Goal: Task Accomplishment & Management: Manage account settings

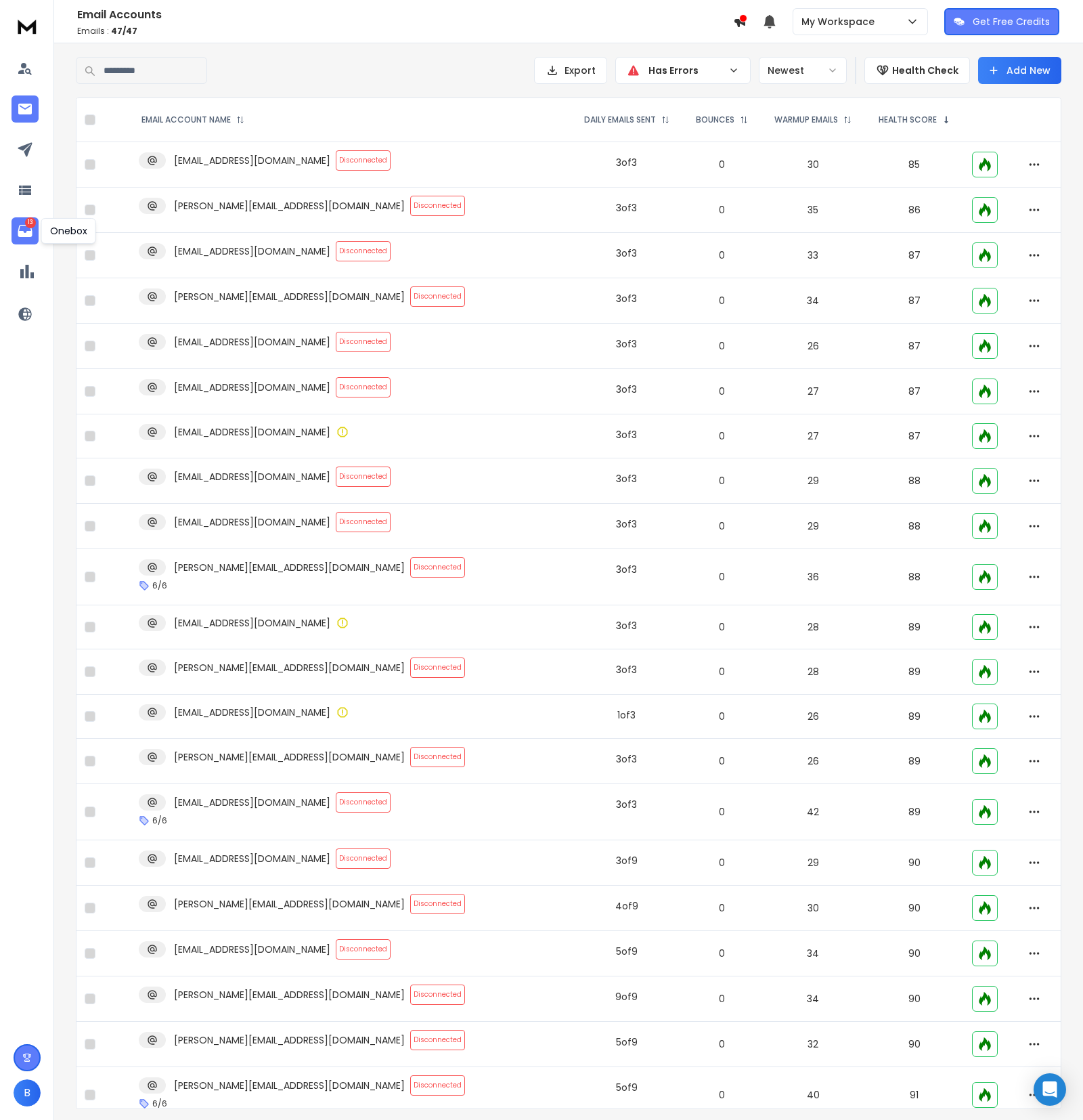
click at [24, 237] on icon at bounding box center [25, 231] width 16 height 16
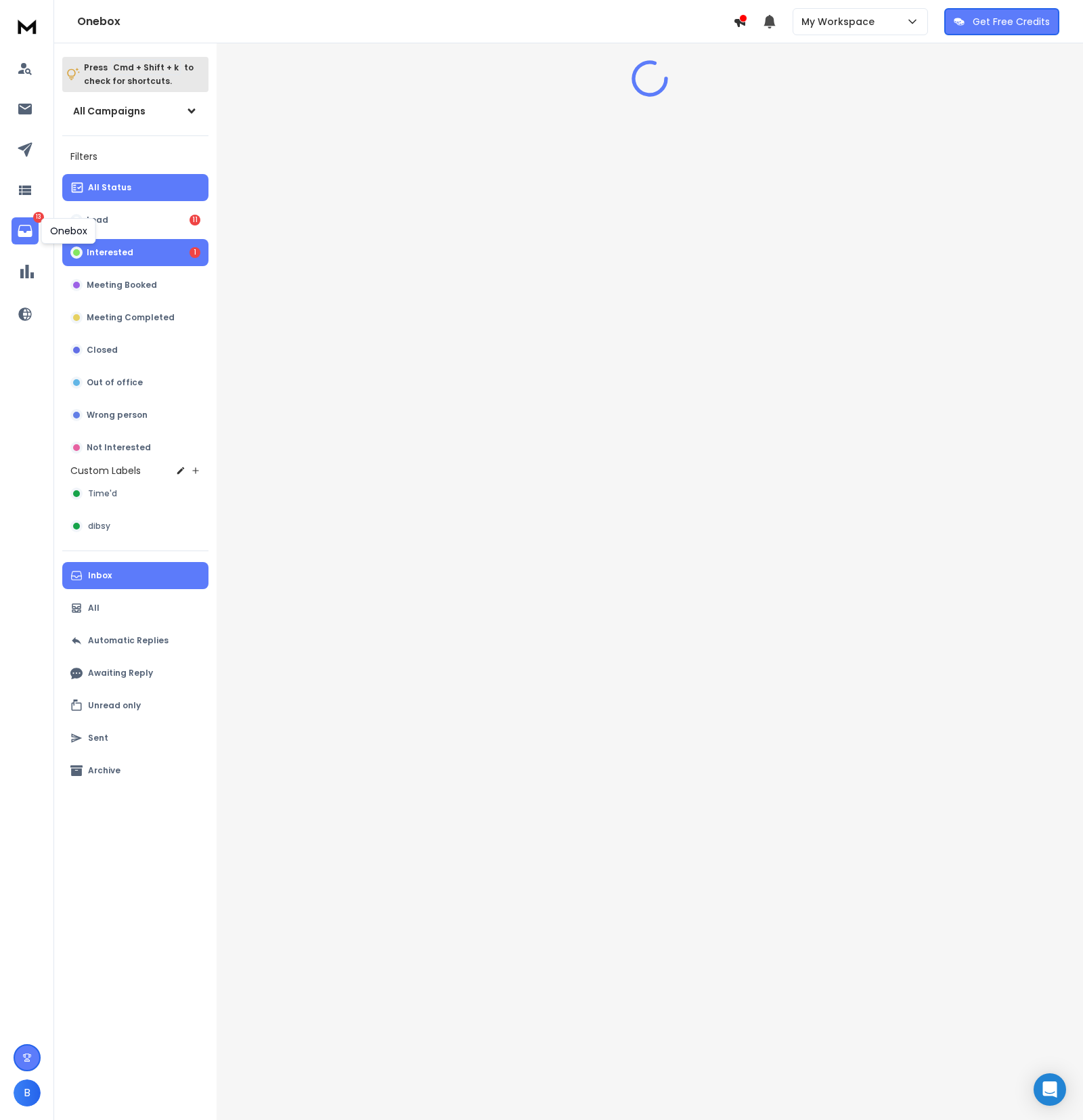
click at [153, 257] on button "Interested 1" at bounding box center [135, 253] width 146 height 27
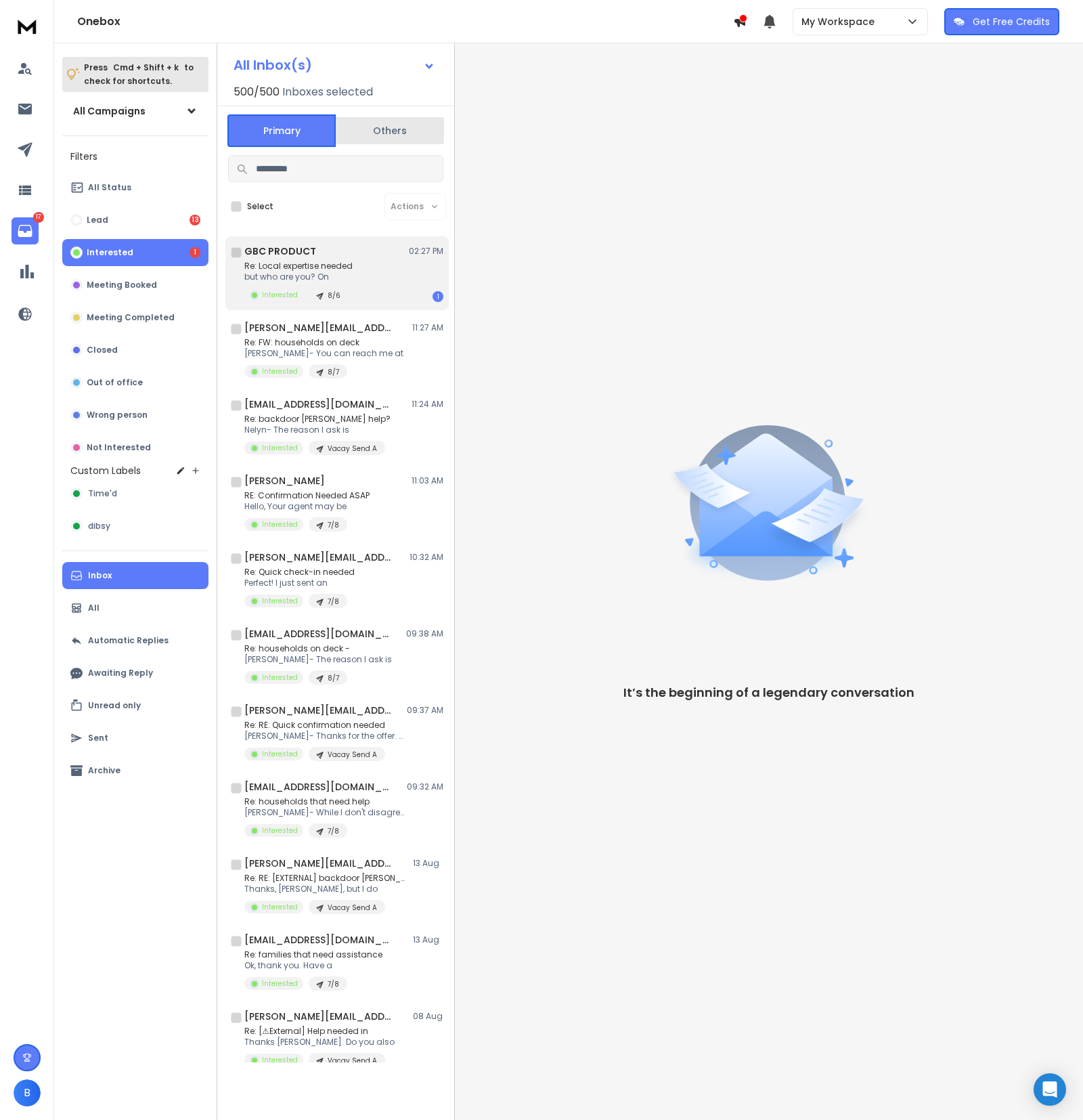
click at [367, 246] on div "GBC PRODUCT 02:27 PM" at bounding box center [343, 251] width 199 height 14
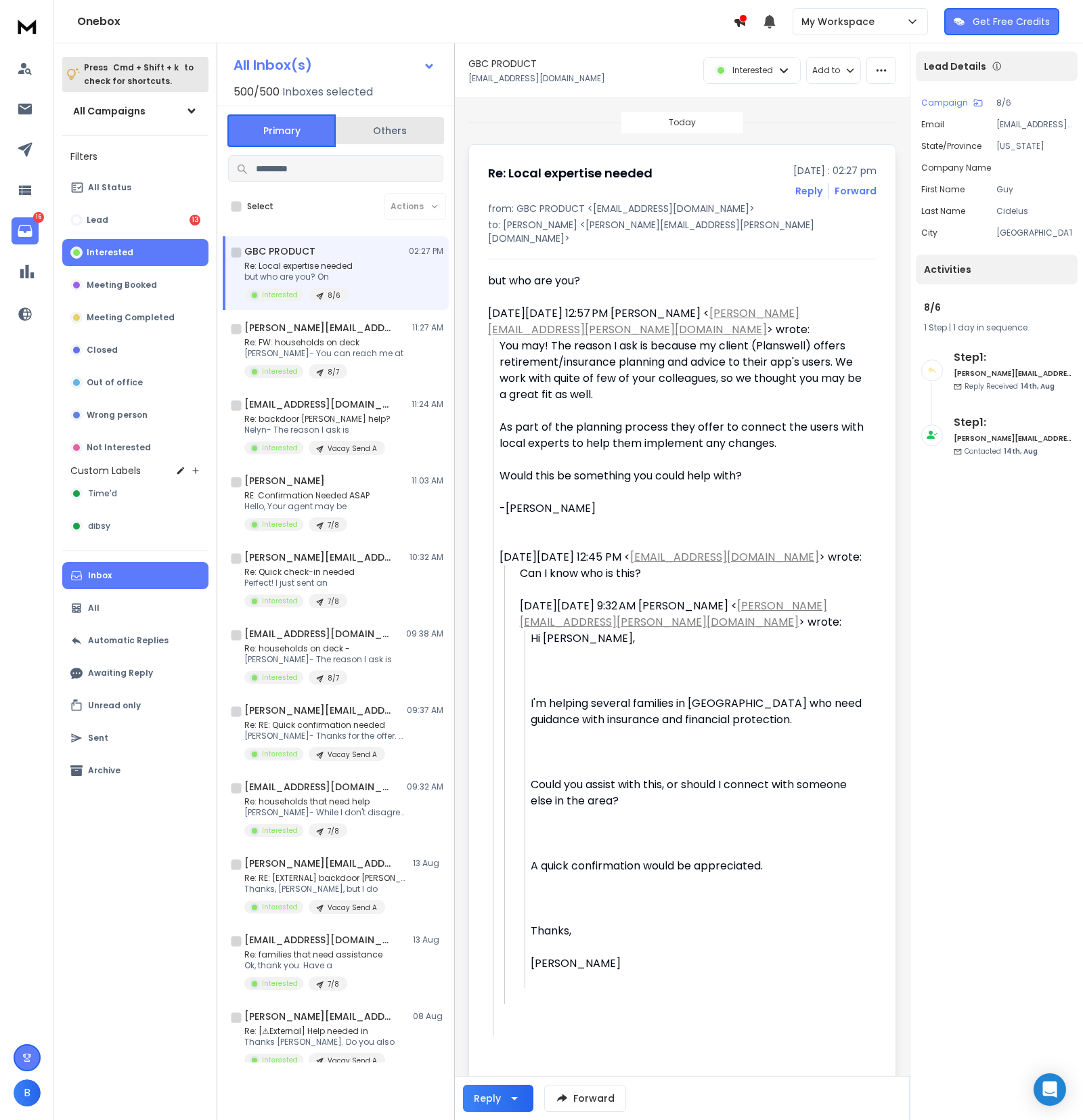
click at [807, 196] on button "Reply" at bounding box center [809, 191] width 27 height 14
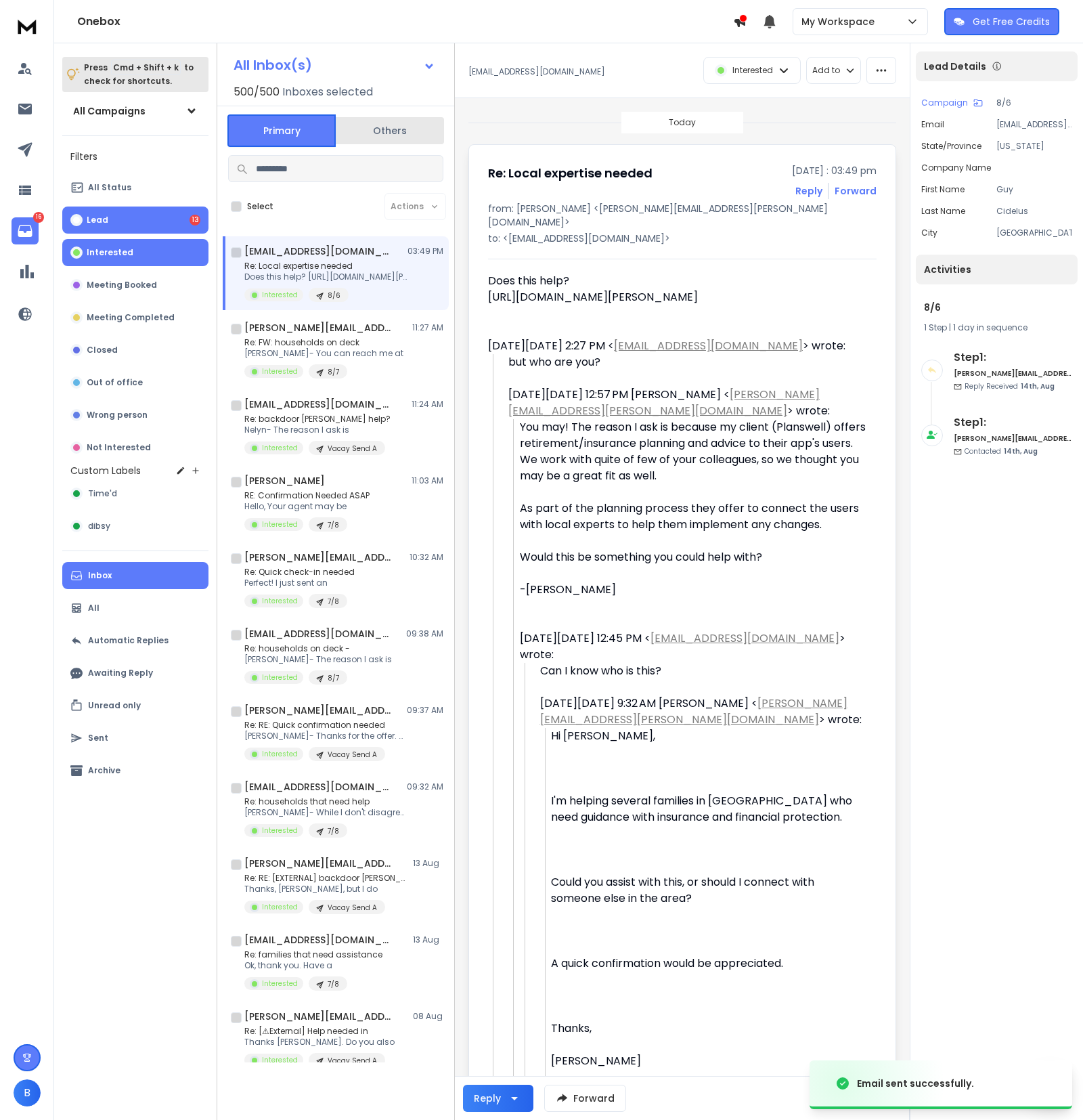
click at [148, 217] on button "Lead 13" at bounding box center [135, 220] width 146 height 27
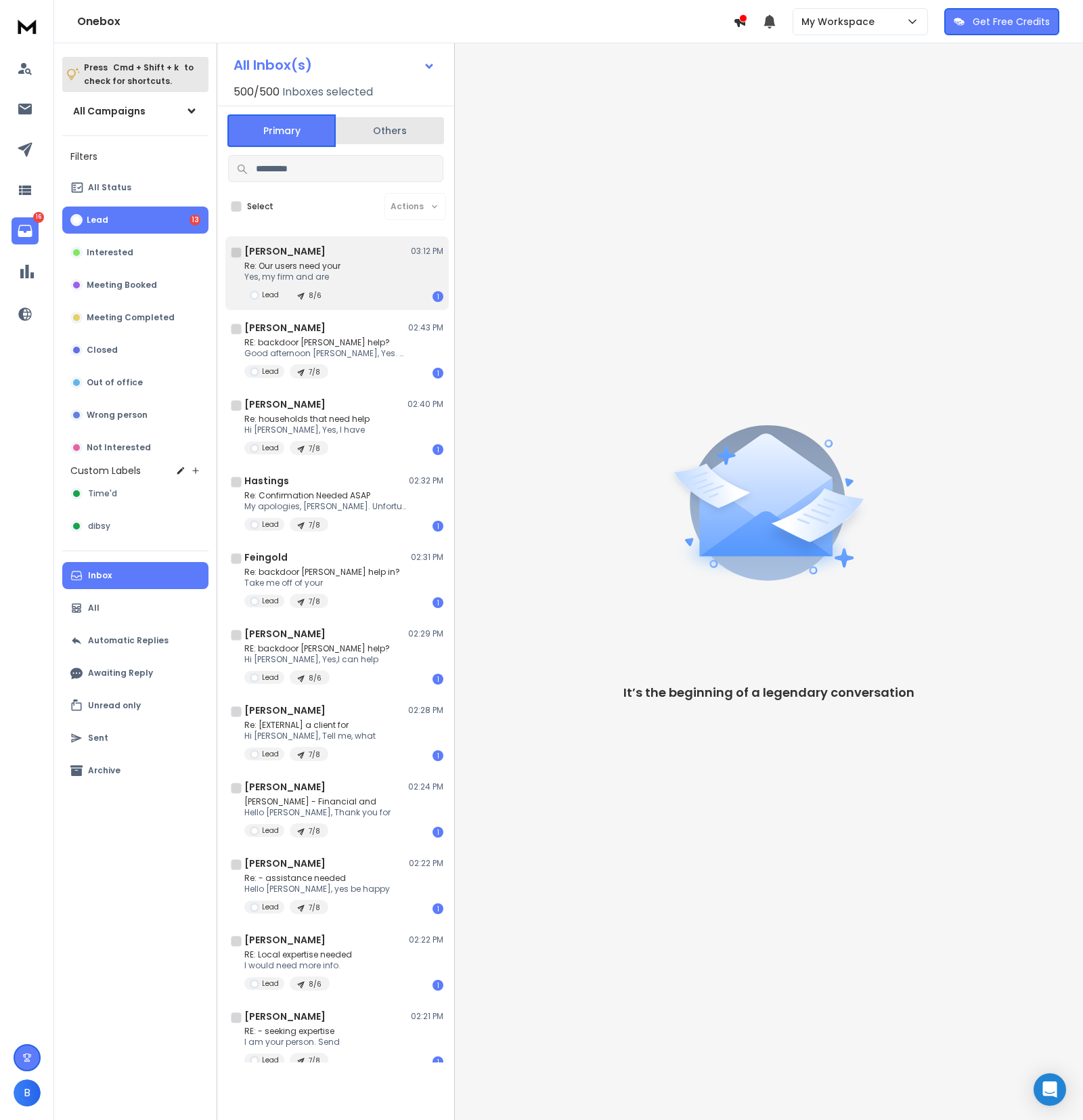
click at [337, 284] on div "Re: Our users need your Yes, my firm and are Lead 8/6" at bounding box center [292, 281] width 96 height 41
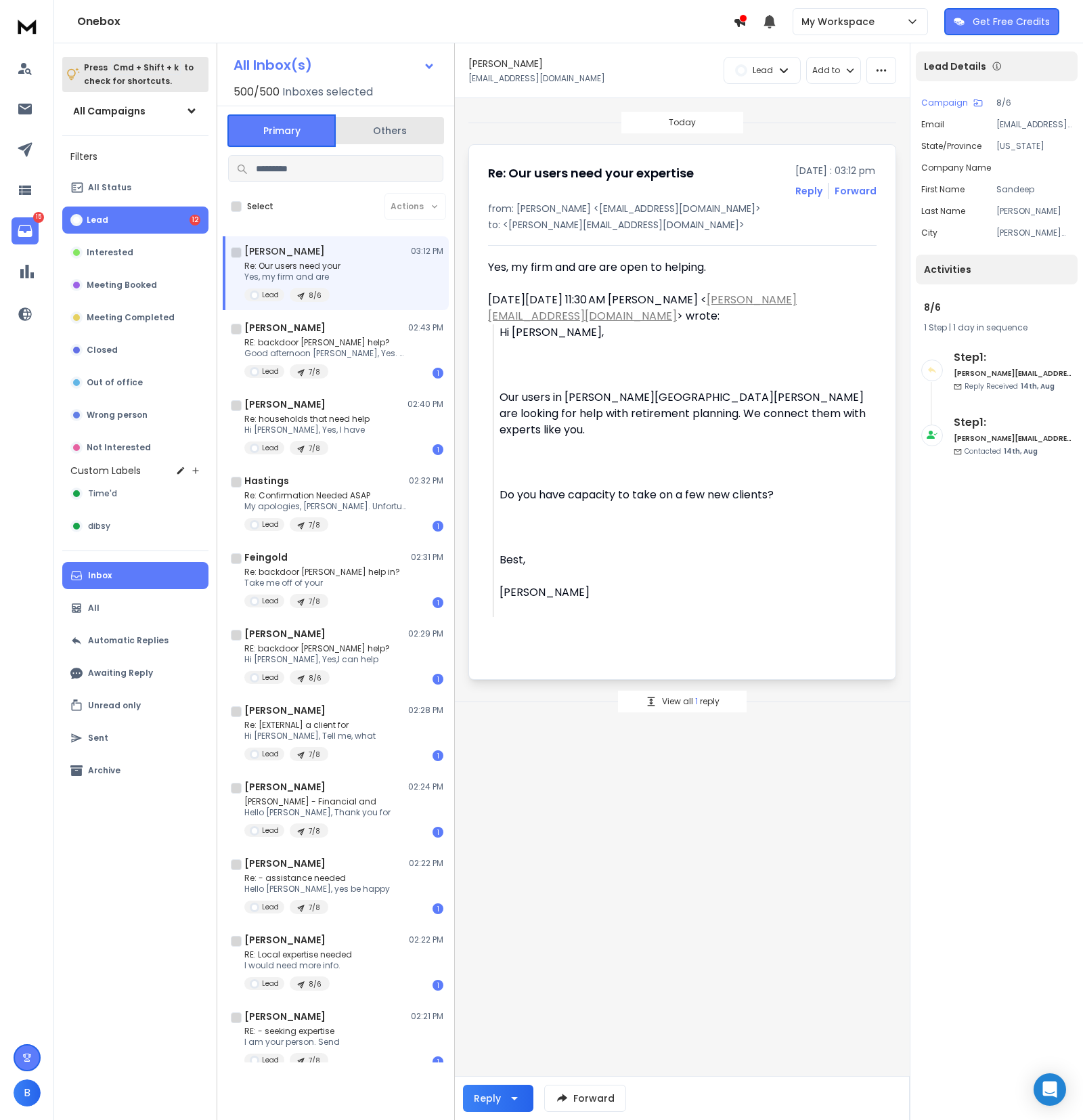
click at [803, 195] on button "Reply" at bounding box center [809, 191] width 27 height 14
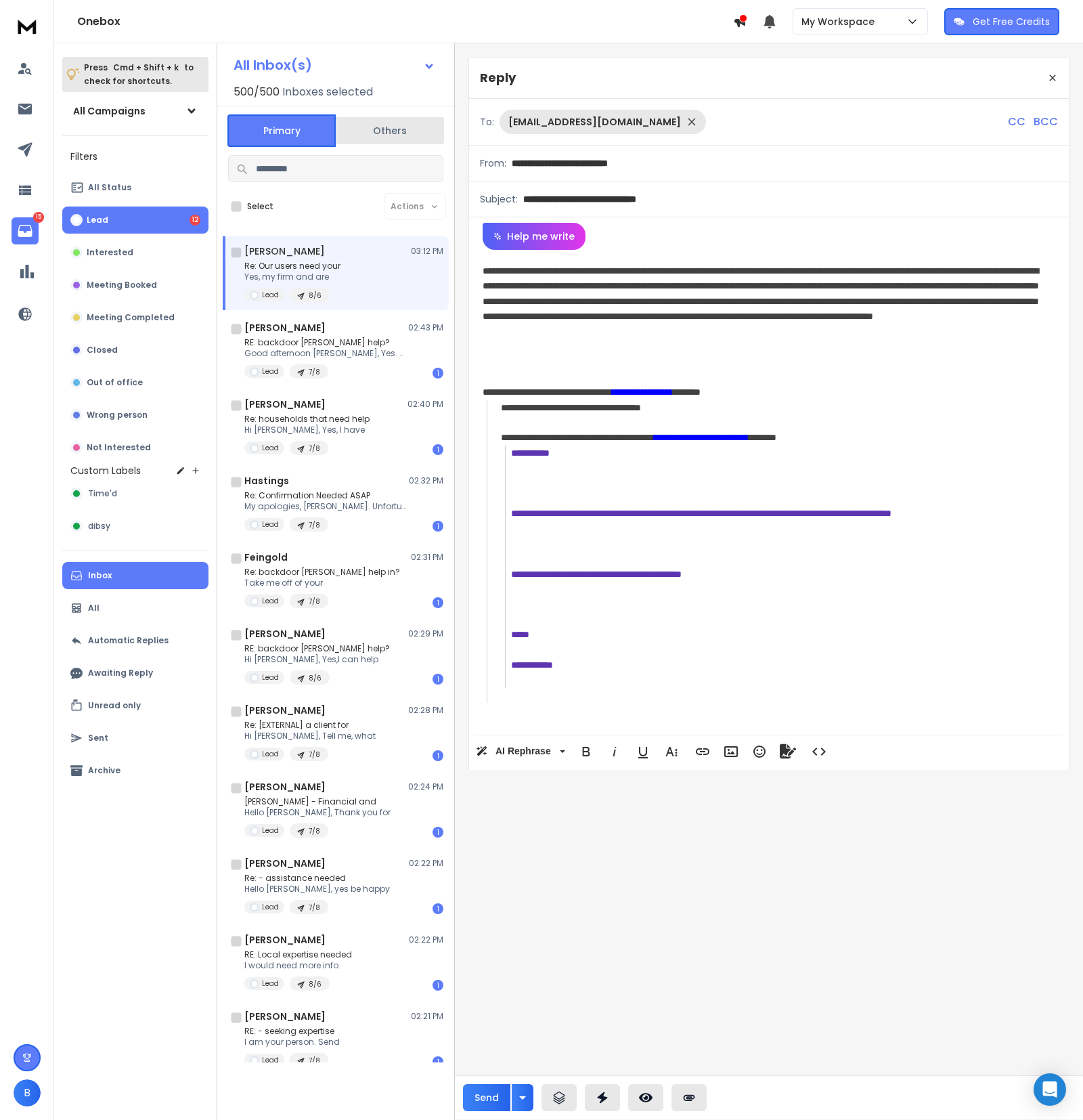
click at [512, 269] on div "**********" at bounding box center [767, 301] width 569 height 76
click at [918, 263] on div "**********" at bounding box center [767, 301] width 569 height 76
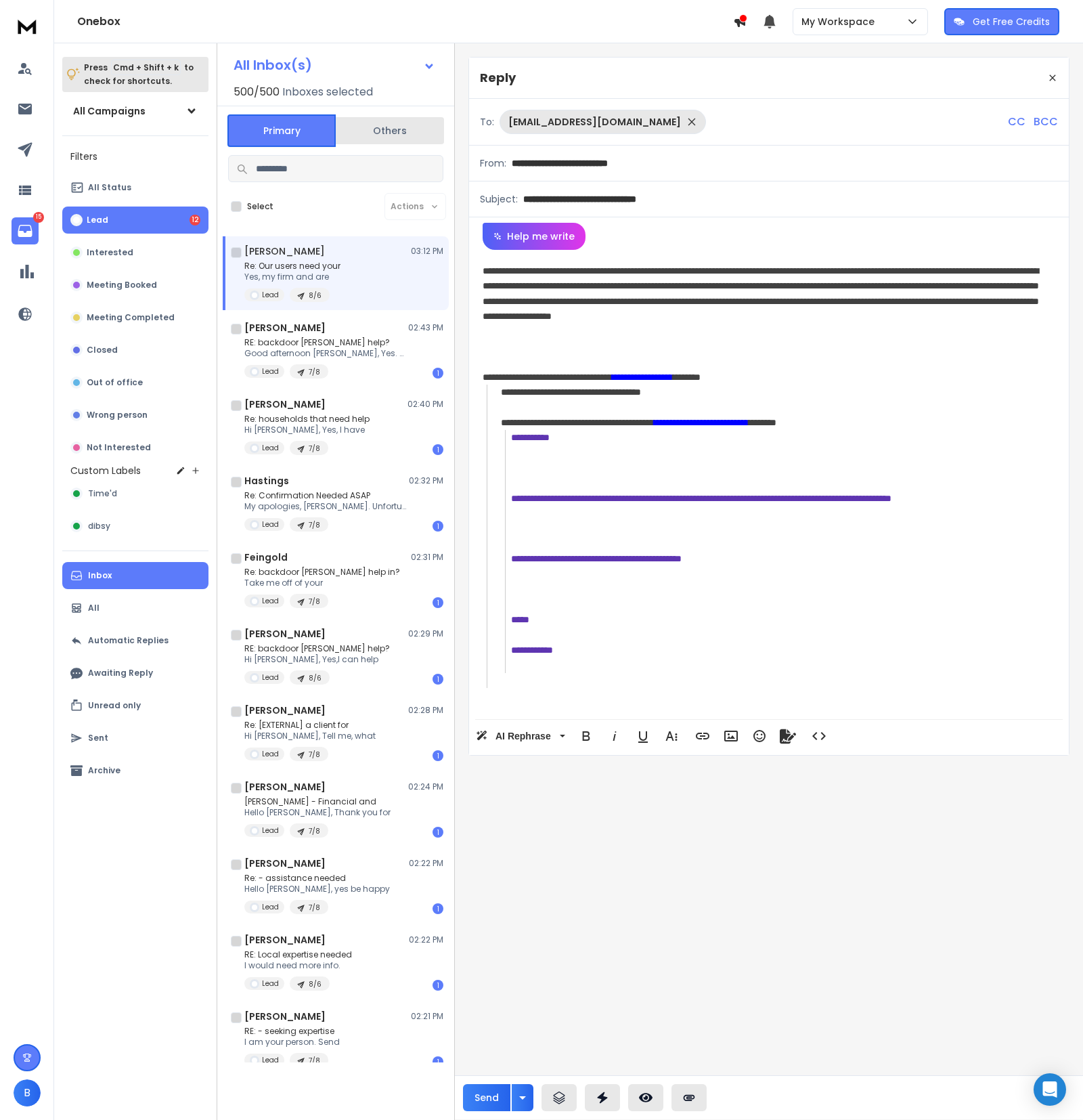
click at [562, 286] on div "**********" at bounding box center [767, 294] width 569 height 61
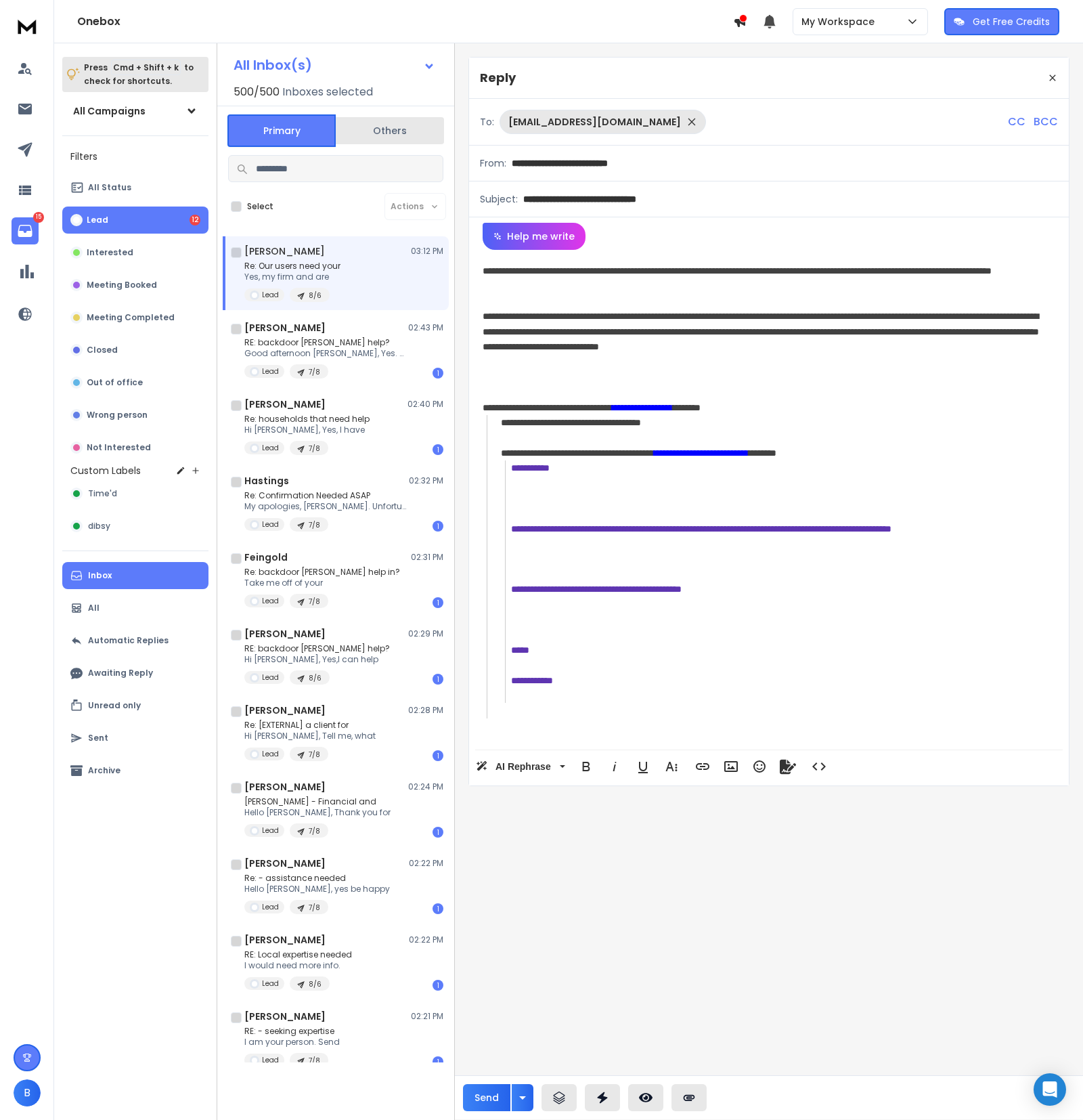
click at [800, 332] on div "**********" at bounding box center [767, 331] width 569 height 45
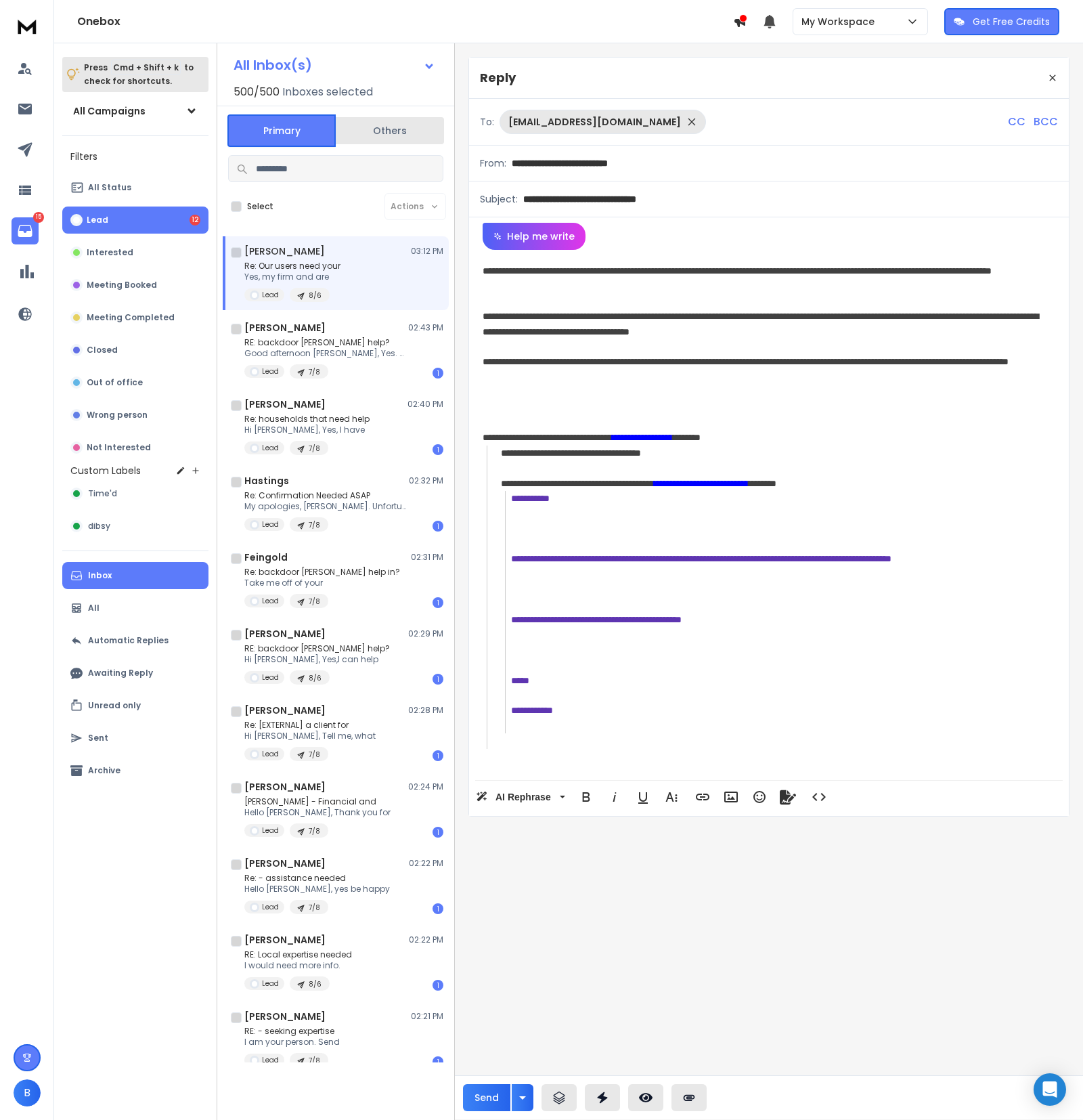
click at [934, 366] on div "**********" at bounding box center [767, 369] width 569 height 31
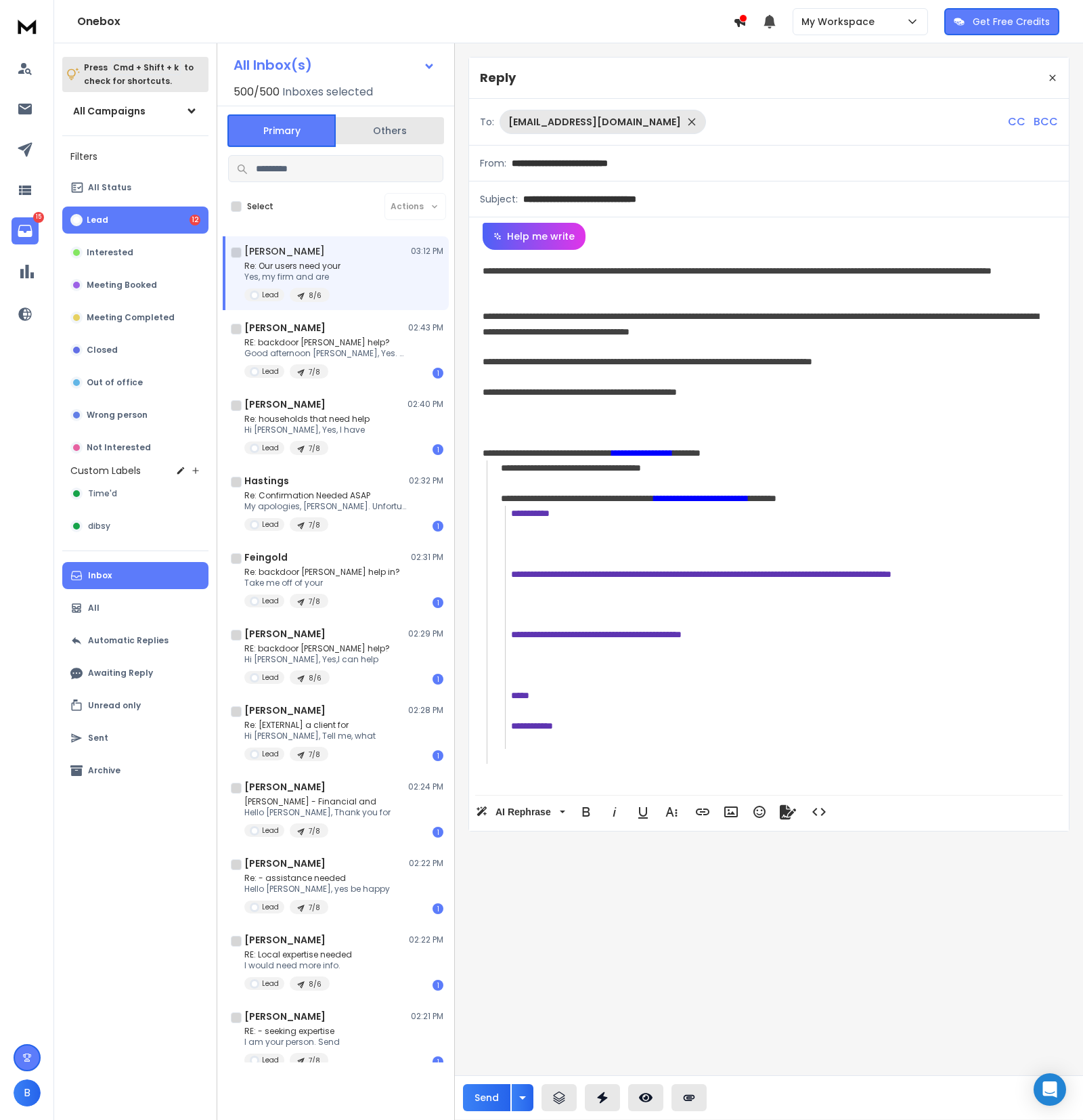
click at [763, 388] on div "**********" at bounding box center [767, 392] width 569 height 15
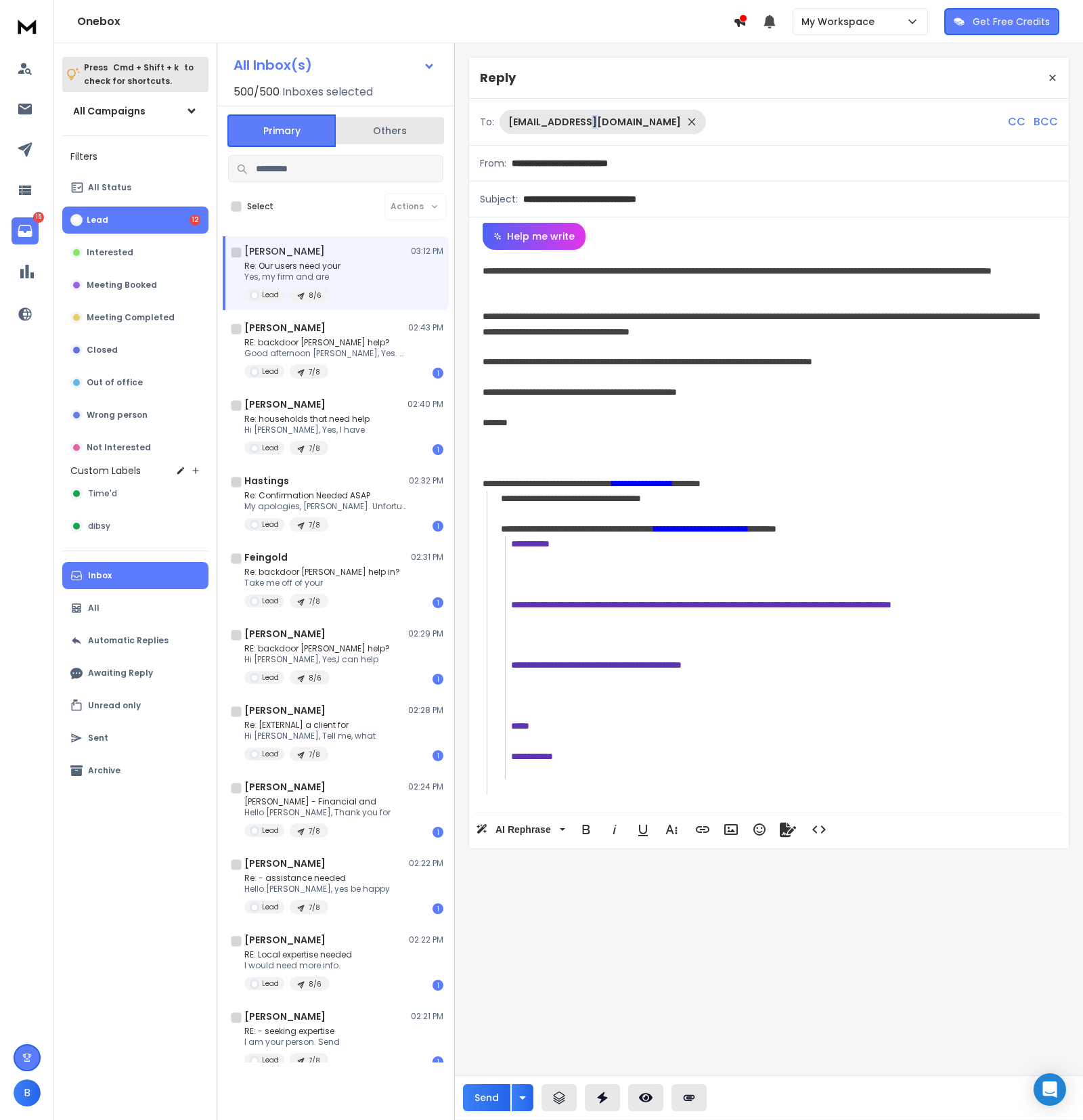
click at [591, 118] on p "[EMAIL_ADDRESS][DOMAIN_NAME]" at bounding box center [594, 122] width 172 height 14
copy p
click at [480, 1092] on button "Send" at bounding box center [487, 1098] width 48 height 27
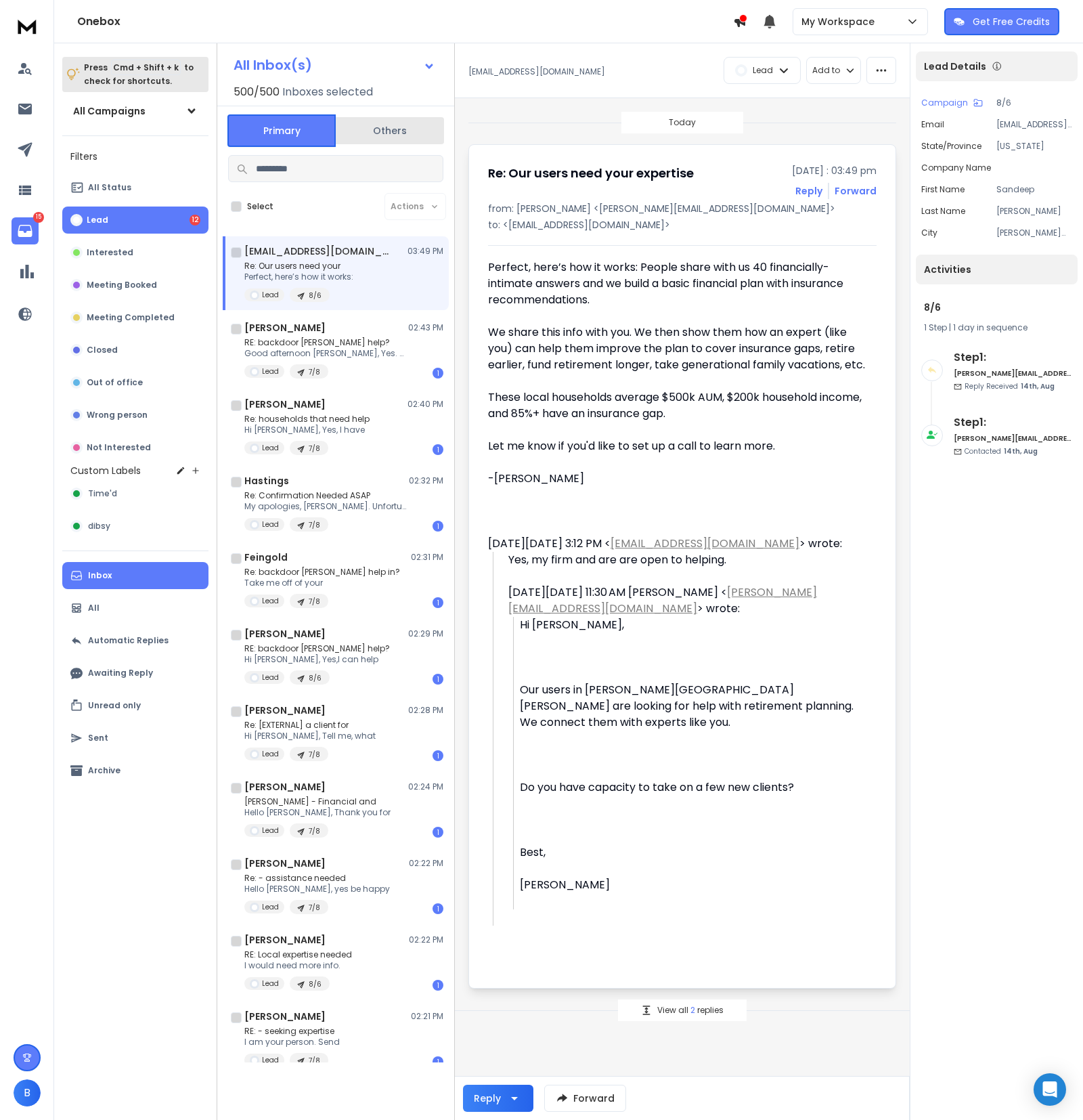
click at [759, 75] on p "Lead" at bounding box center [763, 71] width 20 height 11
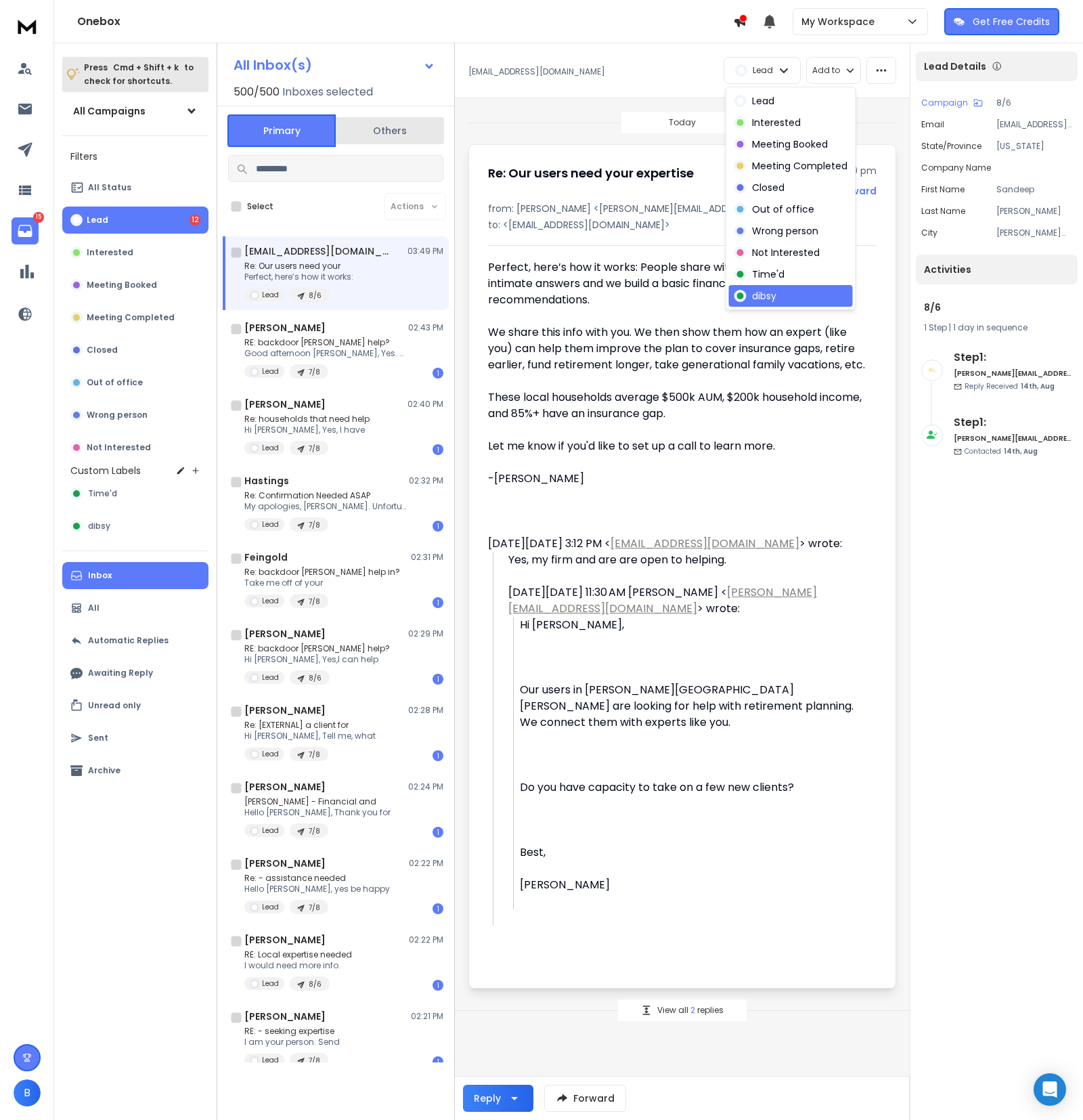
click at [774, 288] on div "dibsy" at bounding box center [791, 296] width 124 height 22
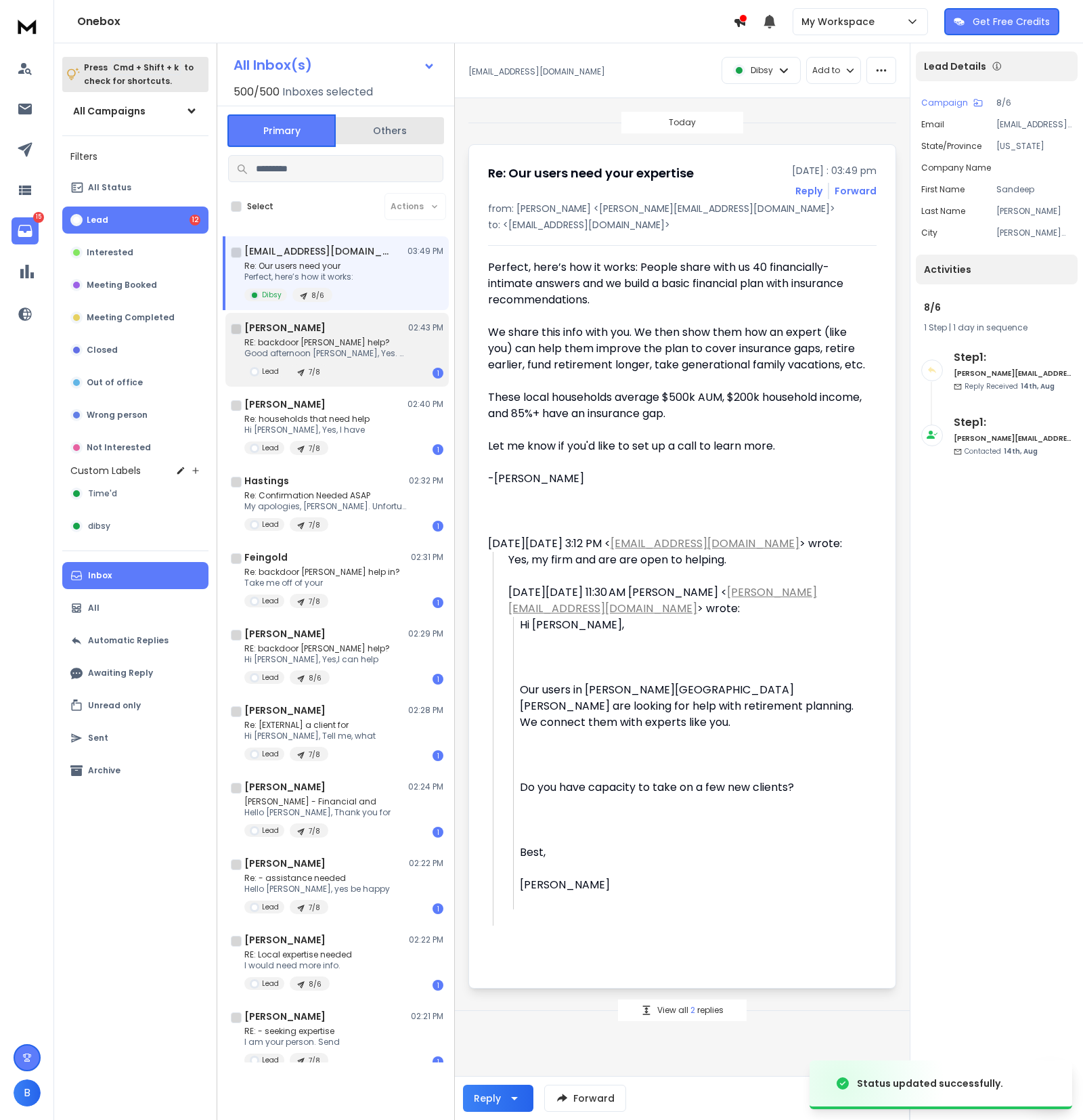
click at [370, 368] on div "Lead 7/8" at bounding box center [325, 371] width 162 height 14
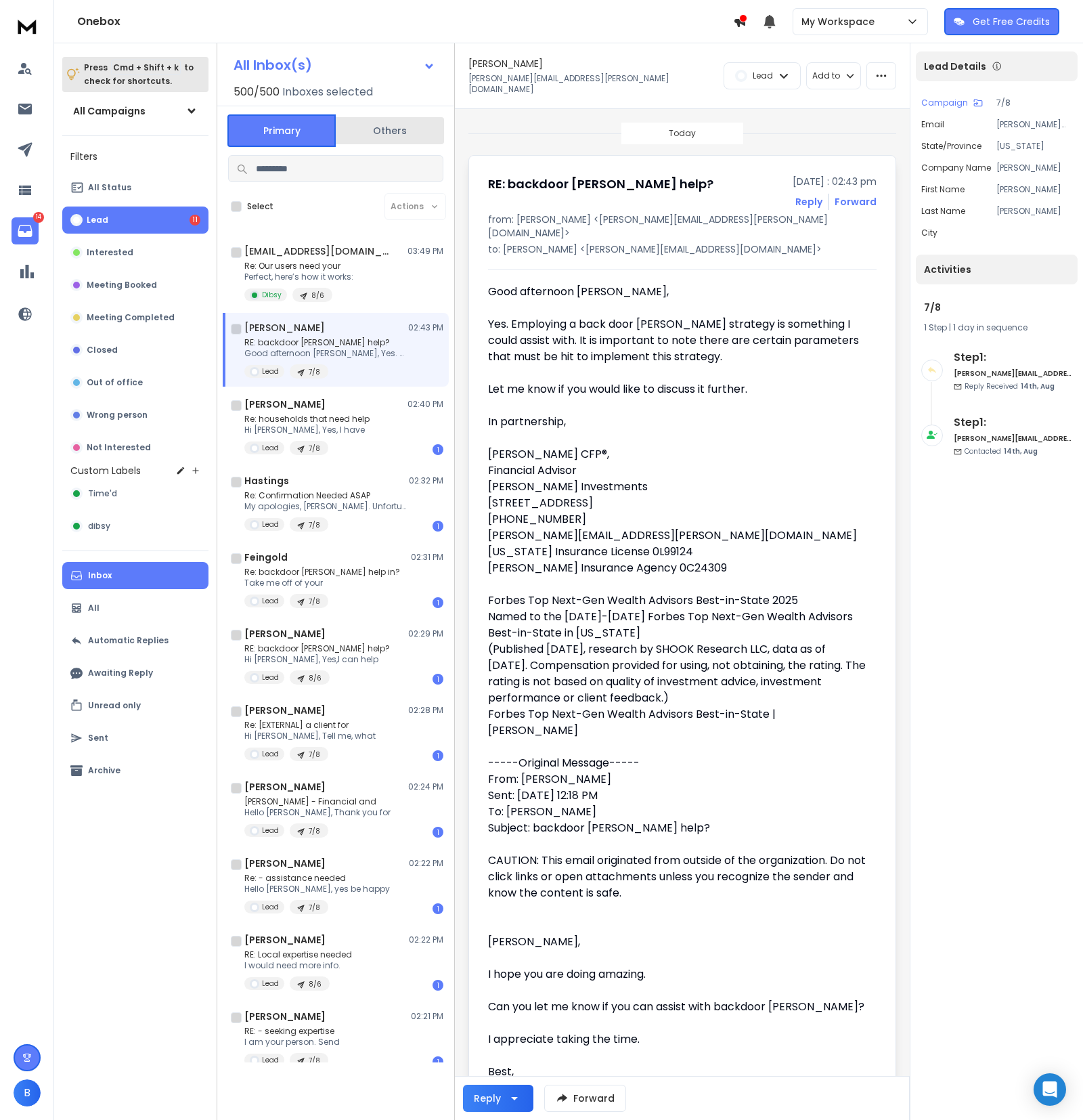
click at [804, 195] on button "Reply" at bounding box center [809, 202] width 27 height 14
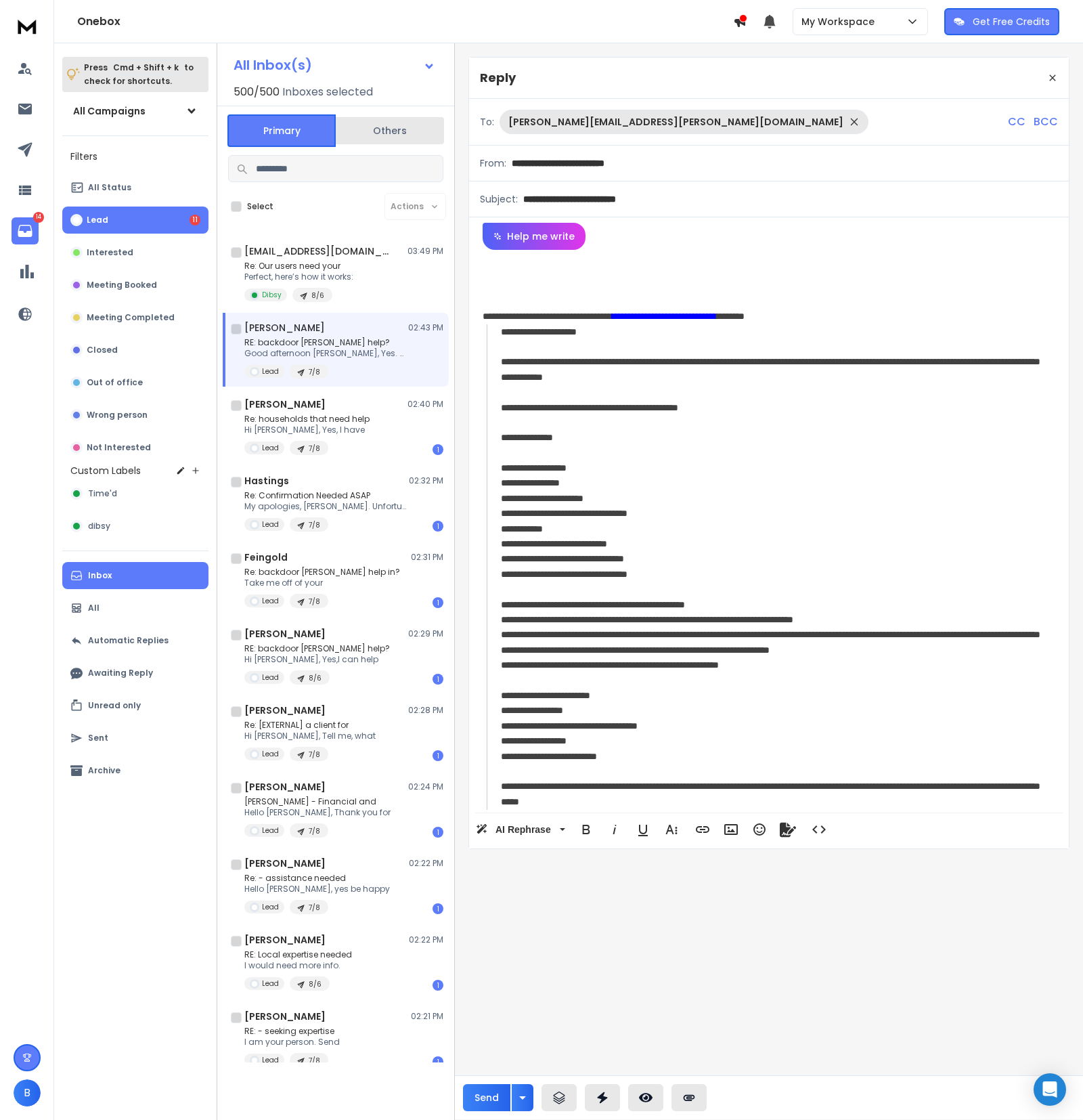
paste div
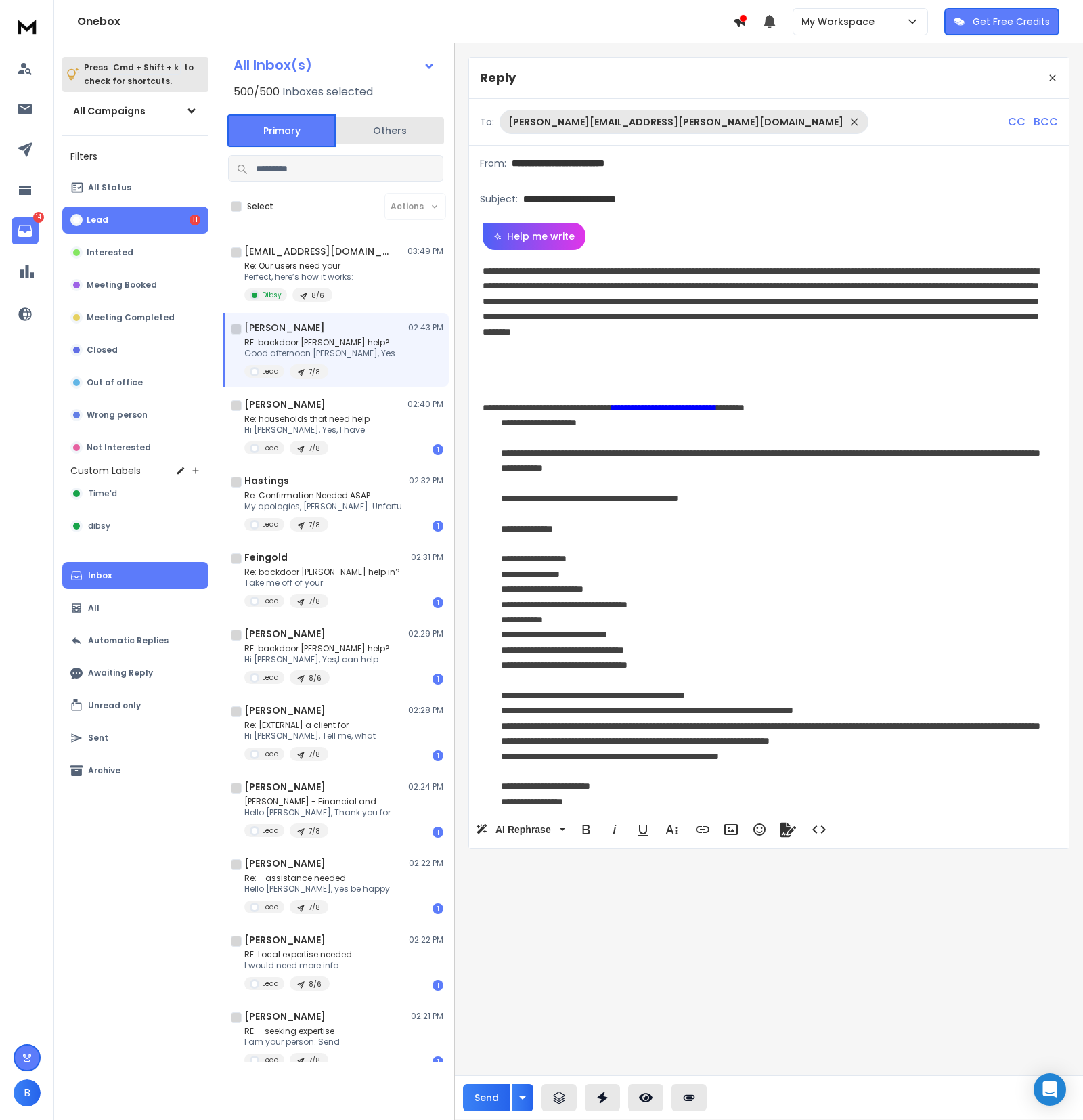
click at [556, 271] on div "**********" at bounding box center [767, 309] width 569 height 91
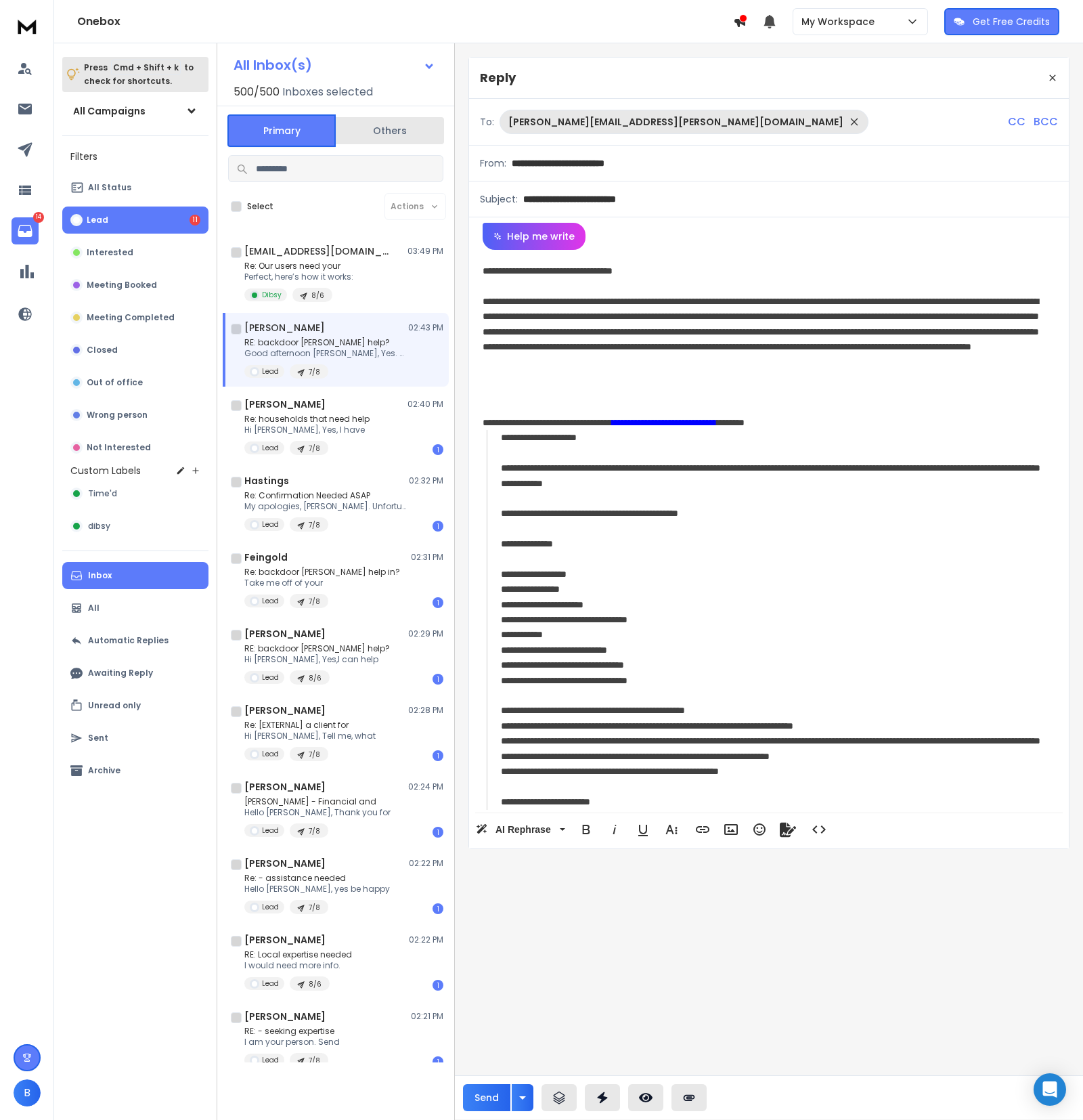
click at [586, 329] on div "**********" at bounding box center [767, 332] width 569 height 76
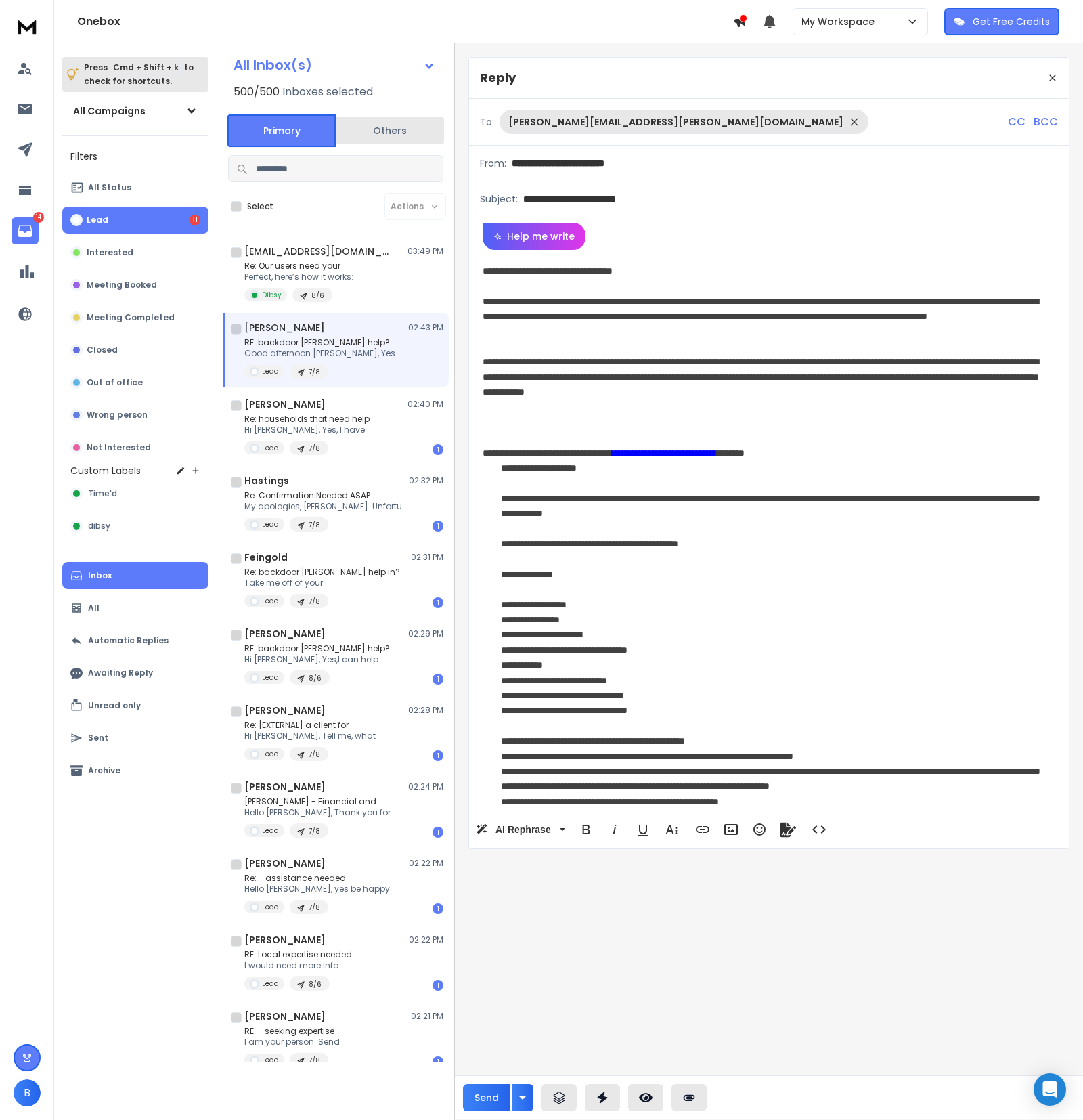
click at [695, 381] on div "**********" at bounding box center [767, 377] width 569 height 45
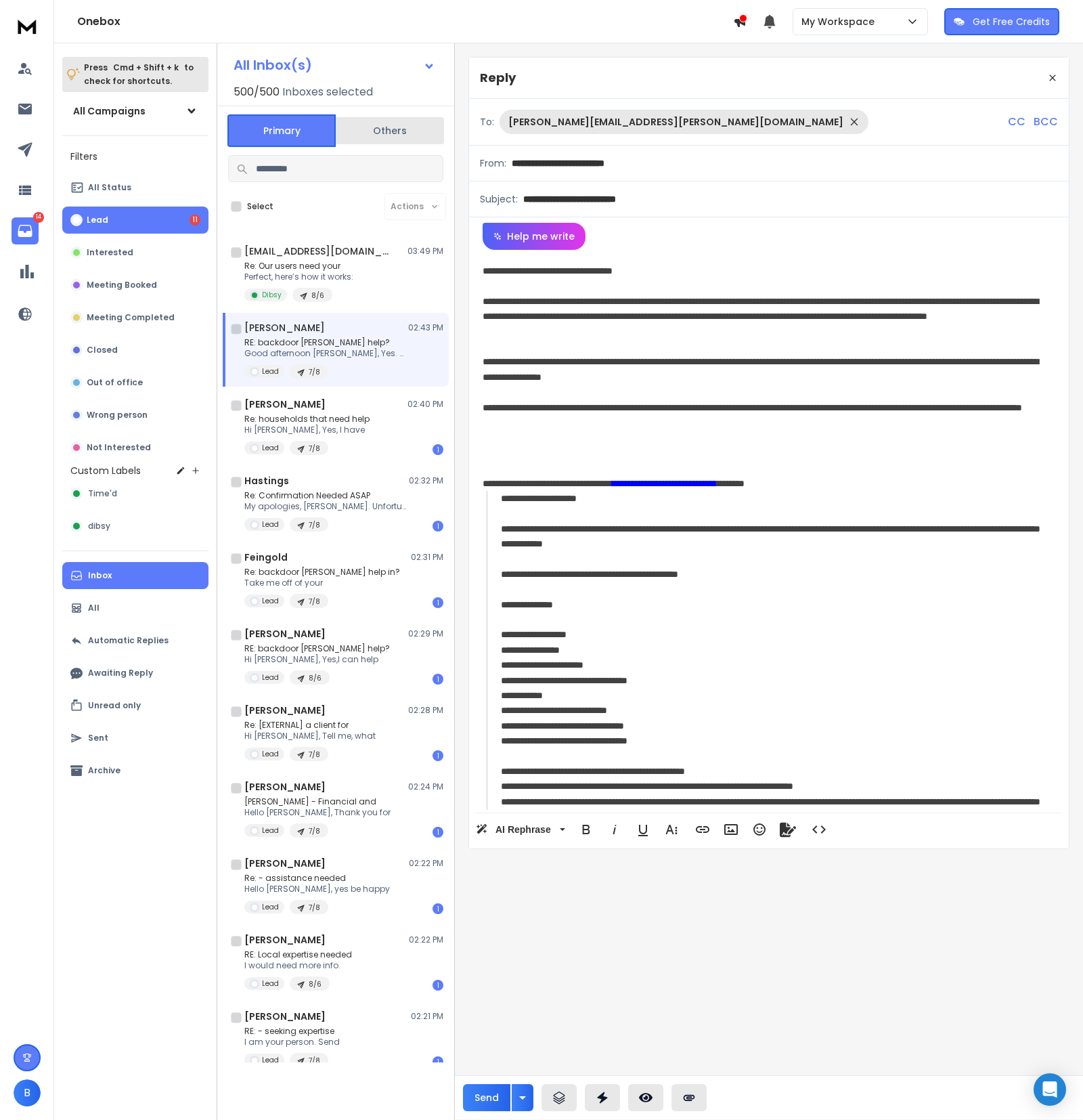
click at [829, 410] on div "**********" at bounding box center [767, 415] width 569 height 31
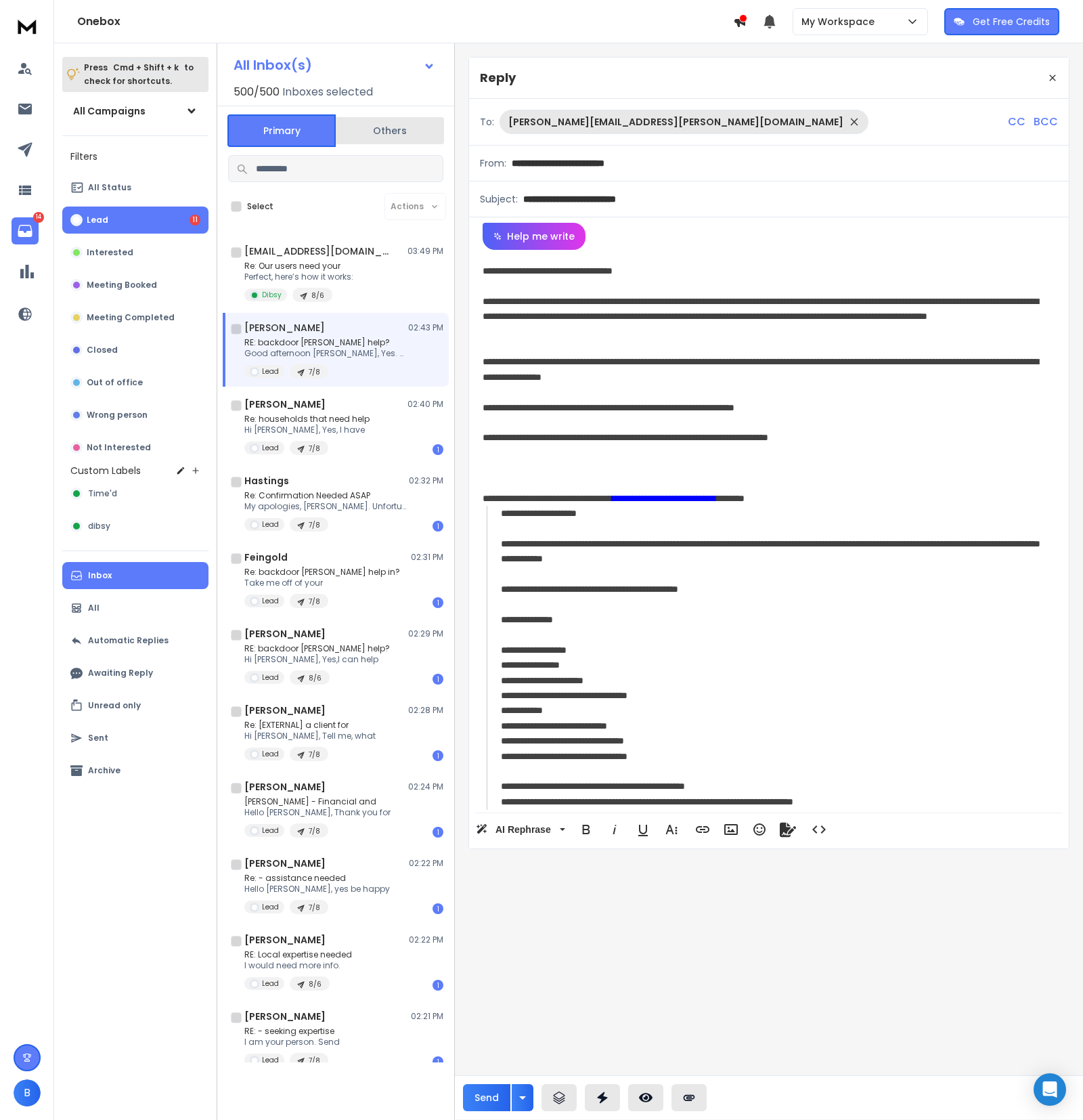
click at [855, 436] on div "**********" at bounding box center [767, 437] width 569 height 15
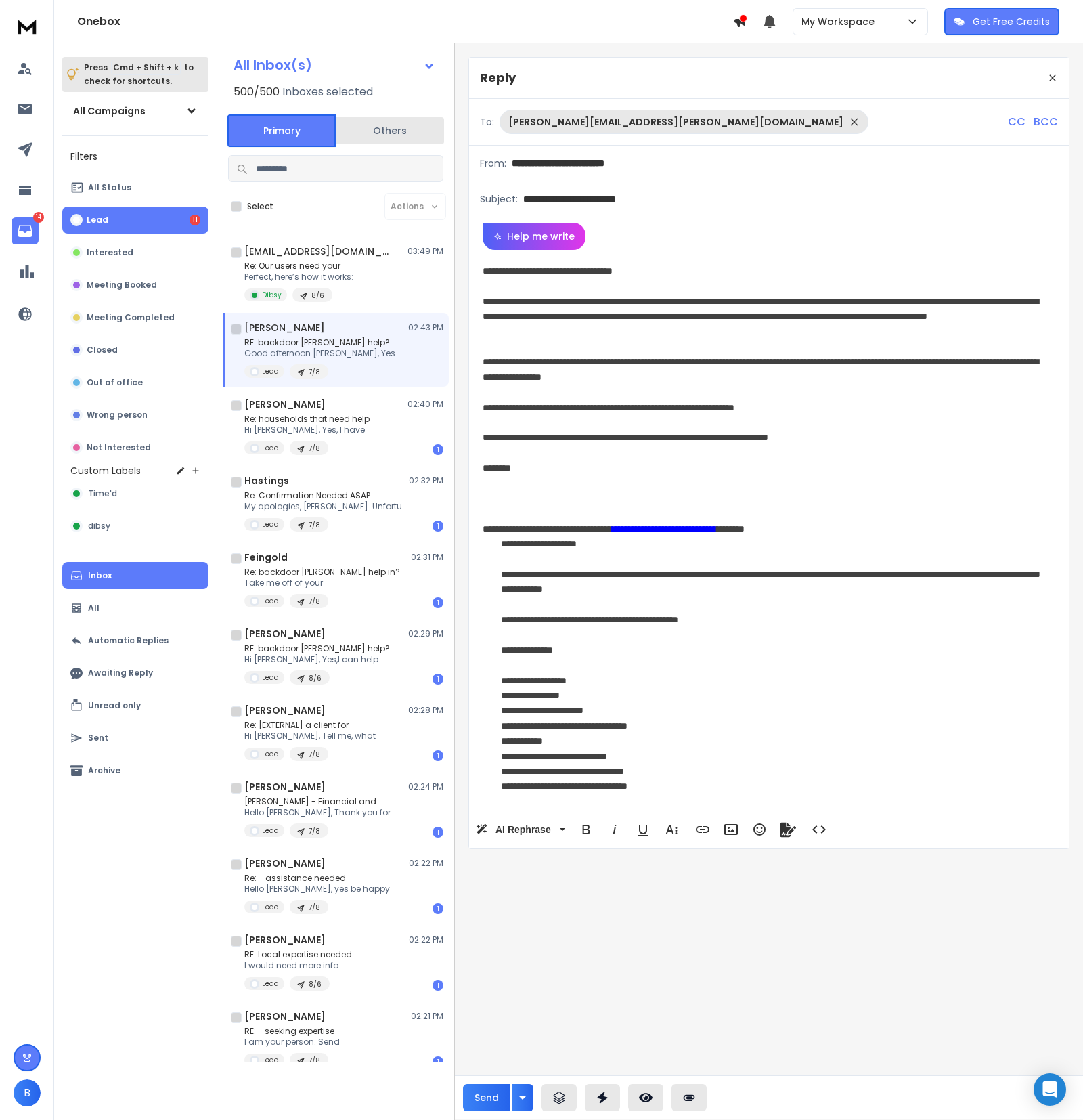
click at [553, 121] on p "[PERSON_NAME][EMAIL_ADDRESS][PERSON_NAME][DOMAIN_NAME]" at bounding box center [676, 122] width 335 height 14
copy p
click at [493, 1096] on button "Send" at bounding box center [487, 1098] width 48 height 27
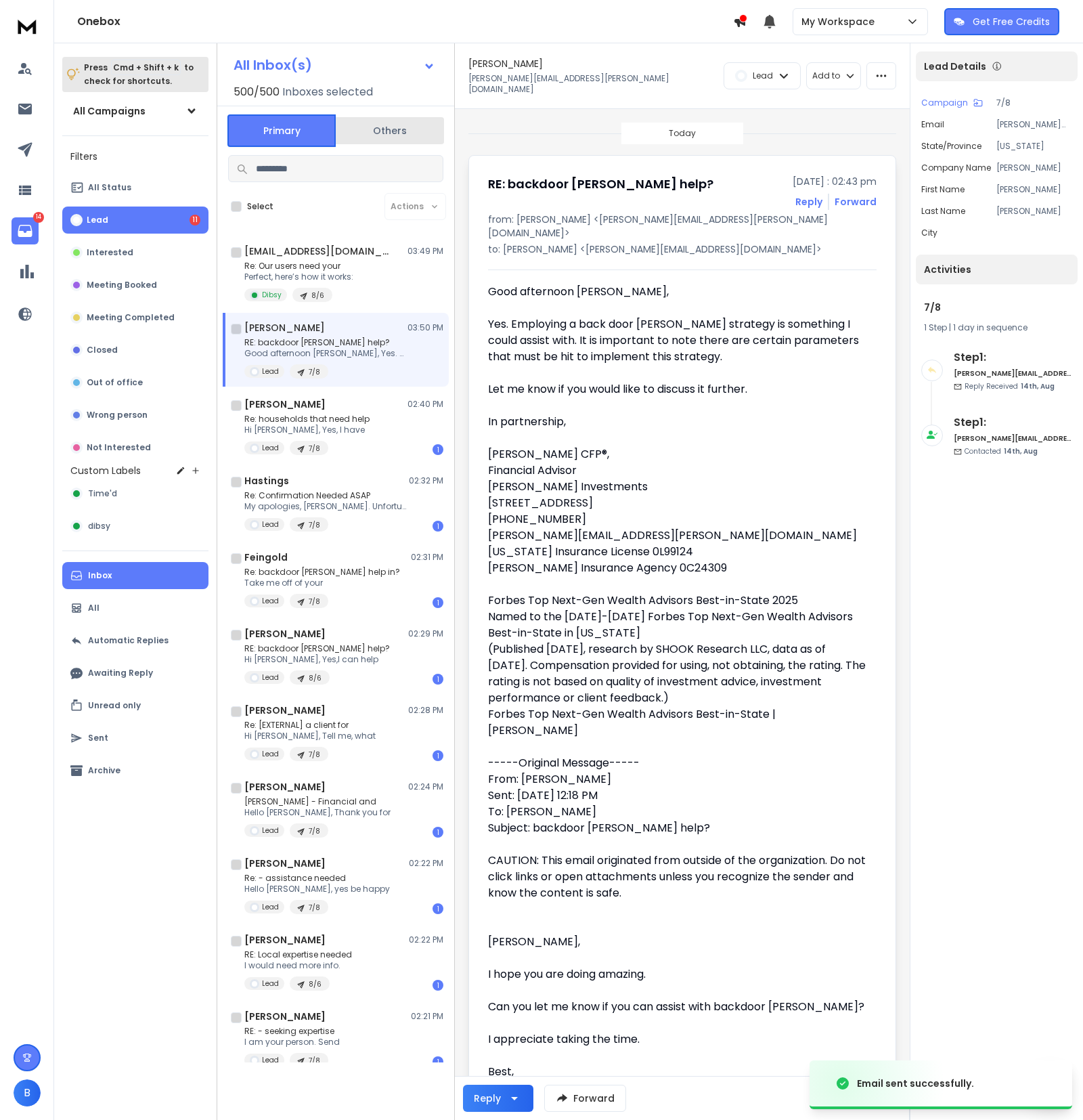
click at [783, 73] on icon at bounding box center [784, 76] width 11 height 11
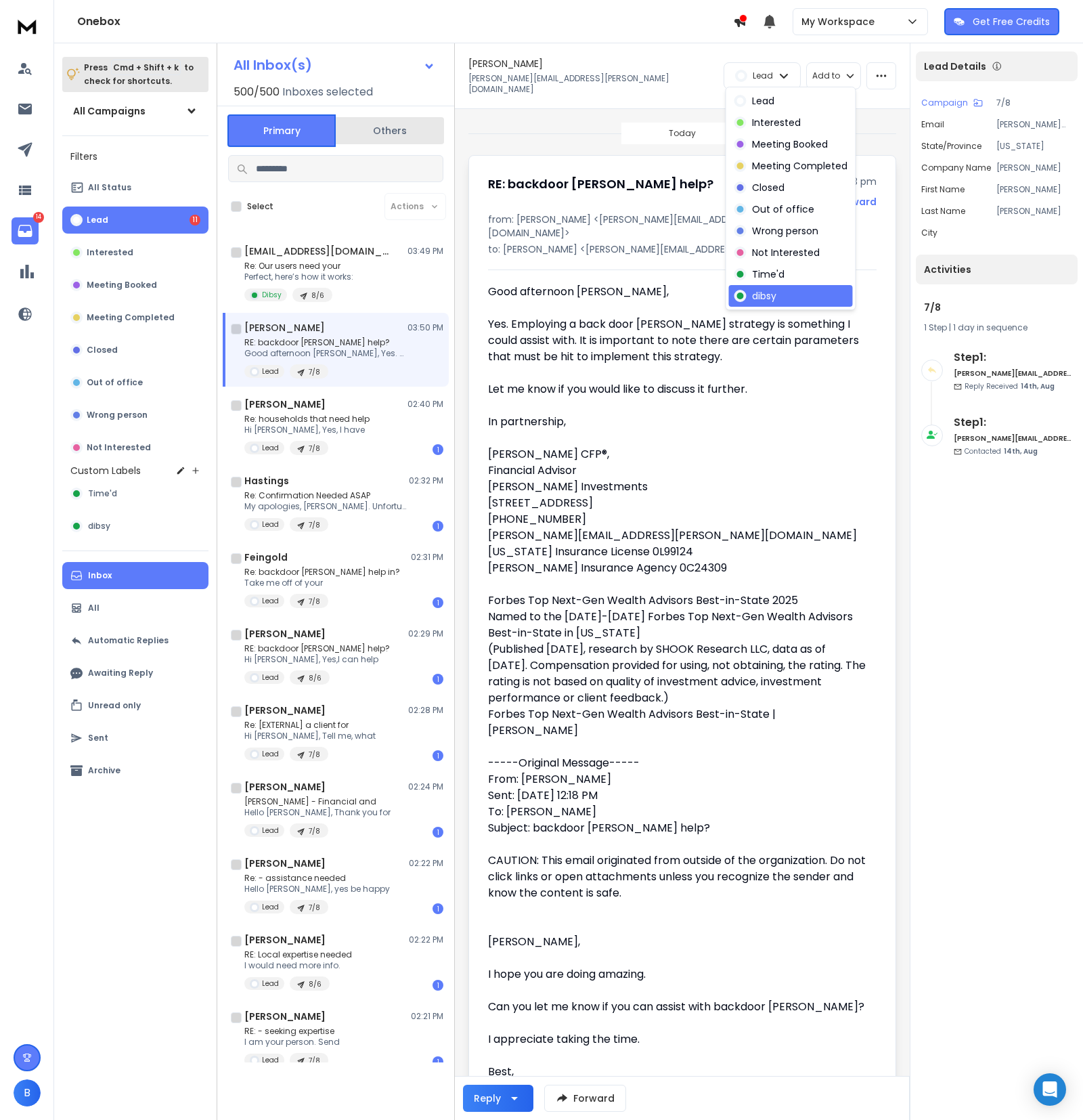
click at [772, 297] on p "dibsy" at bounding box center [764, 296] width 24 height 14
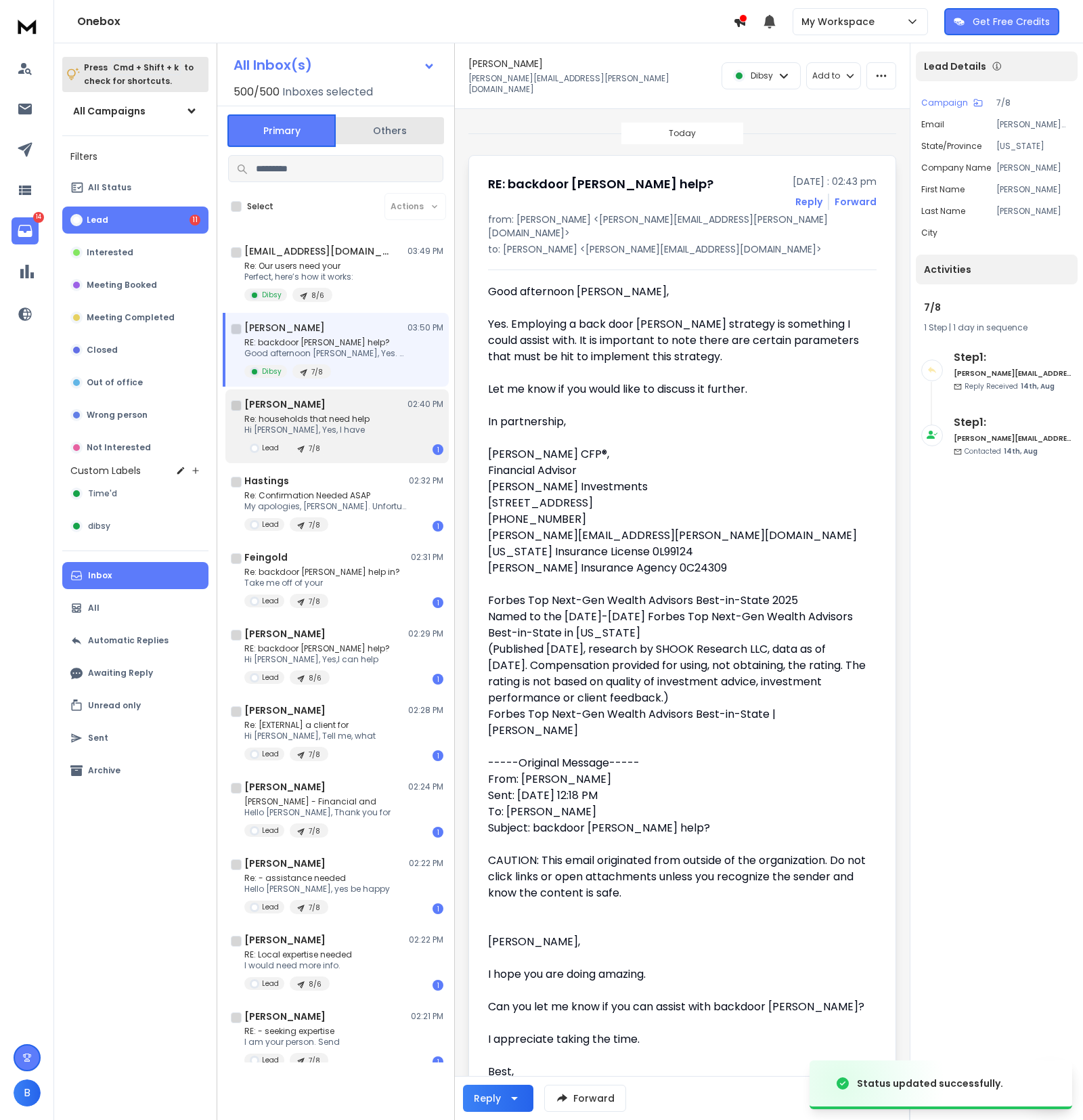
click at [358, 409] on div "[PERSON_NAME] 02:40 PM" at bounding box center [343, 405] width 199 height 14
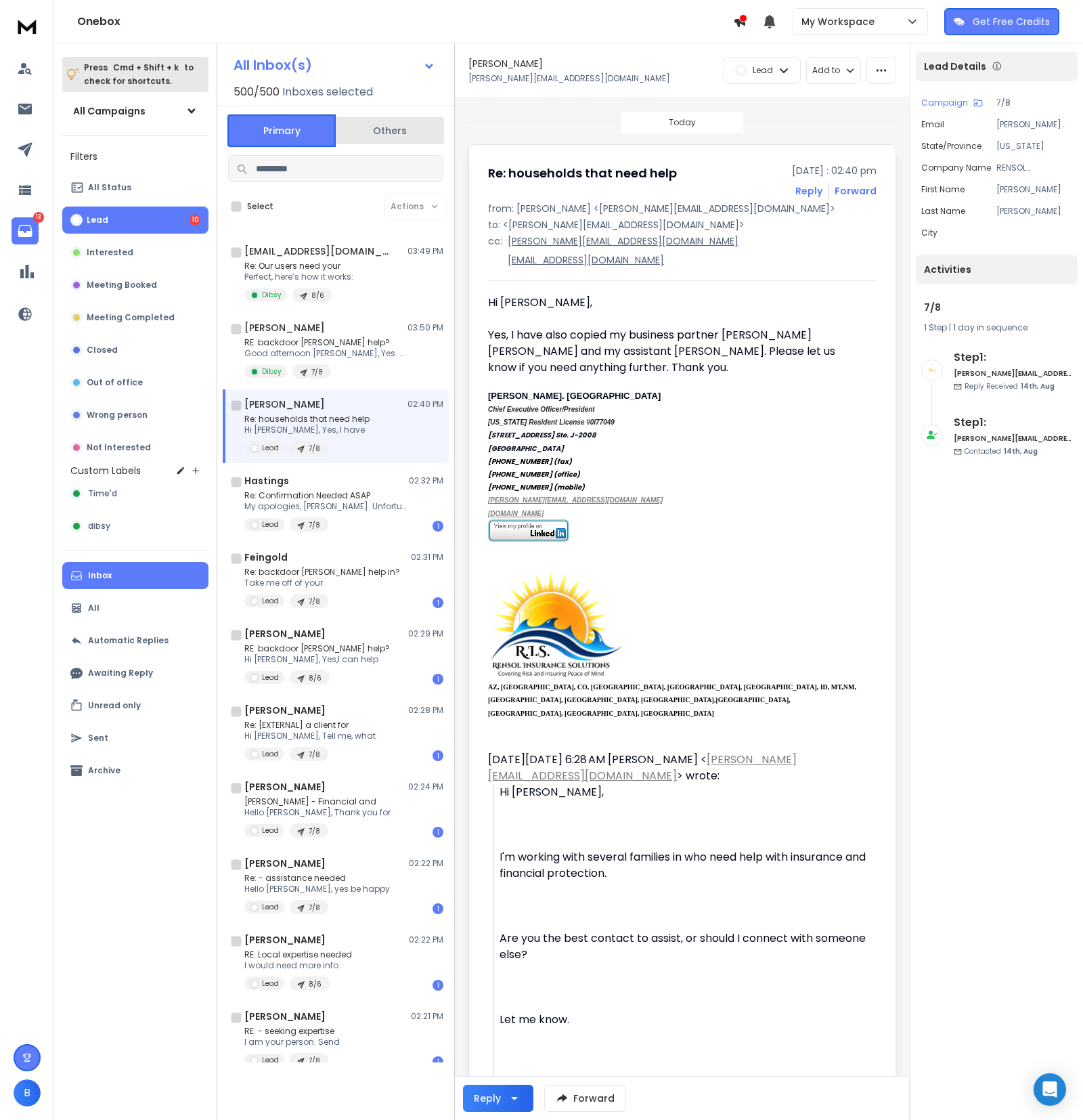
click at [810, 192] on button "Reply" at bounding box center [809, 191] width 27 height 14
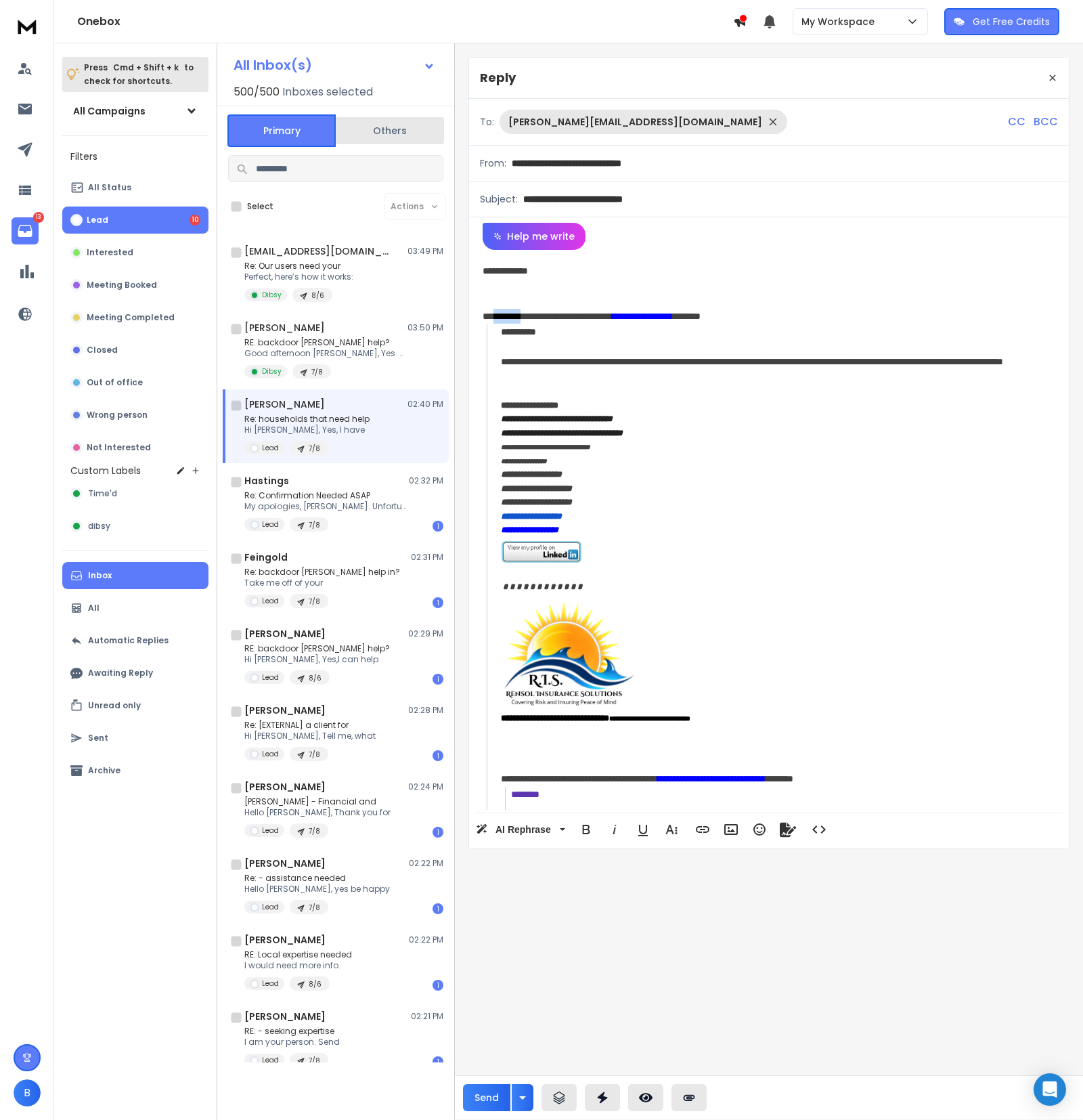
drag, startPoint x: 504, startPoint y: 315, endPoint x: 490, endPoint y: 270, distance: 47.1
click at [490, 270] on div "**********" at bounding box center [767, 271] width 569 height 15
click at [571, 273] on div "**********" at bounding box center [767, 271] width 569 height 15
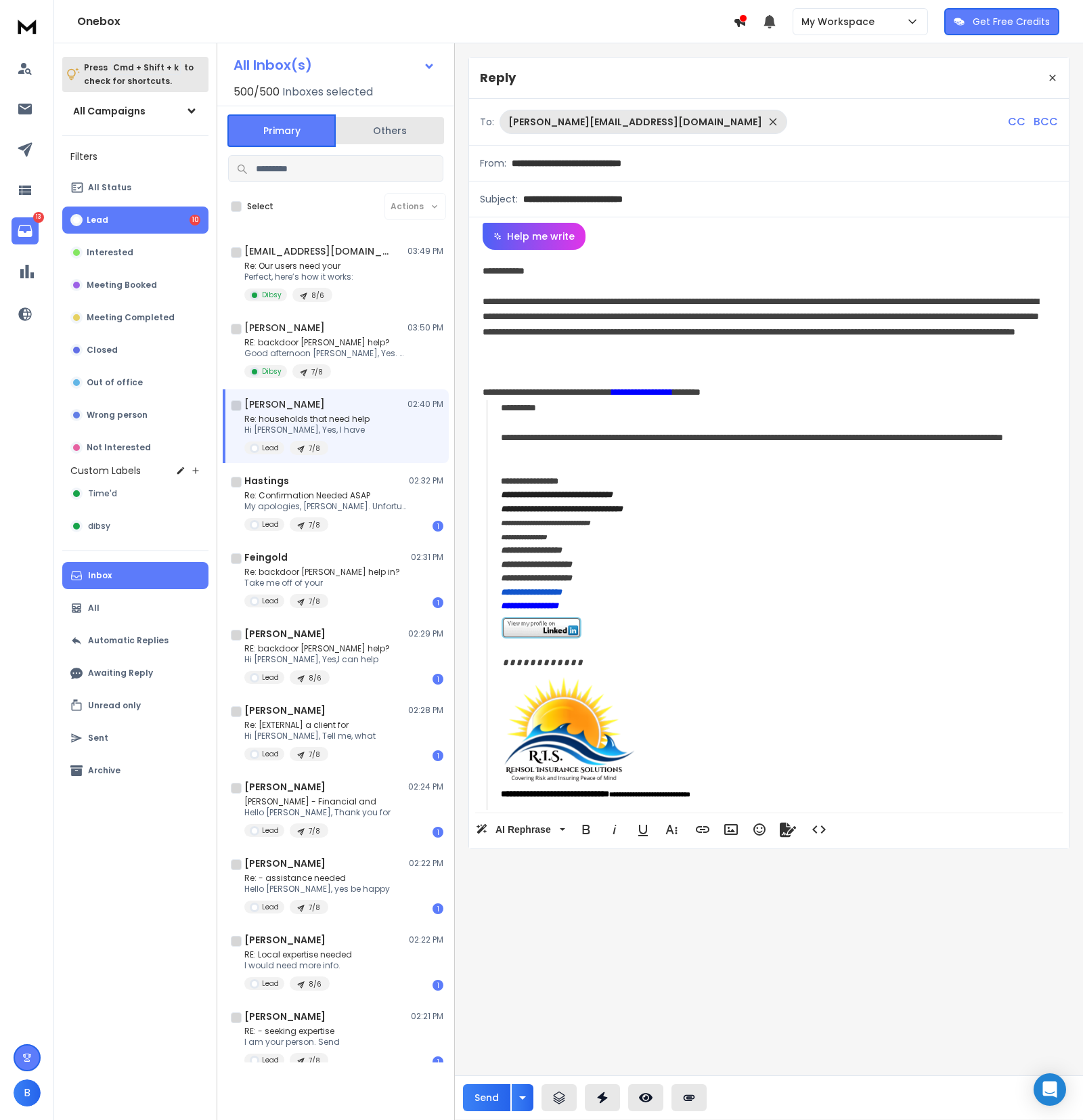
click at [961, 315] on div "**********" at bounding box center [767, 324] width 569 height 61
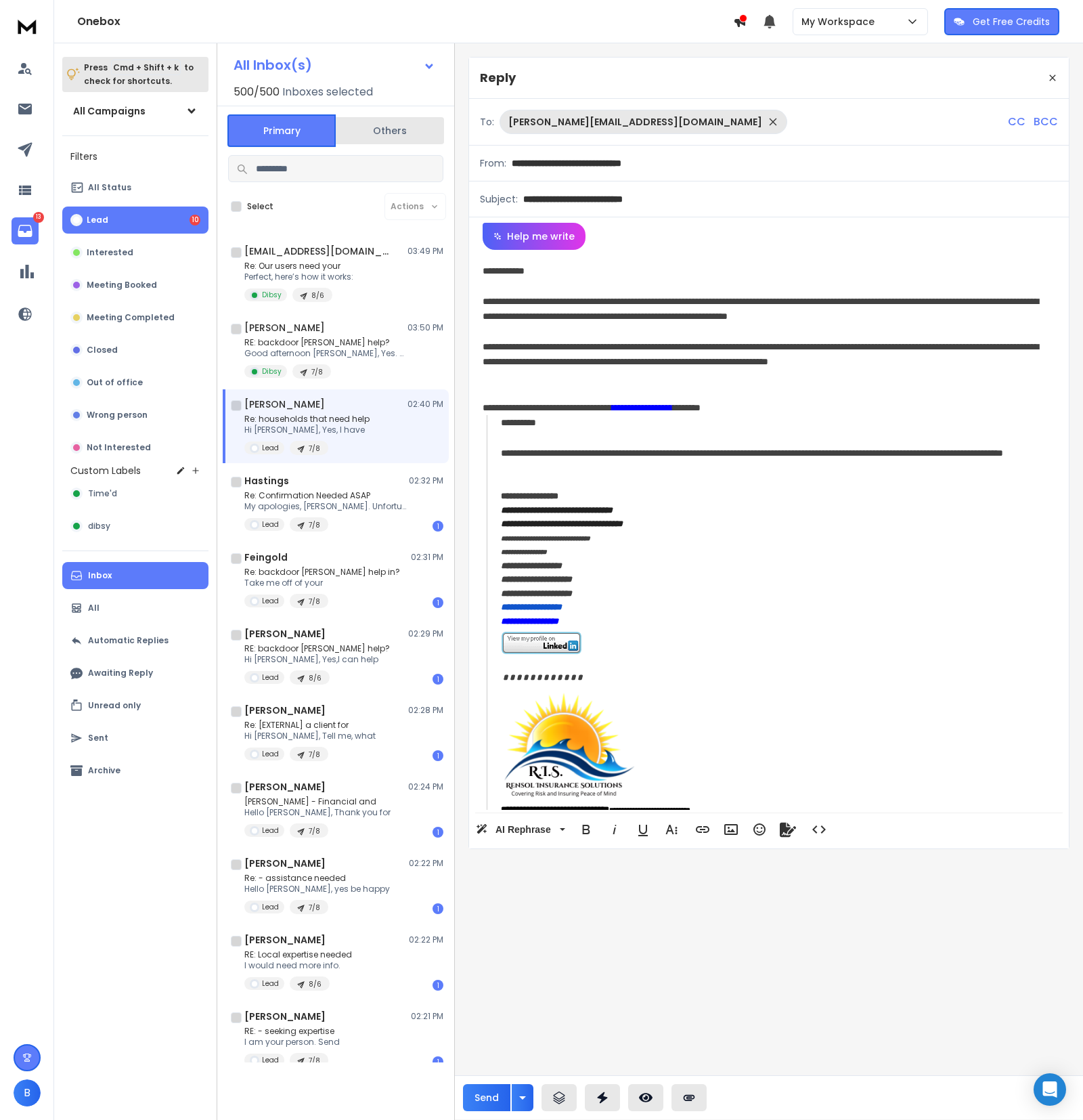
click at [624, 324] on div "**********" at bounding box center [767, 309] width 569 height 31
drag, startPoint x: 748, startPoint y: 347, endPoint x: 735, endPoint y: 347, distance: 13.0
click at [735, 347] on div "**********" at bounding box center [767, 354] width 569 height 31
click at [645, 365] on div "**********" at bounding box center [767, 354] width 569 height 31
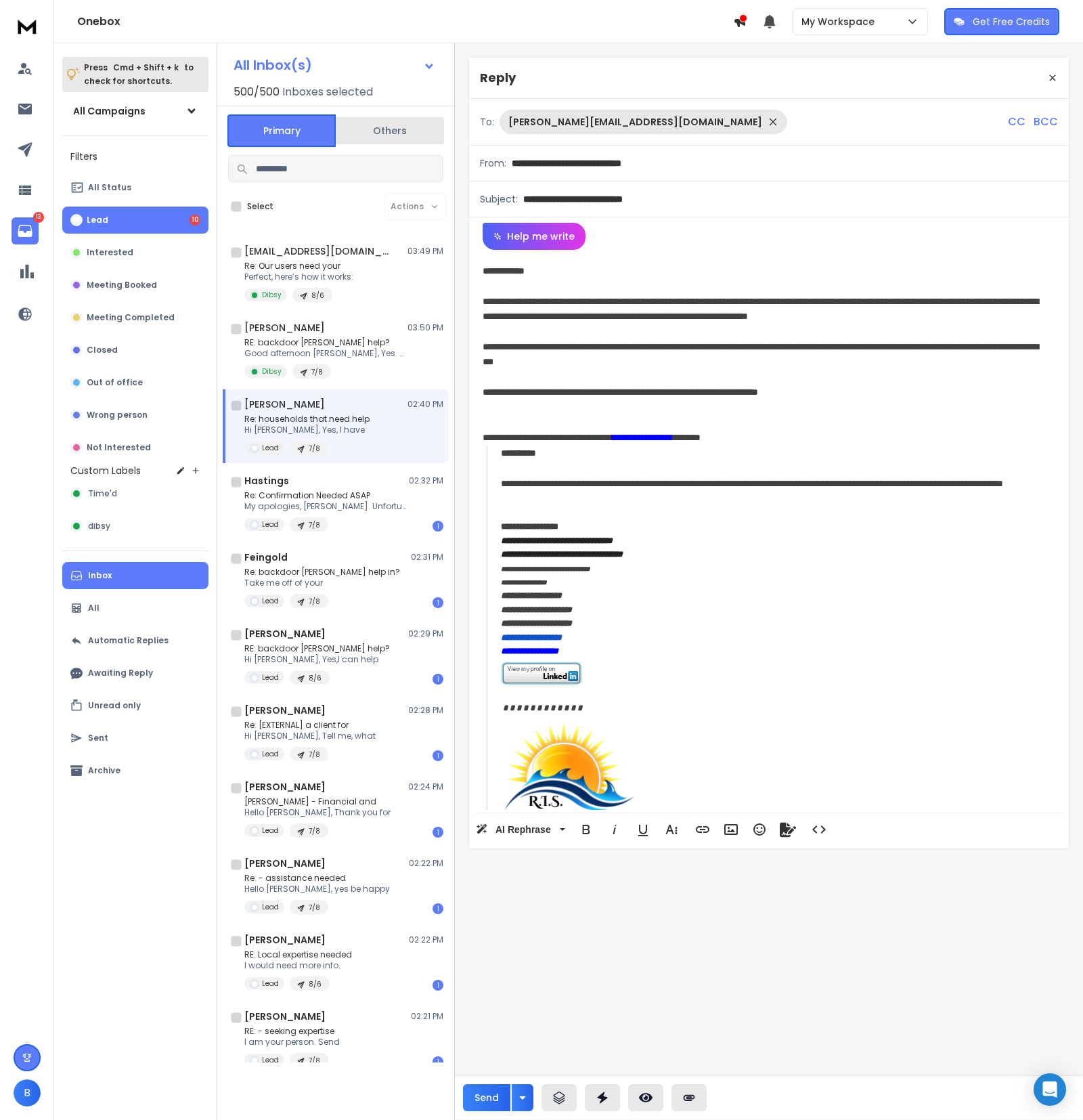
click at [826, 387] on div "**********" at bounding box center [767, 392] width 569 height 15
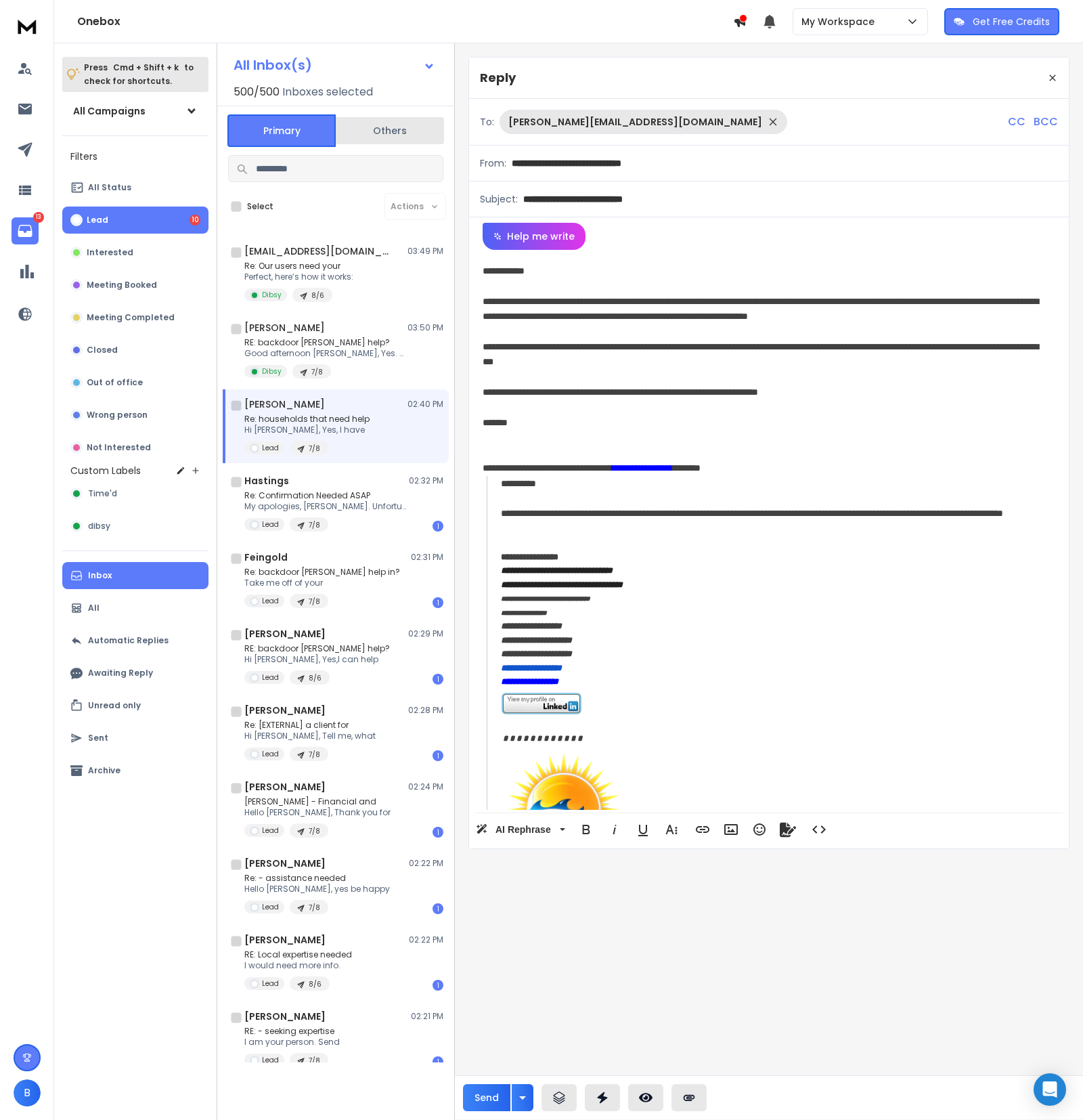
click at [1008, 122] on p "CC" at bounding box center [1016, 122] width 18 height 16
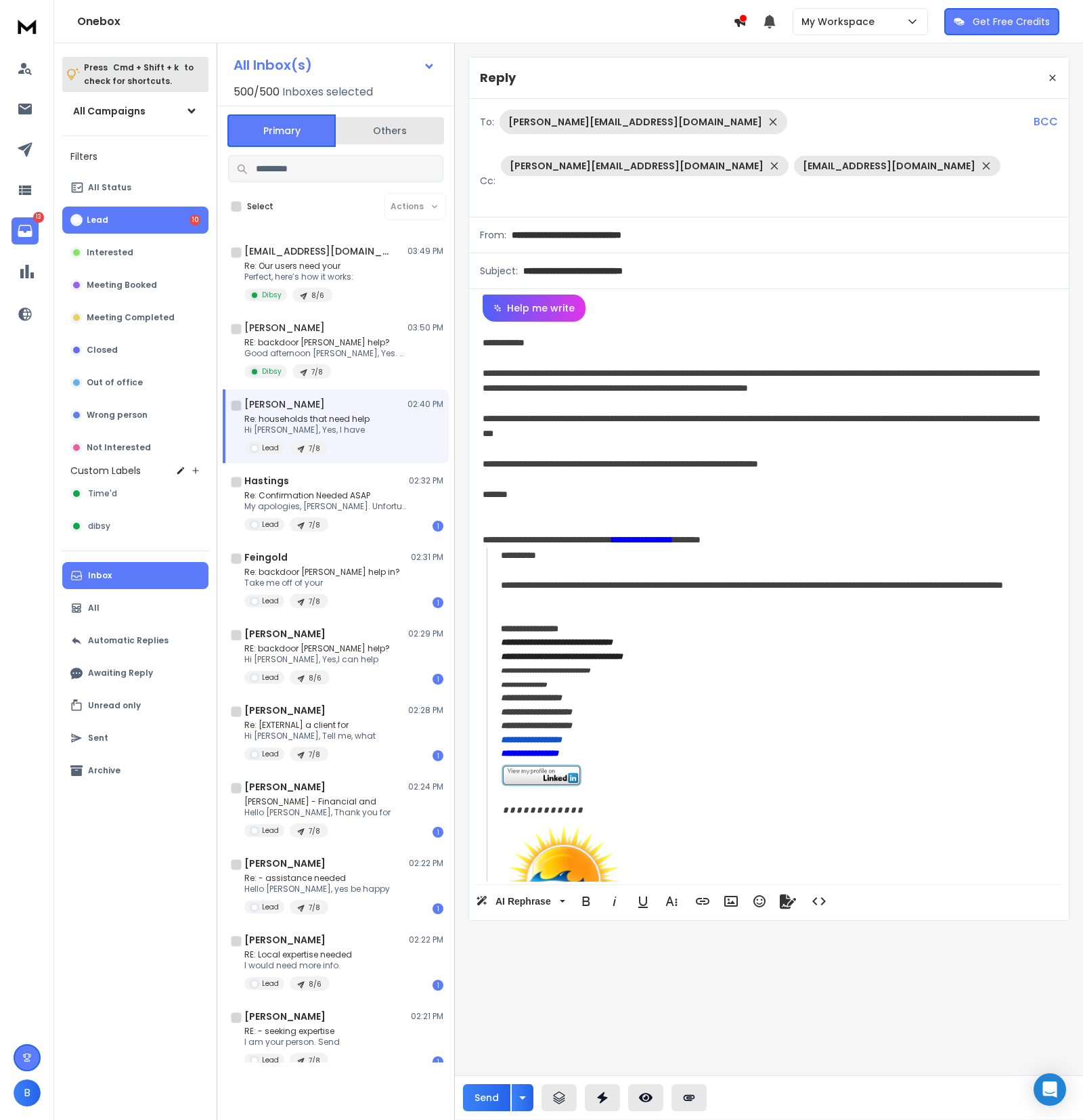
click at [511, 335] on div "**********" at bounding box center [769, 601] width 600 height 560
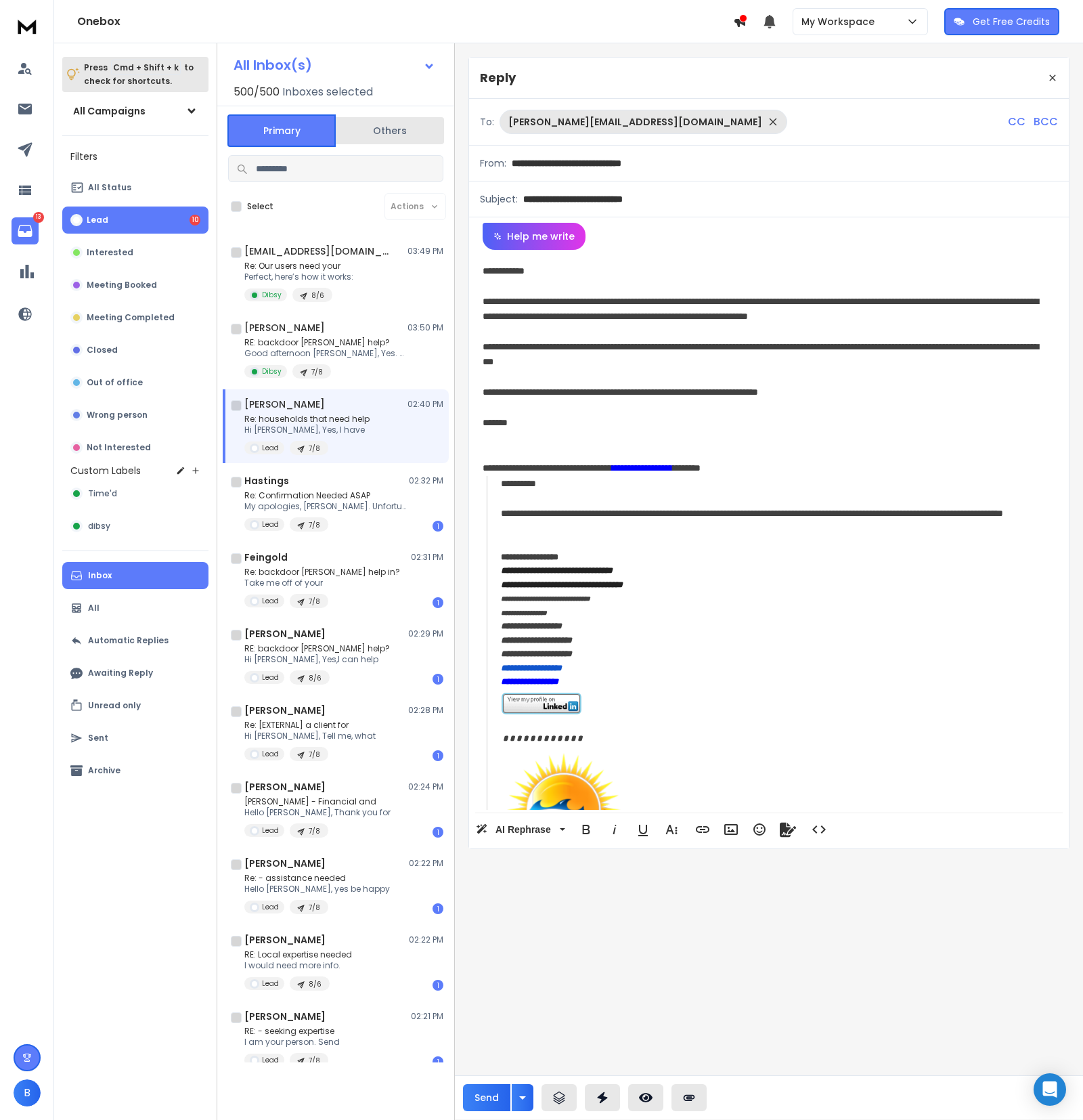
click at [499, 284] on div at bounding box center [769, 286] width 573 height 15
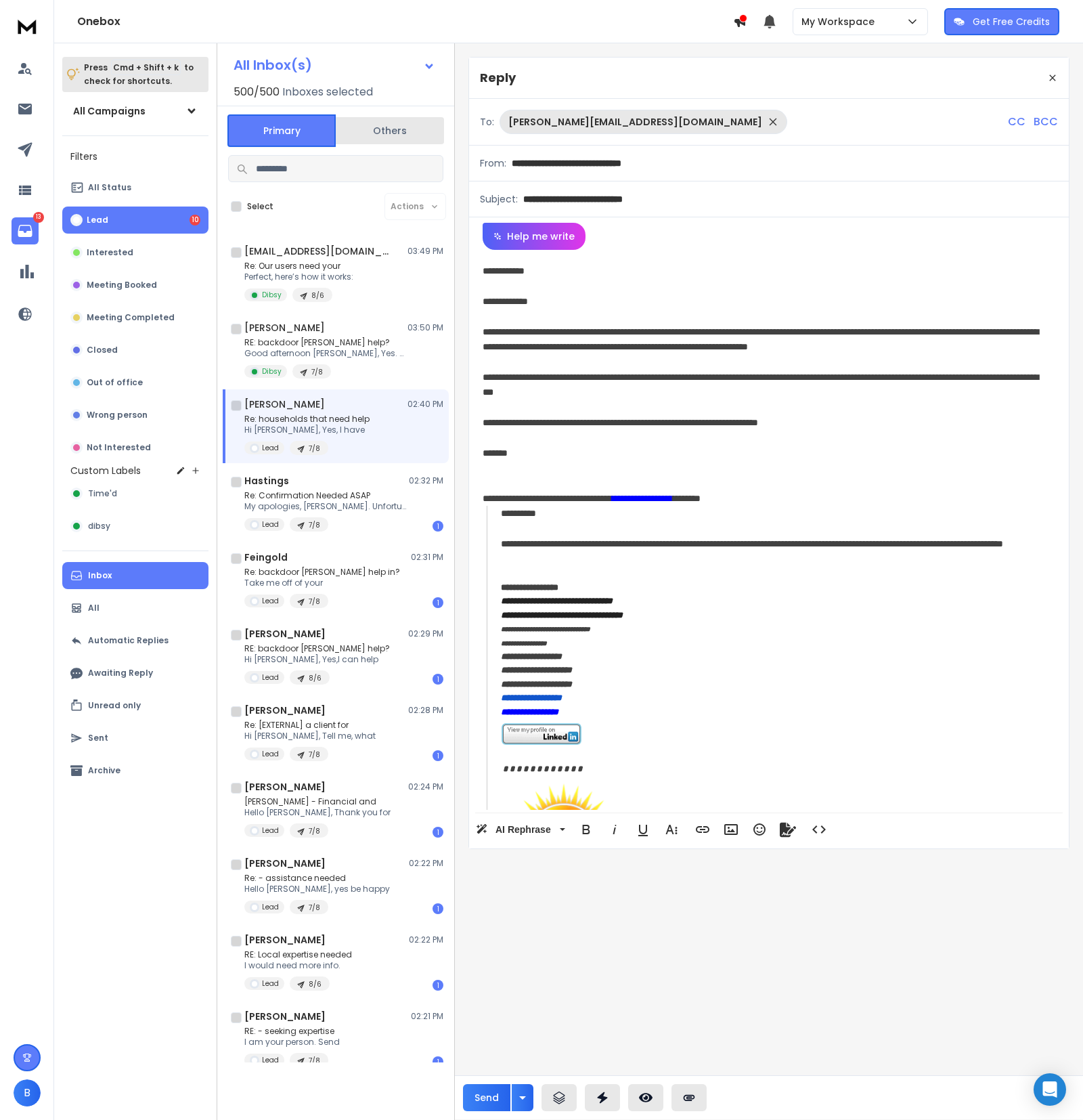
click at [549, 273] on div "**********" at bounding box center [767, 271] width 569 height 15
click at [488, 1088] on button "Send" at bounding box center [487, 1098] width 48 height 27
drag, startPoint x: 605, startPoint y: 121, endPoint x: 504, endPoint y: 117, distance: 101.1
click at [504, 117] on div "[PERSON_NAME][EMAIL_ADDRESS][DOMAIN_NAME]" at bounding box center [643, 122] width 288 height 24
copy p "[PERSON_NAME][EMAIL_ADDRESS][DOMAIN_NAME]"
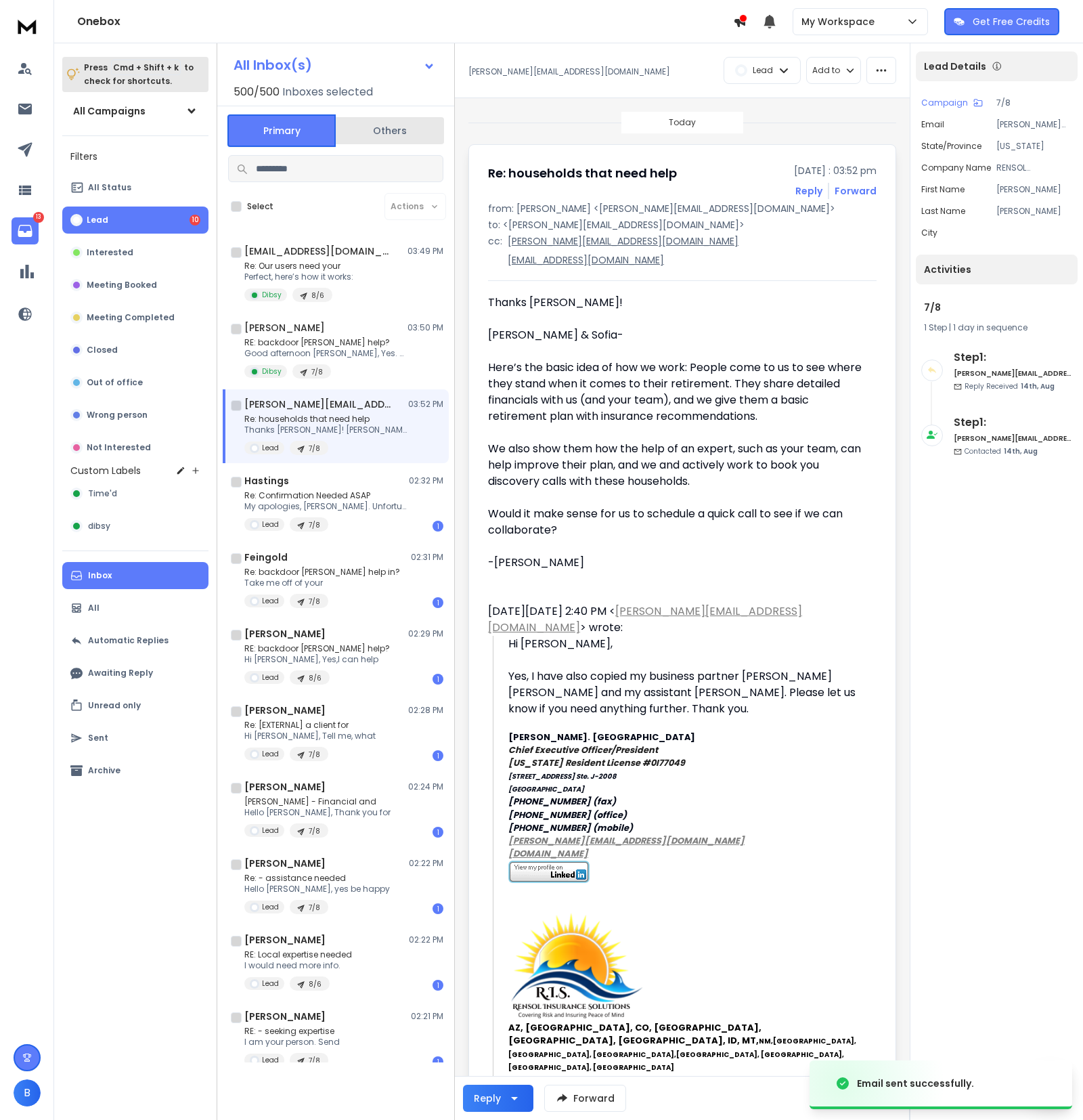
click at [767, 90] on div "[PERSON_NAME][EMAIL_ADDRESS][DOMAIN_NAME] Lead Add to Lead Add to" at bounding box center [682, 71] width 455 height 55
click at [771, 59] on div "Lead" at bounding box center [762, 71] width 76 height 26
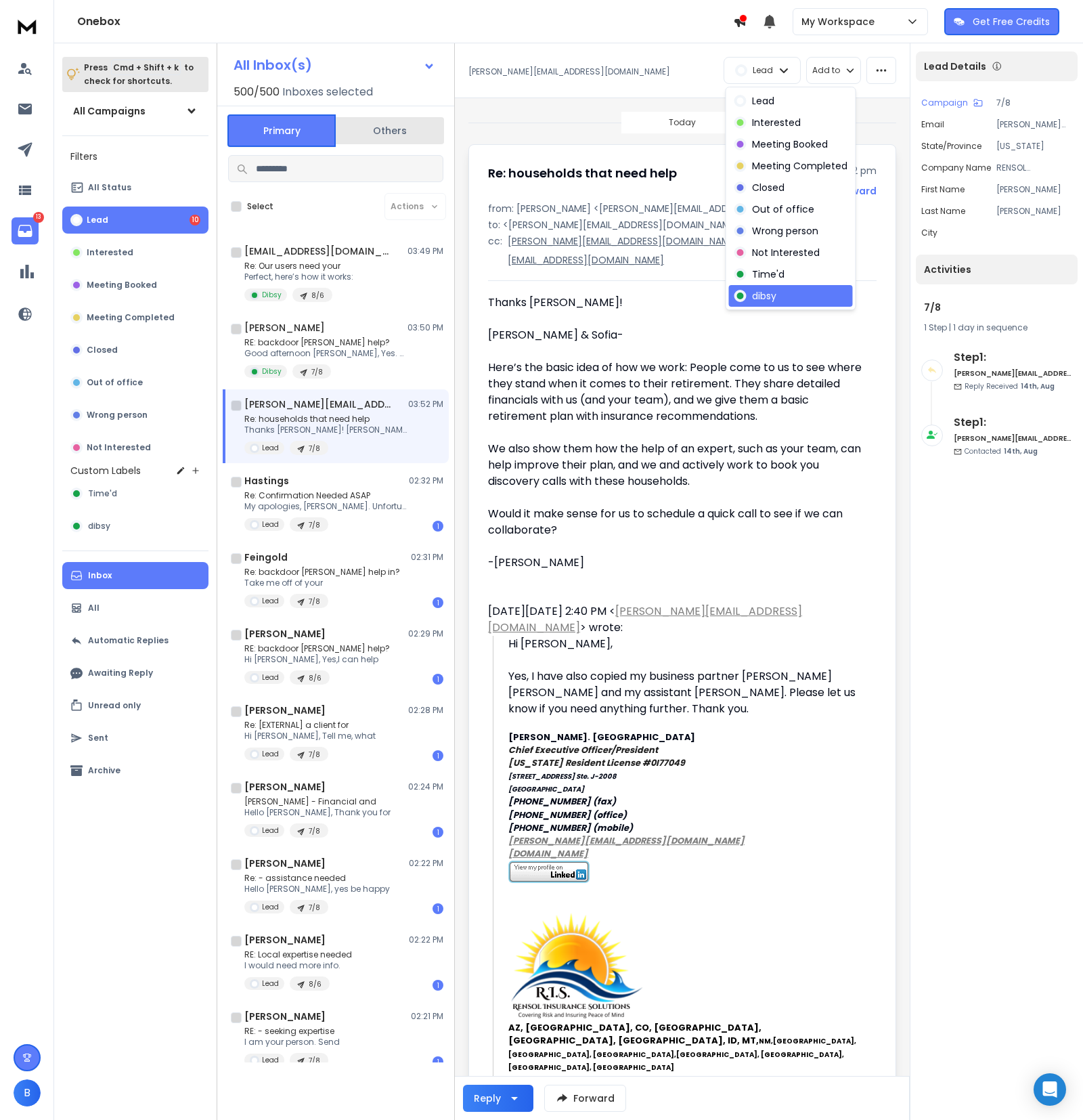
click at [771, 290] on p "dibsy" at bounding box center [764, 296] width 24 height 14
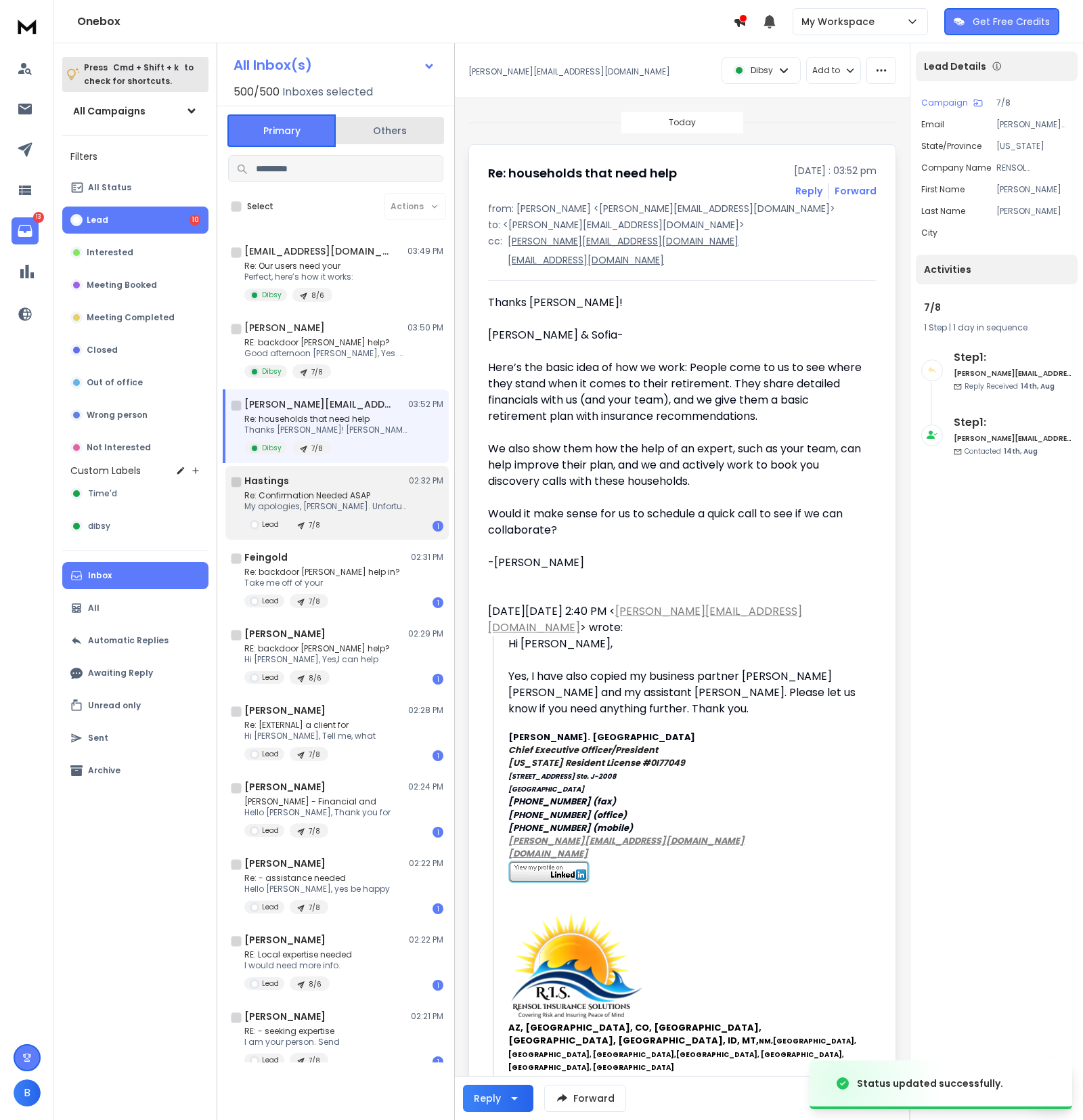
click at [333, 517] on div "Lead 7/8" at bounding box center [325, 524] width 162 height 14
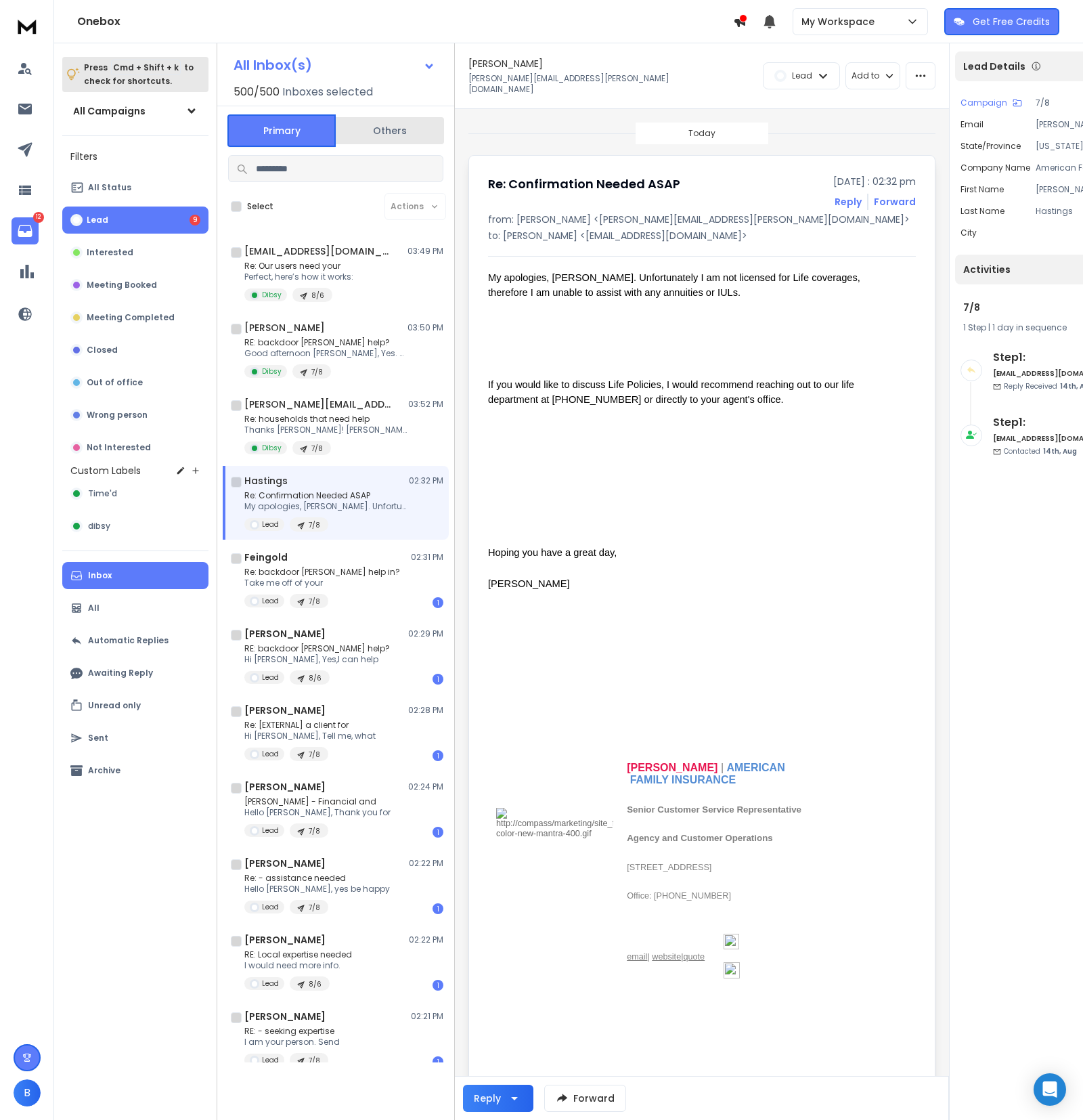
click at [842, 195] on button "Reply" at bounding box center [848, 202] width 27 height 14
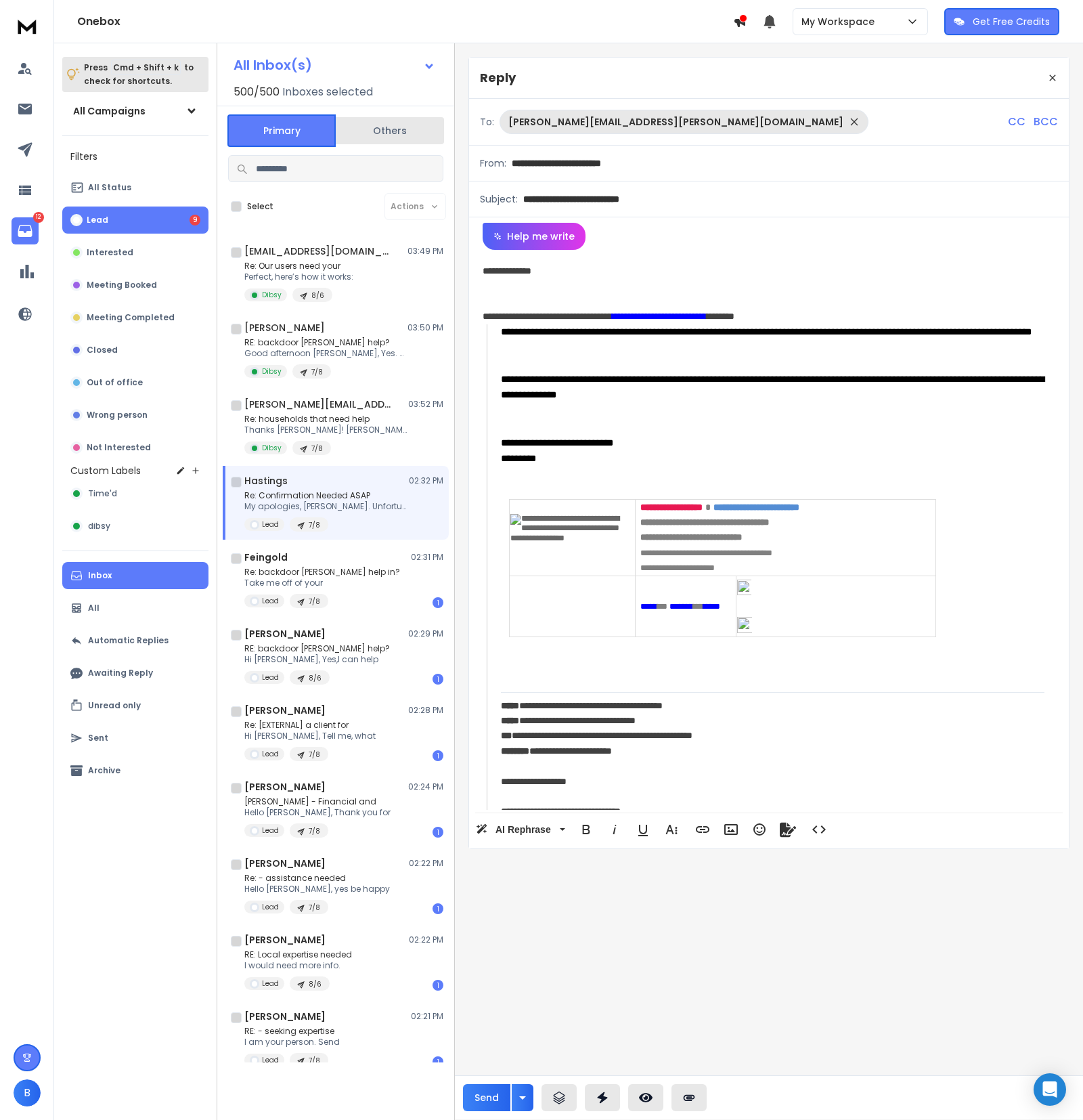
click at [482, 1096] on button "Send" at bounding box center [487, 1098] width 48 height 27
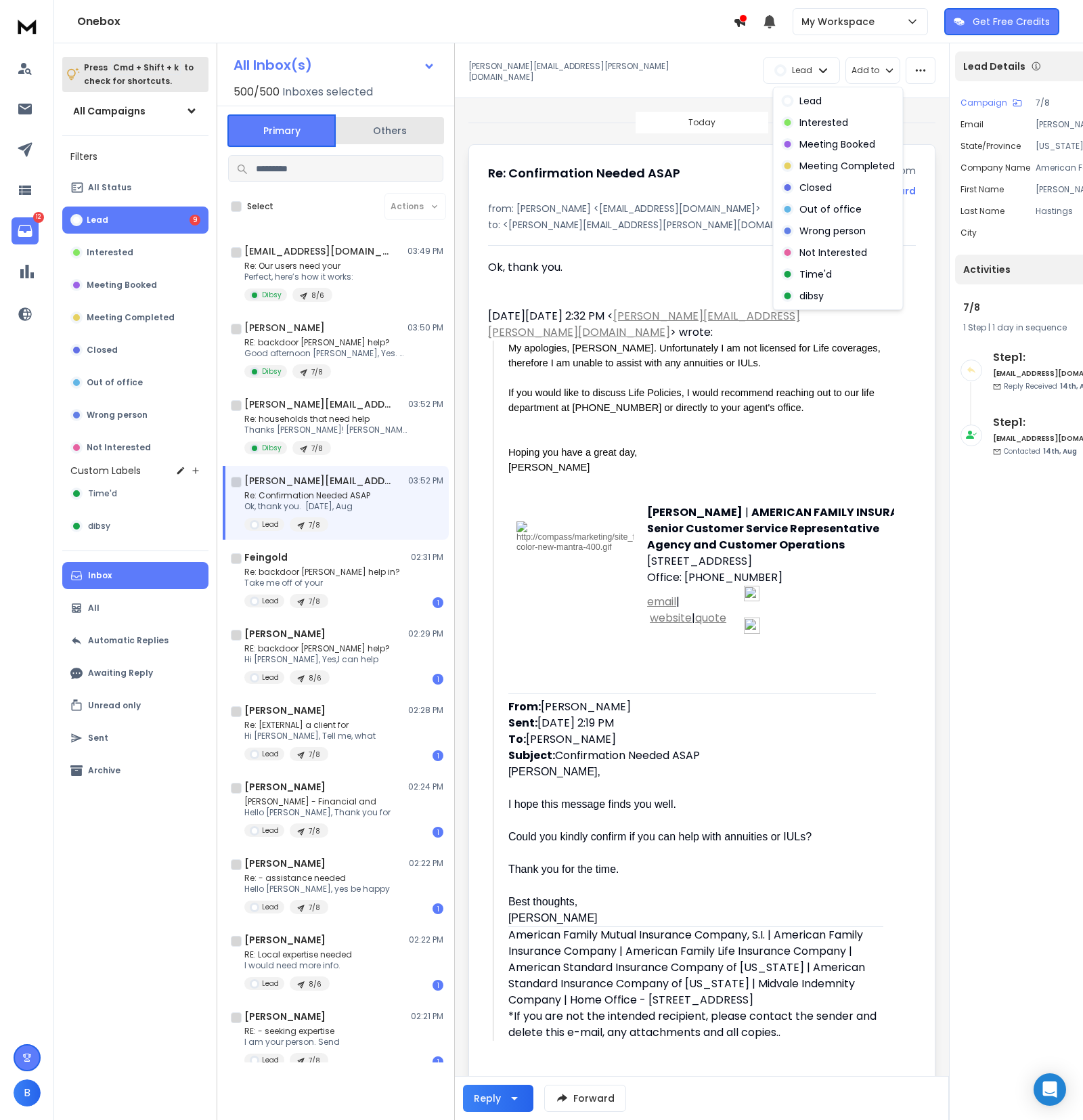
click at [833, 77] on div "Lead" at bounding box center [801, 71] width 76 height 26
click at [817, 232] on p "Wrong person" at bounding box center [833, 231] width 66 height 14
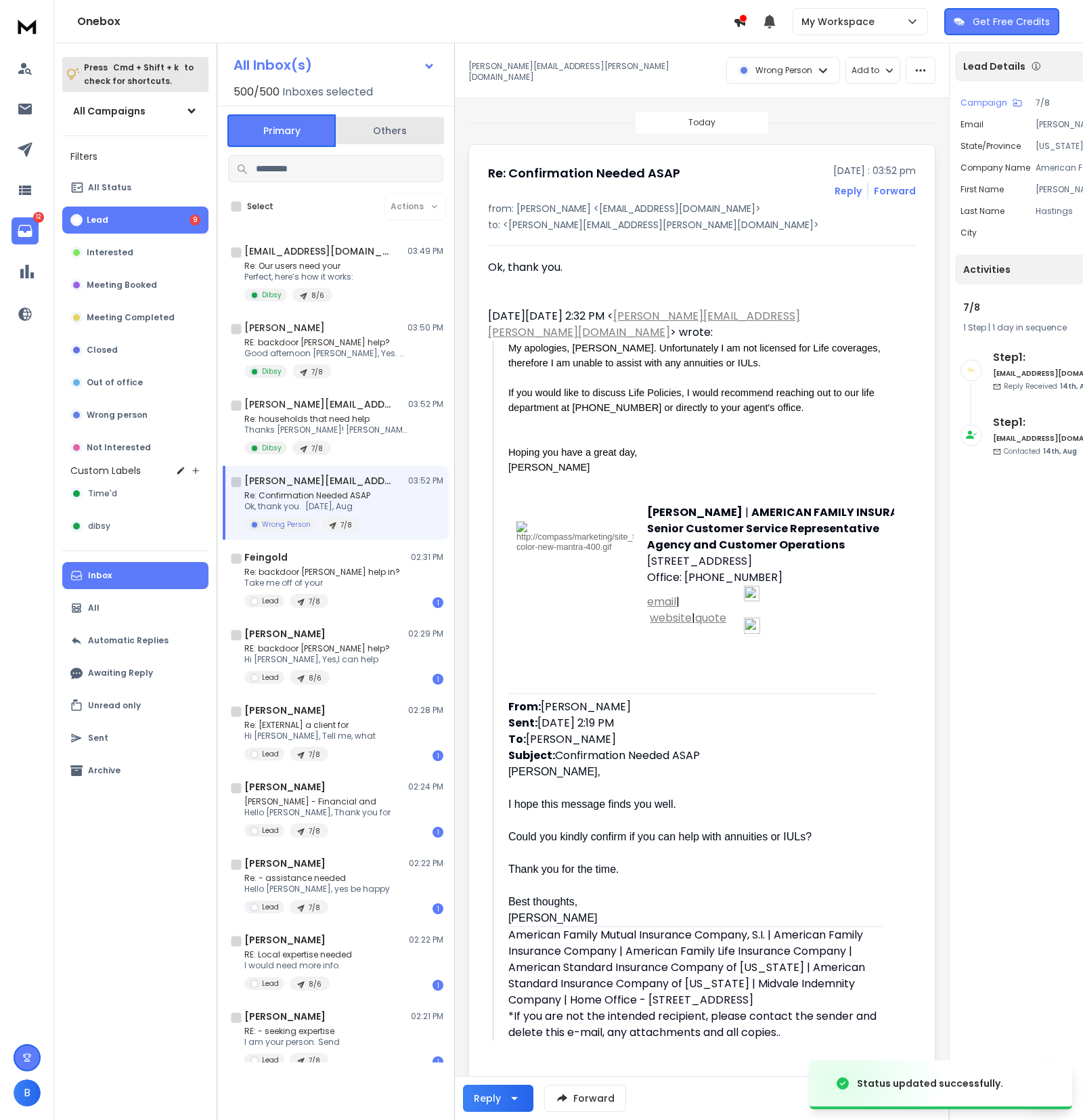
click at [535, 71] on p "[PERSON_NAME][EMAIL_ADDRESS][PERSON_NAME][DOMAIN_NAME]" at bounding box center [583, 72] width 229 height 22
click at [335, 578] on p "Take me off of your" at bounding box center [322, 583] width 155 height 11
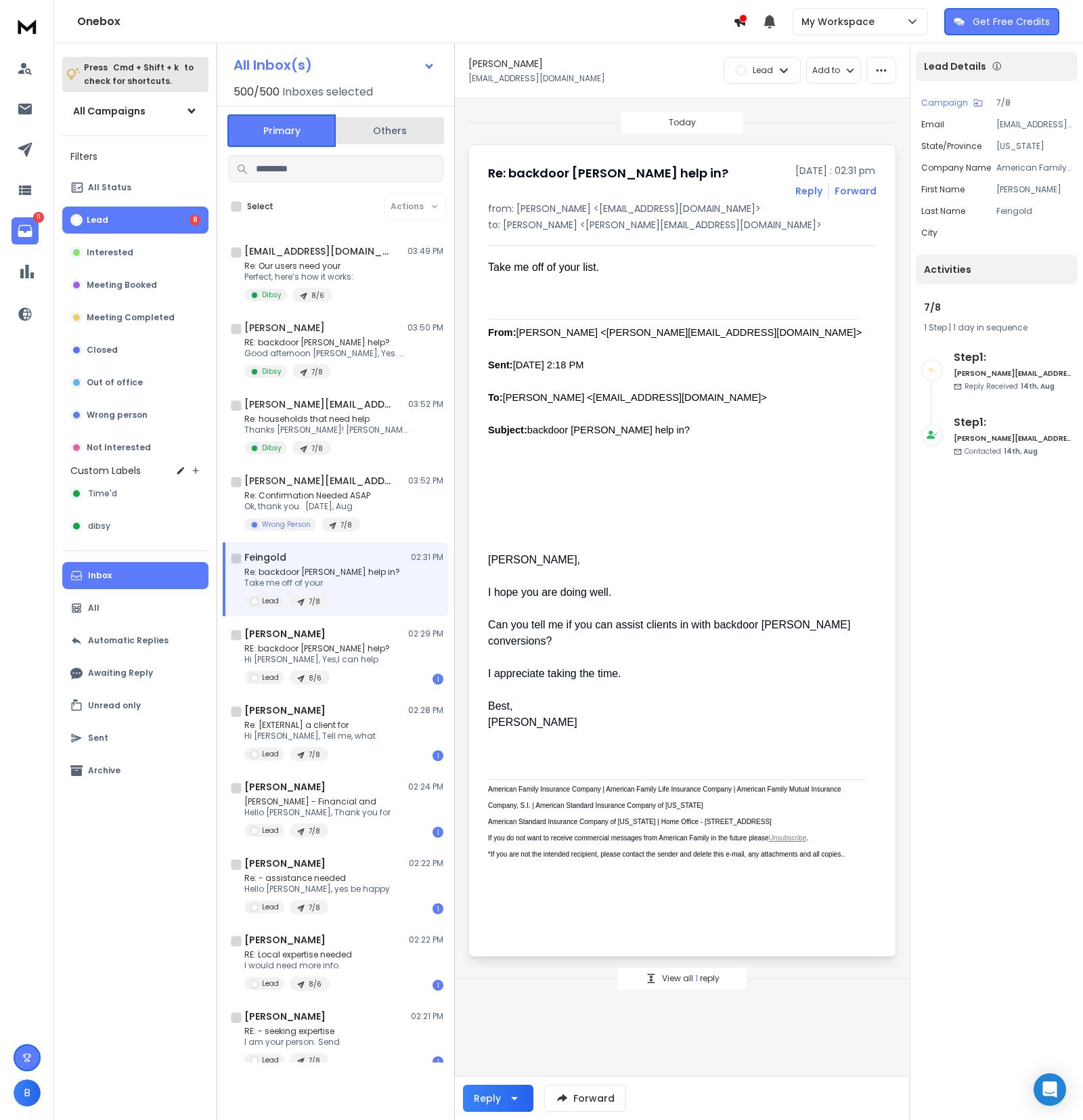
click at [795, 191] on button "Reply" at bounding box center [809, 191] width 27 height 14
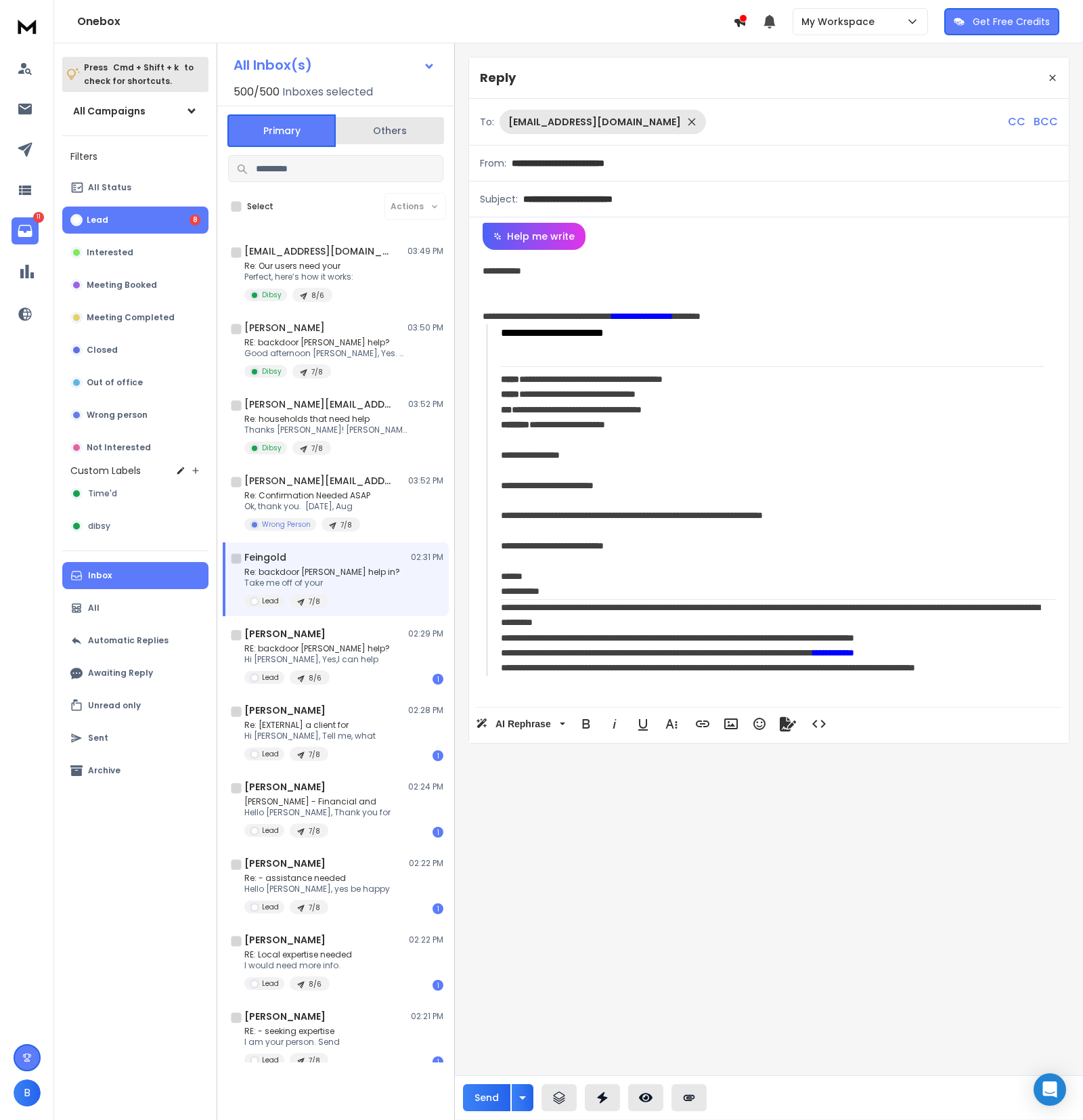
click at [484, 1098] on button "Send" at bounding box center [487, 1098] width 48 height 27
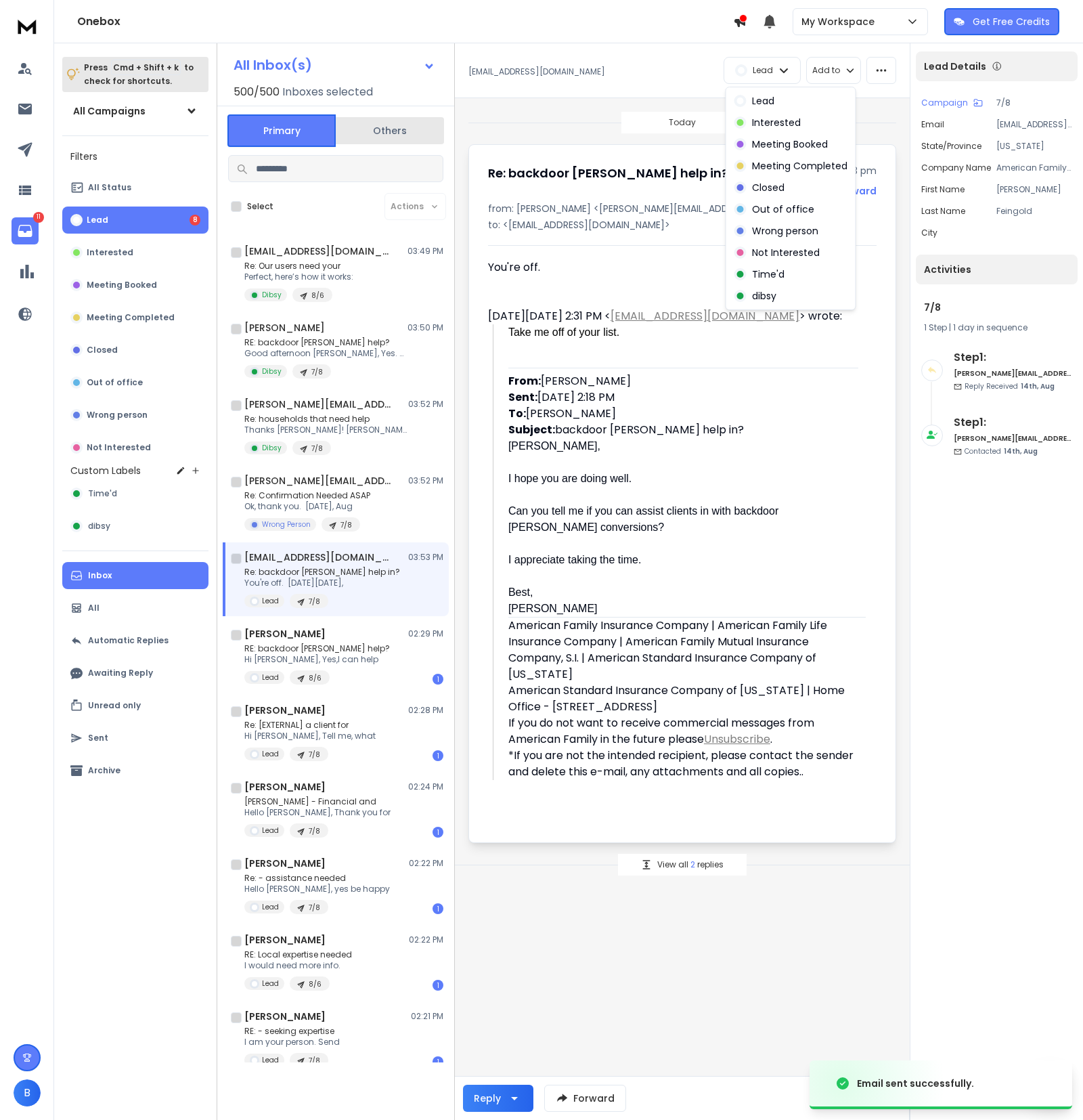
click at [779, 79] on div "Lead" at bounding box center [762, 71] width 76 height 26
click at [774, 244] on div "Not Interested" at bounding box center [791, 253] width 124 height 22
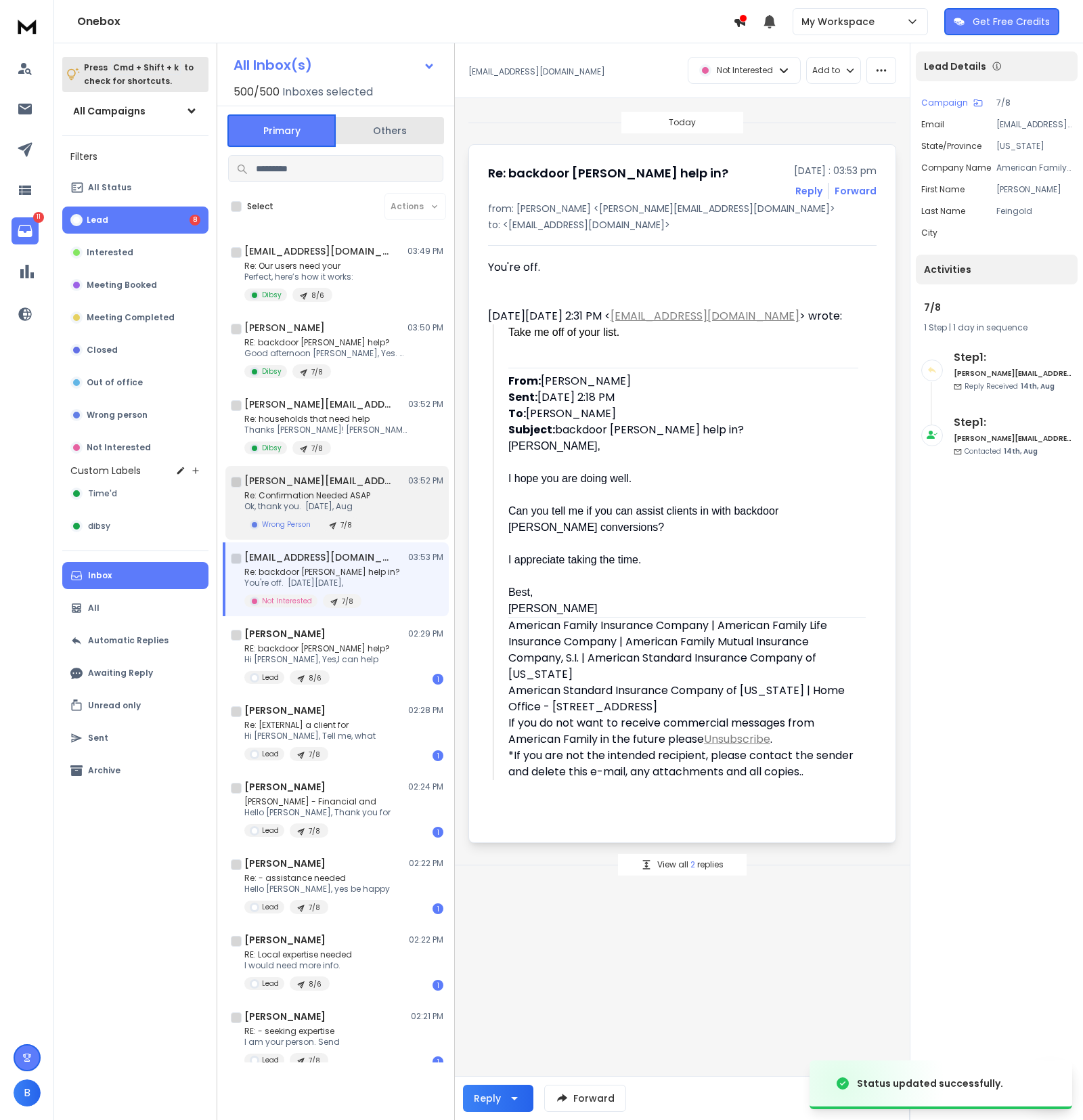
click at [398, 500] on div "Re: Confirmation Needed ASAP Ok, thank you. [DATE], Aug Wrong Person 7/8" at bounding box center [343, 510] width 199 height 41
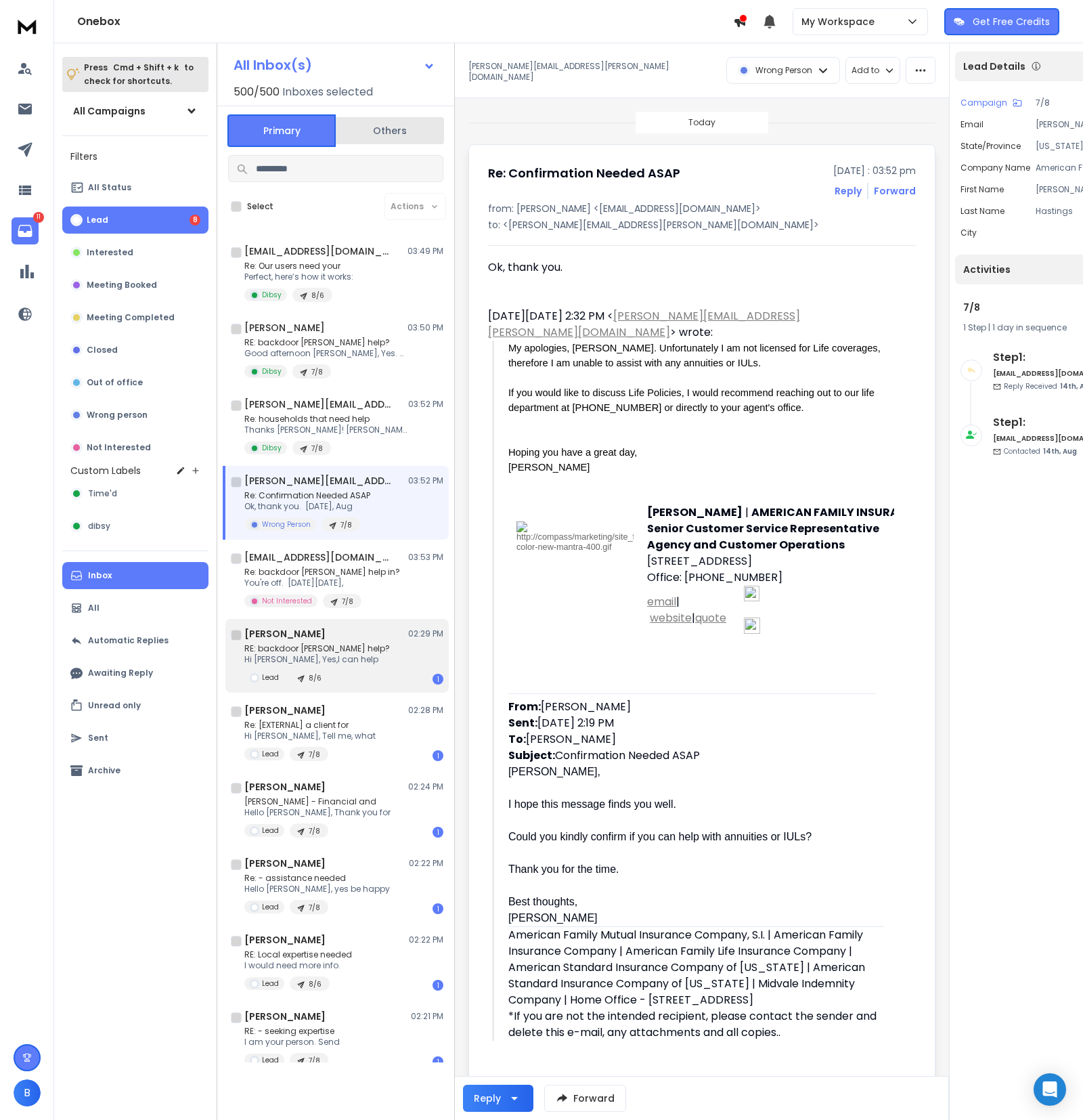
click at [385, 661] on div "RE: backdoor [PERSON_NAME] help? Hi [PERSON_NAME], Yes,I can help Lead 8/6 1" at bounding box center [343, 664] width 199 height 41
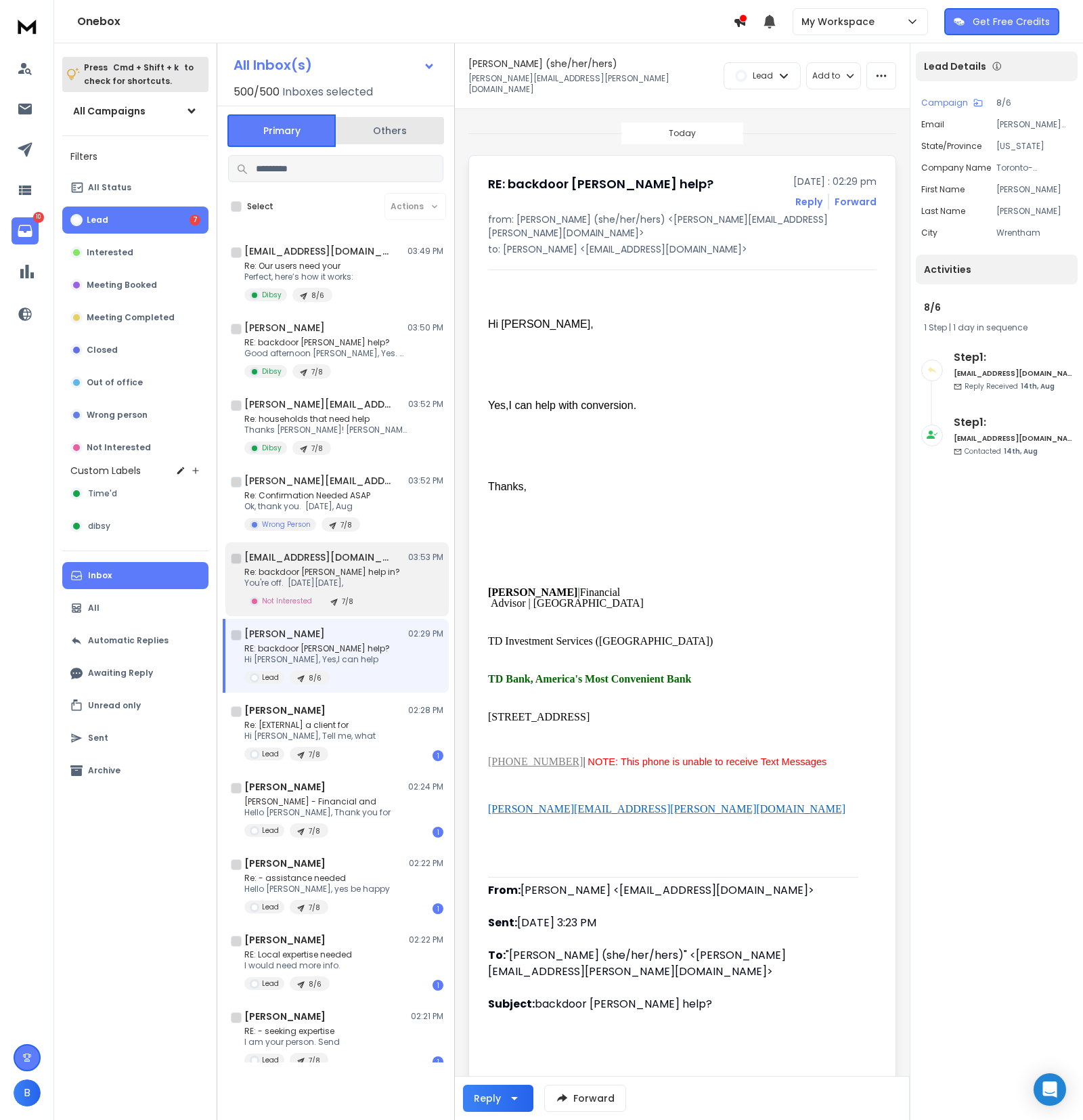
click at [392, 608] on div "[EMAIL_ADDRESS][DOMAIN_NAME] 03:53 PM Re: backdoor [PERSON_NAME] help in? You'r…" at bounding box center [337, 579] width 223 height 74
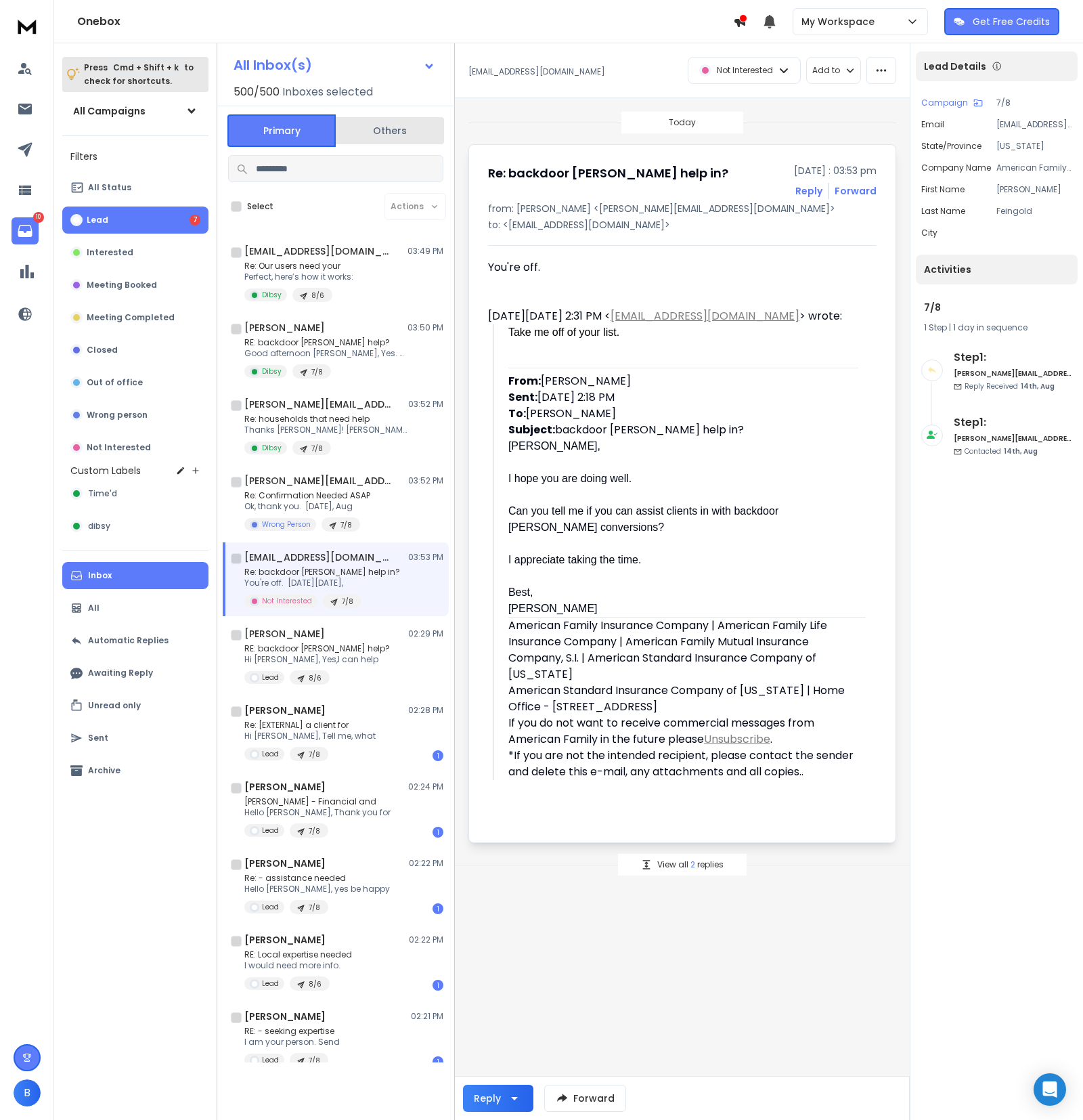
click at [482, 74] on p "[EMAIL_ADDRESS][DOMAIN_NAME]" at bounding box center [536, 72] width 136 height 11
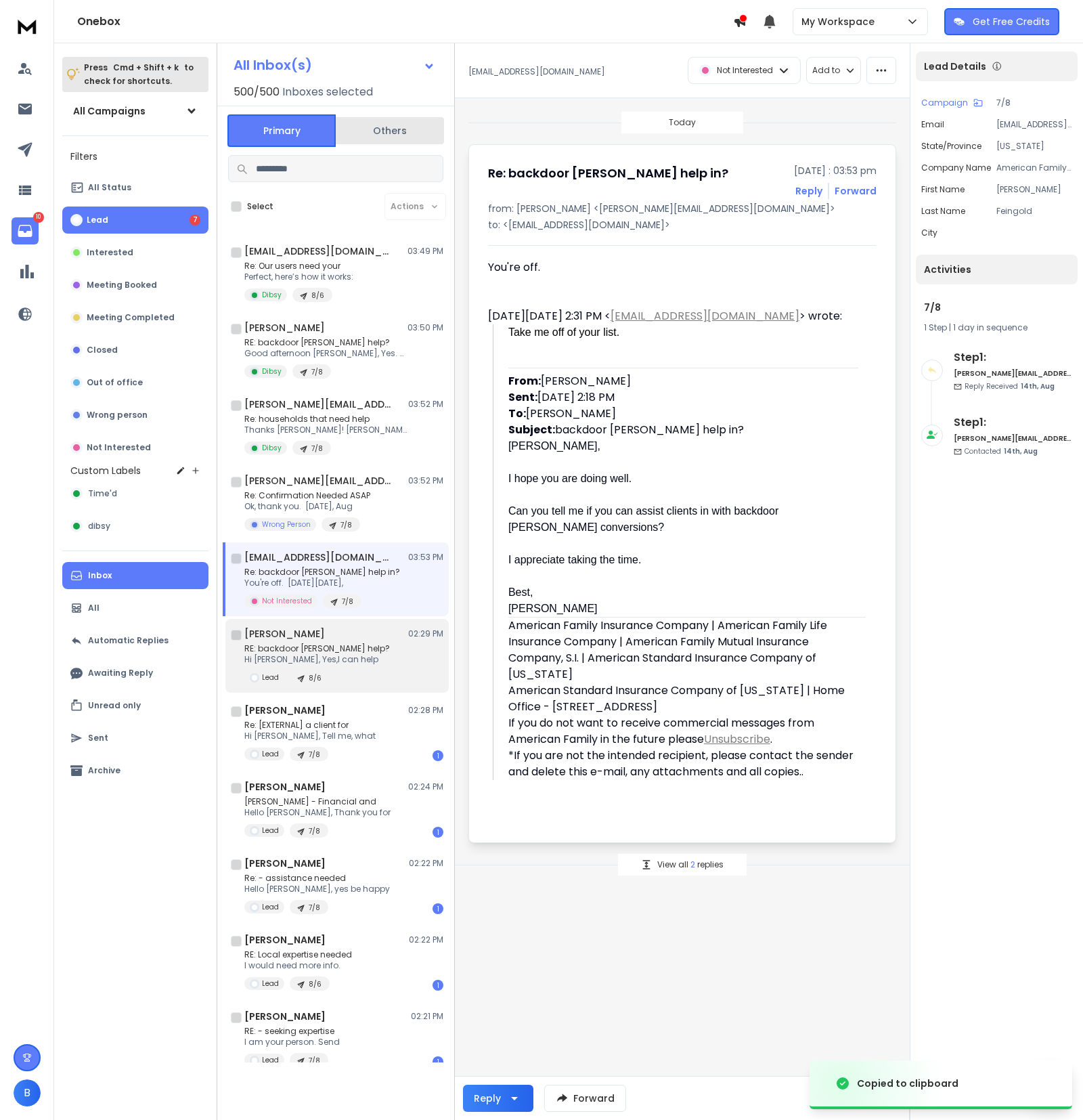
click at [370, 659] on div "RE: backdoor [PERSON_NAME] help? Hi [PERSON_NAME], Yes,I can help Lead 8/6" at bounding box center [343, 664] width 199 height 41
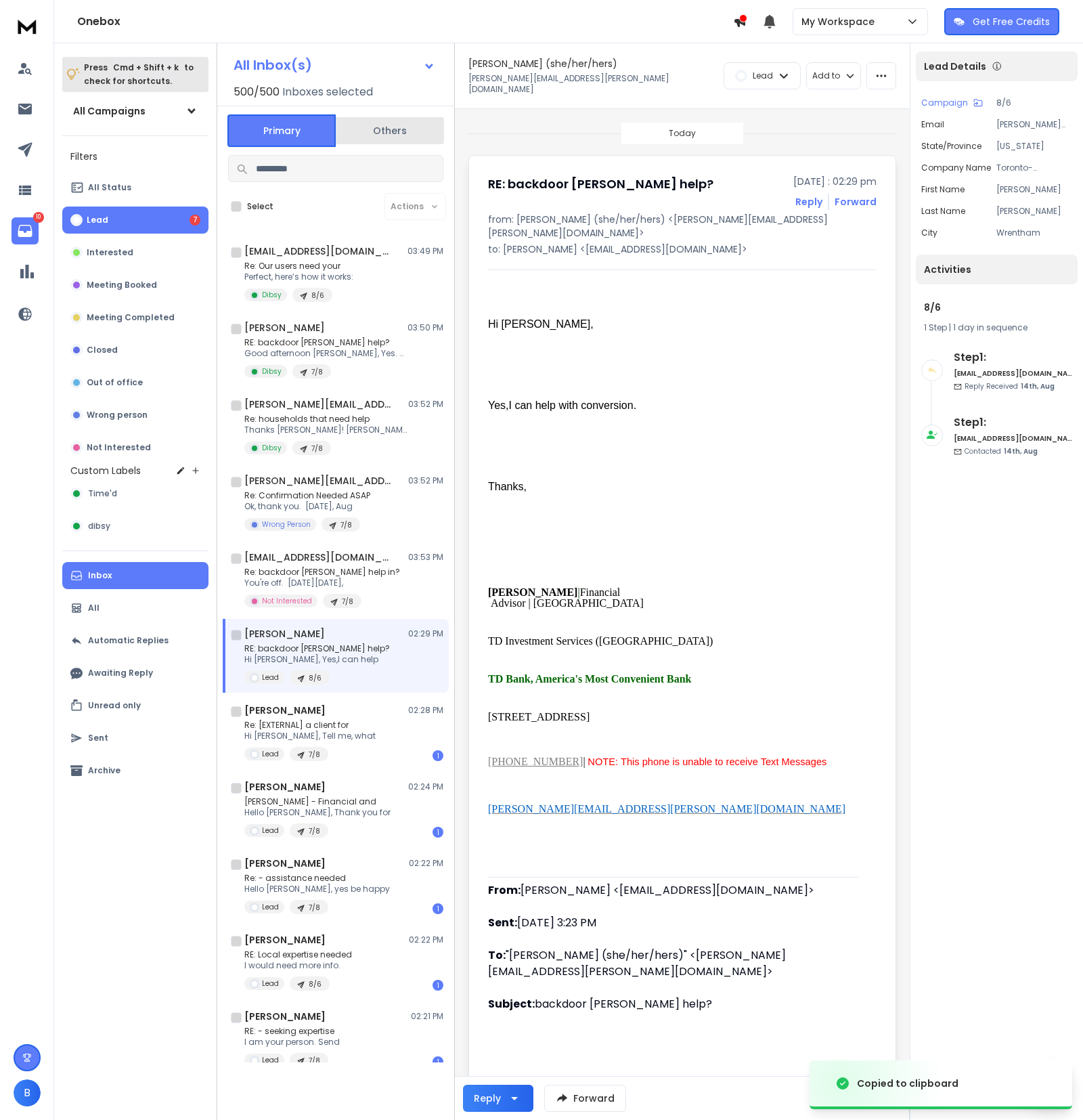
click at [700, 398] on div "Yes,I can help with conversion." at bounding box center [677, 406] width 378 height 16
click at [479, 1117] on div "Reply Forward" at bounding box center [682, 1098] width 455 height 44
click at [478, 1100] on div "Reply" at bounding box center [487, 1098] width 27 height 14
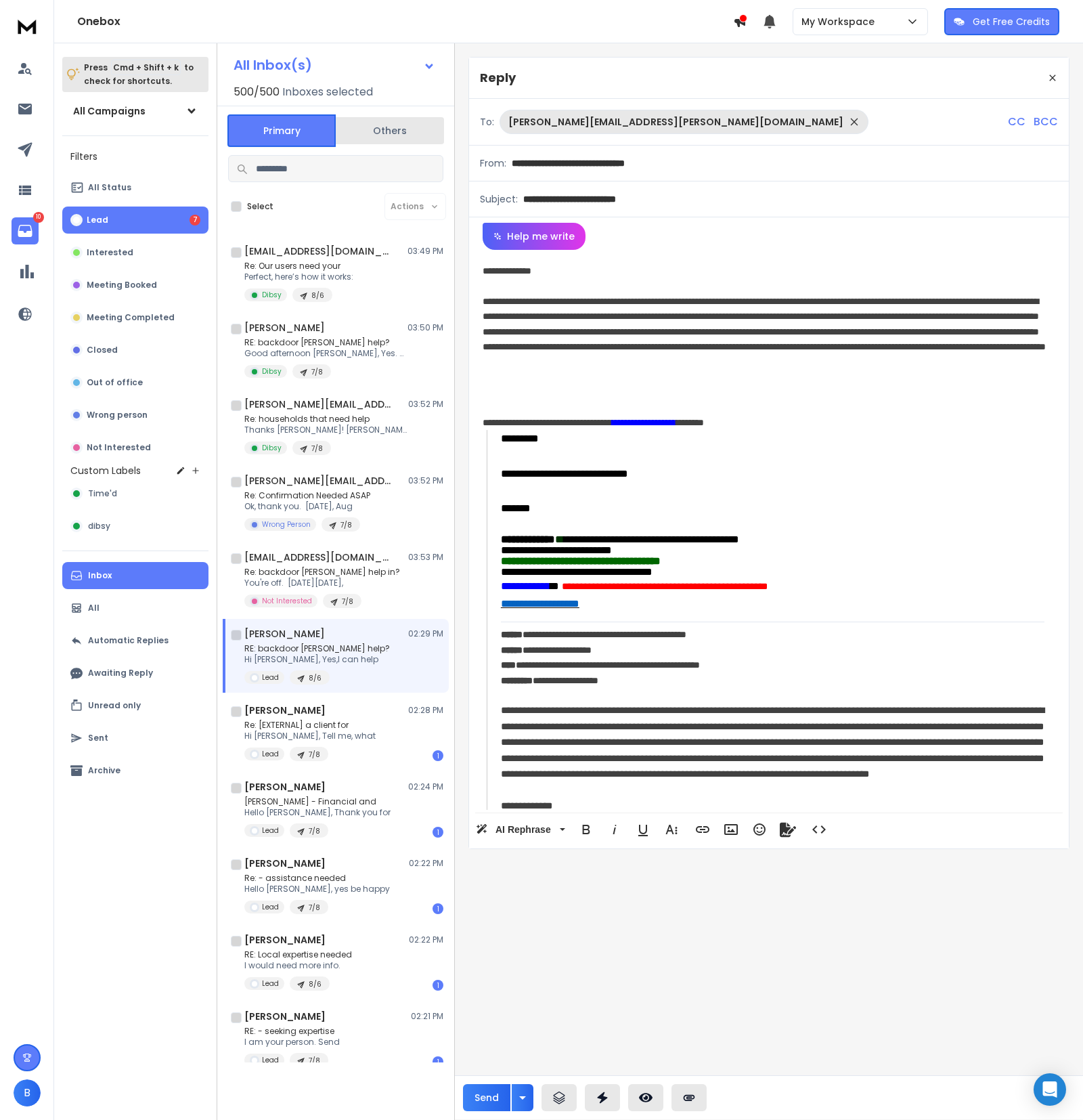
click at [550, 330] on div "**********" at bounding box center [767, 339] width 569 height 91
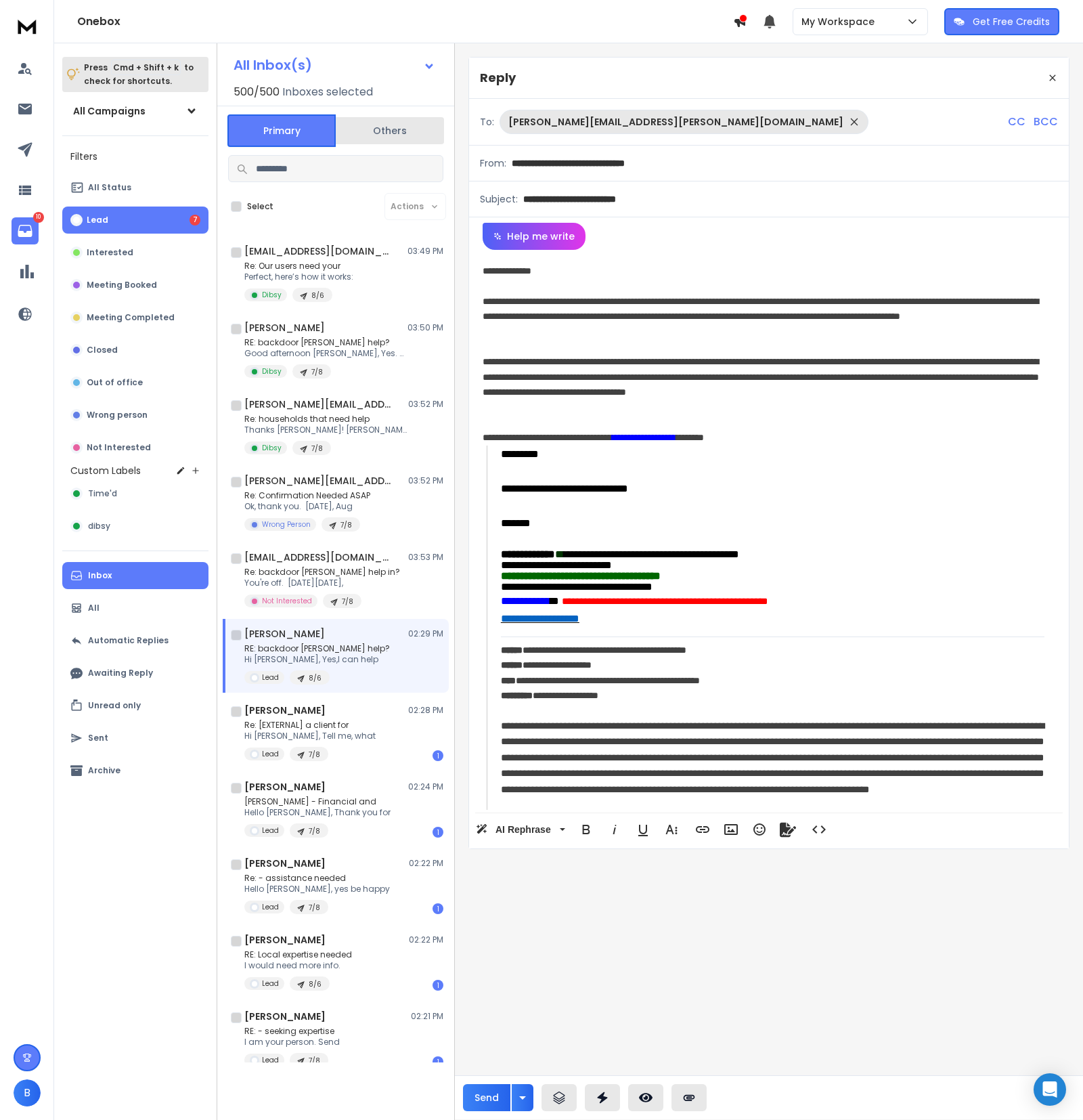
click at [1009, 362] on div "**********" at bounding box center [767, 377] width 569 height 45
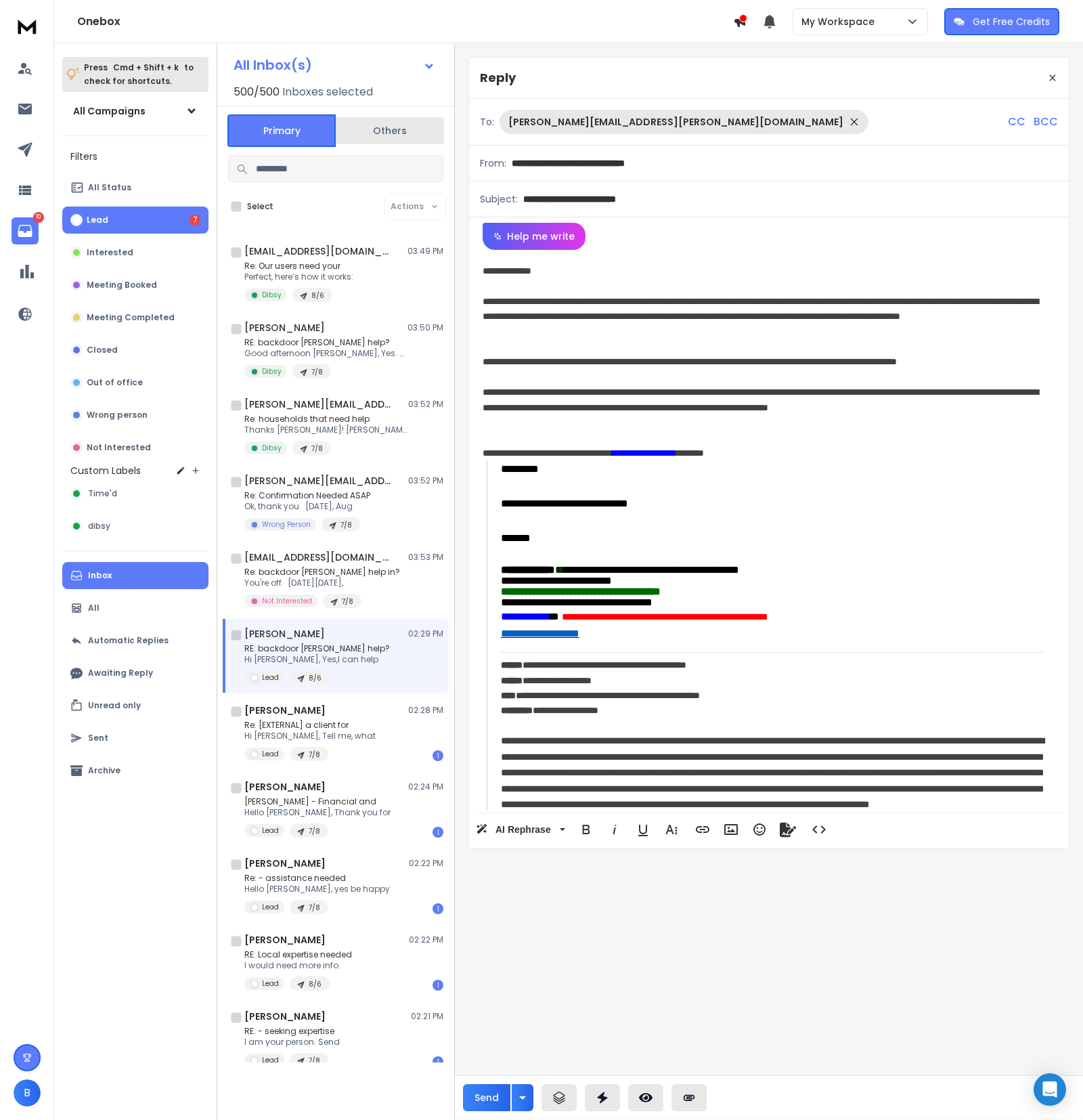
click at [646, 407] on div "**********" at bounding box center [767, 400] width 569 height 31
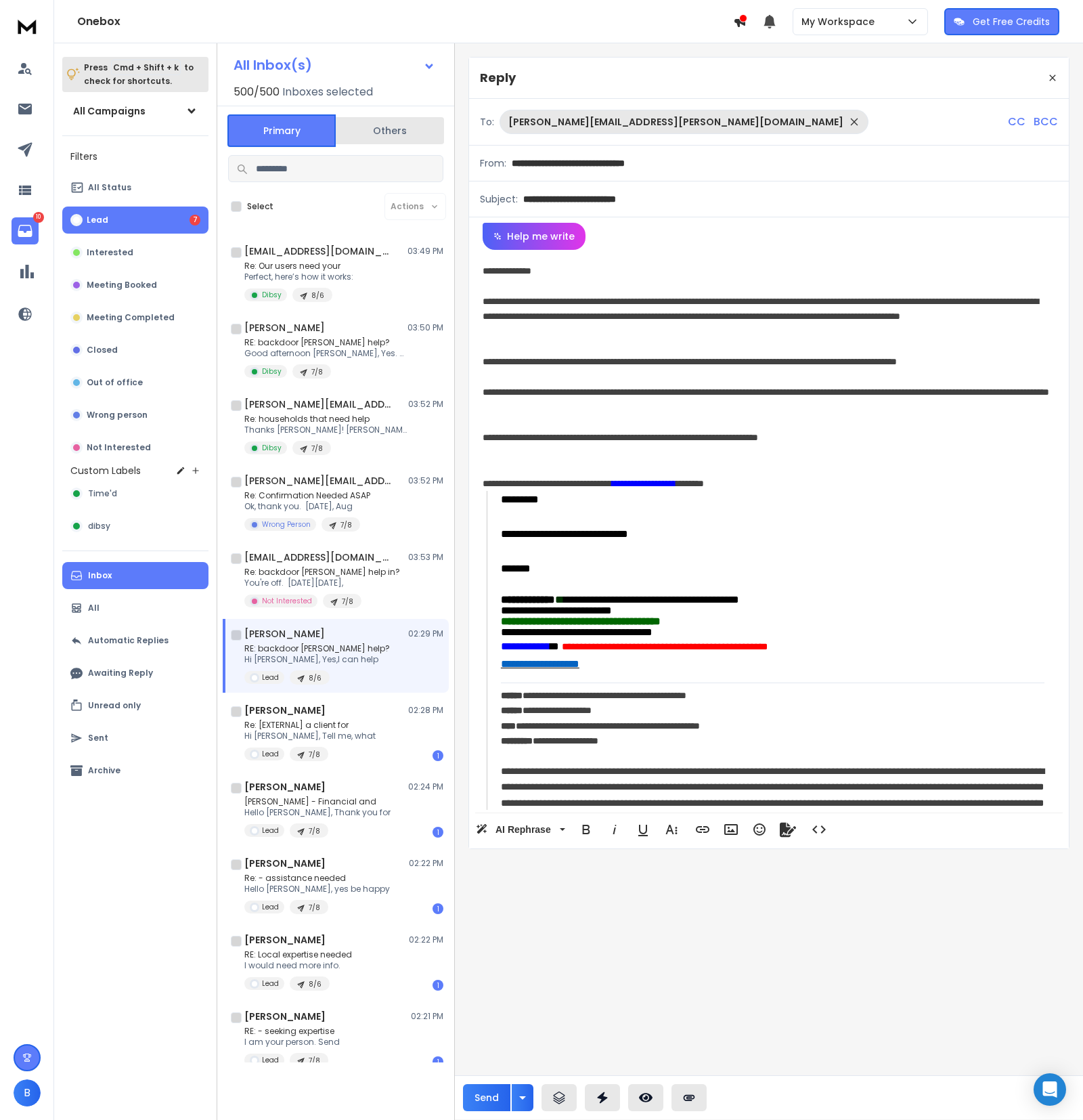
click at [864, 432] on div "**********" at bounding box center [767, 437] width 569 height 15
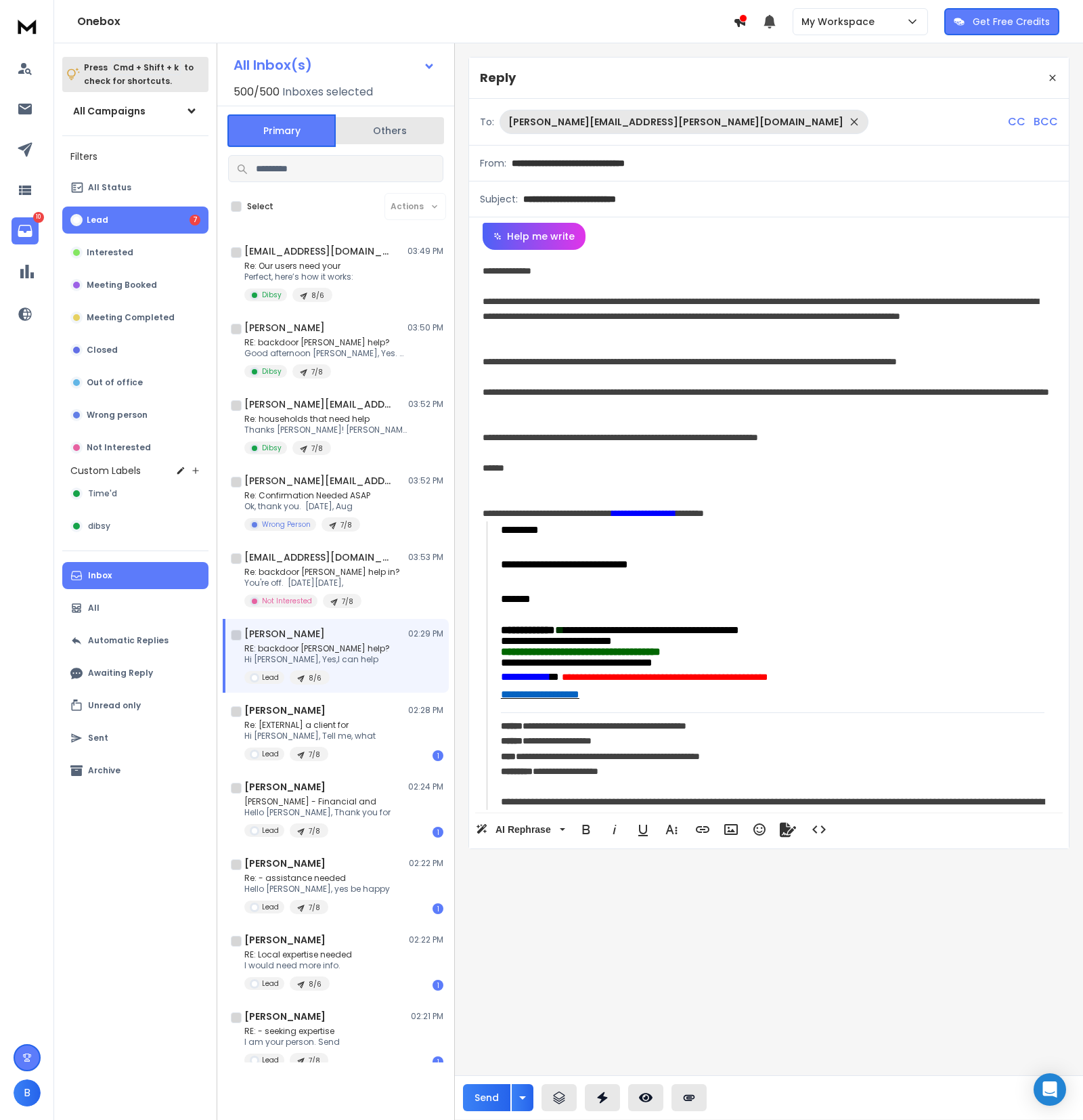
click at [598, 122] on p "[PERSON_NAME][EMAIL_ADDRESS][PERSON_NAME][DOMAIN_NAME]" at bounding box center [676, 122] width 335 height 14
copy p
click at [489, 1091] on button "Send" at bounding box center [487, 1098] width 48 height 27
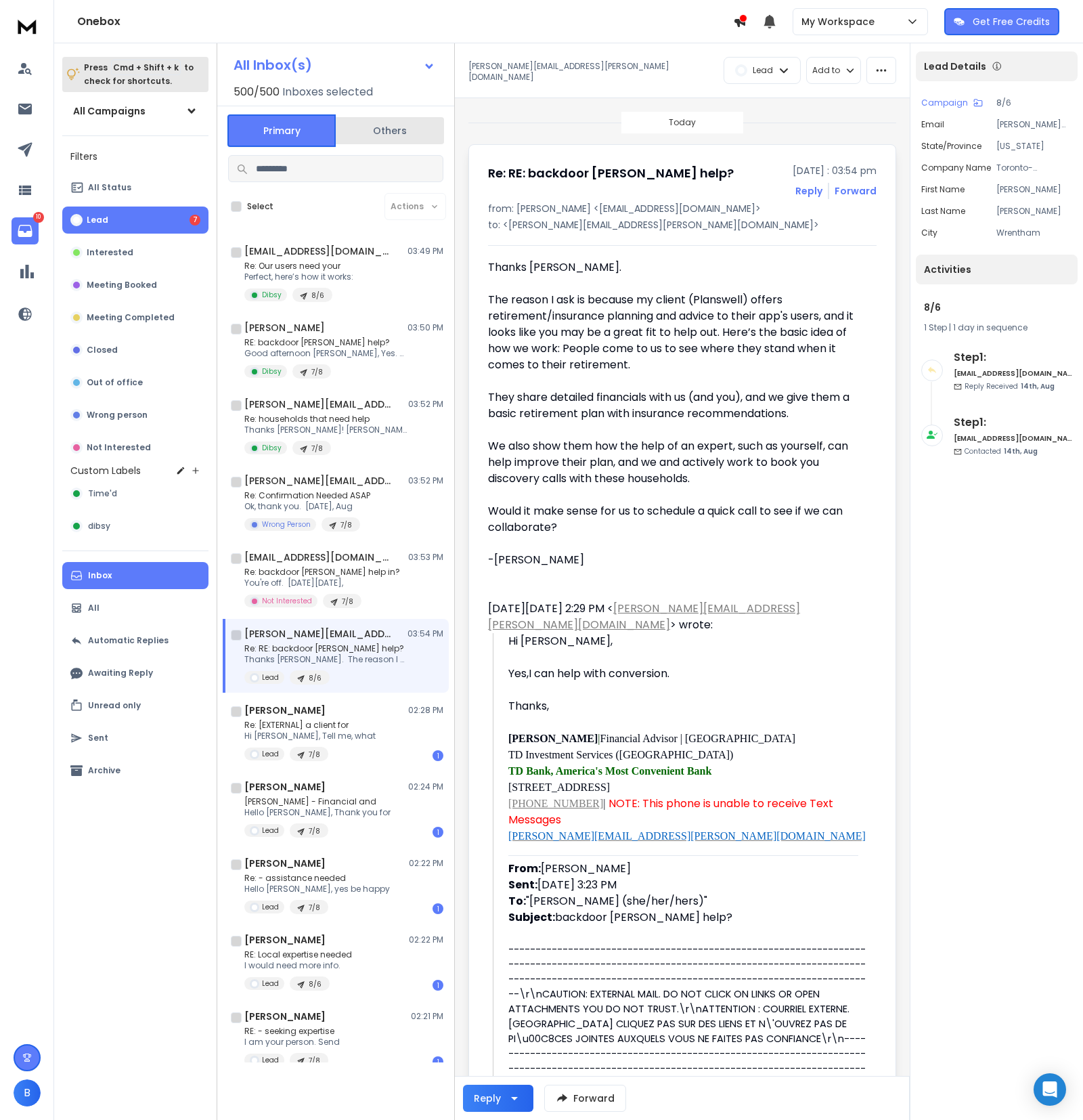
click at [757, 61] on div "Lead" at bounding box center [762, 71] width 76 height 26
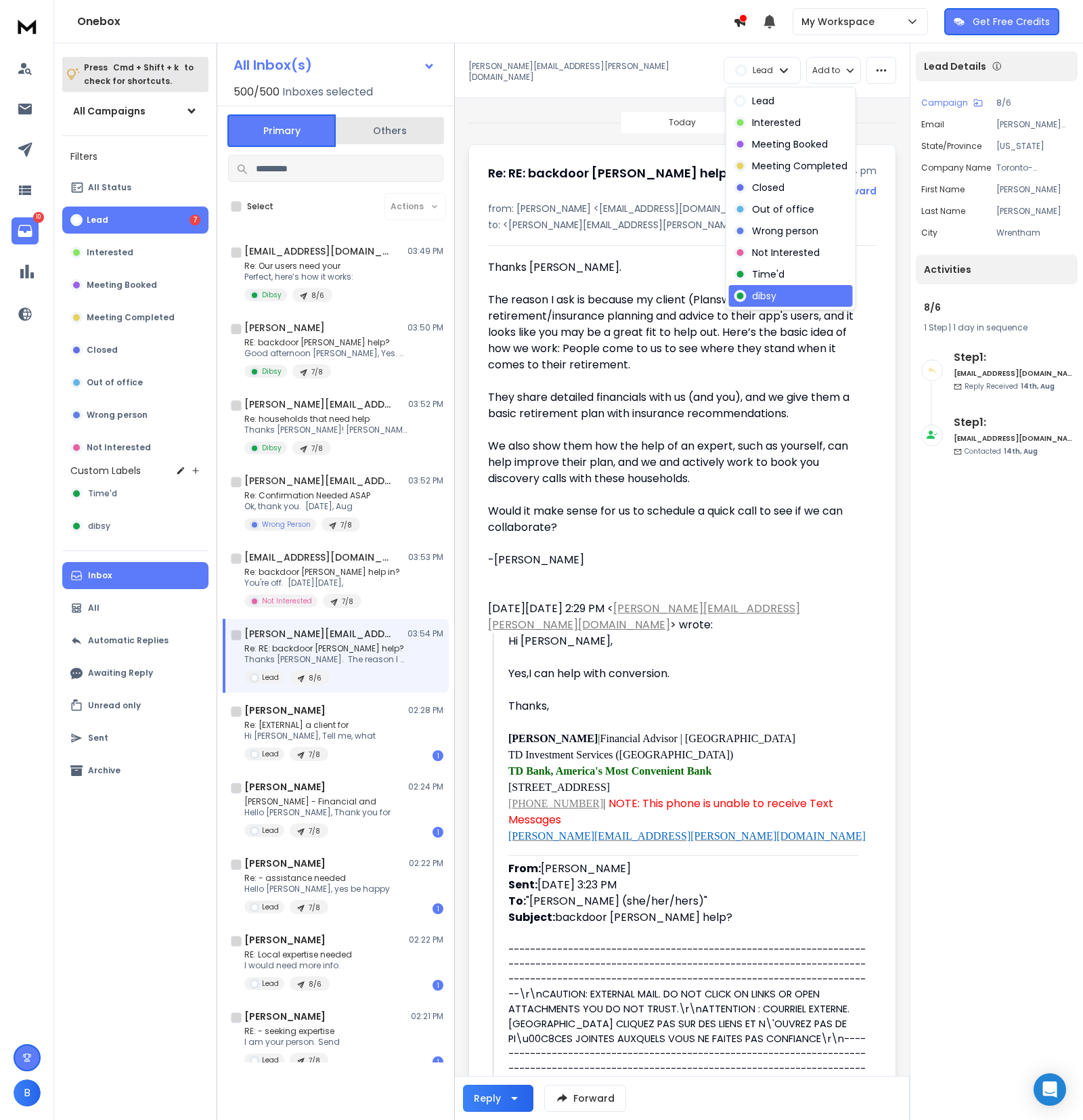
click at [752, 295] on p "dibsy" at bounding box center [764, 296] width 24 height 14
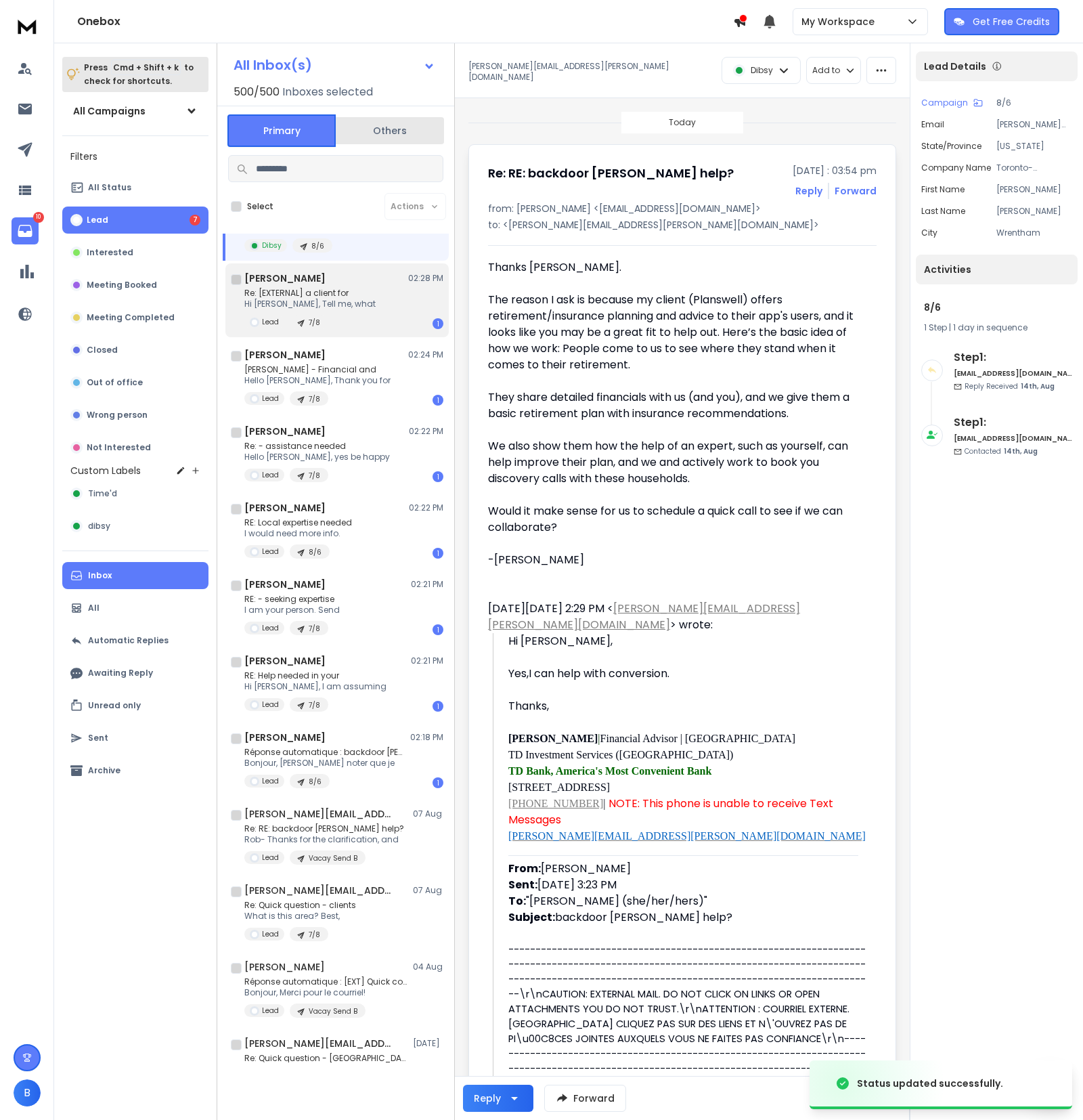
scroll to position [424, 0]
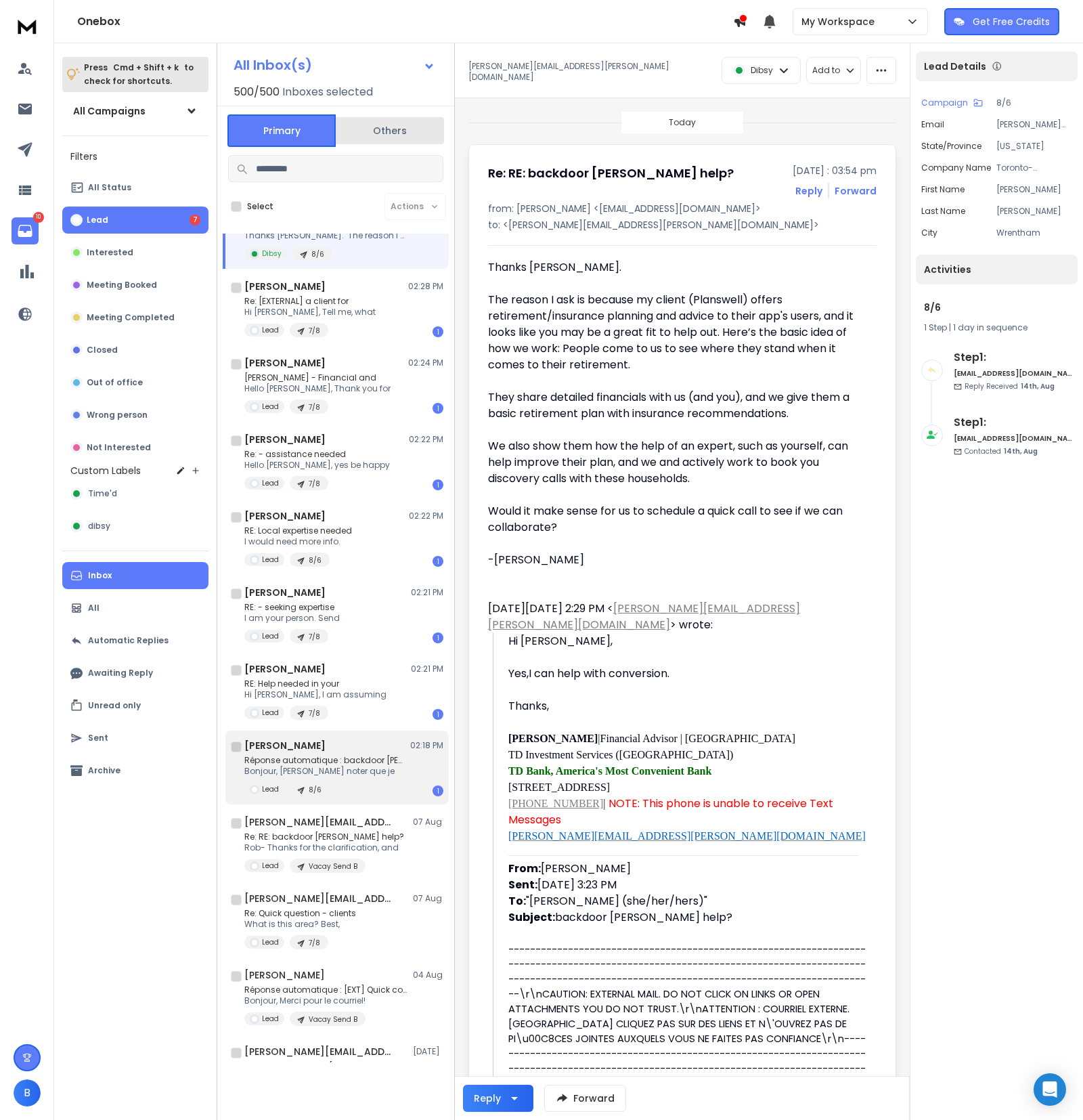
click at [367, 770] on p "Bonjour, [PERSON_NAME] noter que je" at bounding box center [325, 771] width 162 height 11
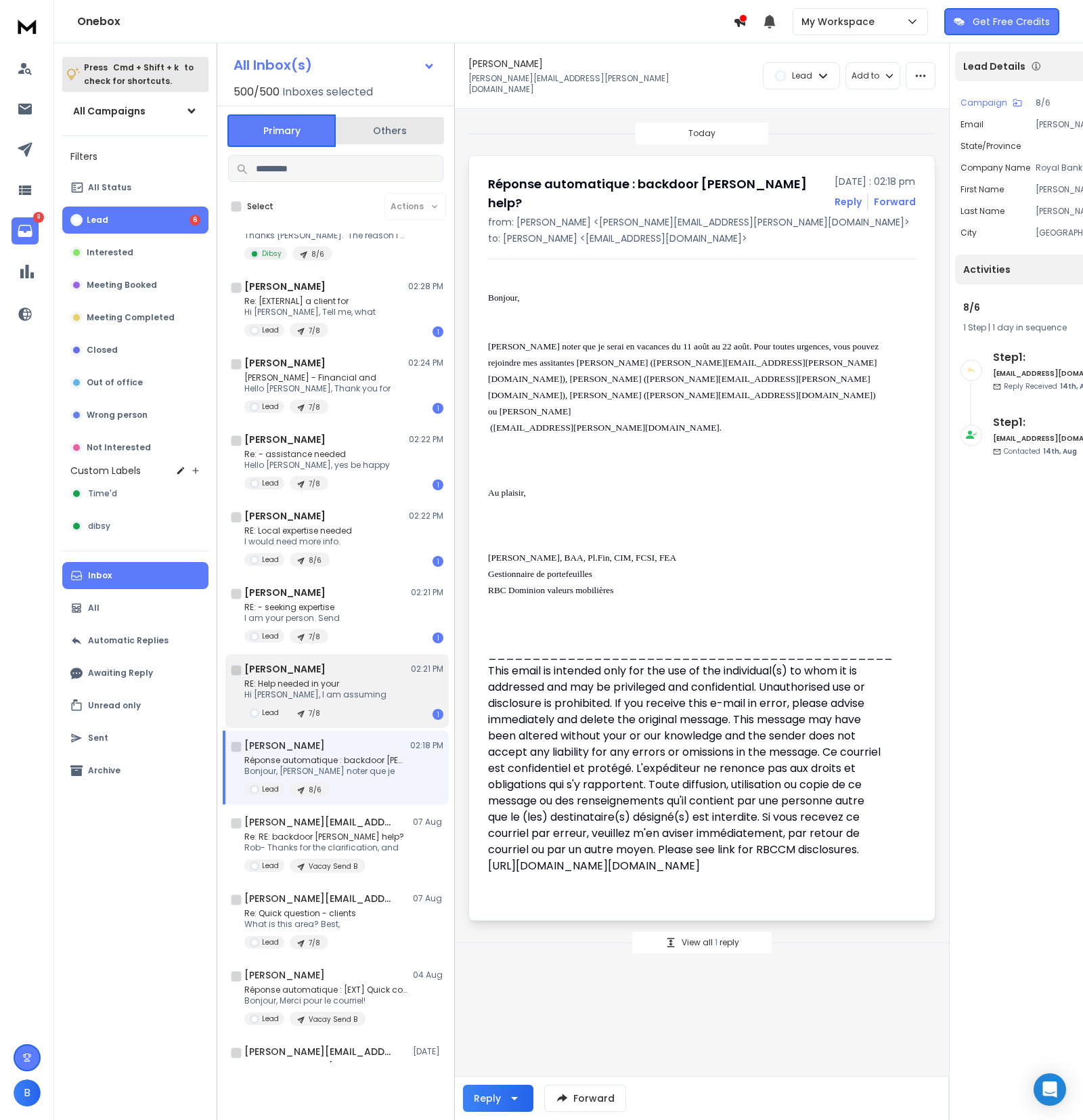
click at [365, 707] on div "RE: Help needed in your Hi [PERSON_NAME], I am assuming Lead 7/8 1" at bounding box center [343, 699] width 199 height 41
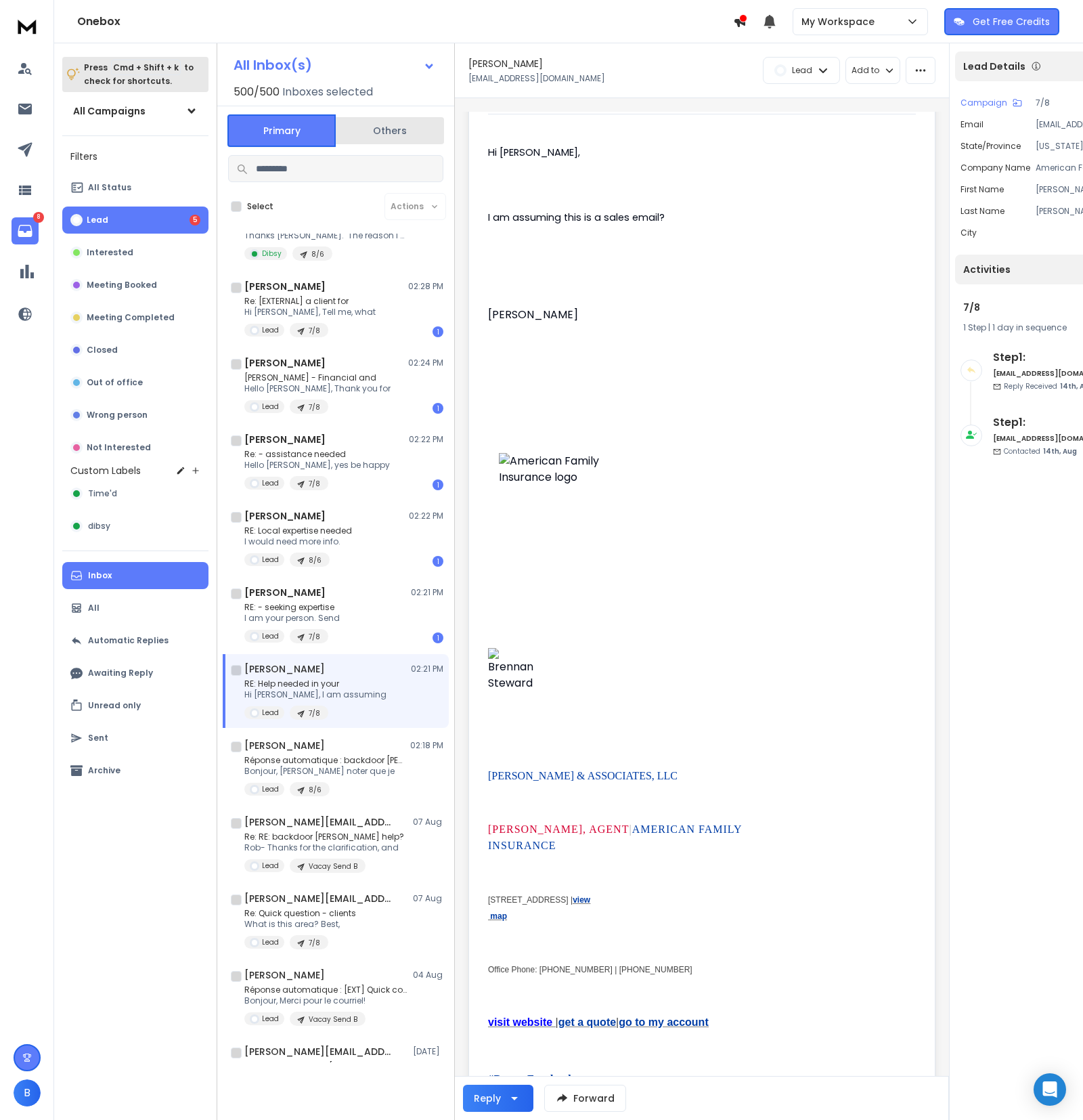
scroll to position [0, 0]
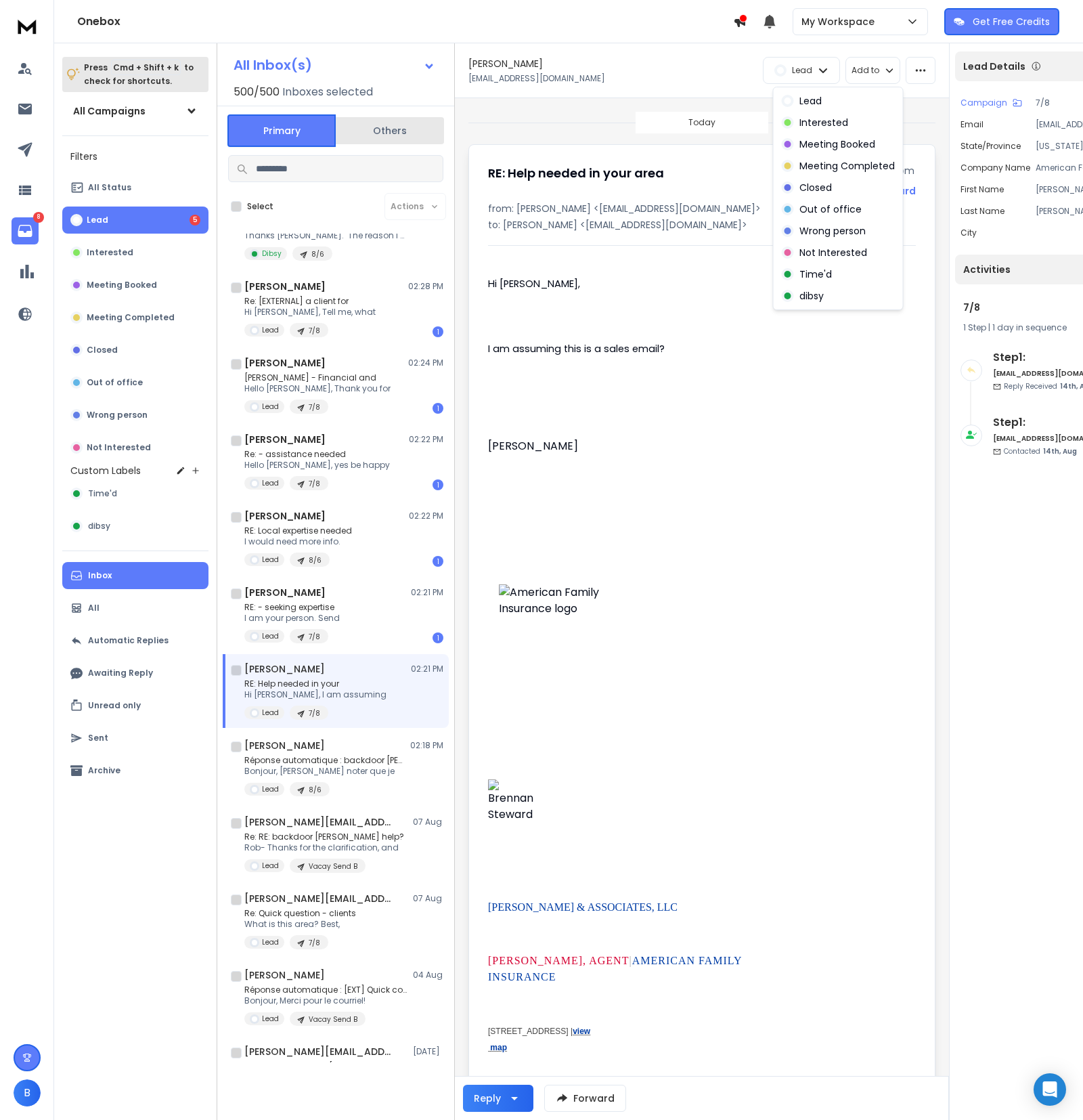
click at [812, 69] on p "Lead" at bounding box center [802, 71] width 20 height 11
click at [821, 116] on p "Interested" at bounding box center [824, 123] width 49 height 14
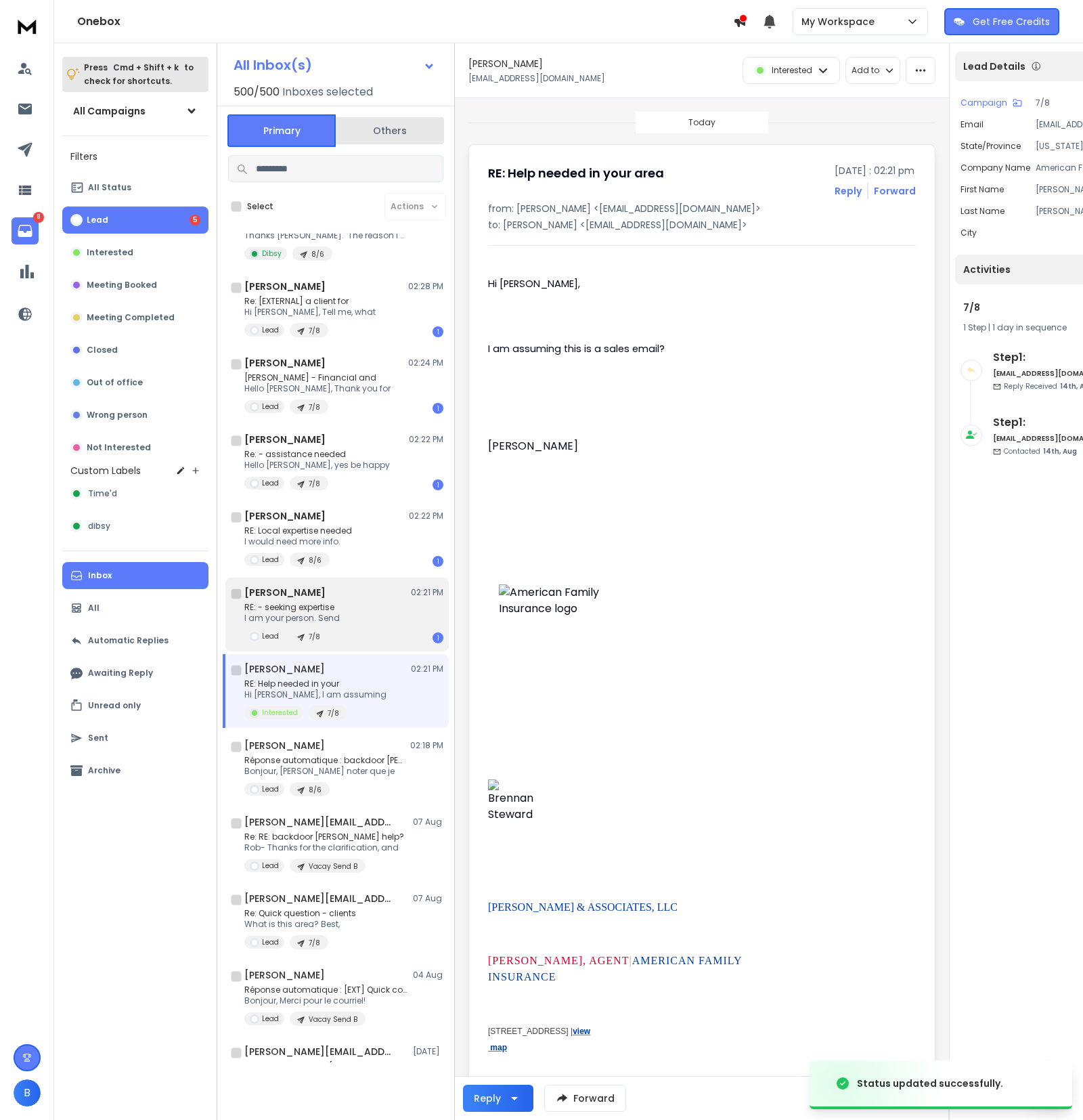
click at [355, 619] on div "RE: - seeking expertise I am your person. Send Lead 7/8 1" at bounding box center [343, 622] width 199 height 41
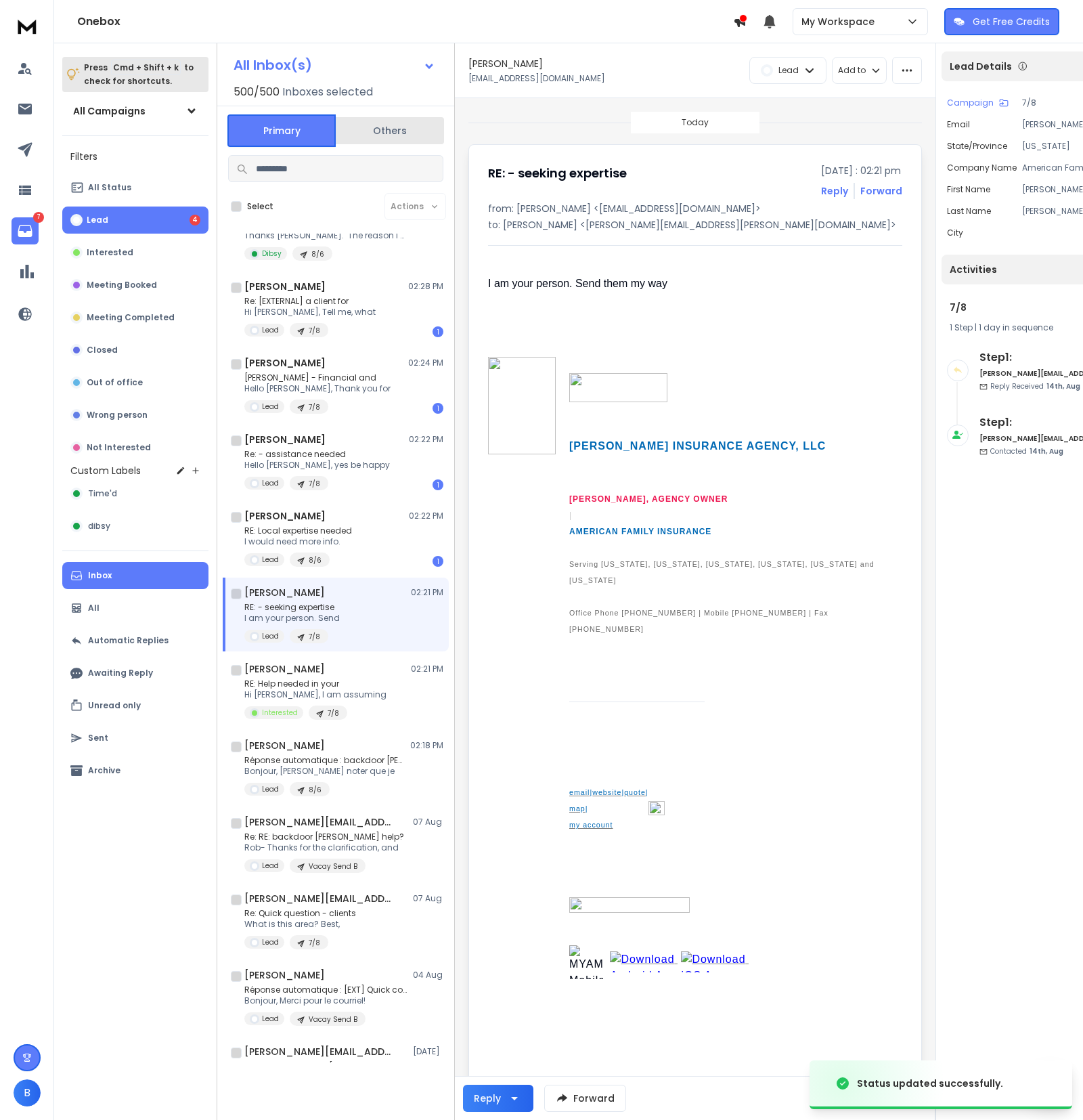
click at [839, 190] on button "Reply" at bounding box center [835, 191] width 27 height 14
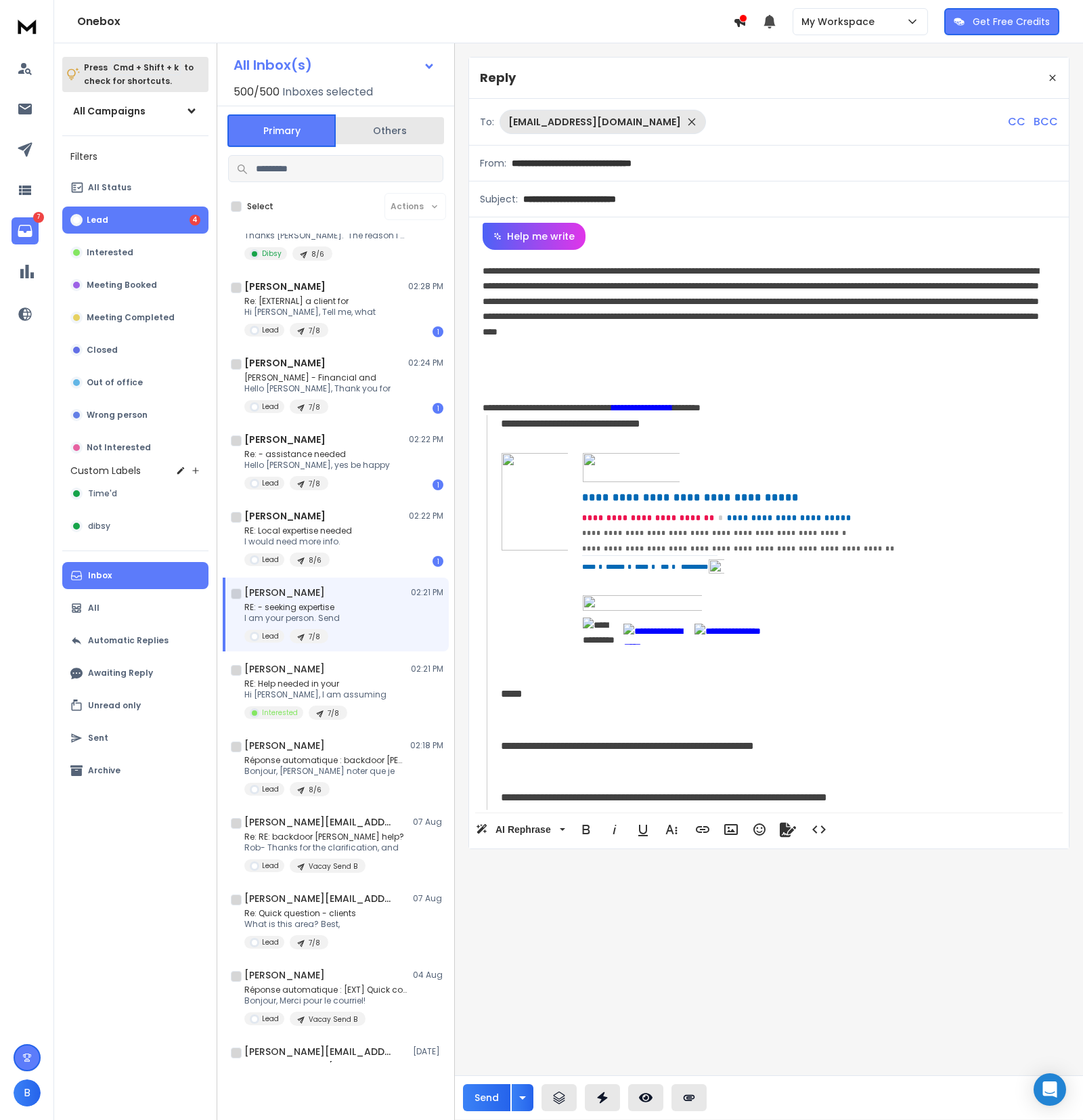
click at [484, 266] on div "**********" at bounding box center [767, 309] width 569 height 91
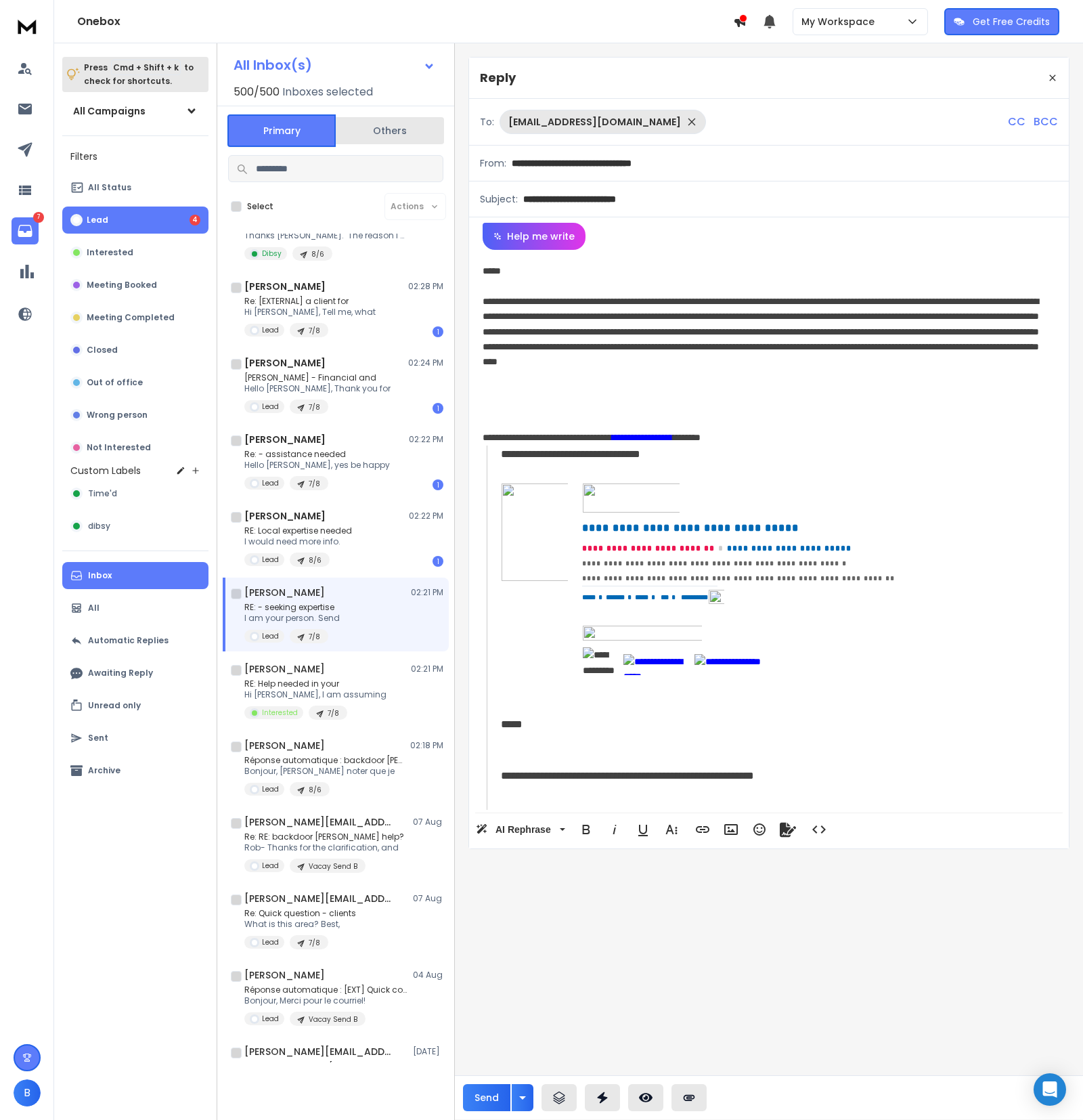
click at [753, 310] on div "**********" at bounding box center [767, 339] width 569 height 91
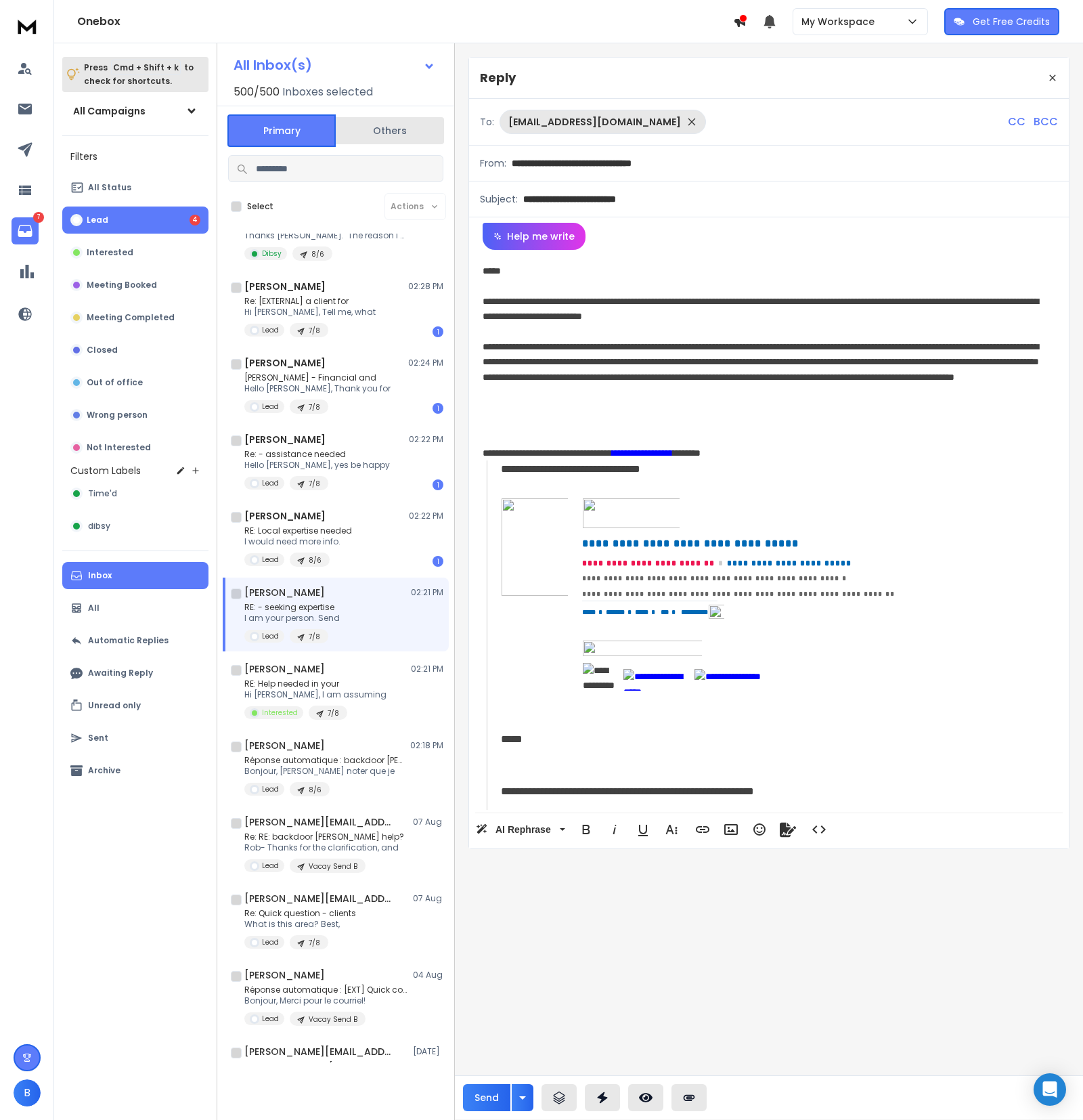
click at [786, 362] on div "**********" at bounding box center [767, 370] width 569 height 61
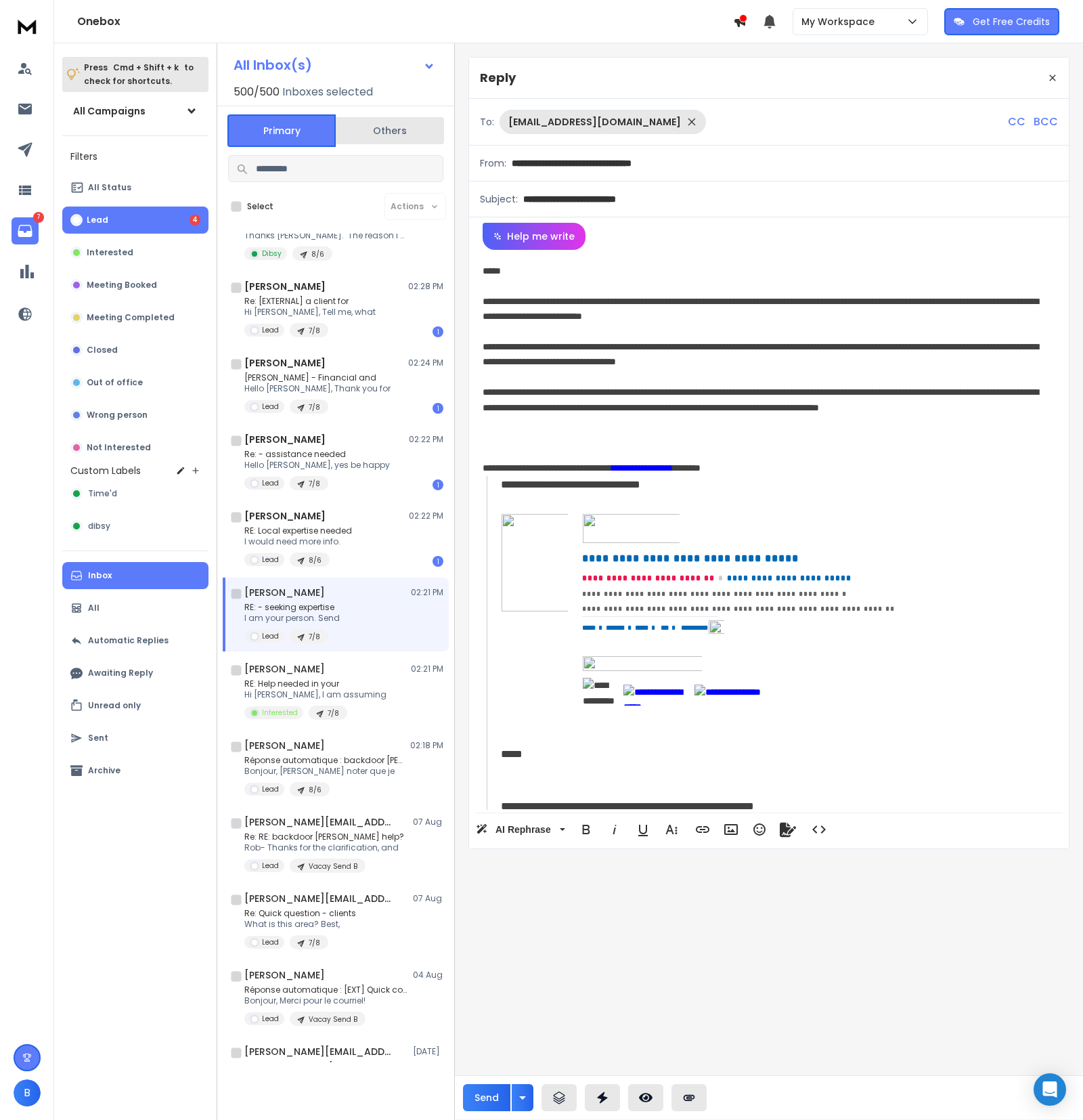
click at [697, 408] on div "**********" at bounding box center [767, 400] width 569 height 31
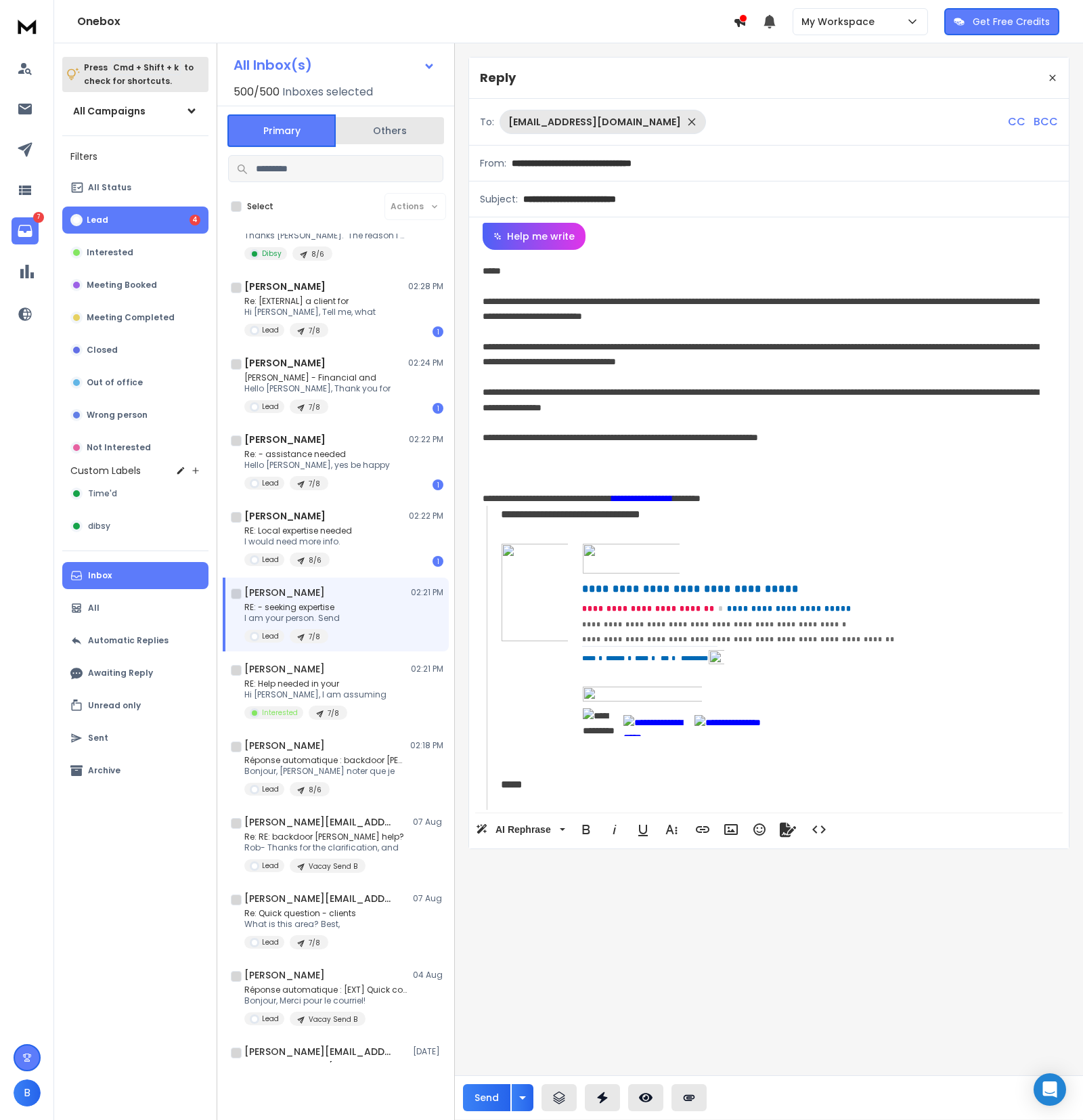
click at [835, 438] on div "**********" at bounding box center [767, 437] width 569 height 15
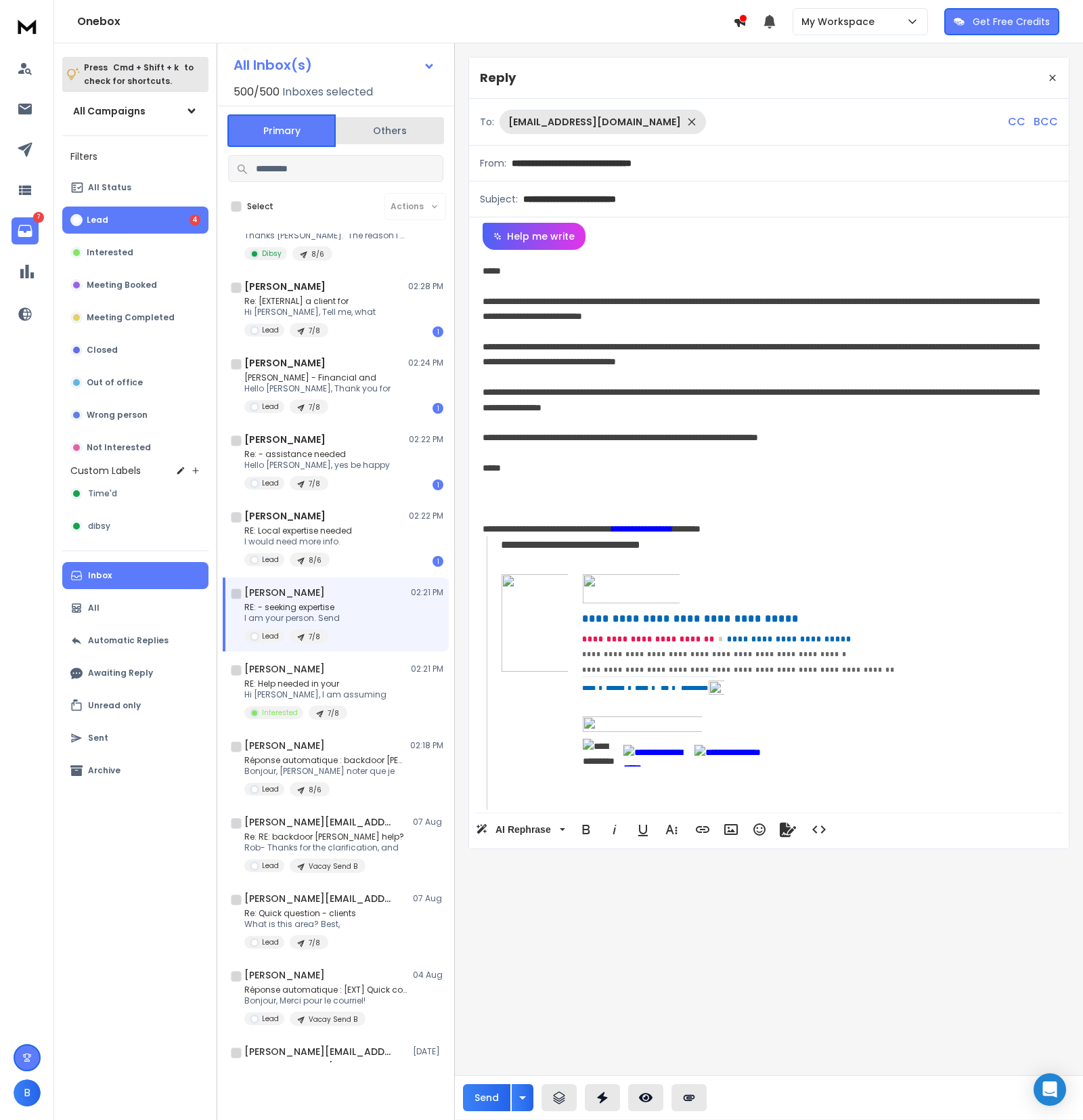
click at [513, 132] on div "[EMAIL_ADDRESS][DOMAIN_NAME]" at bounding box center [603, 122] width 206 height 24
copy p
click at [495, 1096] on button "Send" at bounding box center [487, 1098] width 48 height 27
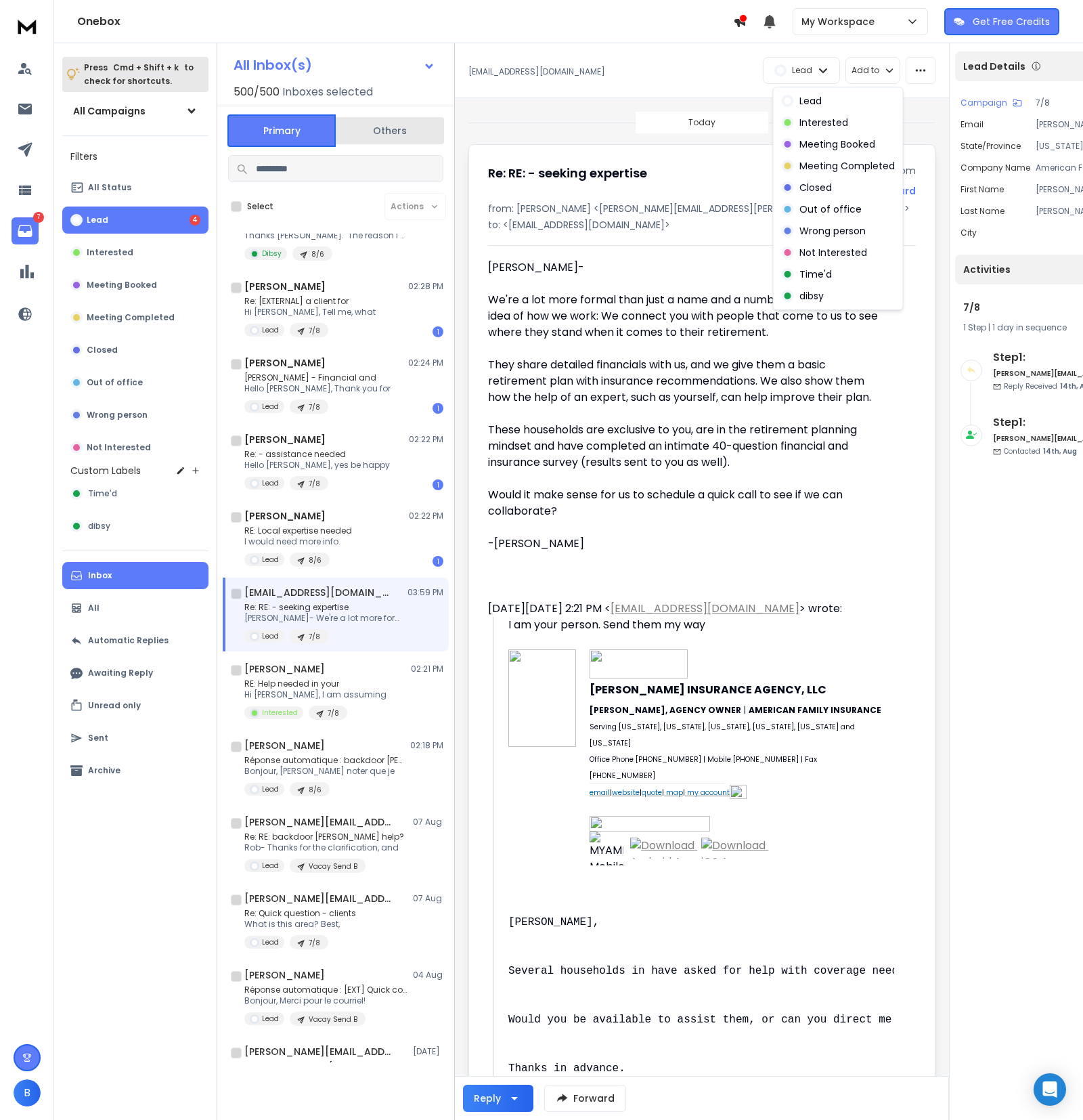
click at [807, 71] on p "Lead" at bounding box center [802, 71] width 20 height 11
click at [814, 293] on p "dibsy" at bounding box center [812, 296] width 24 height 14
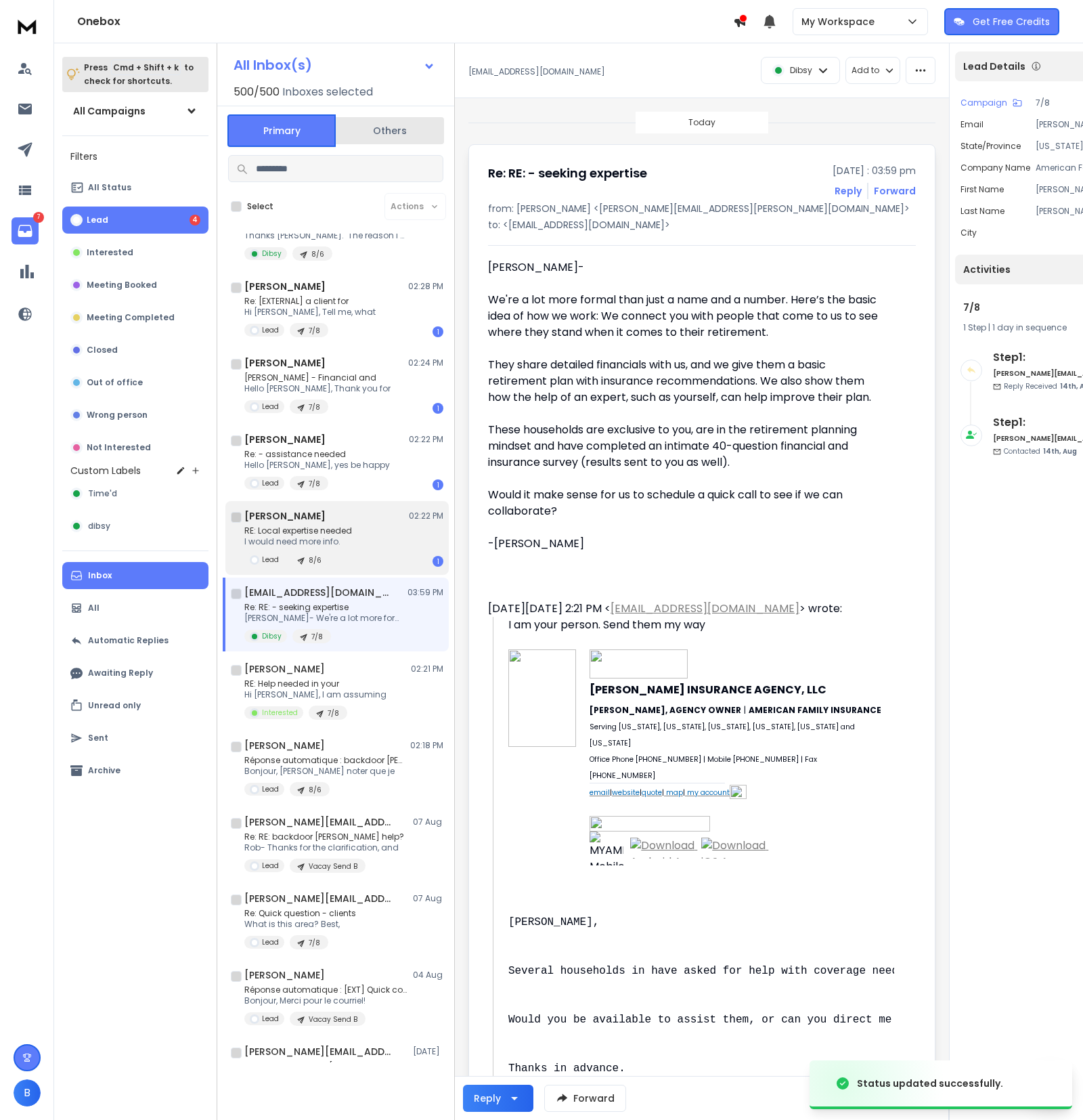
click at [357, 527] on div "RE: Local expertise needed I would need more info. Lead 8/6 1" at bounding box center [343, 546] width 199 height 41
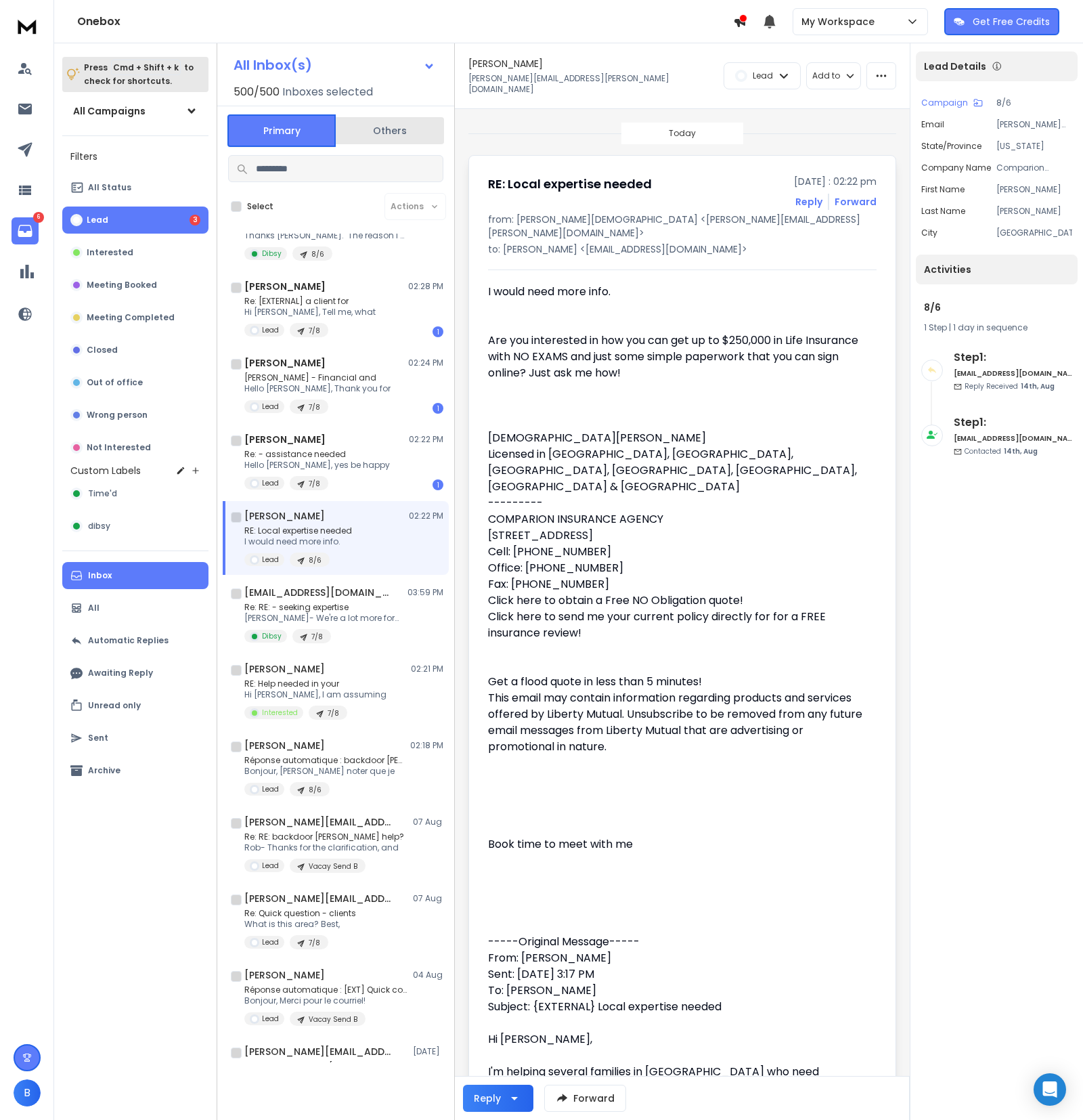
click at [803, 195] on button "Reply" at bounding box center [809, 202] width 27 height 14
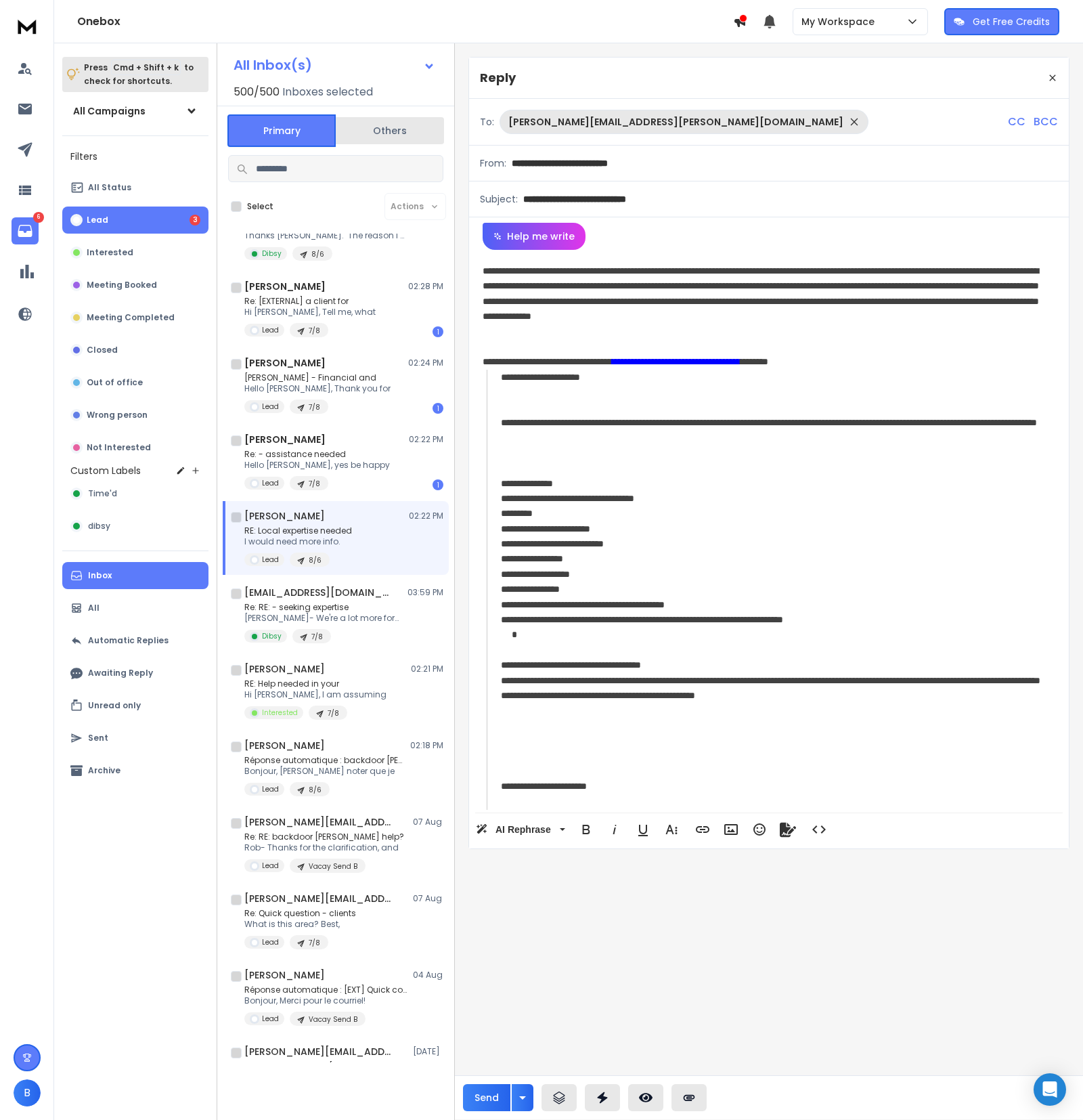
click at [811, 271] on div "**********" at bounding box center [767, 294] width 569 height 61
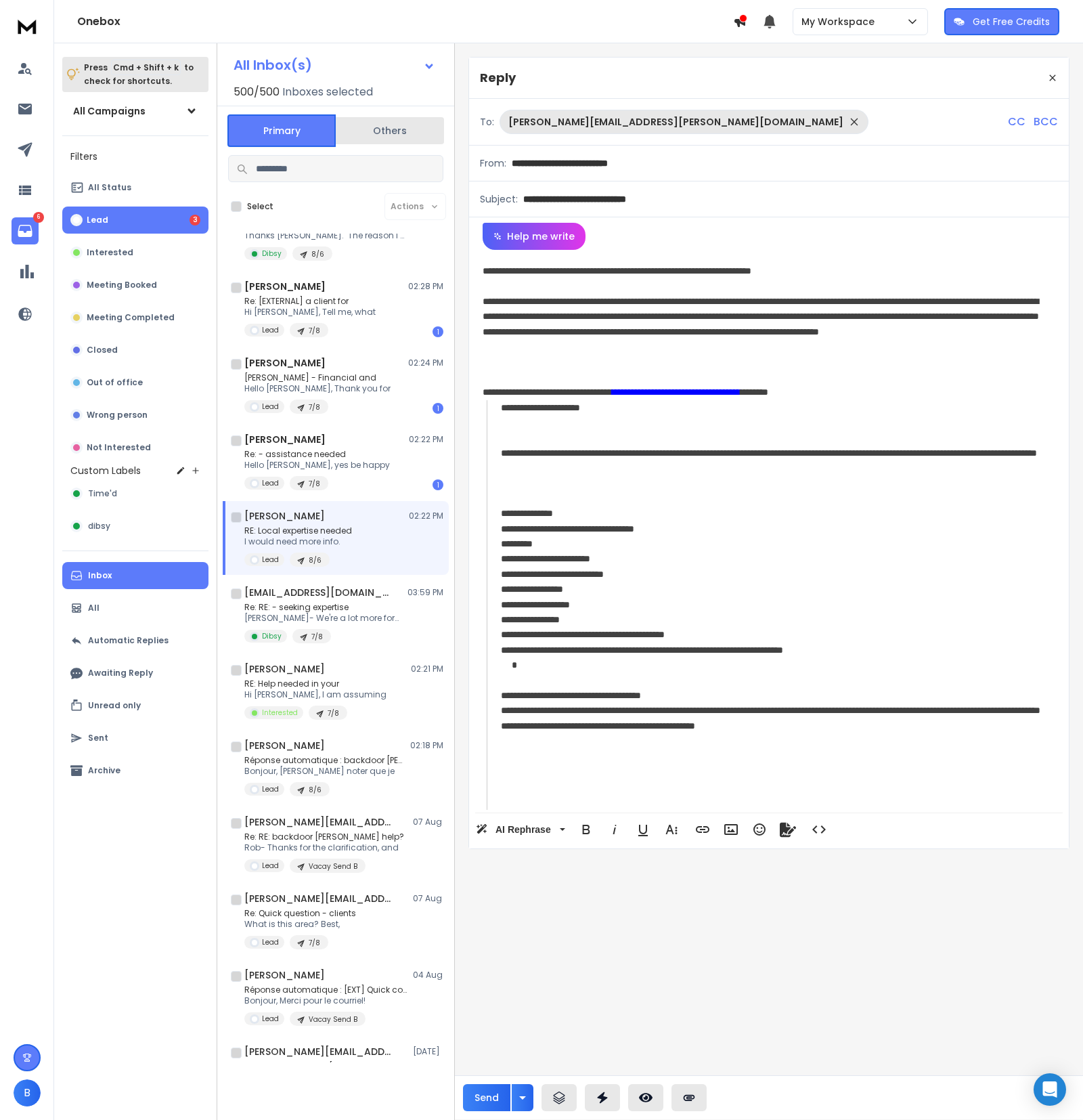
click at [626, 332] on div "**********" at bounding box center [767, 324] width 569 height 61
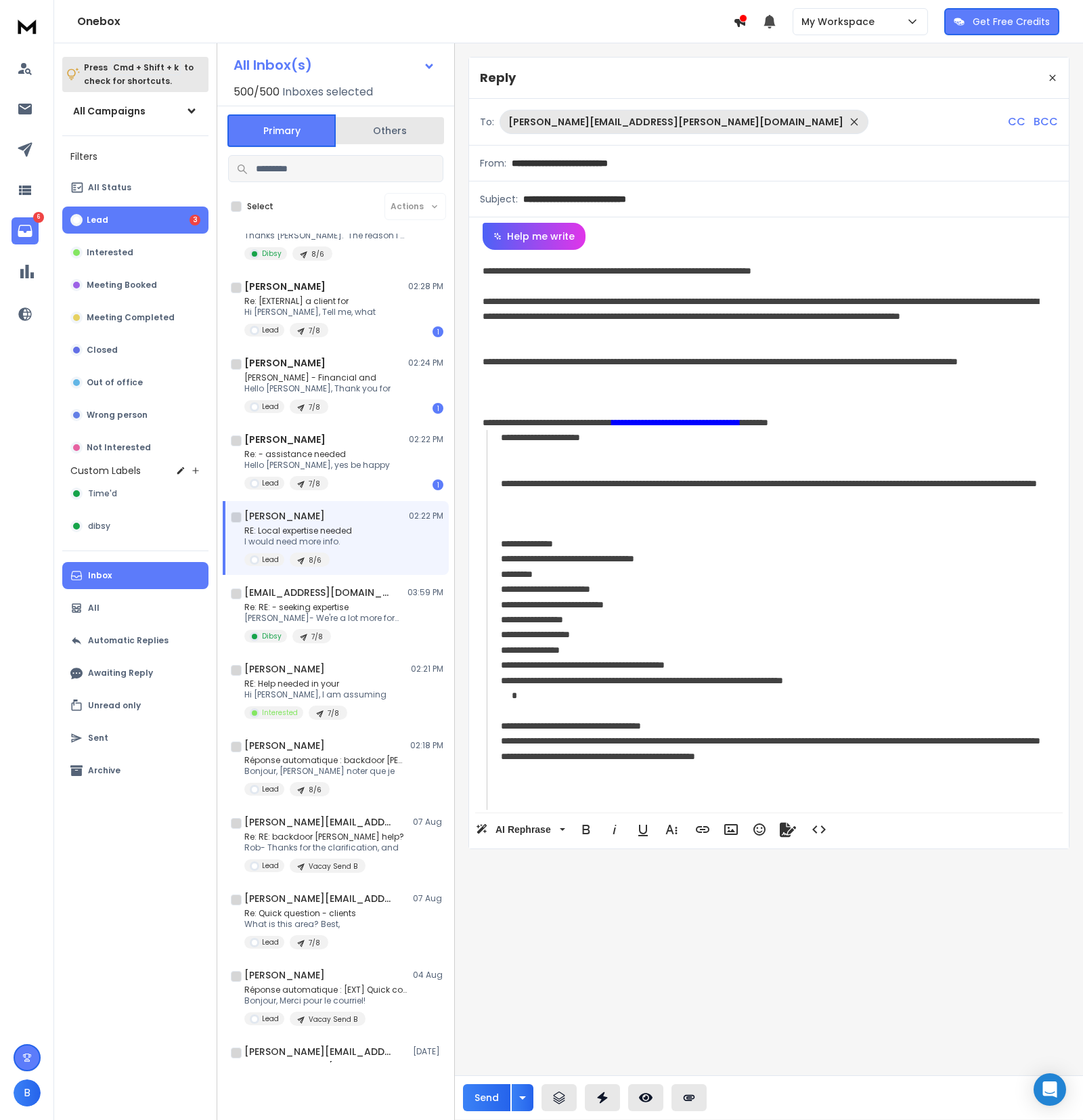
click at [935, 367] on div "**********" at bounding box center [767, 369] width 569 height 31
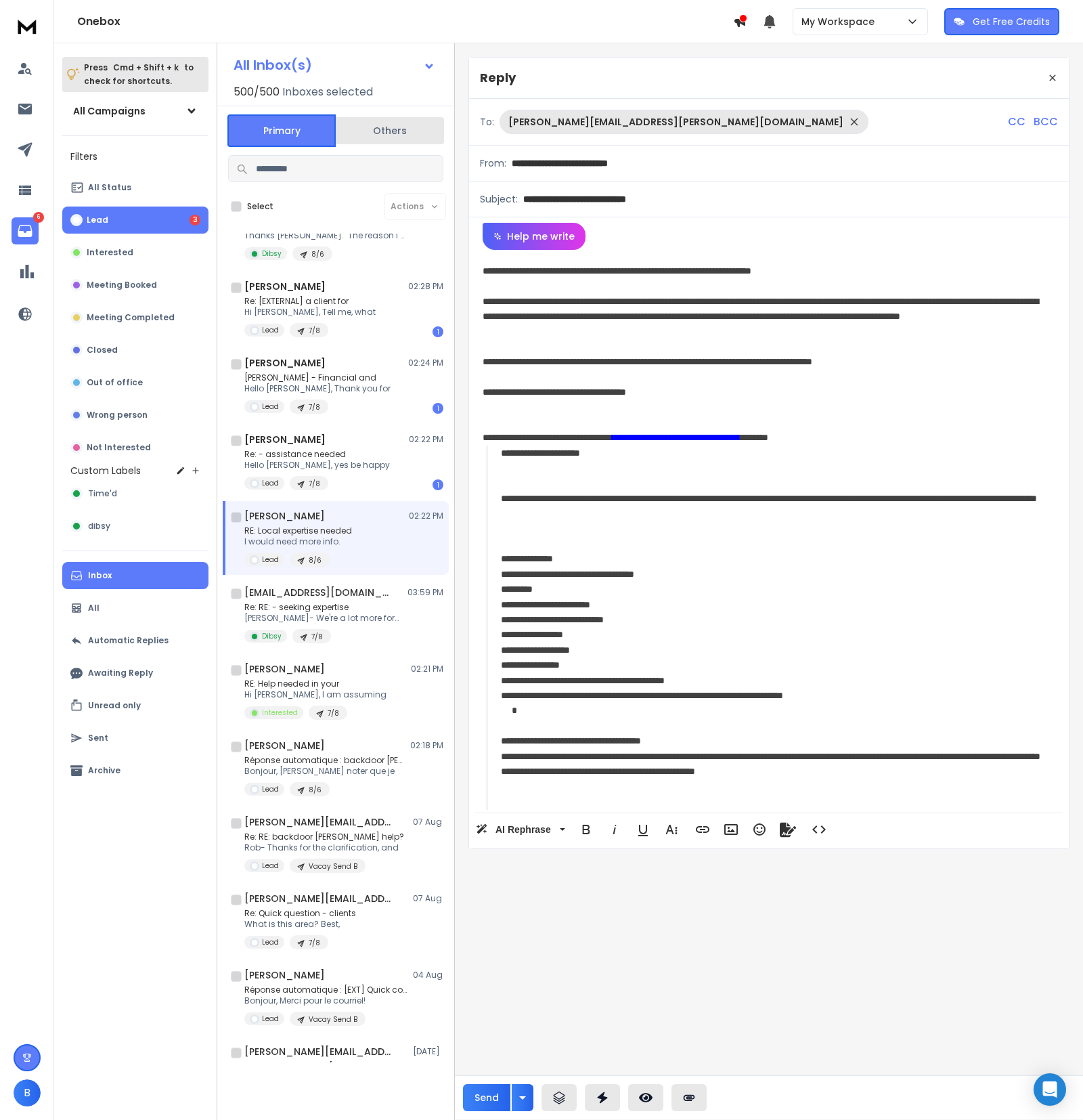
click at [808, 388] on div "**********" at bounding box center [767, 392] width 569 height 15
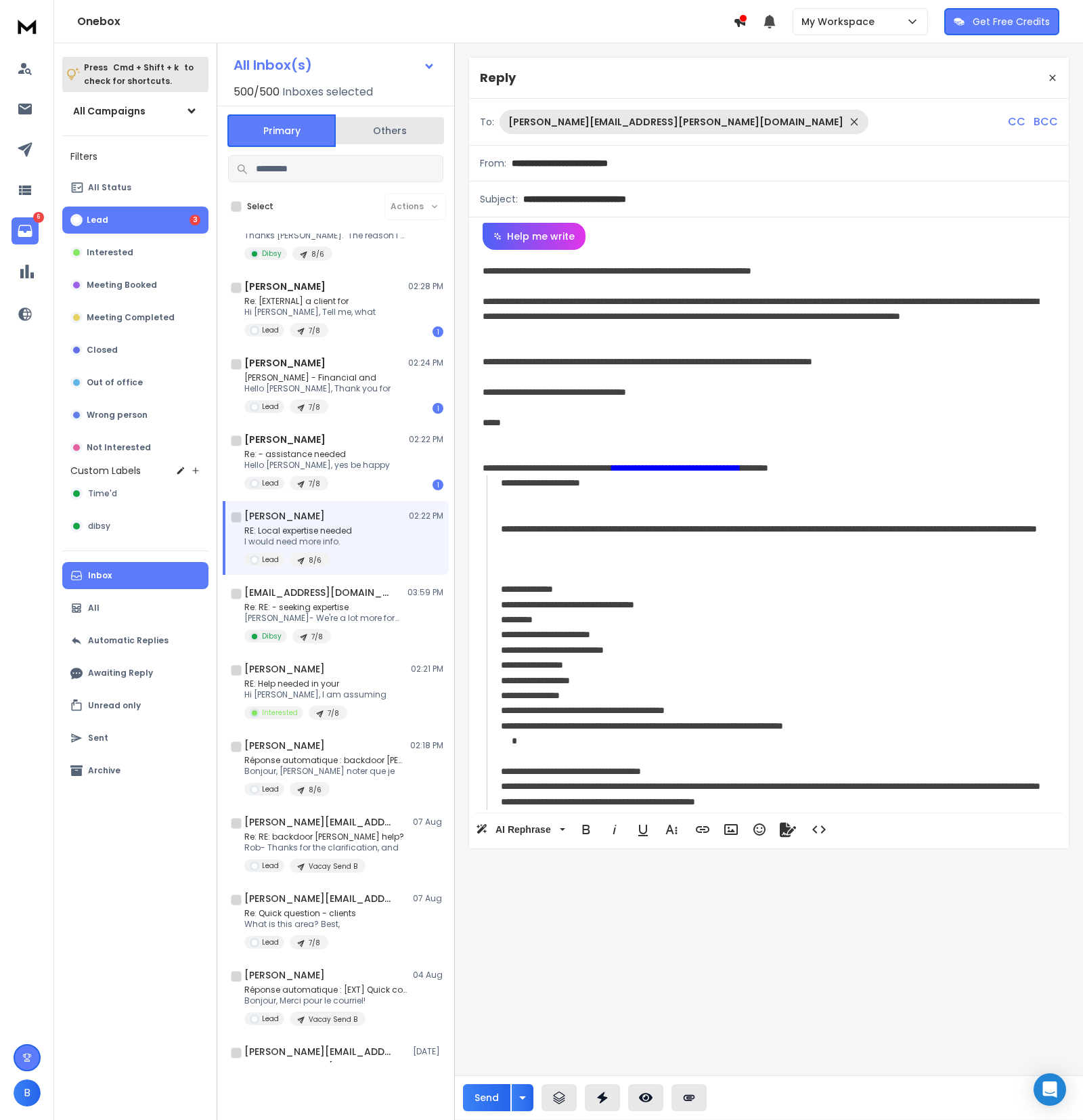
click at [539, 126] on p "[PERSON_NAME][EMAIL_ADDRESS][PERSON_NAME][DOMAIN_NAME]" at bounding box center [676, 122] width 335 height 14
copy p
click at [478, 1104] on button "Send" at bounding box center [487, 1098] width 48 height 27
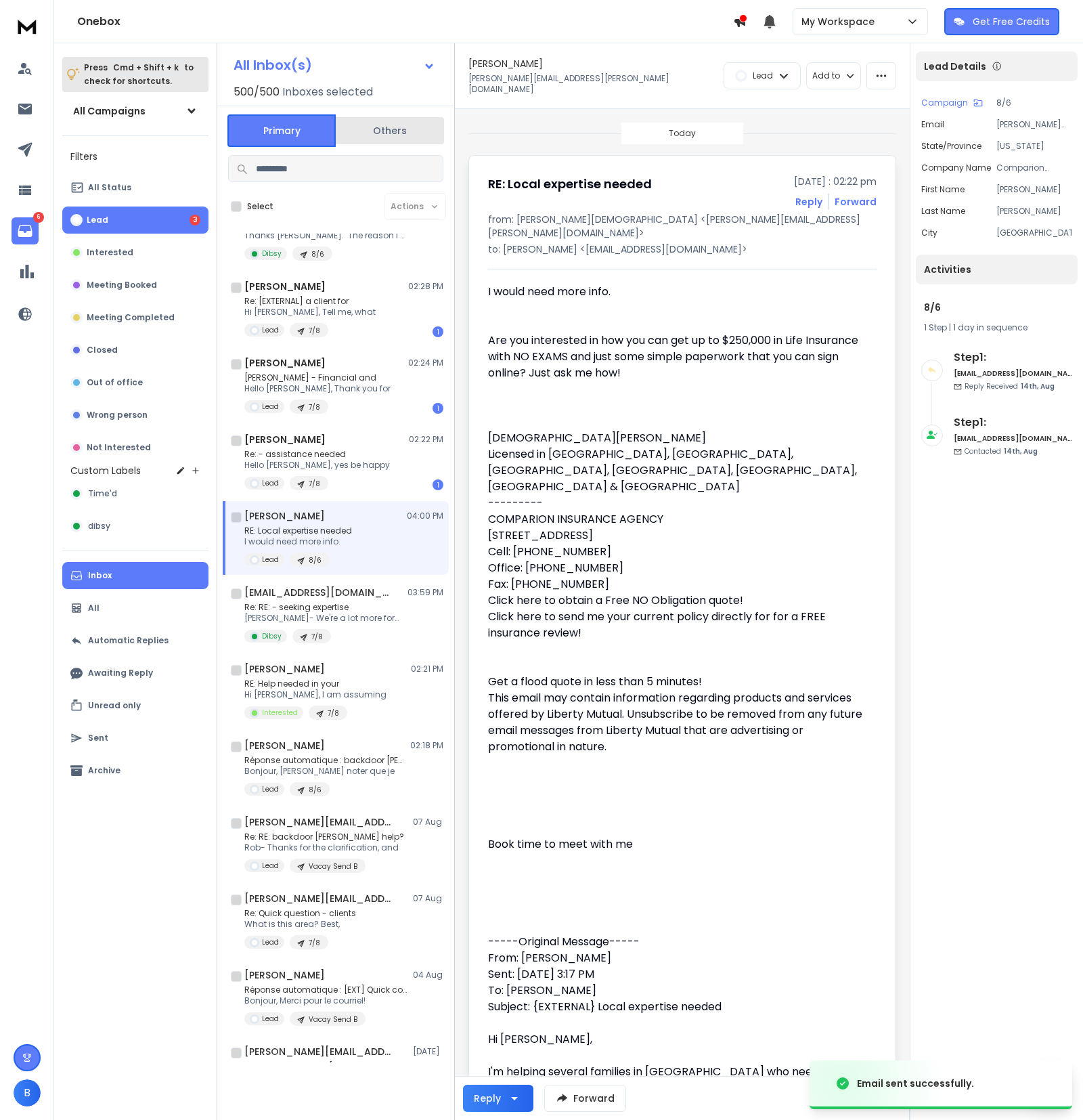
click at [775, 76] on div "Lead" at bounding box center [762, 76] width 76 height 26
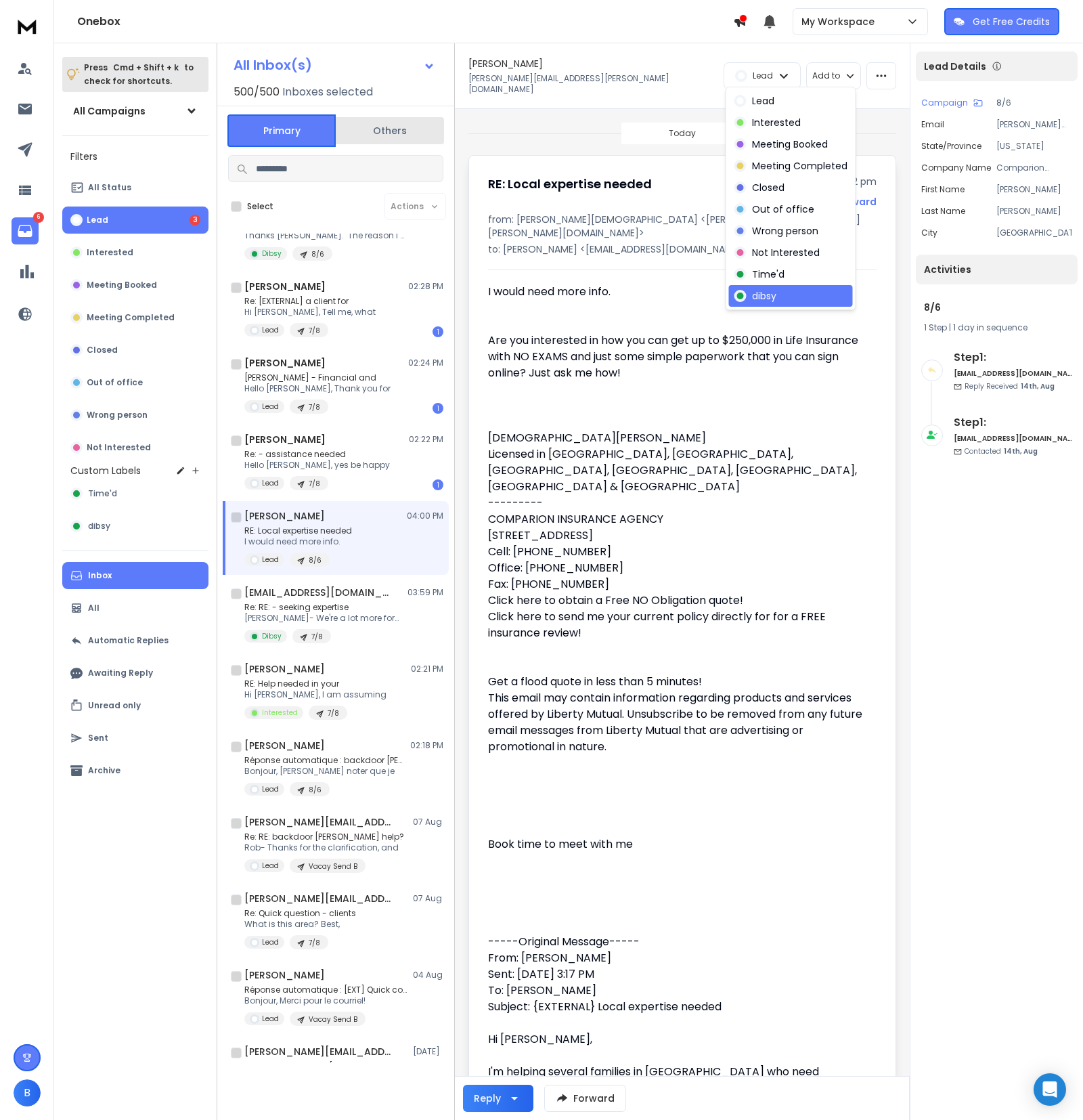
click at [776, 290] on p "dibsy" at bounding box center [764, 296] width 24 height 14
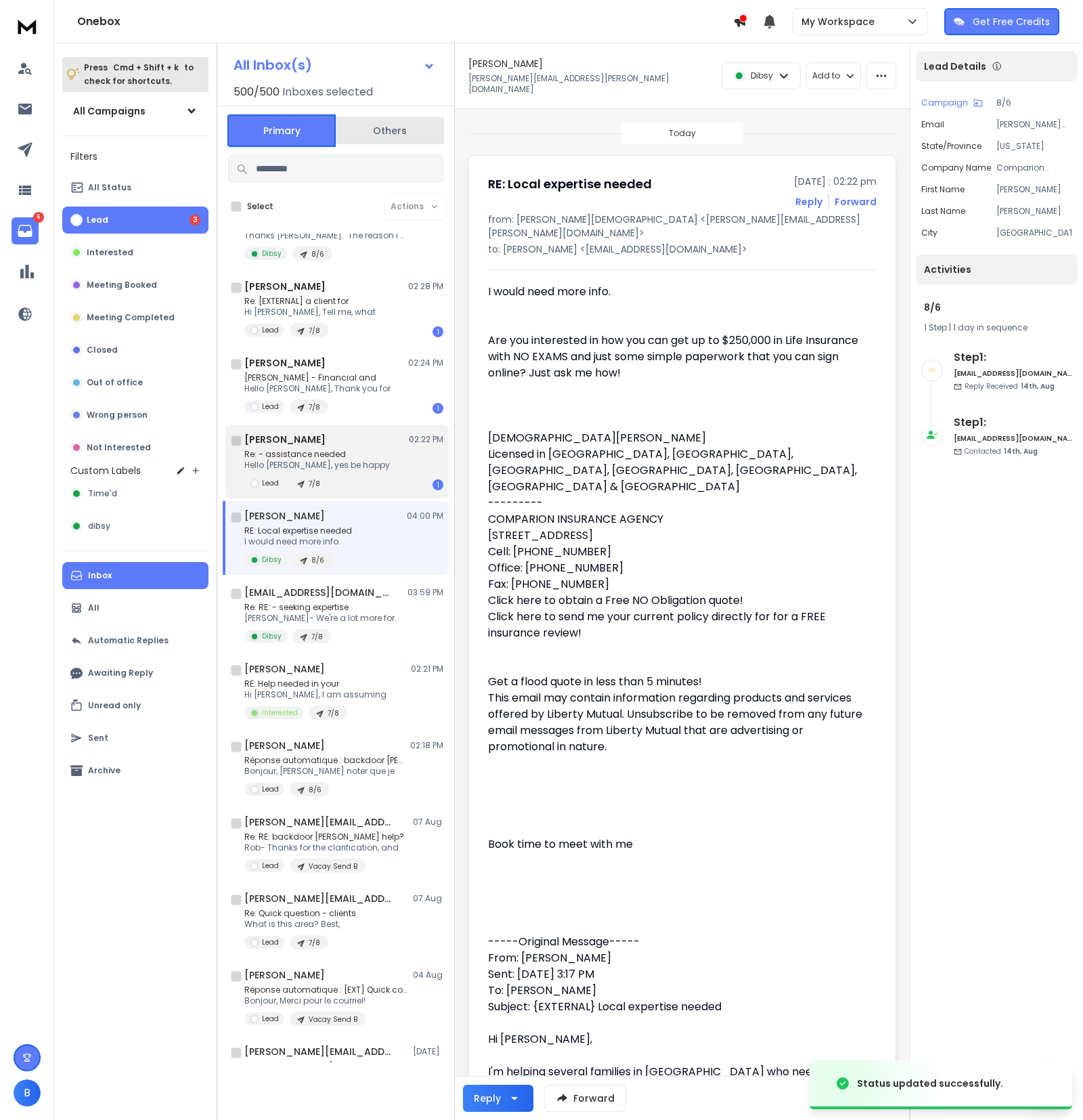
click at [404, 467] on div "Re: - assistance needed Hello [PERSON_NAME], yes be happy Lead 7/8 1" at bounding box center [343, 469] width 199 height 41
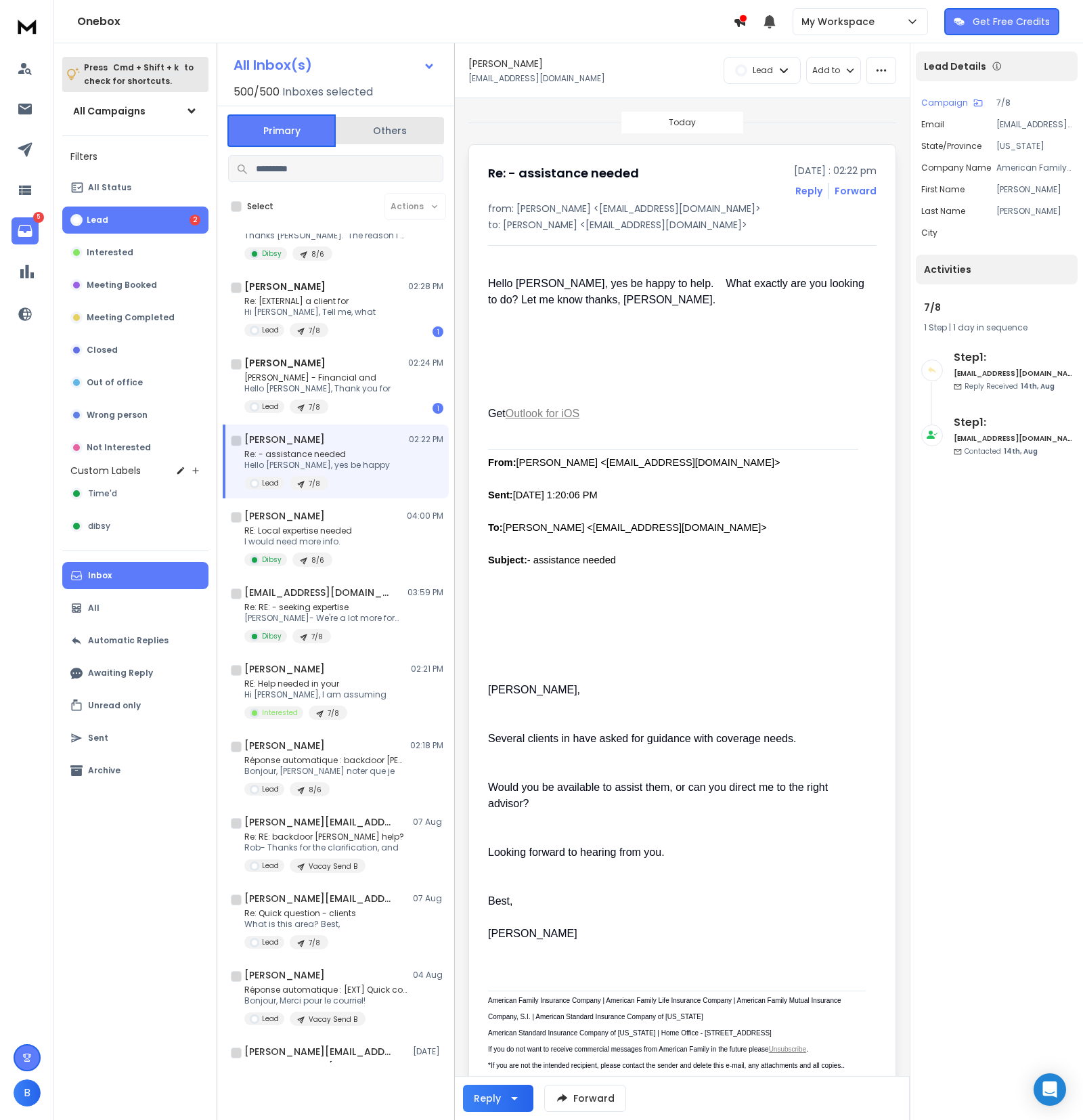
click at [377, 453] on div "Re: - assistance needed Hello [PERSON_NAME], yes be happy Lead 7/8" at bounding box center [343, 469] width 199 height 41
click at [627, 380] on div at bounding box center [677, 365] width 378 height 49
click at [805, 196] on button "Reply" at bounding box center [809, 191] width 27 height 14
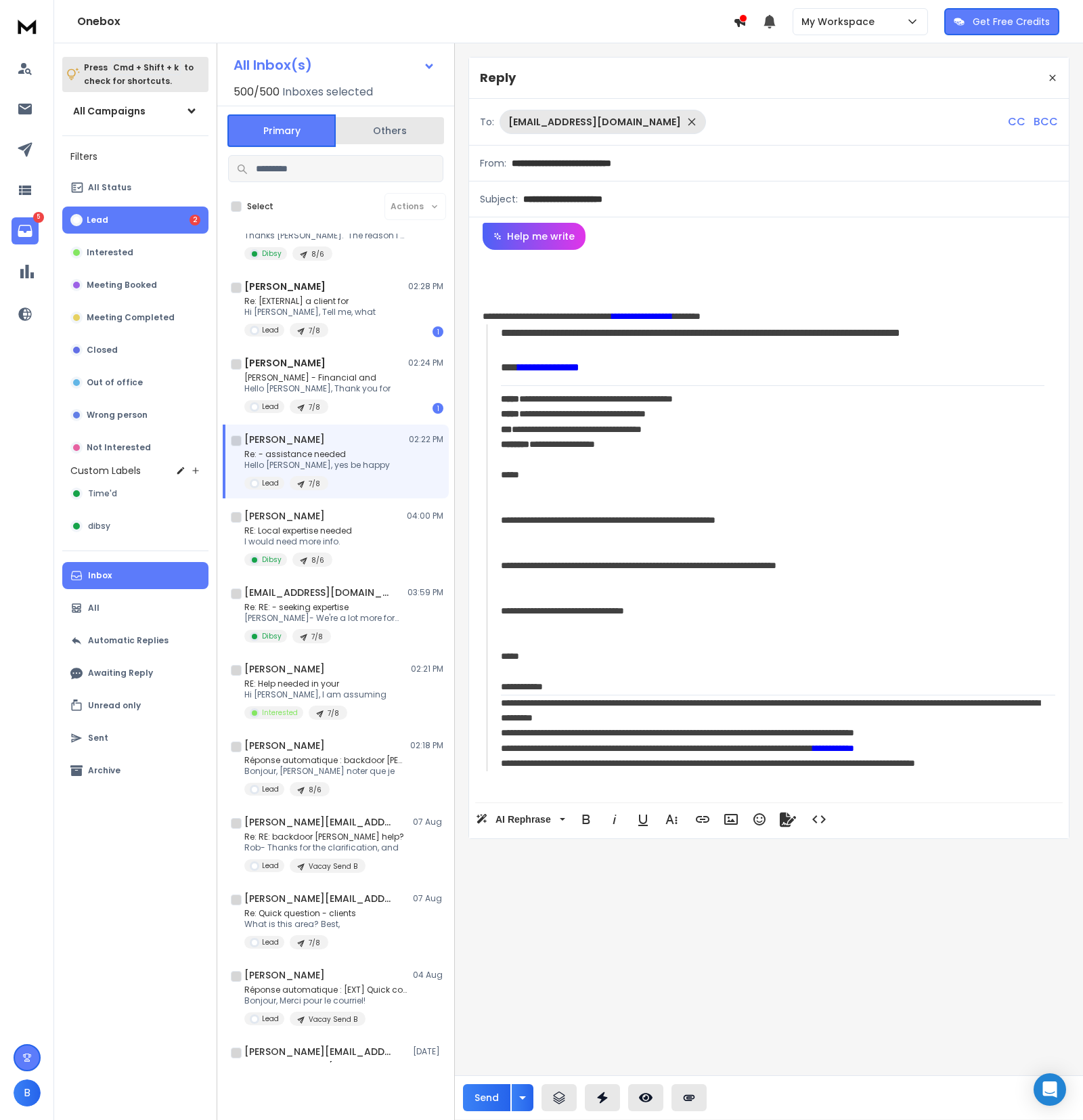
paste div
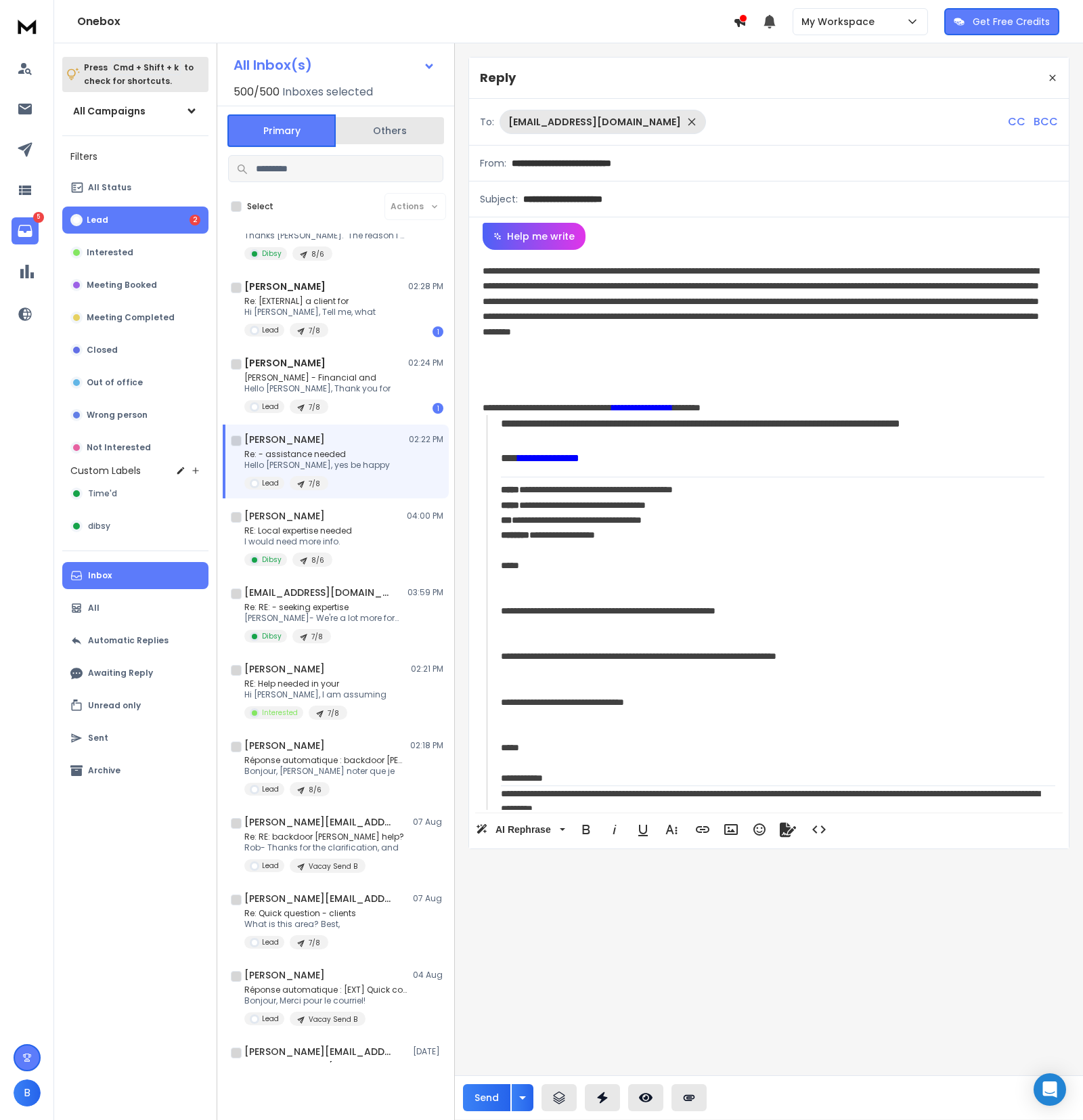
click at [596, 272] on div "**********" at bounding box center [767, 309] width 569 height 91
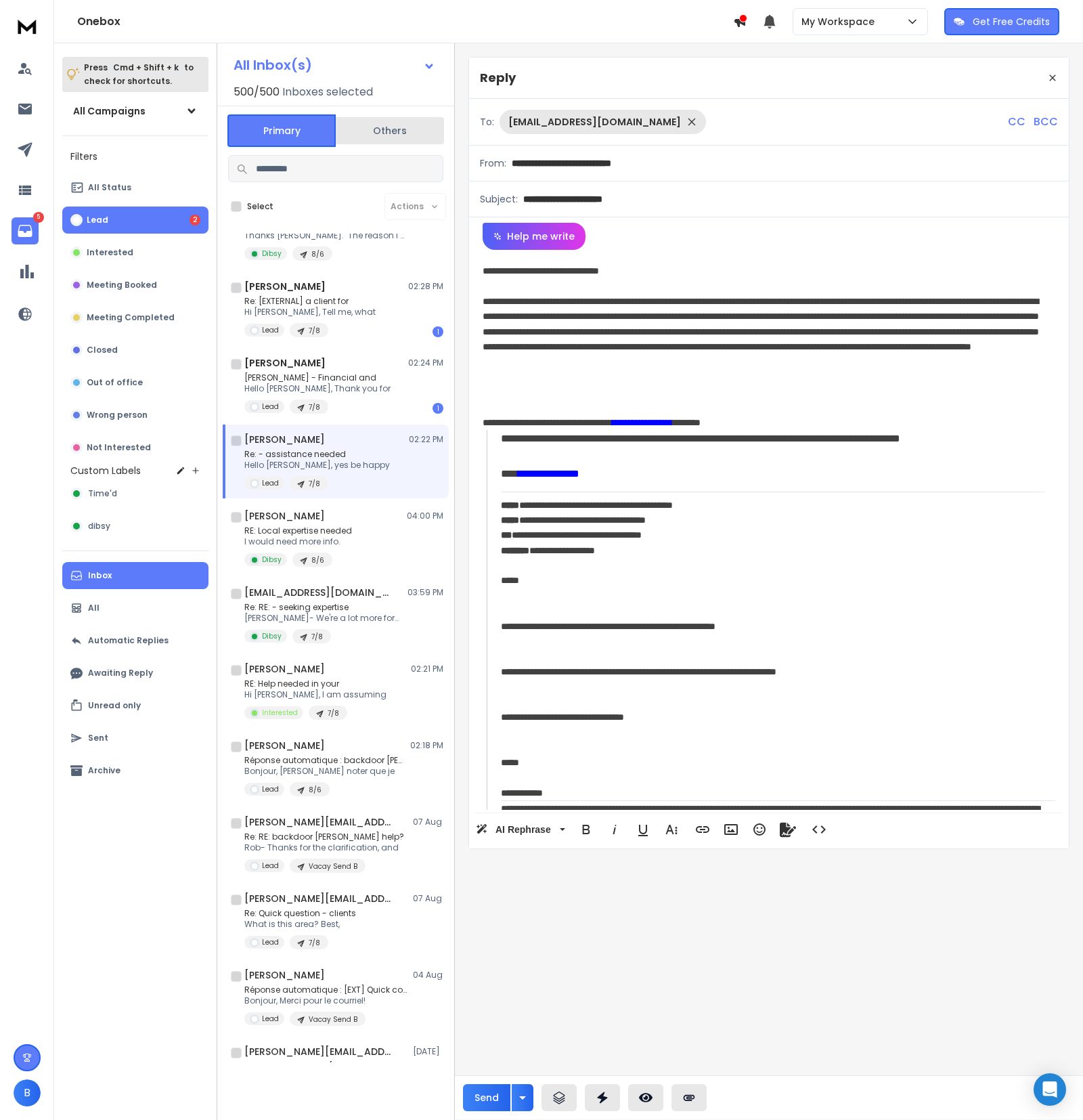
click at [593, 332] on div "**********" at bounding box center [767, 332] width 569 height 76
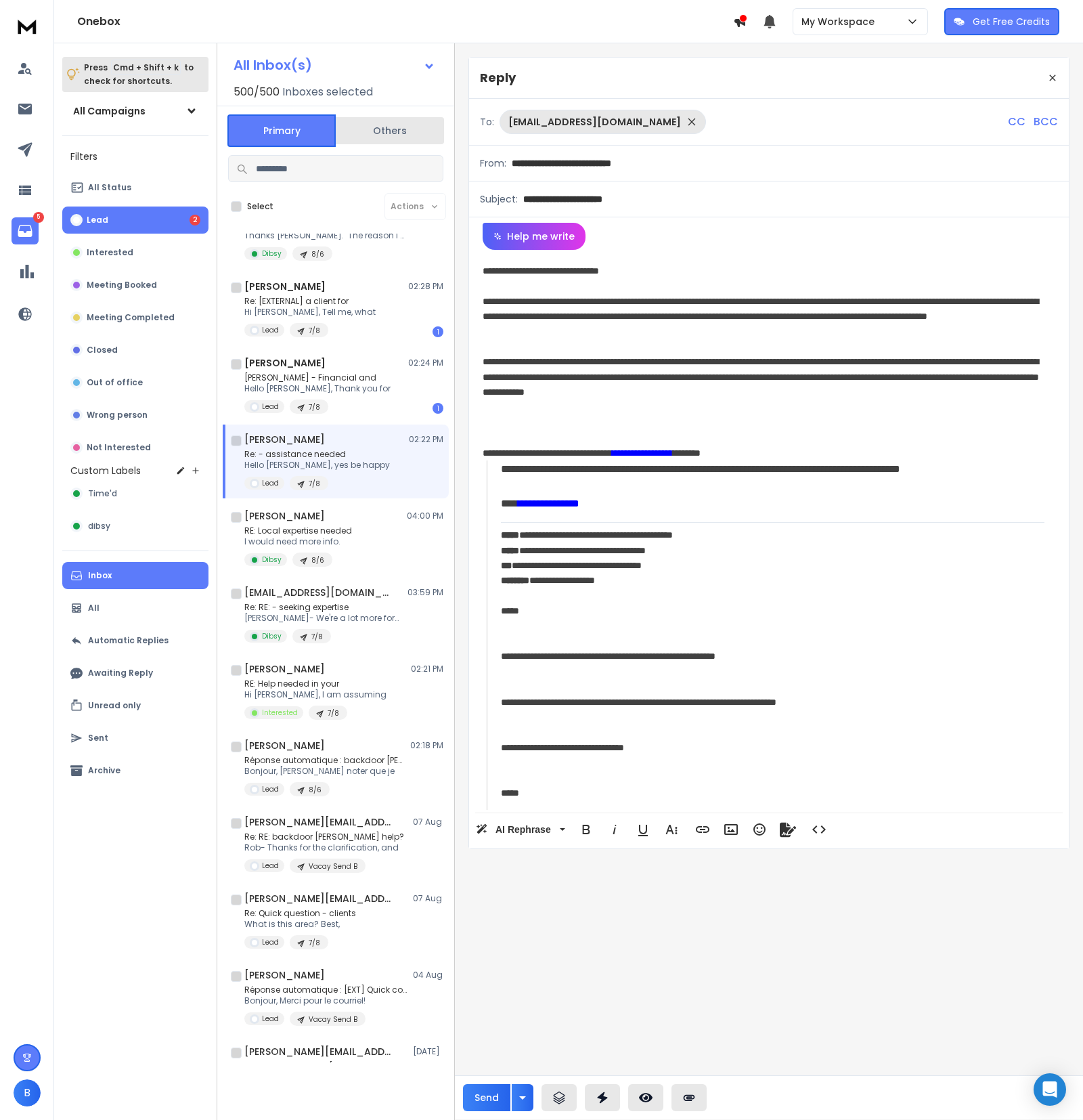
click at [695, 379] on div "**********" at bounding box center [767, 377] width 569 height 45
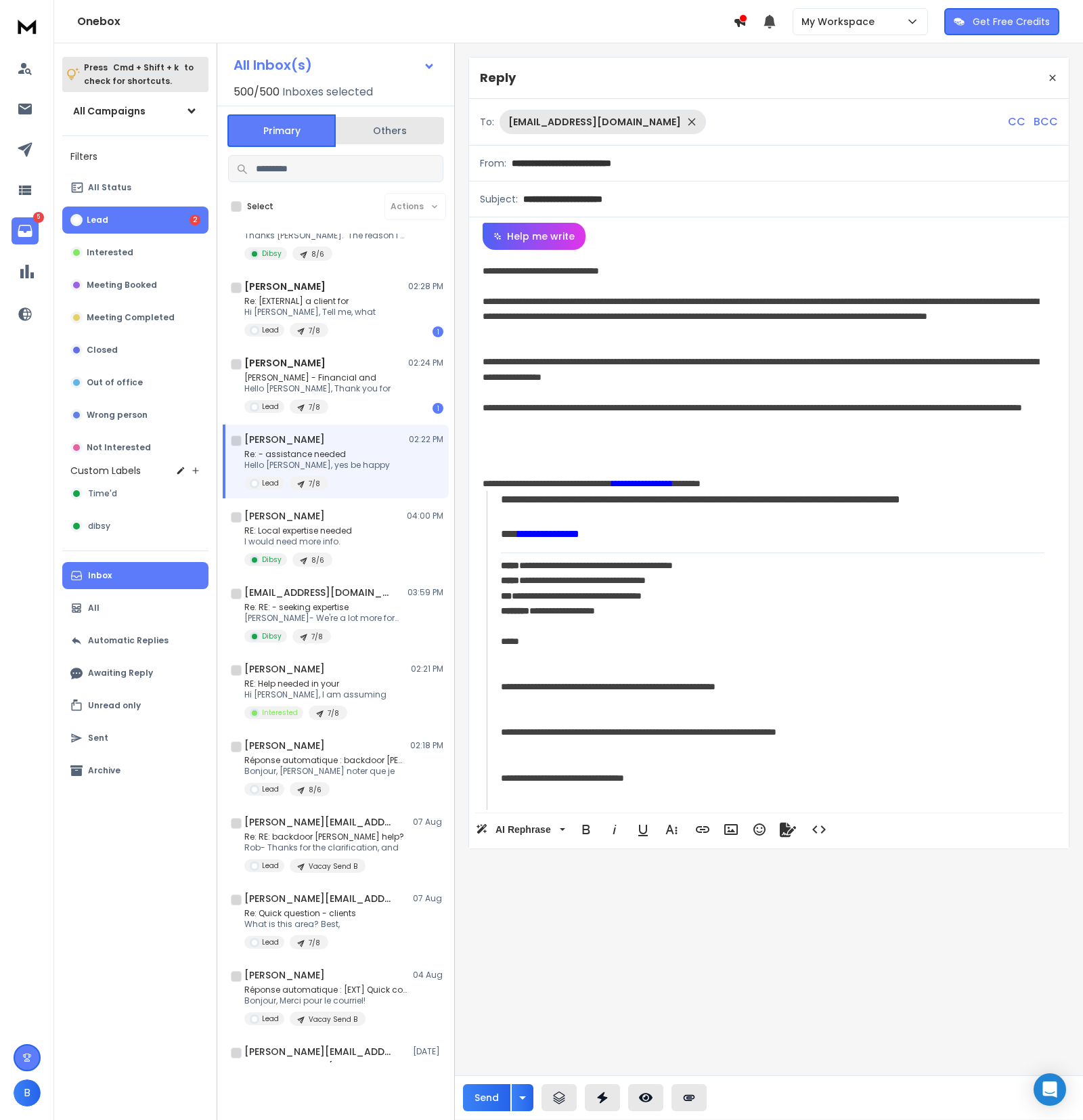
click at [835, 403] on div "**********" at bounding box center [767, 415] width 569 height 31
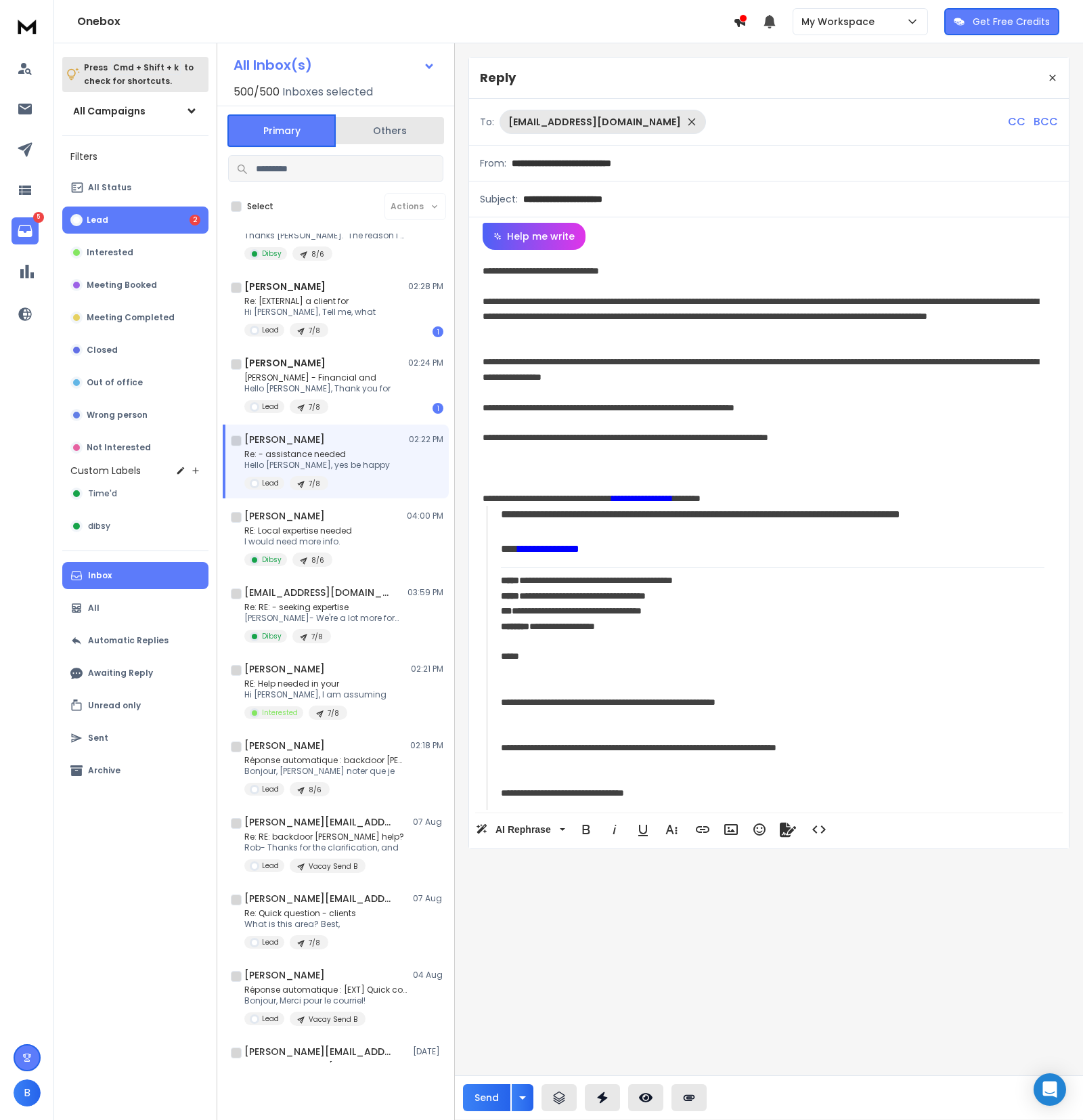
click at [905, 436] on div "**********" at bounding box center [767, 437] width 569 height 15
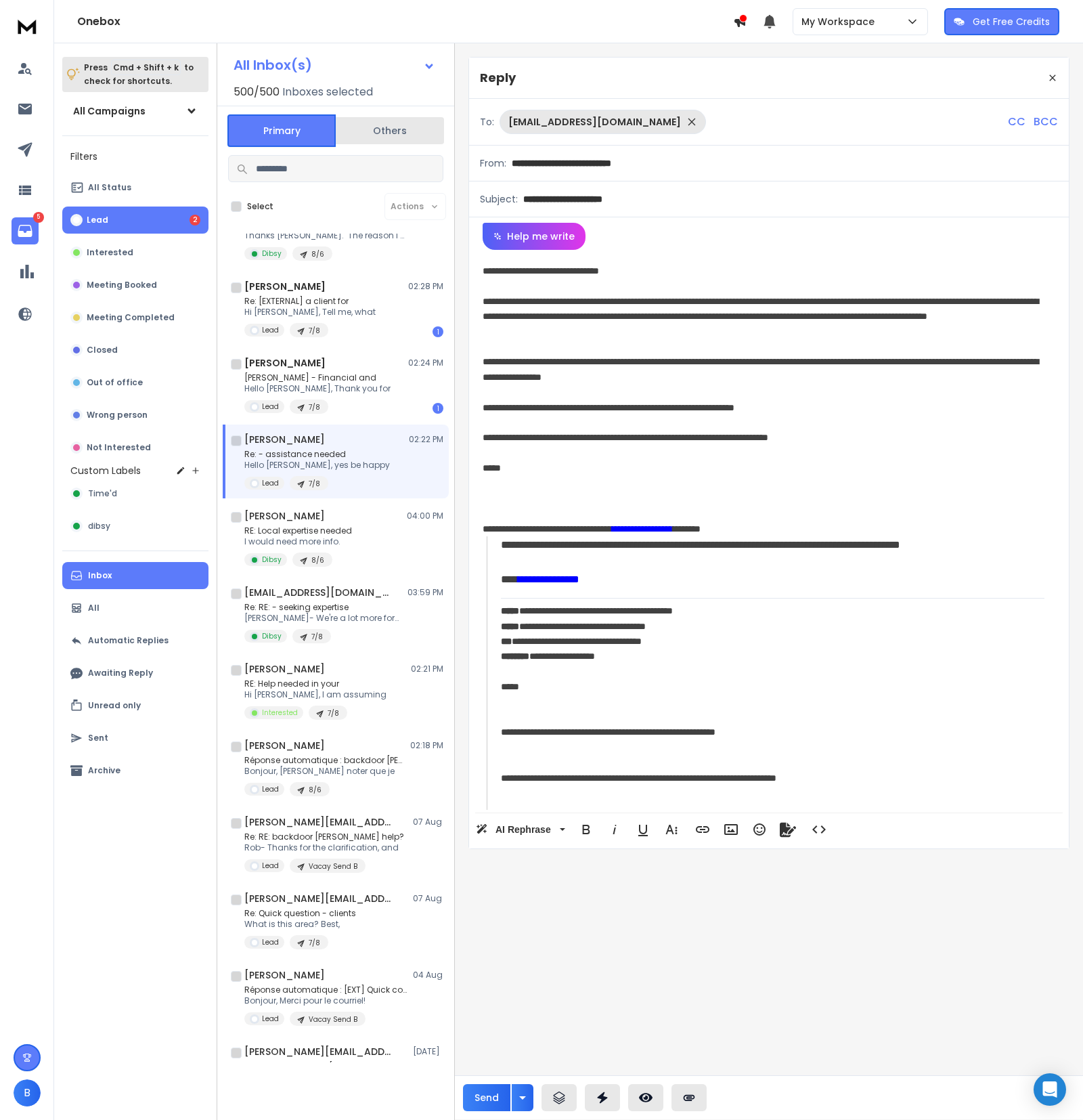
click at [491, 1087] on button "Send" at bounding box center [487, 1098] width 48 height 27
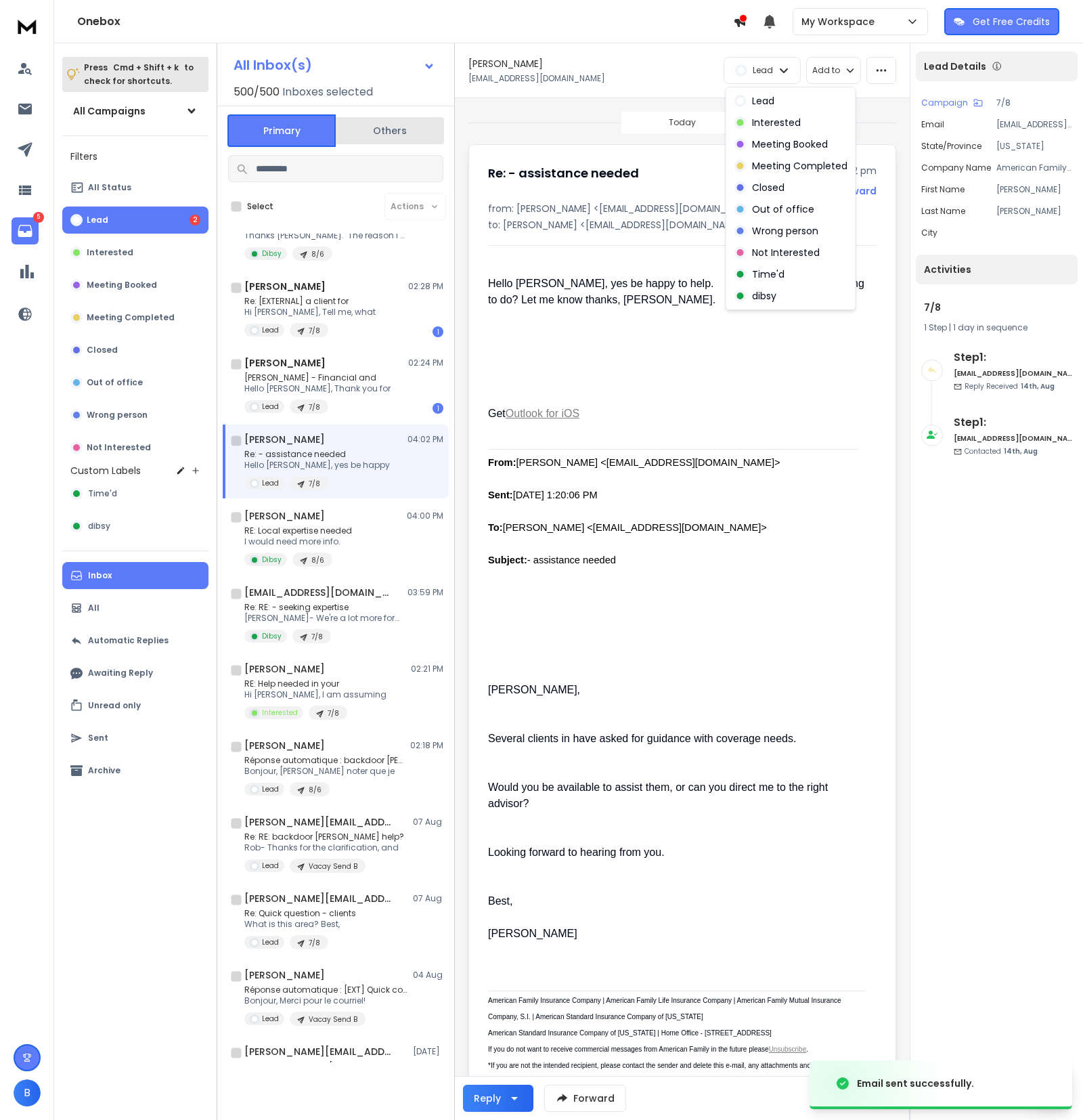
click at [771, 75] on p "Lead" at bounding box center [763, 71] width 20 height 11
click at [786, 298] on div "dibsy" at bounding box center [791, 296] width 124 height 22
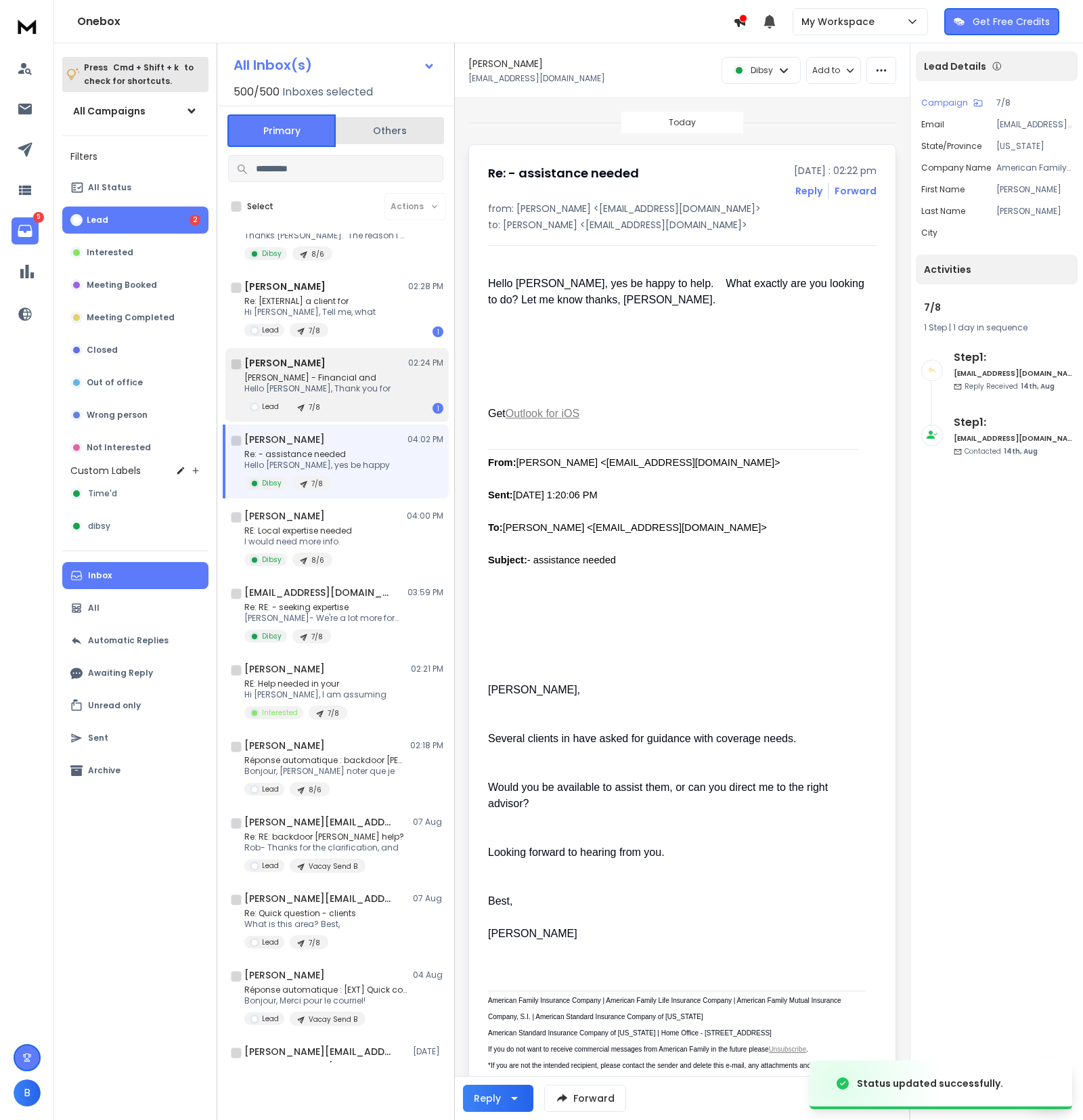
click at [339, 409] on div "Lead 7/8" at bounding box center [317, 407] width 146 height 14
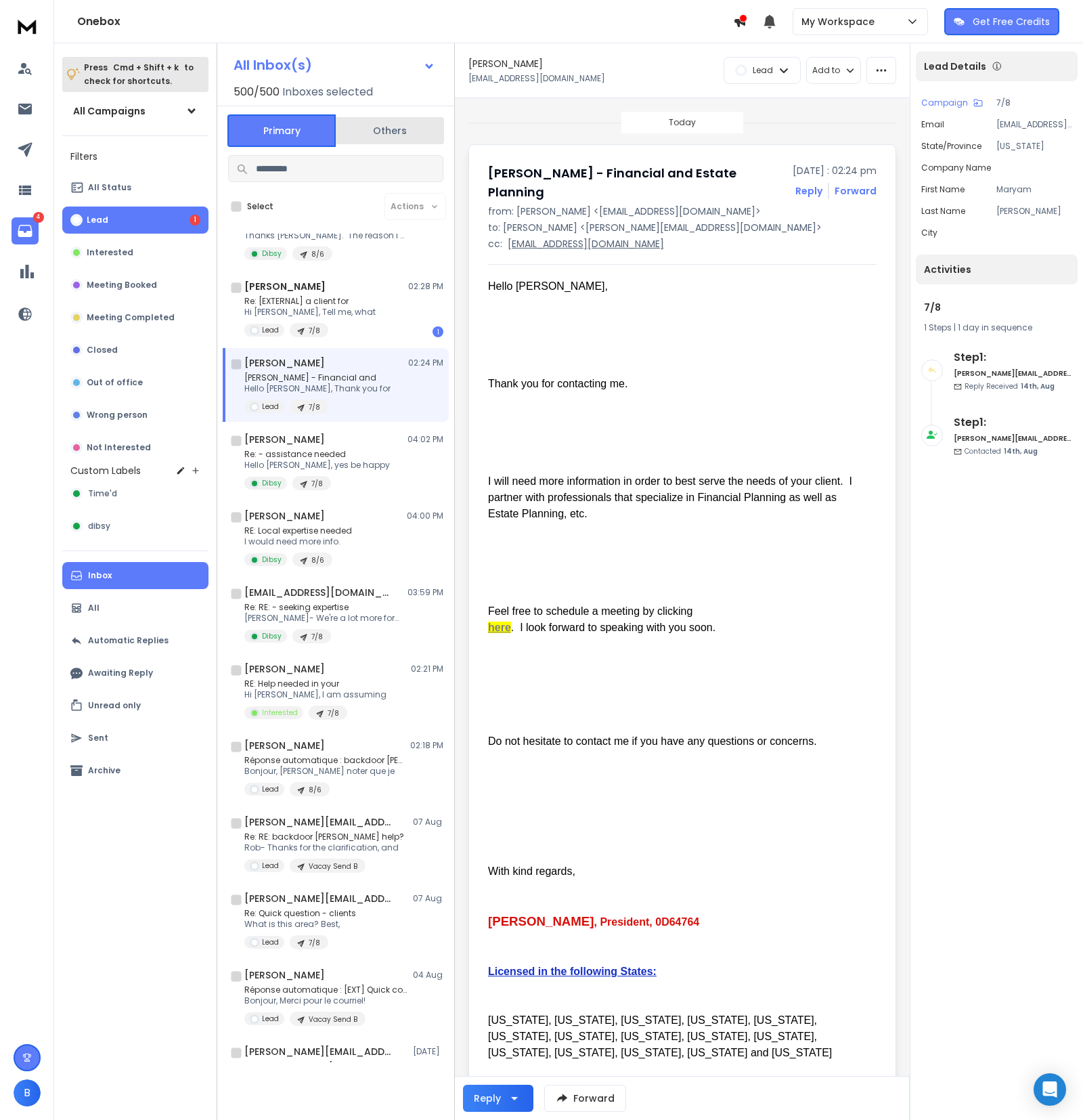
click at [816, 187] on button "Reply" at bounding box center [809, 191] width 27 height 14
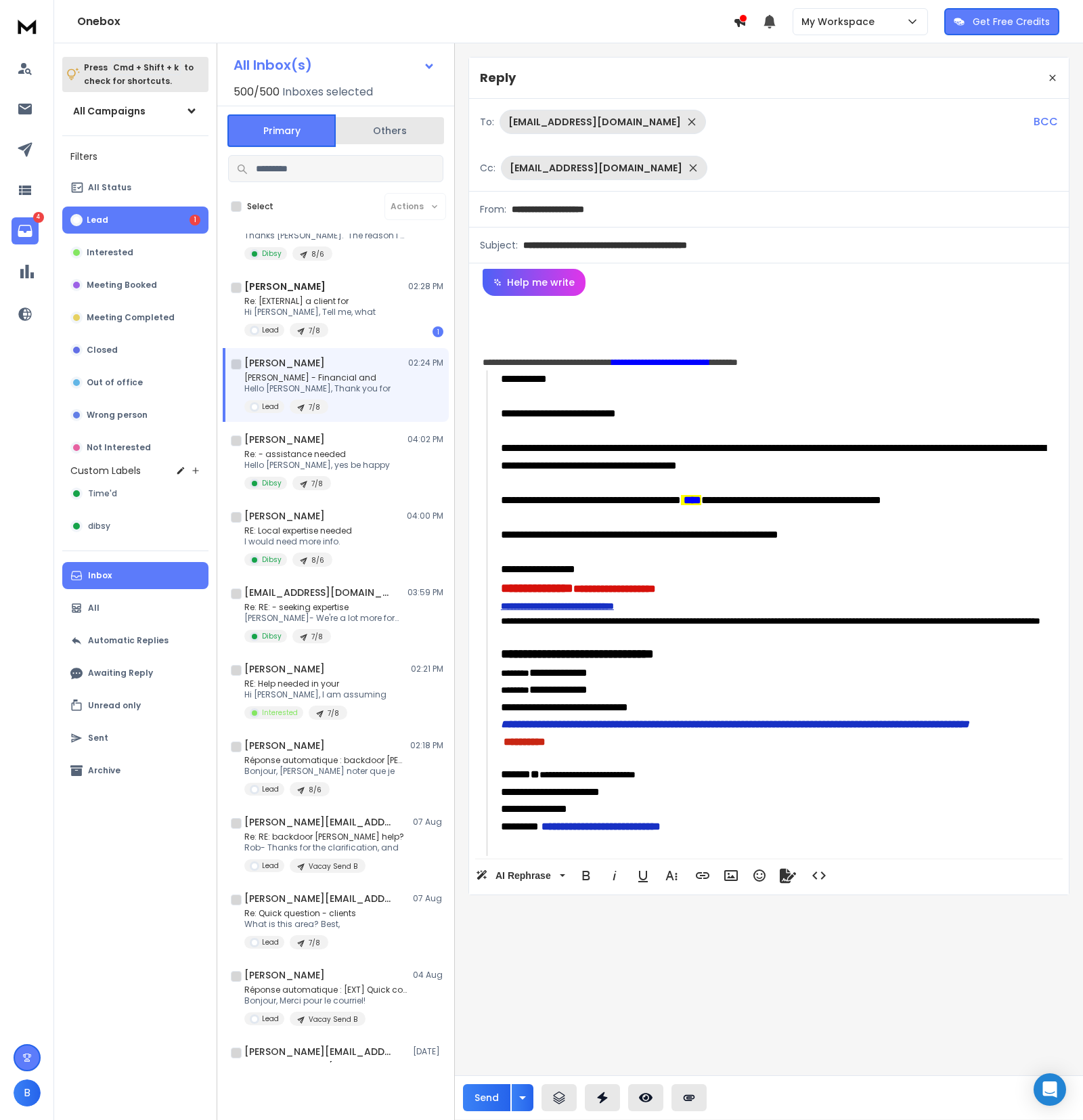
click at [528, 322] on div "**********" at bounding box center [769, 576] width 600 height 560
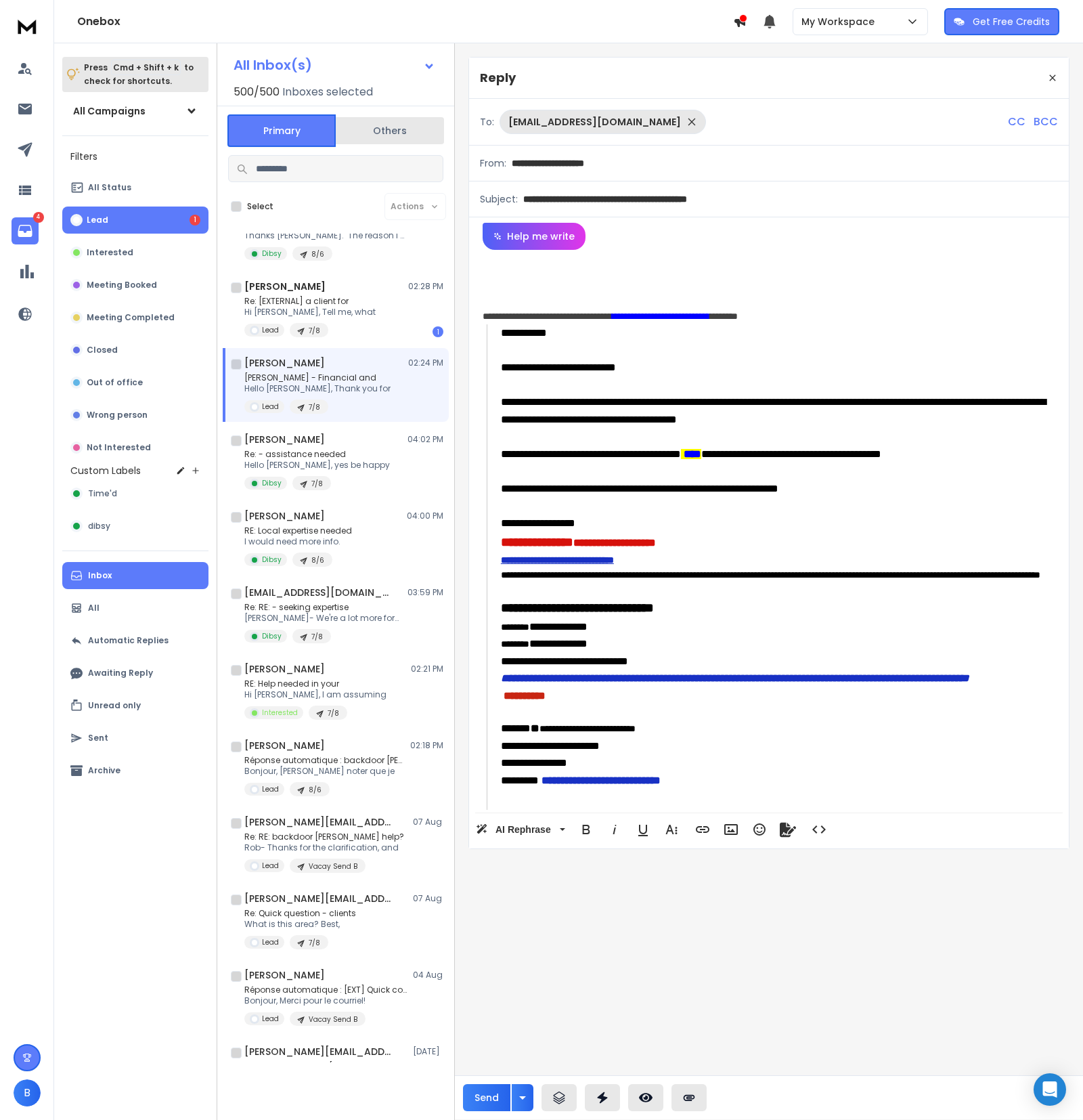
click at [509, 279] on div at bounding box center [769, 286] width 573 height 15
click at [504, 271] on div at bounding box center [769, 271] width 573 height 15
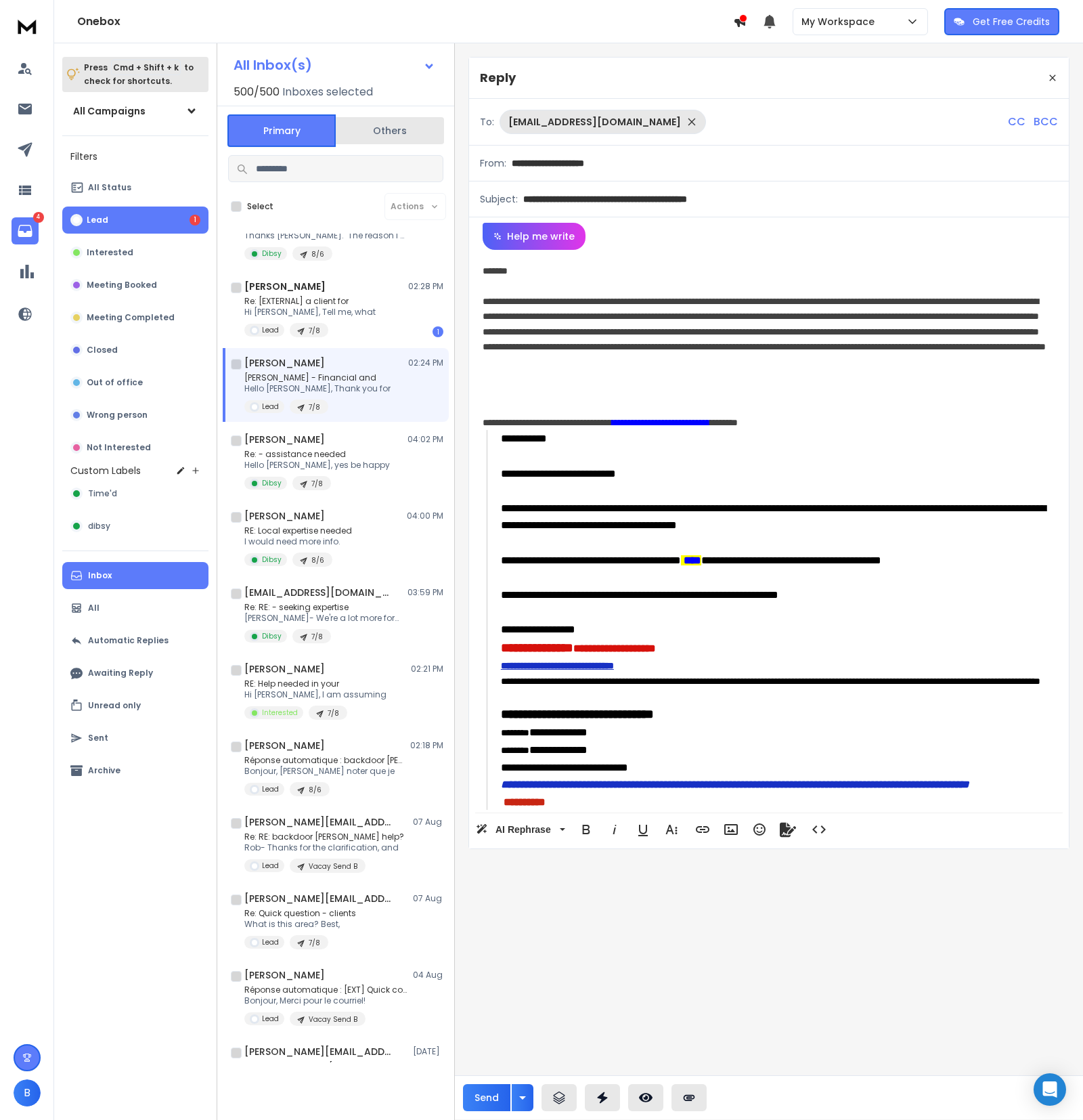
click at [626, 314] on div "**********" at bounding box center [767, 339] width 569 height 91
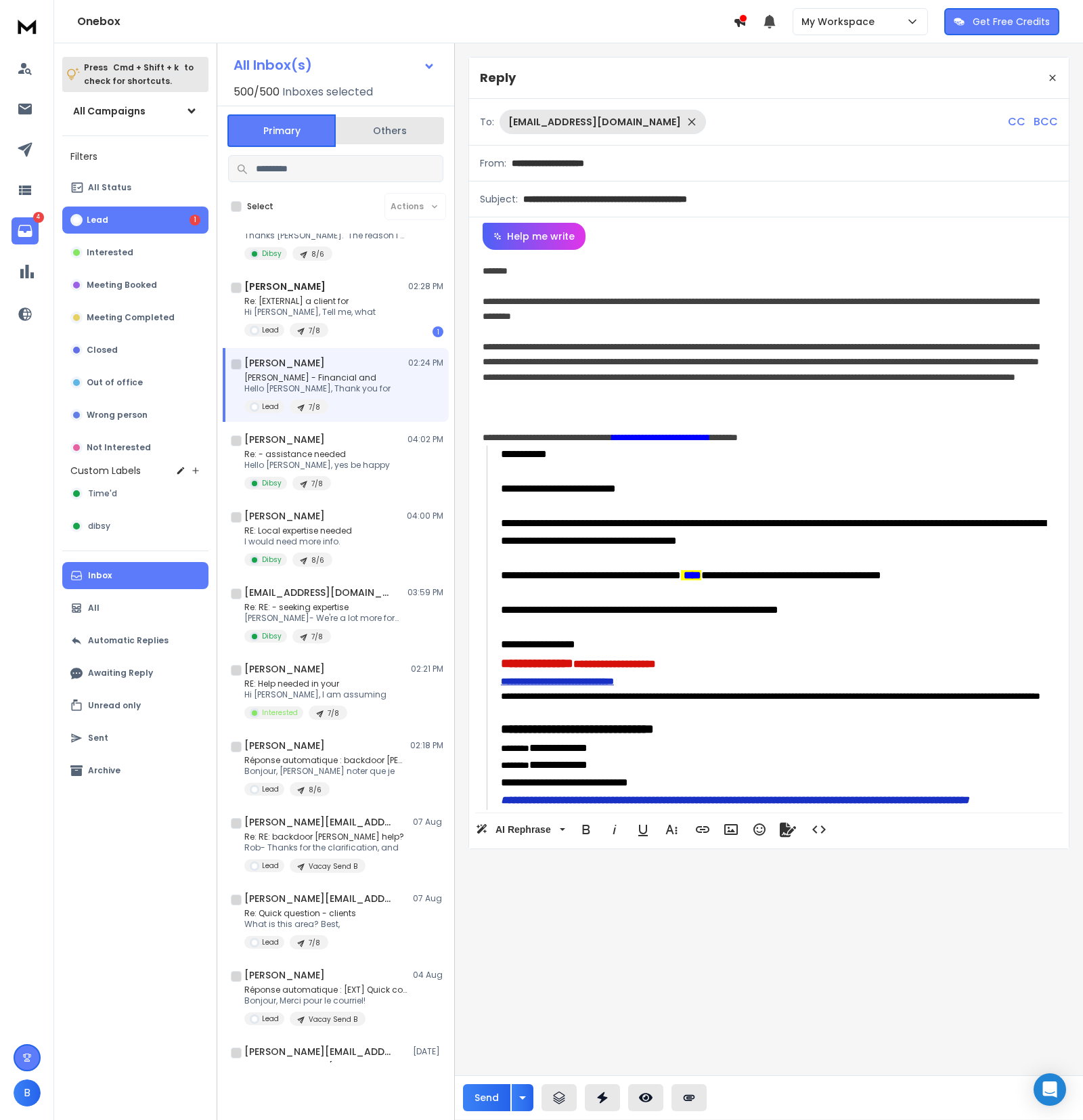
click at [958, 360] on div "**********" at bounding box center [767, 370] width 569 height 61
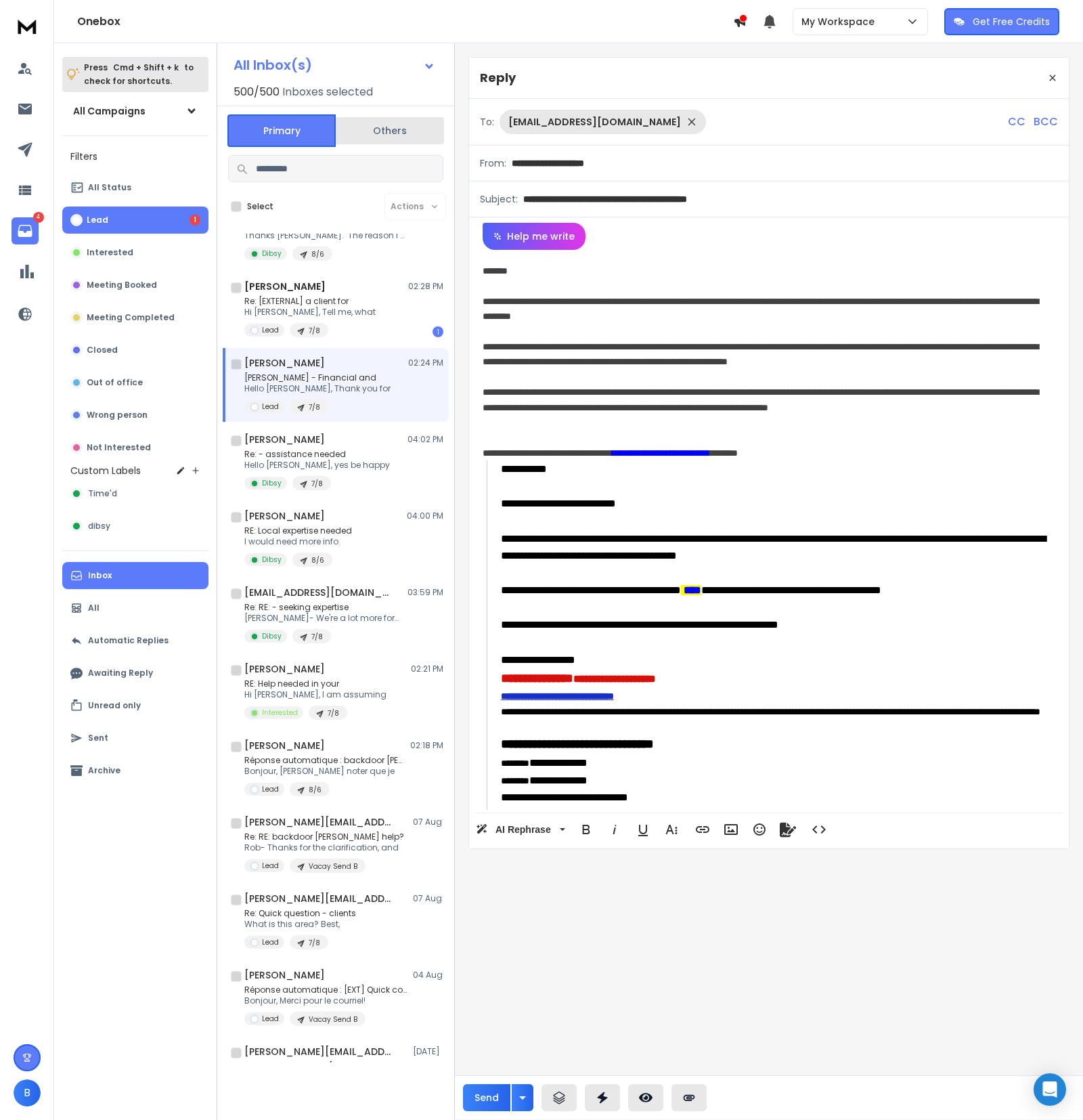
click at [647, 412] on div "**********" at bounding box center [767, 400] width 569 height 31
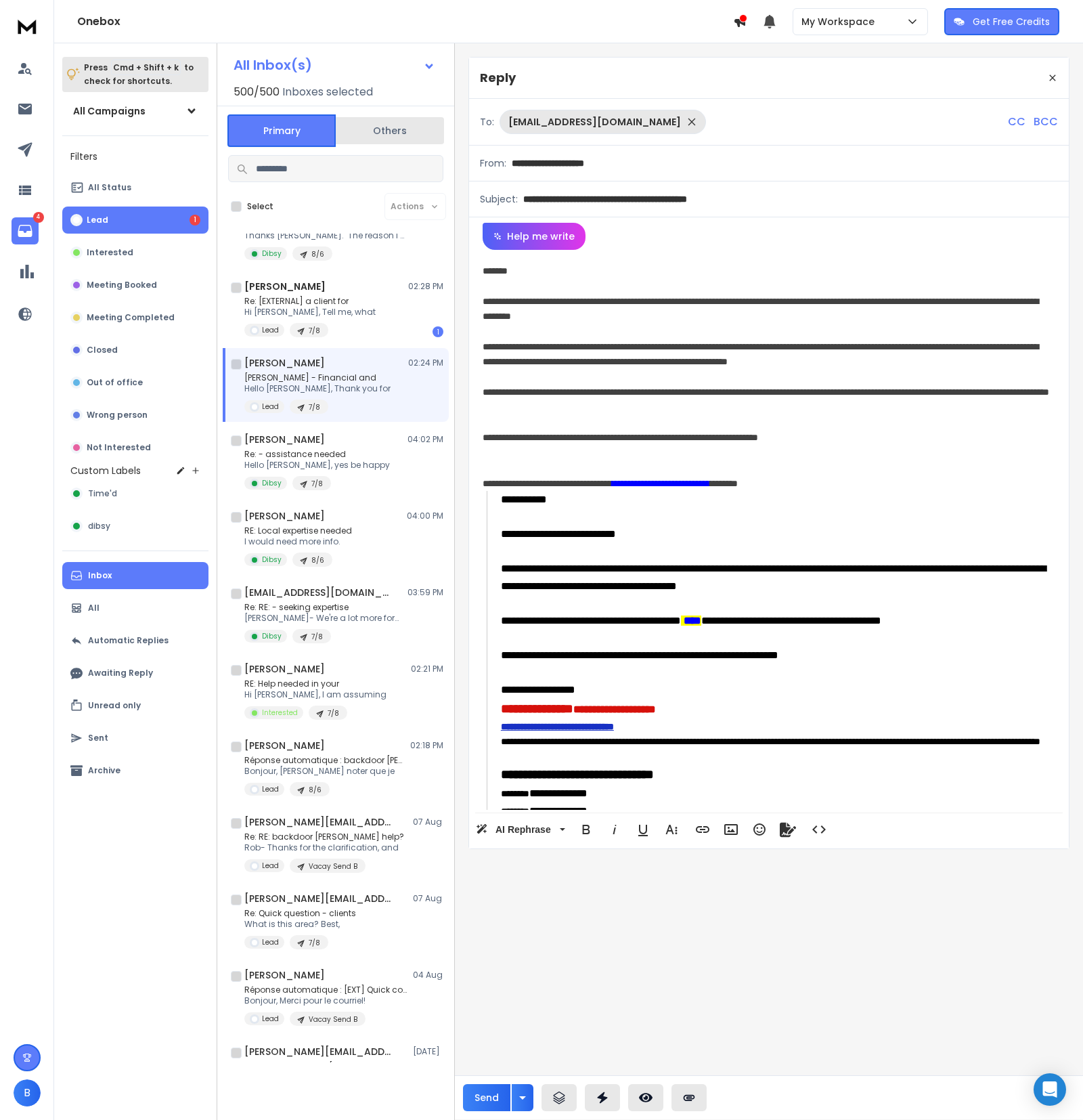
click at [846, 445] on div at bounding box center [769, 453] width 573 height 15
click at [841, 438] on div "**********" at bounding box center [767, 437] width 569 height 15
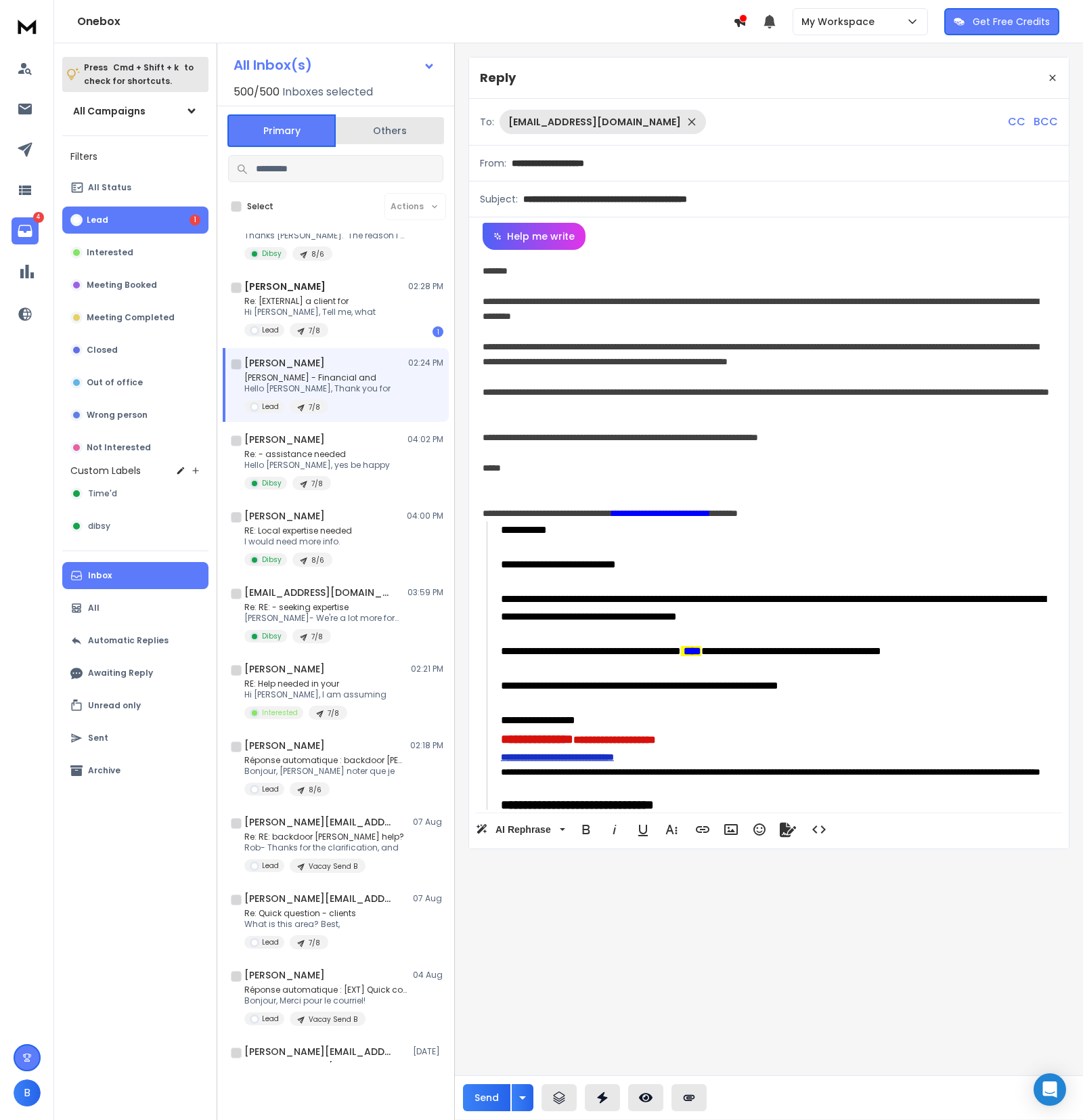
click at [624, 126] on p "[EMAIL_ADDRESS][DOMAIN_NAME]" at bounding box center [594, 122] width 172 height 14
copy p
click at [480, 1097] on button "Send" at bounding box center [487, 1098] width 48 height 27
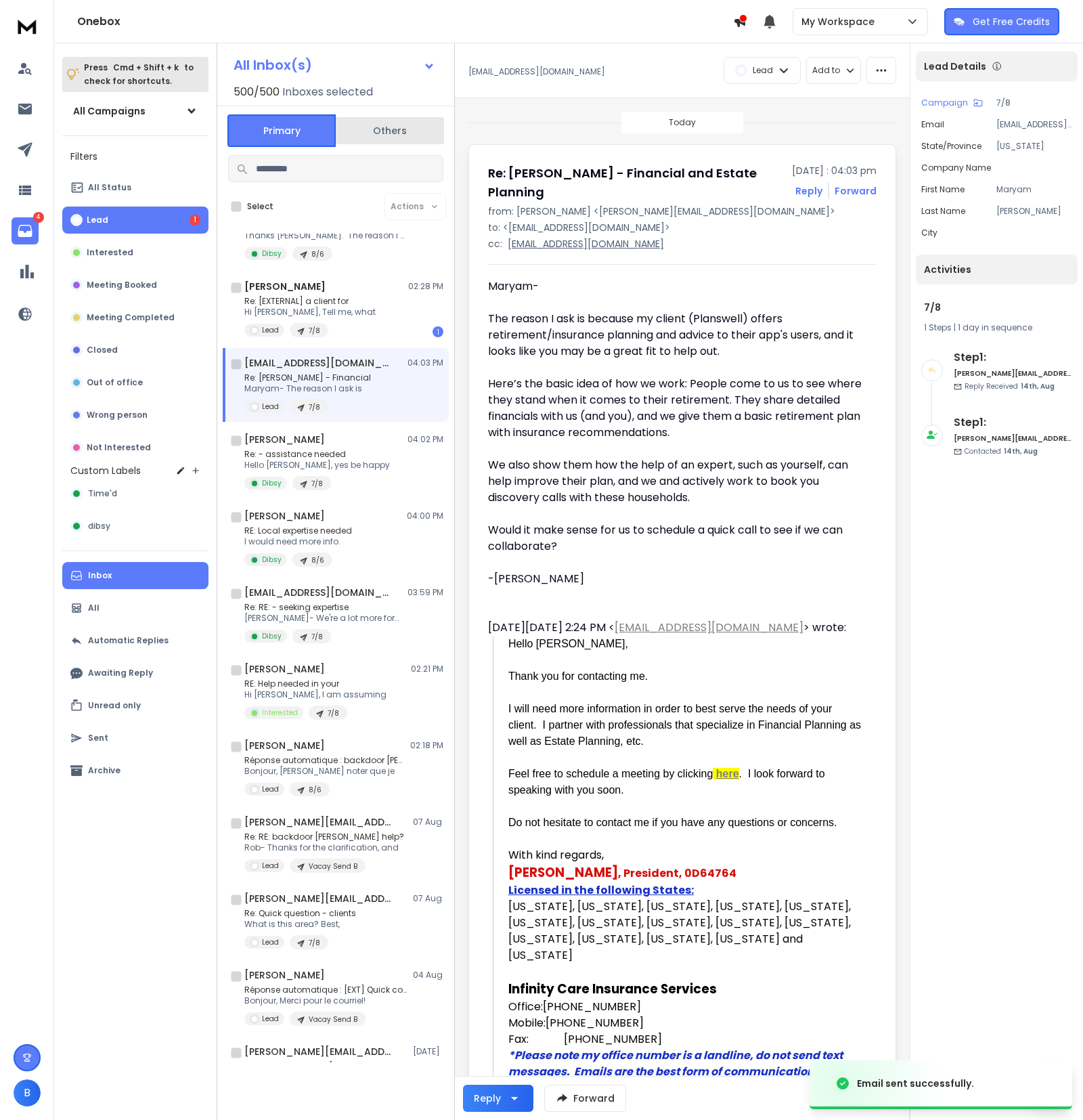
click at [781, 71] on icon at bounding box center [784, 71] width 11 height 11
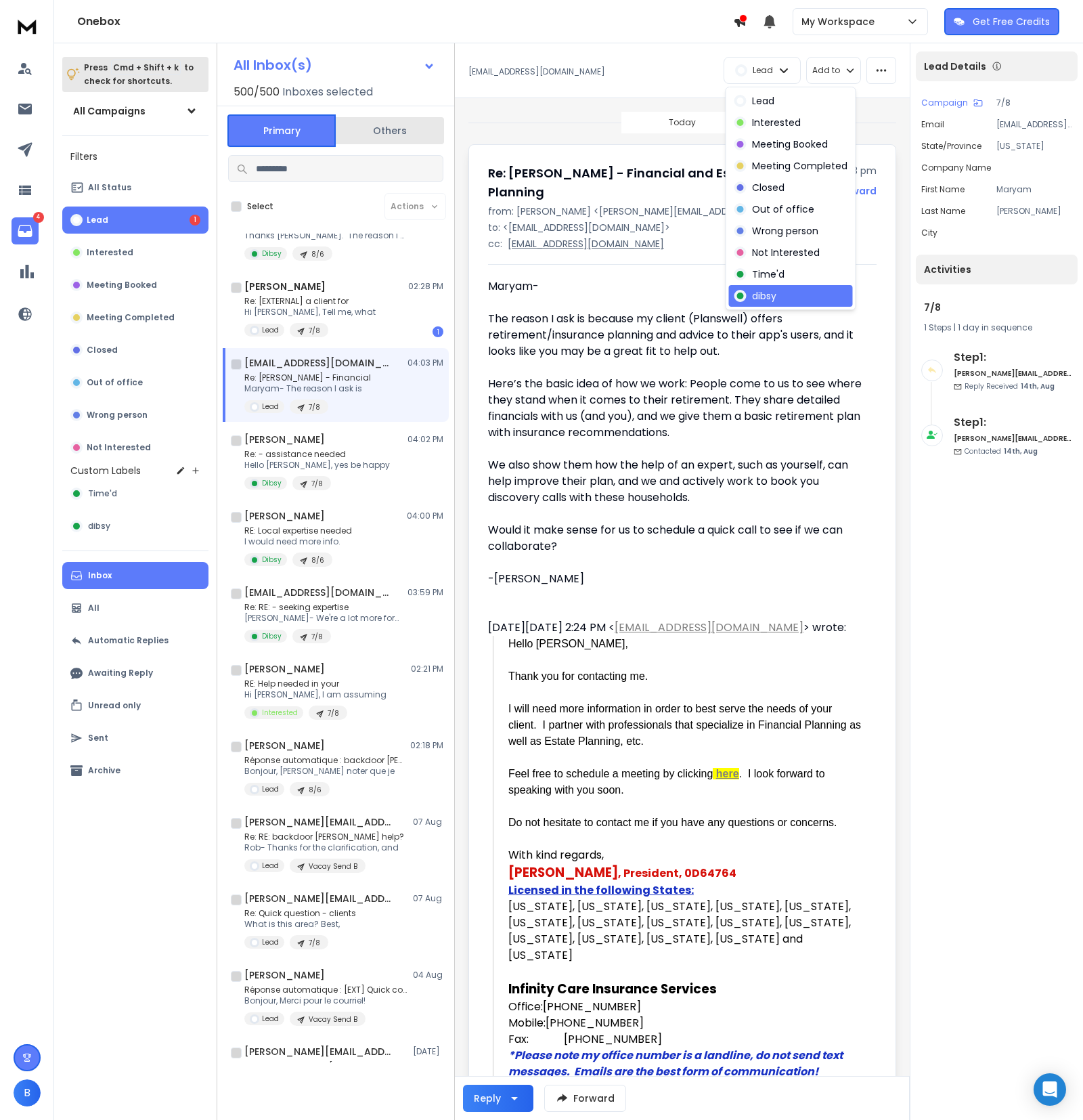
click at [758, 297] on p "dibsy" at bounding box center [764, 296] width 24 height 14
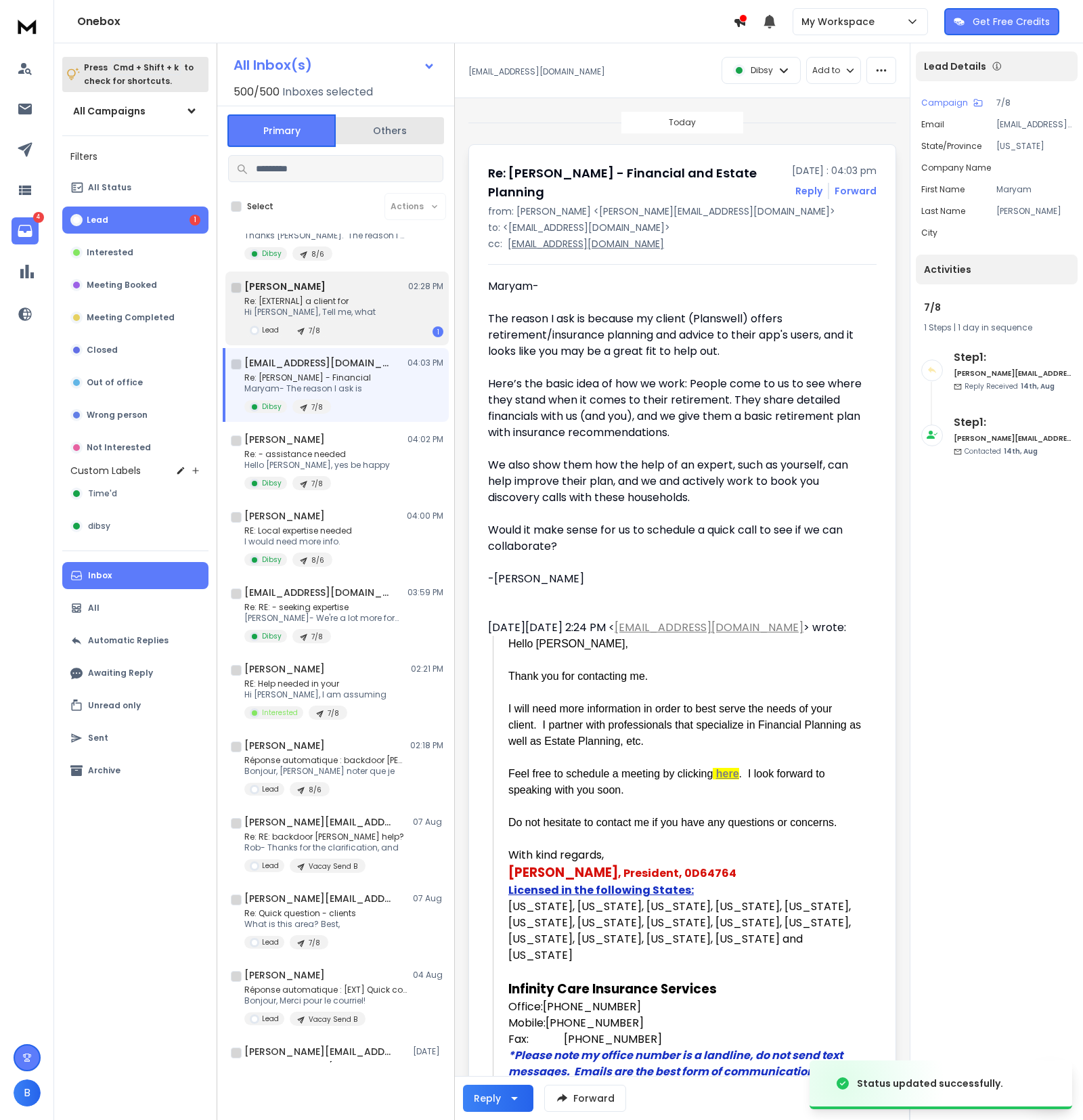
click at [356, 305] on div "Re: [EXTERNAL] a client for Hi [PERSON_NAME], Tell me, what Lead 7/8 1" at bounding box center [343, 316] width 199 height 41
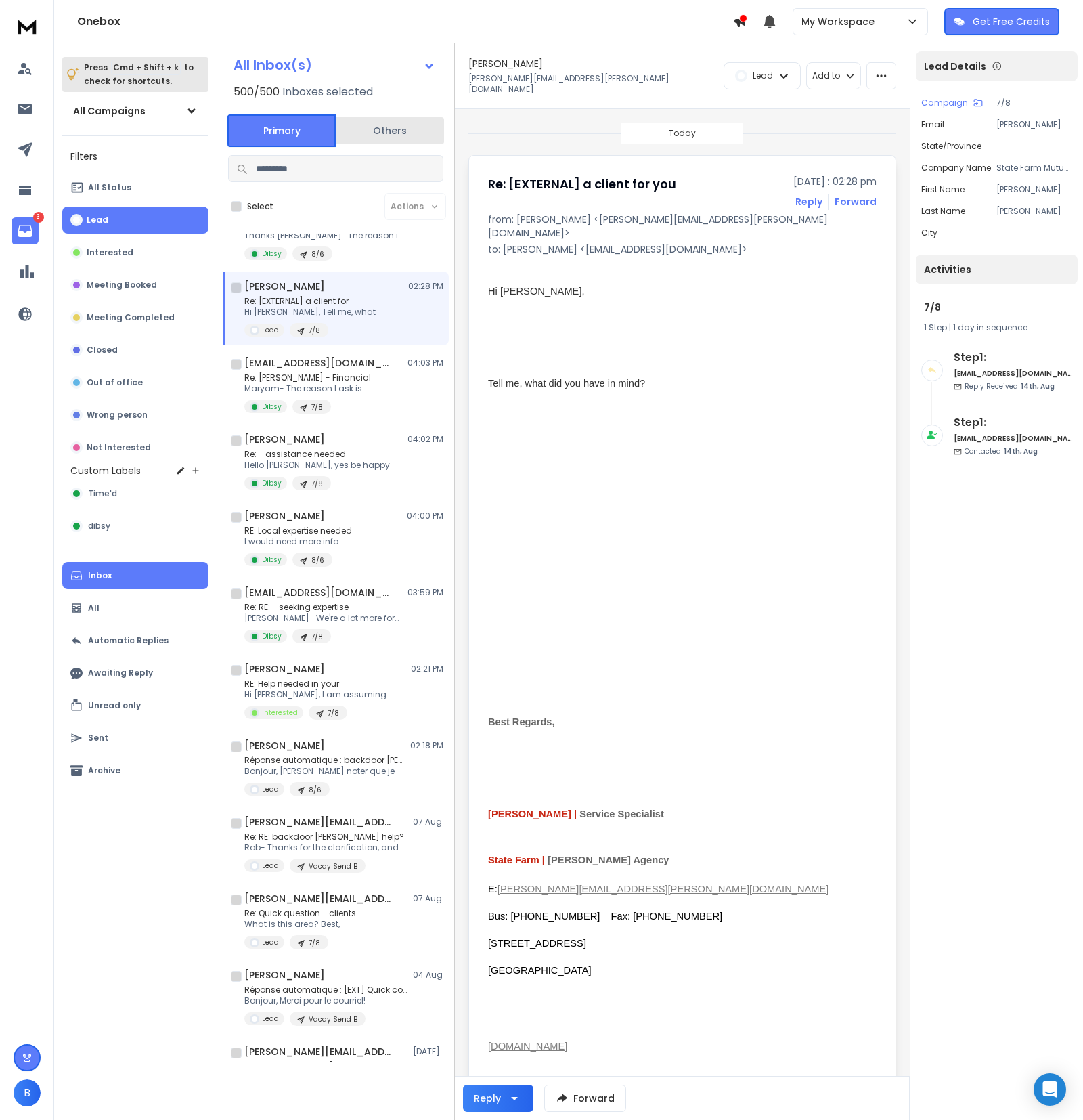
click at [805, 195] on button "Reply" at bounding box center [809, 202] width 27 height 14
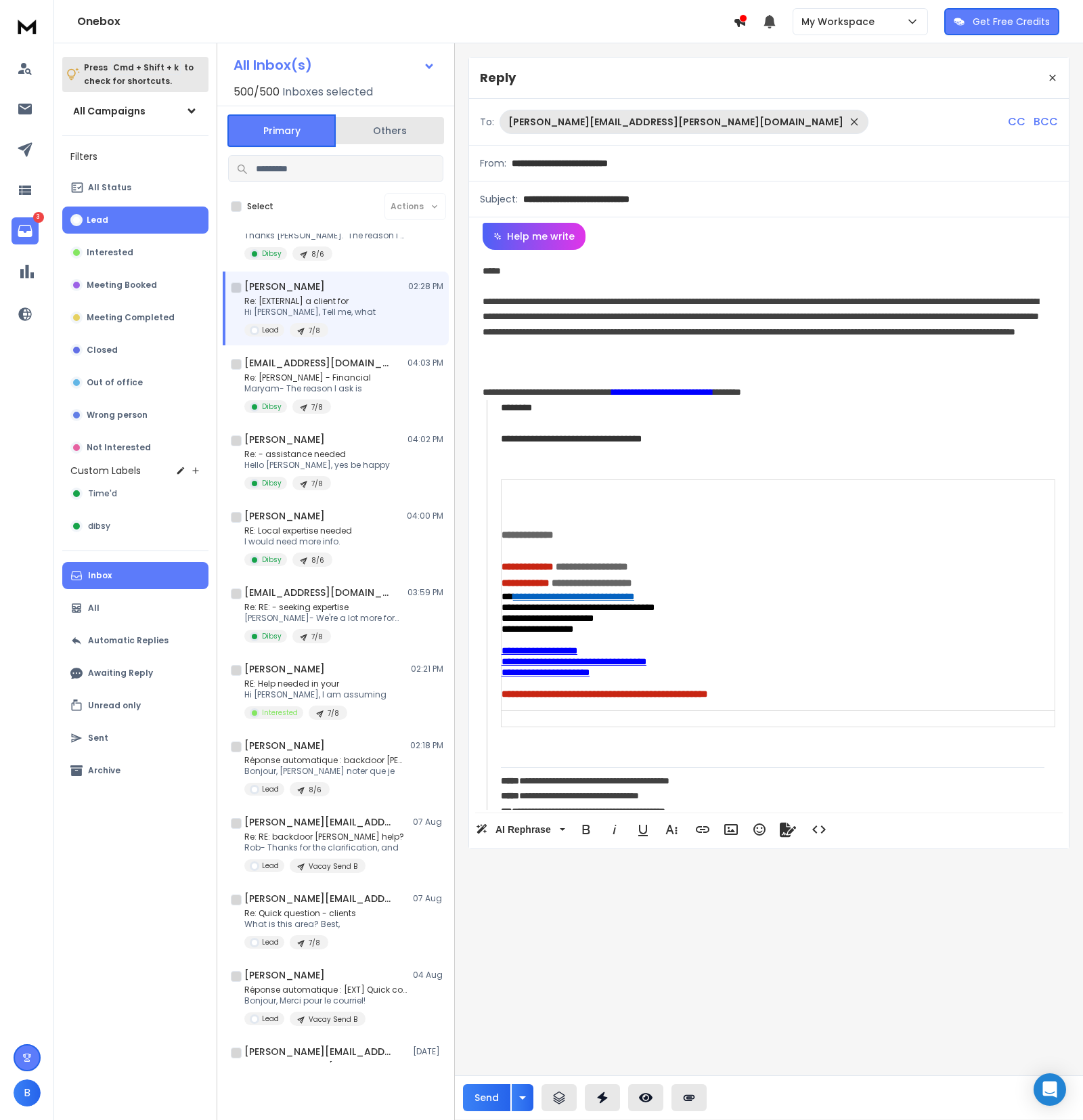
click at [957, 316] on div "**********" at bounding box center [767, 324] width 569 height 61
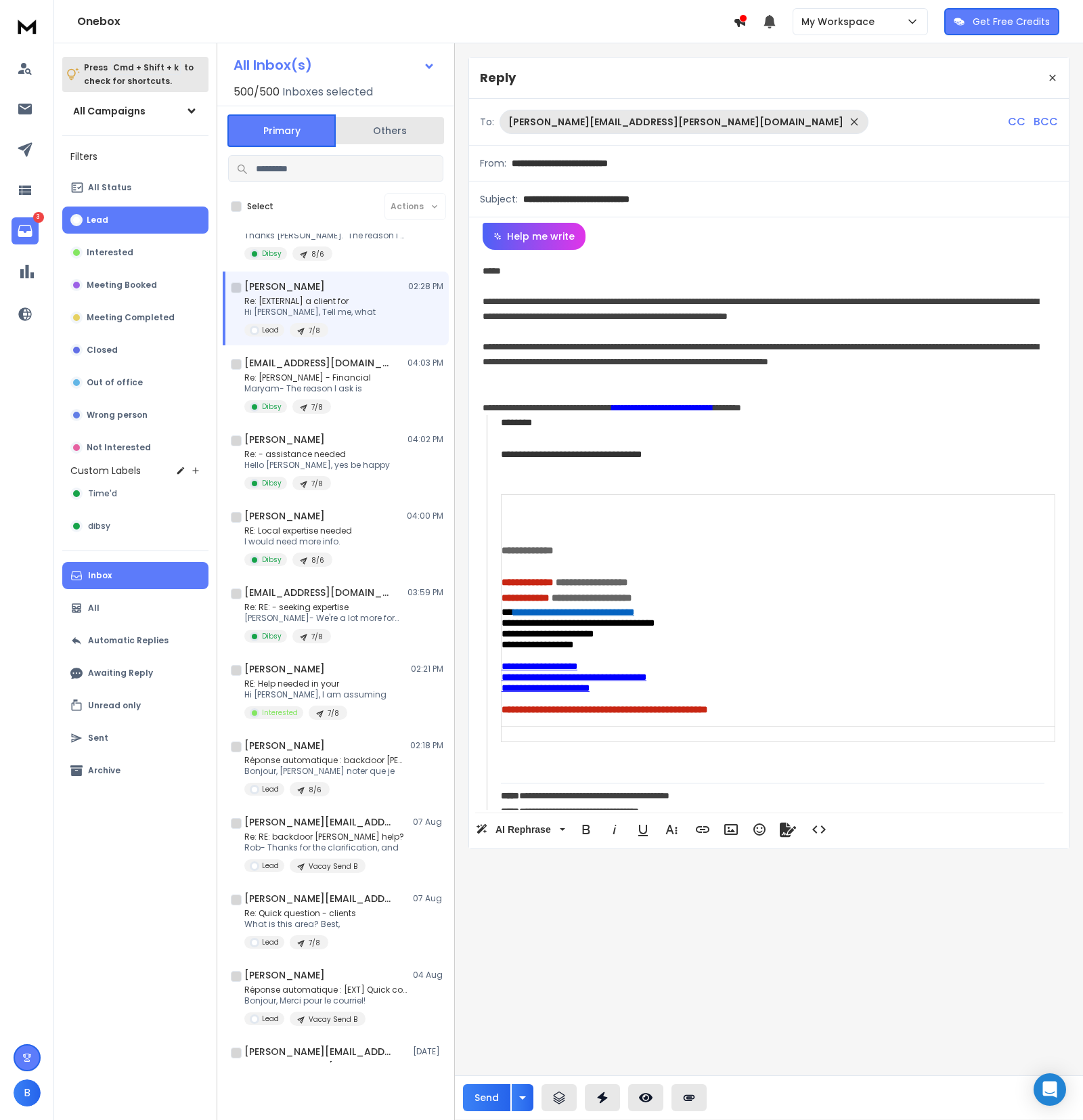
click at [647, 362] on div "**********" at bounding box center [767, 354] width 569 height 31
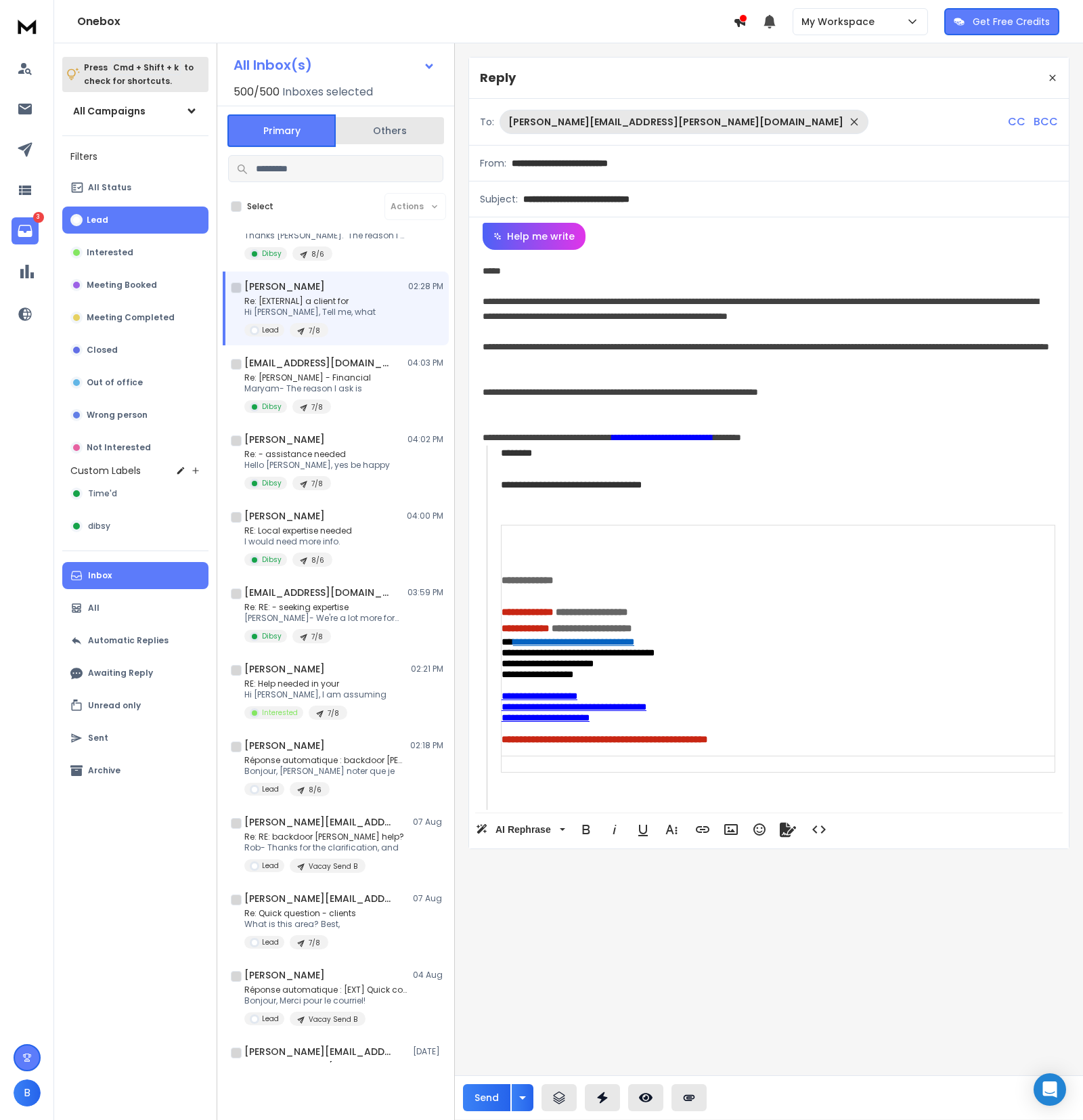
click at [833, 394] on div "**********" at bounding box center [767, 392] width 569 height 15
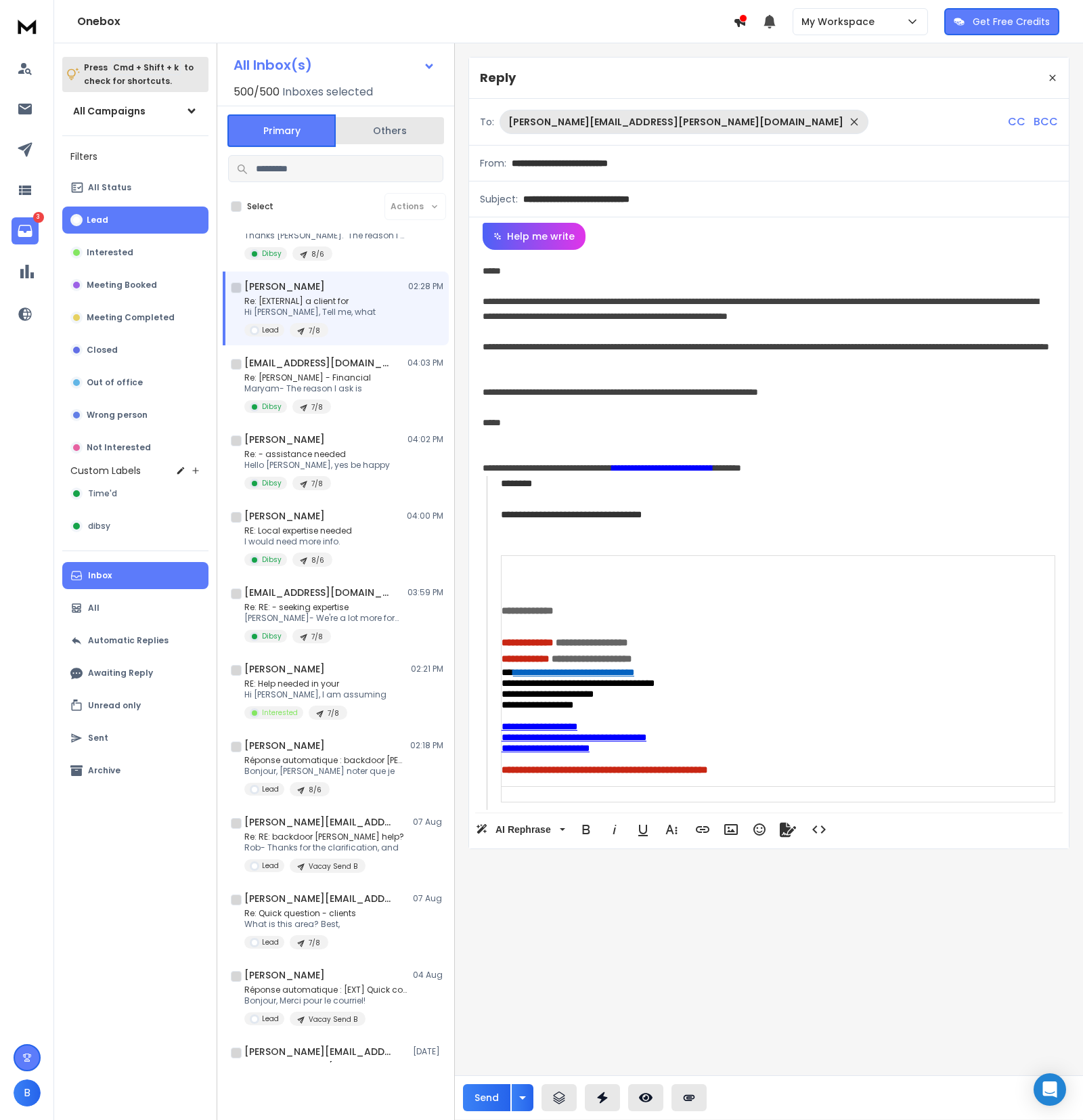
click at [573, 126] on p "[PERSON_NAME][EMAIL_ADDRESS][PERSON_NAME][DOMAIN_NAME]" at bounding box center [676, 122] width 335 height 14
copy p
click at [476, 1094] on button "Send" at bounding box center [487, 1098] width 48 height 27
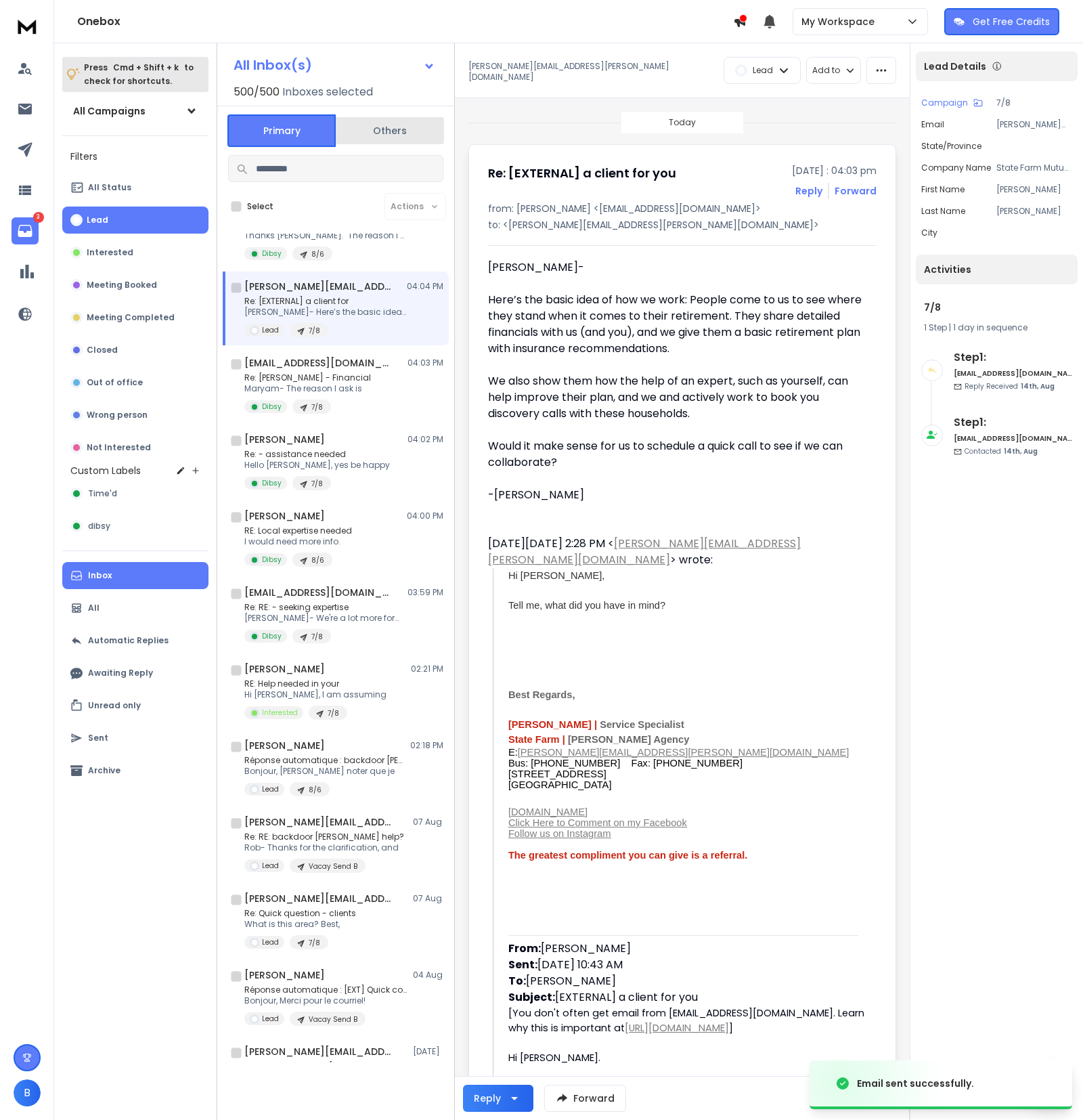
click at [764, 71] on p "Lead" at bounding box center [763, 71] width 20 height 11
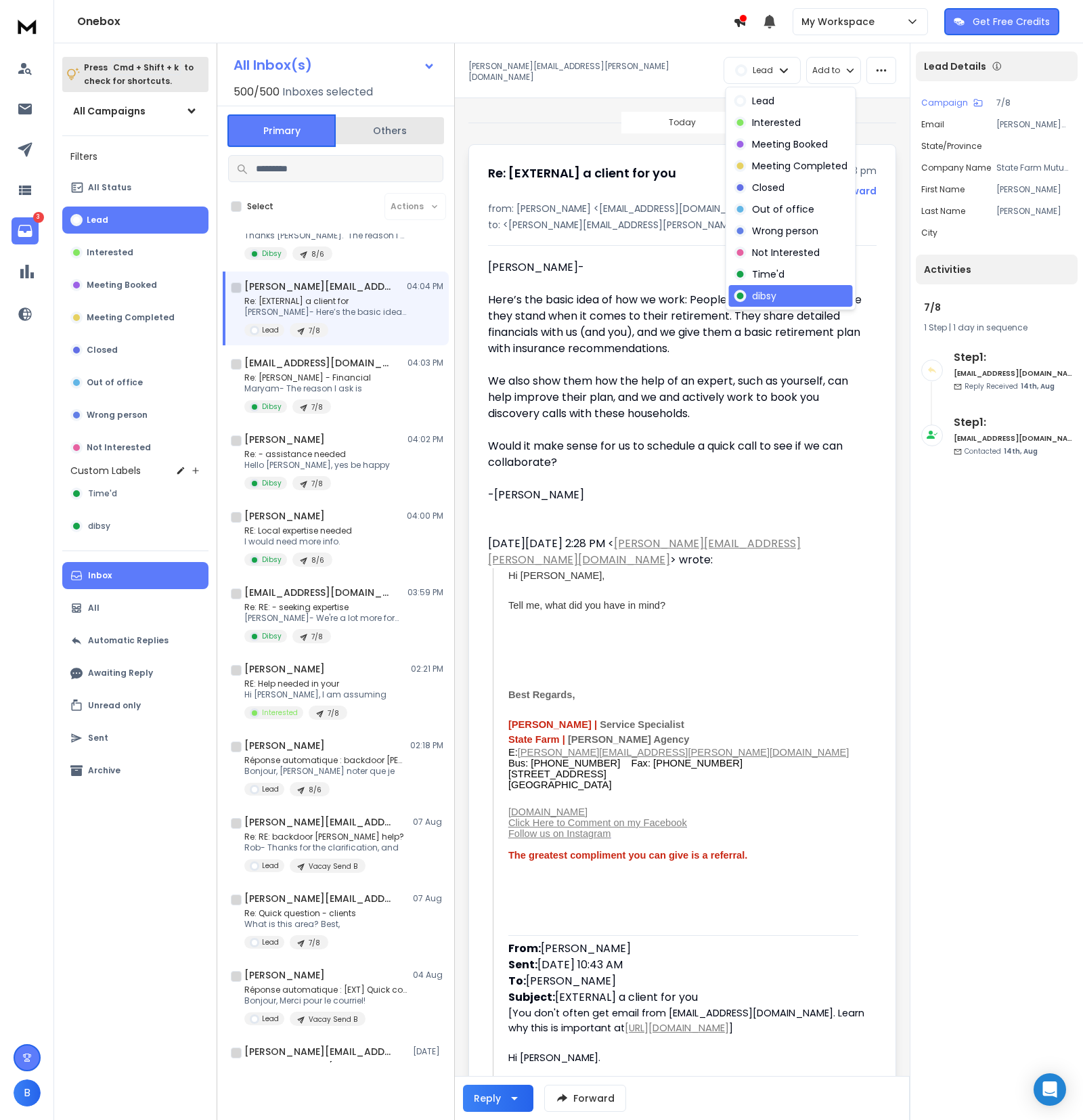
drag, startPoint x: 764, startPoint y: 284, endPoint x: 763, endPoint y: 294, distance: 10.0
click at [763, 294] on div "Lead Interested Meeting Booked Meeting Completed Closed Out of office Wrong per…" at bounding box center [791, 198] width 131 height 223
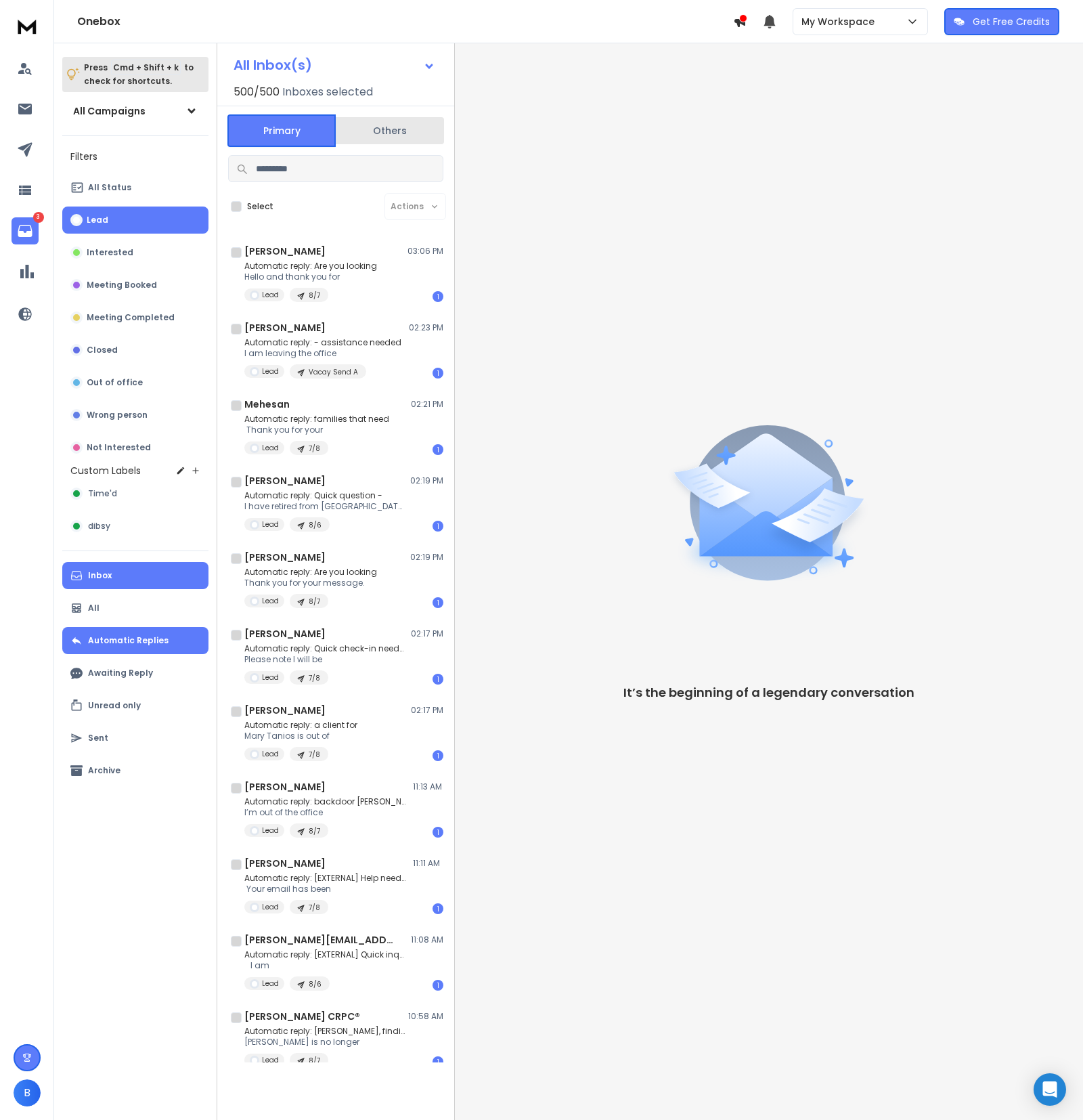
click at [109, 580] on div "Inbox" at bounding box center [91, 576] width 41 height 16
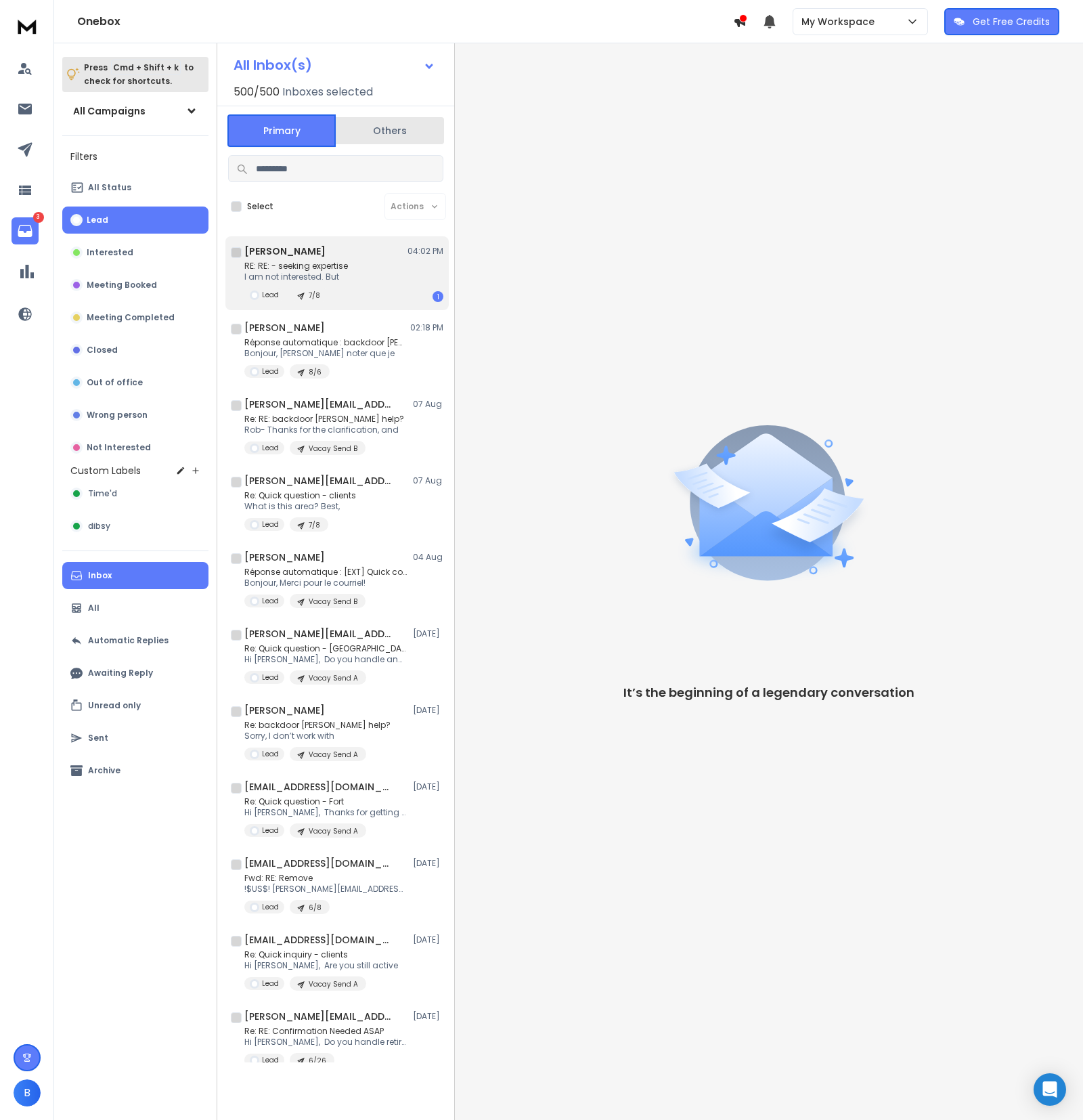
click at [378, 303] on div "[PERSON_NAME] 04:02 PM RE: RE: - seeking expertise I am not interested. But Lea…" at bounding box center [337, 273] width 223 height 74
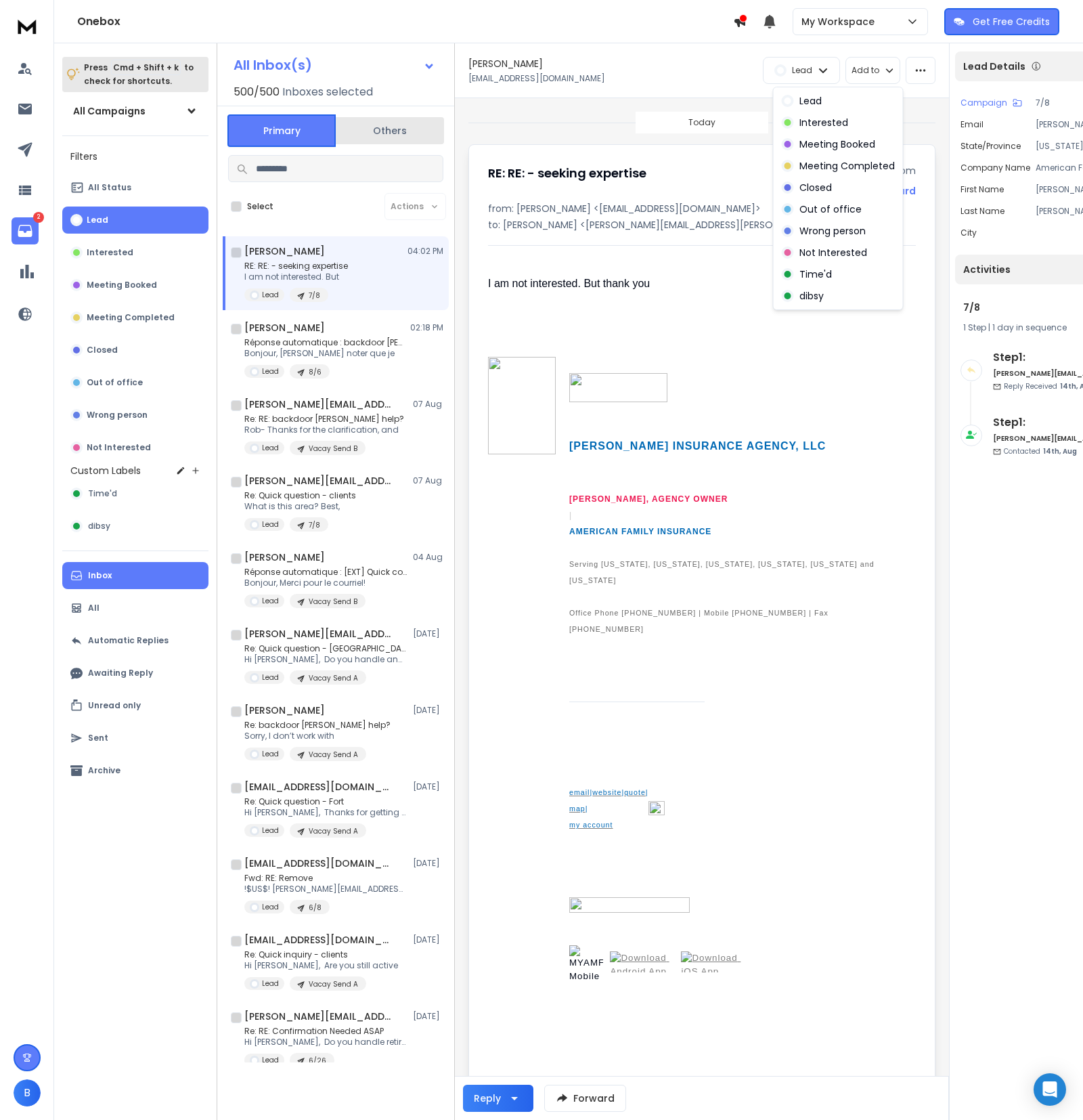
click at [839, 69] on div "Lead" at bounding box center [801, 71] width 76 height 26
click at [799, 301] on p "dibsy" at bounding box center [812, 296] width 24 height 14
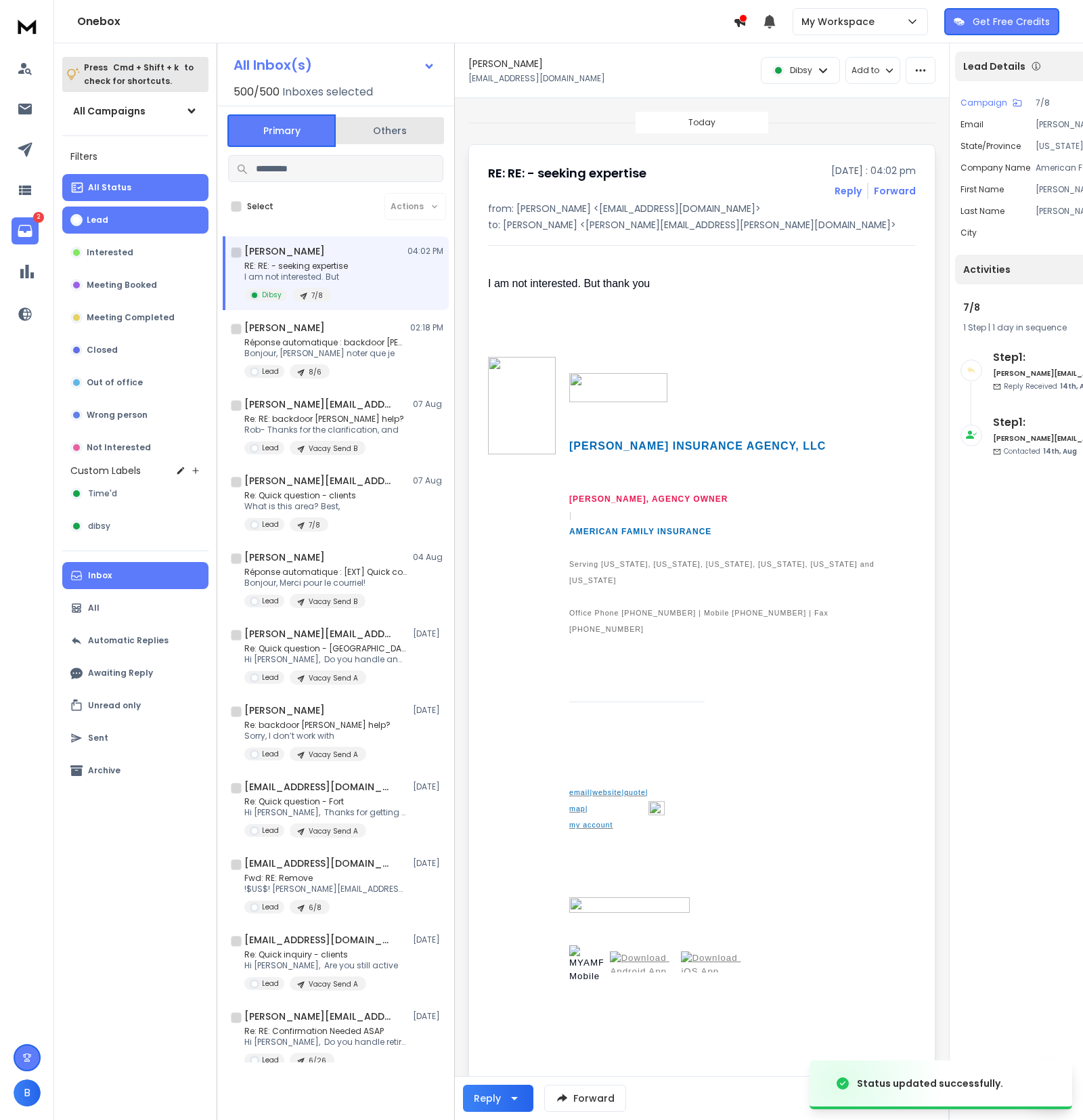
click at [112, 188] on p "All Status" at bounding box center [110, 187] width 43 height 11
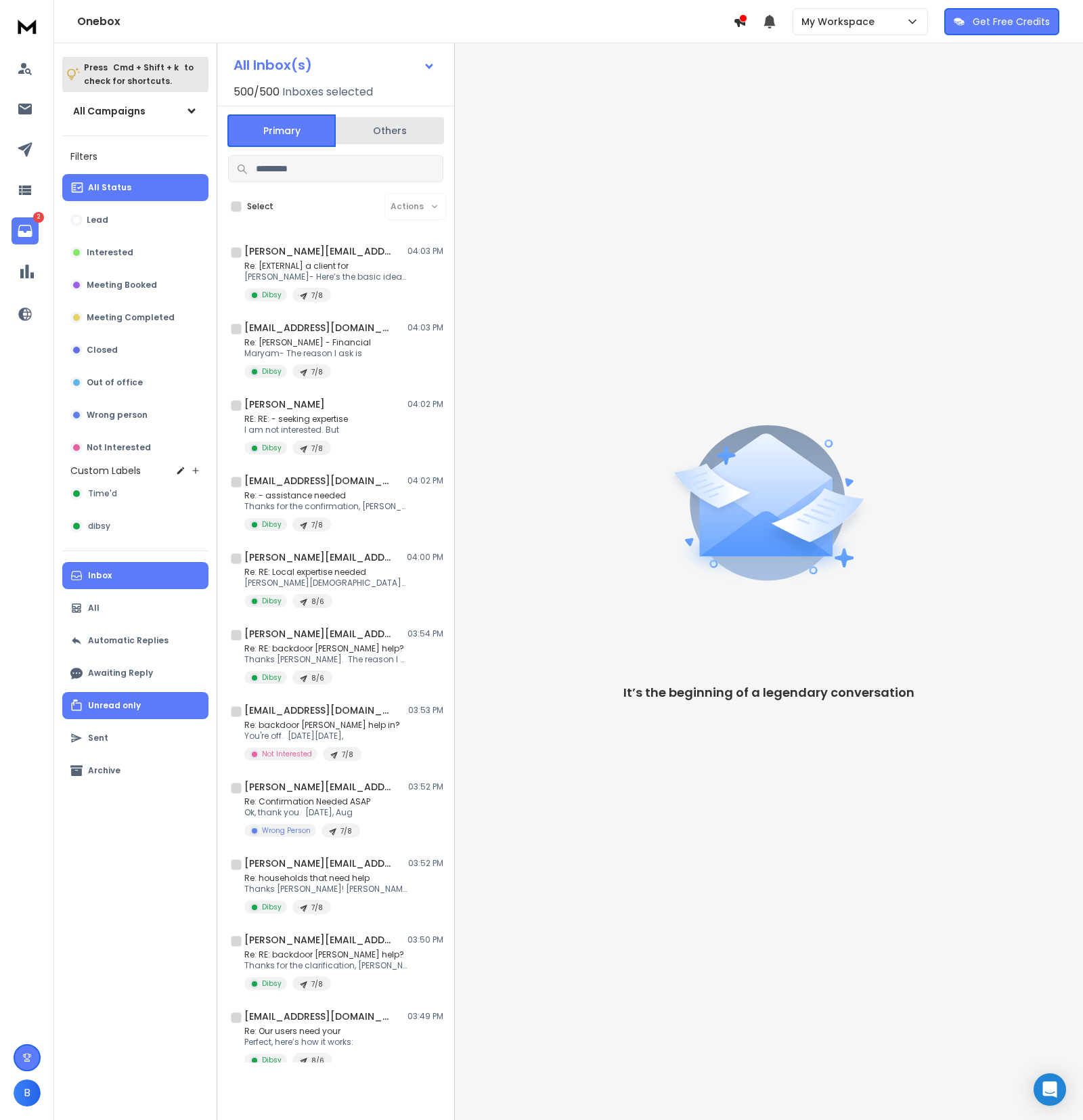
click at [115, 712] on div "Unread only" at bounding box center [106, 705] width 71 height 16
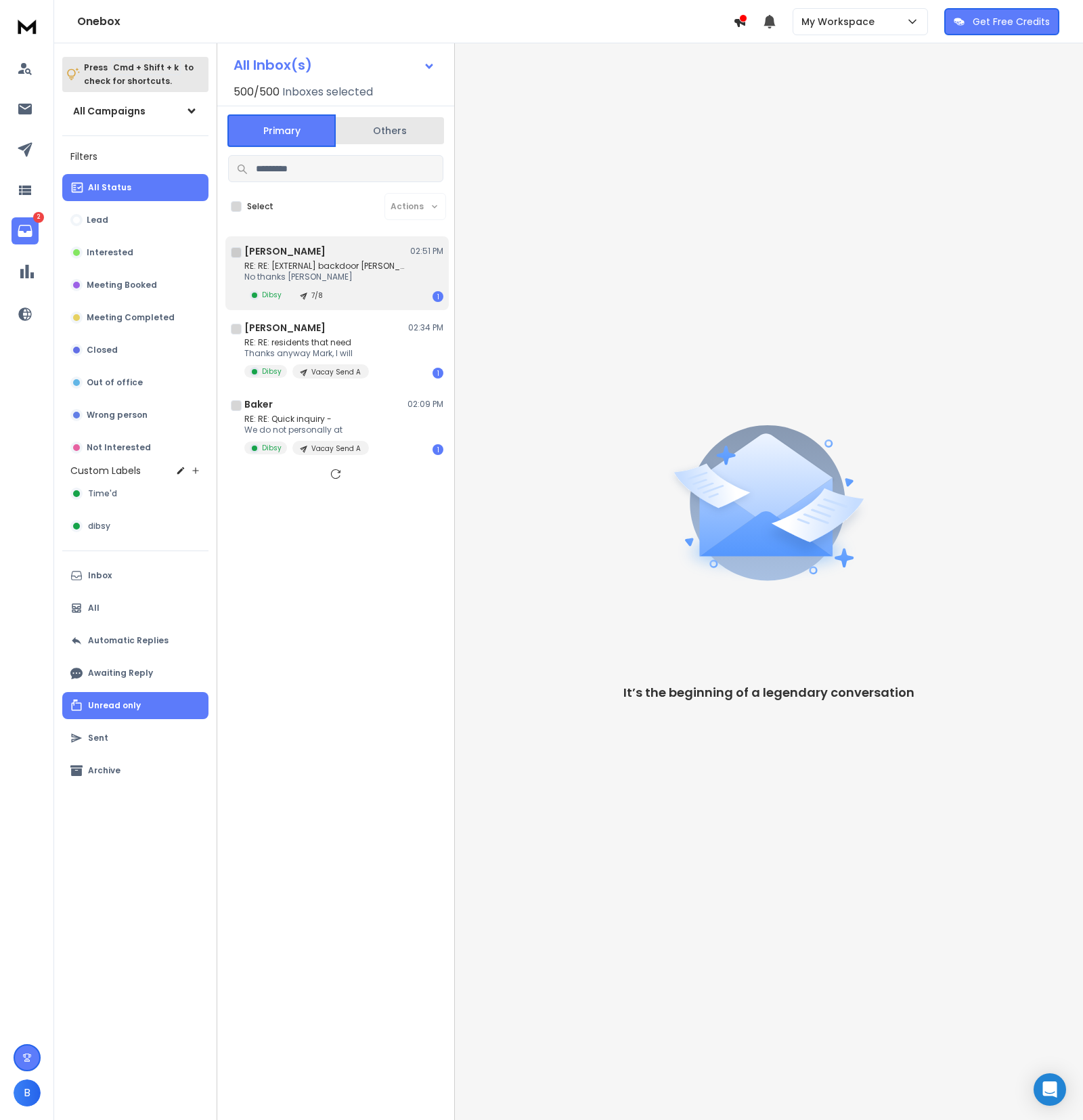
click at [381, 272] on div "RE: RE: [EXTERNAL] backdoor [PERSON_NAME]? No thanks [PERSON_NAME] Dibsy 7/8 1" at bounding box center [343, 281] width 199 height 41
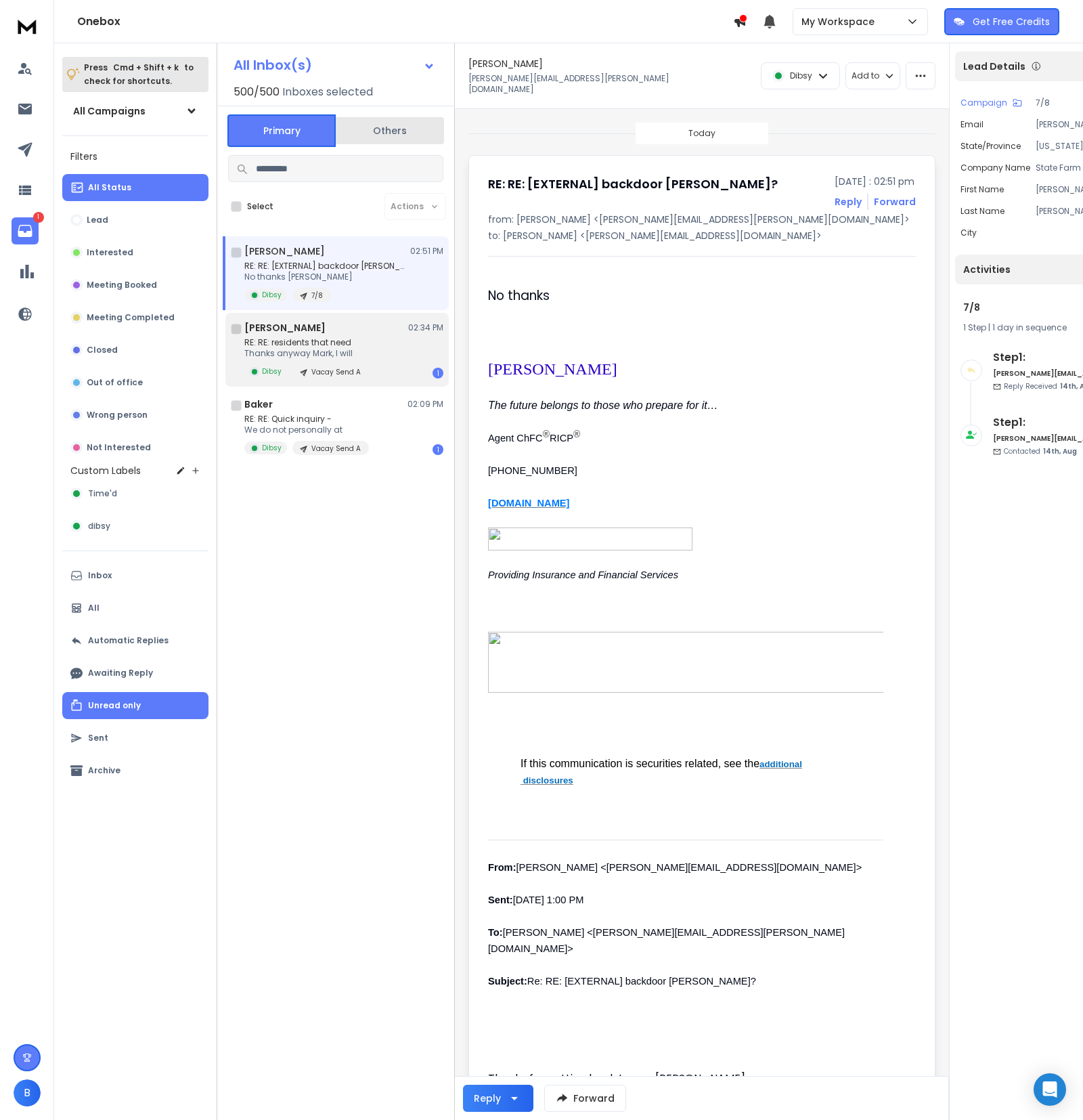
click at [378, 340] on div "RE: RE: residents that need Thanks anyway Mark, I will Dibsy Vacay Send A 1" at bounding box center [343, 358] width 199 height 41
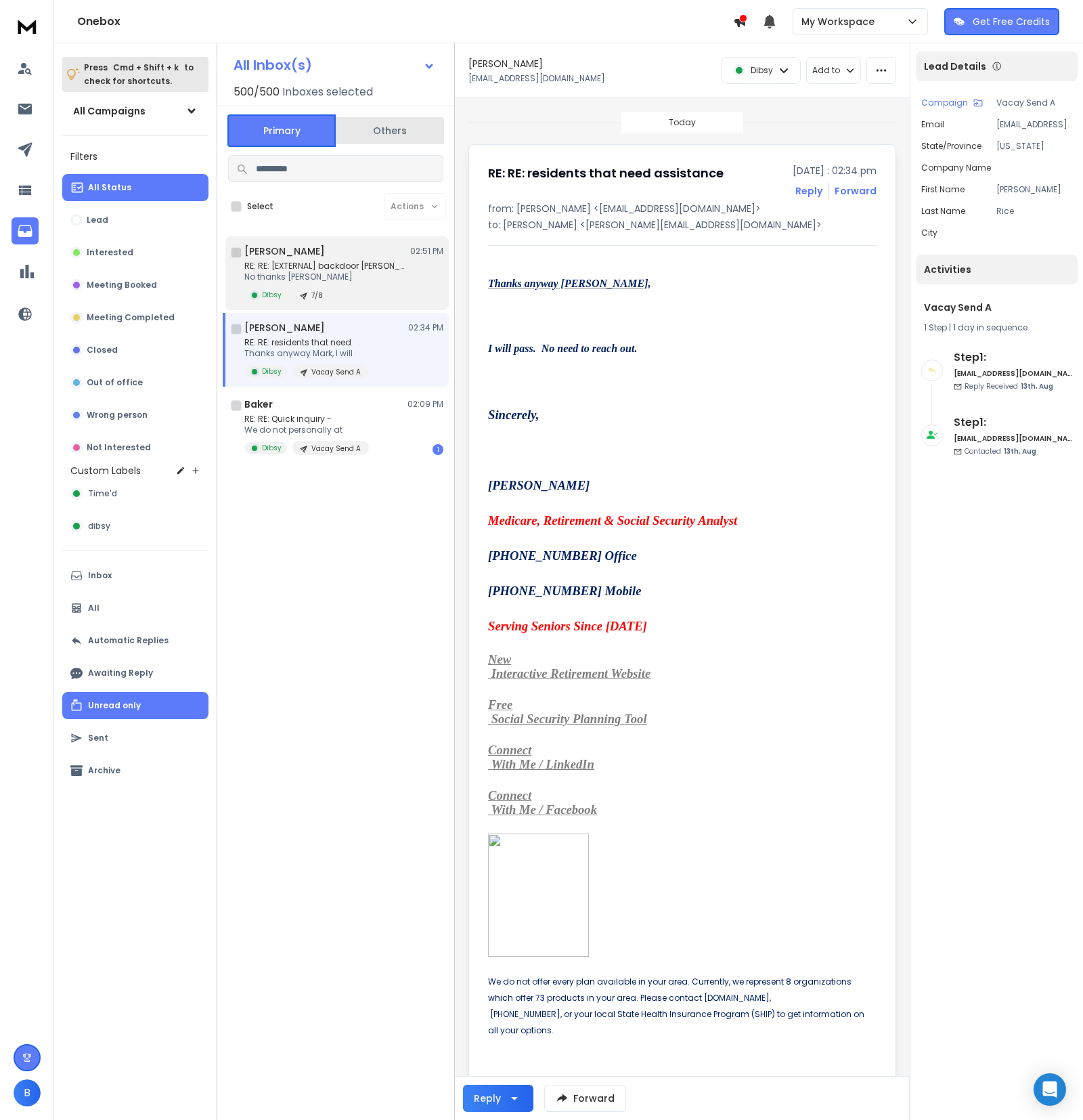
click at [399, 275] on div "RE: RE: [EXTERNAL] backdoor [PERSON_NAME]? No thanks [PERSON_NAME] Dibsy 7/8" at bounding box center [343, 281] width 199 height 41
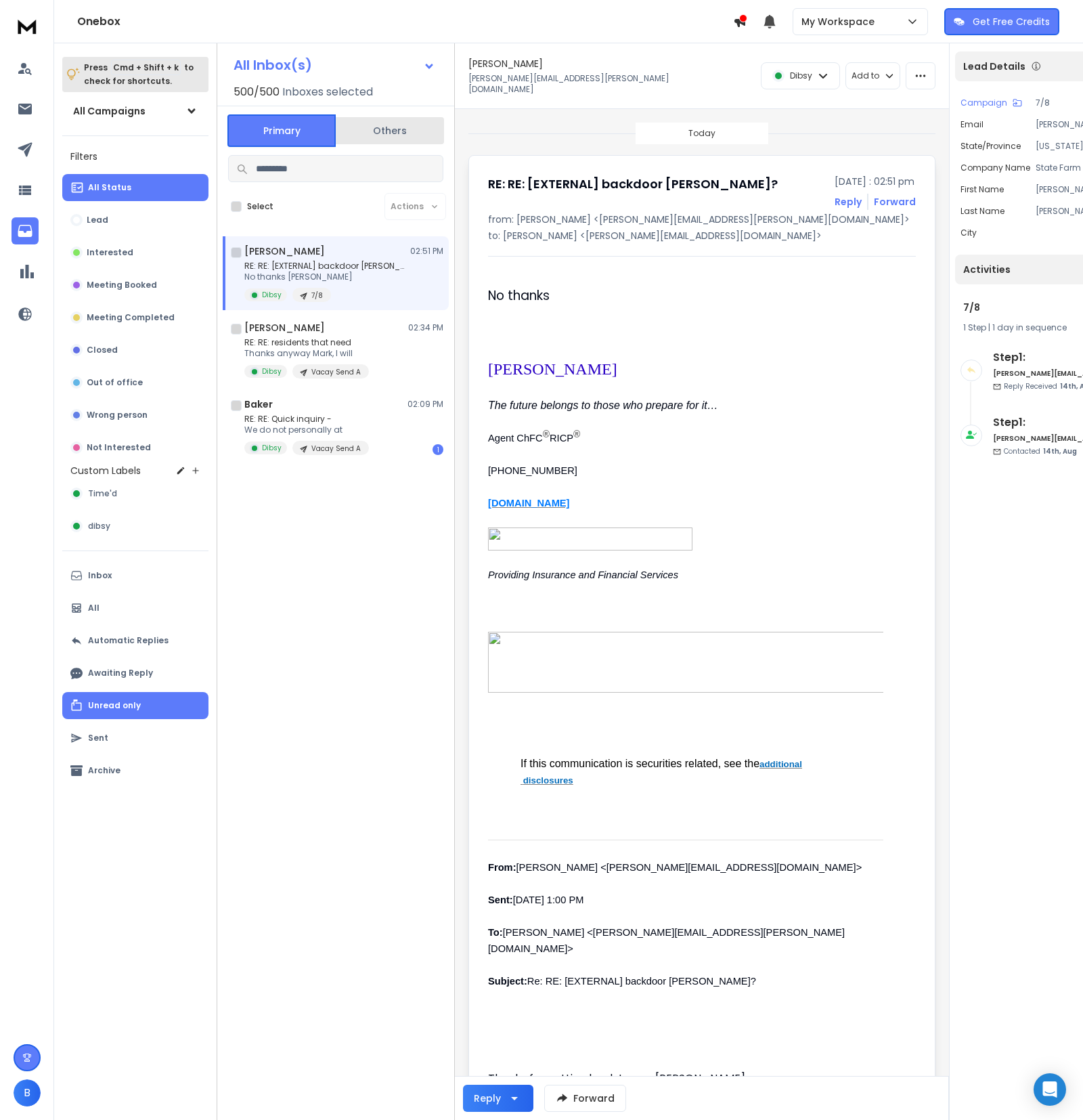
click at [850, 195] on button "Reply" at bounding box center [848, 202] width 27 height 14
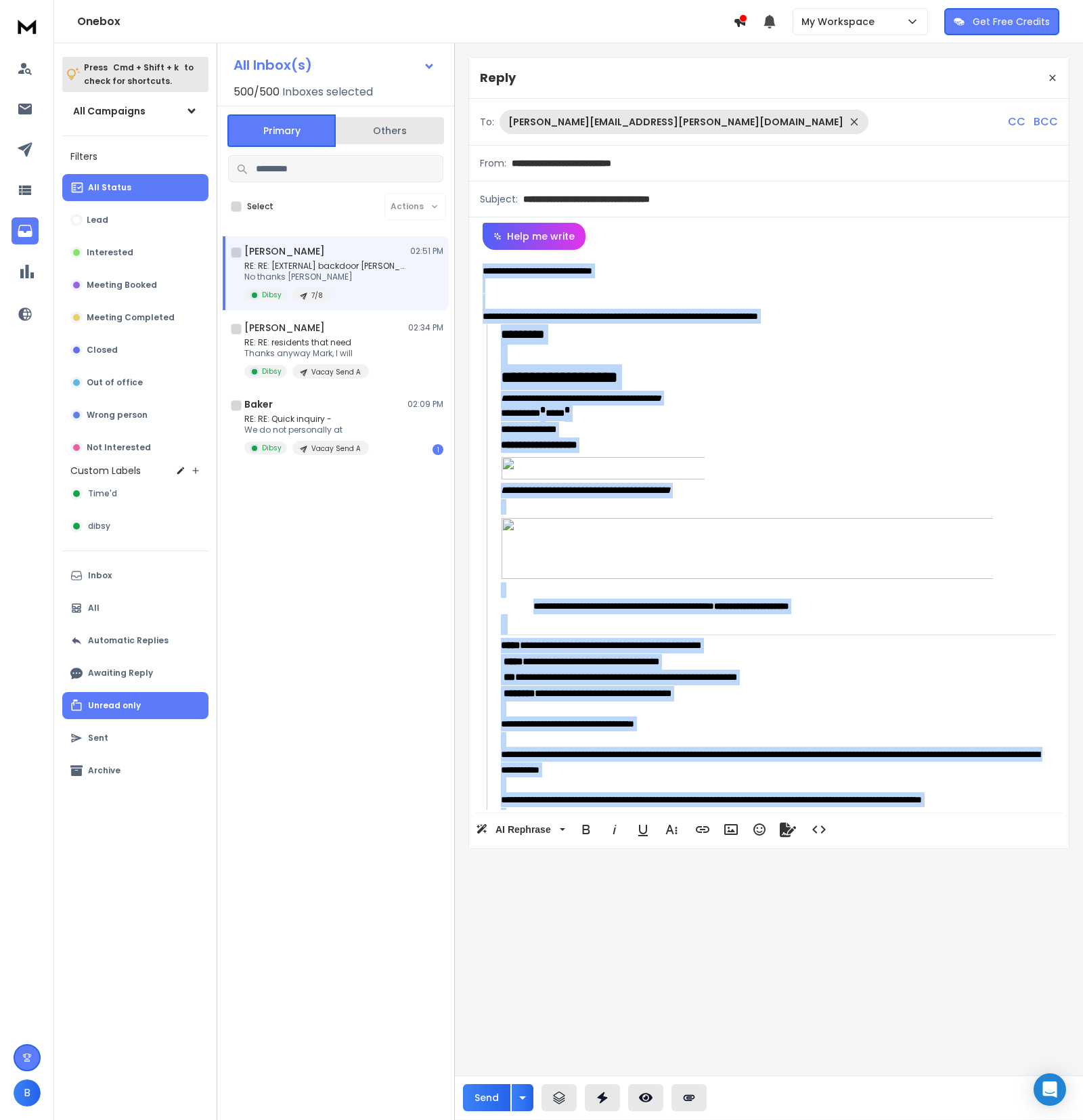
click at [644, 264] on div "**********" at bounding box center [767, 271] width 569 height 15
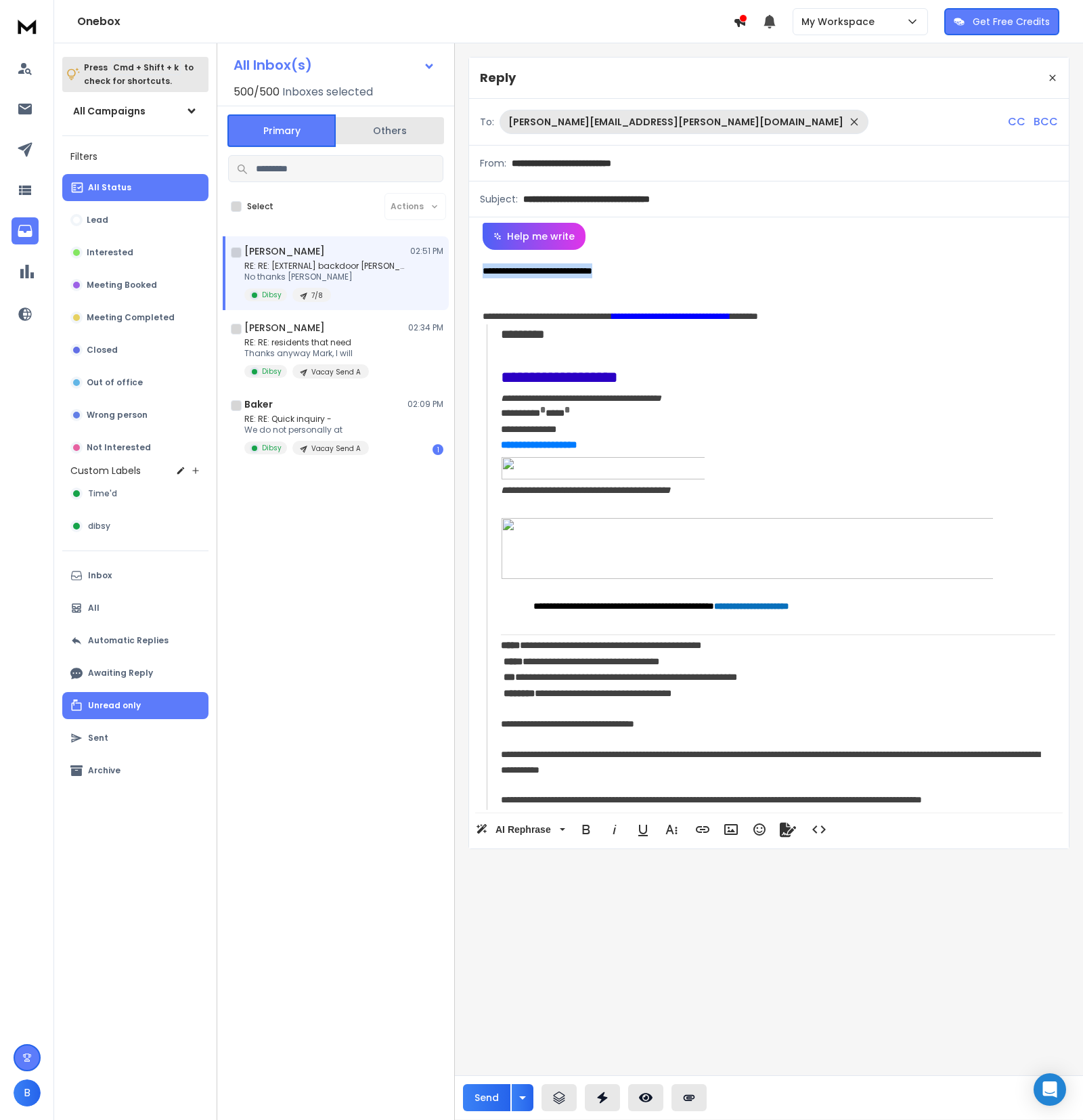
drag, startPoint x: 644, startPoint y: 267, endPoint x: 409, endPoint y: 212, distance: 241.4
click at [409, 212] on div "**********" at bounding box center [649, 603] width 867 height 1120
click at [485, 1094] on button "Send" at bounding box center [487, 1098] width 48 height 27
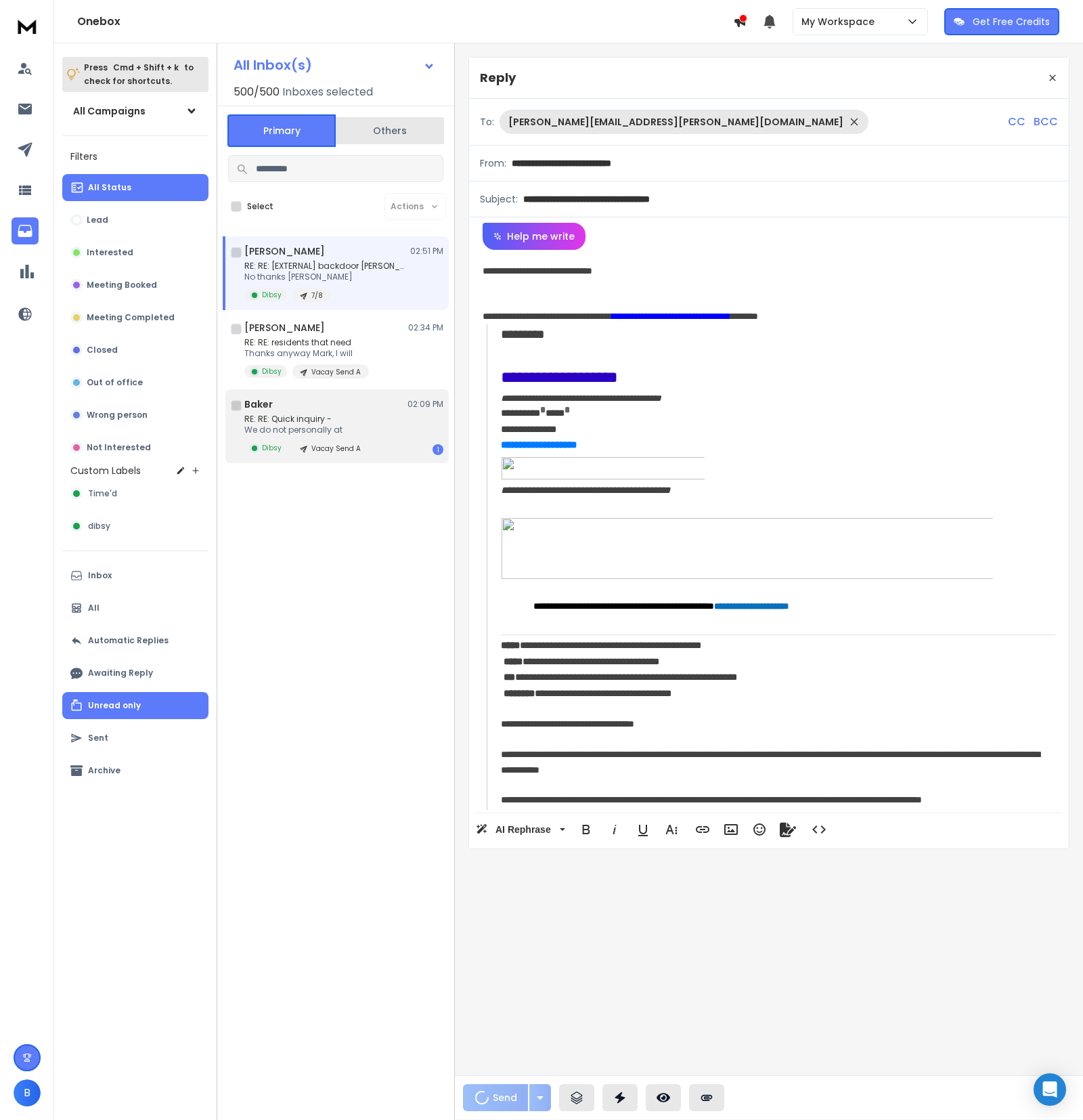
click at [400, 413] on div "RE: RE: Quick inquiry - We do not personally at Dibsy Vacay Send A 1" at bounding box center [343, 434] width 199 height 41
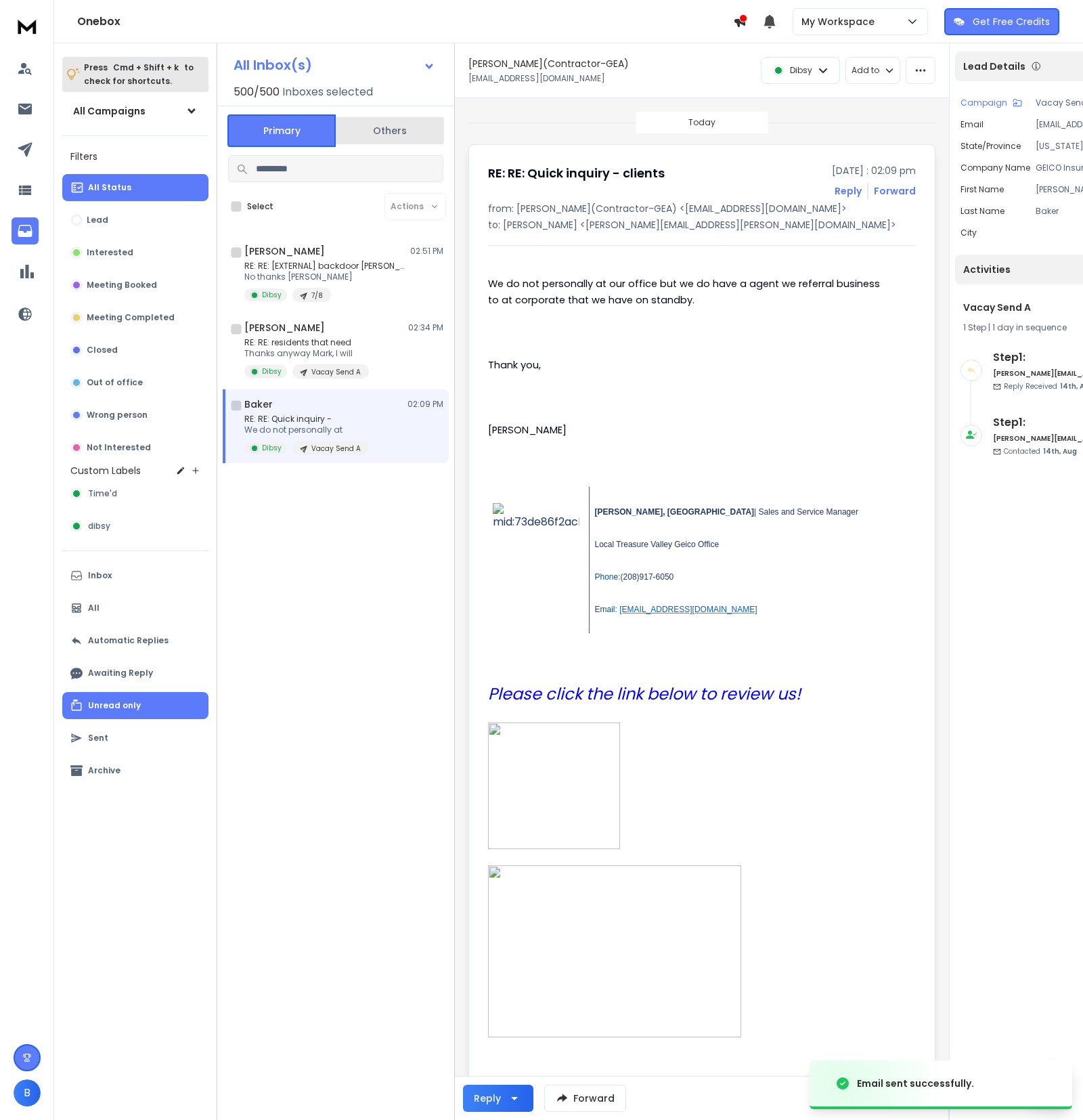
click at [829, 331] on p at bounding box center [685, 333] width 396 height 16
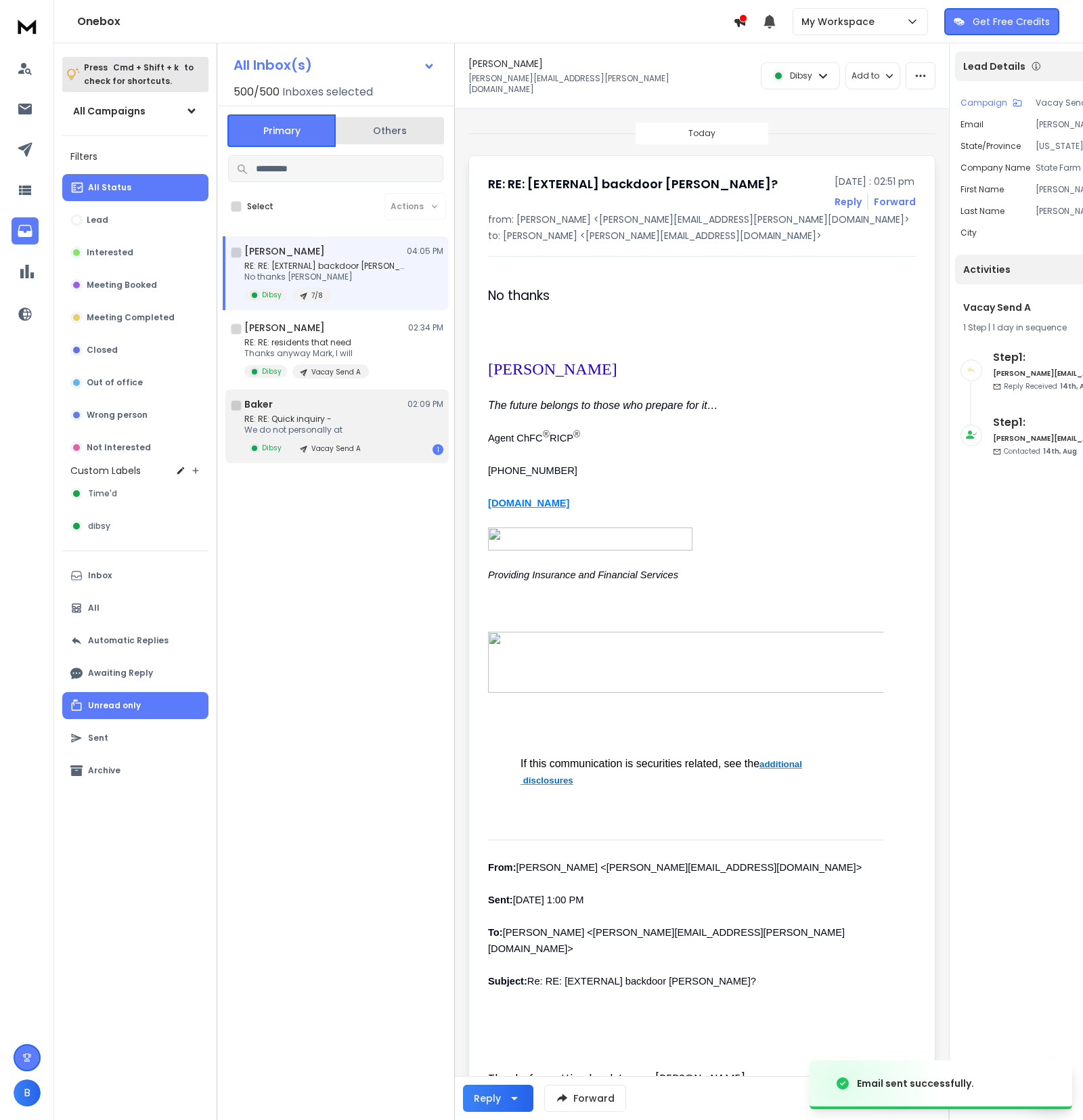
click at [340, 424] on p "We do not personally at" at bounding box center [307, 430] width 125 height 11
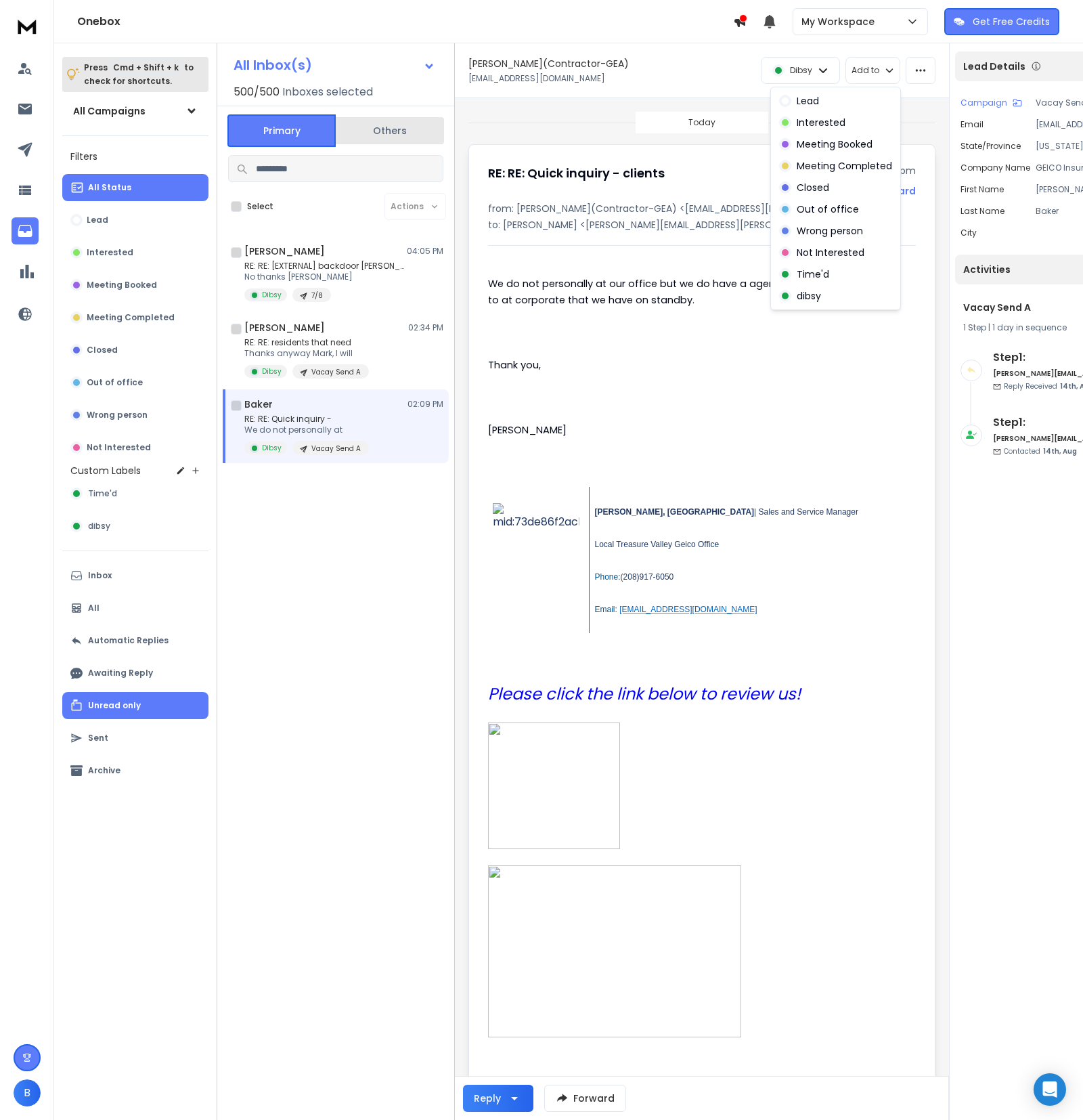
click at [806, 69] on p "Dibsy" at bounding box center [801, 71] width 22 height 11
click at [866, 228] on div "Wrong person" at bounding box center [835, 231] width 124 height 22
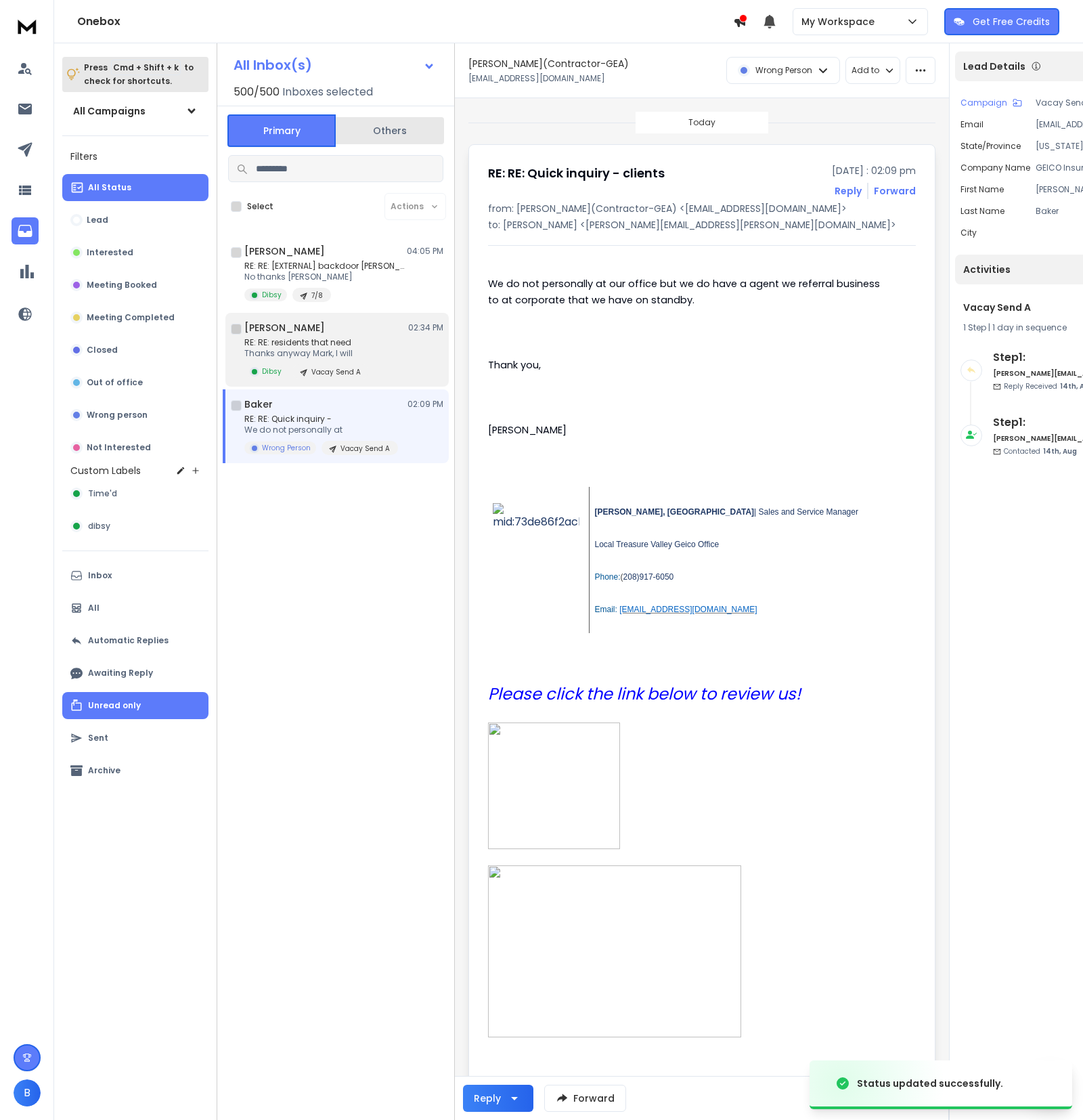
click at [371, 354] on div "RE: RE: residents that need Thanks anyway Mark, I will Dibsy Vacay Send A" at bounding box center [343, 358] width 199 height 41
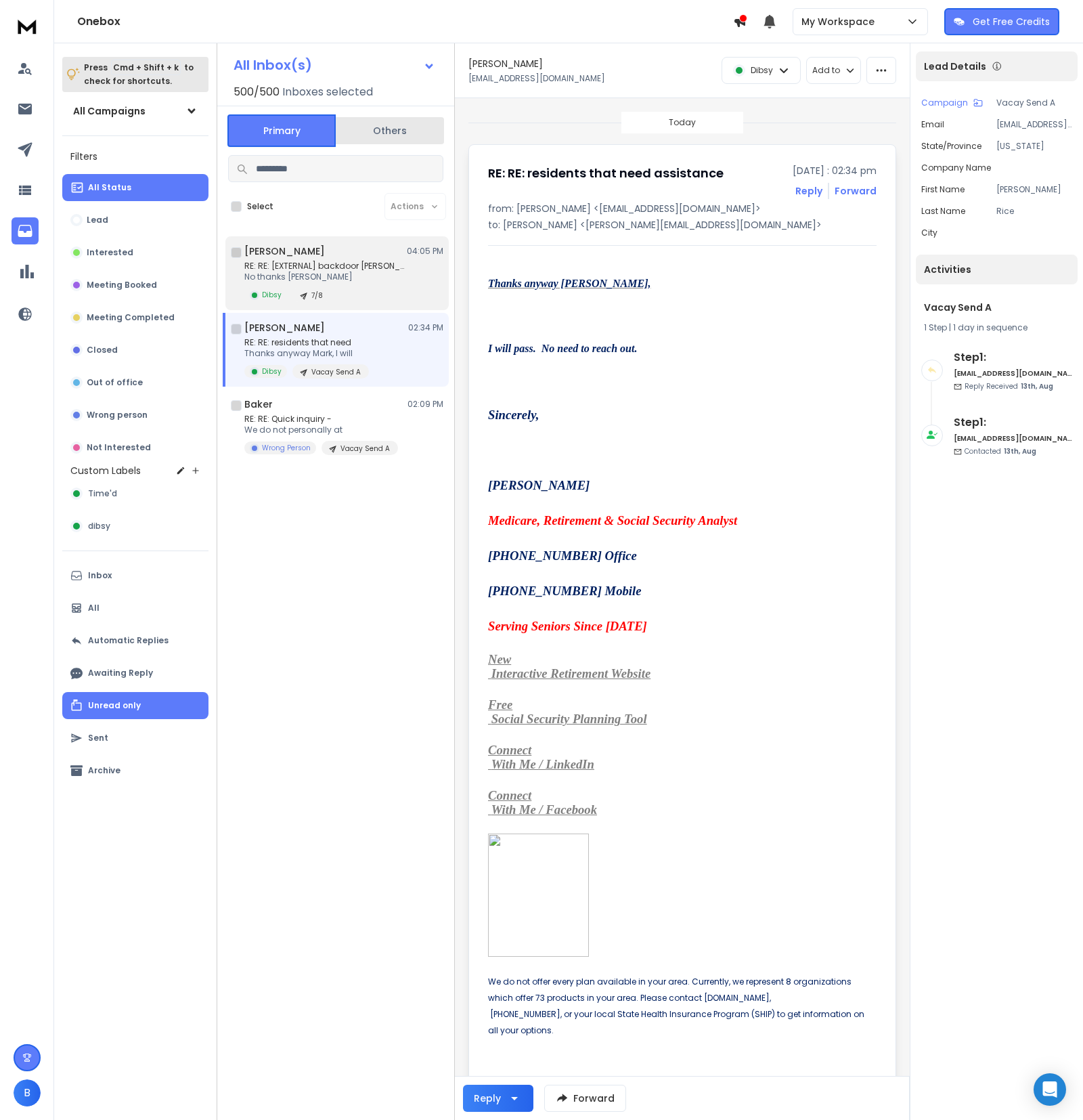
click at [396, 291] on div "RE: RE: [EXTERNAL] backdoor [PERSON_NAME]? No thanks [PERSON_NAME] Dibsy 7/8" at bounding box center [343, 281] width 199 height 41
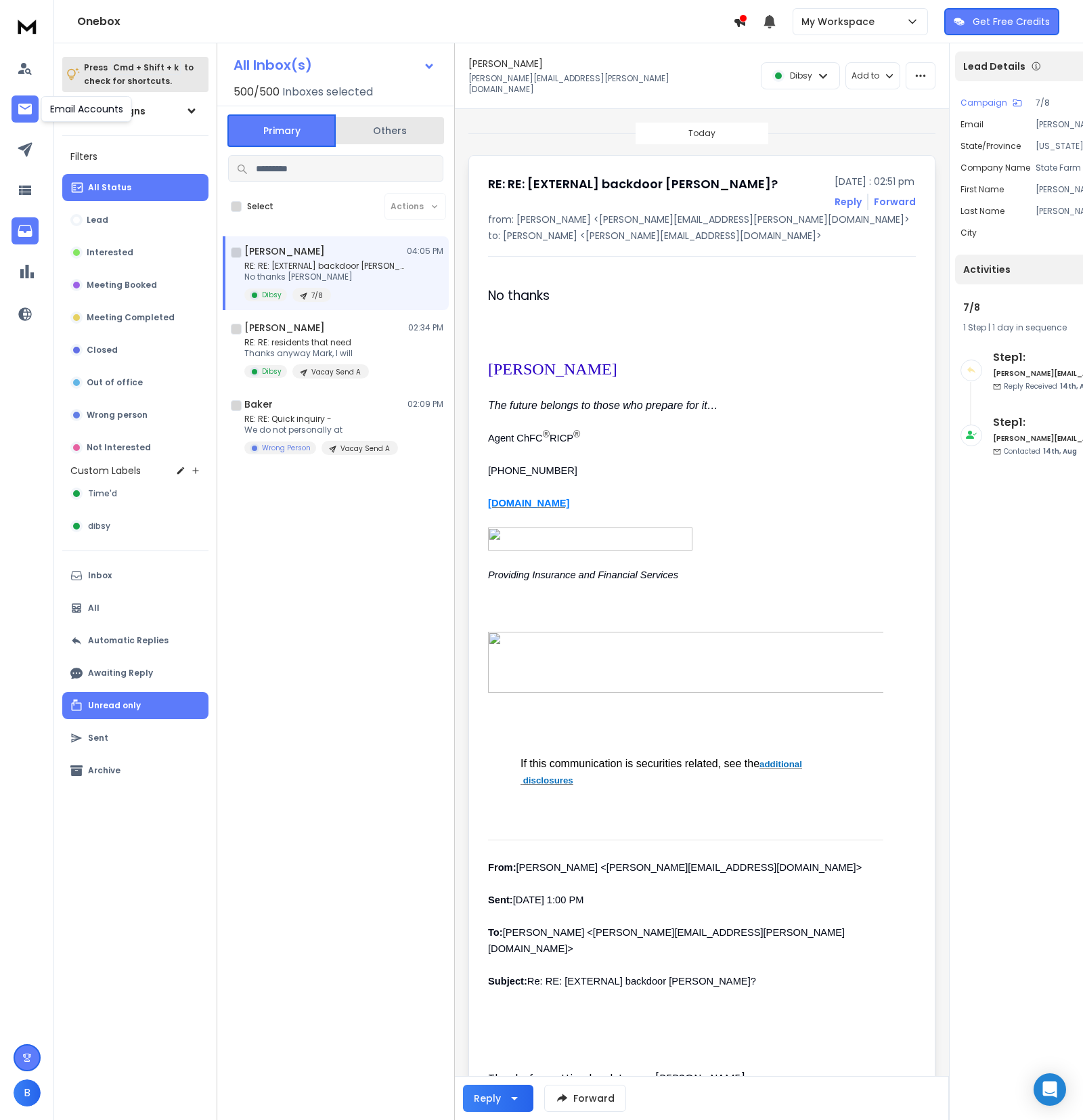
click at [28, 109] on icon at bounding box center [25, 109] width 14 height 11
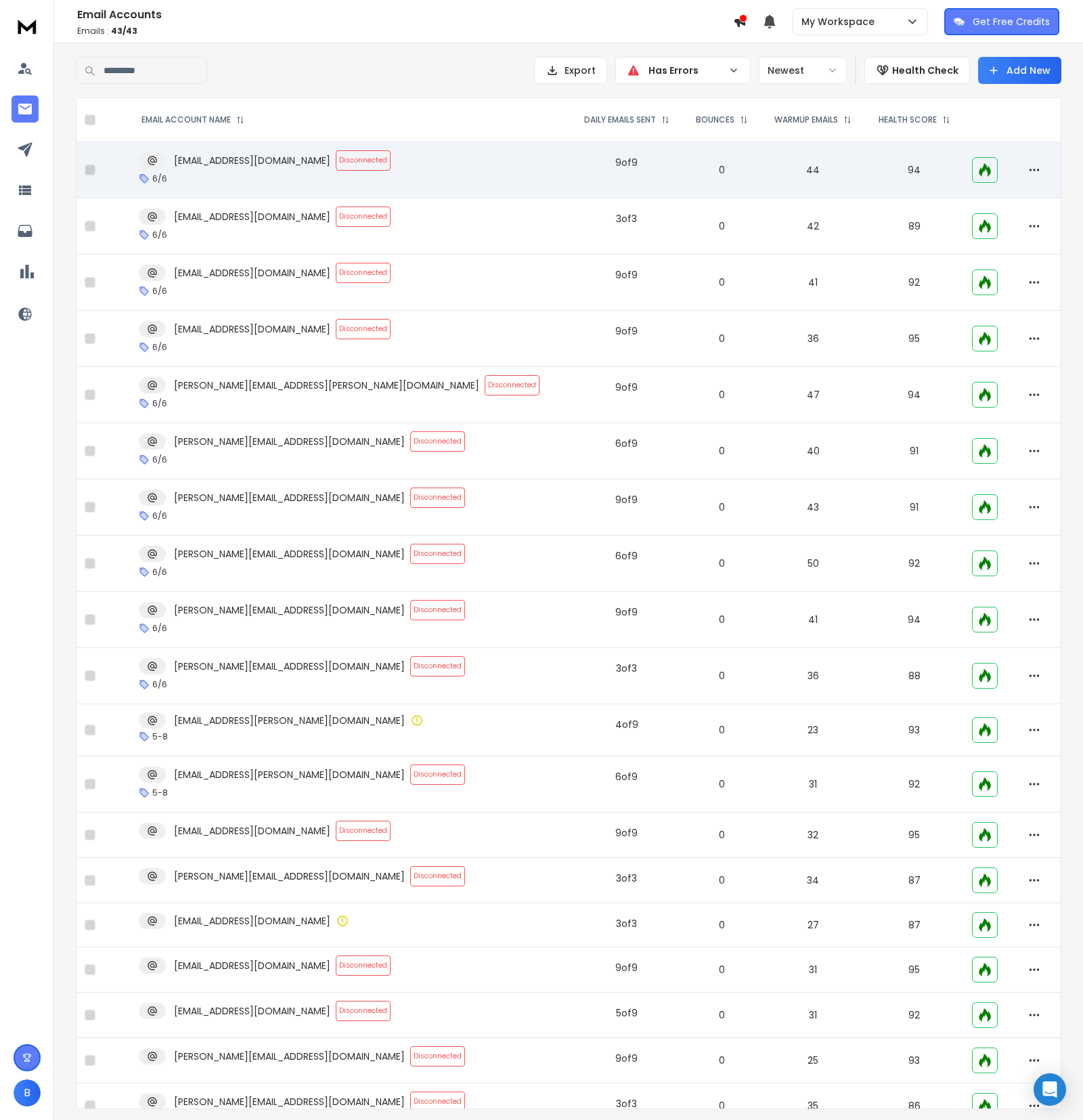
click at [519, 166] on td "[EMAIL_ADDRESS][DOMAIN_NAME] Disconnected 6/6" at bounding box center [351, 170] width 440 height 56
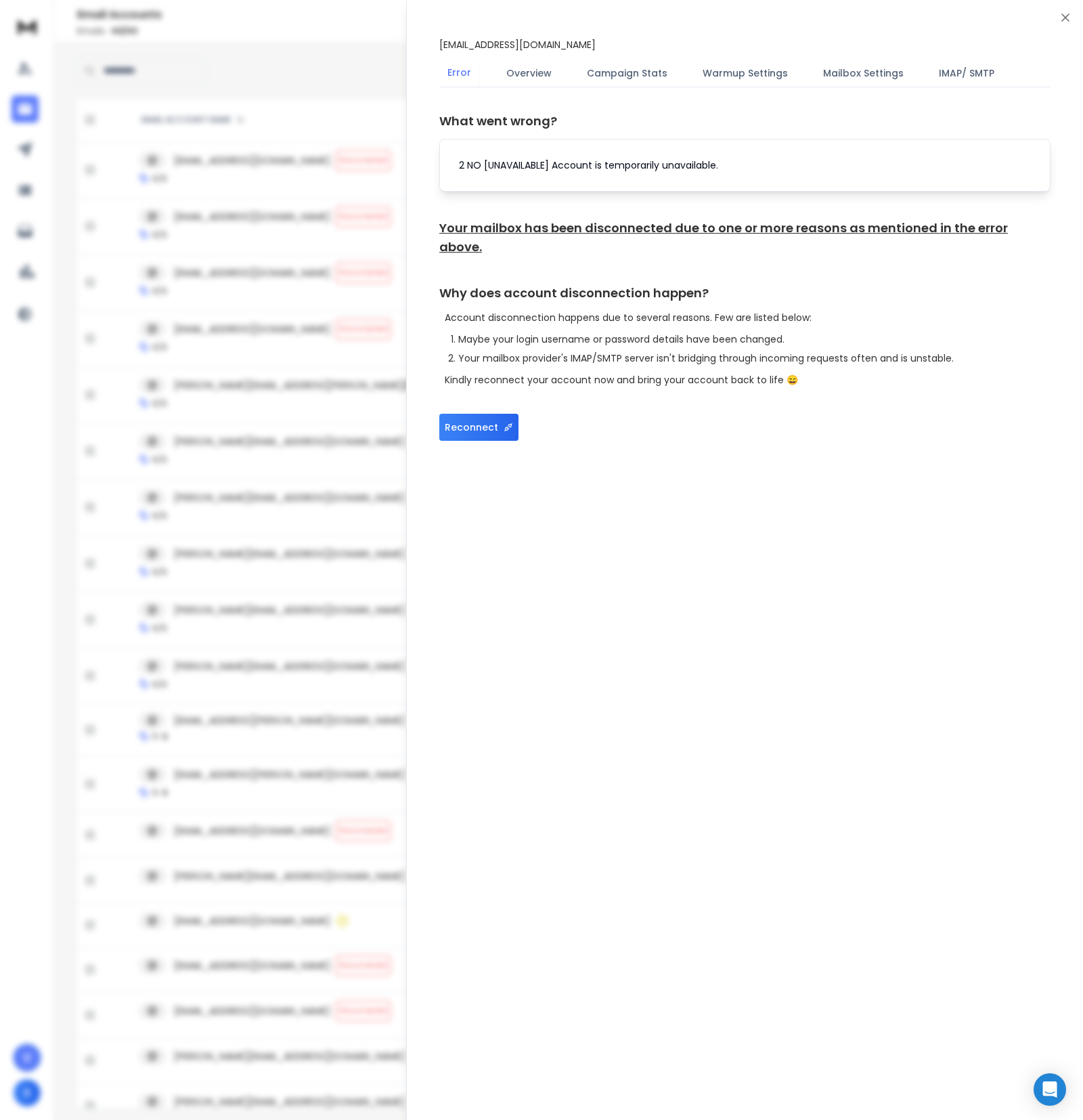
click at [470, 422] on div "[EMAIL_ADDRESS][DOMAIN_NAME] Error Overview Campaign Stats Warmup Settings Mail…" at bounding box center [744, 239] width 644 height 446
click at [470, 413] on button "Reconnect" at bounding box center [478, 427] width 79 height 27
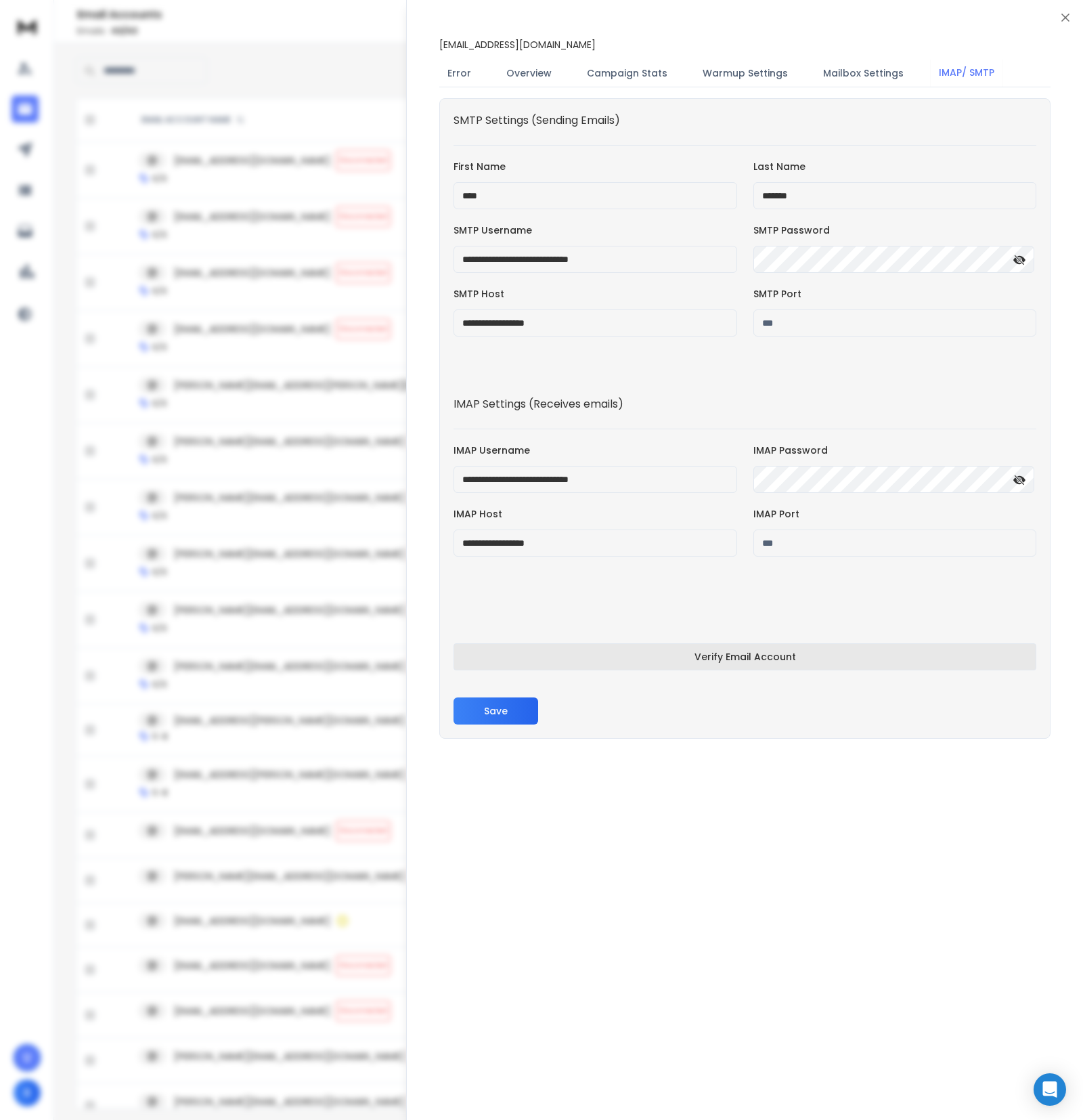
click at [604, 659] on button "Verify Email Account" at bounding box center [744, 657] width 583 height 27
click at [510, 715] on button "Save" at bounding box center [495, 711] width 85 height 27
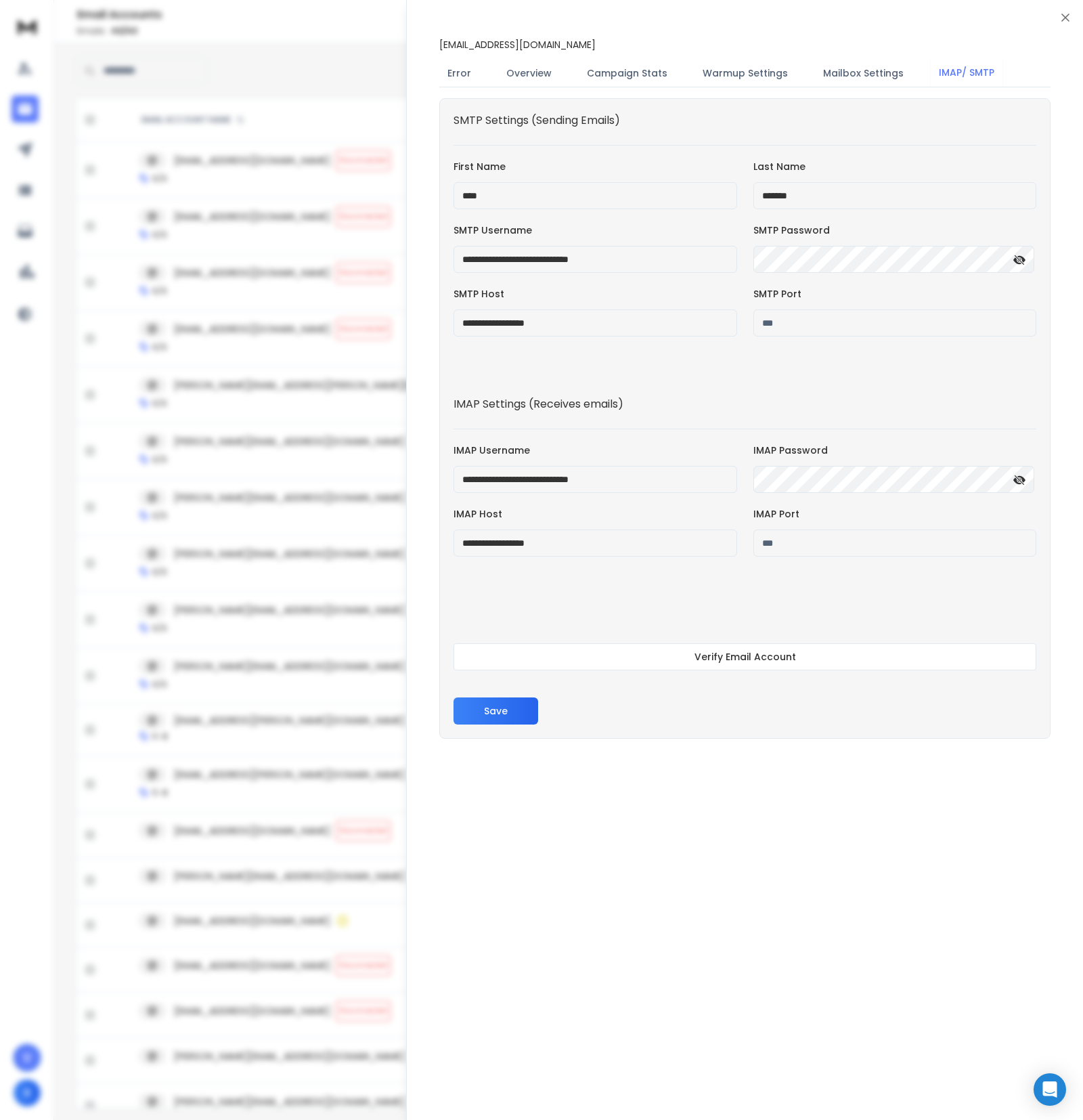
click at [522, 715] on button "Save" at bounding box center [495, 711] width 85 height 27
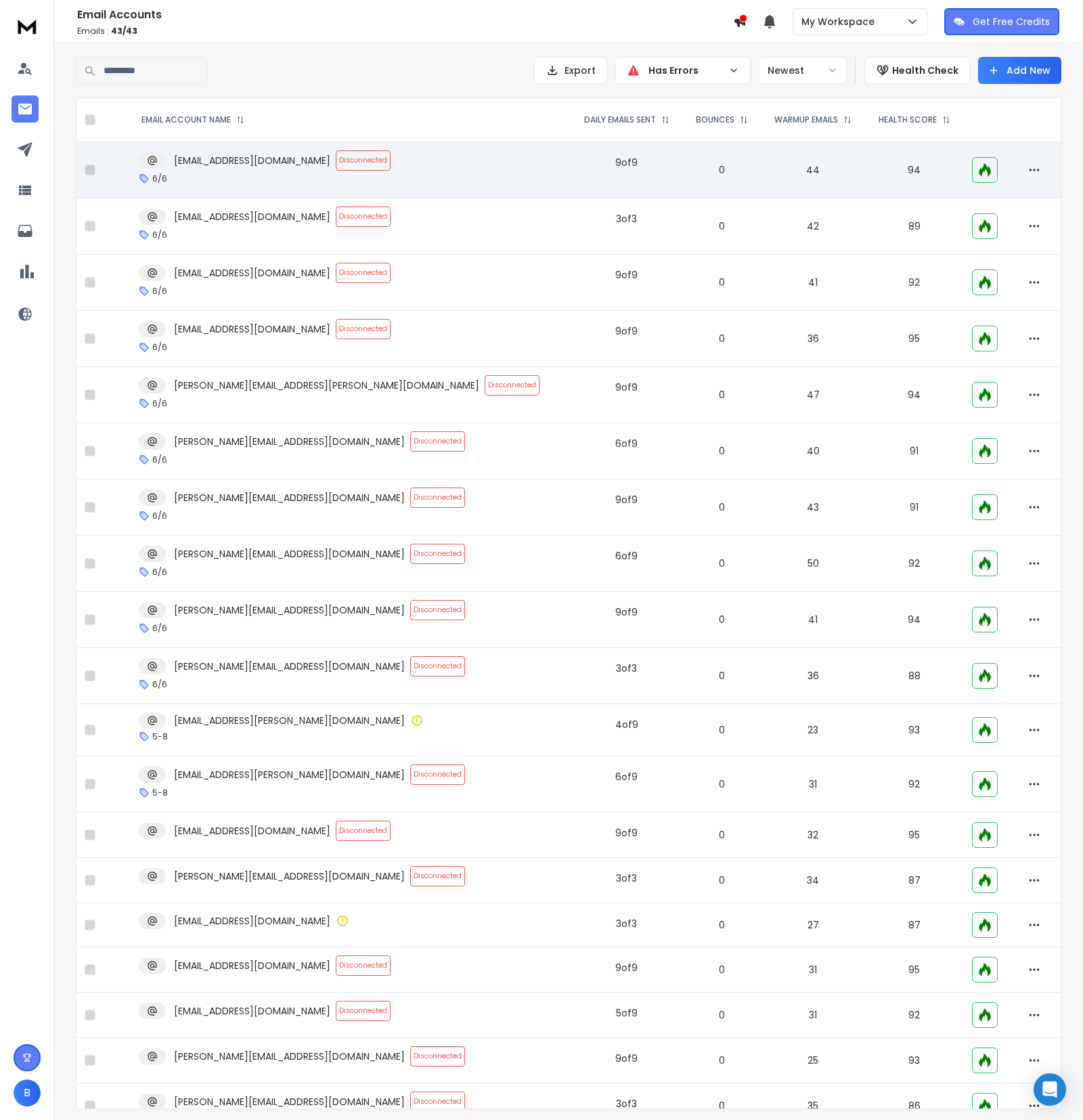
click at [482, 191] on td "[EMAIL_ADDRESS][DOMAIN_NAME] Disconnected 6/6" at bounding box center [351, 170] width 440 height 56
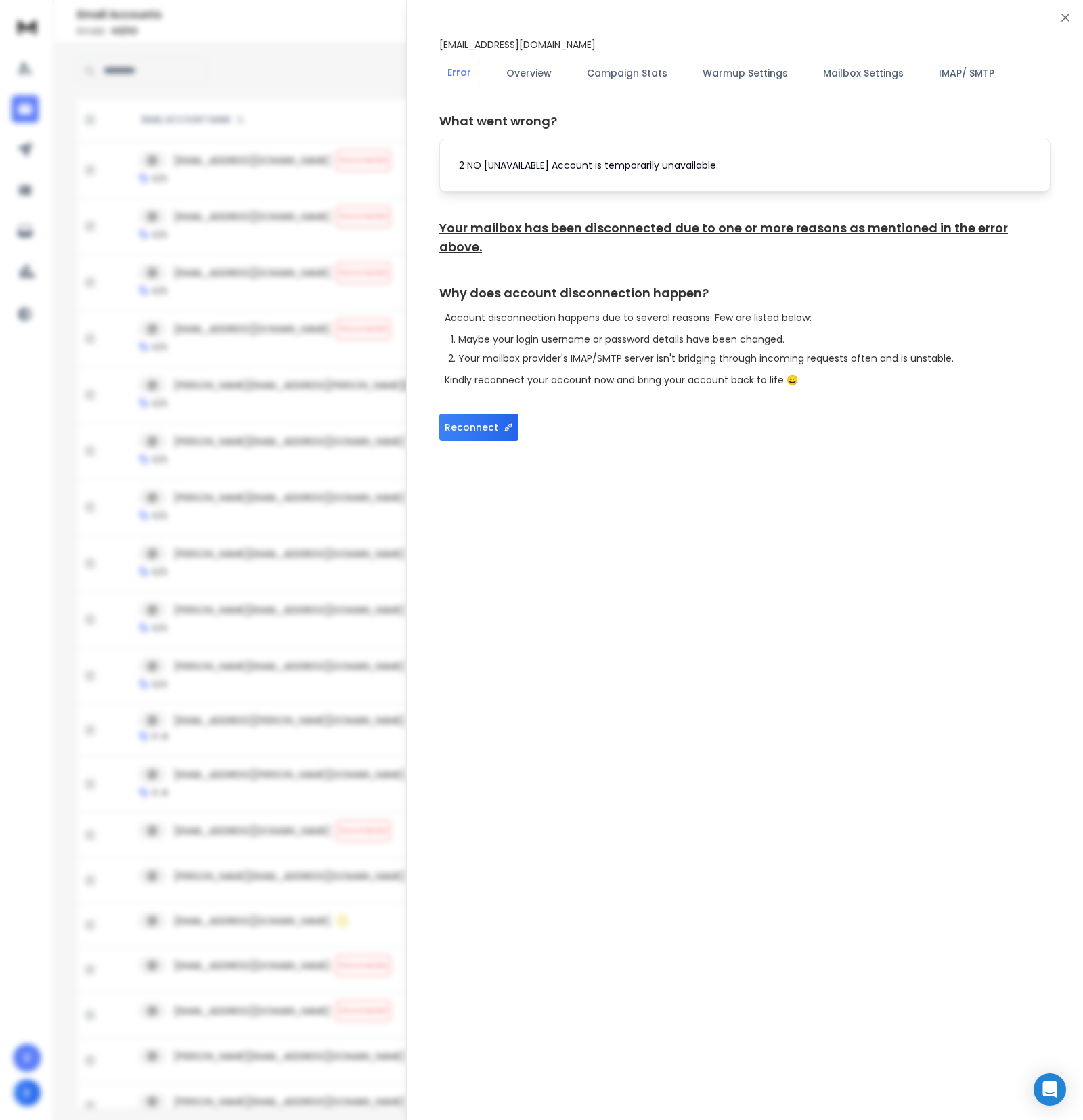
click at [499, 417] on button "Reconnect" at bounding box center [478, 427] width 79 height 27
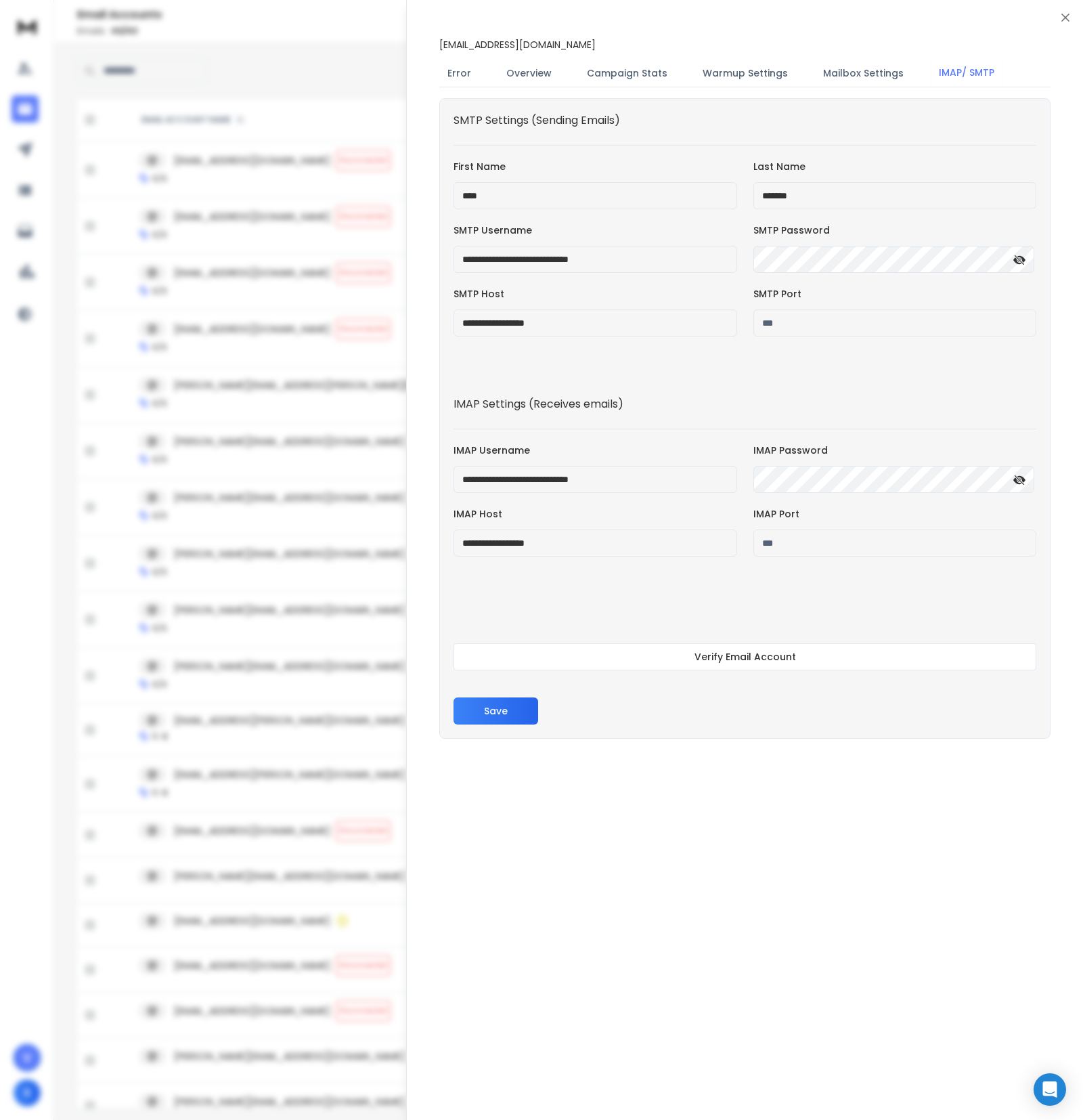
click at [484, 716] on button "Save" at bounding box center [495, 711] width 85 height 27
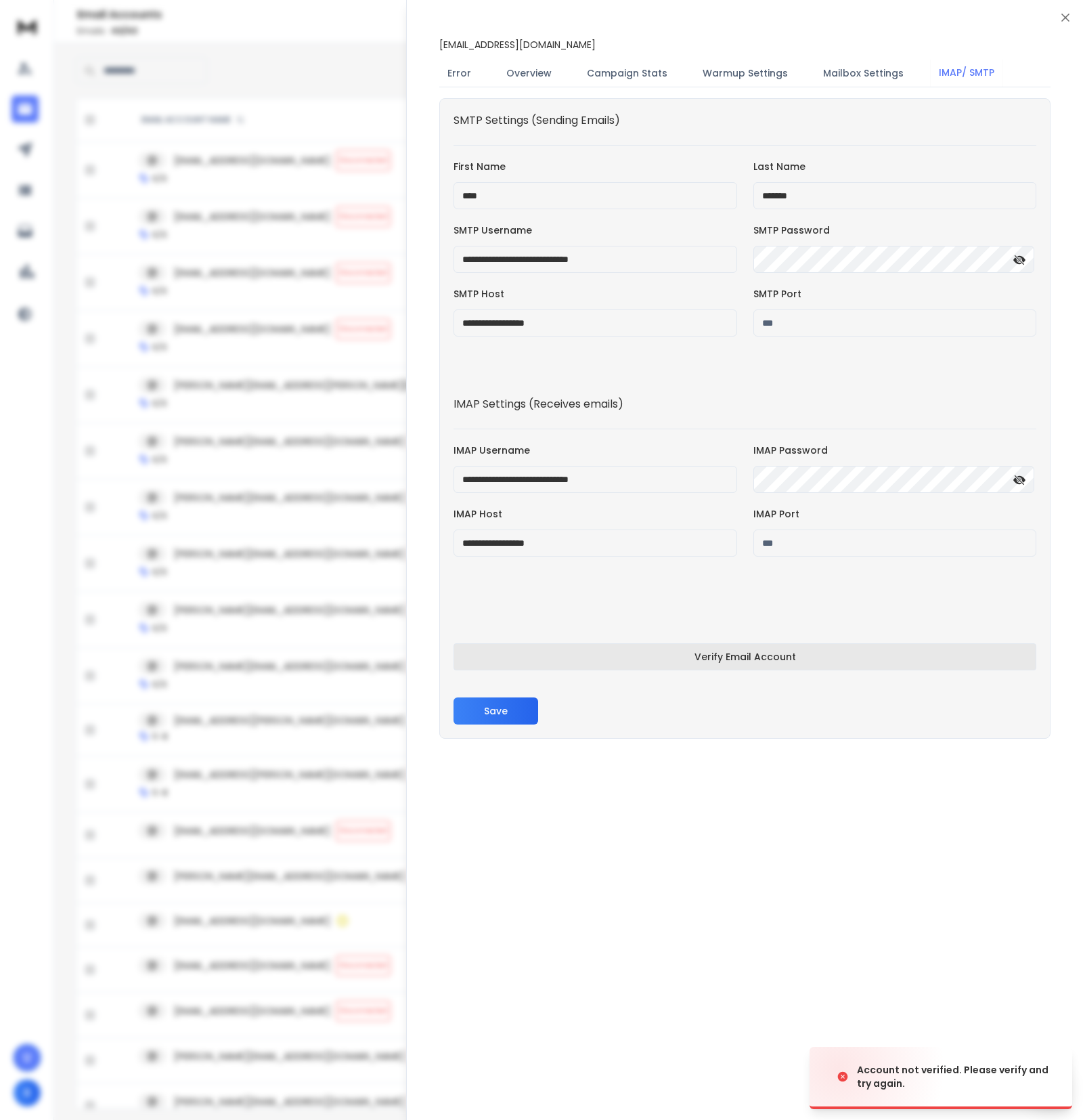
click at [552, 667] on button "Verify Email Account" at bounding box center [744, 657] width 583 height 27
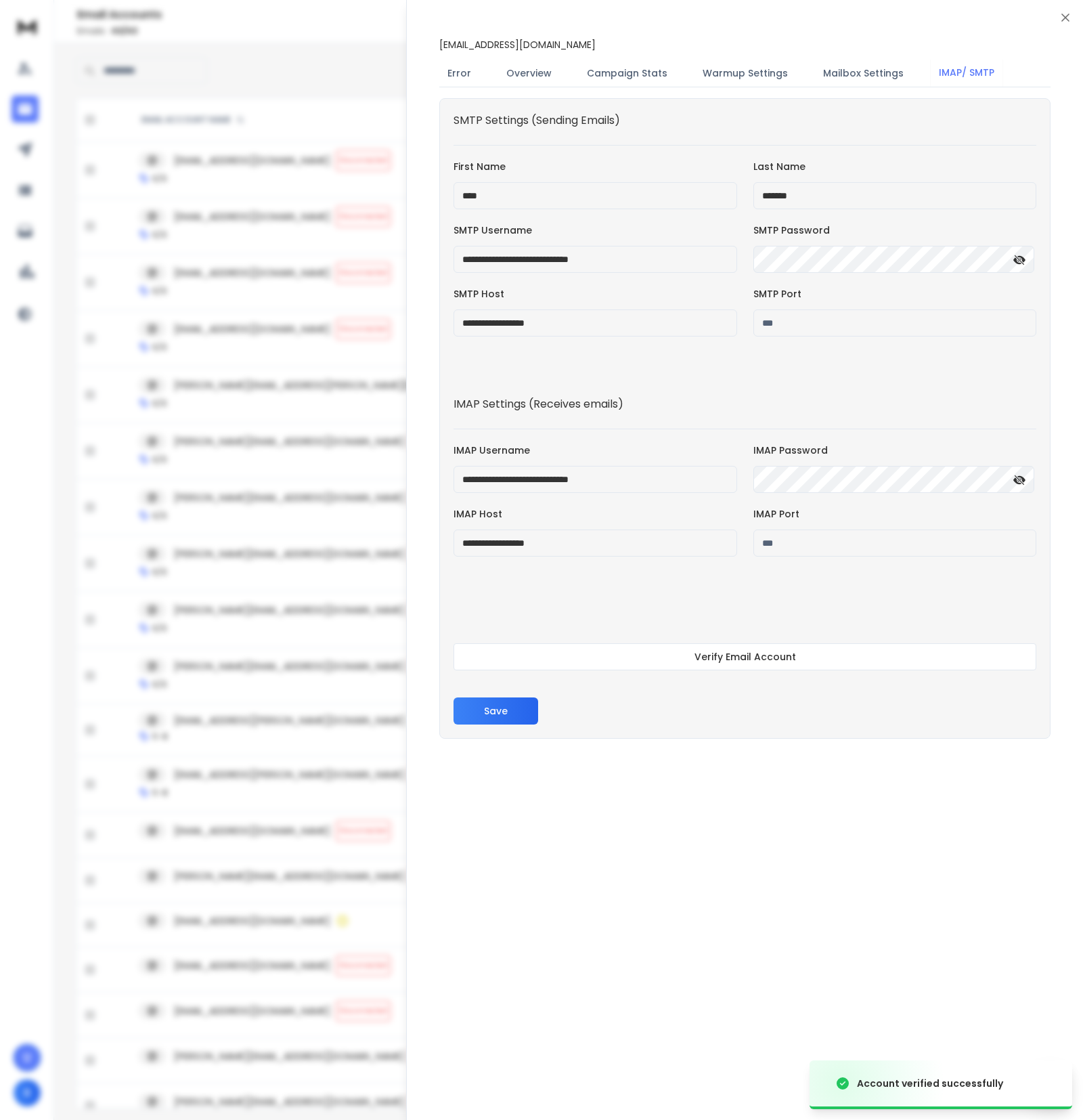
click at [525, 706] on button "Save" at bounding box center [495, 711] width 85 height 27
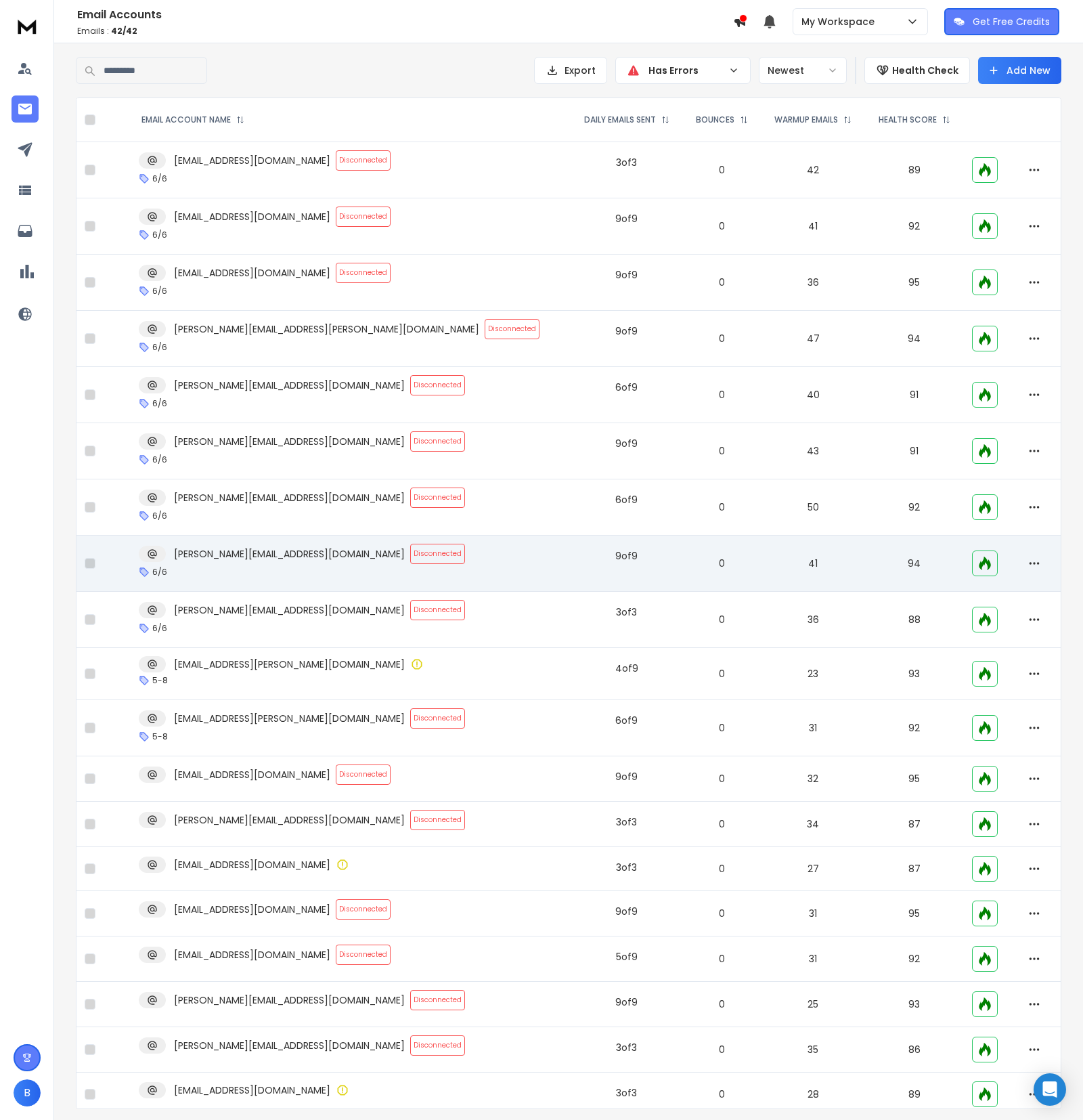
click at [428, 576] on div "6/6" at bounding box center [350, 572] width 423 height 11
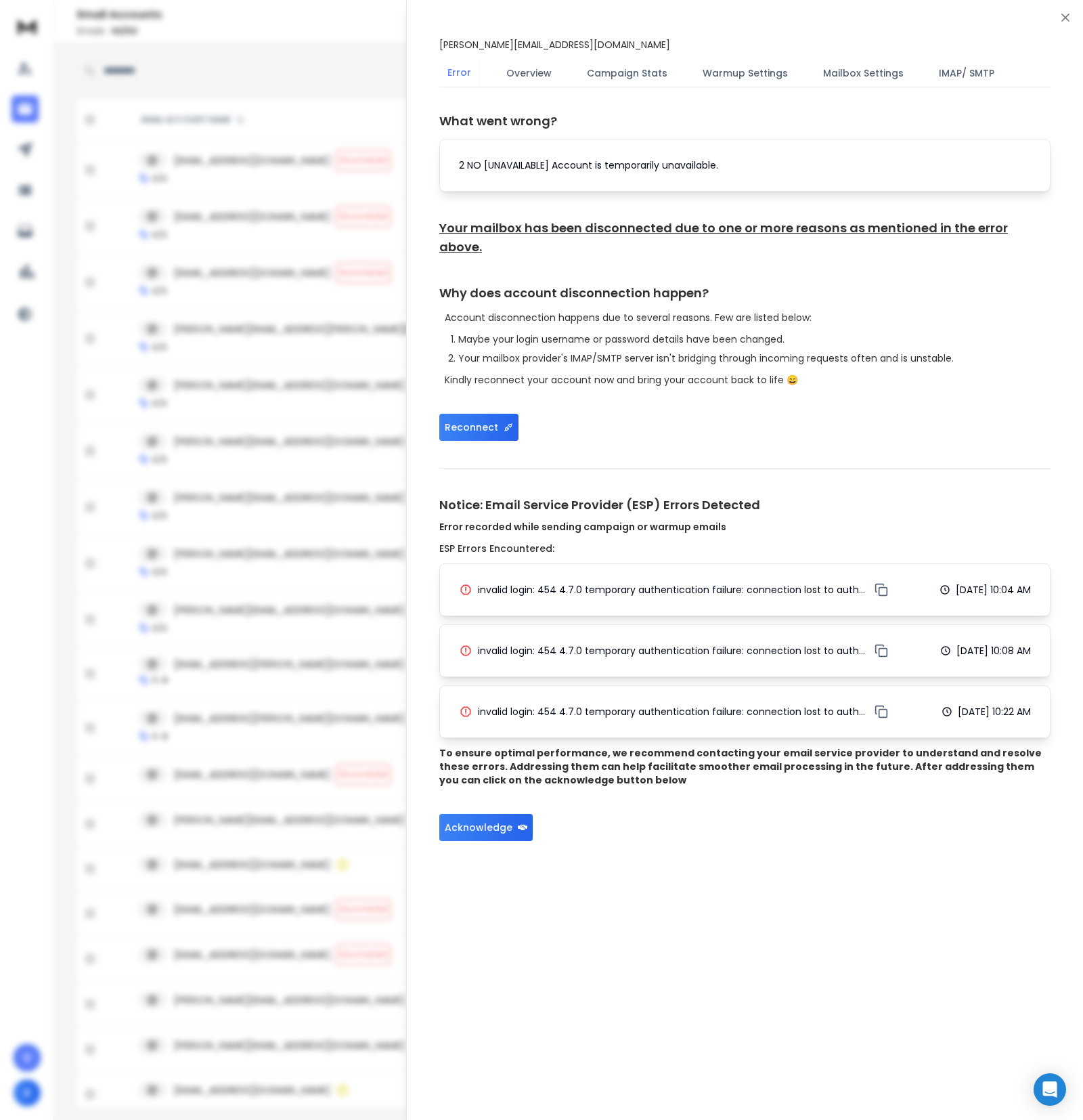
click at [481, 413] on button "Reconnect" at bounding box center [478, 427] width 79 height 27
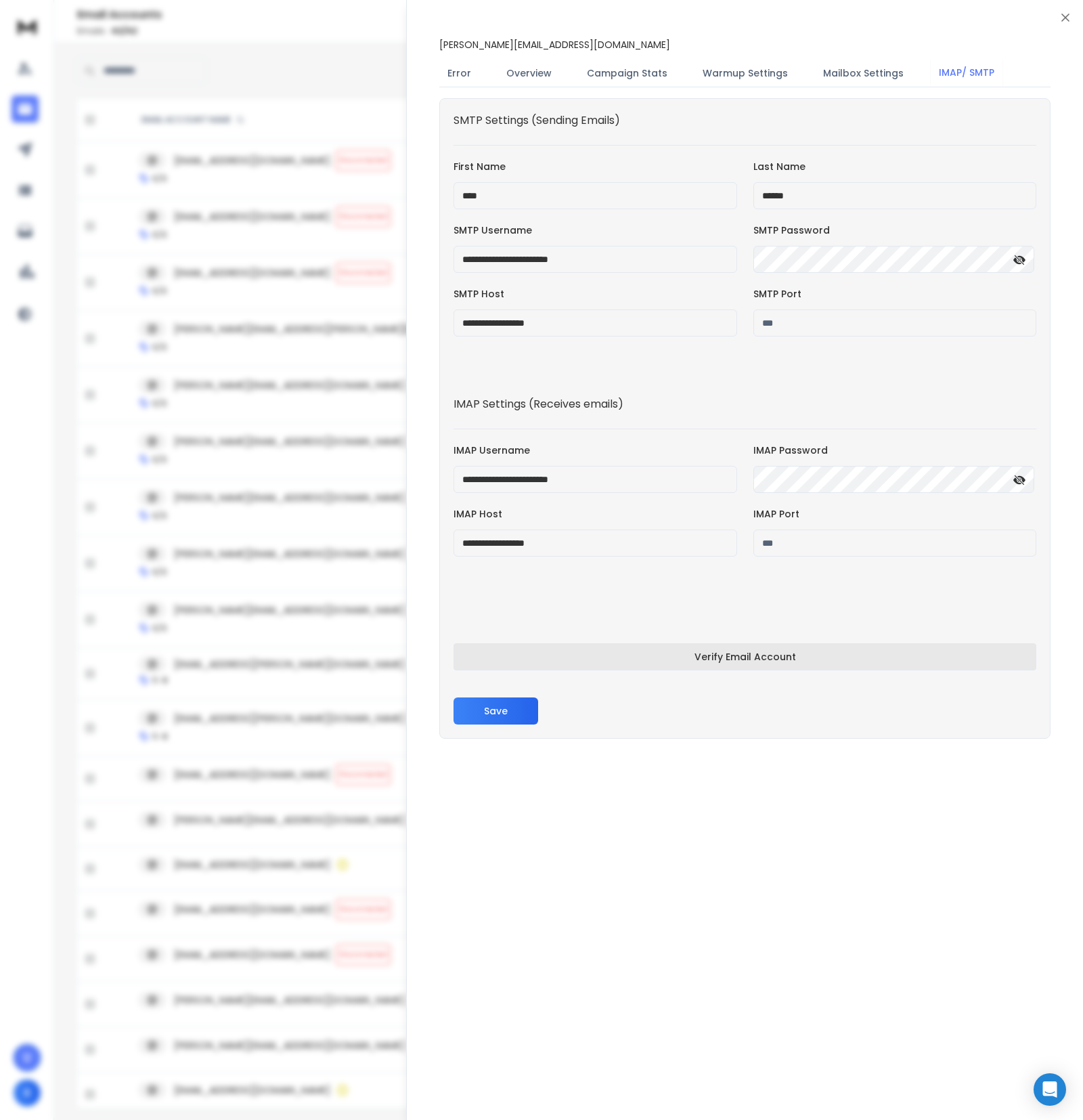
click at [628, 662] on button "Verify Email Account" at bounding box center [744, 657] width 583 height 27
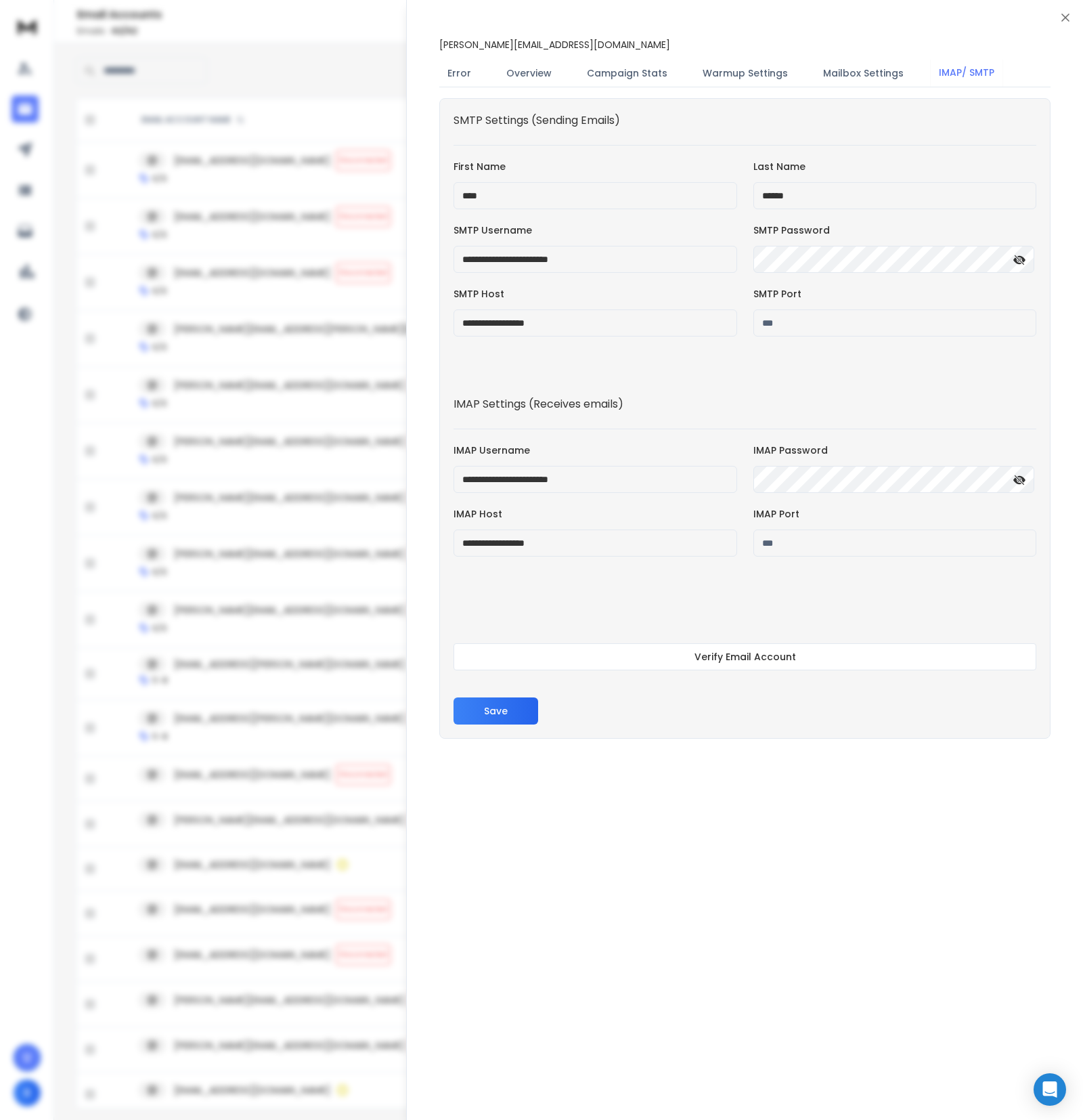
click at [515, 710] on button "Save" at bounding box center [495, 711] width 85 height 27
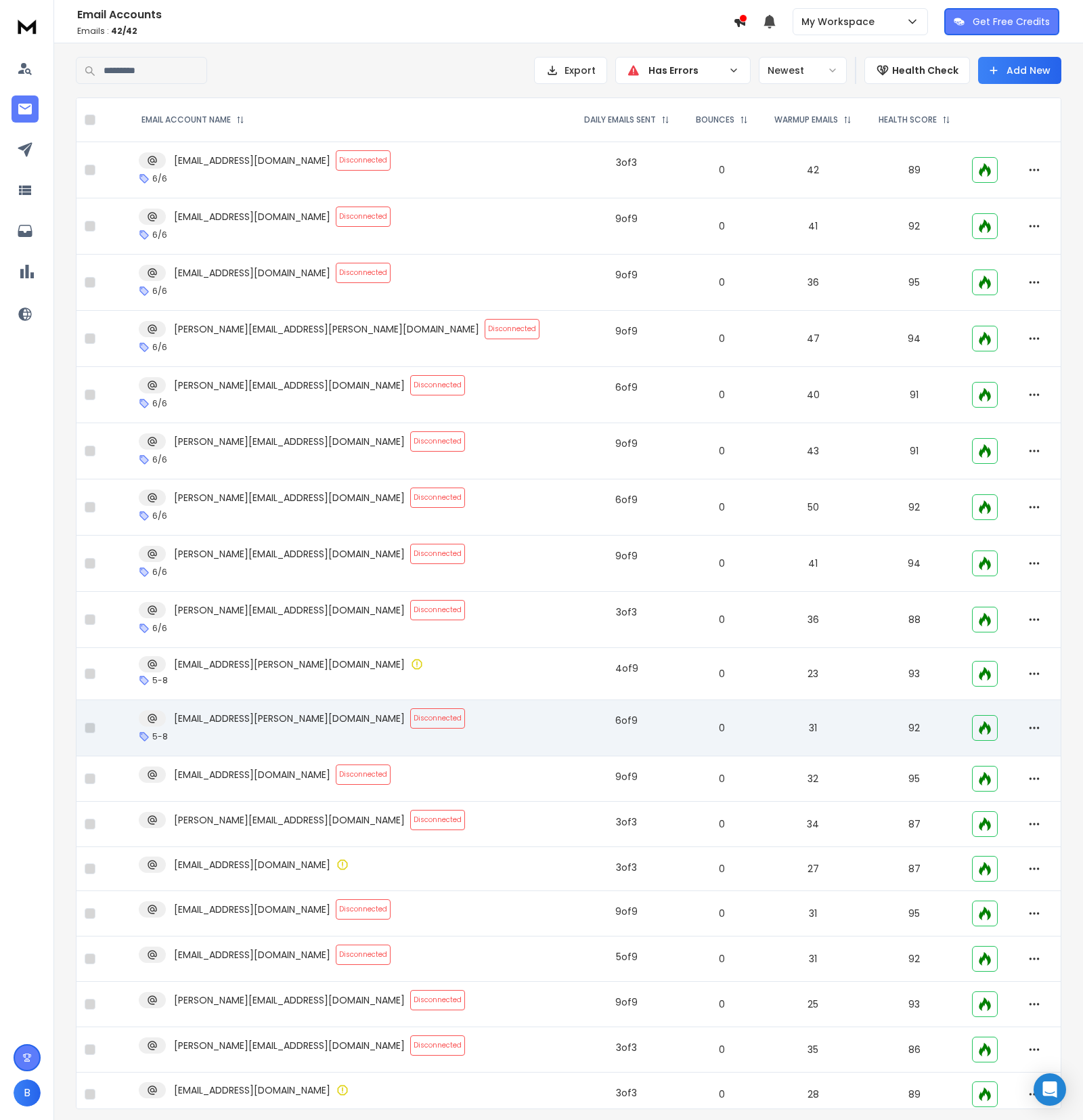
click at [254, 732] on div "5-8" at bounding box center [350, 736] width 423 height 11
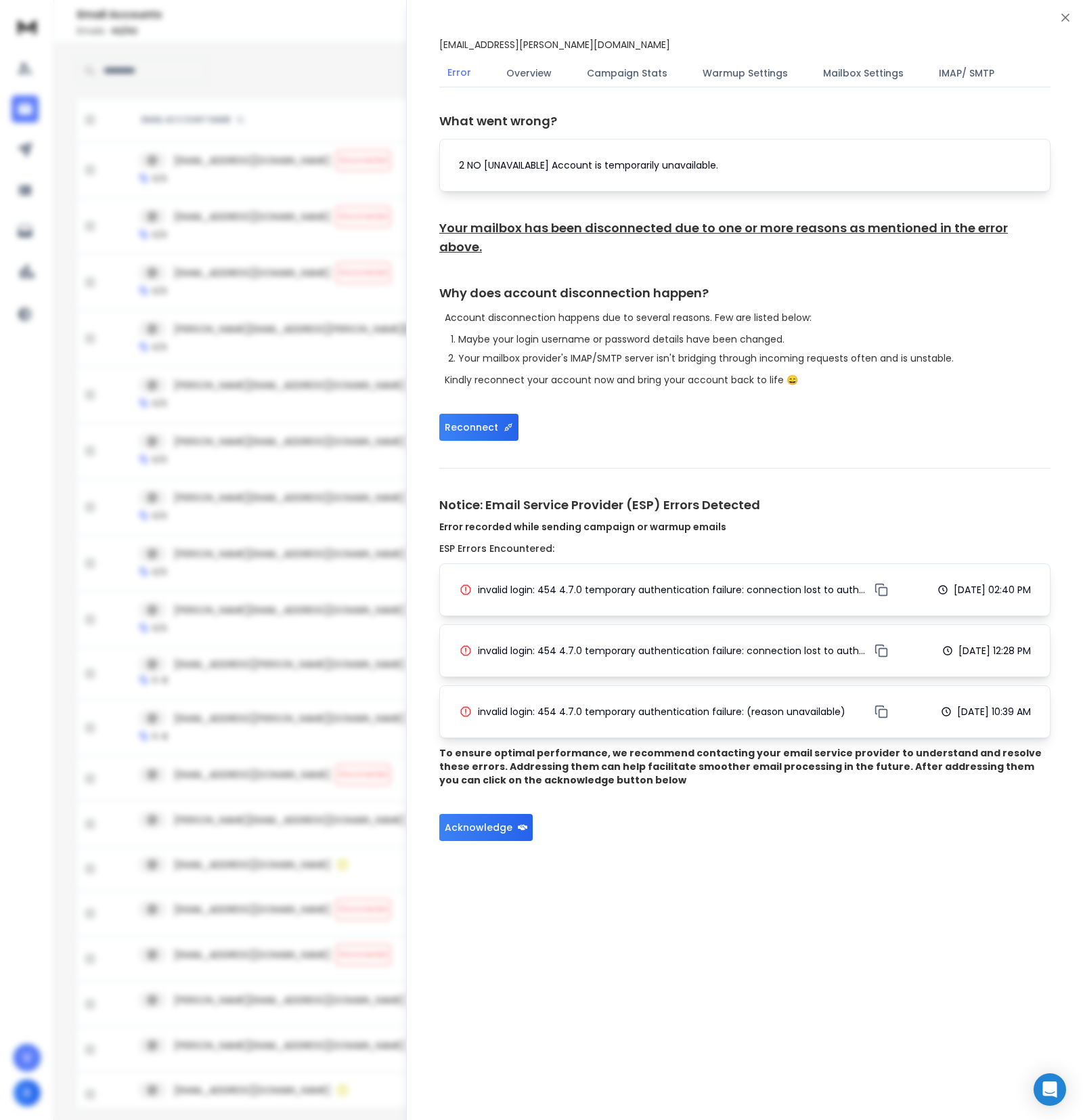
click at [483, 413] on button "Reconnect" at bounding box center [478, 427] width 79 height 27
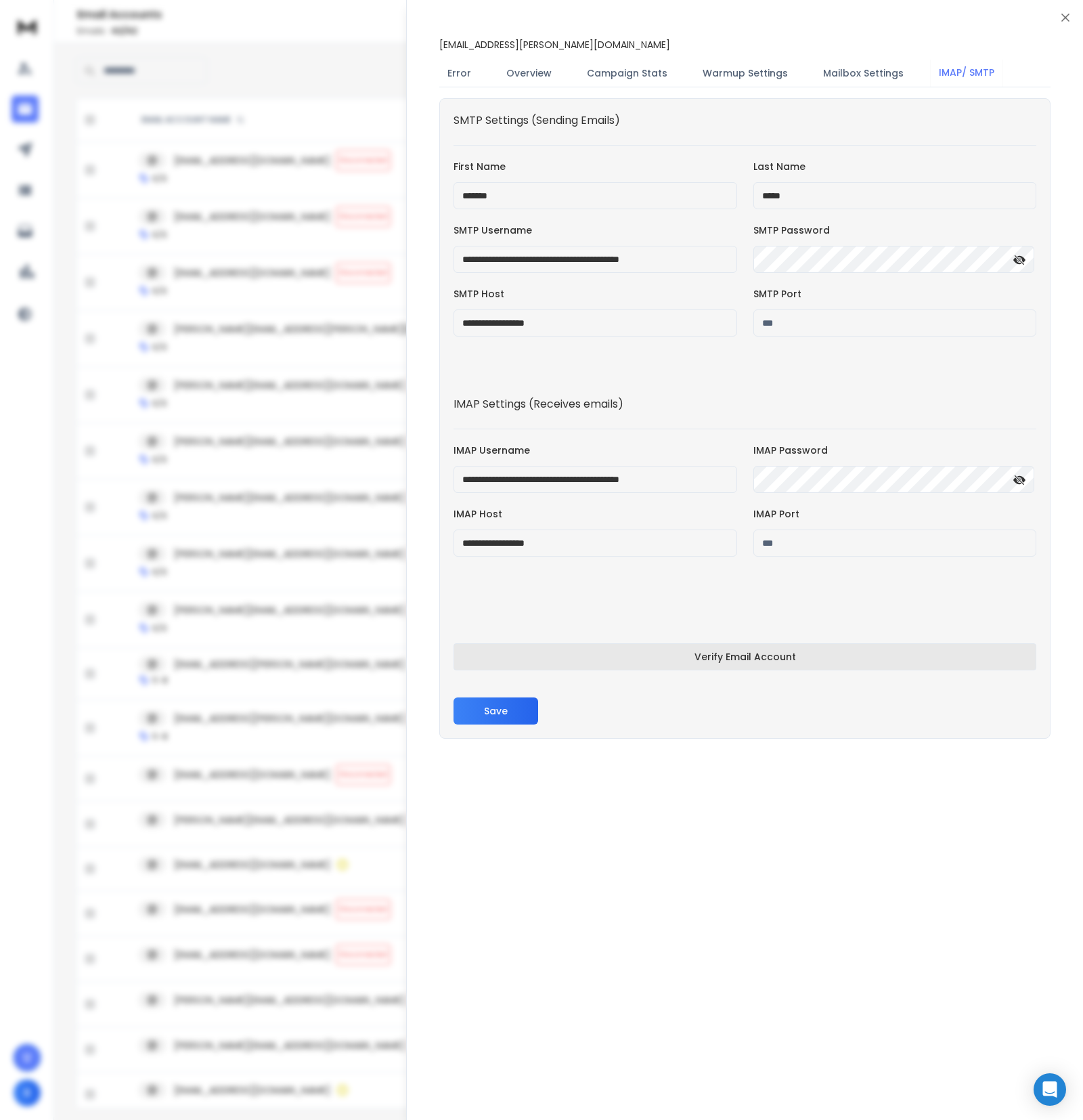
click at [522, 660] on button "Verify Email Account" at bounding box center [744, 657] width 583 height 27
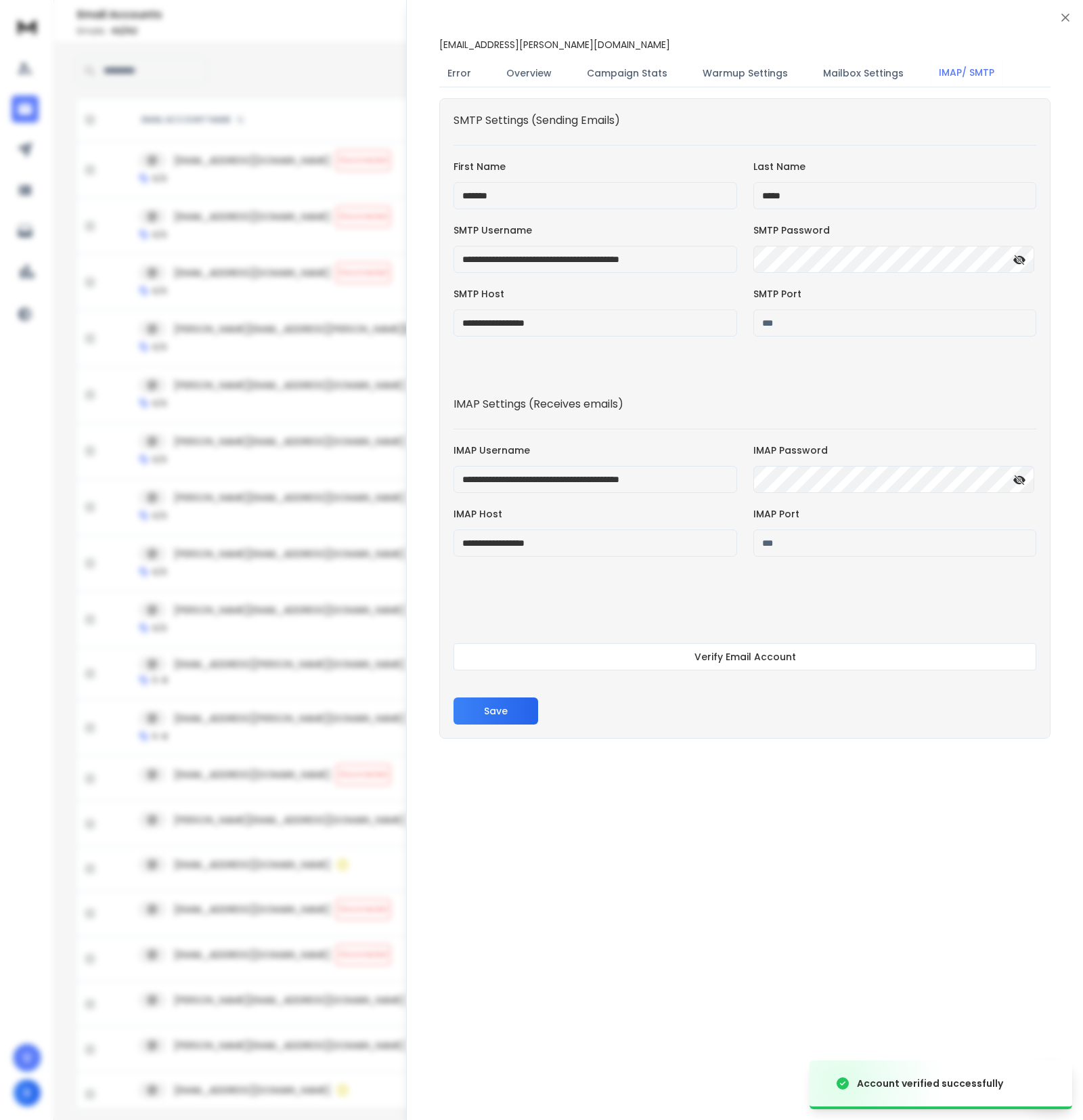
click at [501, 707] on button "Save" at bounding box center [495, 711] width 85 height 27
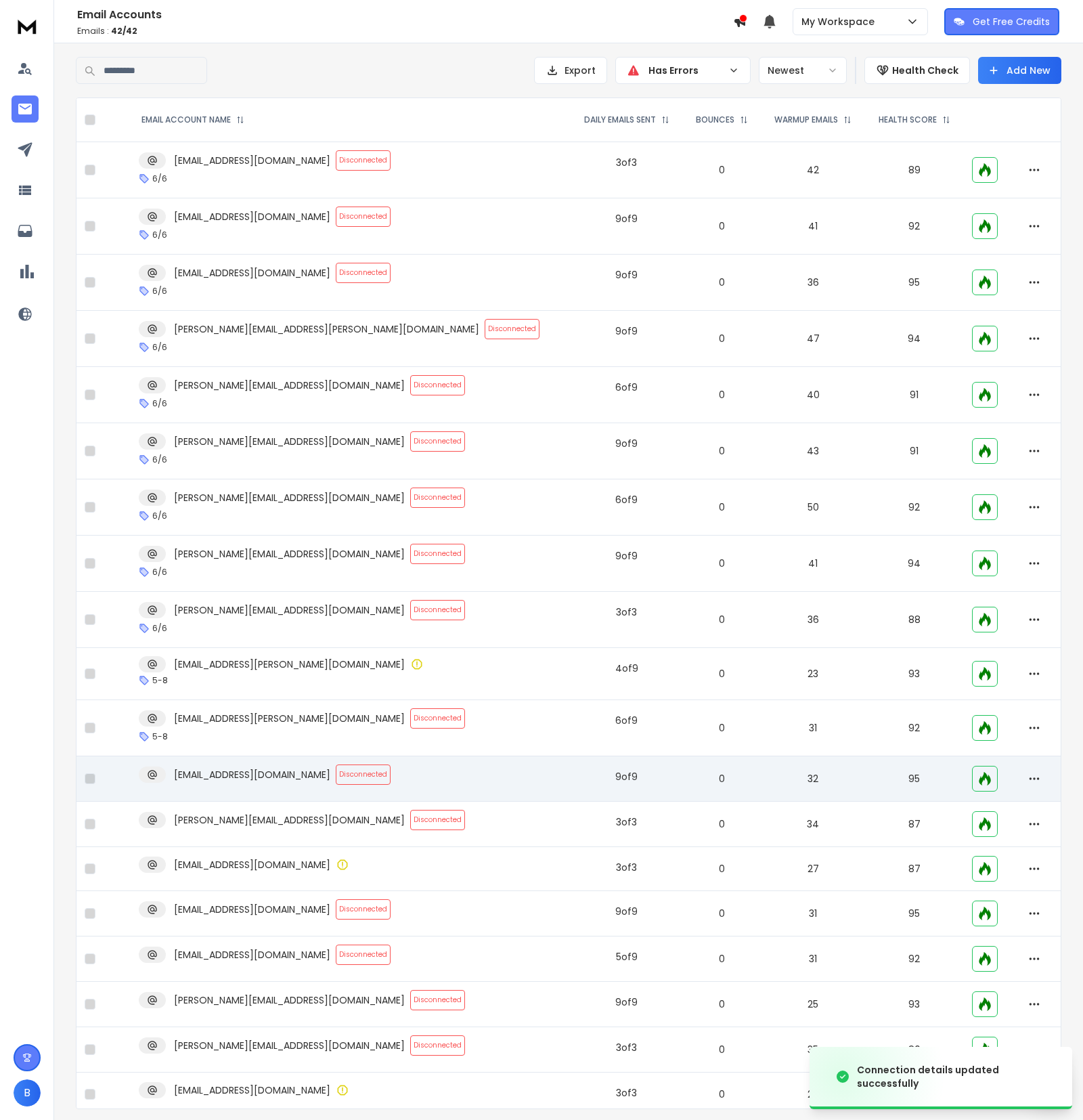
click at [408, 787] on td "[PERSON_NAME][EMAIL_ADDRESS][DOMAIN_NAME] Disconnected" at bounding box center [351, 779] width 440 height 45
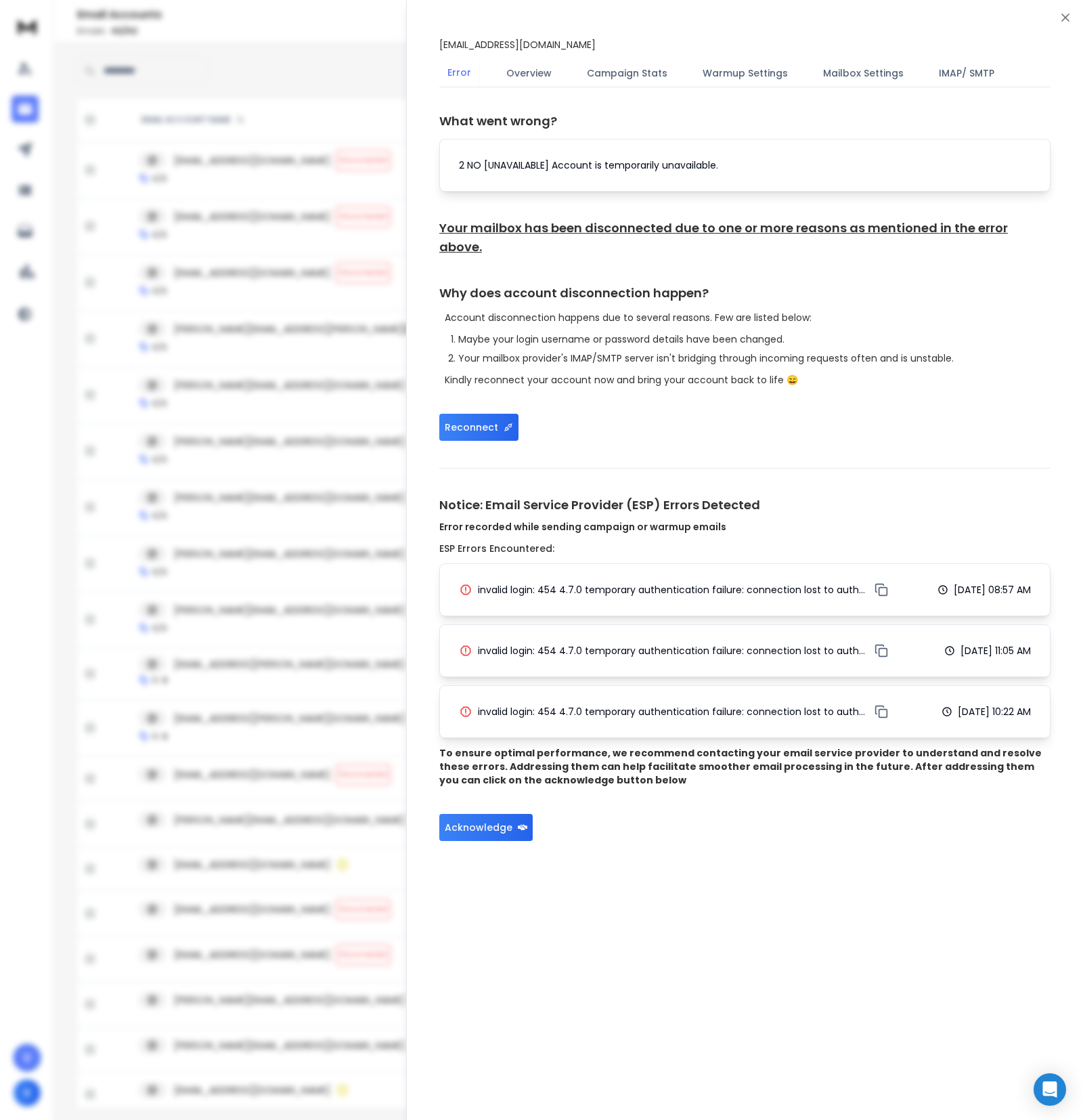
click at [473, 413] on button "Reconnect" at bounding box center [478, 427] width 79 height 27
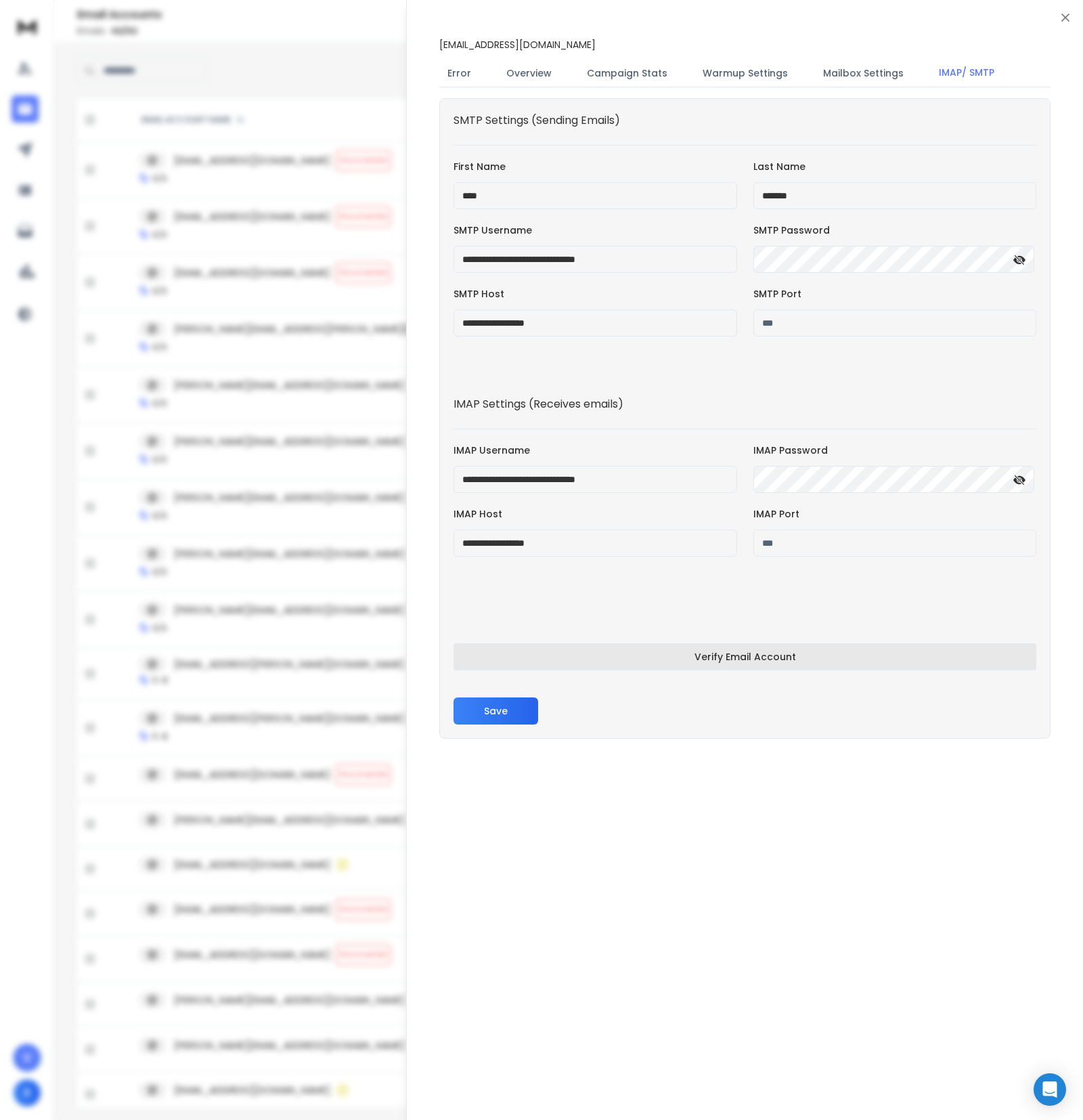
click at [608, 662] on button "Verify Email Account" at bounding box center [744, 657] width 583 height 27
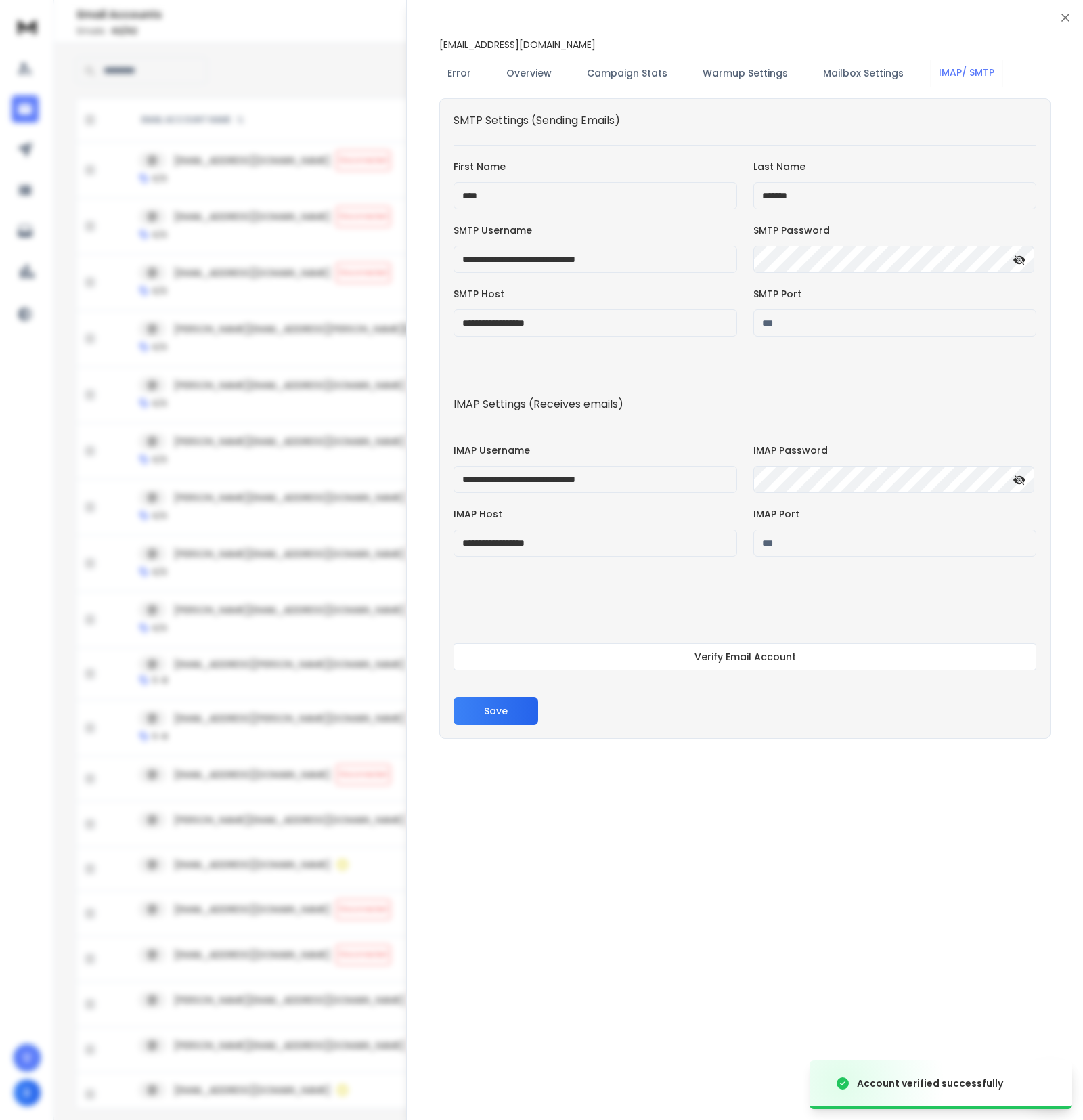
click at [512, 713] on button "Save" at bounding box center [495, 711] width 85 height 27
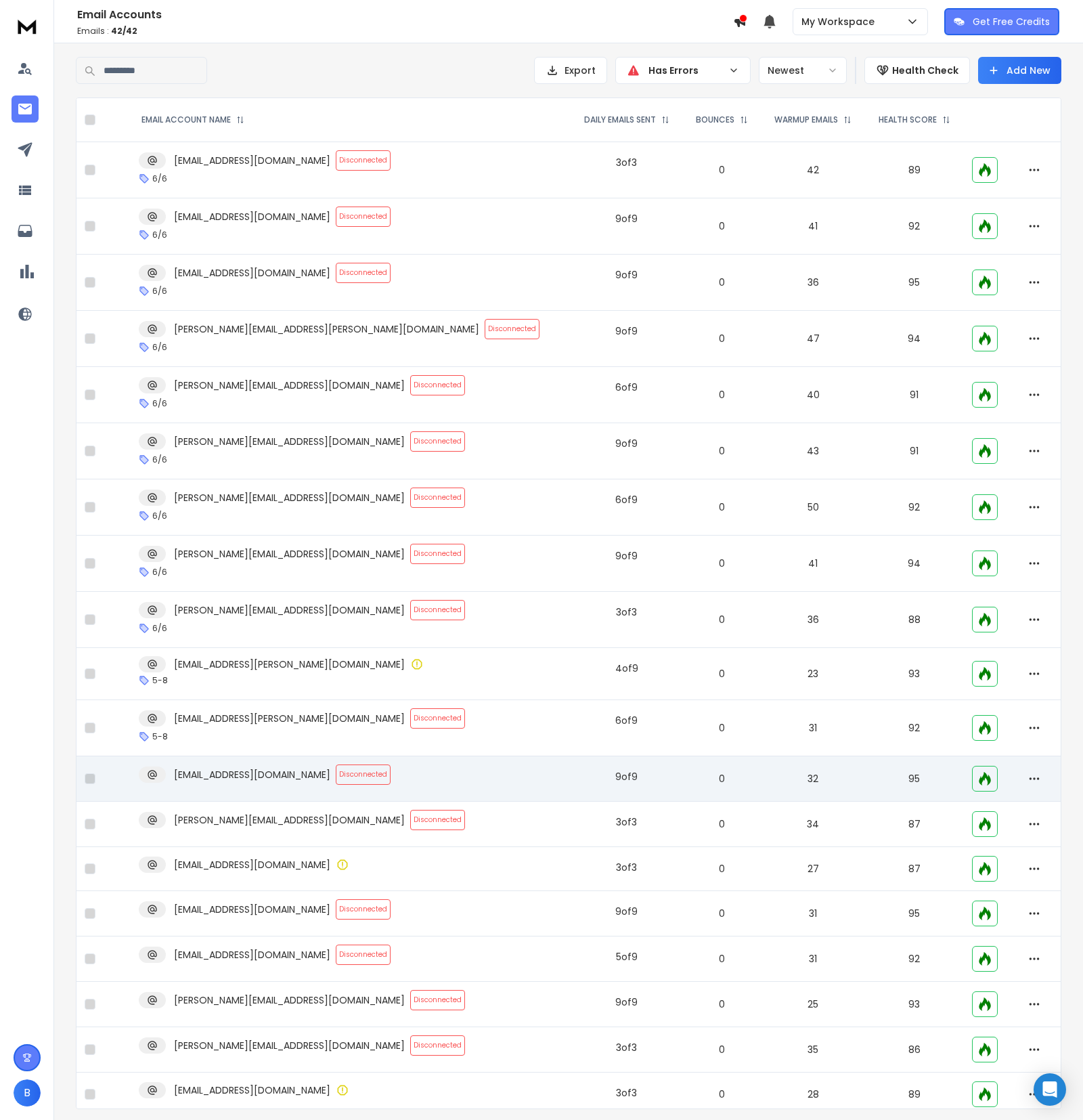
click at [391, 772] on span "Disconnected" at bounding box center [363, 774] width 55 height 20
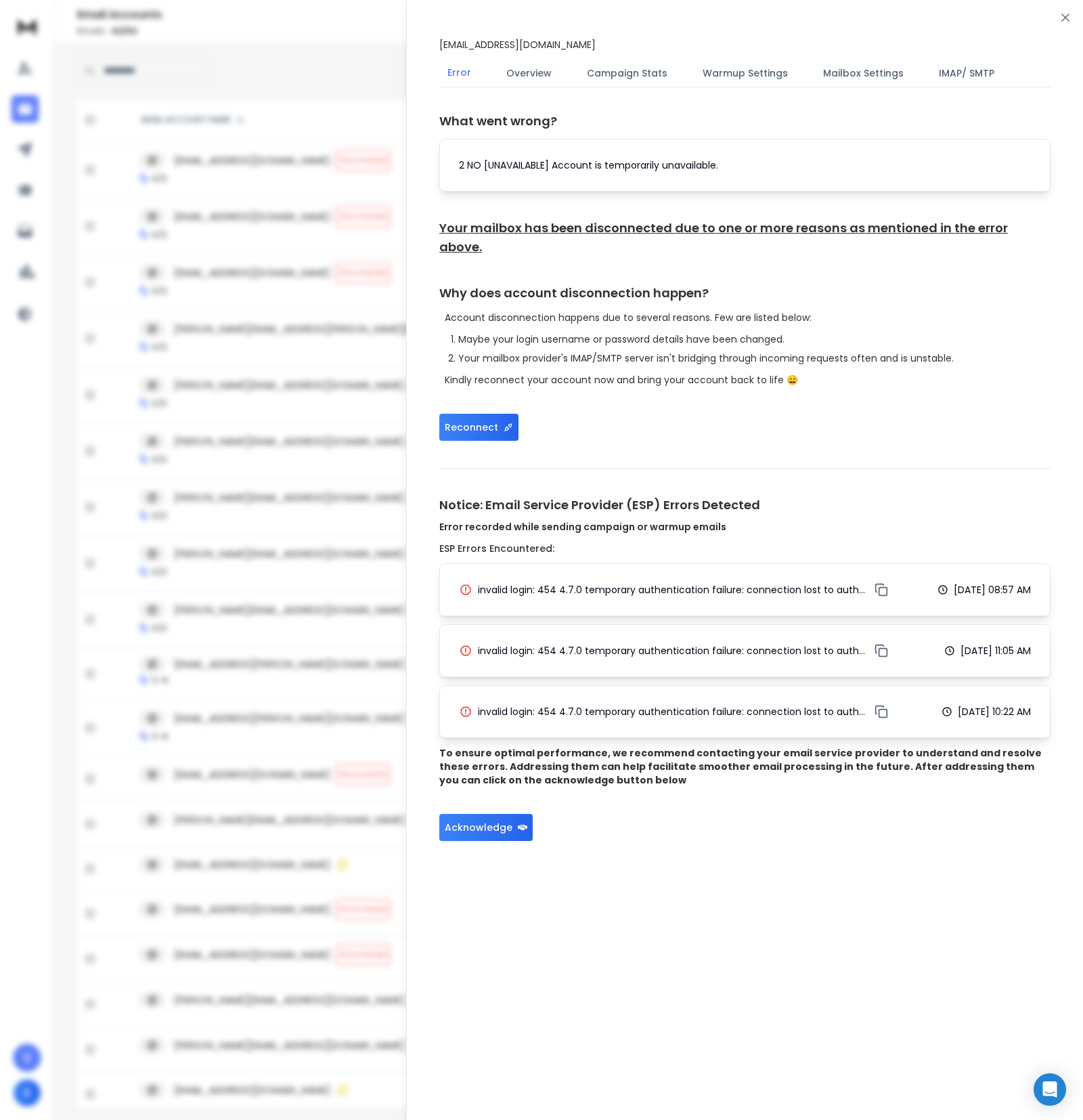
click at [496, 413] on button "Reconnect" at bounding box center [478, 427] width 79 height 27
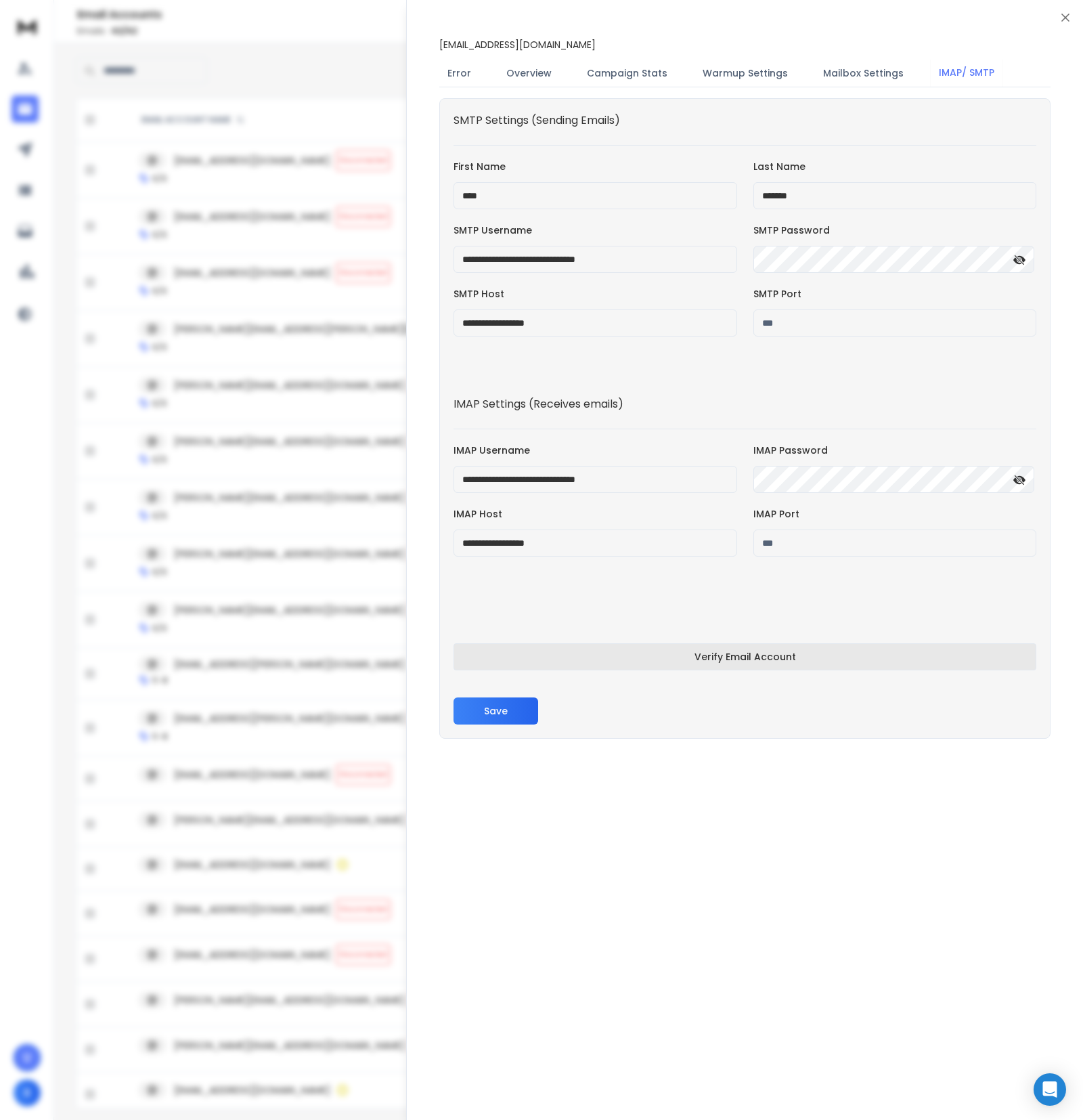
click at [544, 659] on button "Verify Email Account" at bounding box center [744, 657] width 583 height 27
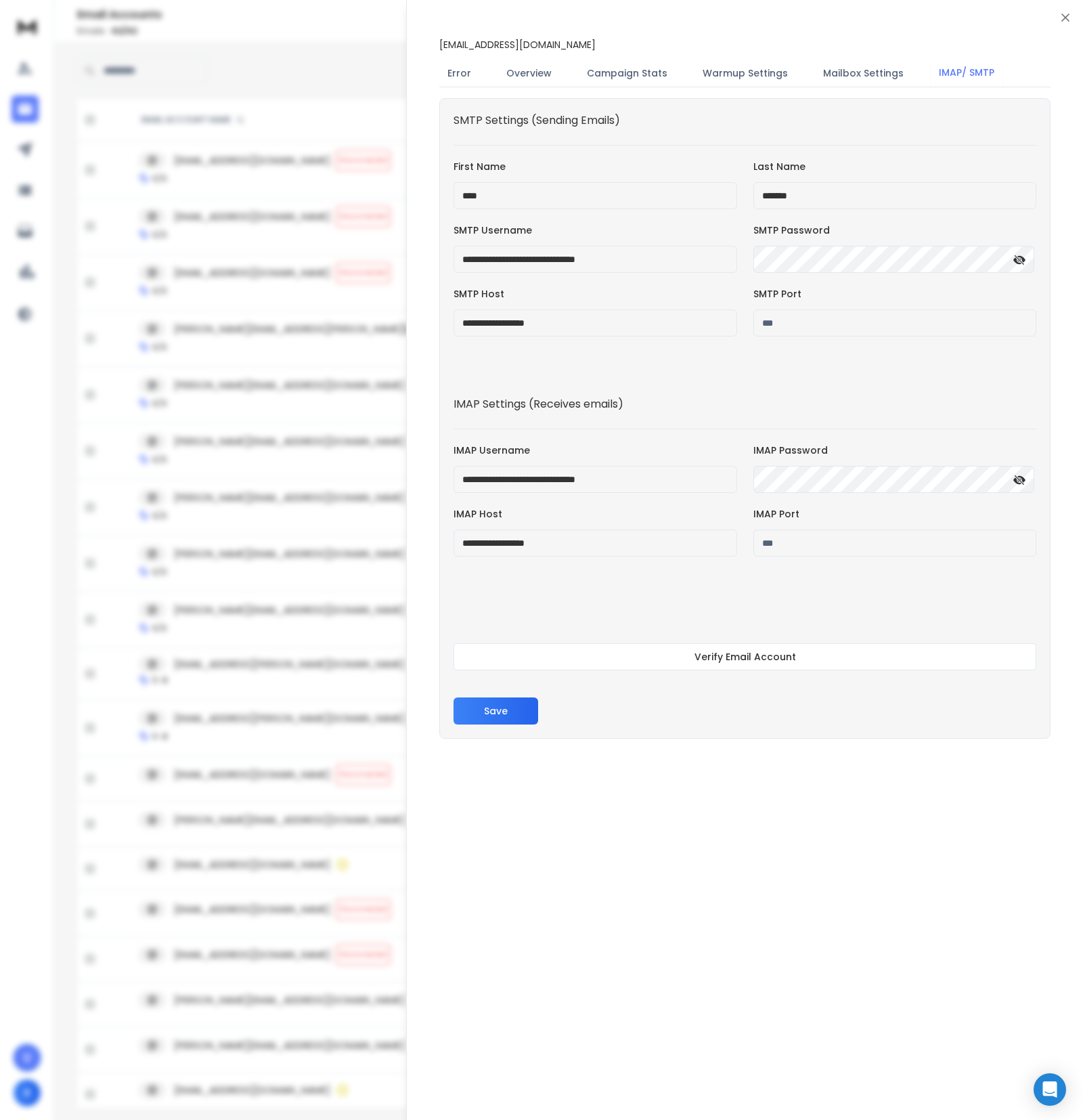
click at [512, 711] on button "Save" at bounding box center [495, 711] width 85 height 27
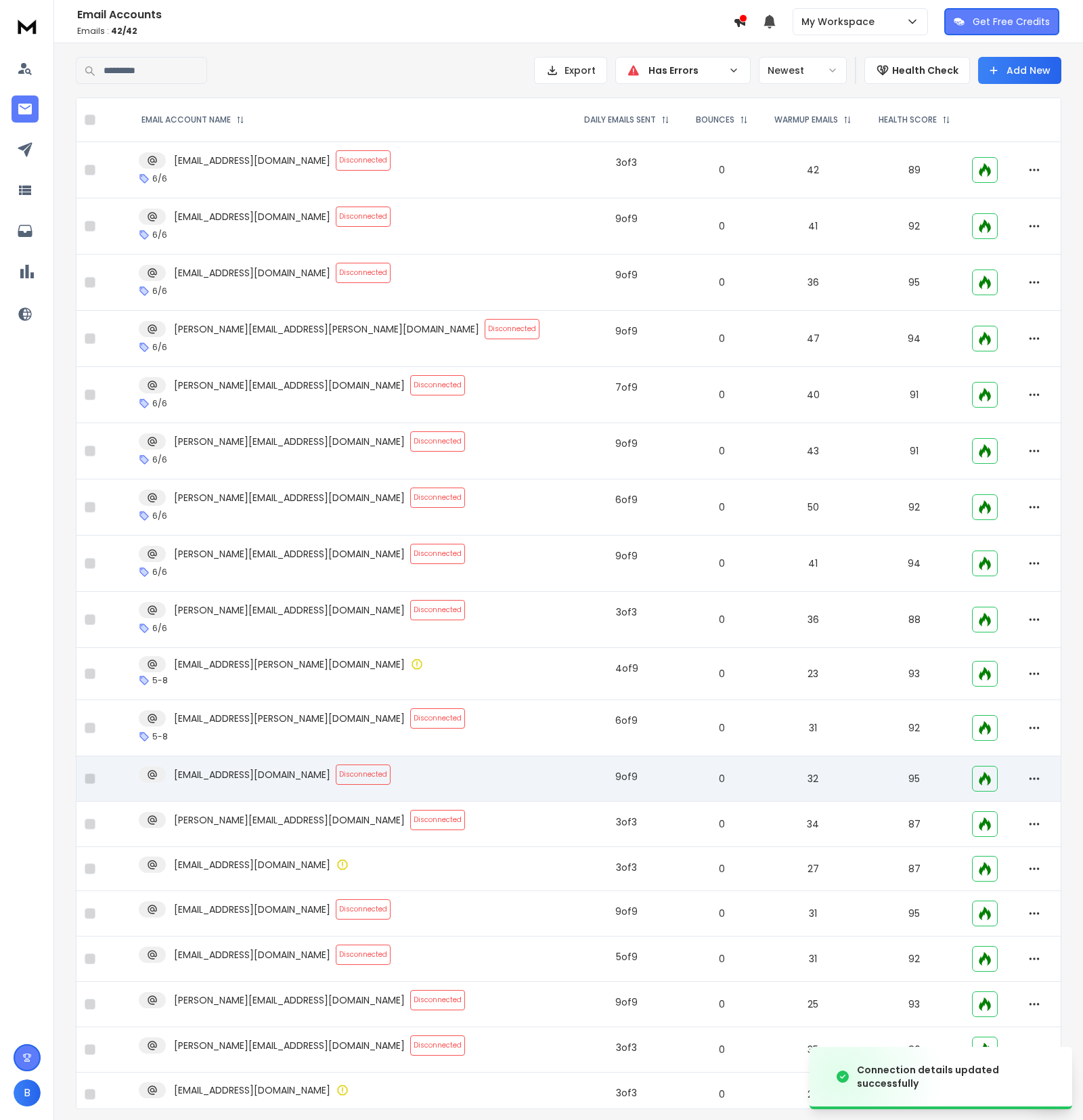
click at [287, 800] on td "[PERSON_NAME][EMAIL_ADDRESS][DOMAIN_NAME] Disconnected" at bounding box center [351, 779] width 440 height 45
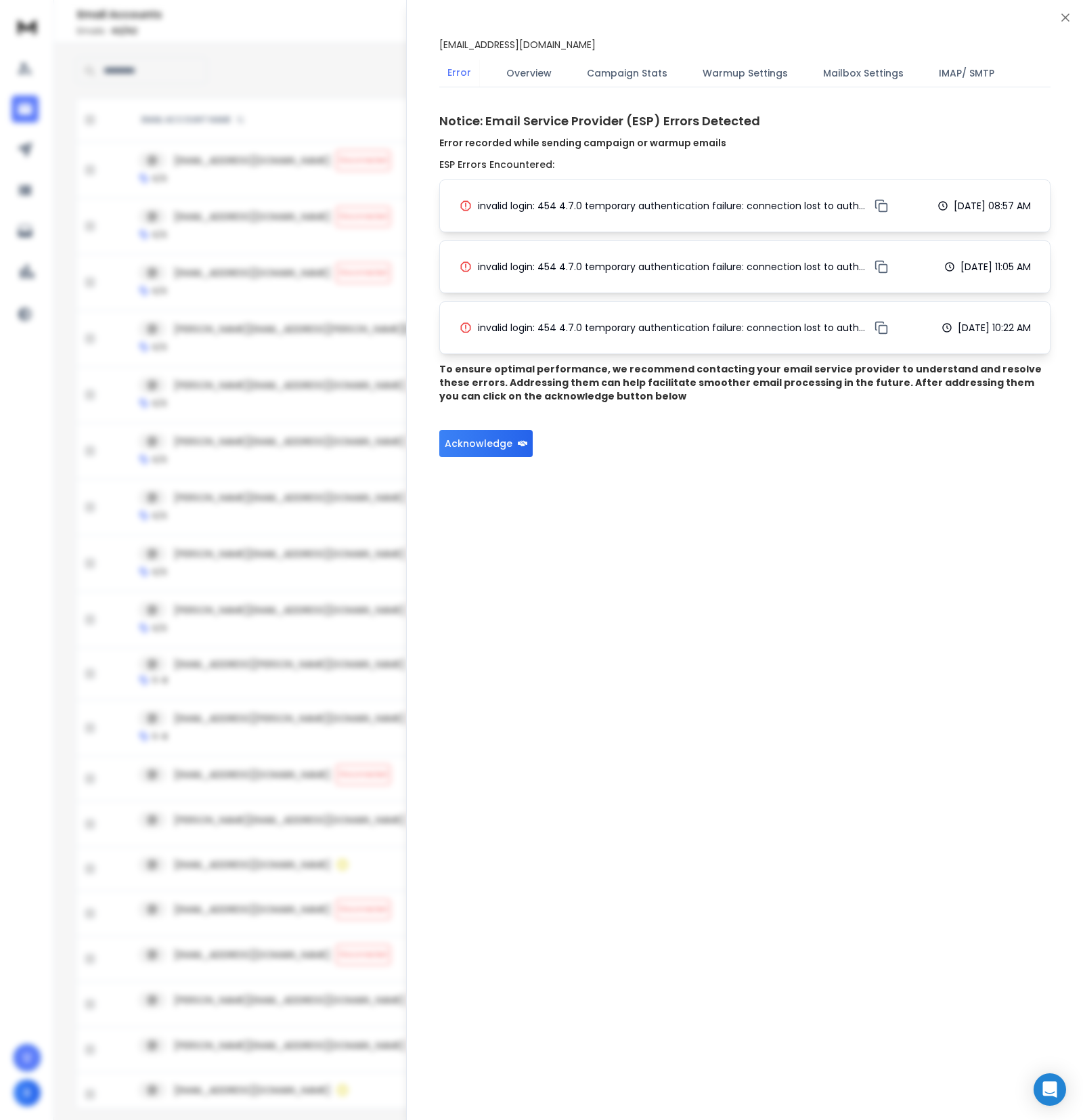
click at [510, 448] on button "Acknowledge" at bounding box center [486, 443] width 94 height 27
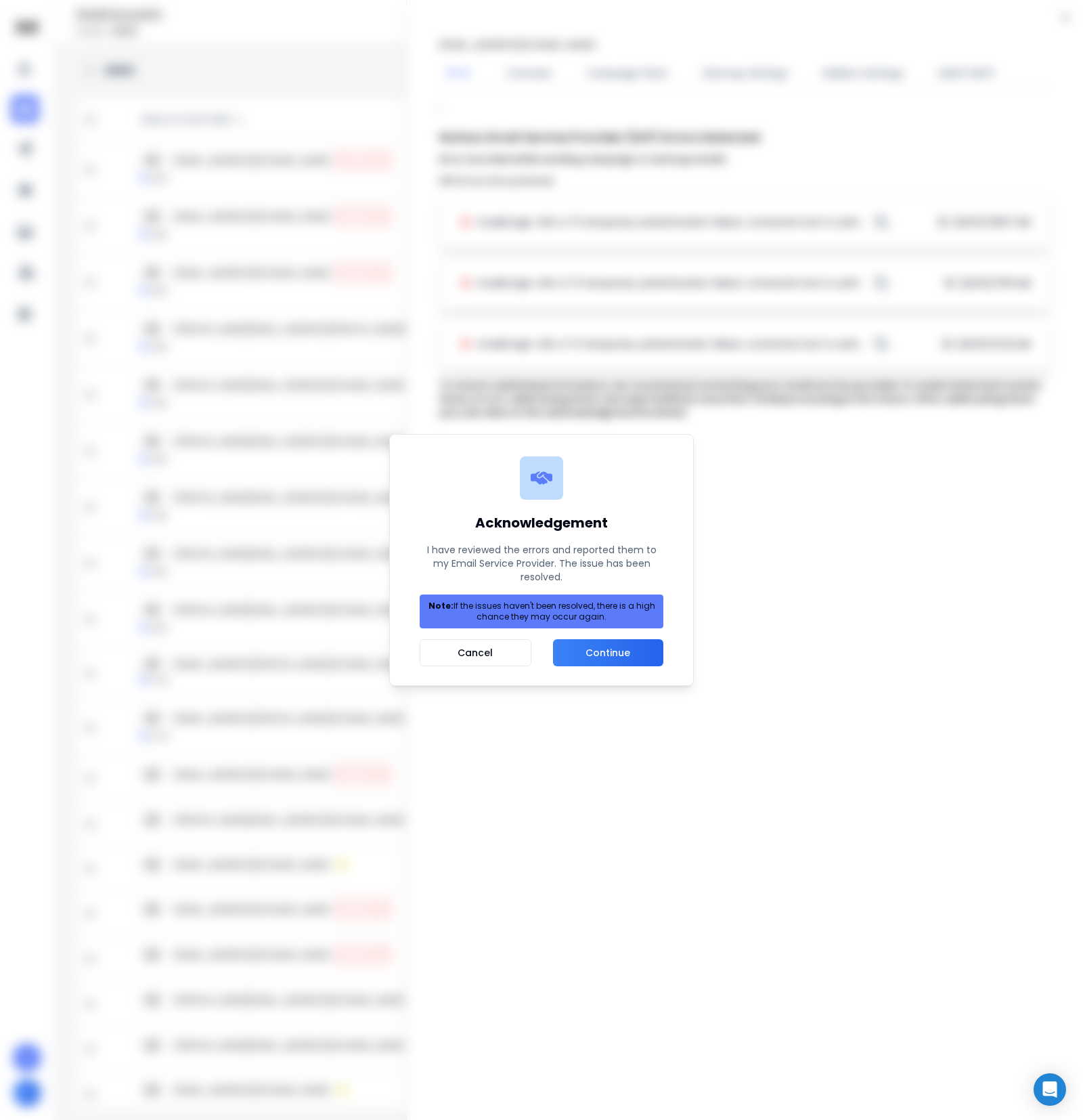
click at [567, 653] on button "Continue" at bounding box center [608, 653] width 111 height 27
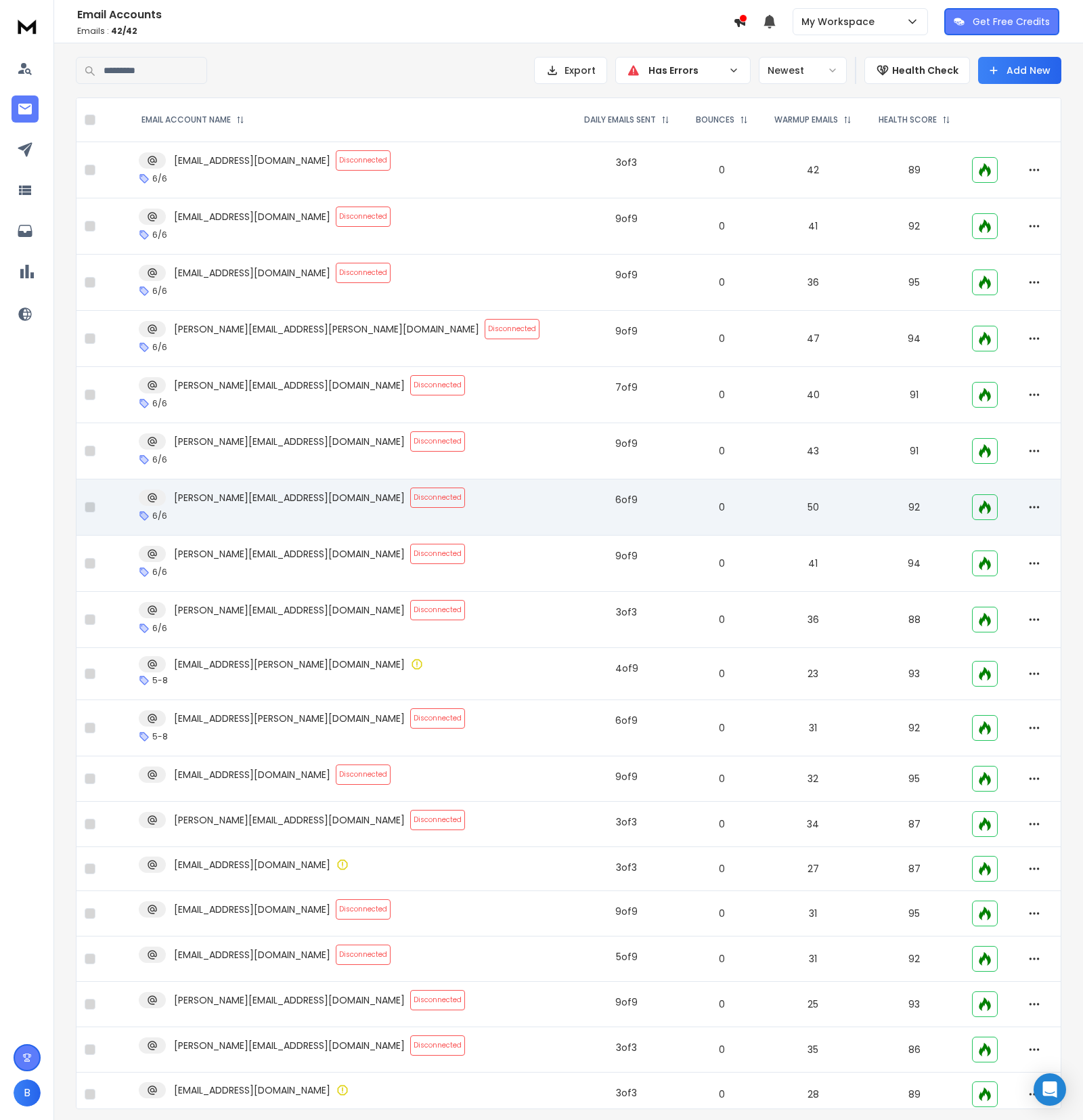
click at [505, 484] on td "[PERSON_NAME][EMAIL_ADDRESS][DOMAIN_NAME] Disconnected 6/6" at bounding box center [351, 507] width 440 height 56
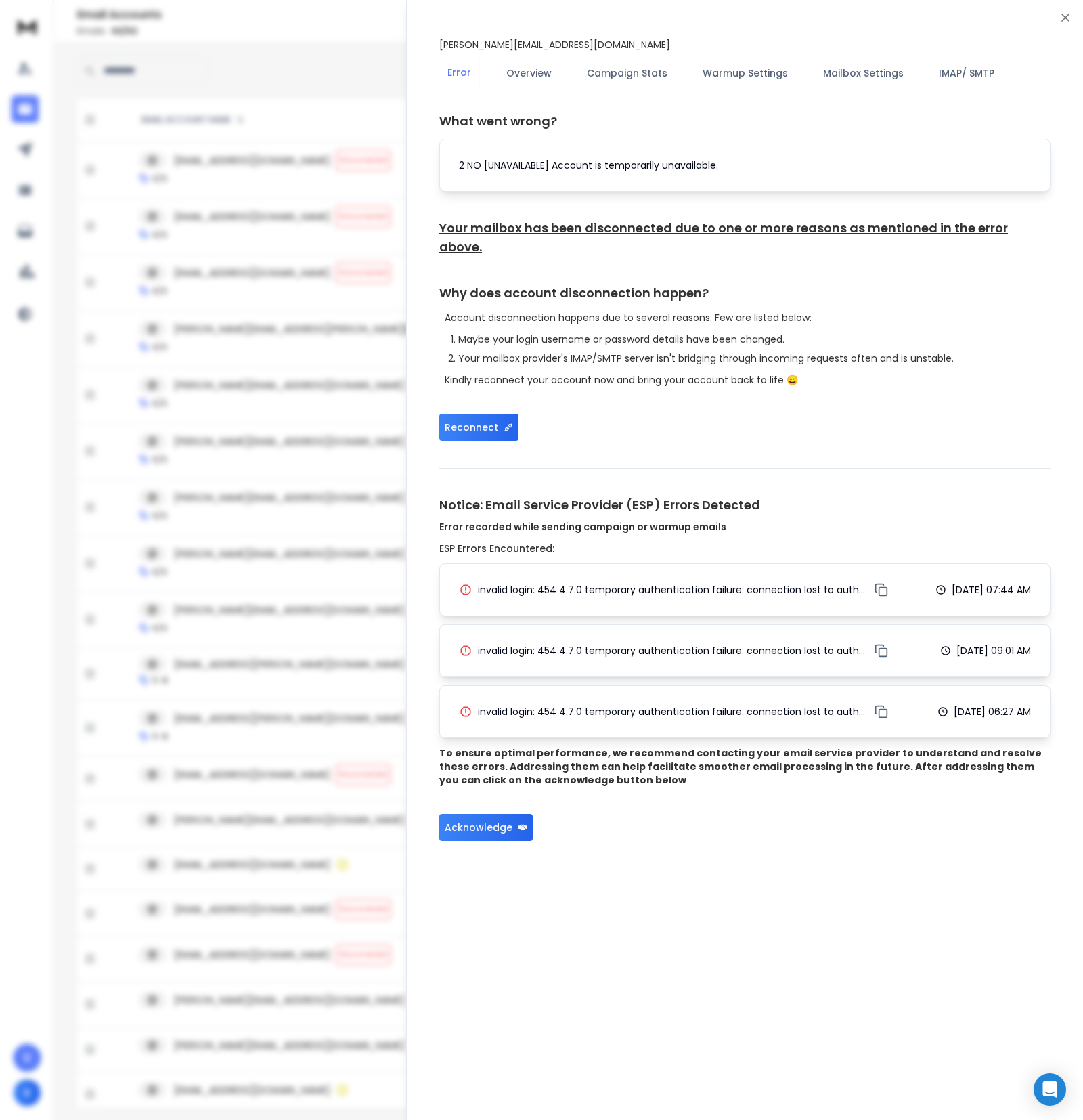
click at [506, 413] on button "Reconnect" at bounding box center [478, 427] width 79 height 27
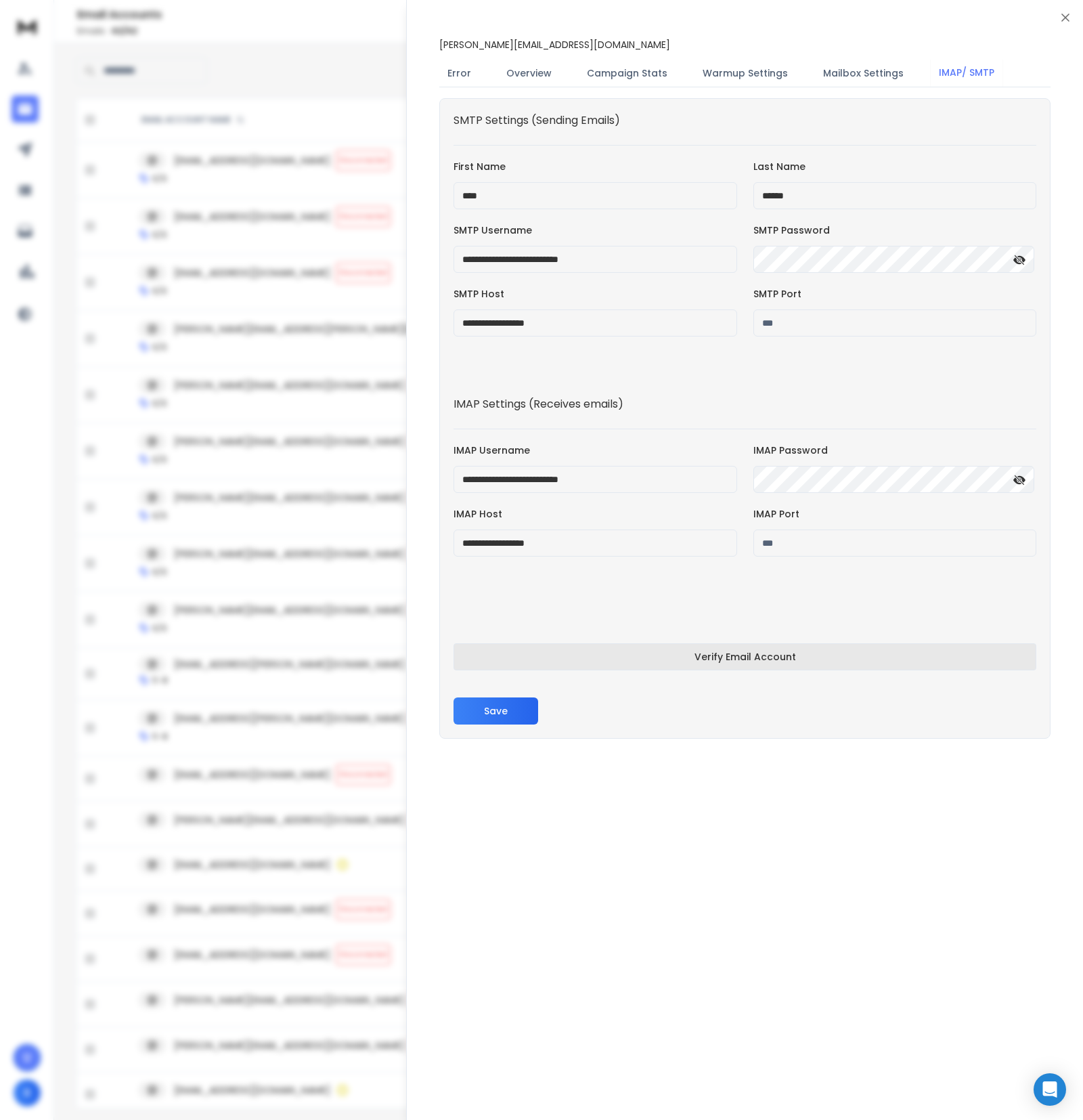
click at [633, 655] on button "Verify Email Account" at bounding box center [744, 657] width 583 height 27
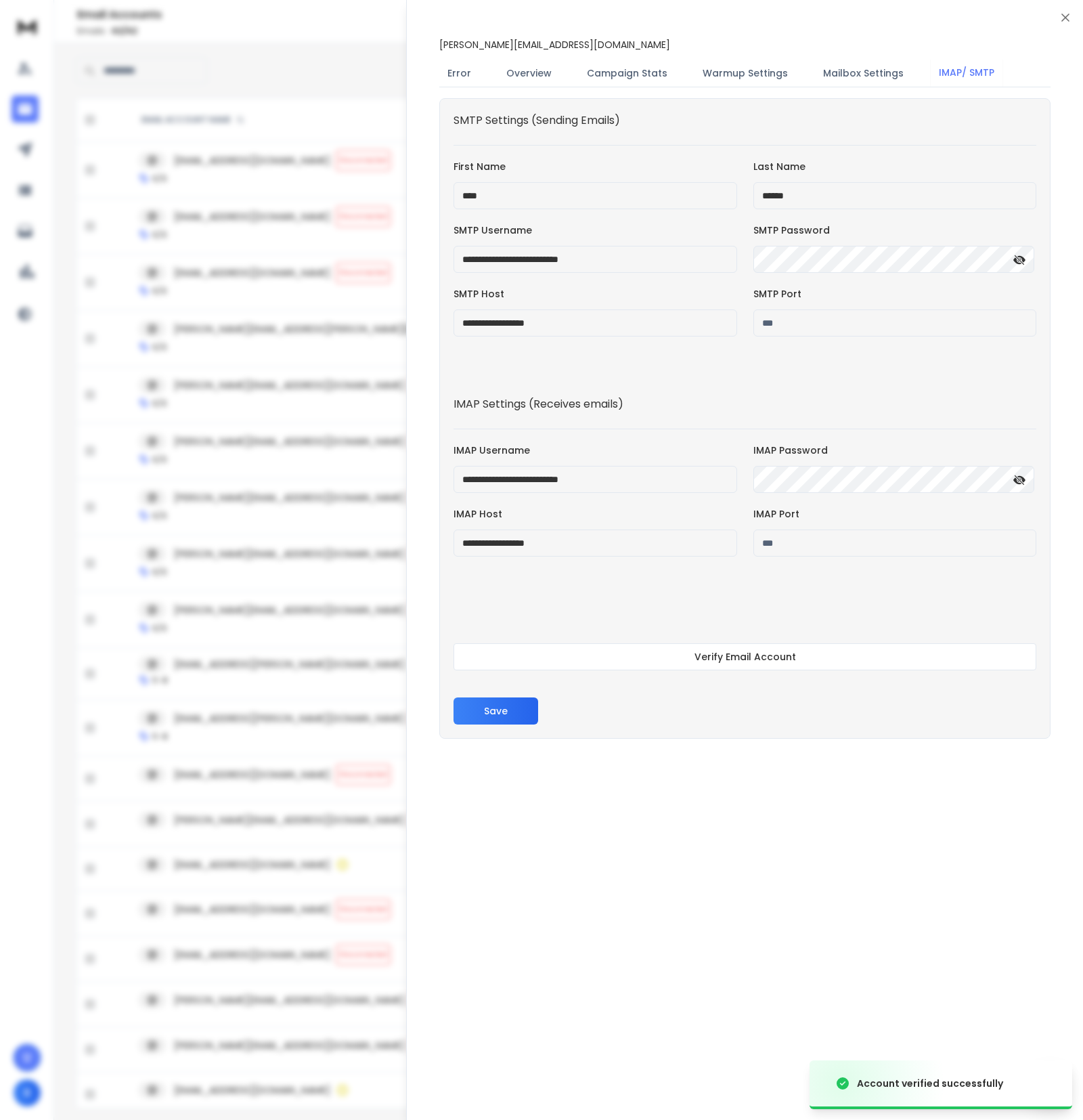
click at [503, 705] on button "Save" at bounding box center [495, 711] width 85 height 27
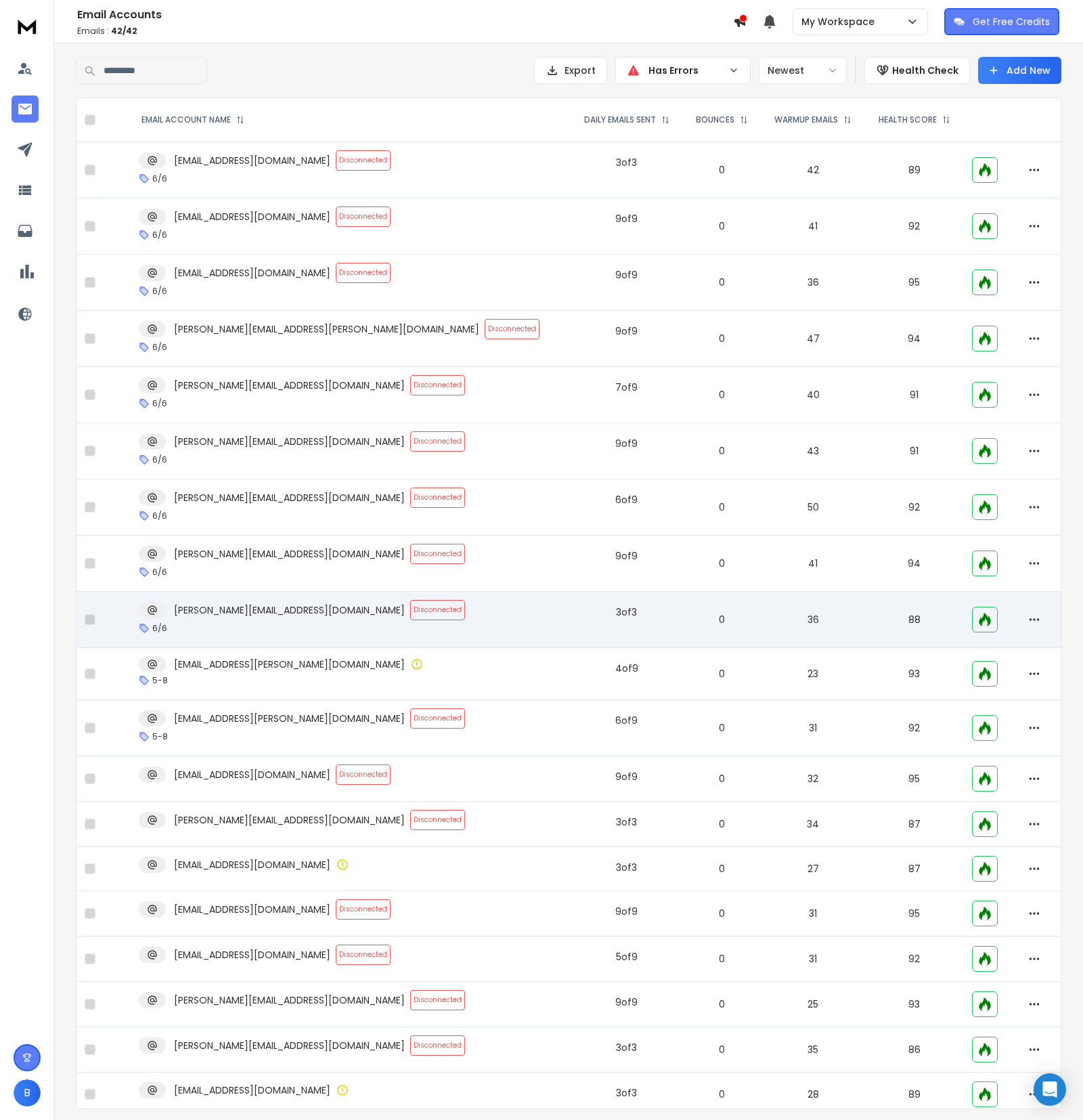
click at [461, 614] on div "[PERSON_NAME][EMAIL_ADDRESS][DOMAIN_NAME] Disconnected" at bounding box center [350, 610] width 423 height 20
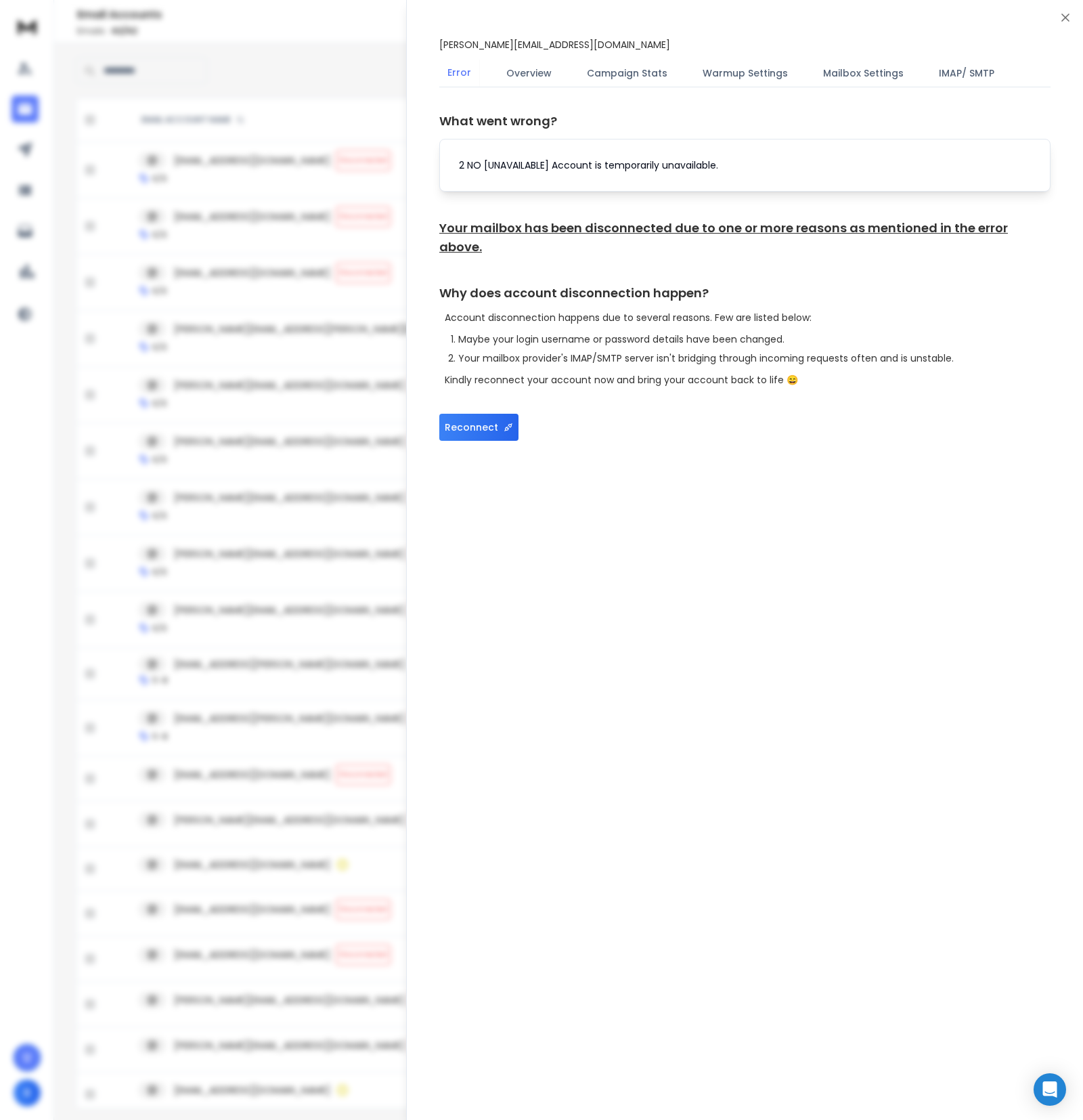
click at [460, 413] on button "Reconnect" at bounding box center [478, 427] width 79 height 27
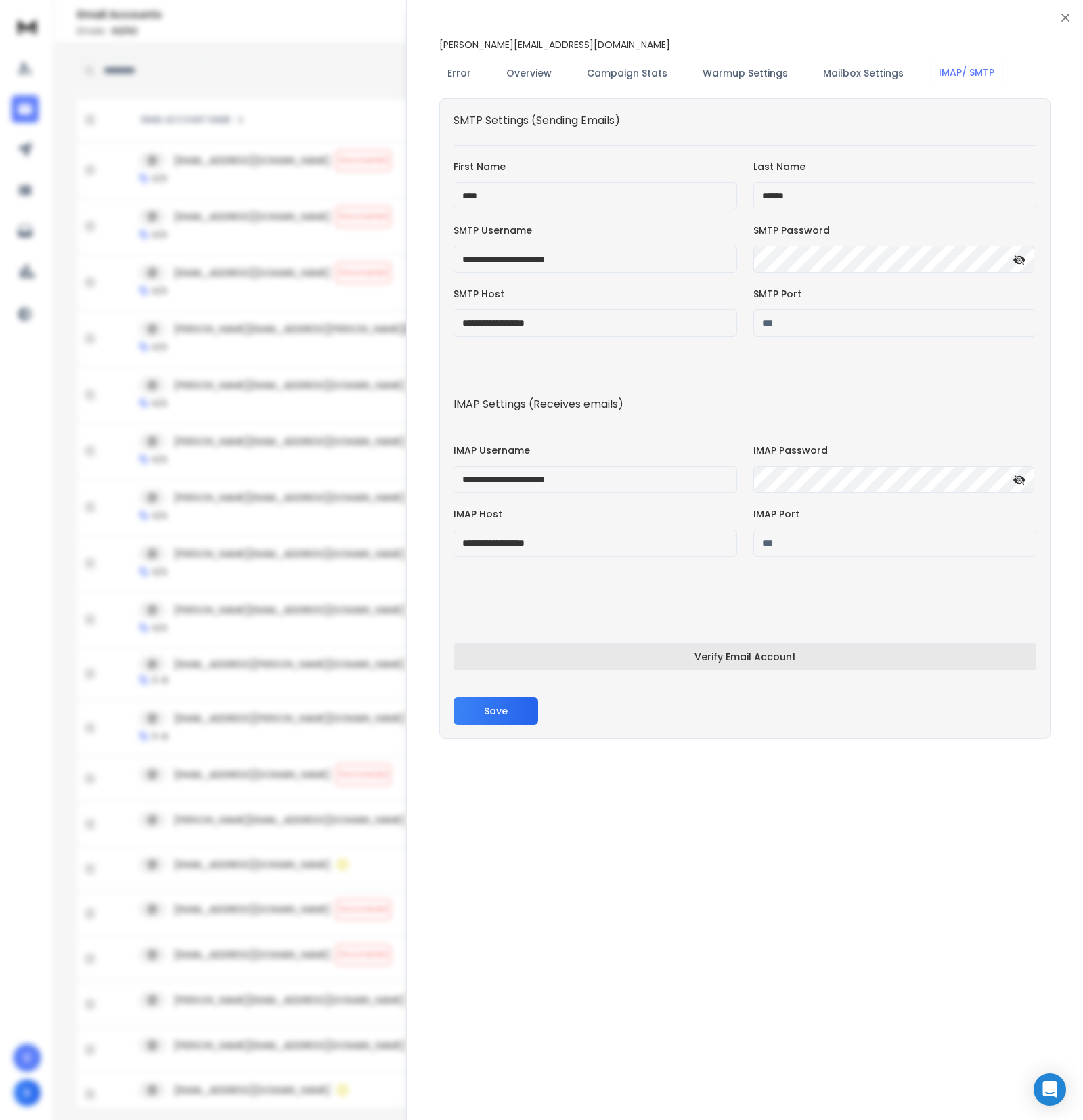
click at [615, 652] on button "Verify Email Account" at bounding box center [744, 657] width 583 height 27
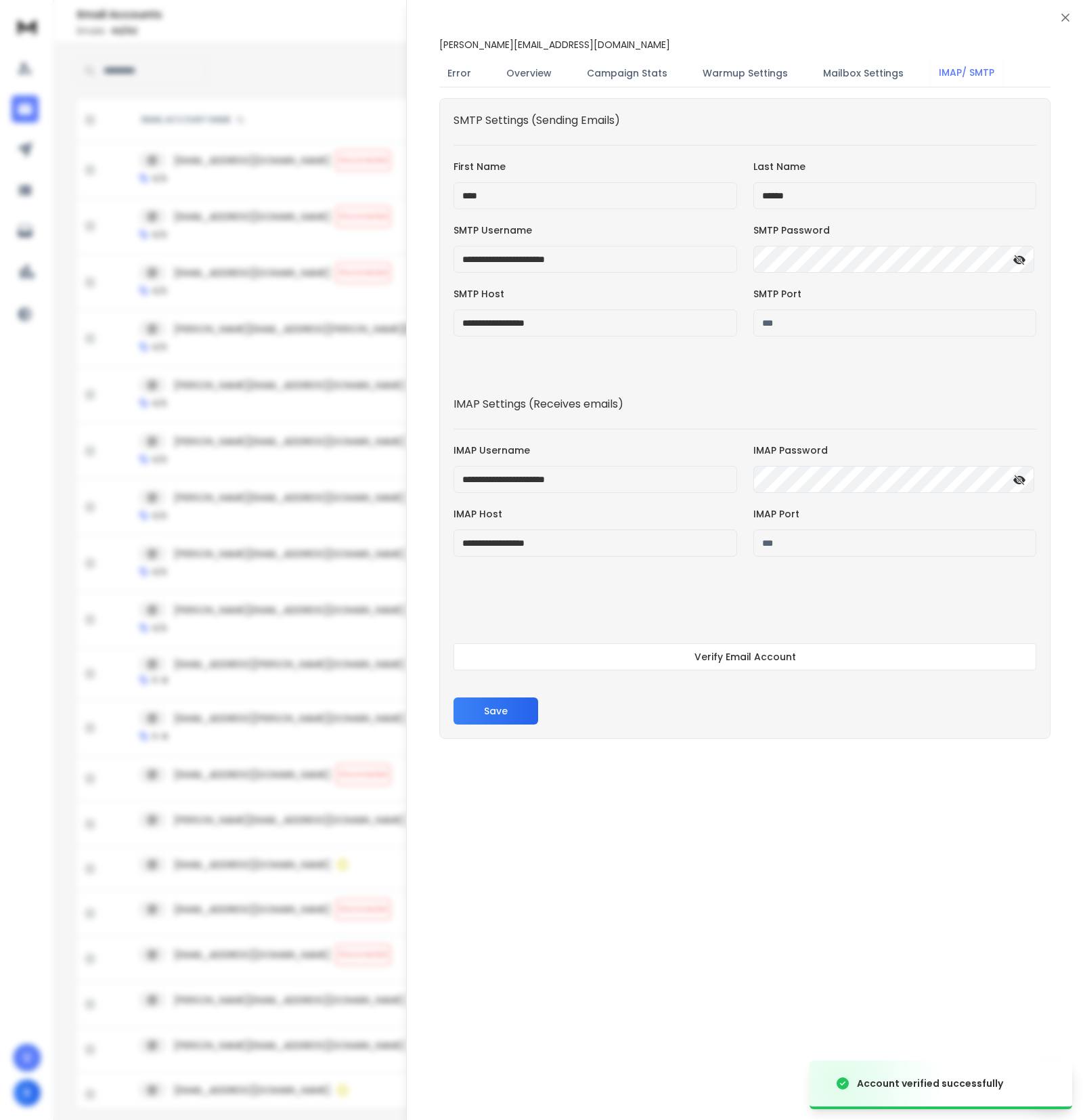
click at [476, 708] on button "Save" at bounding box center [495, 711] width 85 height 27
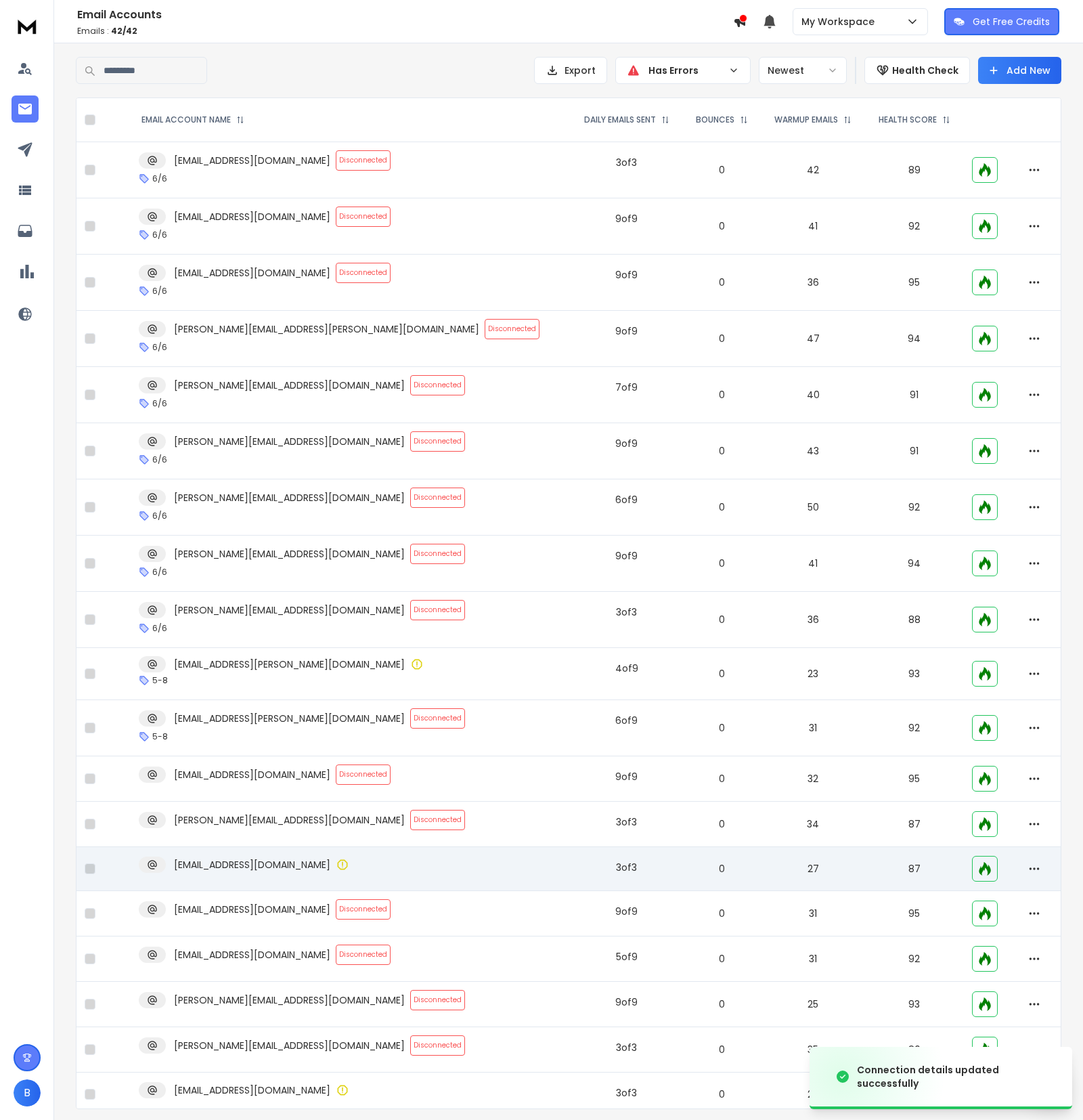
click at [436, 888] on td "[EMAIL_ADDRESS][DOMAIN_NAME]" at bounding box center [351, 869] width 440 height 44
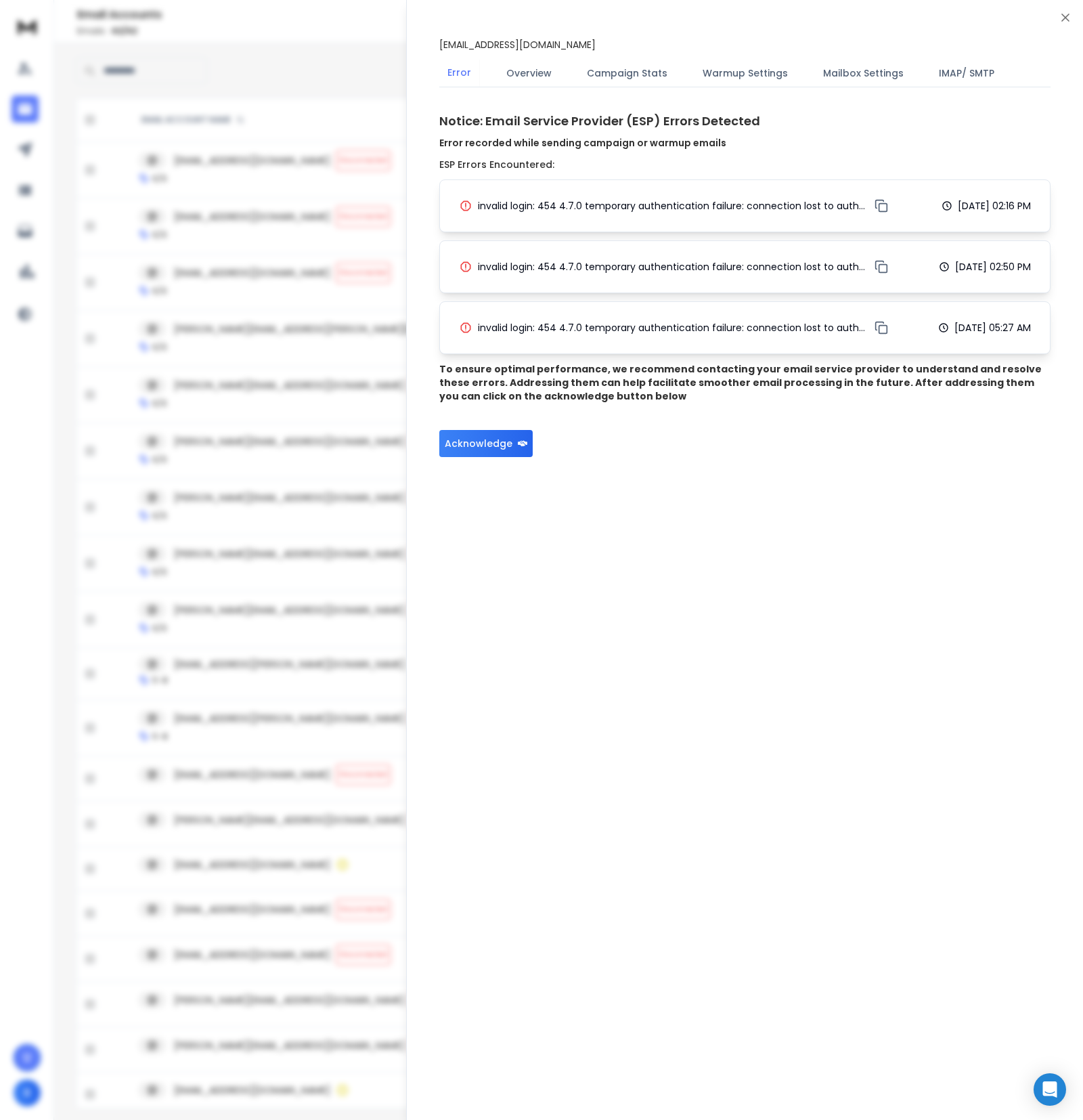
click at [500, 437] on button "Acknowledge" at bounding box center [486, 443] width 94 height 27
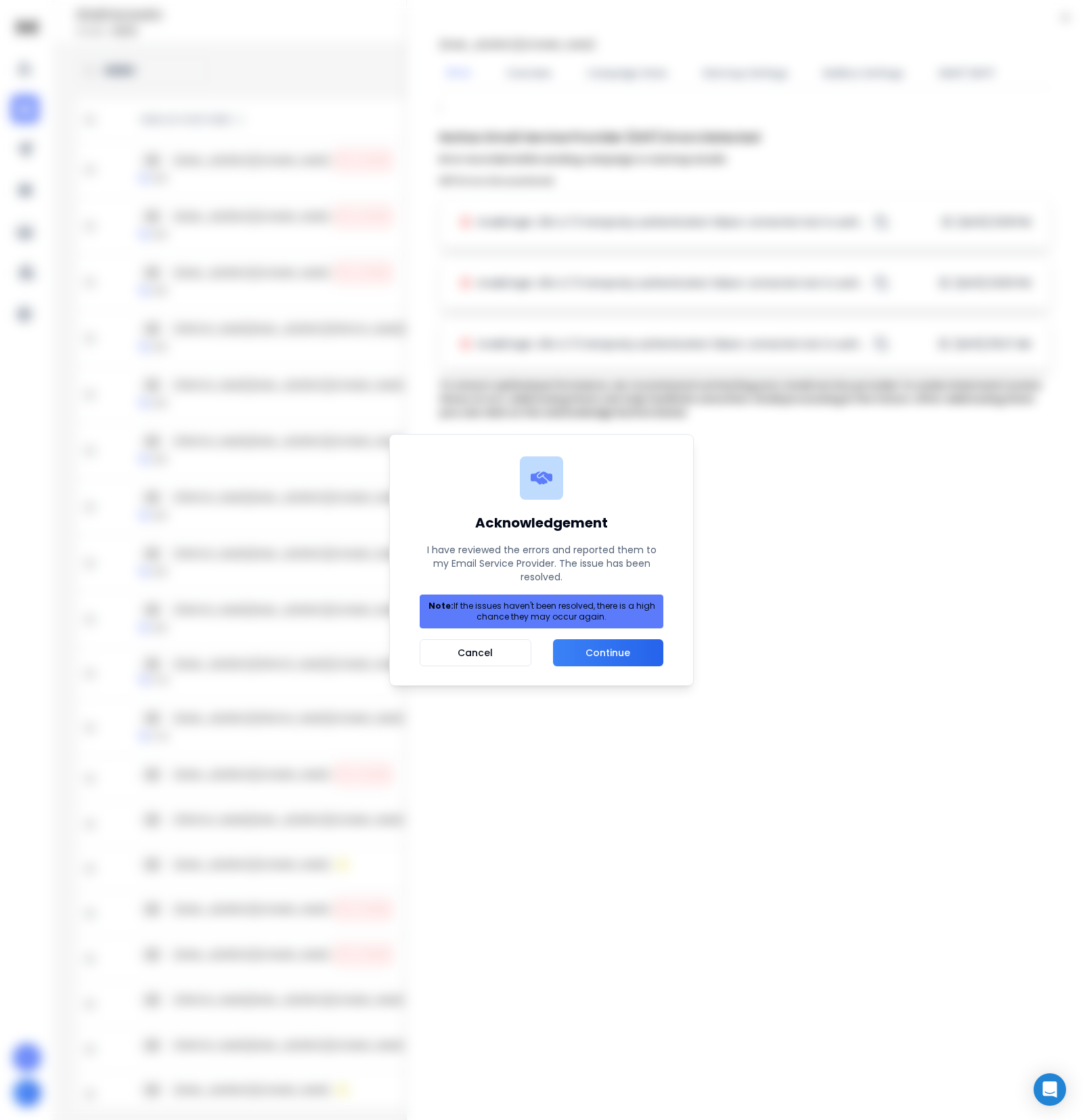
click at [572, 669] on div "Acknowledgement I have reviewed the errors and reported them to my Email Servic…" at bounding box center [542, 559] width 305 height 252
click at [583, 653] on button "Continue" at bounding box center [608, 653] width 111 height 27
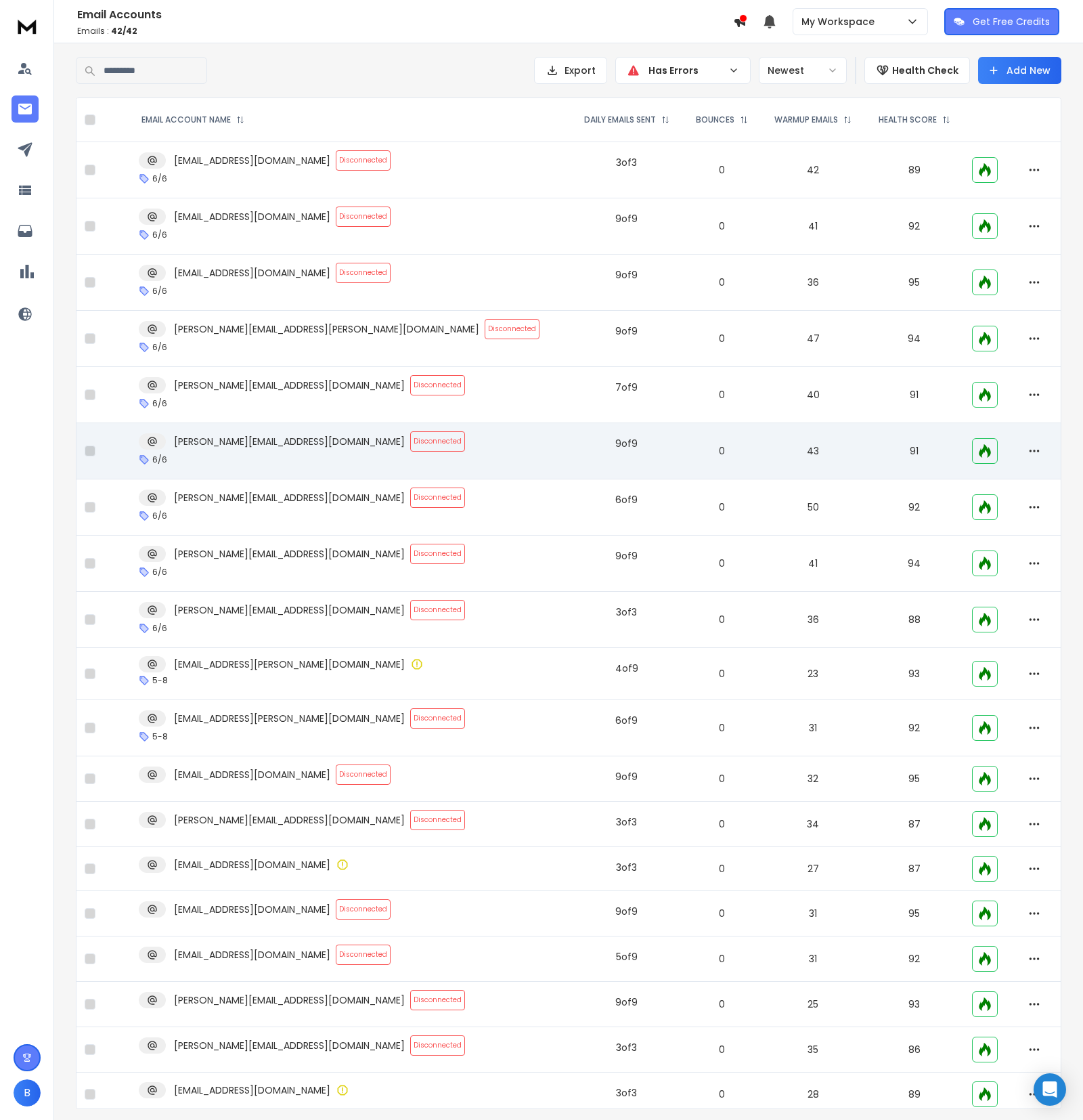
click at [303, 454] on div "6/6" at bounding box center [350, 460] width 423 height 11
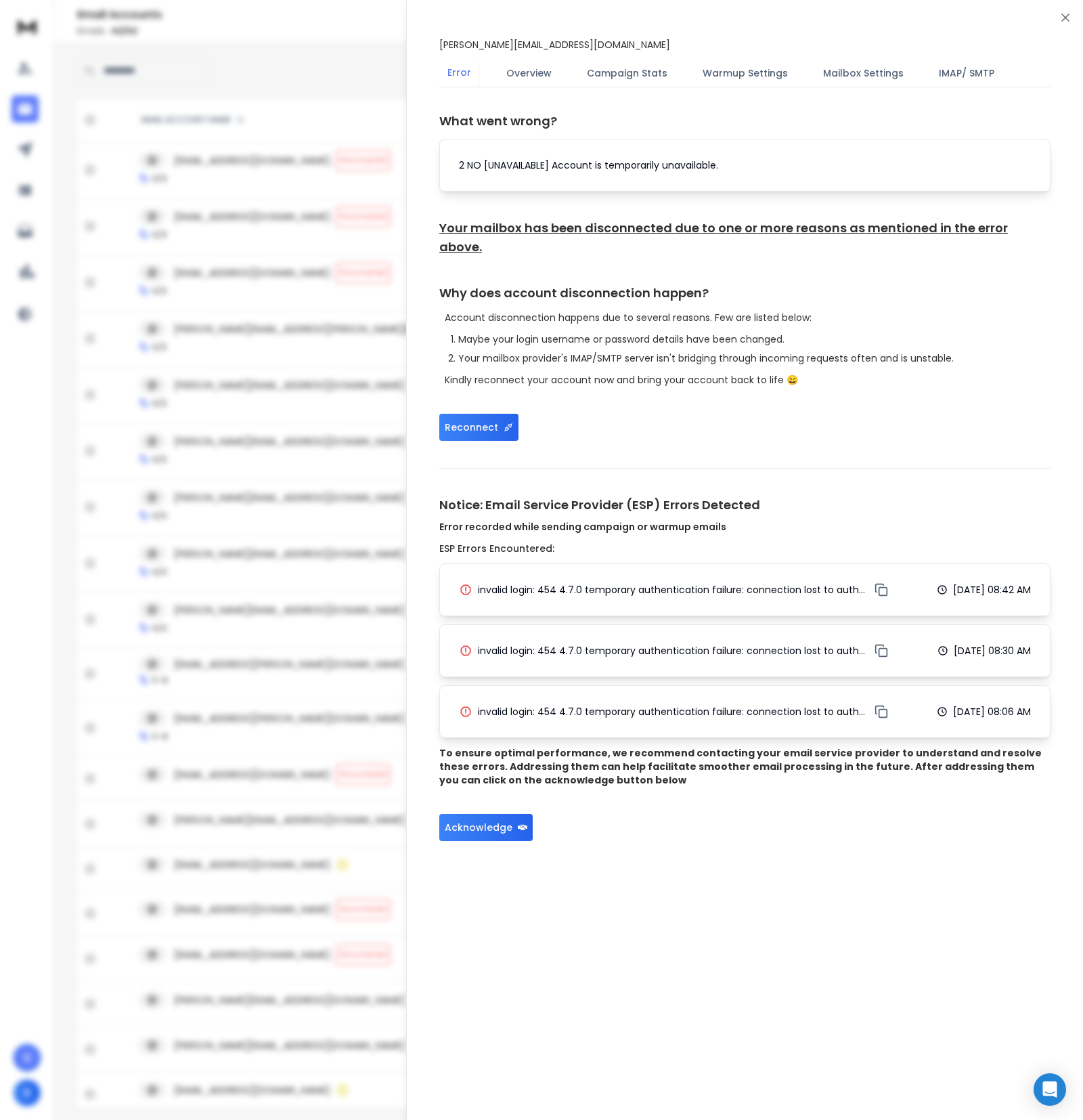
click at [475, 413] on button "Reconnect" at bounding box center [478, 427] width 79 height 27
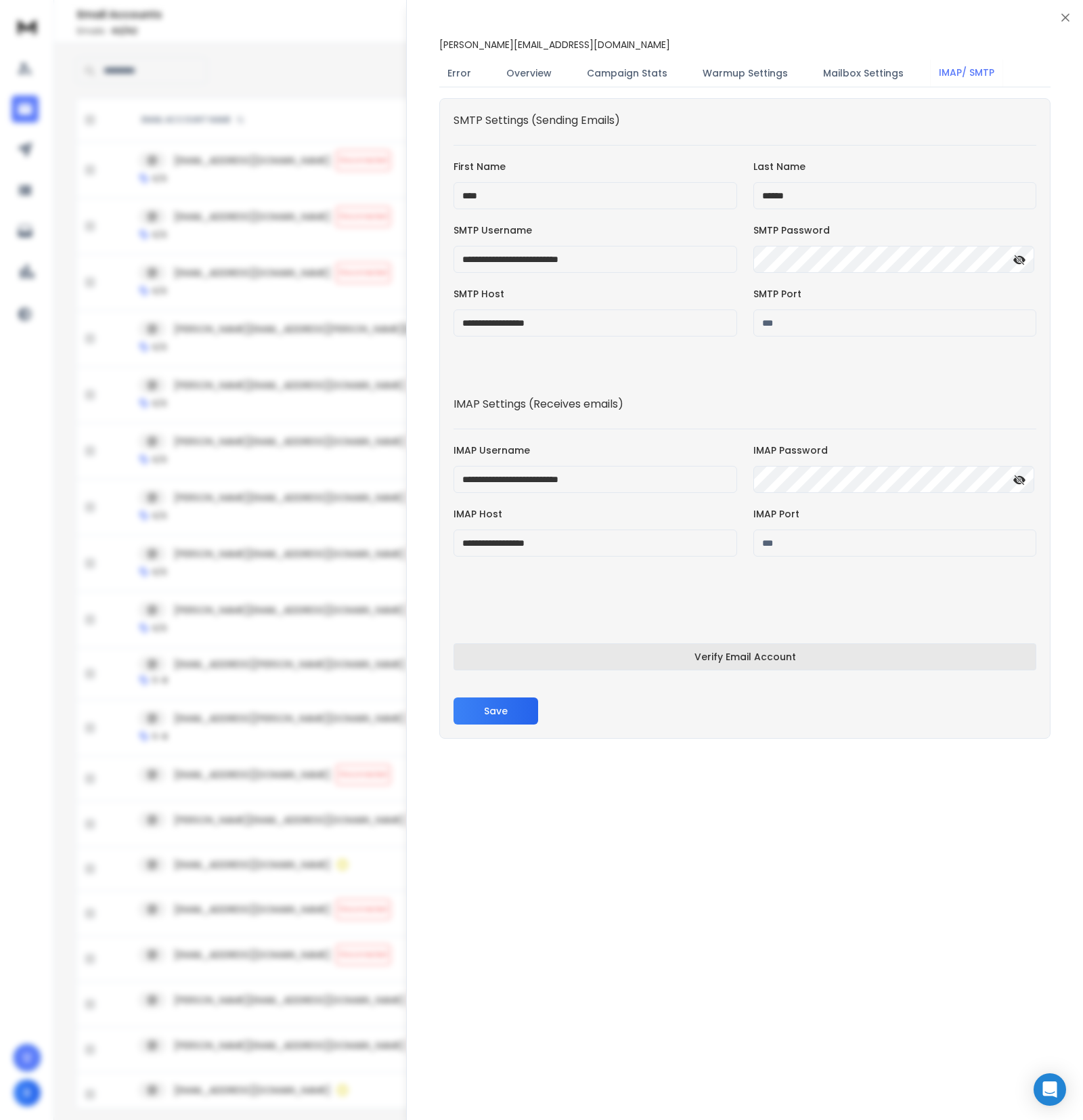
click at [689, 662] on button "Verify Email Account" at bounding box center [744, 657] width 583 height 27
click at [503, 708] on button "Save" at bounding box center [495, 711] width 85 height 27
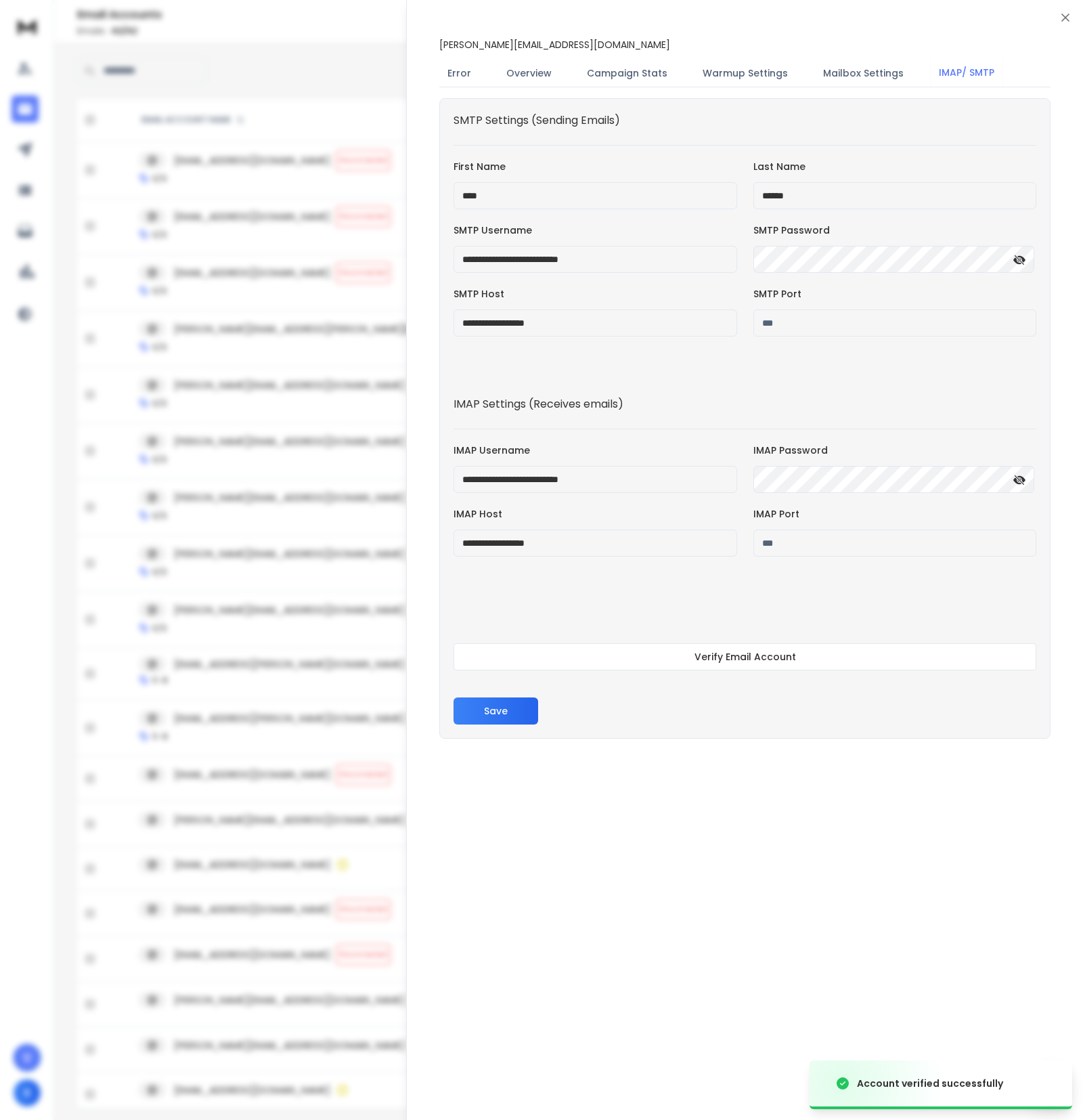
click at [503, 708] on button "Save" at bounding box center [495, 711] width 85 height 27
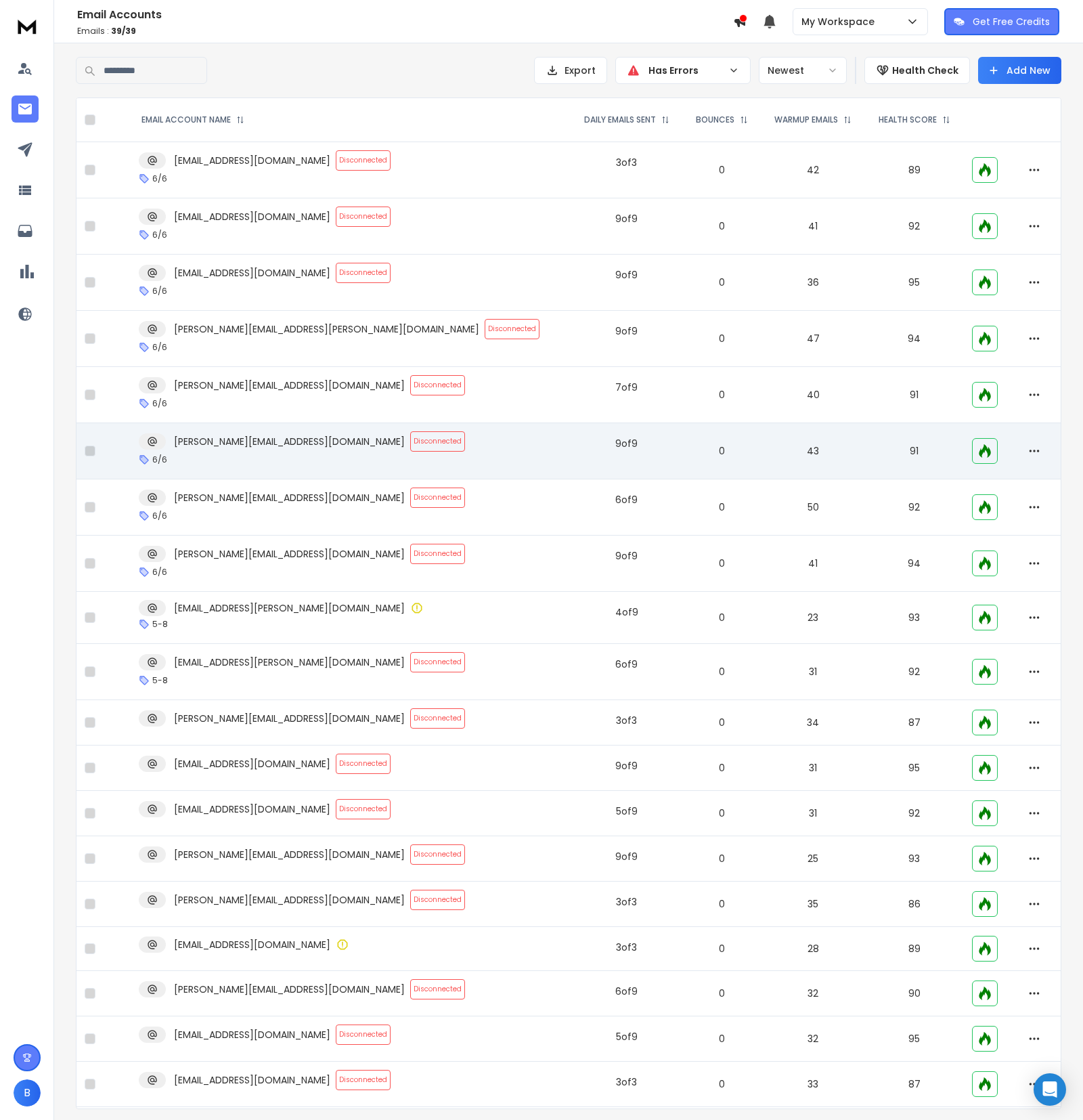
click at [425, 430] on td "[PERSON_NAME][EMAIL_ADDRESS][DOMAIN_NAME] Disconnected 6/6" at bounding box center [351, 451] width 440 height 56
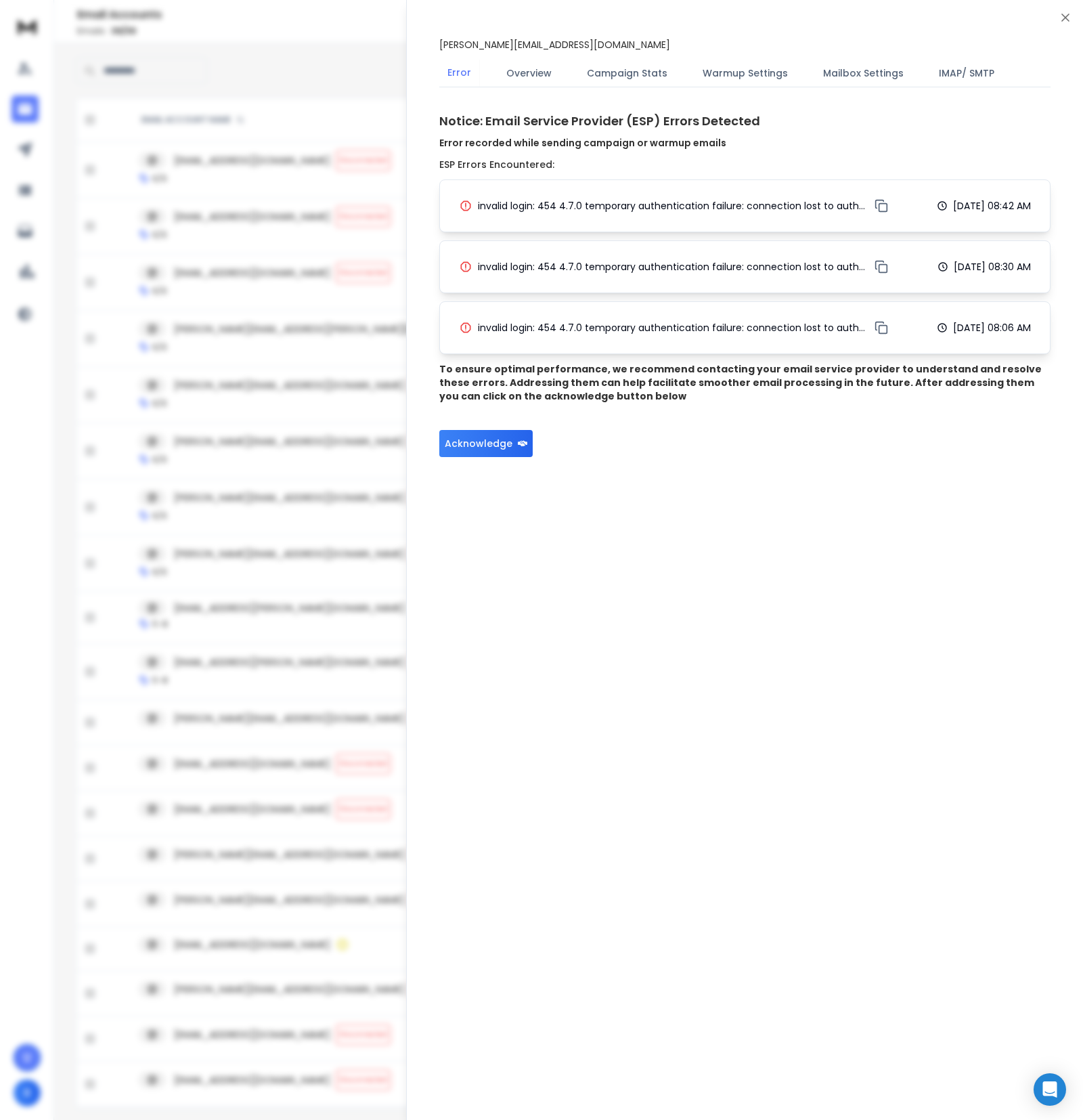
click at [485, 442] on button "Acknowledge" at bounding box center [486, 443] width 94 height 27
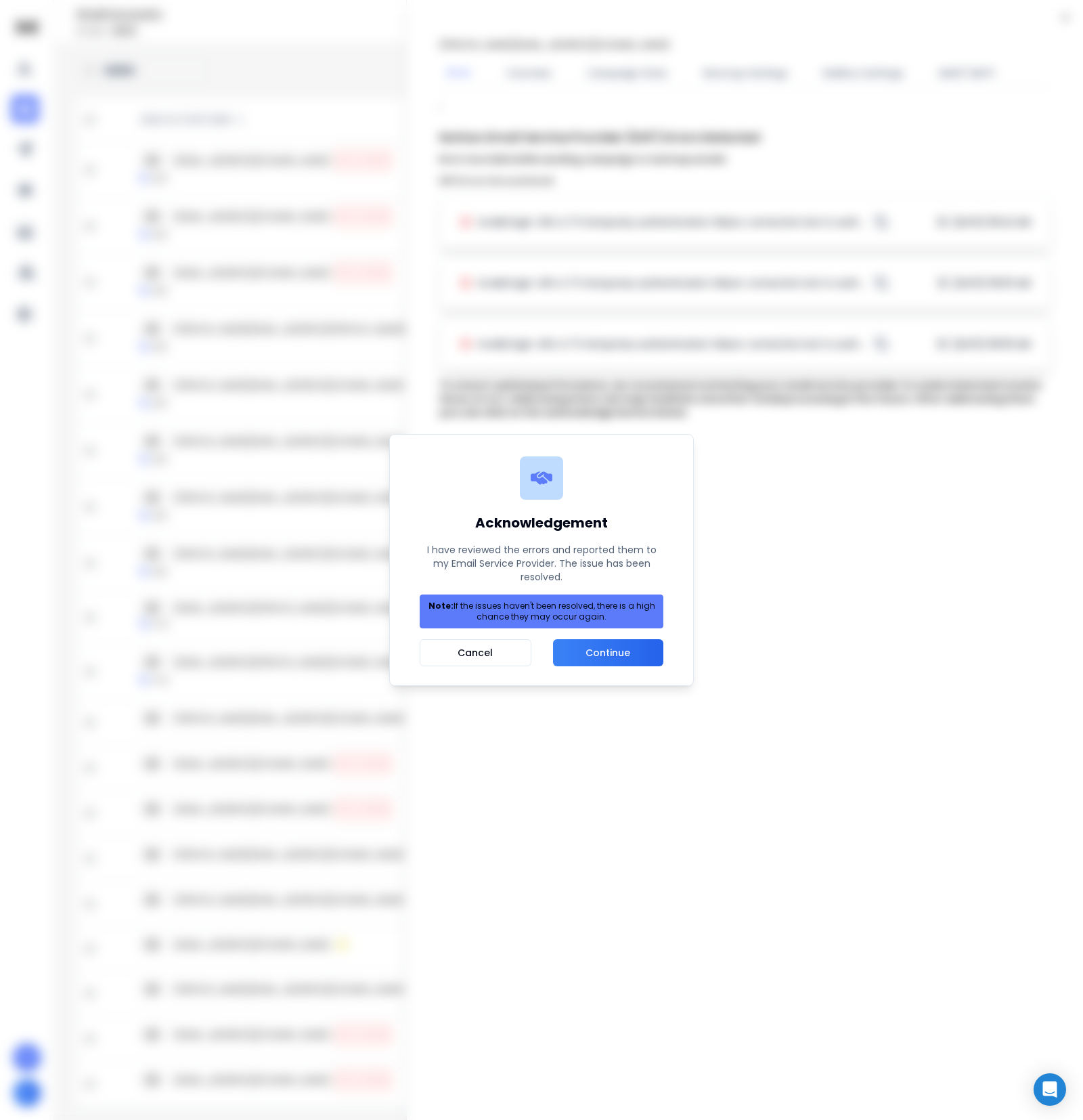
click at [581, 656] on button "Continue" at bounding box center [608, 653] width 111 height 27
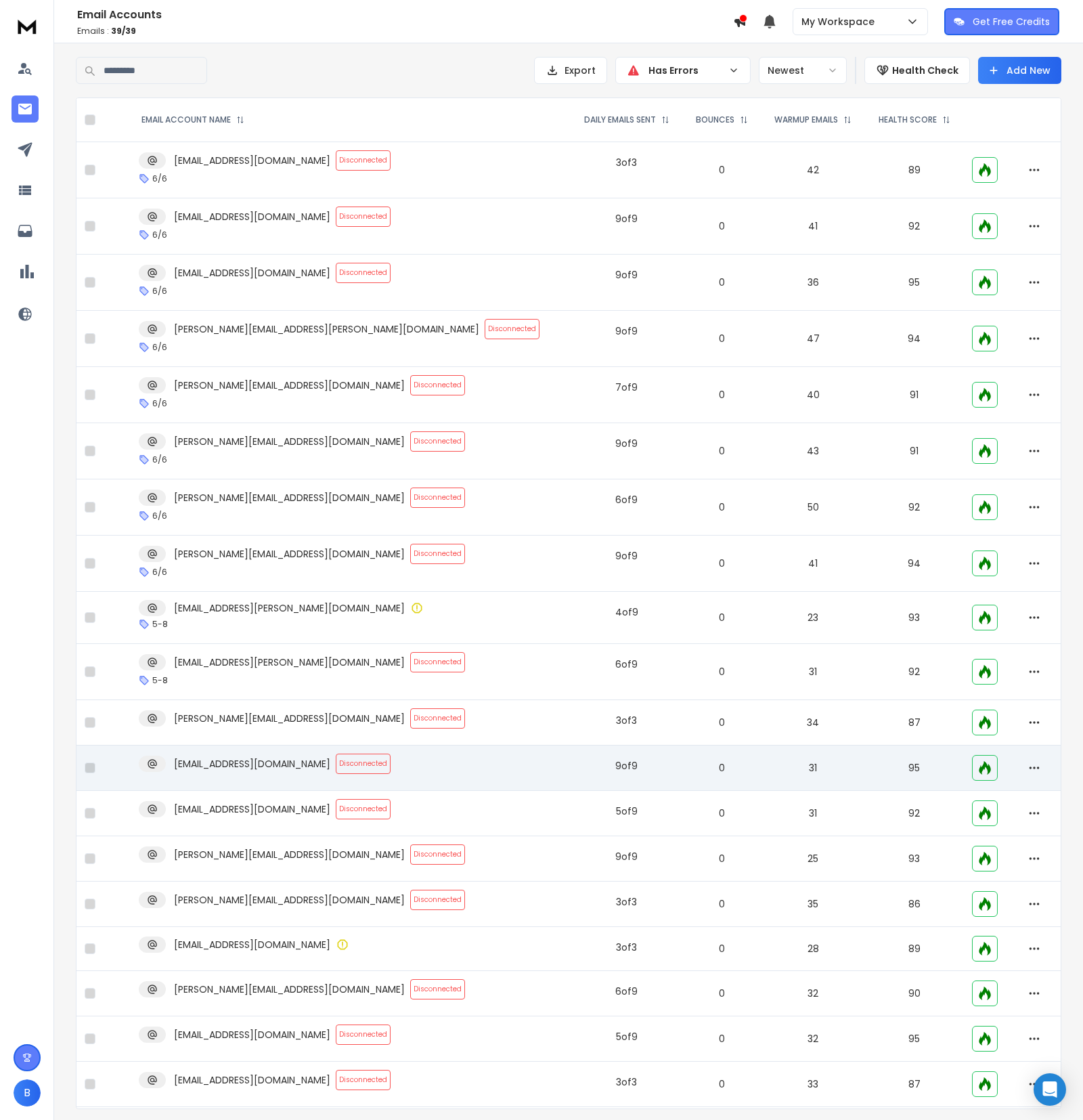
click at [516, 750] on td "[EMAIL_ADDRESS][DOMAIN_NAME] Disconnected" at bounding box center [351, 768] width 440 height 45
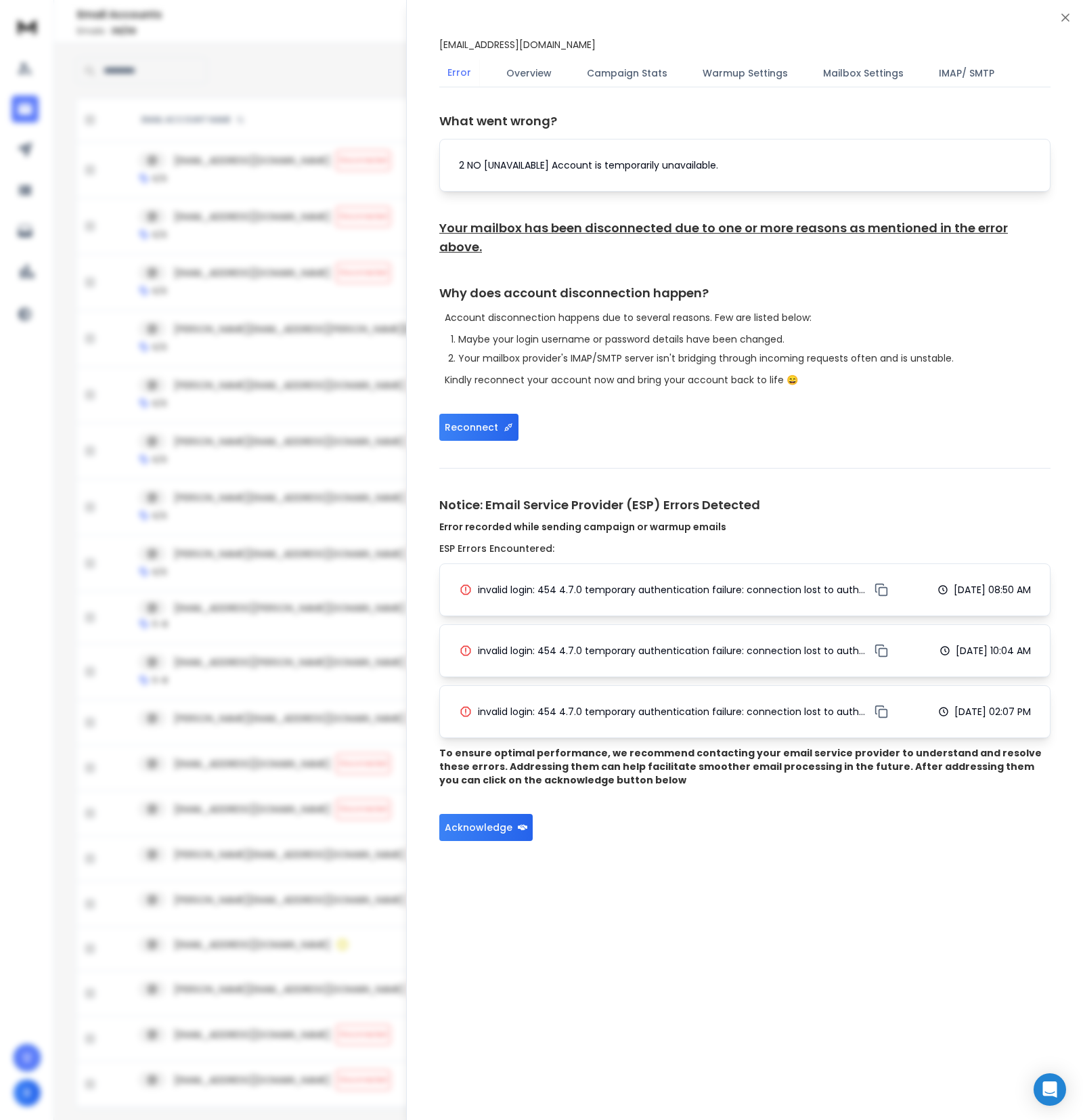
click at [482, 413] on button "Reconnect" at bounding box center [478, 427] width 79 height 27
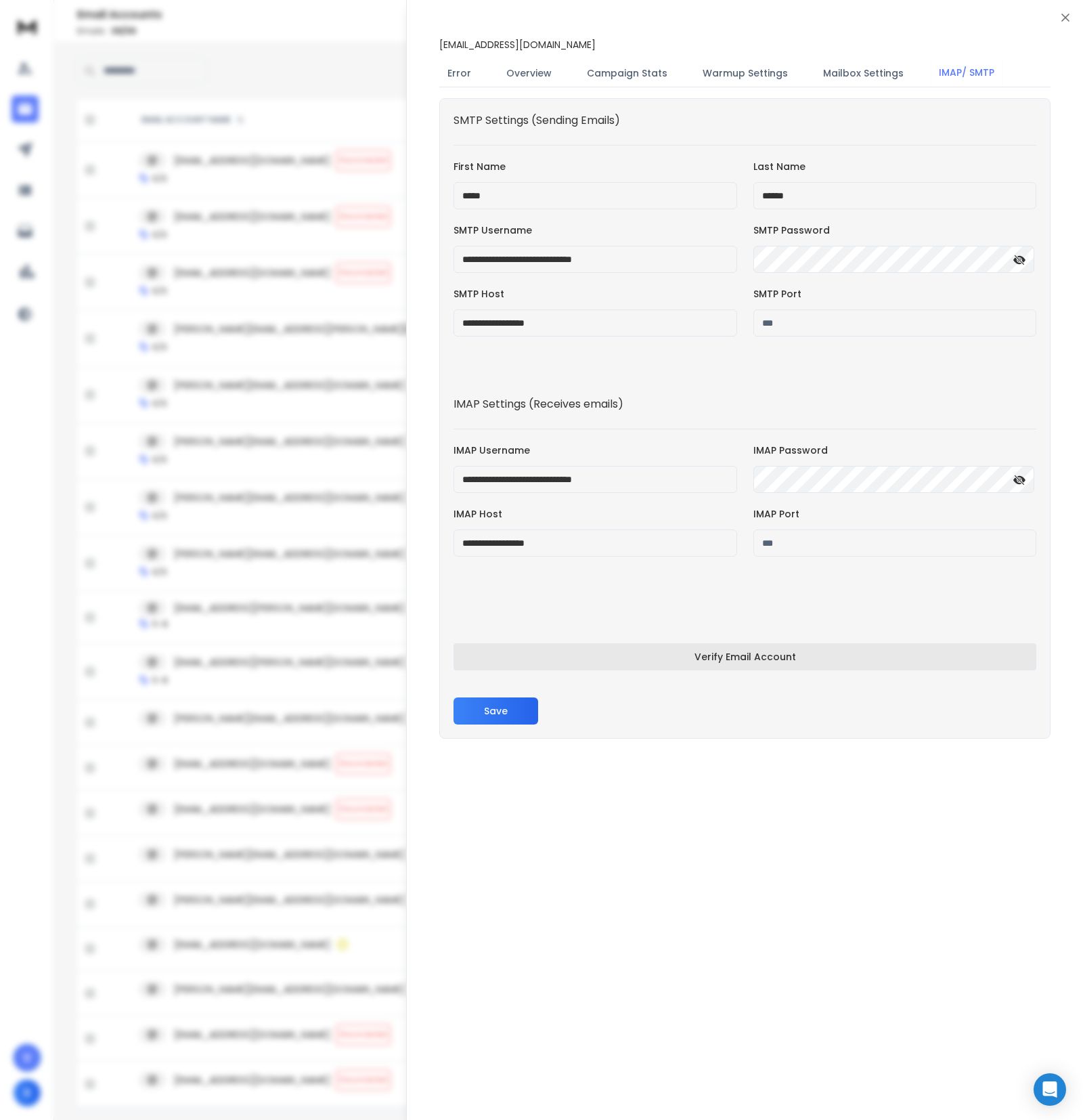
click at [683, 658] on button "Verify Email Account" at bounding box center [744, 657] width 583 height 27
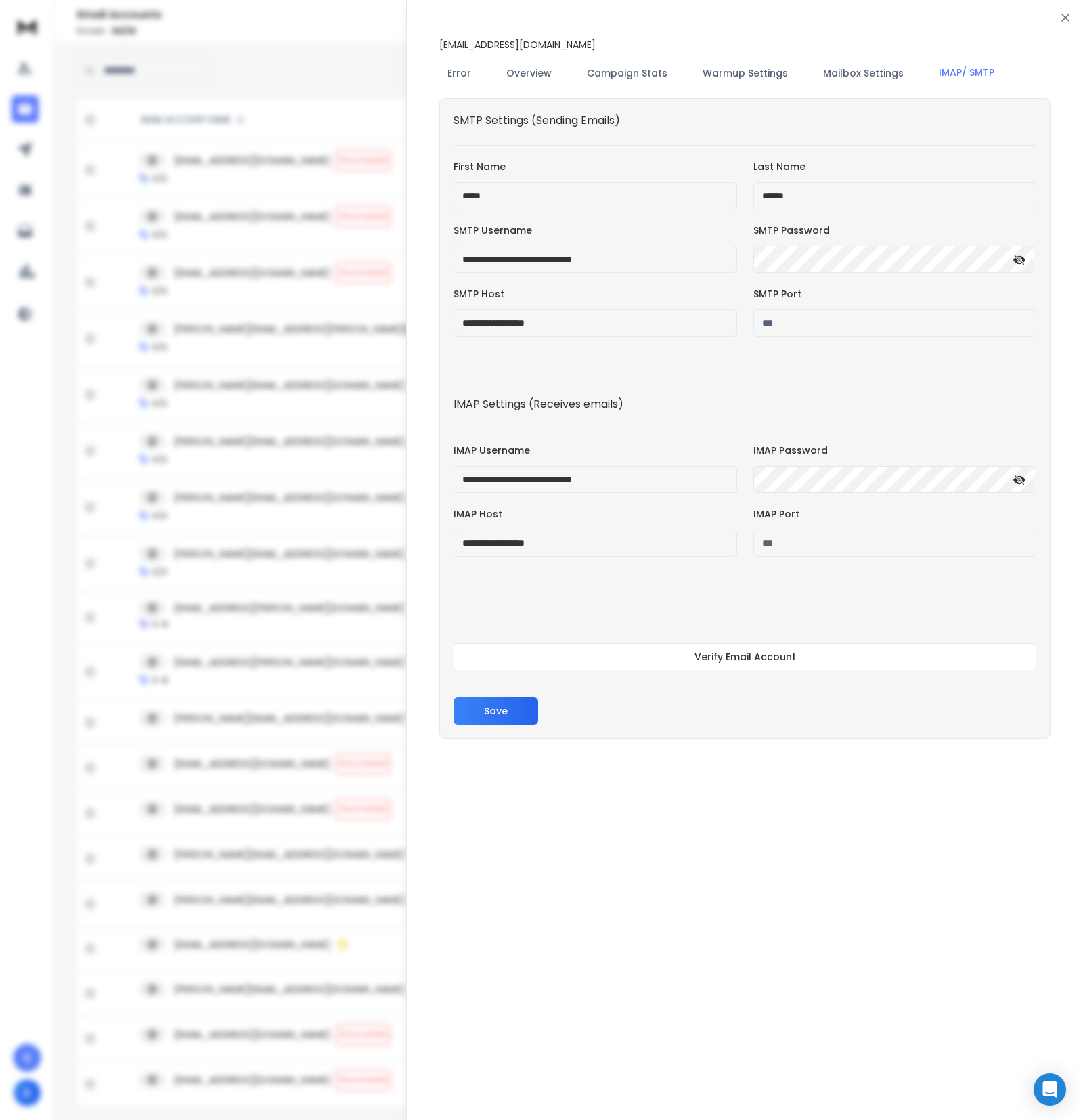
click at [491, 704] on button "Save" at bounding box center [495, 711] width 85 height 27
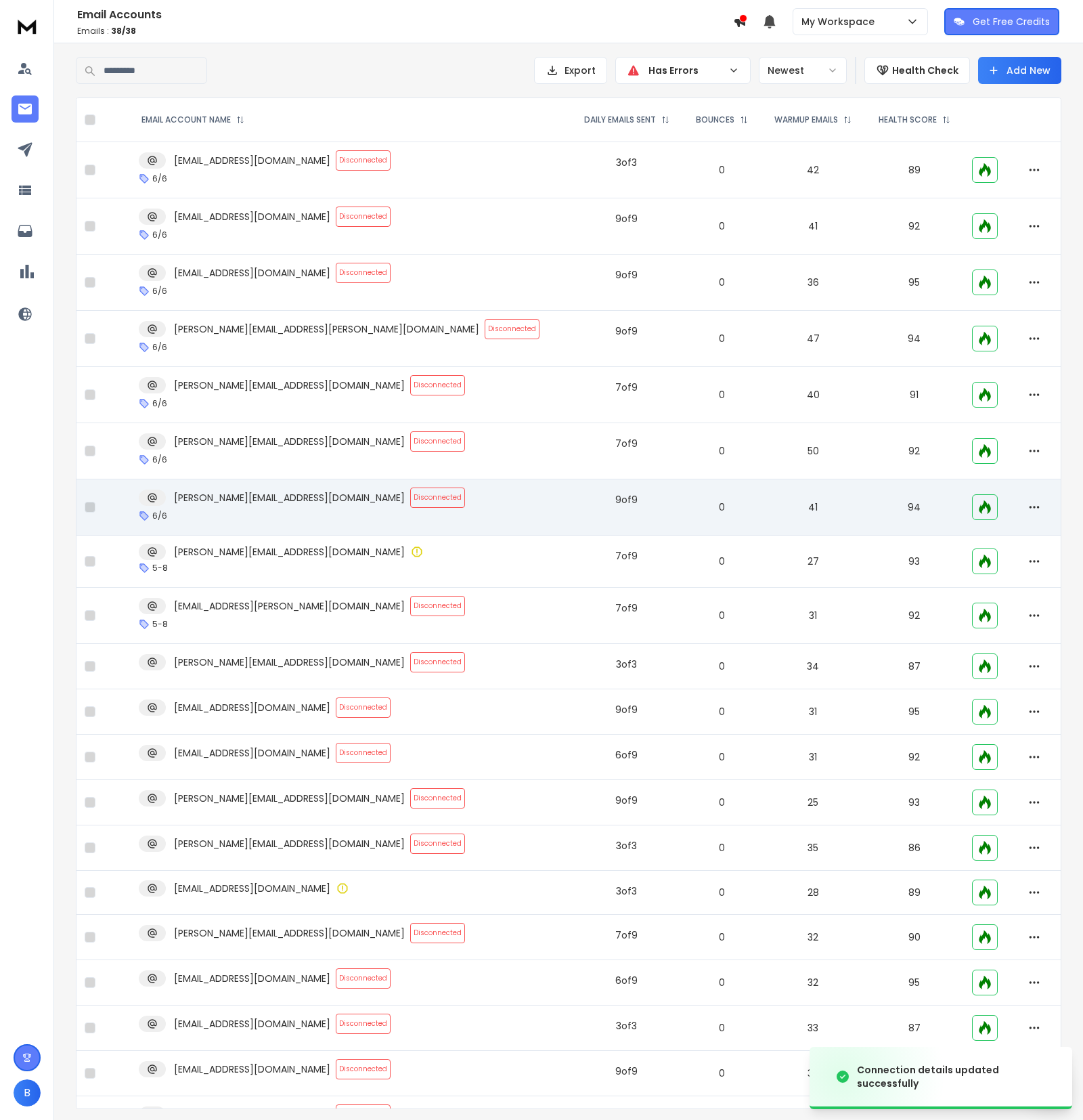
click at [410, 500] on span "Disconnected" at bounding box center [437, 498] width 55 height 20
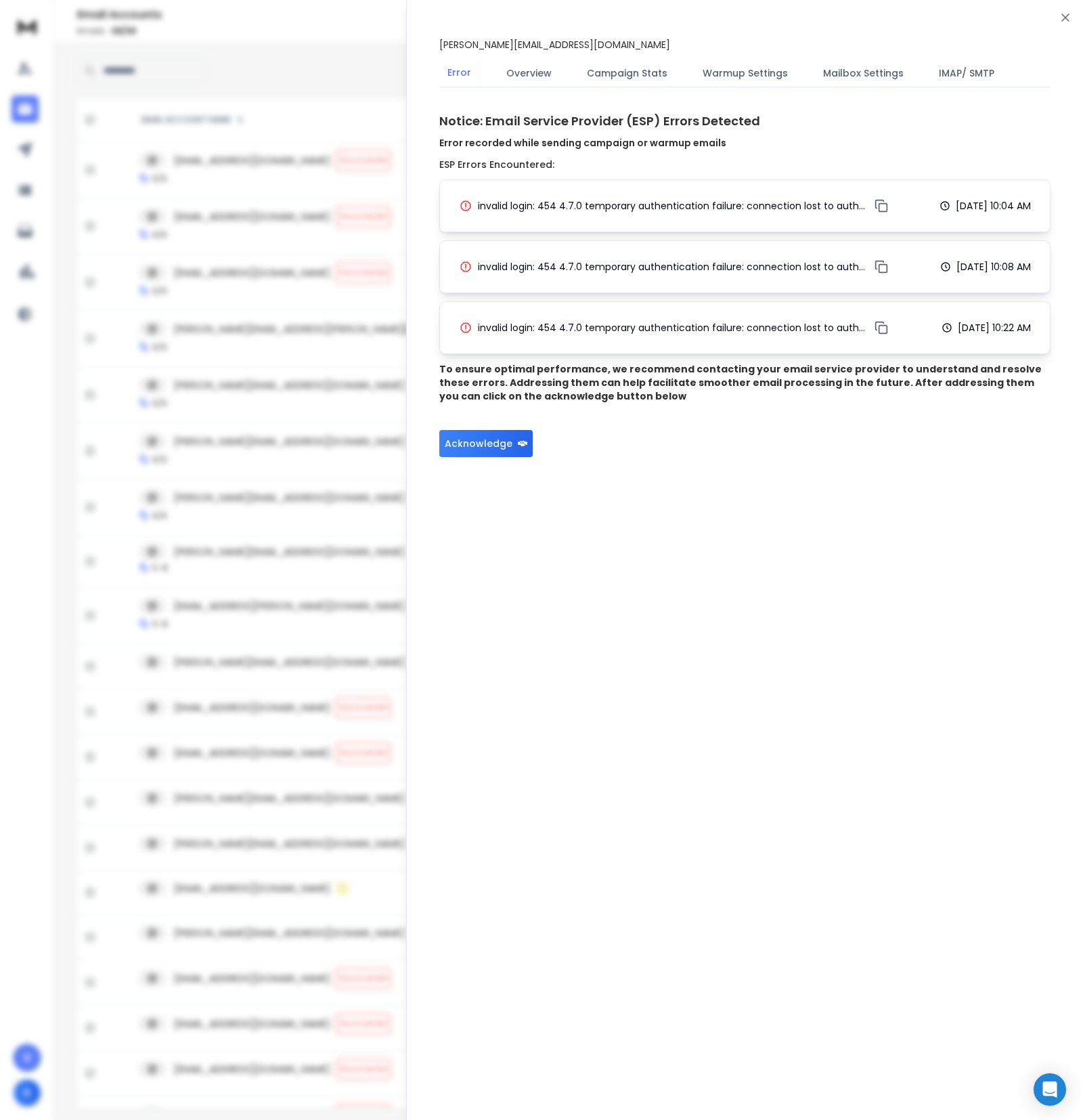
click at [497, 441] on button "Acknowledge" at bounding box center [486, 443] width 94 height 27
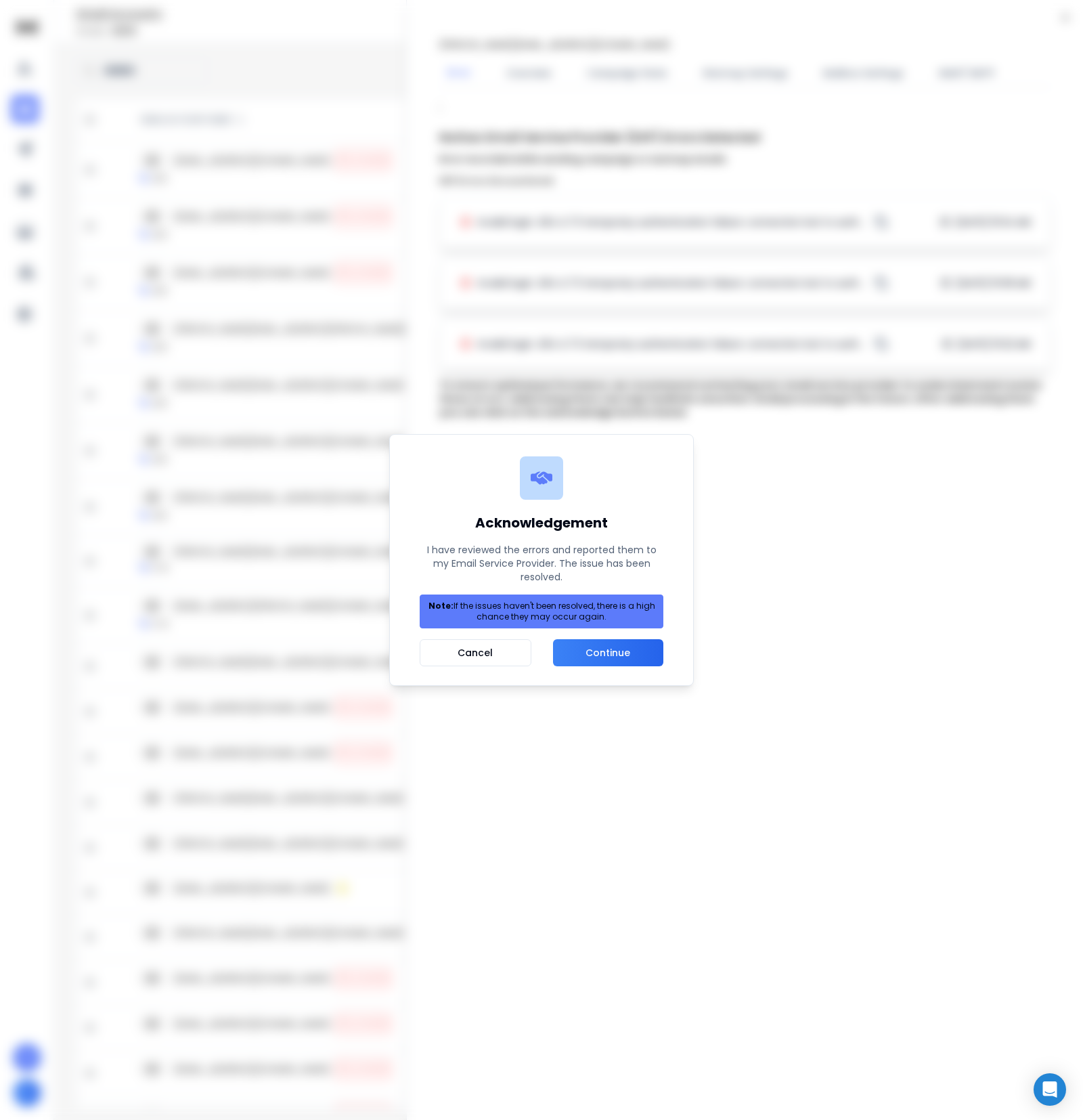
click at [584, 660] on button "Continue" at bounding box center [608, 653] width 111 height 27
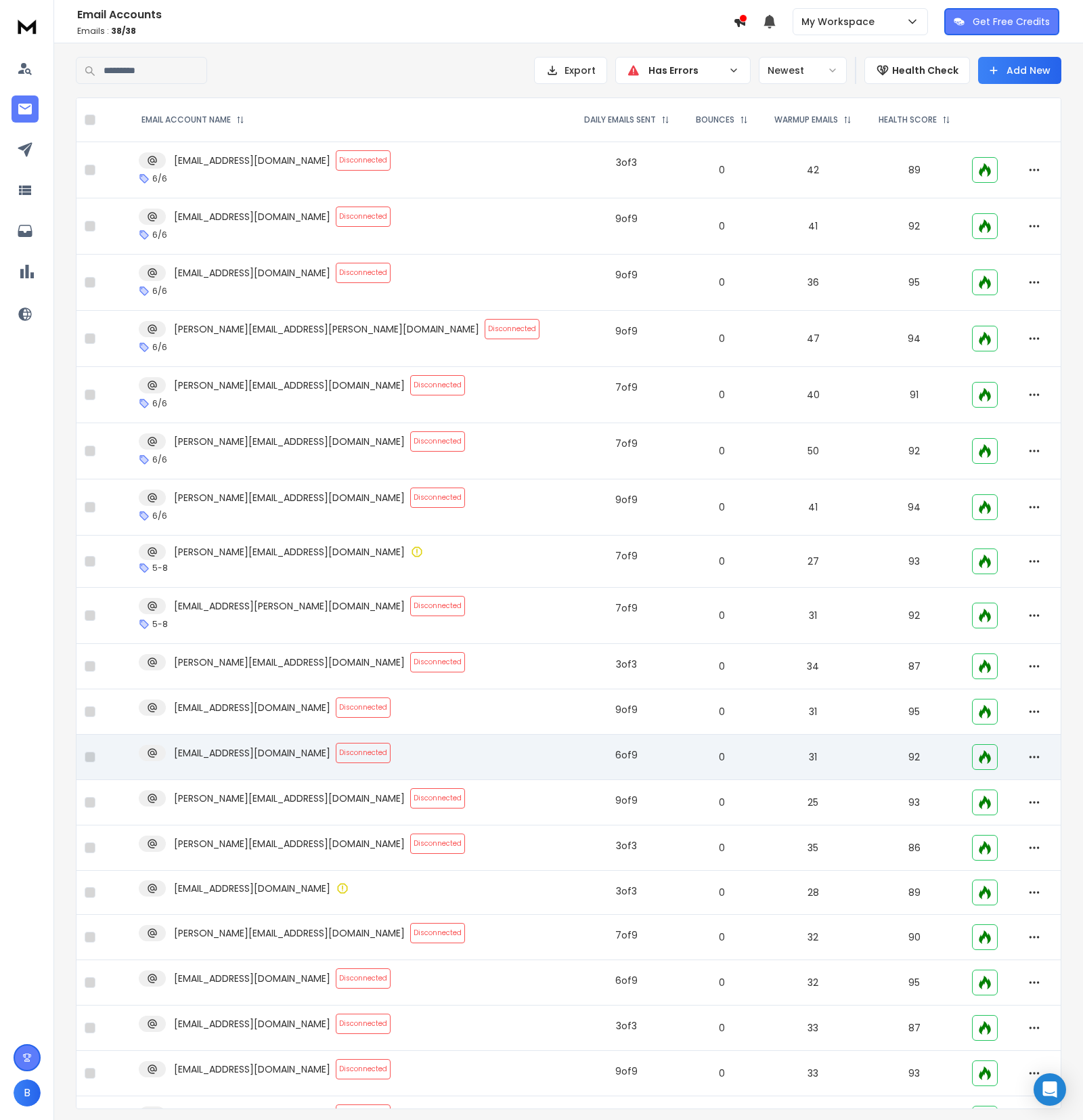
click at [456, 745] on div "[EMAIL_ADDRESS][DOMAIN_NAME] Disconnected" at bounding box center [350, 753] width 423 height 20
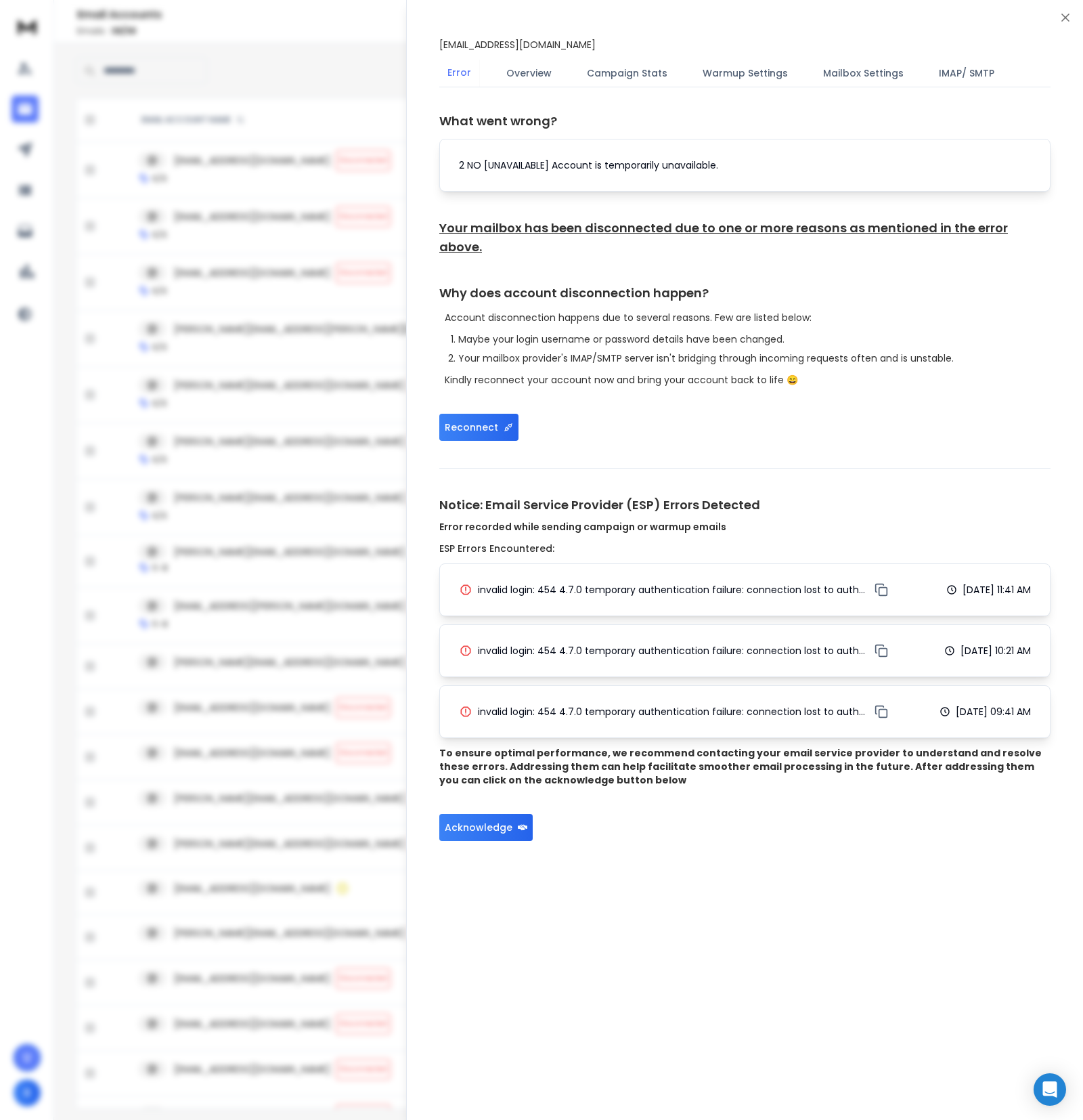
click at [509, 422] on icon at bounding box center [508, 427] width 10 height 10
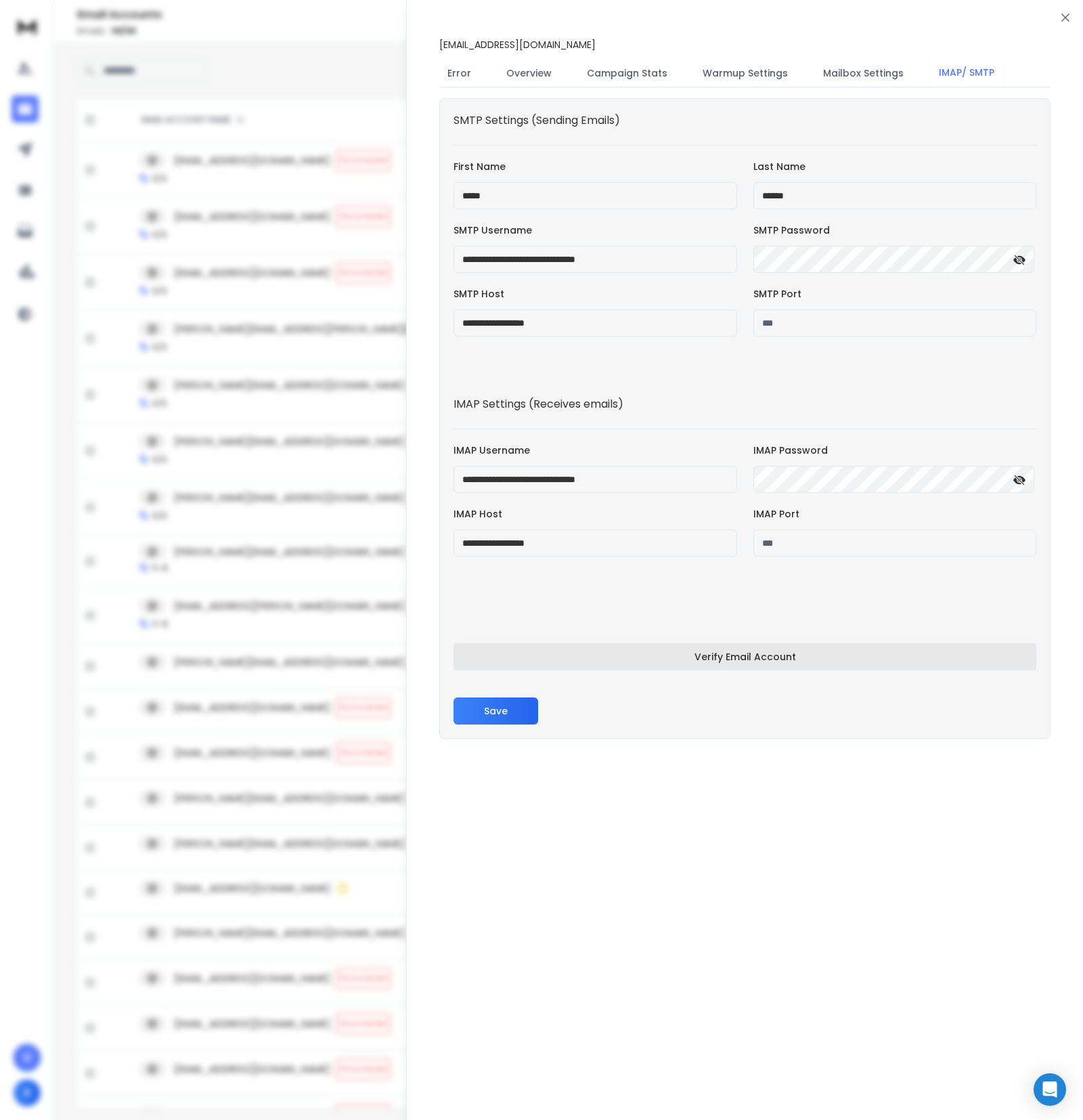
click at [558, 667] on button "Verify Email Account" at bounding box center [744, 657] width 583 height 27
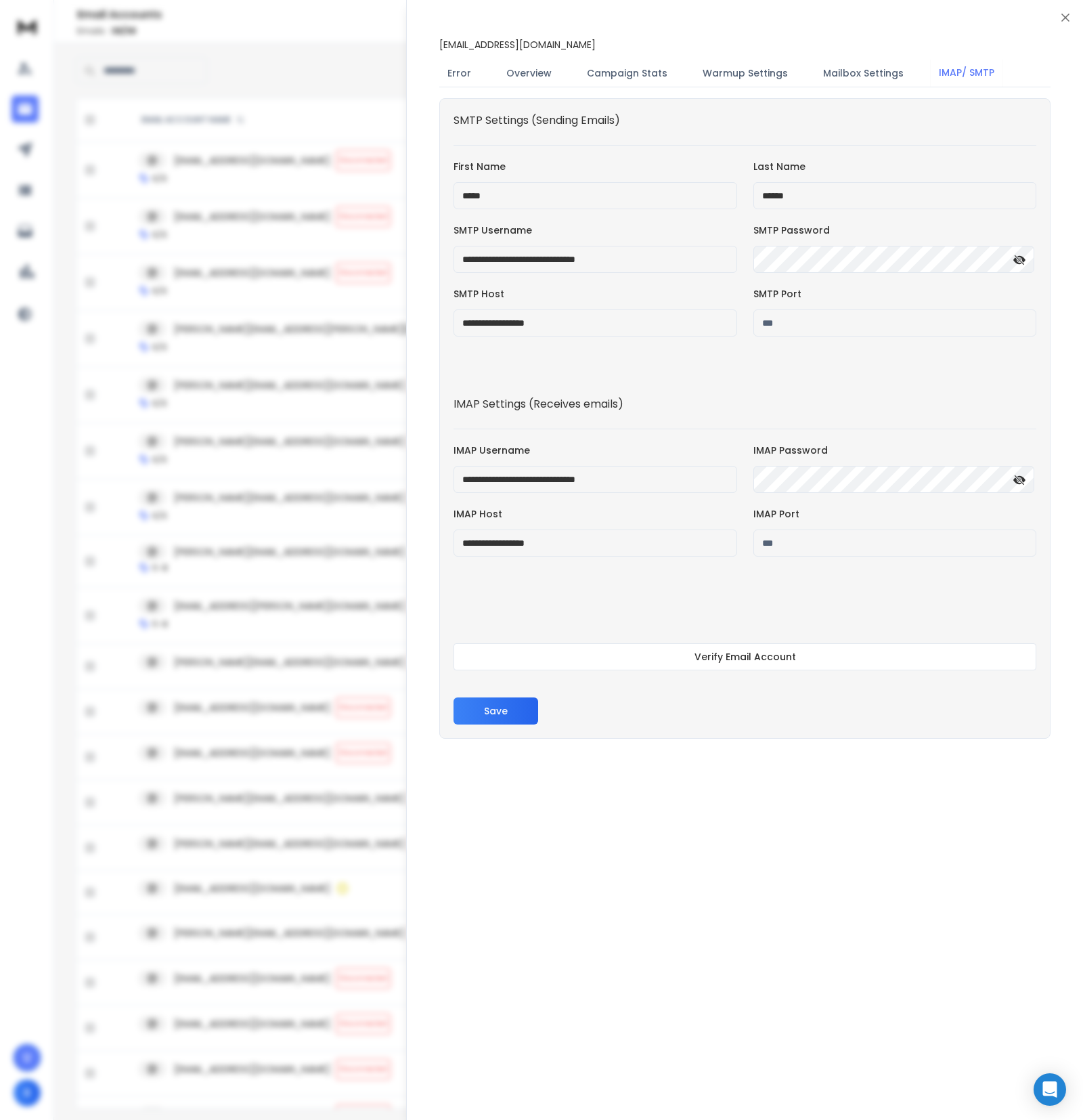
click at [520, 703] on button "Save" at bounding box center [495, 711] width 85 height 27
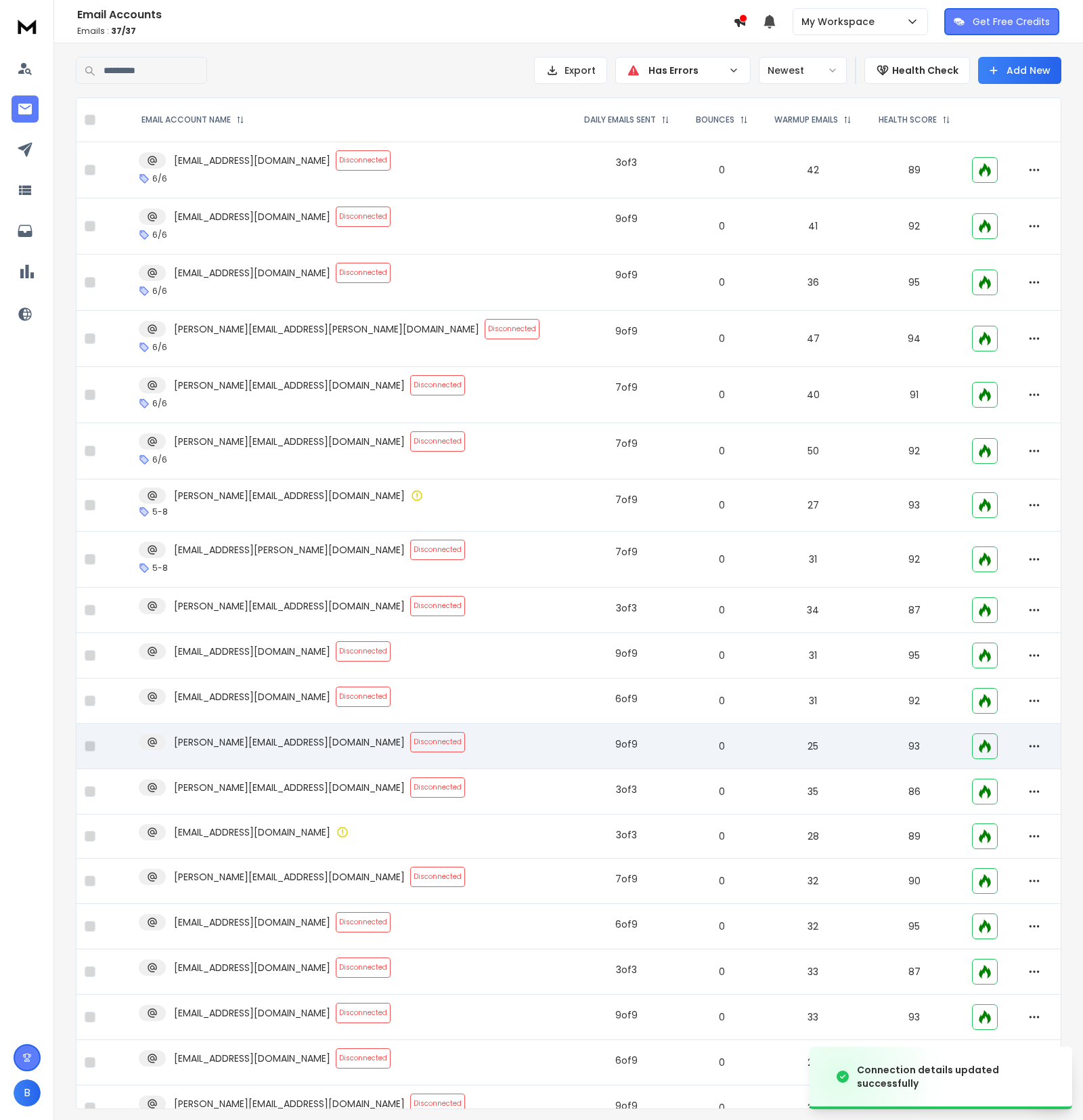
click at [314, 726] on td "[PERSON_NAME][EMAIL_ADDRESS][DOMAIN_NAME] Disconnected" at bounding box center [351, 746] width 440 height 45
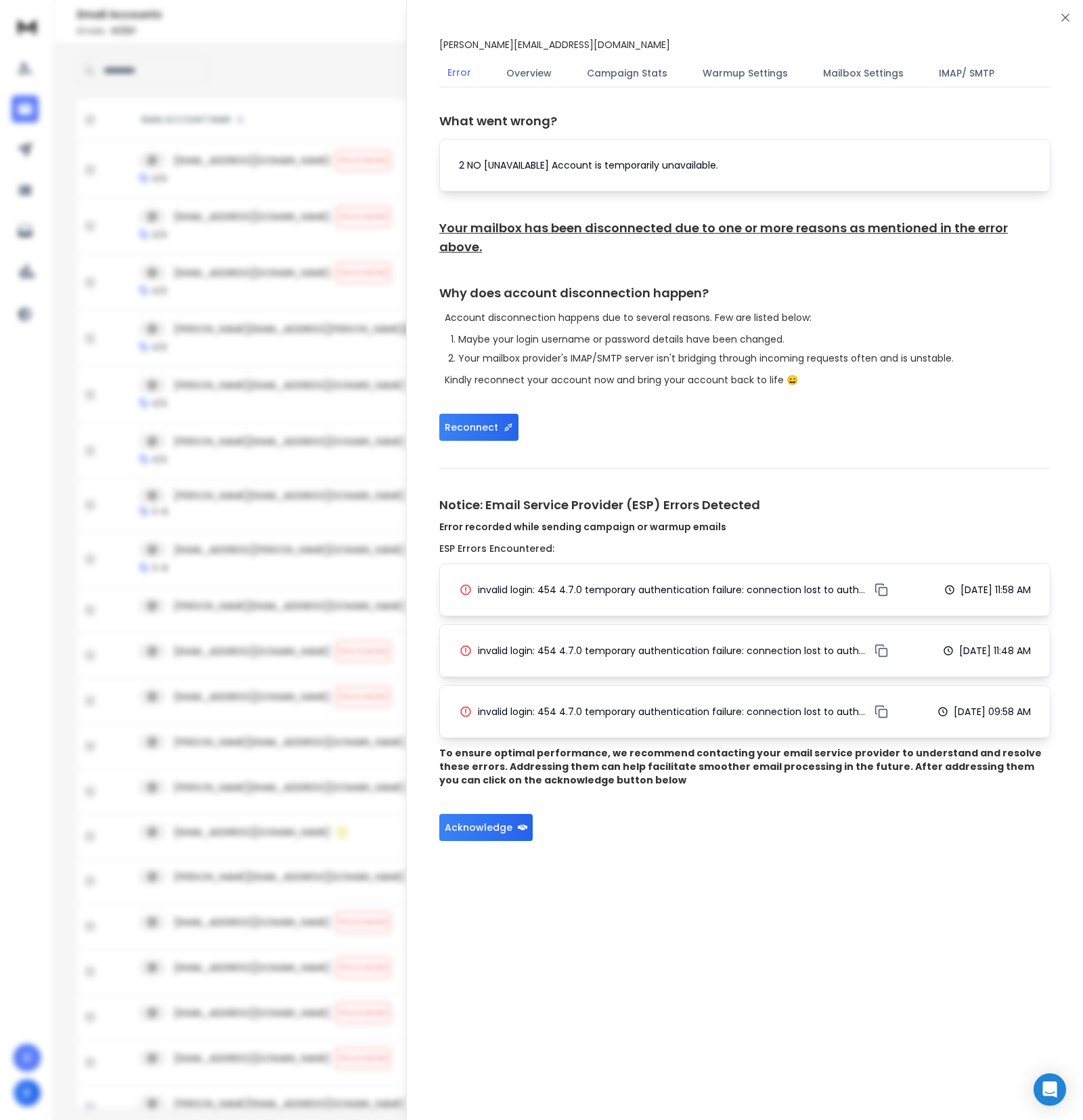
click at [506, 413] on button "Reconnect" at bounding box center [478, 427] width 79 height 27
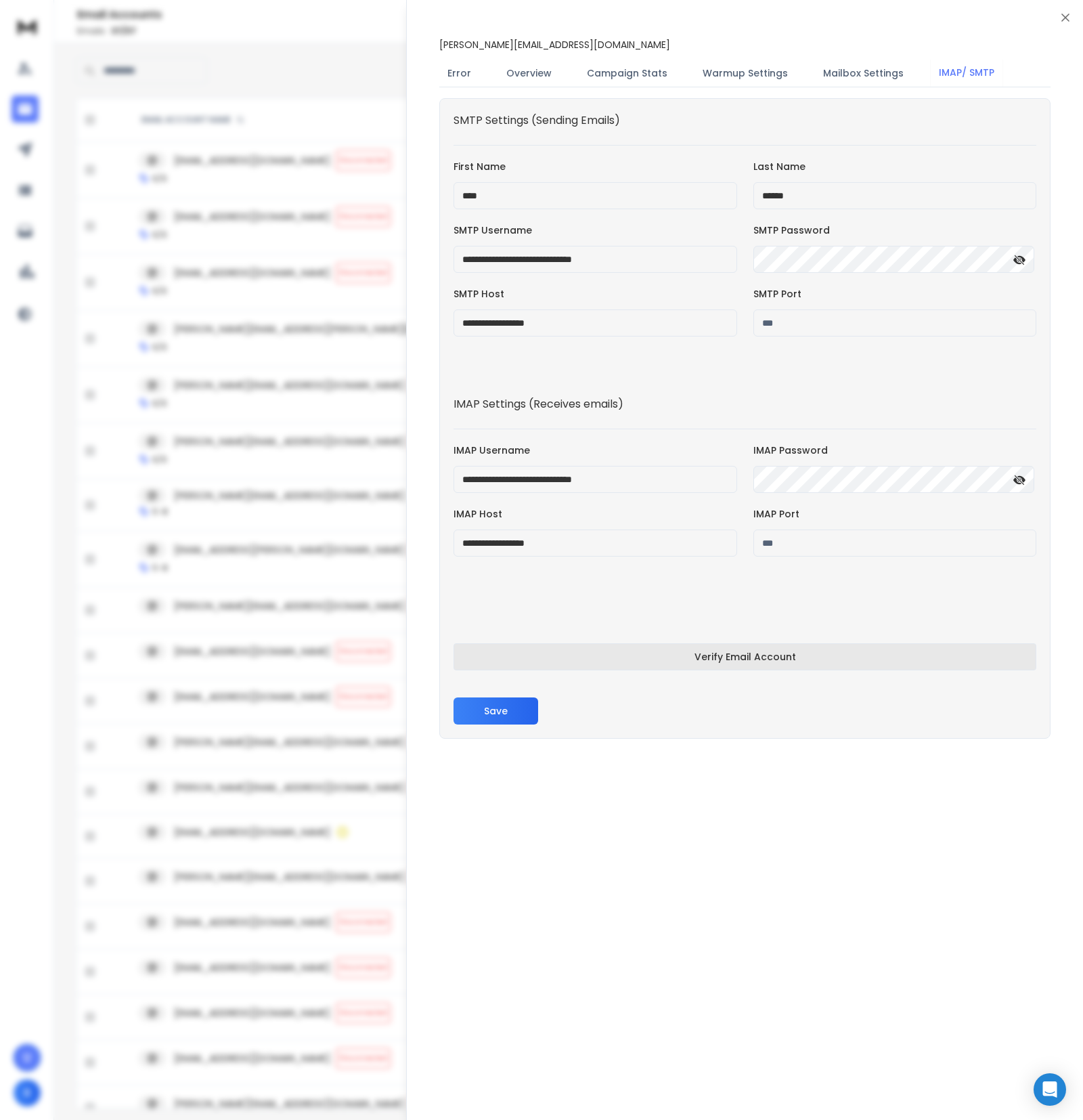
click at [626, 657] on button "Verify Email Account" at bounding box center [744, 657] width 583 height 27
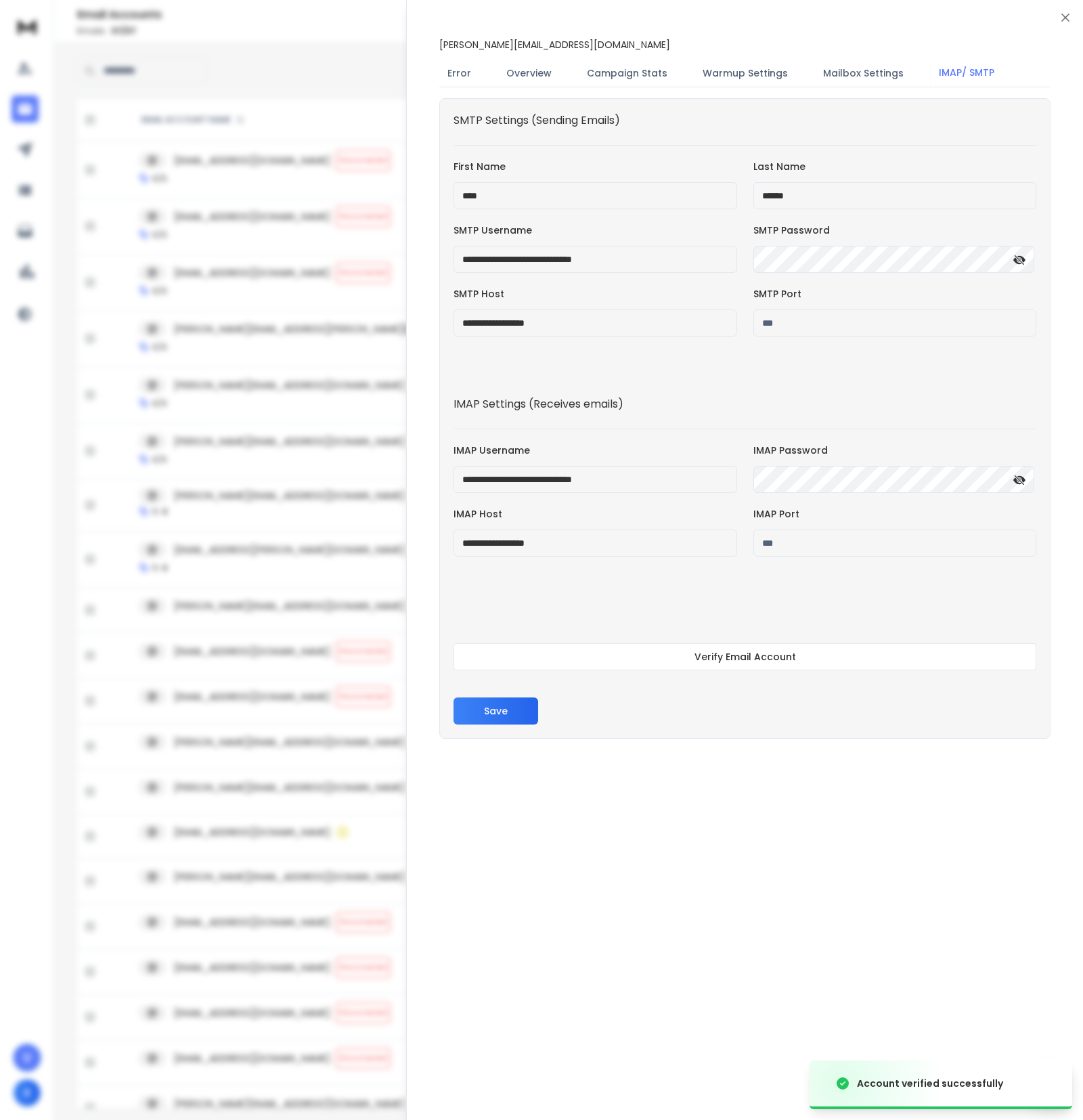
click at [525, 709] on button "Save" at bounding box center [495, 711] width 85 height 27
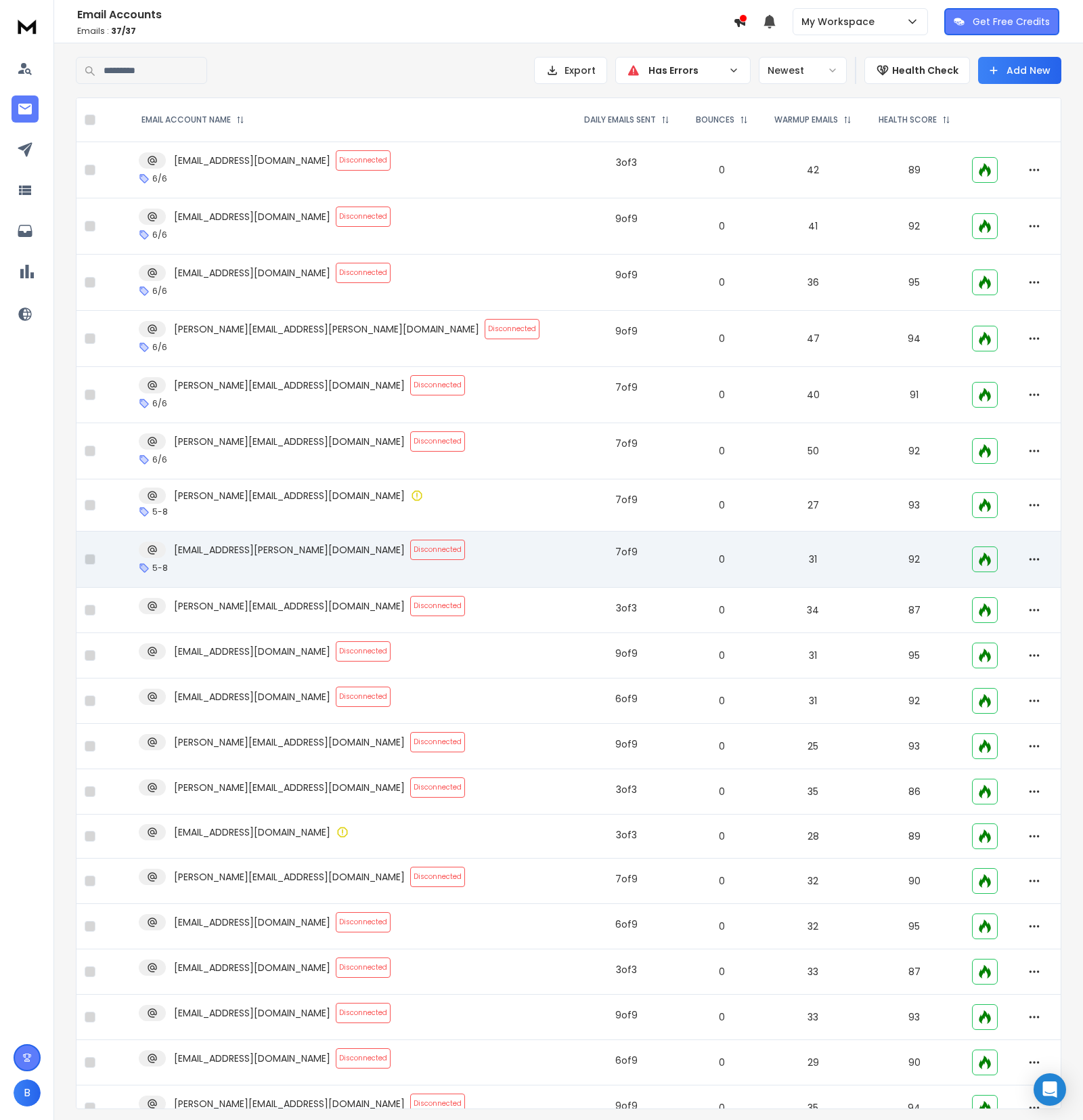
click at [353, 568] on div "5-8" at bounding box center [350, 568] width 423 height 11
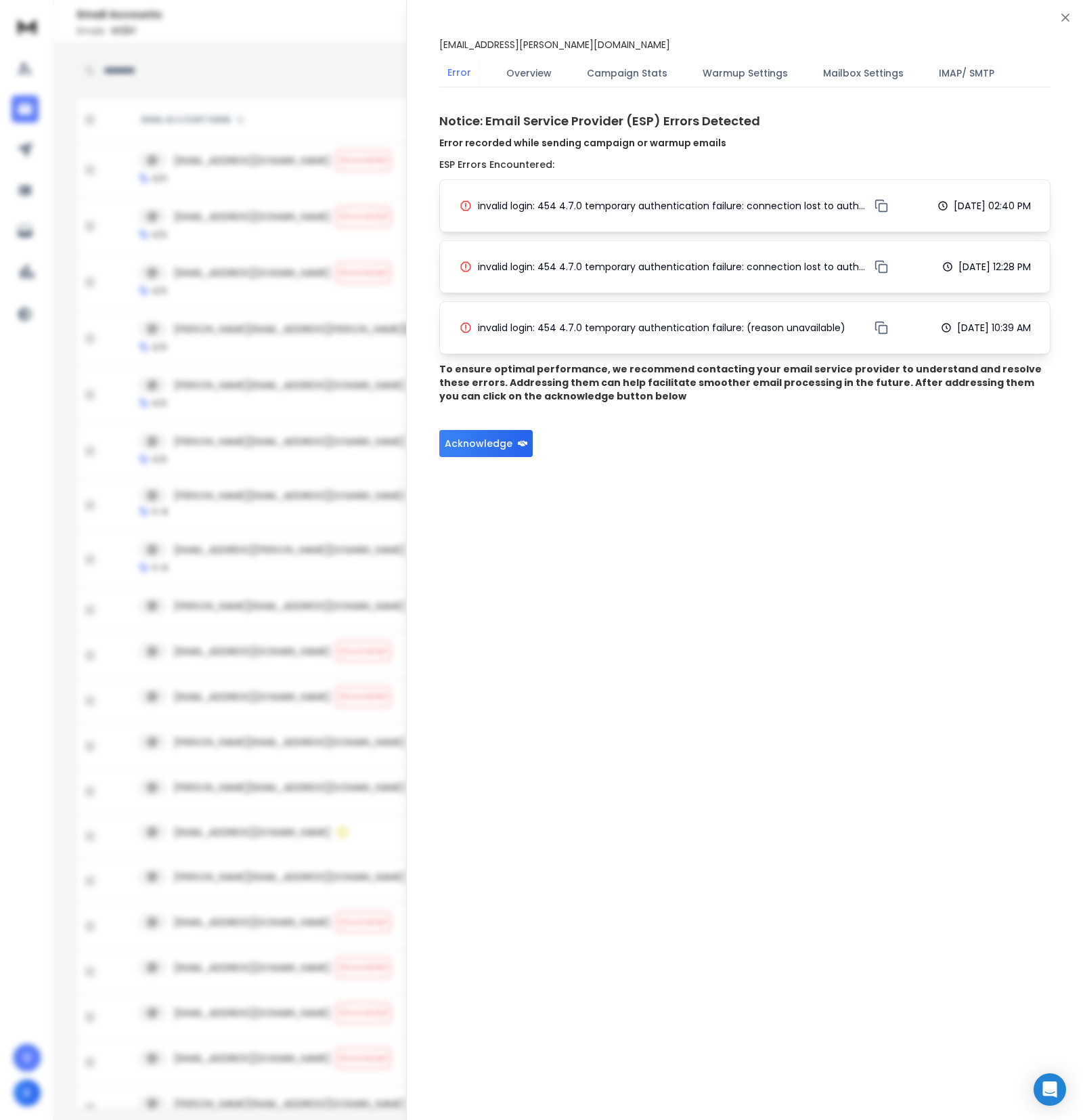
click at [465, 445] on button "Acknowledge" at bounding box center [486, 443] width 94 height 27
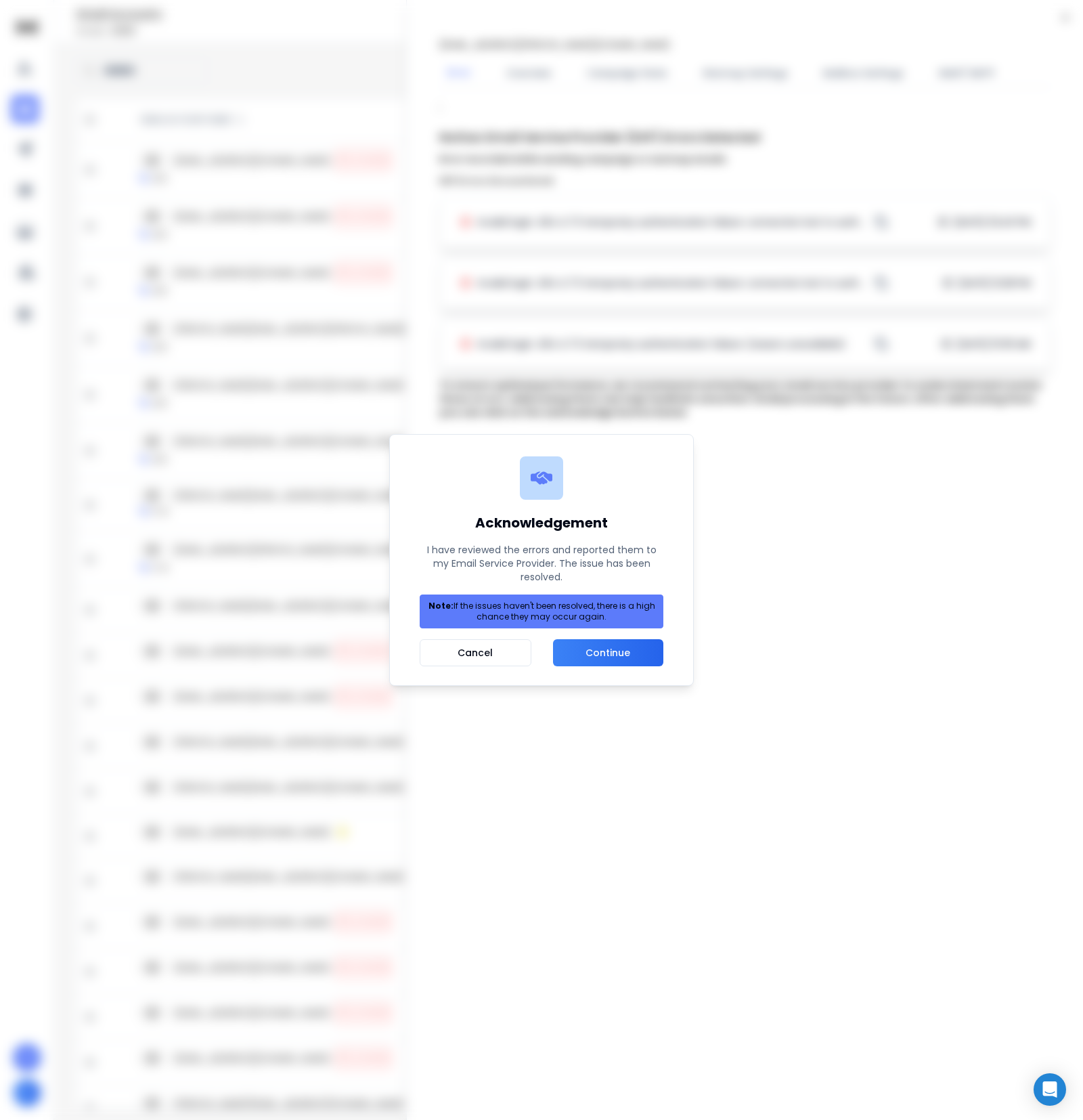
click at [585, 661] on button "Continue" at bounding box center [608, 653] width 111 height 27
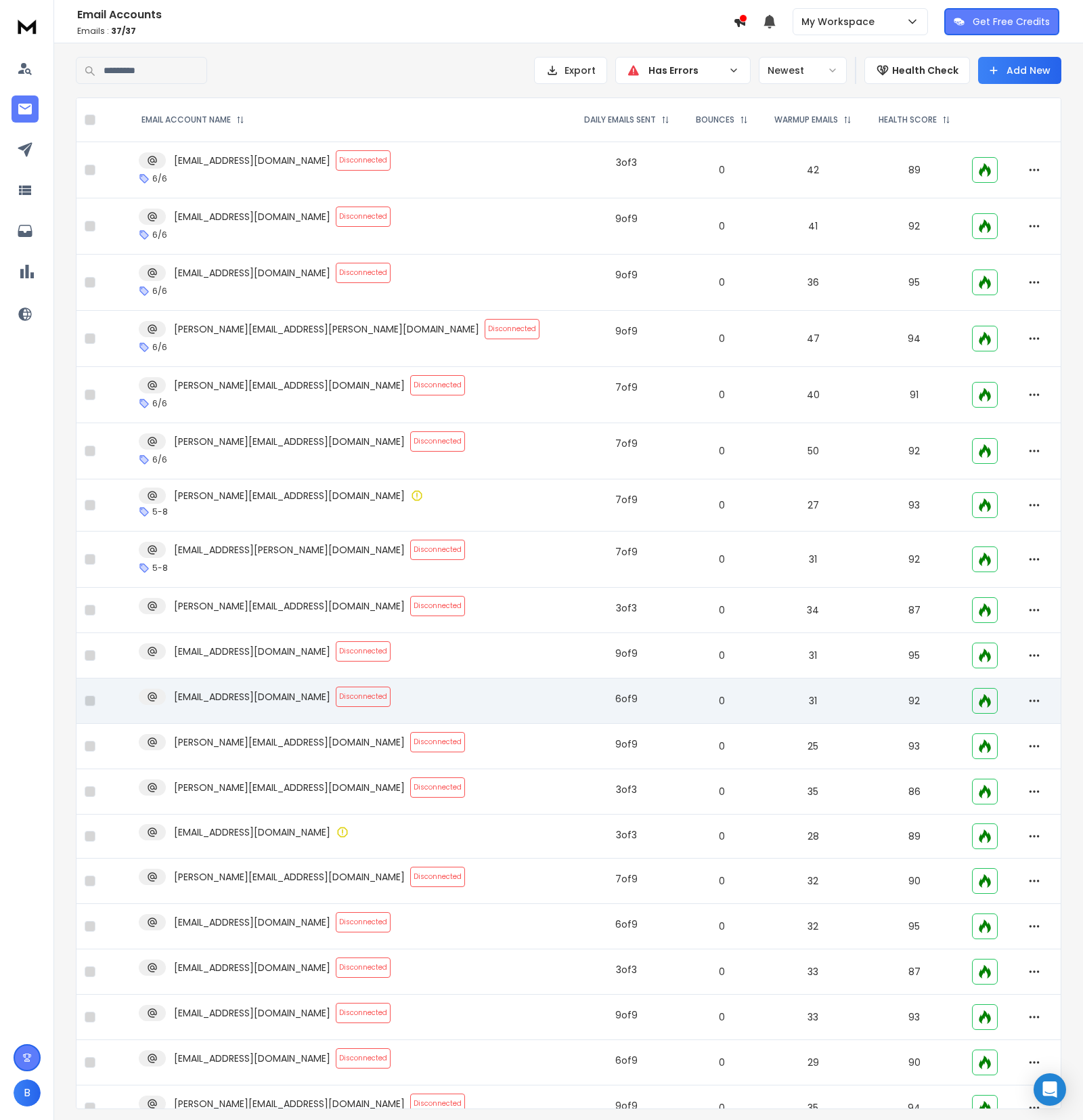
click at [402, 717] on td "[EMAIL_ADDRESS][DOMAIN_NAME] Disconnected" at bounding box center [351, 701] width 440 height 45
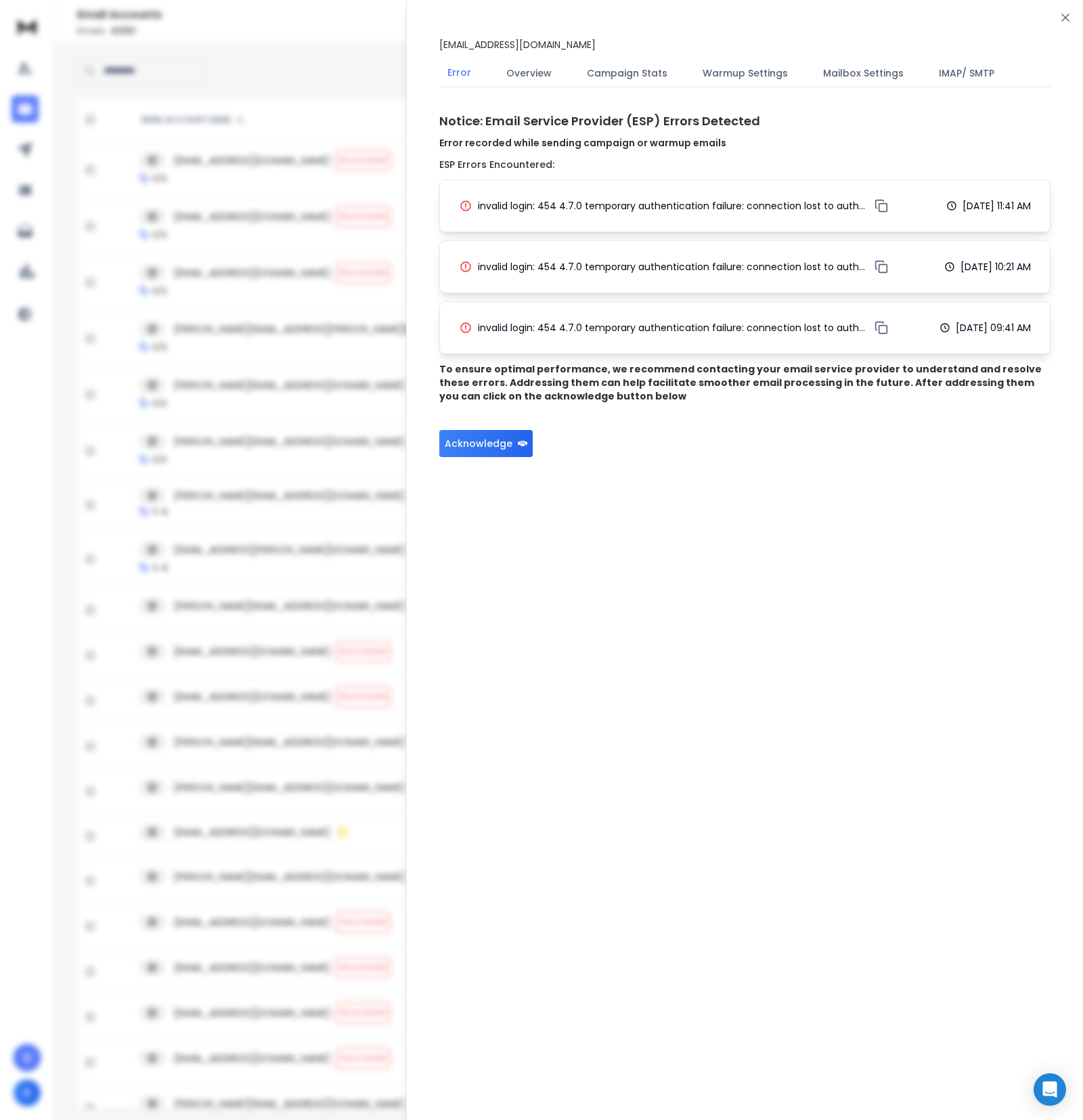
click at [476, 444] on button "Acknowledge" at bounding box center [486, 443] width 94 height 27
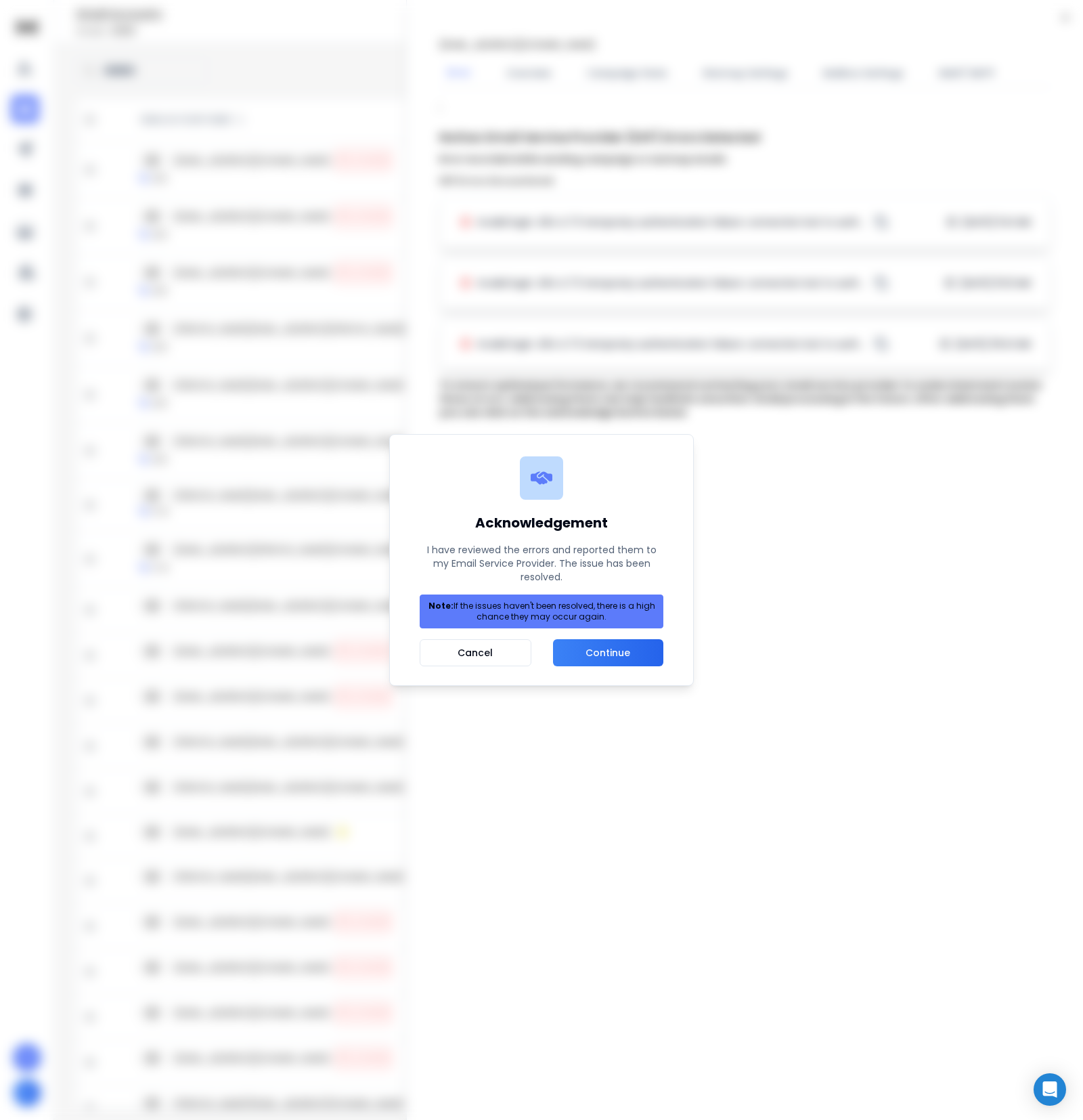
click at [586, 666] on button "Continue" at bounding box center [608, 653] width 111 height 27
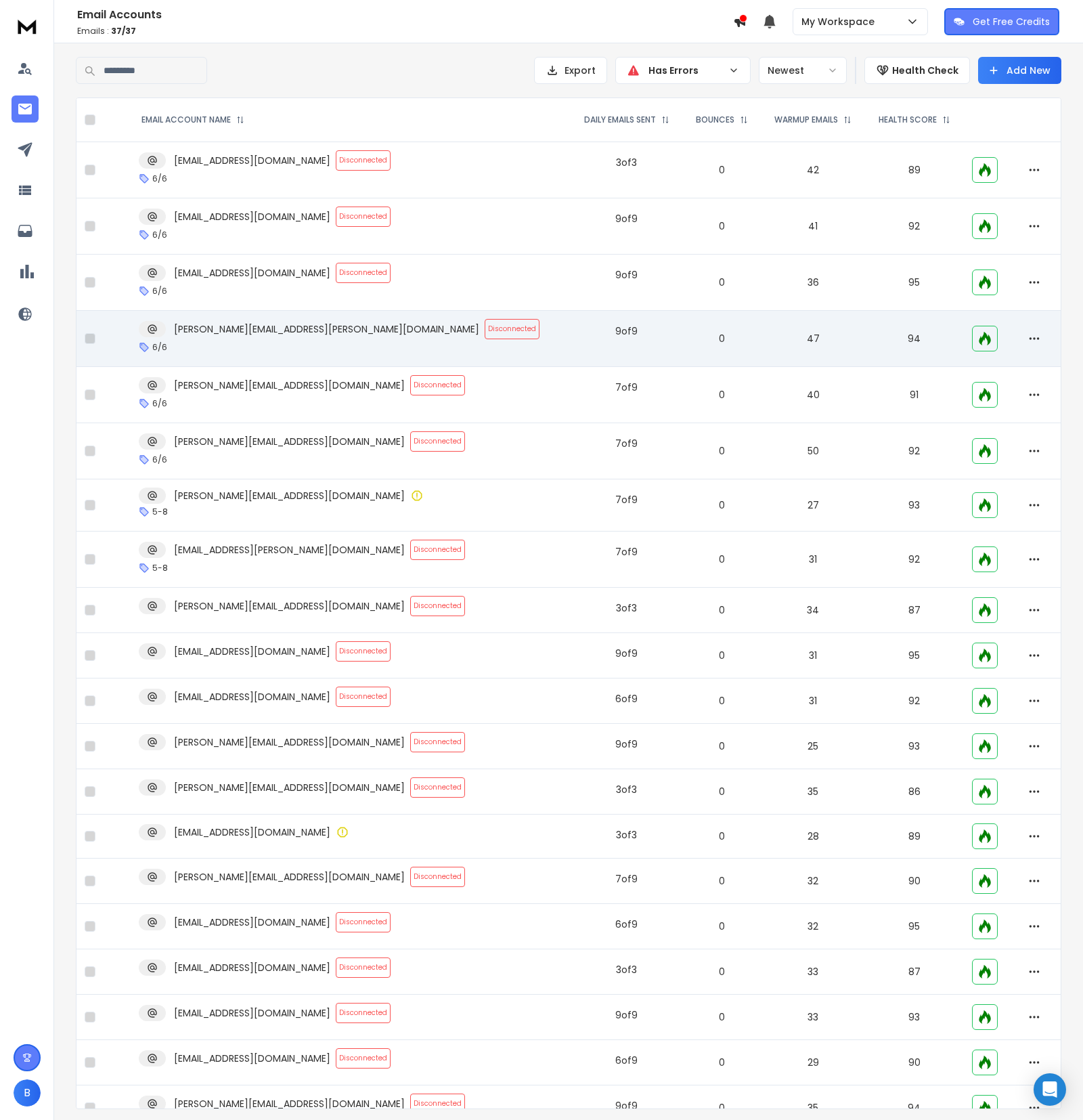
click at [444, 348] on div "6/6" at bounding box center [350, 348] width 423 height 11
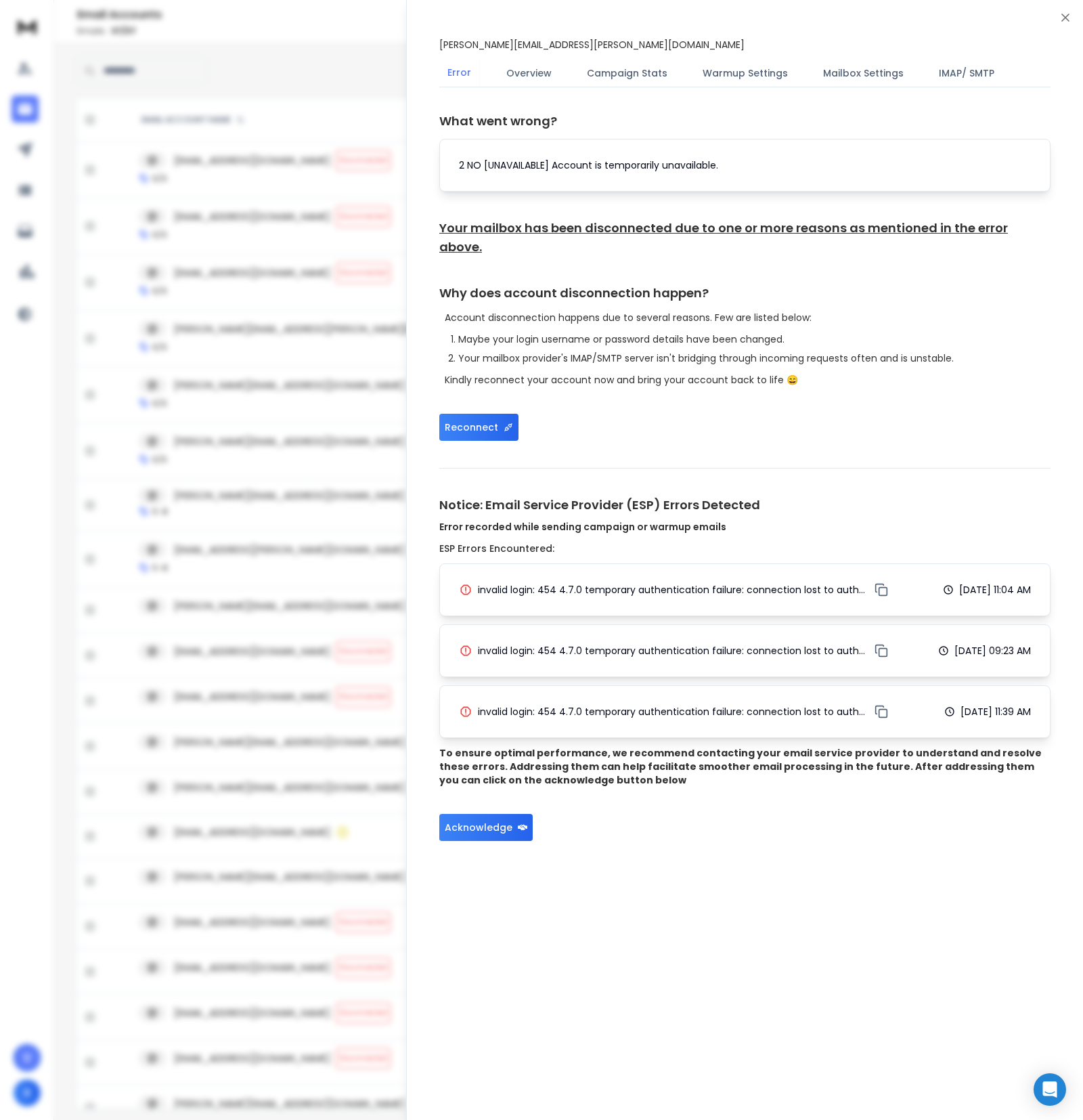
click at [491, 413] on button "Reconnect" at bounding box center [478, 427] width 79 height 27
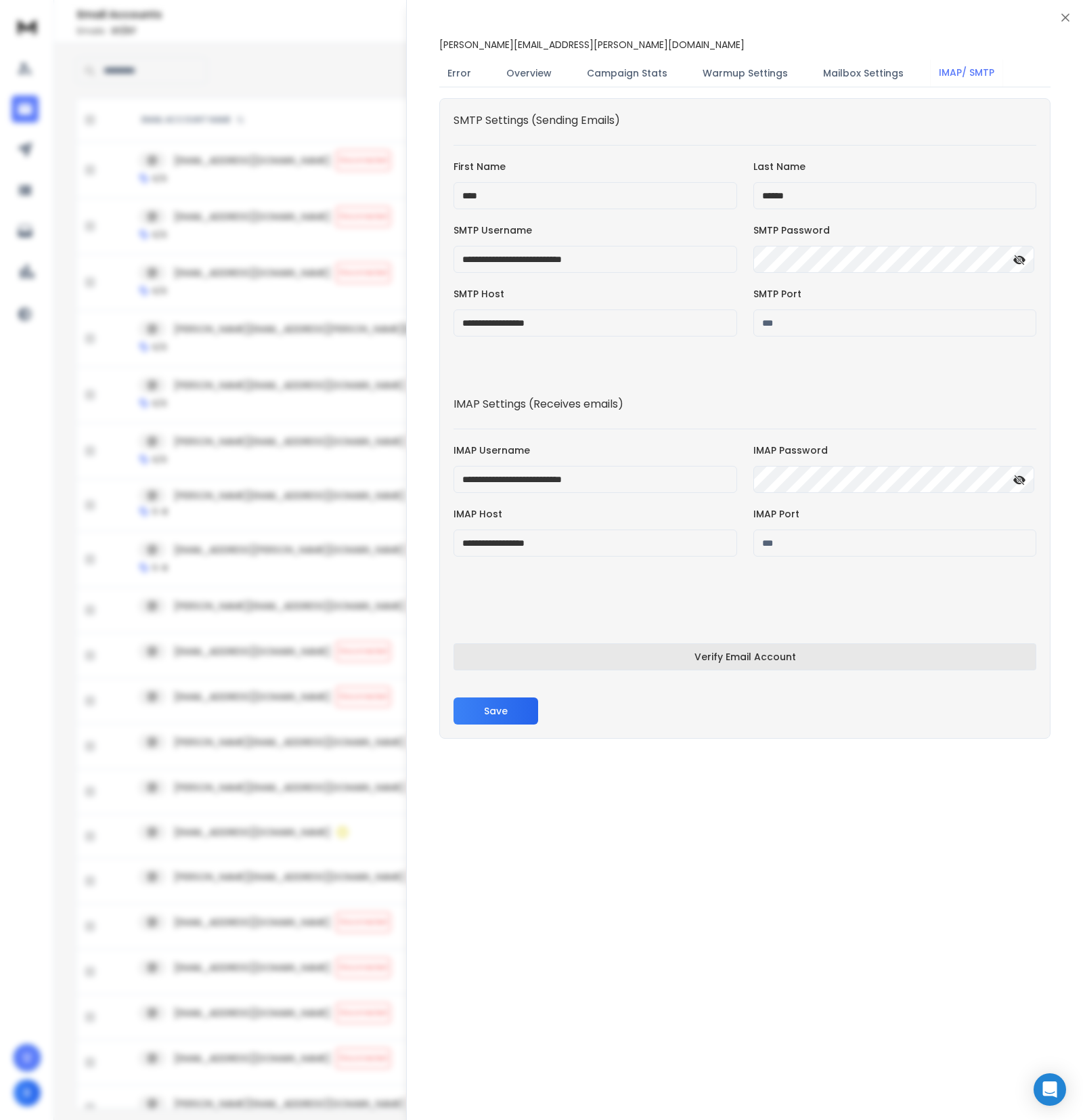
click at [589, 650] on button "Verify Email Account" at bounding box center [744, 657] width 583 height 27
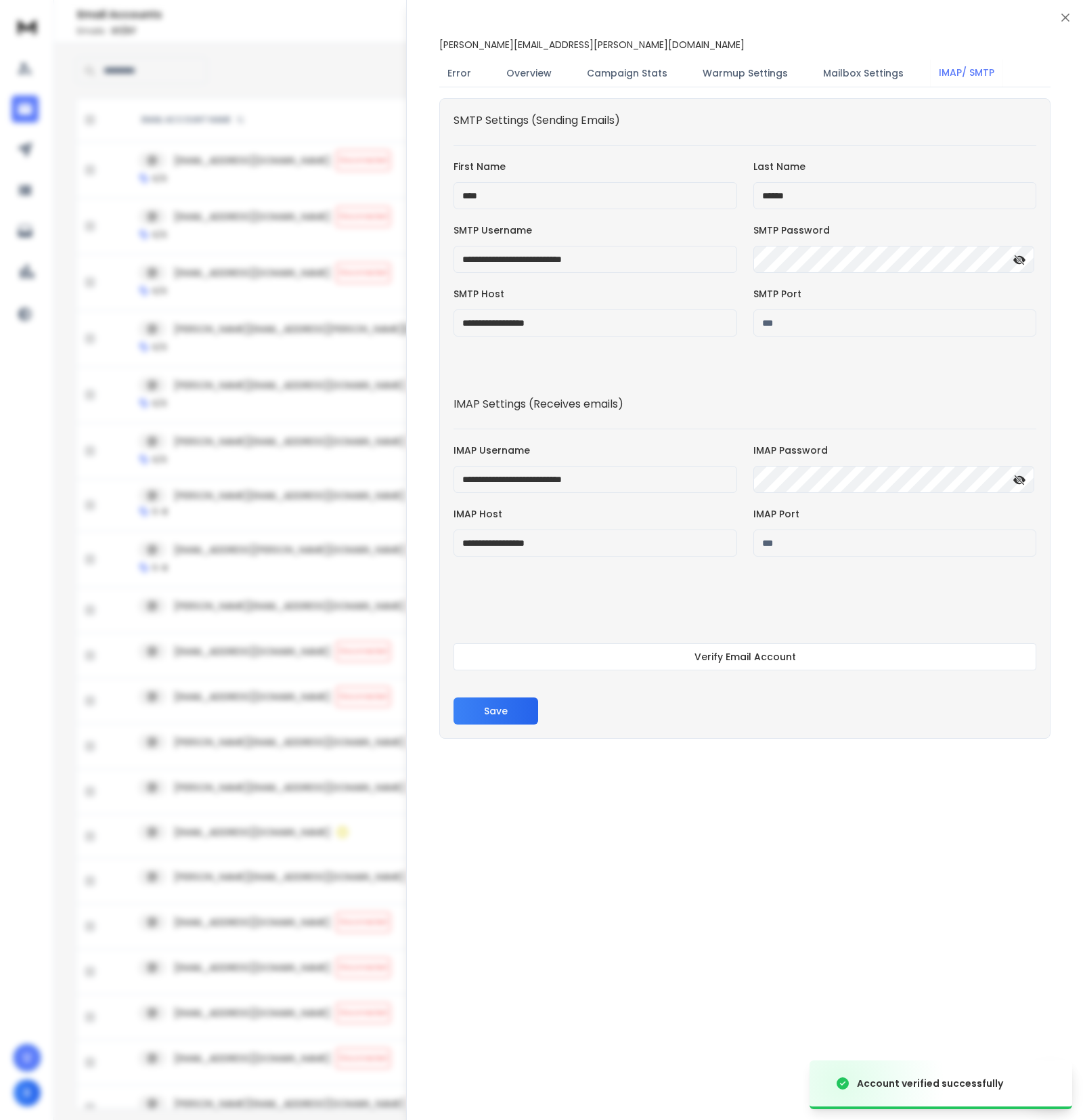
click at [523, 711] on button "Save" at bounding box center [495, 711] width 85 height 27
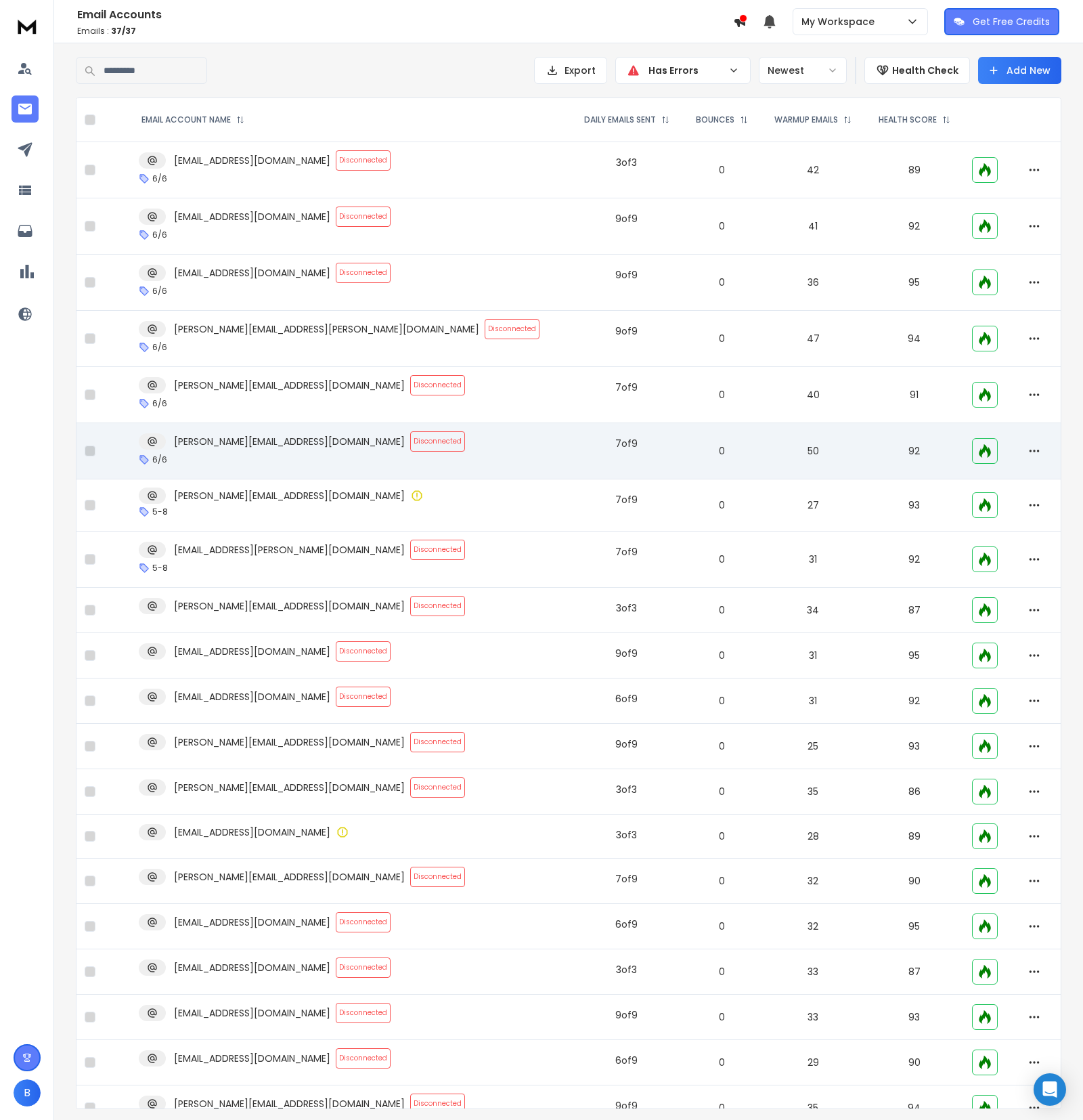
click at [460, 445] on div "[PERSON_NAME][EMAIL_ADDRESS][DOMAIN_NAME] Disconnected" at bounding box center [350, 441] width 423 height 20
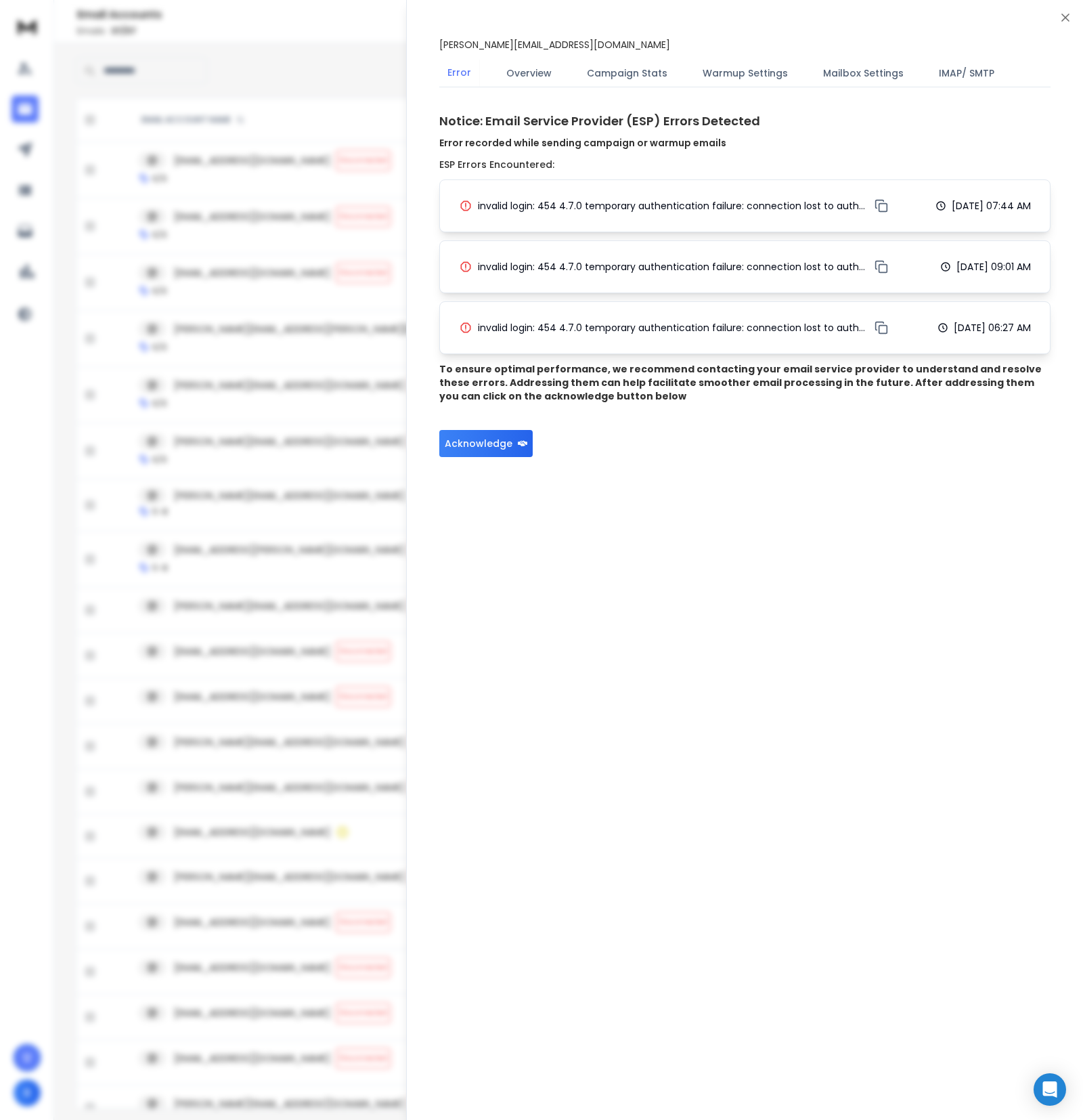
click at [488, 449] on button "Acknowledge" at bounding box center [486, 443] width 94 height 27
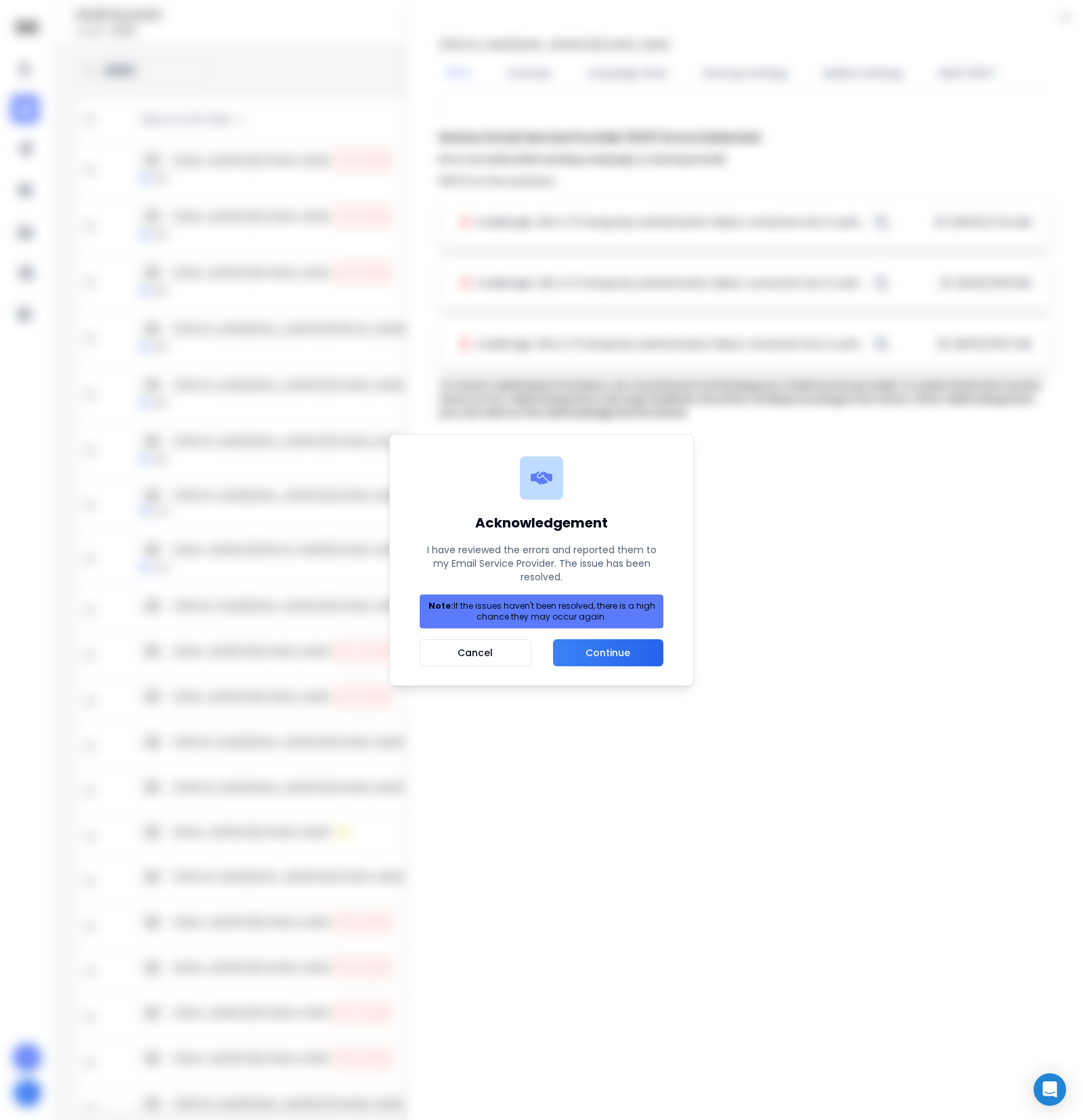
click at [588, 661] on button "Continue" at bounding box center [608, 653] width 111 height 27
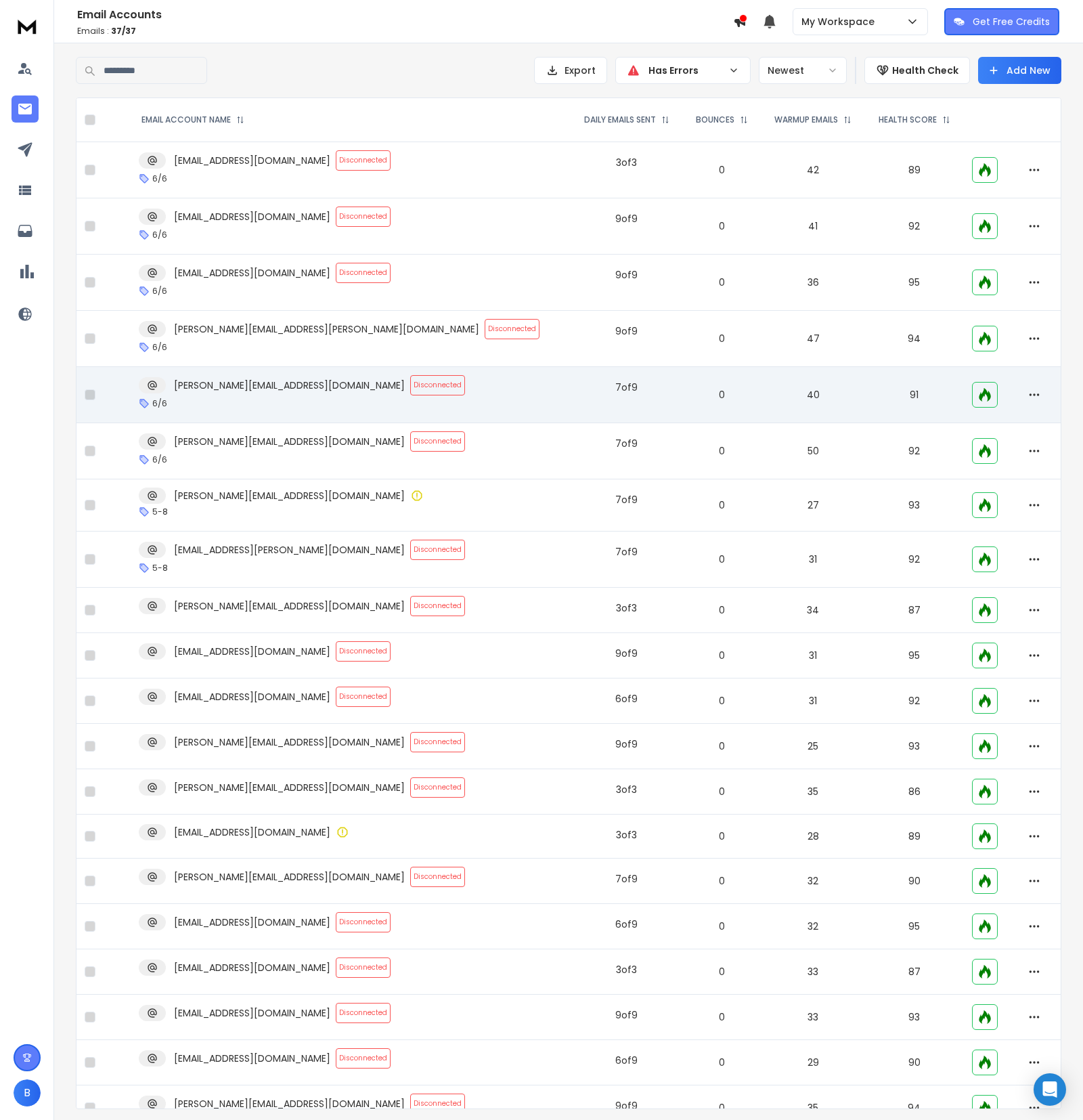
click at [508, 387] on div "[PERSON_NAME][EMAIL_ADDRESS][DOMAIN_NAME] Disconnected" at bounding box center [350, 386] width 423 height 20
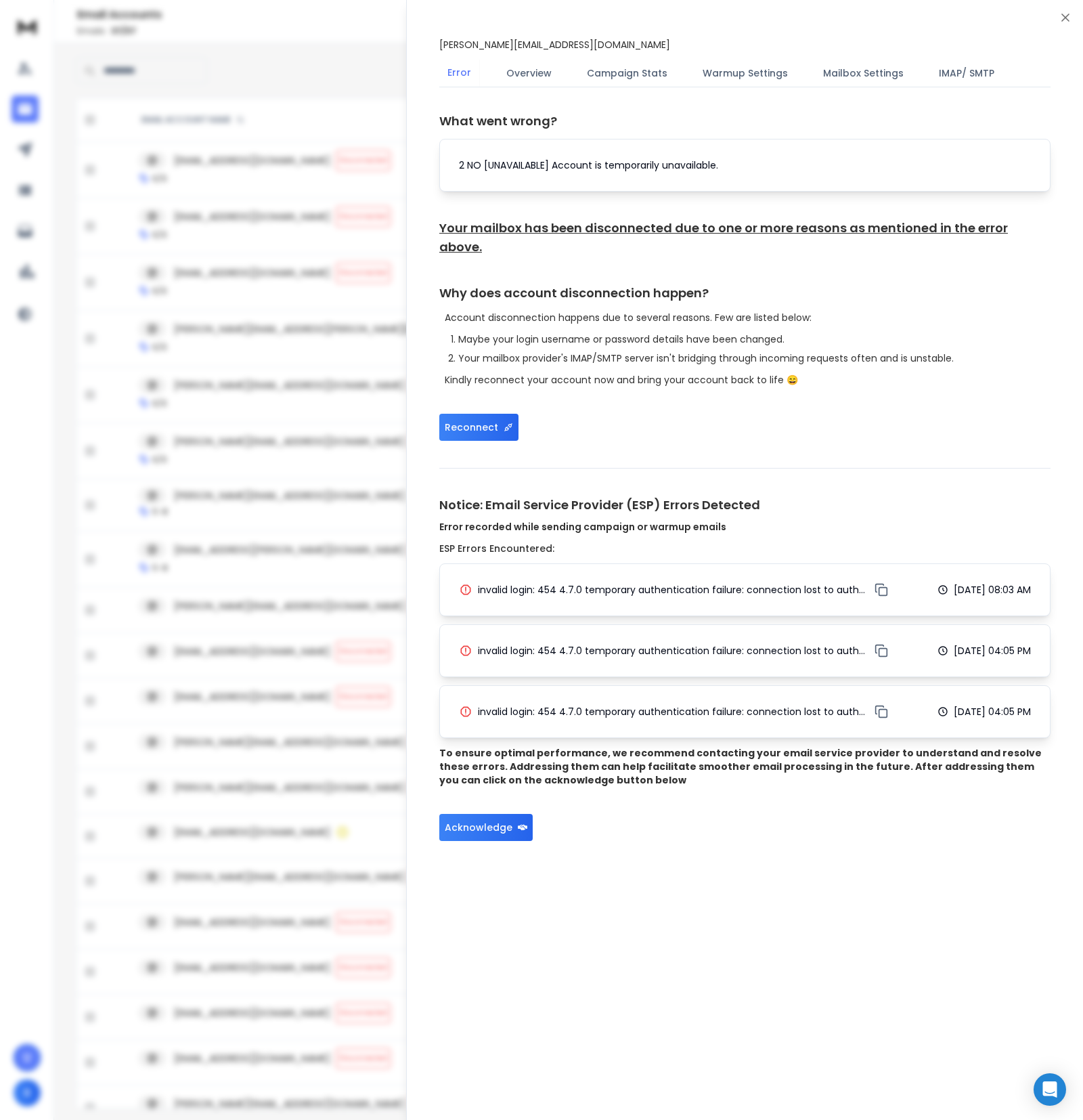
click at [499, 413] on button "Reconnect" at bounding box center [478, 427] width 79 height 27
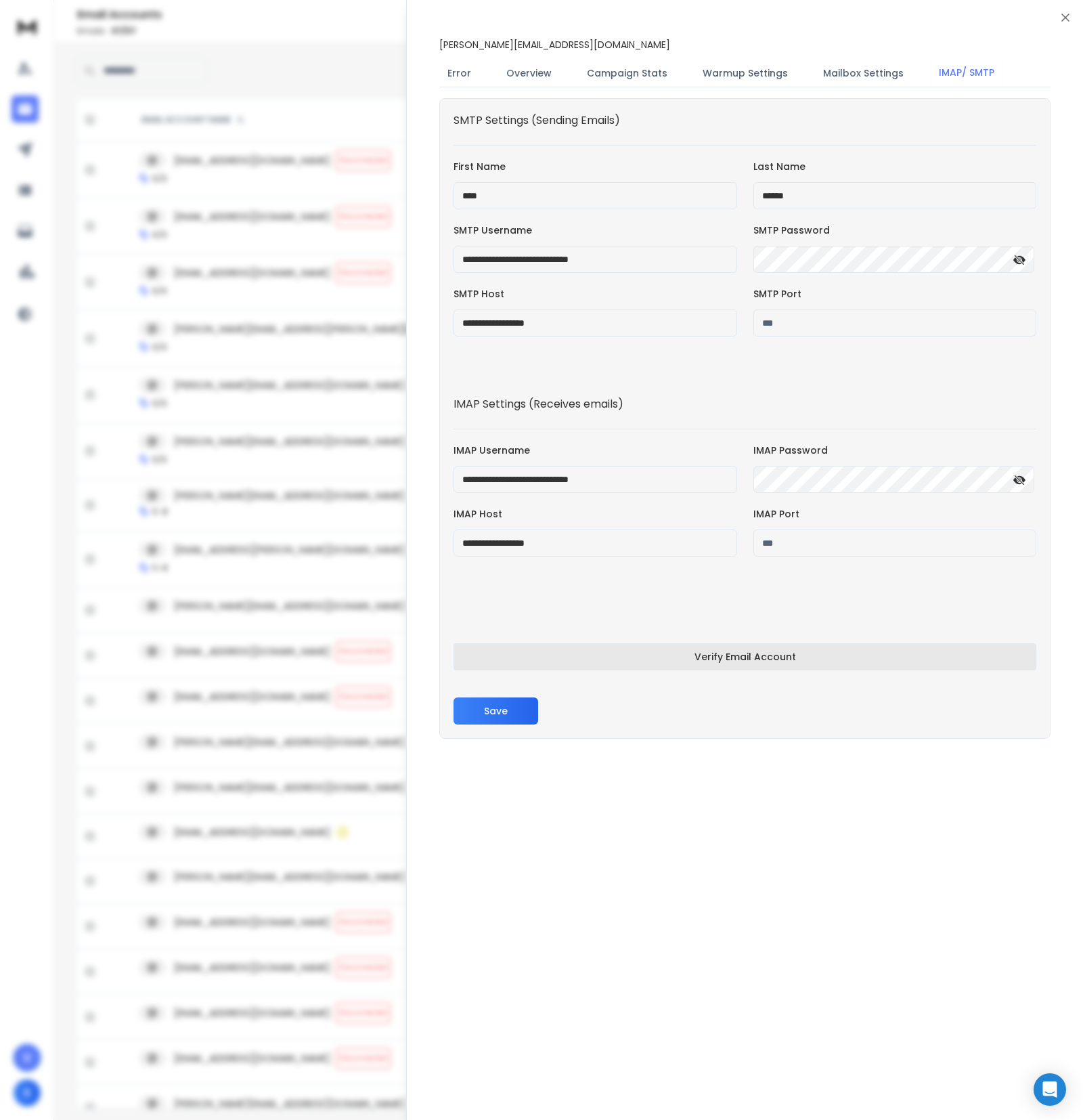
click at [653, 656] on button "Verify Email Account" at bounding box center [744, 657] width 583 height 27
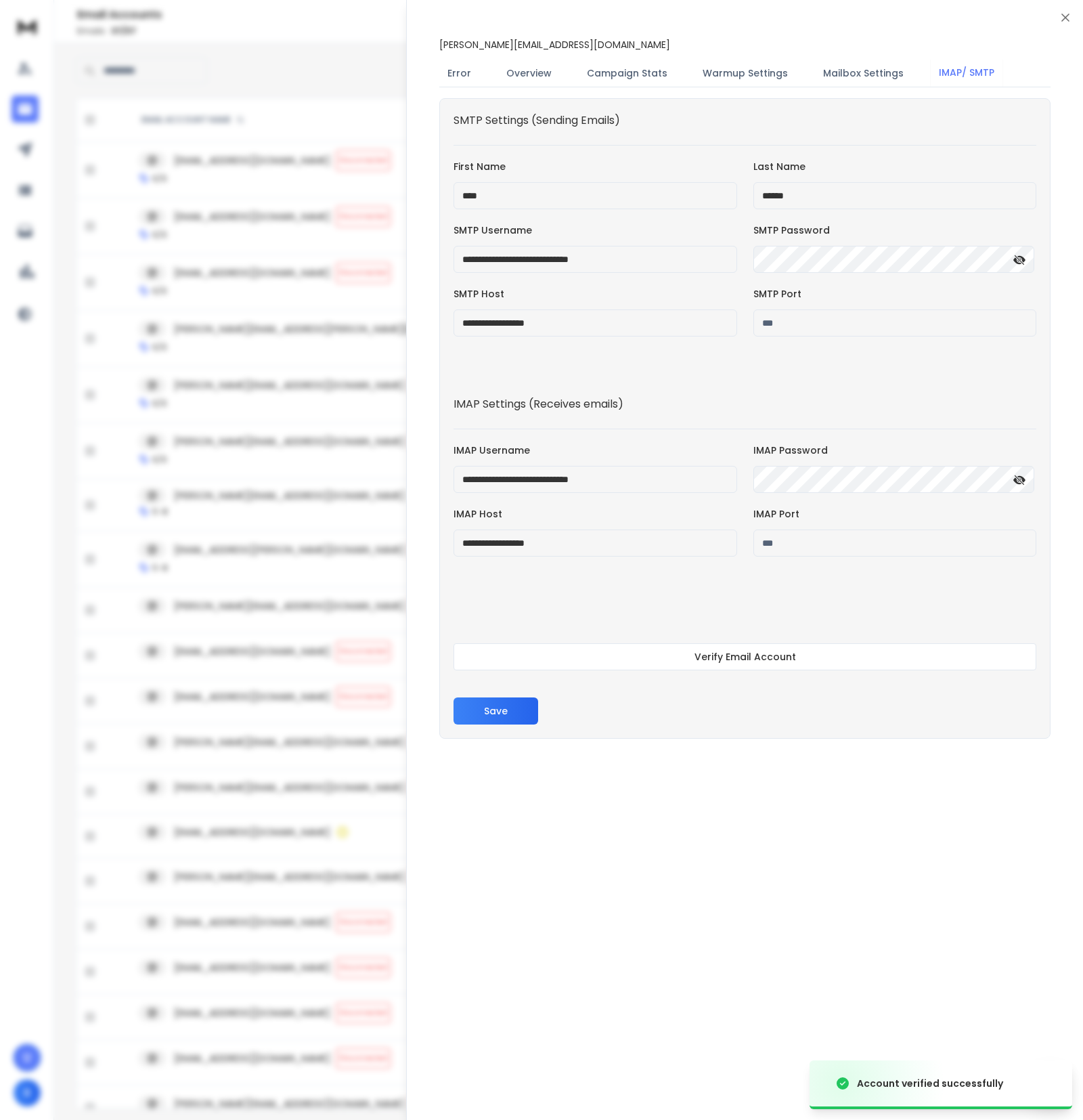
click at [474, 719] on button "Save" at bounding box center [495, 711] width 85 height 27
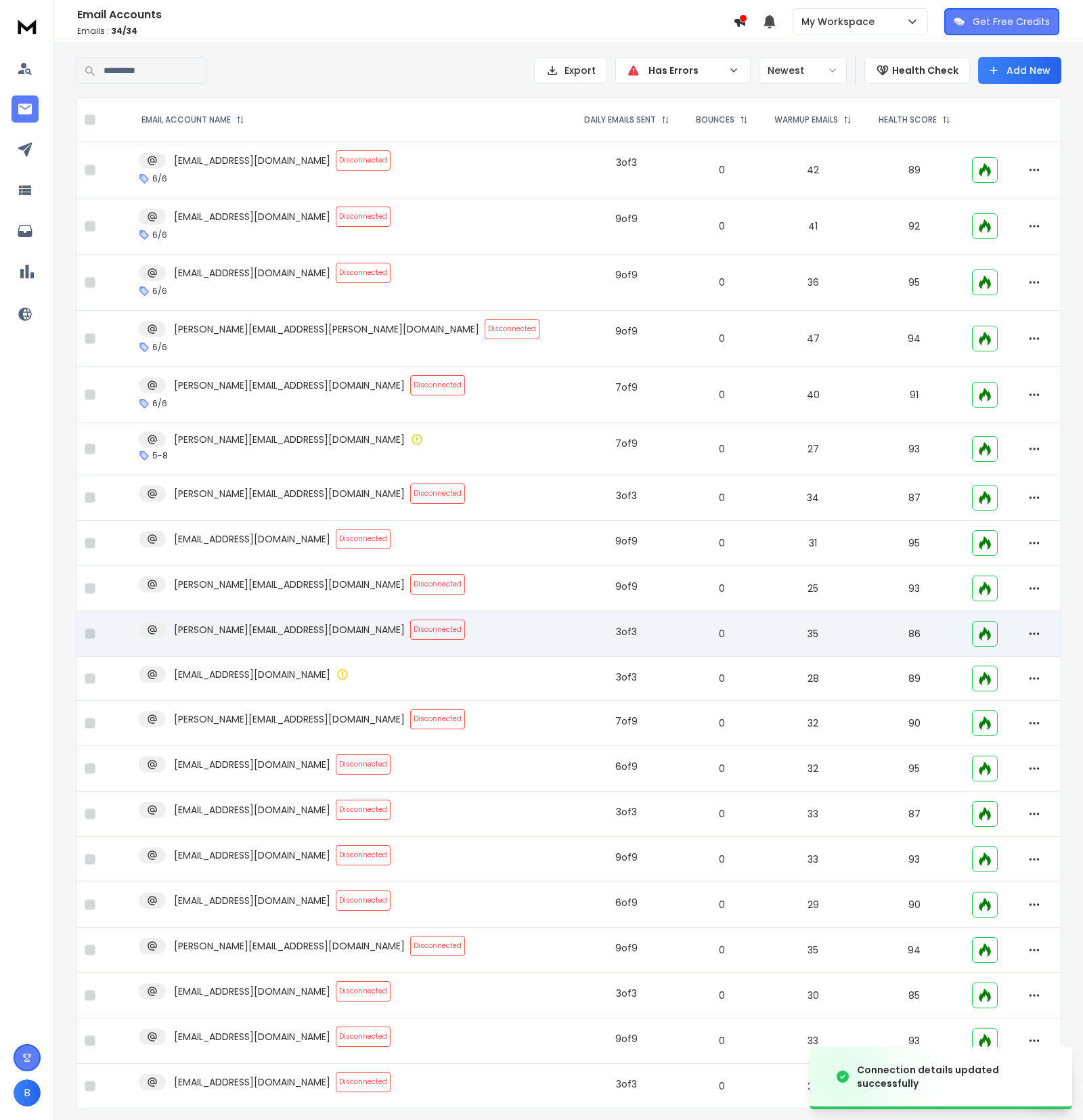
click at [273, 643] on td "[PERSON_NAME][EMAIL_ADDRESS][DOMAIN_NAME] Disconnected" at bounding box center [351, 634] width 440 height 45
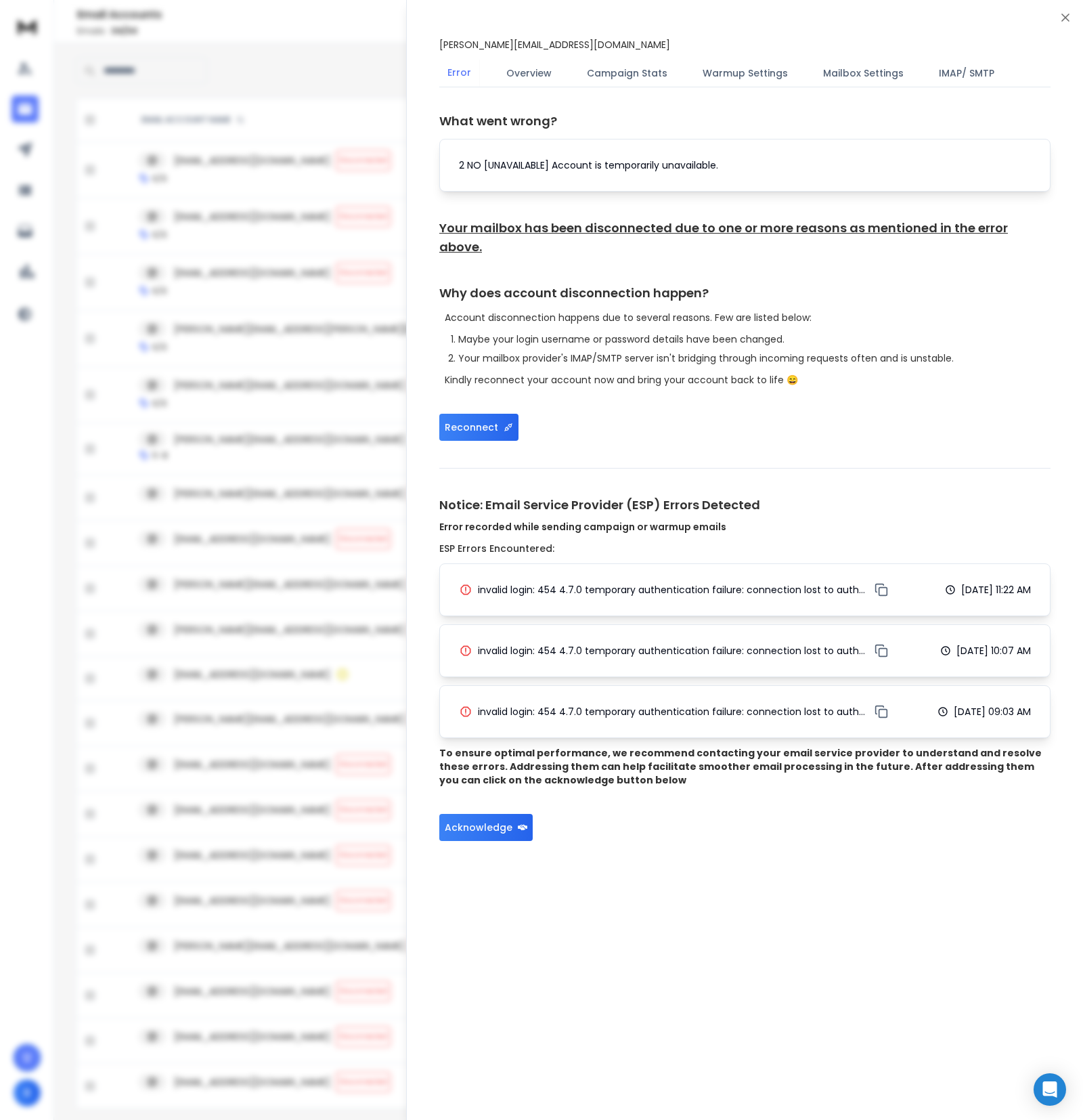
click at [484, 413] on button "Reconnect" at bounding box center [478, 427] width 79 height 27
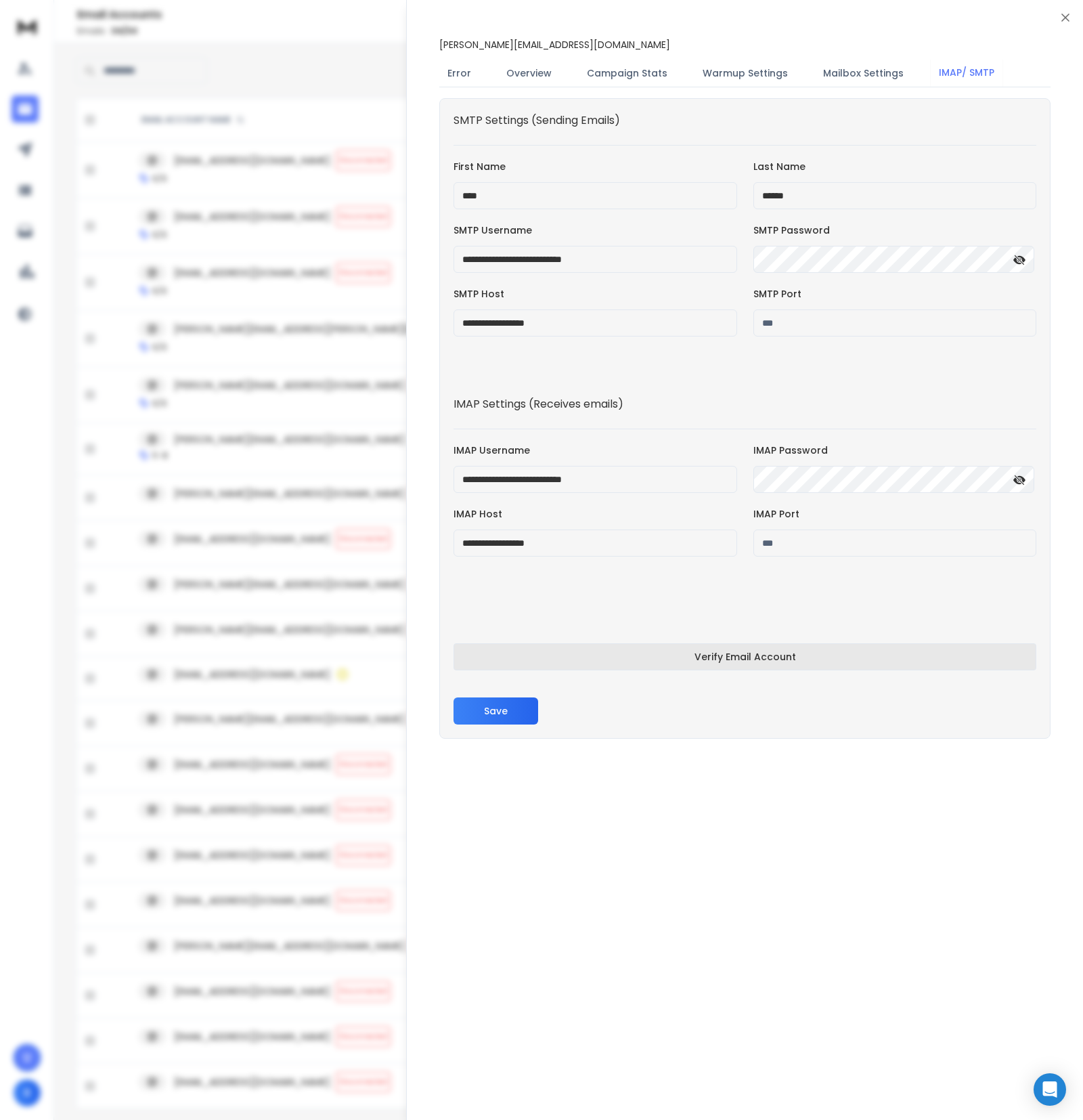
click at [512, 664] on button "Verify Email Account" at bounding box center [744, 657] width 583 height 27
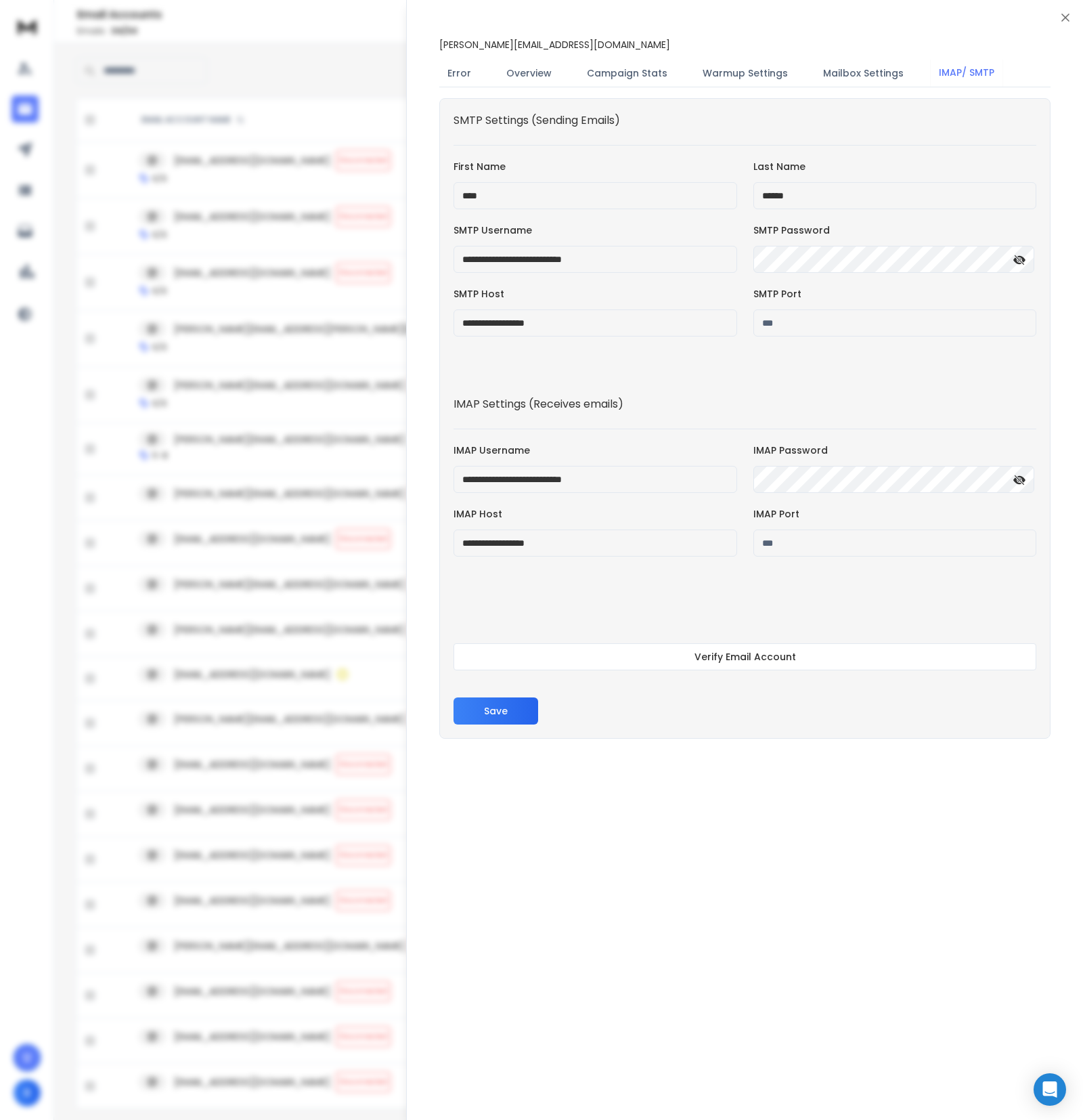
click at [499, 708] on button "Save" at bounding box center [495, 711] width 85 height 27
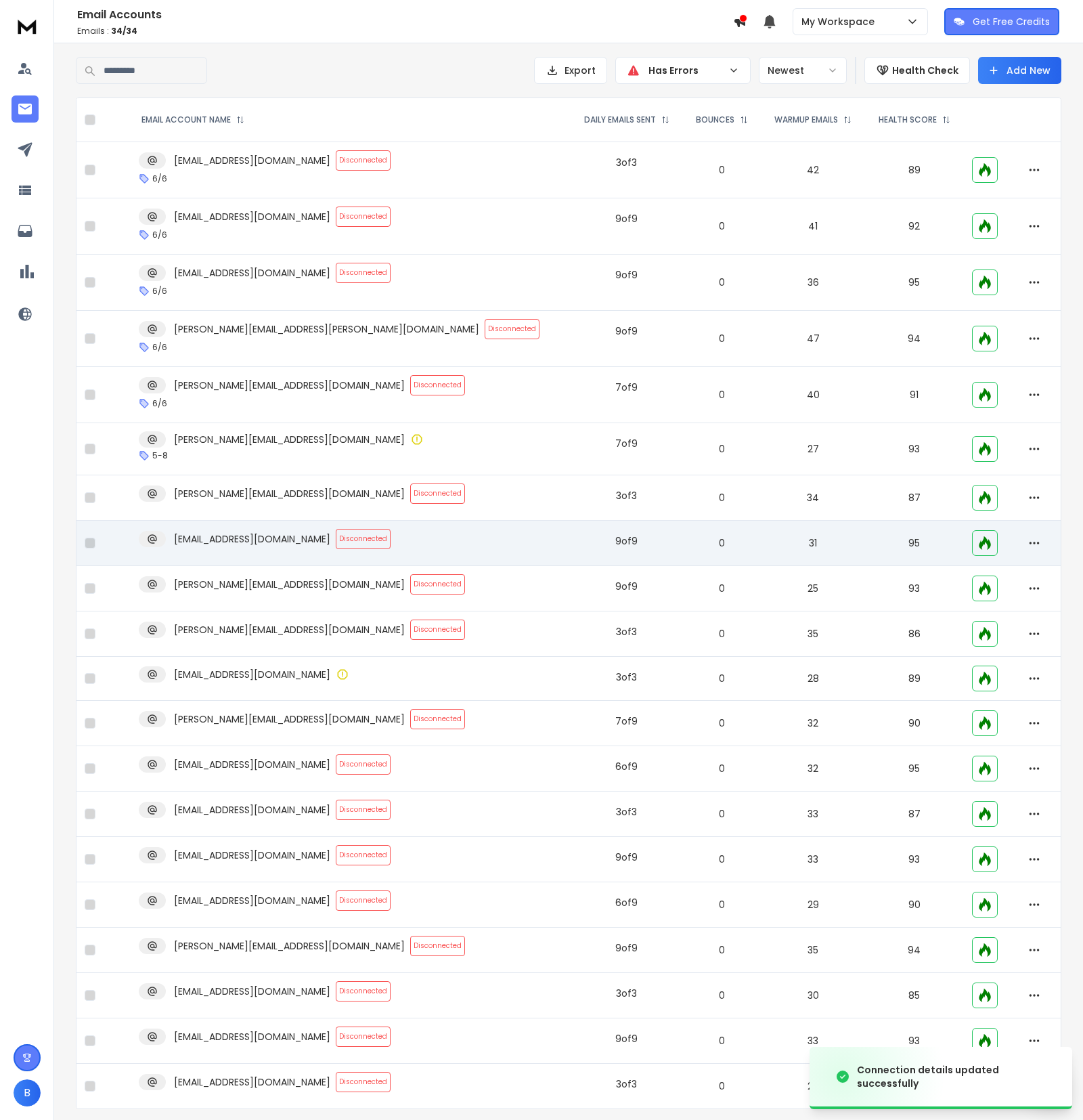
click at [473, 527] on td "[EMAIL_ADDRESS][DOMAIN_NAME] Disconnected" at bounding box center [351, 543] width 440 height 45
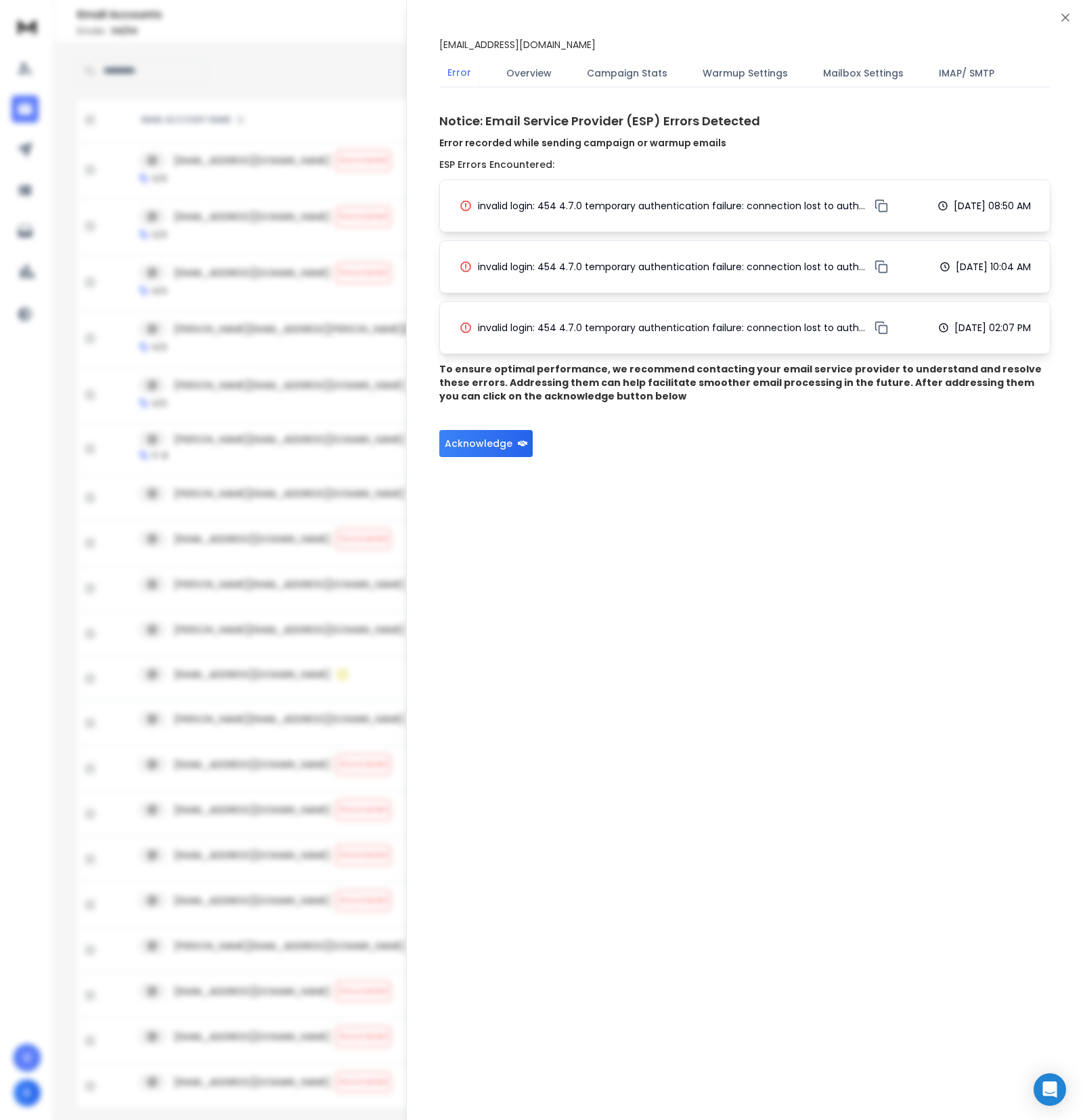
click at [493, 460] on div "[EMAIL_ADDRESS][DOMAIN_NAME] Error Overview Campaign Stats Warmup Settings Mail…" at bounding box center [744, 247] width 644 height 462
click at [493, 447] on button "Acknowledge" at bounding box center [486, 443] width 94 height 27
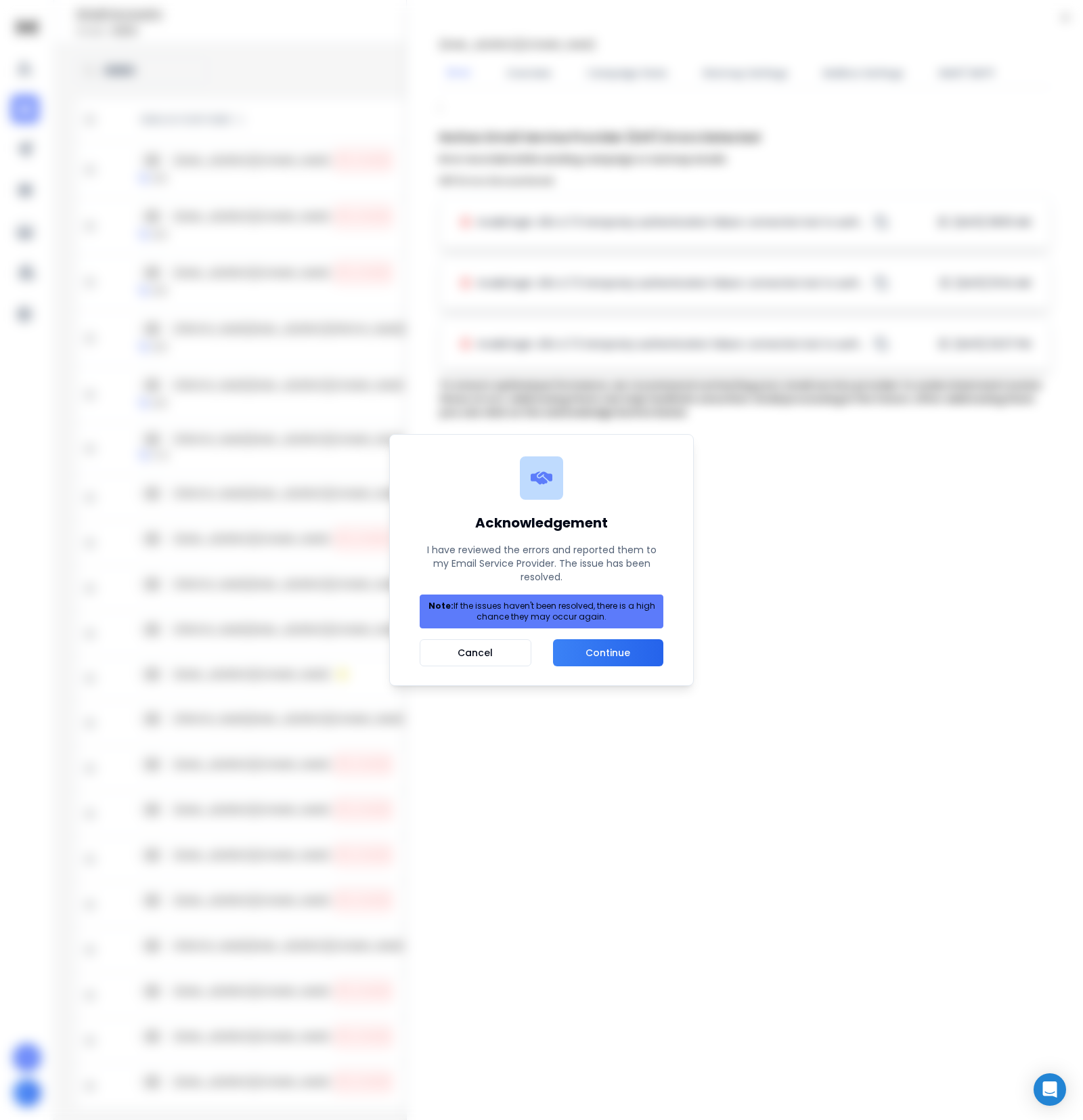
click at [584, 658] on button "Continue" at bounding box center [608, 653] width 111 height 27
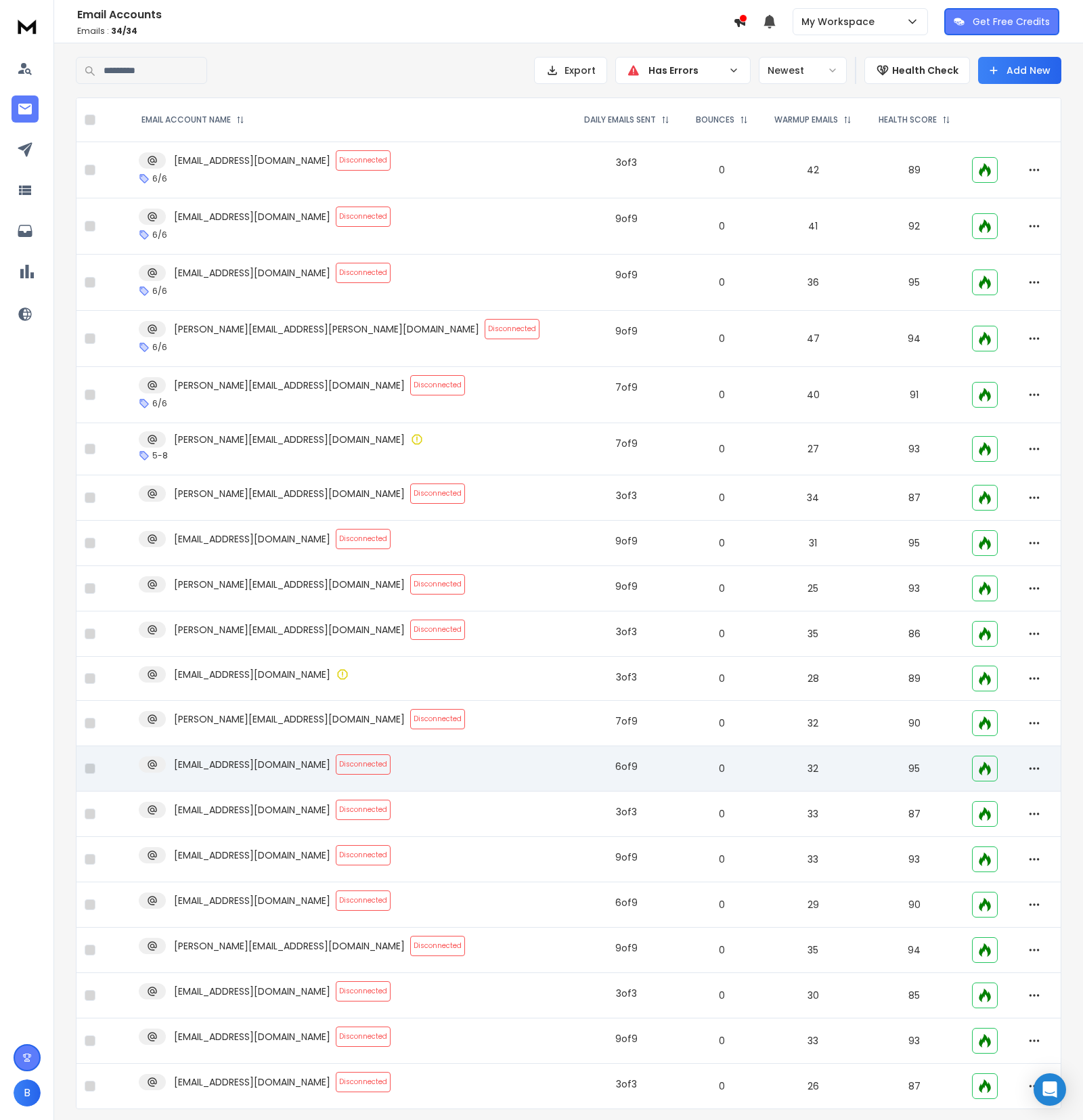
click at [453, 755] on div "[EMAIL_ADDRESS][DOMAIN_NAME] Disconnected" at bounding box center [350, 764] width 423 height 20
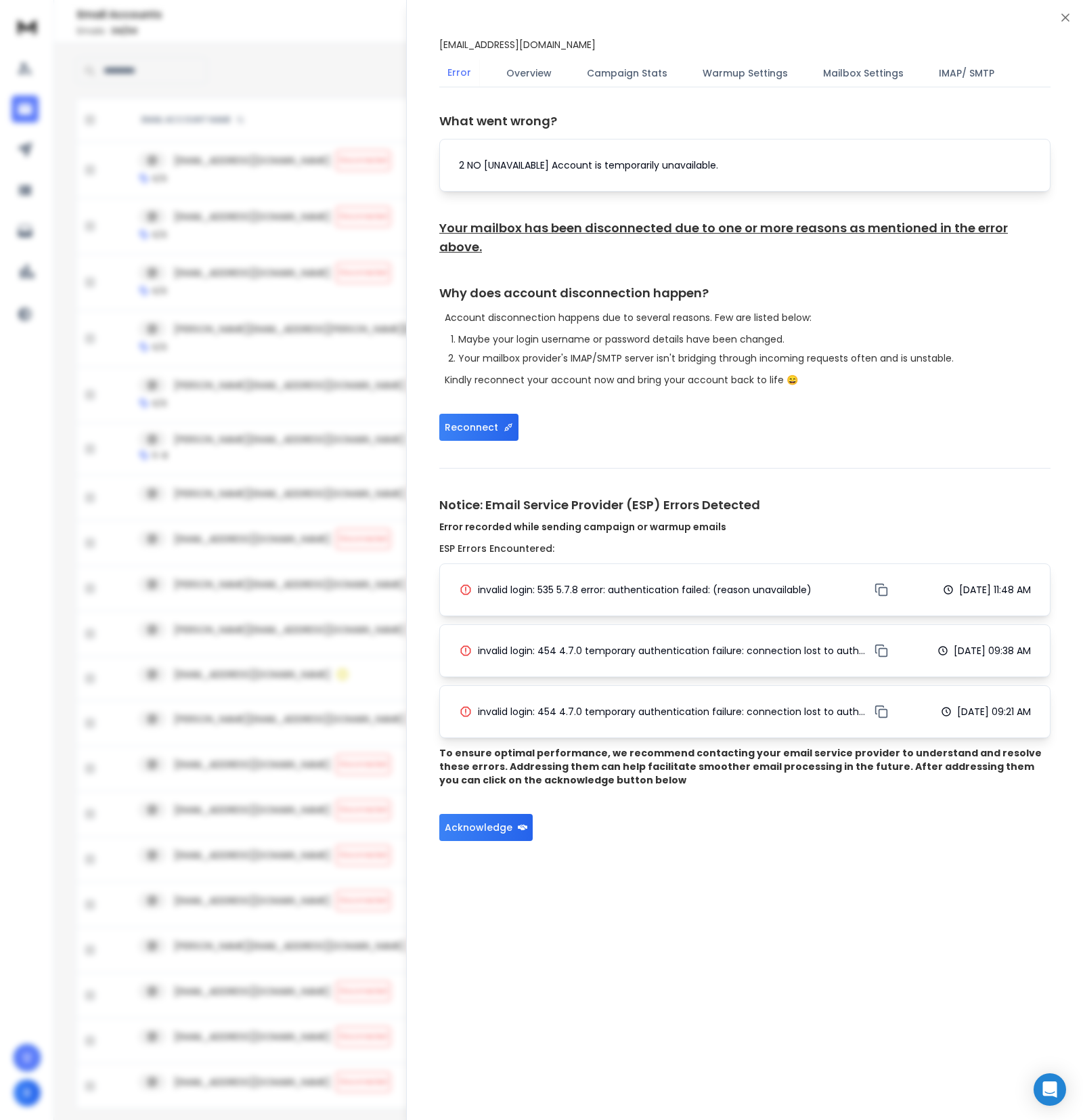
click at [510, 814] on button "Acknowledge" at bounding box center [486, 827] width 94 height 27
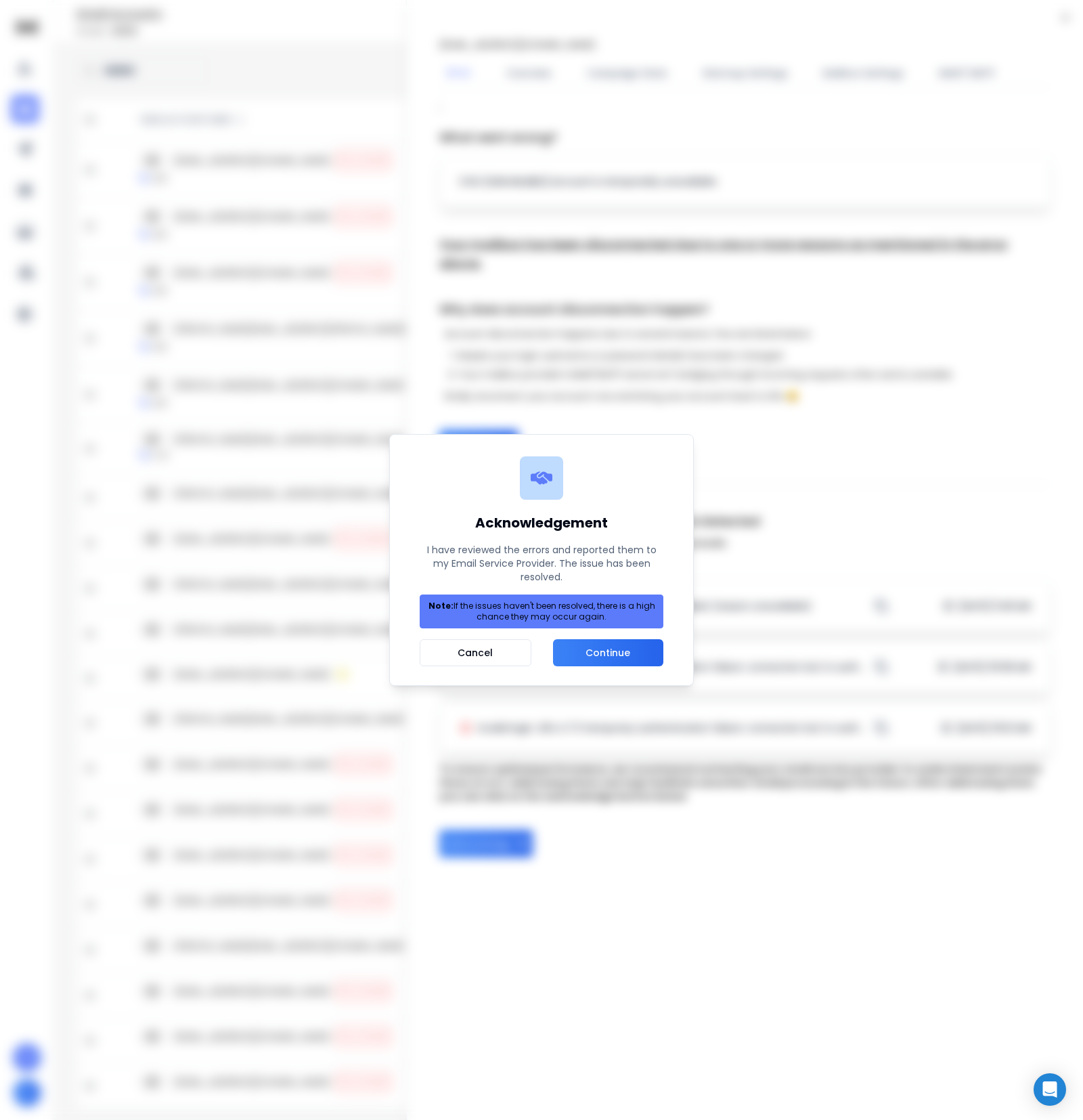
click at [583, 655] on button "Continue" at bounding box center [608, 653] width 111 height 27
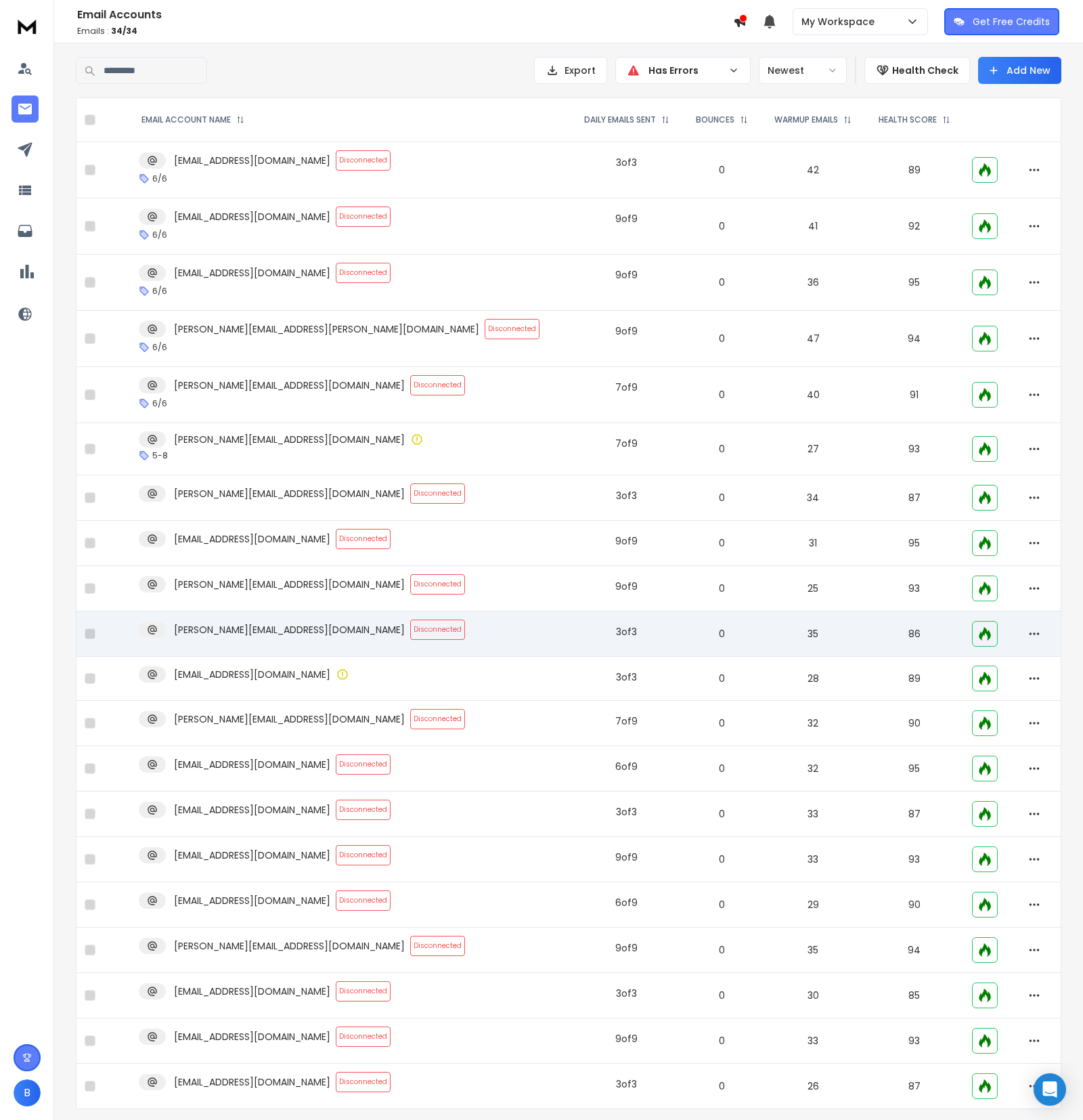
click at [508, 638] on div "[PERSON_NAME][EMAIL_ADDRESS][DOMAIN_NAME] Disconnected" at bounding box center [350, 630] width 423 height 20
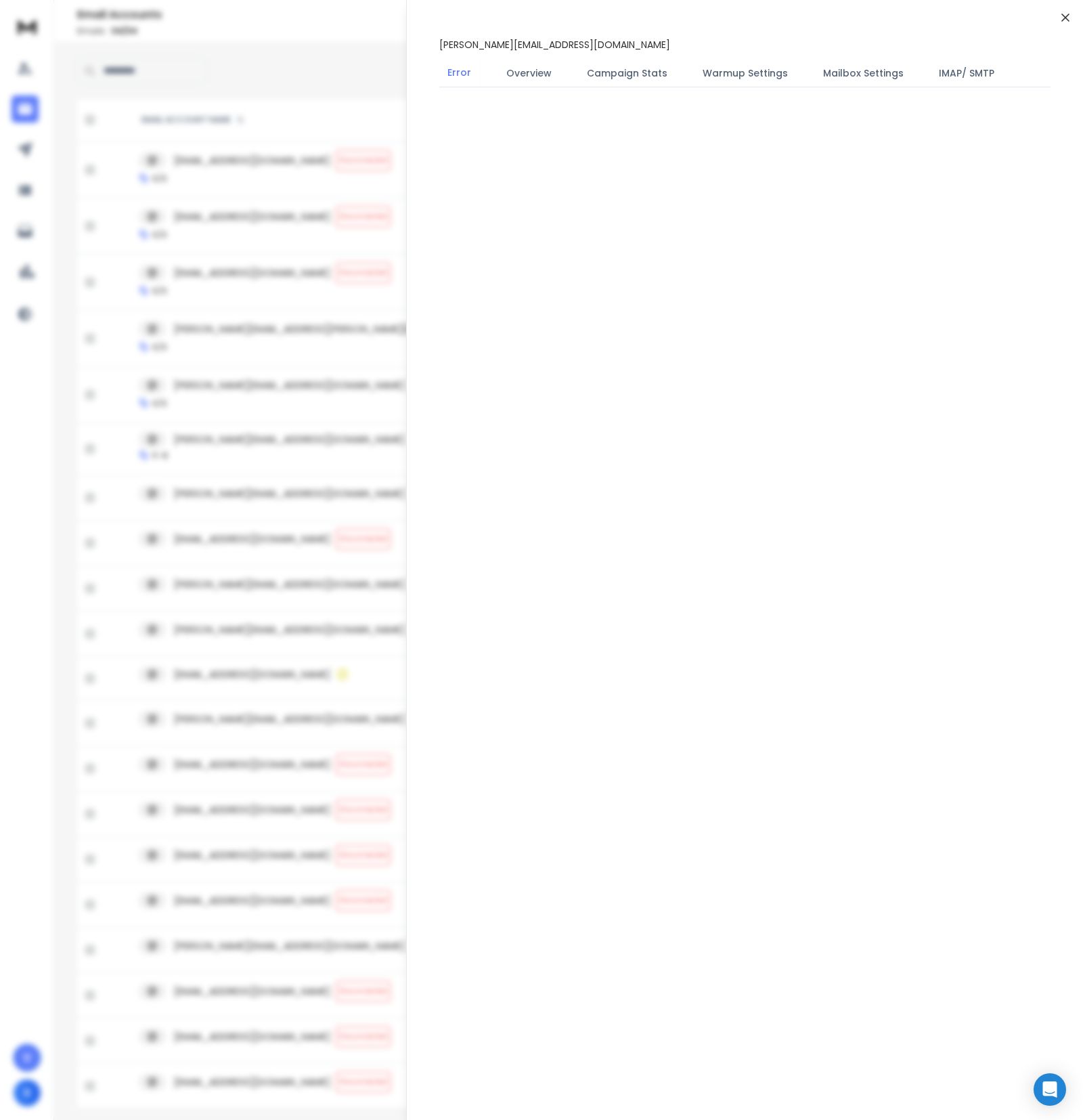
click at [1062, 20] on icon "button" at bounding box center [1065, 18] width 7 height 7
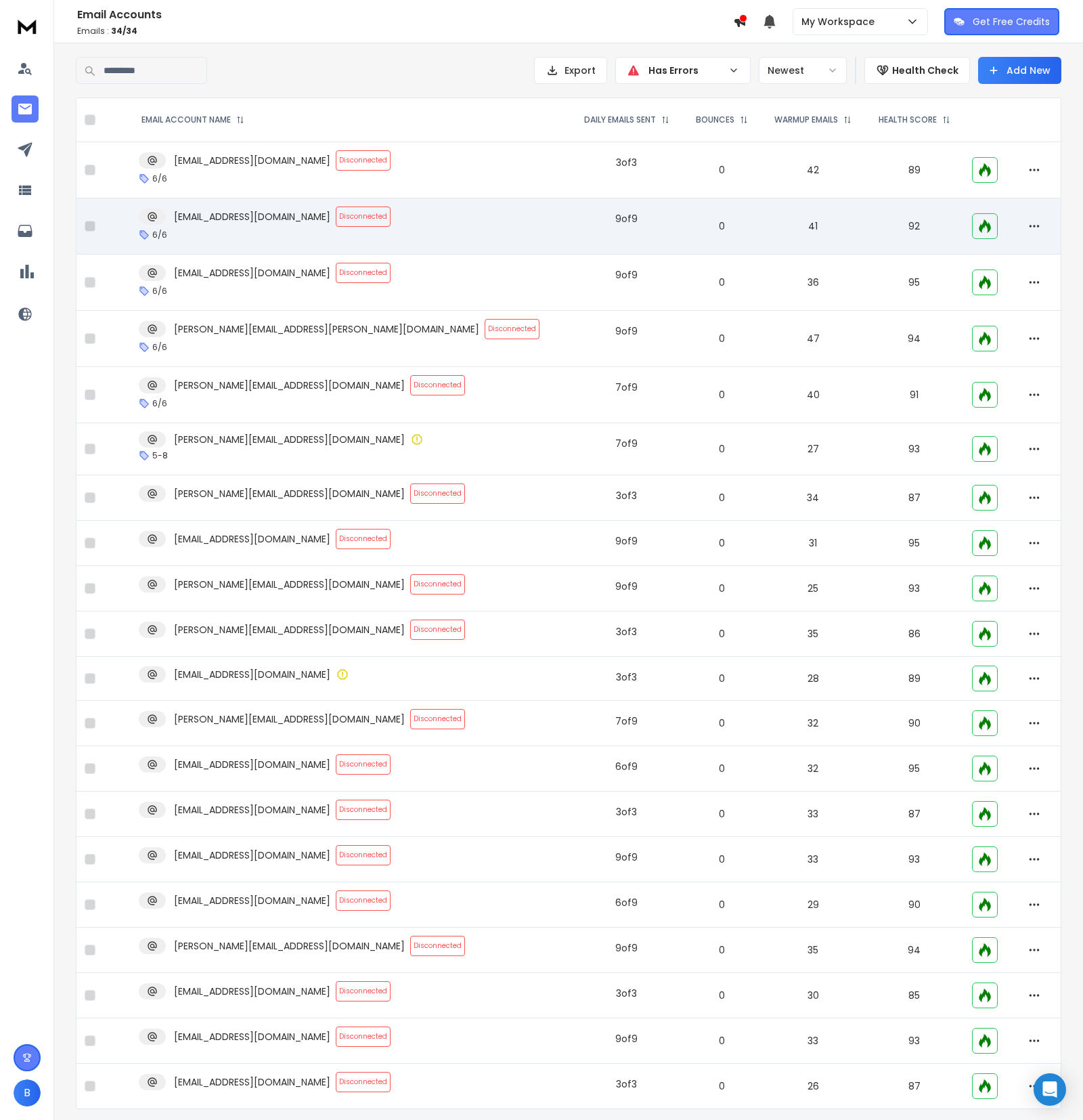
click at [484, 234] on div "6/6" at bounding box center [350, 235] width 423 height 11
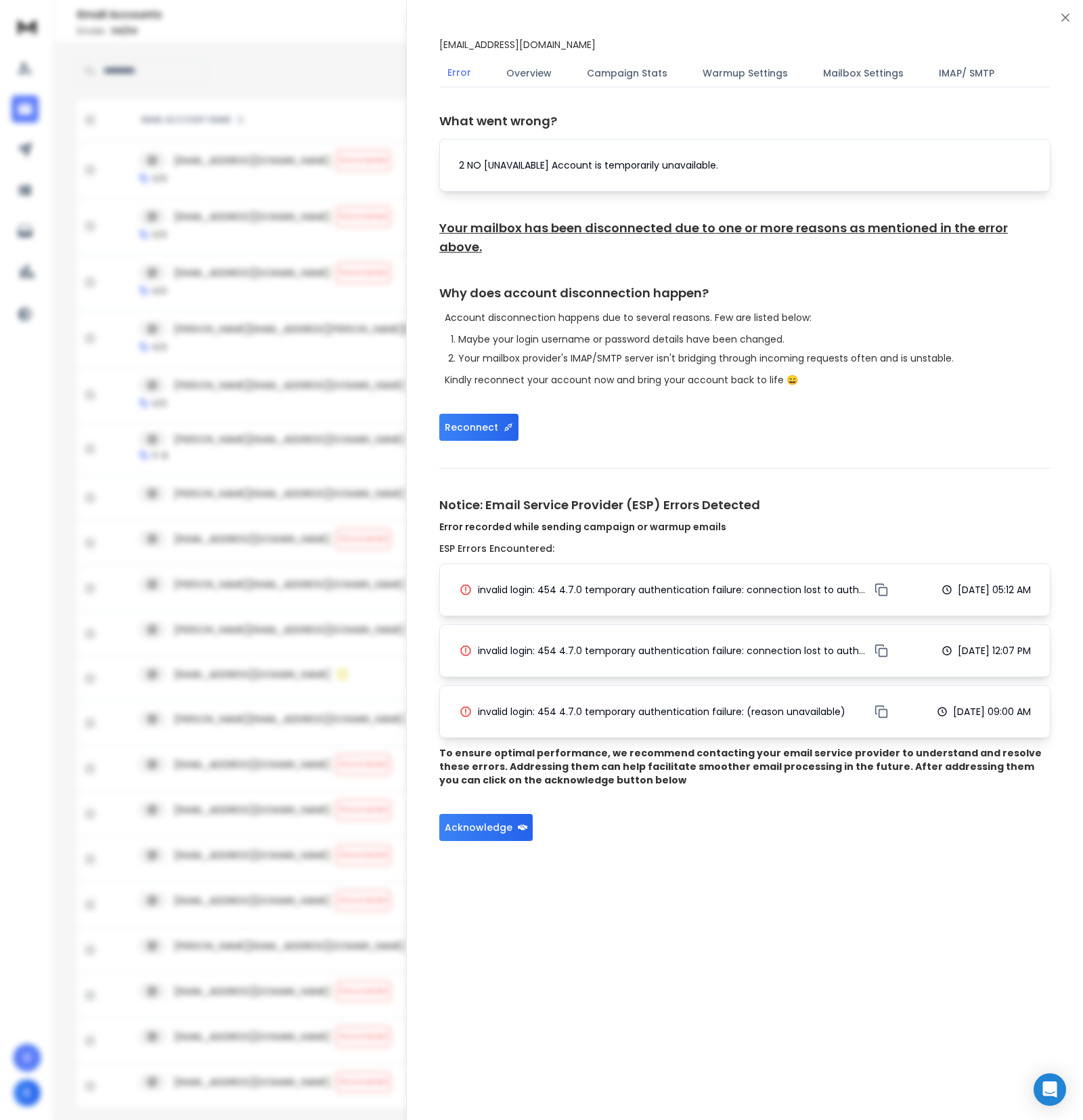
click at [497, 413] on button "Reconnect" at bounding box center [478, 427] width 79 height 27
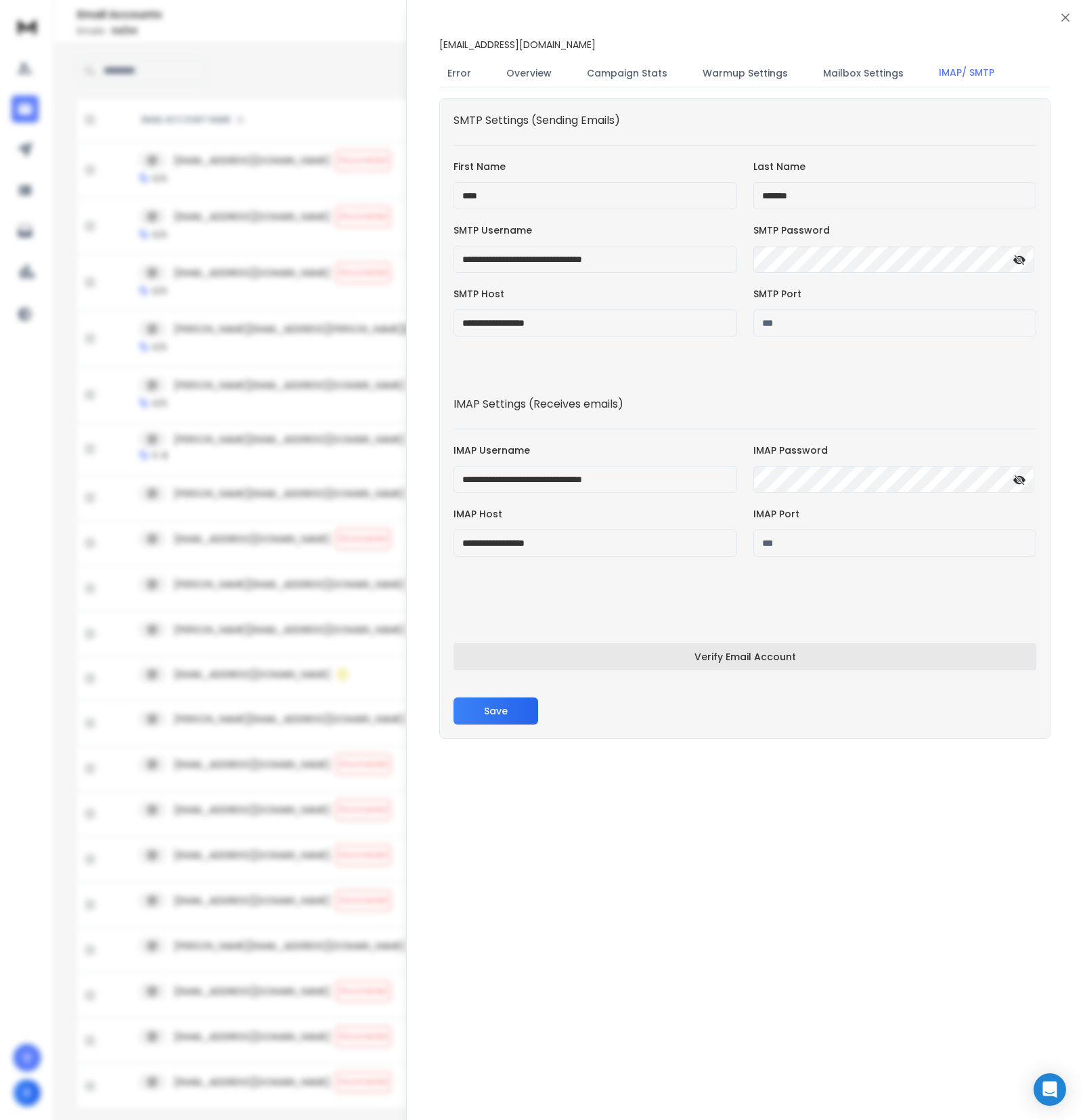
click at [592, 650] on button "Verify Email Account" at bounding box center [744, 657] width 583 height 27
click at [505, 707] on button "Save" at bounding box center [495, 711] width 85 height 27
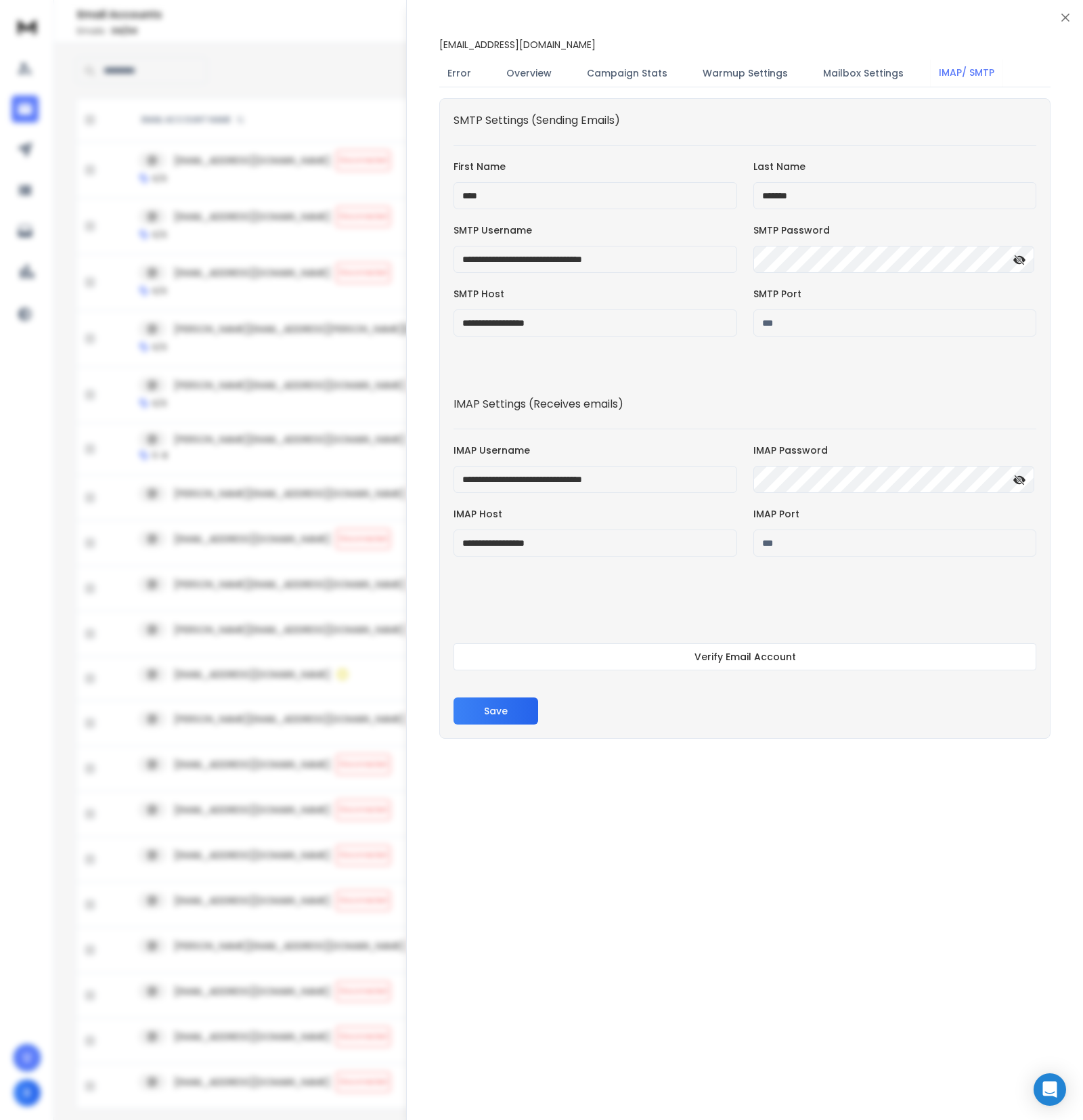
click at [484, 709] on button "Save" at bounding box center [495, 711] width 85 height 27
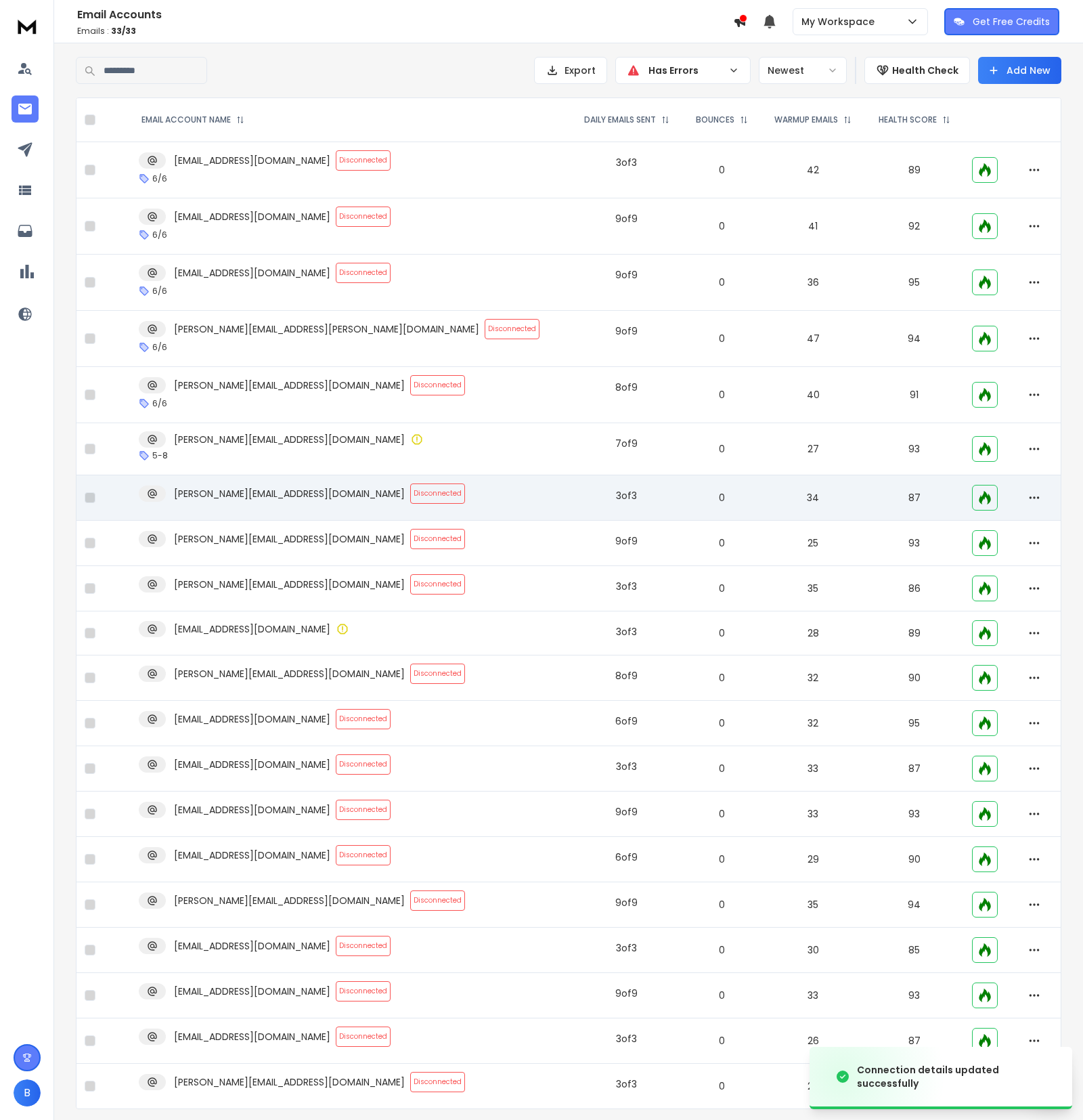
scroll to position [598, 0]
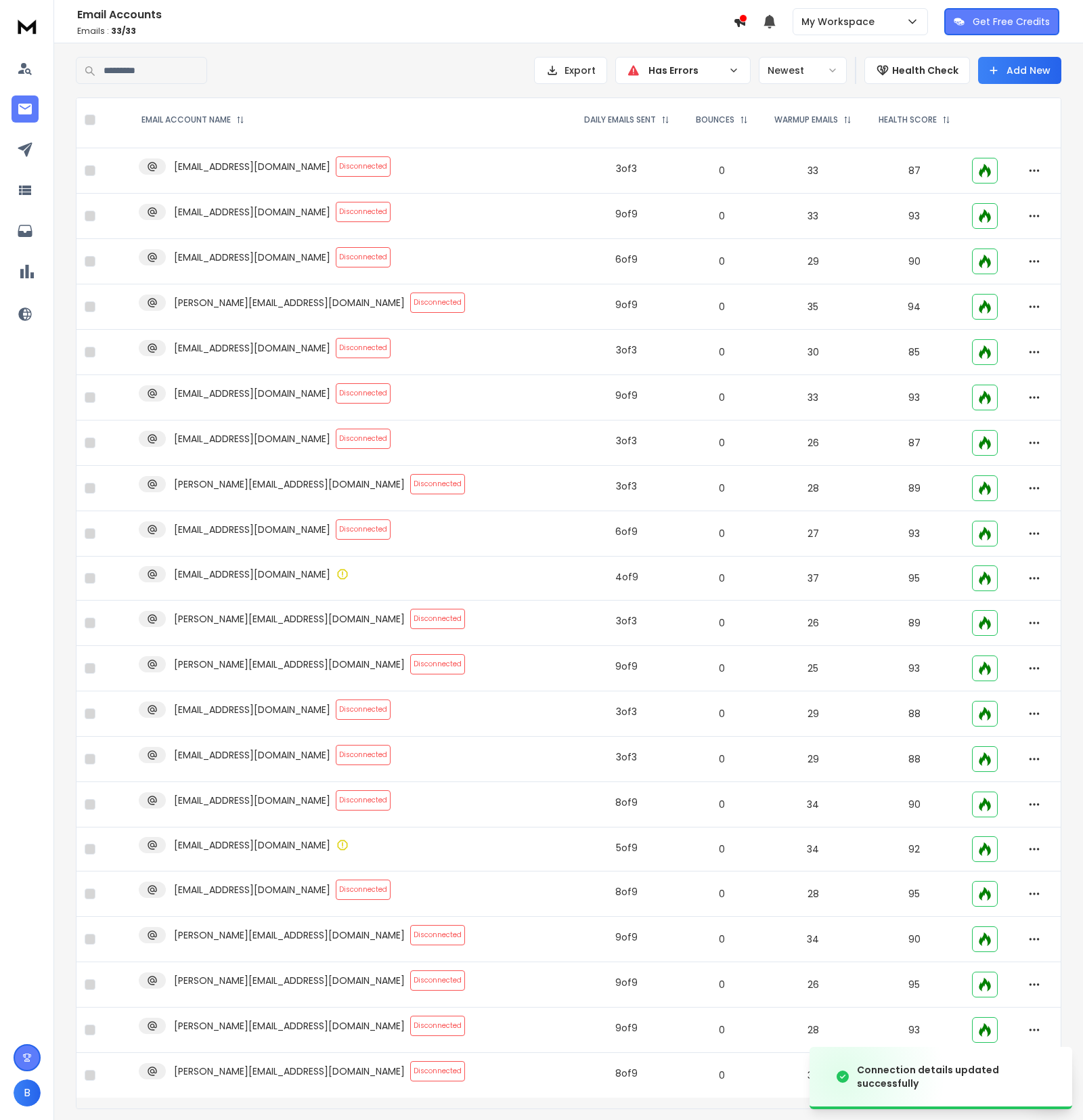
click at [943, 123] on icon at bounding box center [947, 120] width 8 height 8
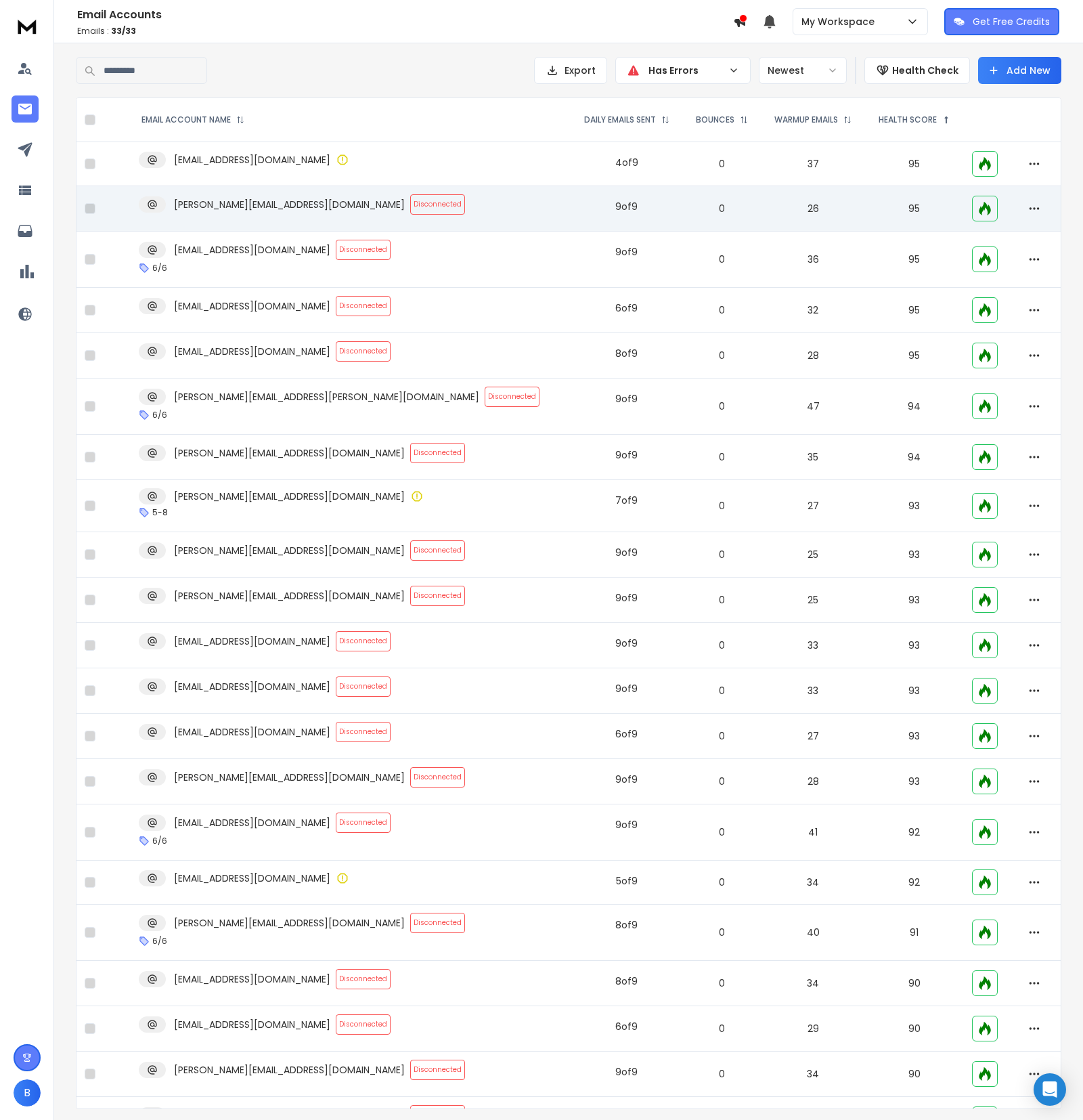
click at [422, 201] on div "[PERSON_NAME][EMAIL_ADDRESS][DOMAIN_NAME] Disconnected" at bounding box center [350, 204] width 423 height 20
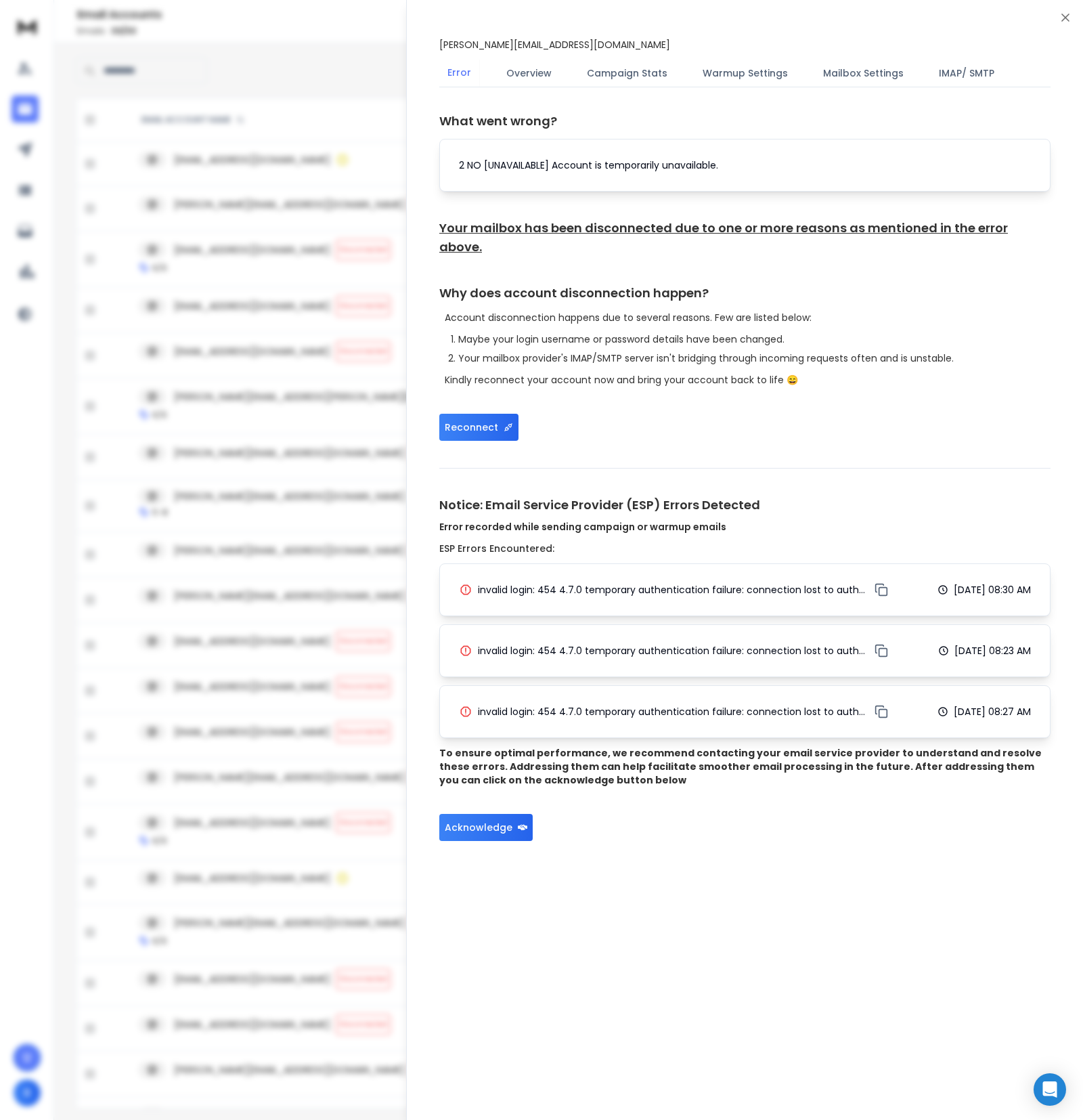
click at [493, 413] on button "Reconnect" at bounding box center [478, 427] width 79 height 27
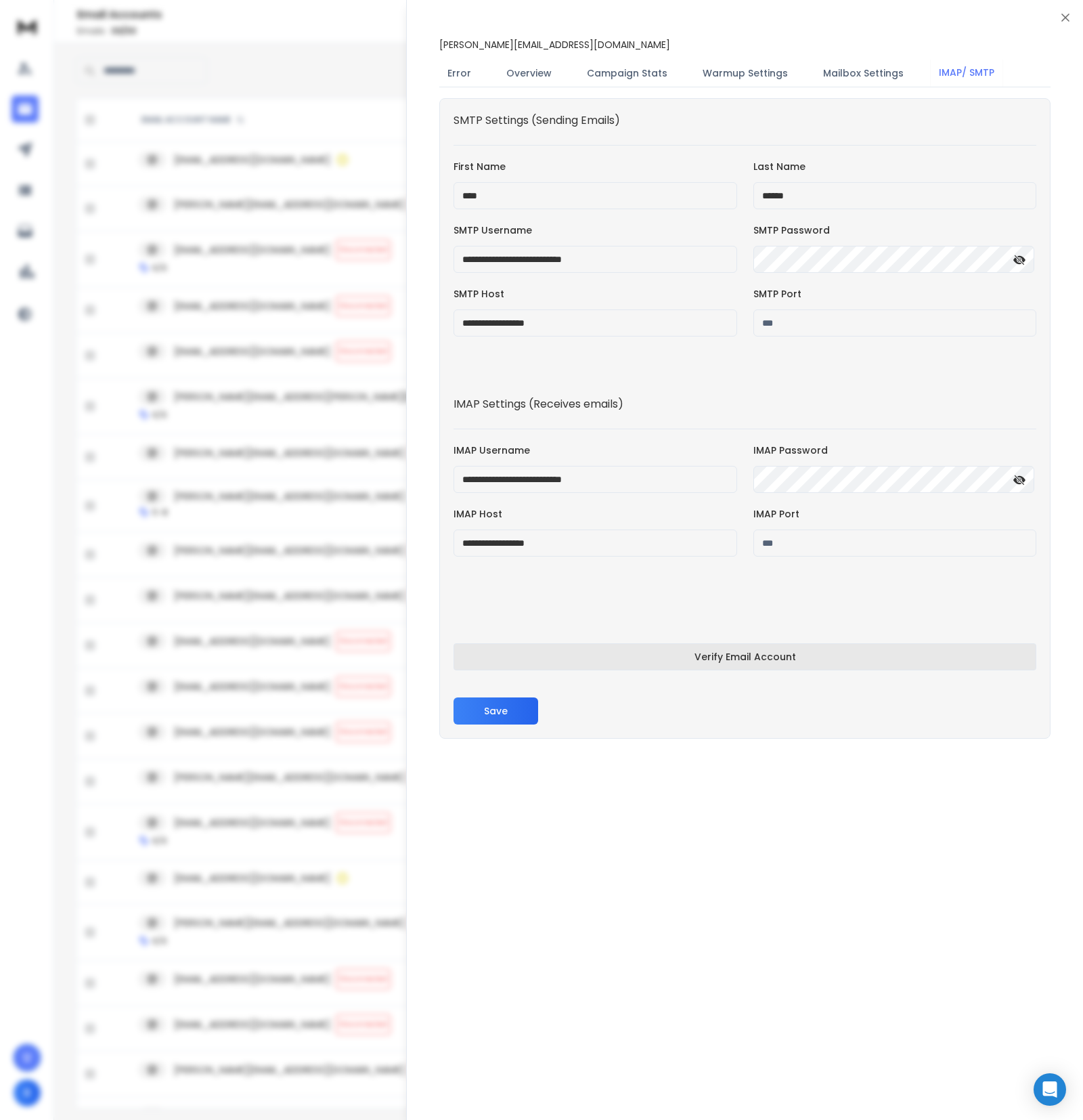
click at [506, 661] on button "Verify Email Account" at bounding box center [744, 657] width 583 height 27
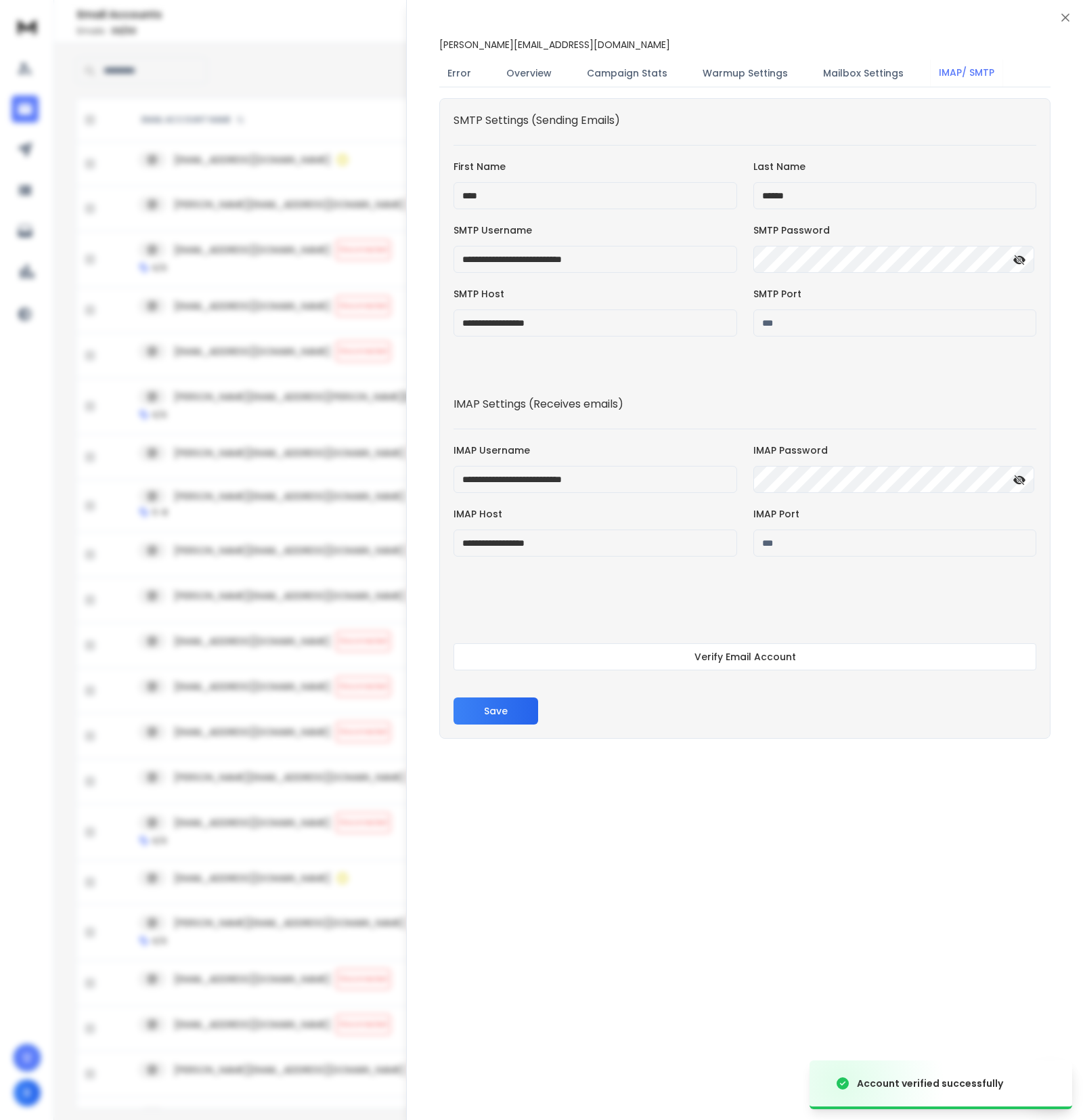
click at [480, 698] on button "Save" at bounding box center [495, 711] width 85 height 27
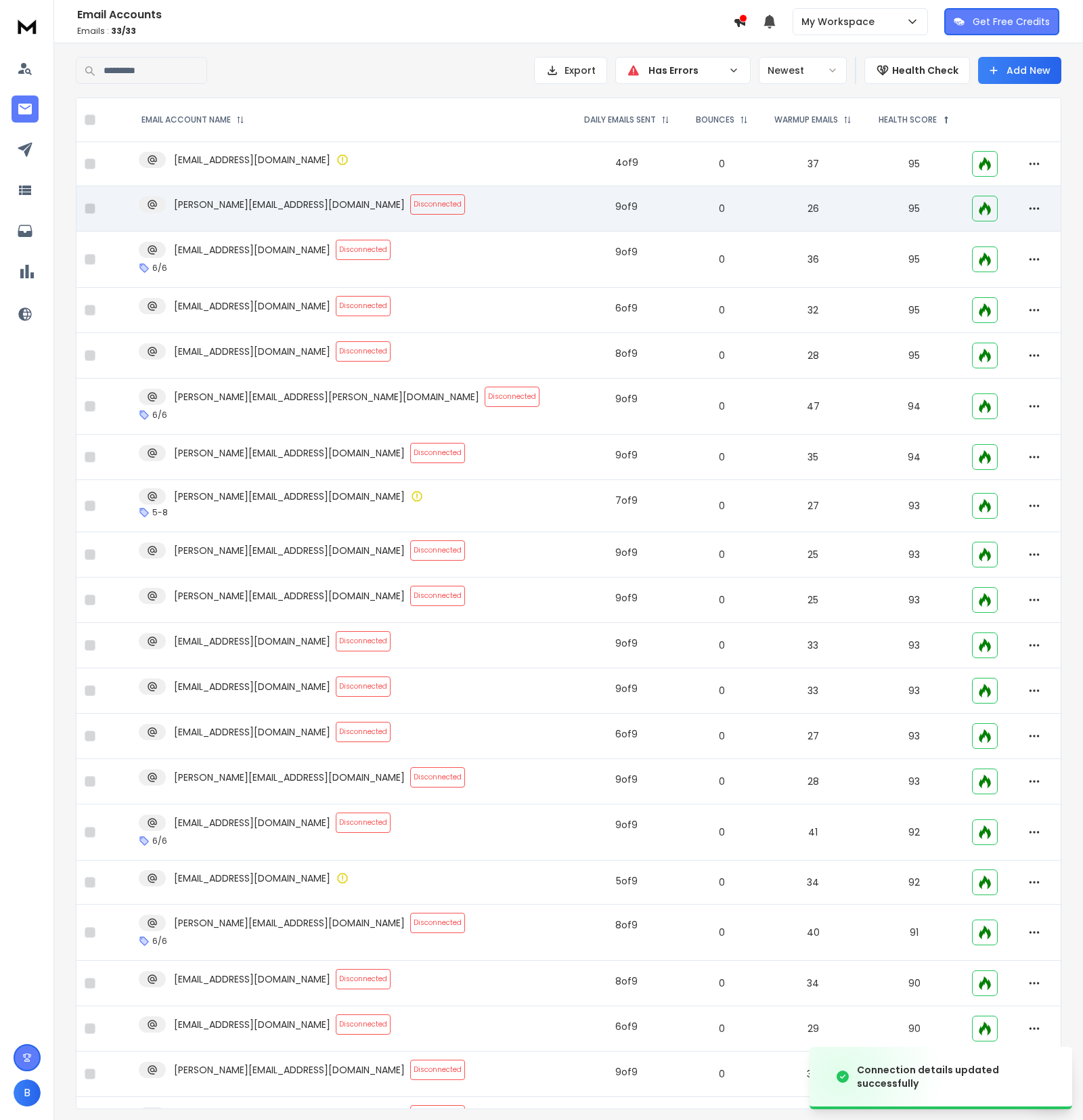
click at [409, 209] on div "[PERSON_NAME][EMAIL_ADDRESS][DOMAIN_NAME] Disconnected" at bounding box center [350, 204] width 423 height 20
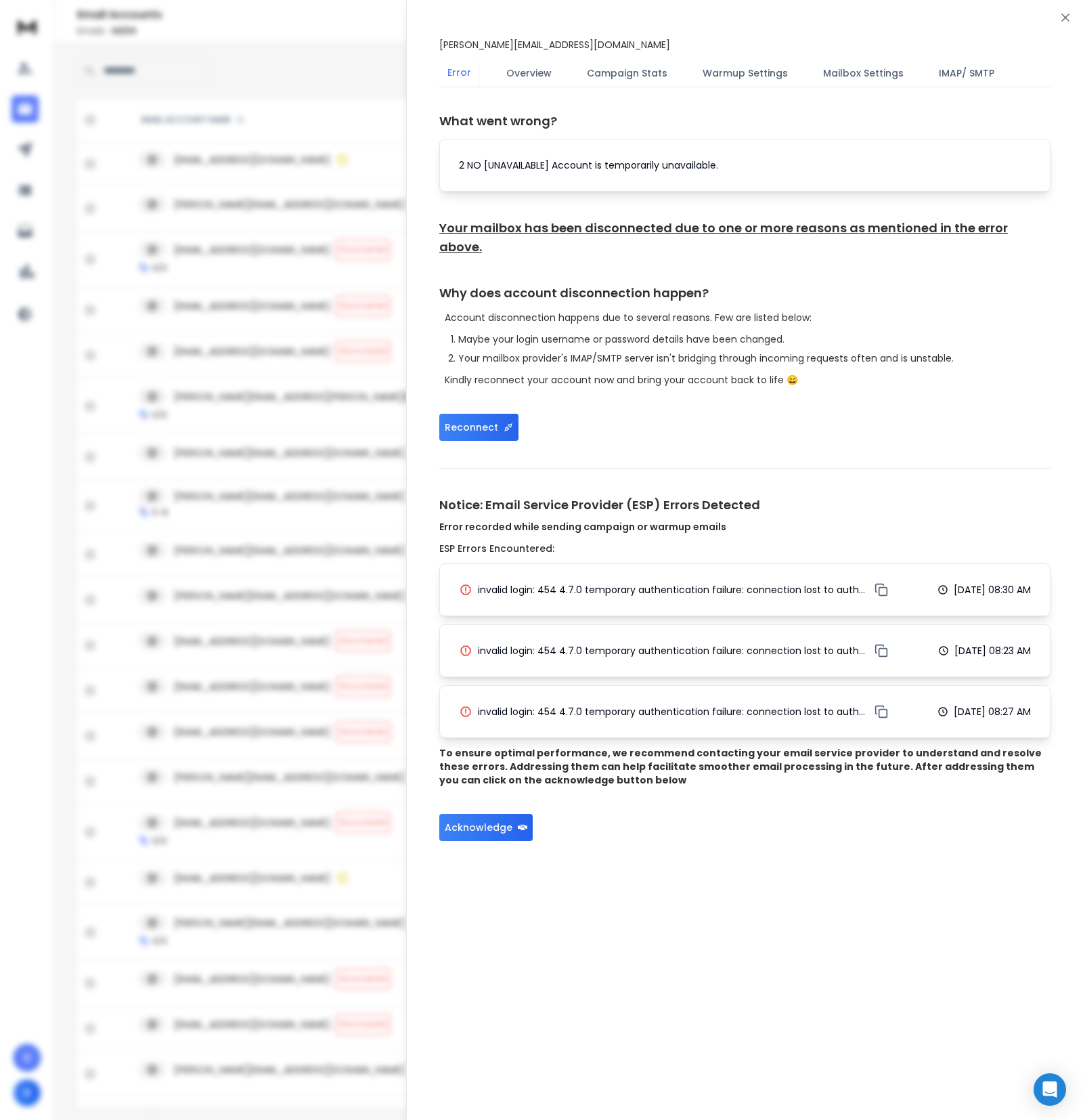
click at [446, 814] on button "Acknowledge" at bounding box center [486, 827] width 94 height 27
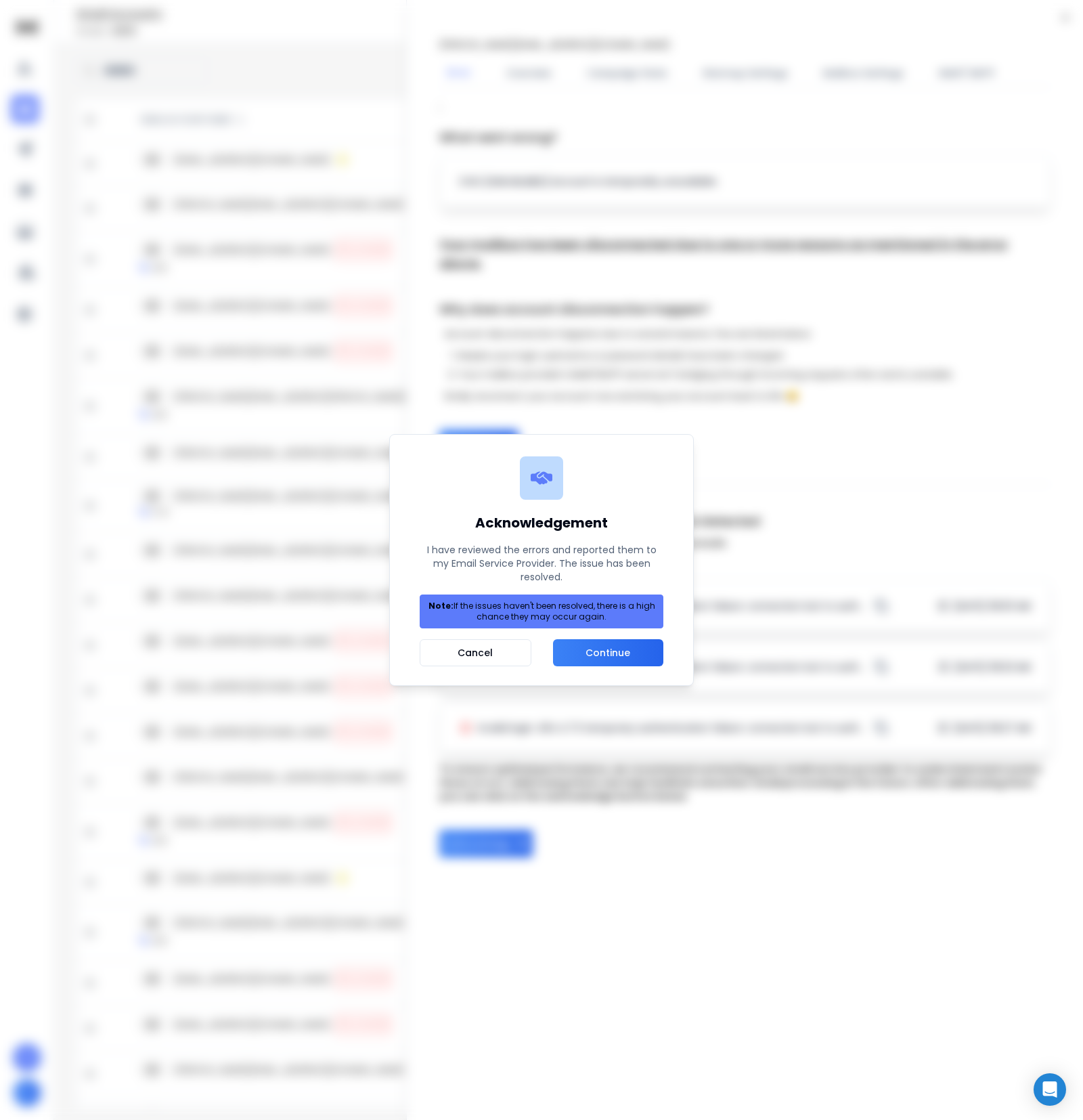
click at [586, 654] on button "Continue" at bounding box center [608, 653] width 111 height 27
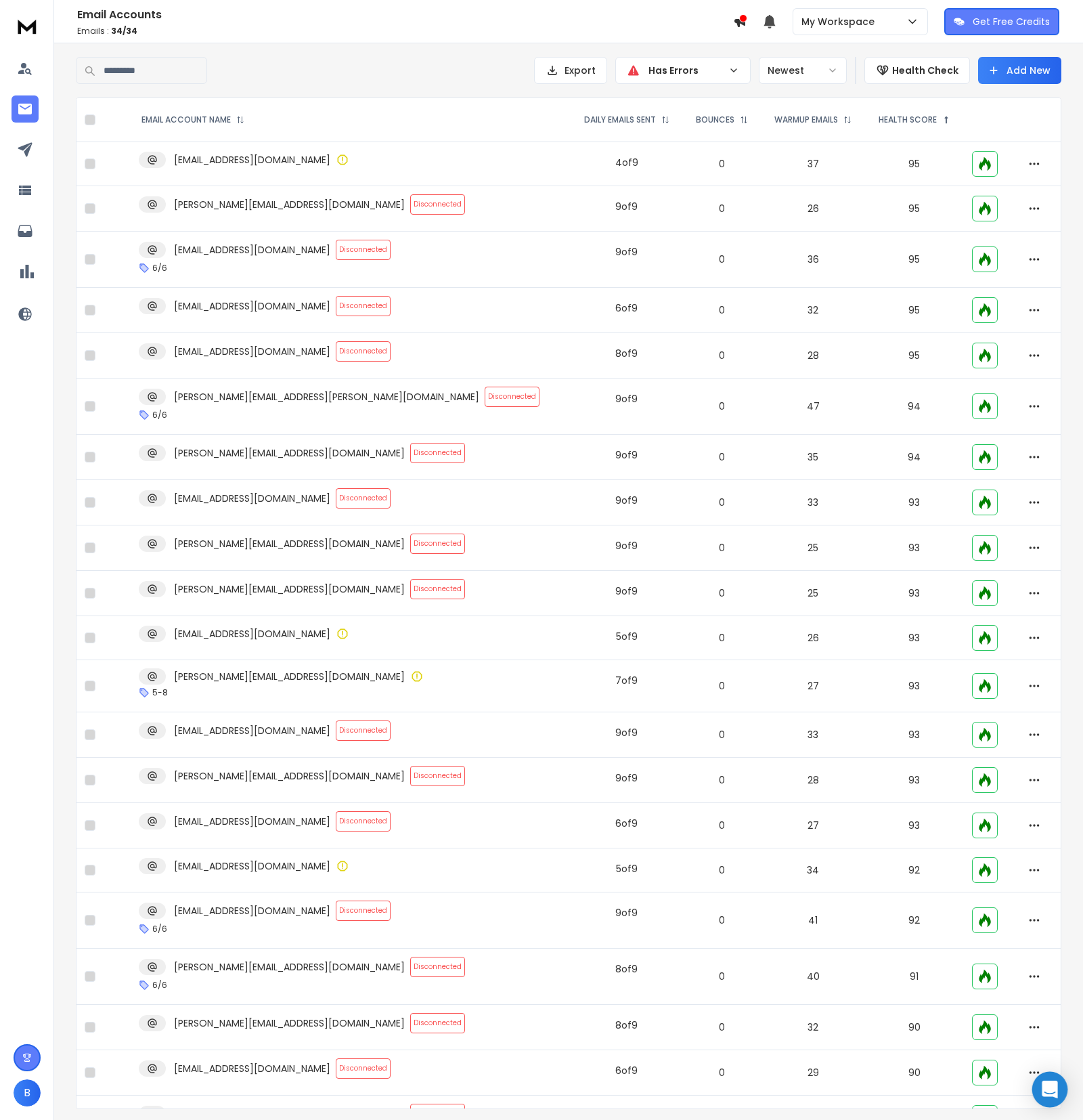
click at [1048, 1099] on div "Open Intercom Messenger" at bounding box center [1050, 1089] width 36 height 36
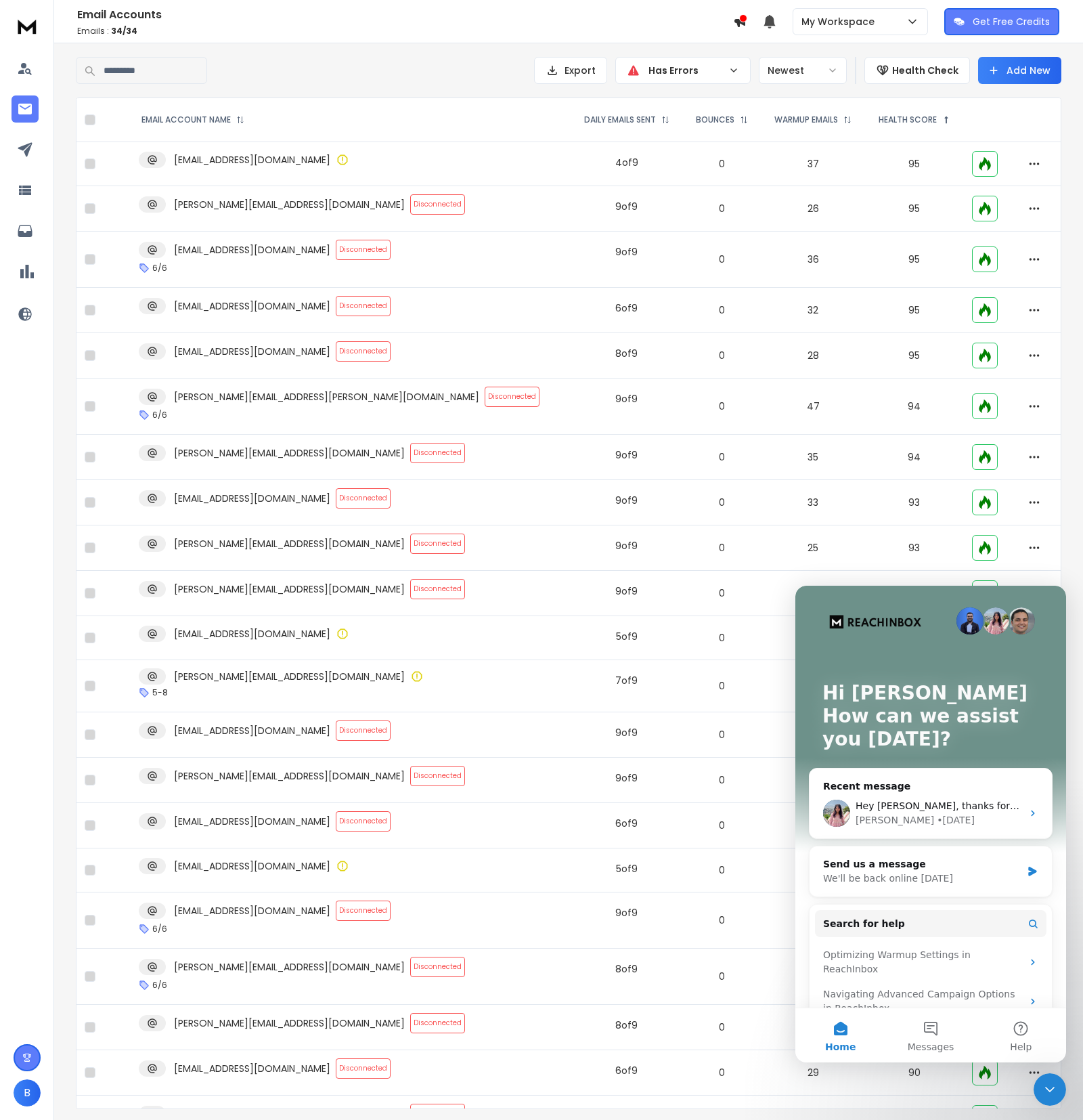
scroll to position [0, 0]
click at [857, 815] on div "[PERSON_NAME]" at bounding box center [895, 820] width 79 height 14
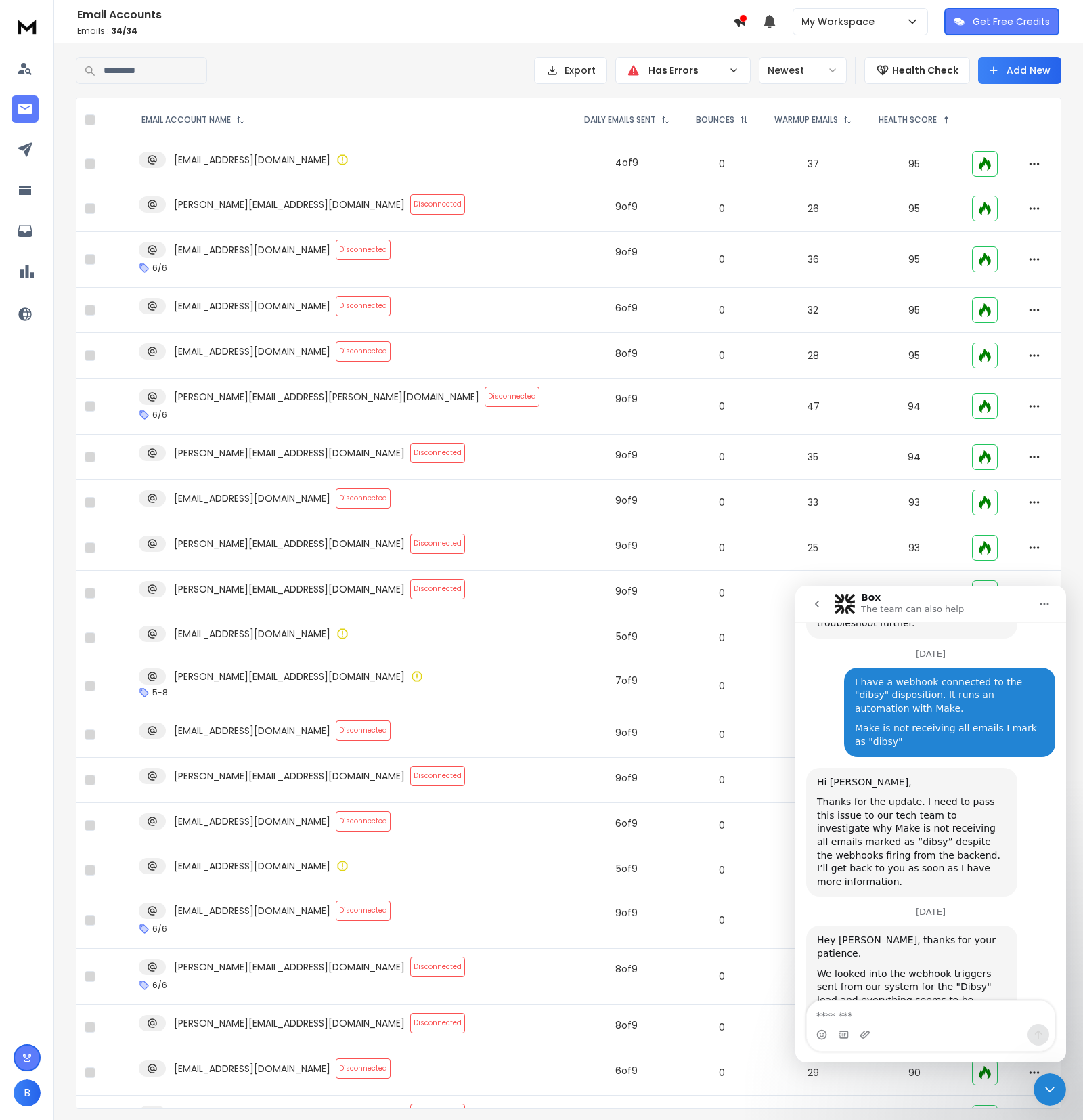
scroll to position [559, 0]
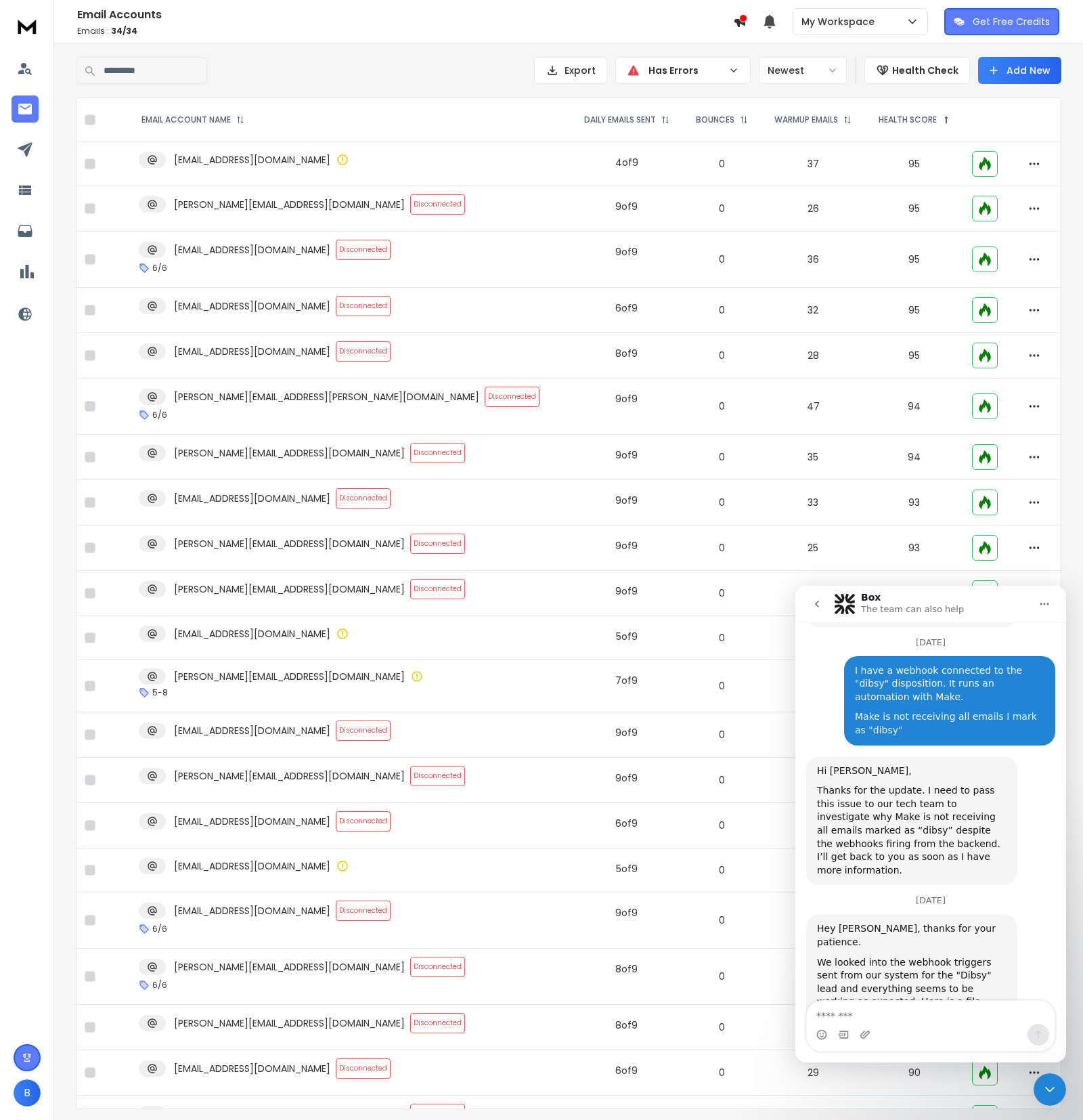
click at [867, 1017] on textarea "Message…" at bounding box center [930, 1012] width 248 height 23
click at [1048, 1100] on div "Close Intercom Messenger" at bounding box center [1050, 1089] width 33 height 33
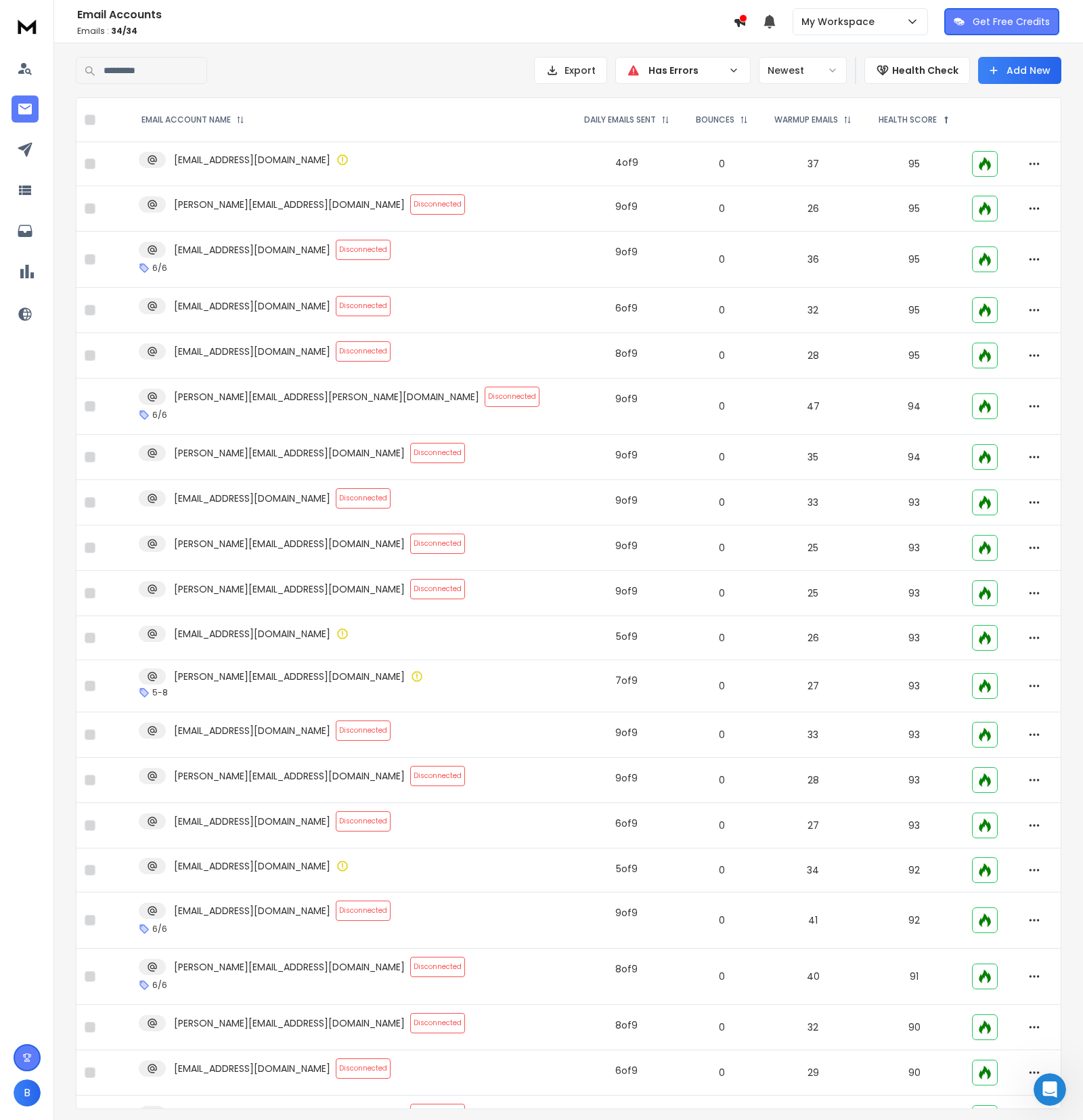
click at [1042, 1094] on icon "Open Intercom Messenger" at bounding box center [1050, 1089] width 22 height 22
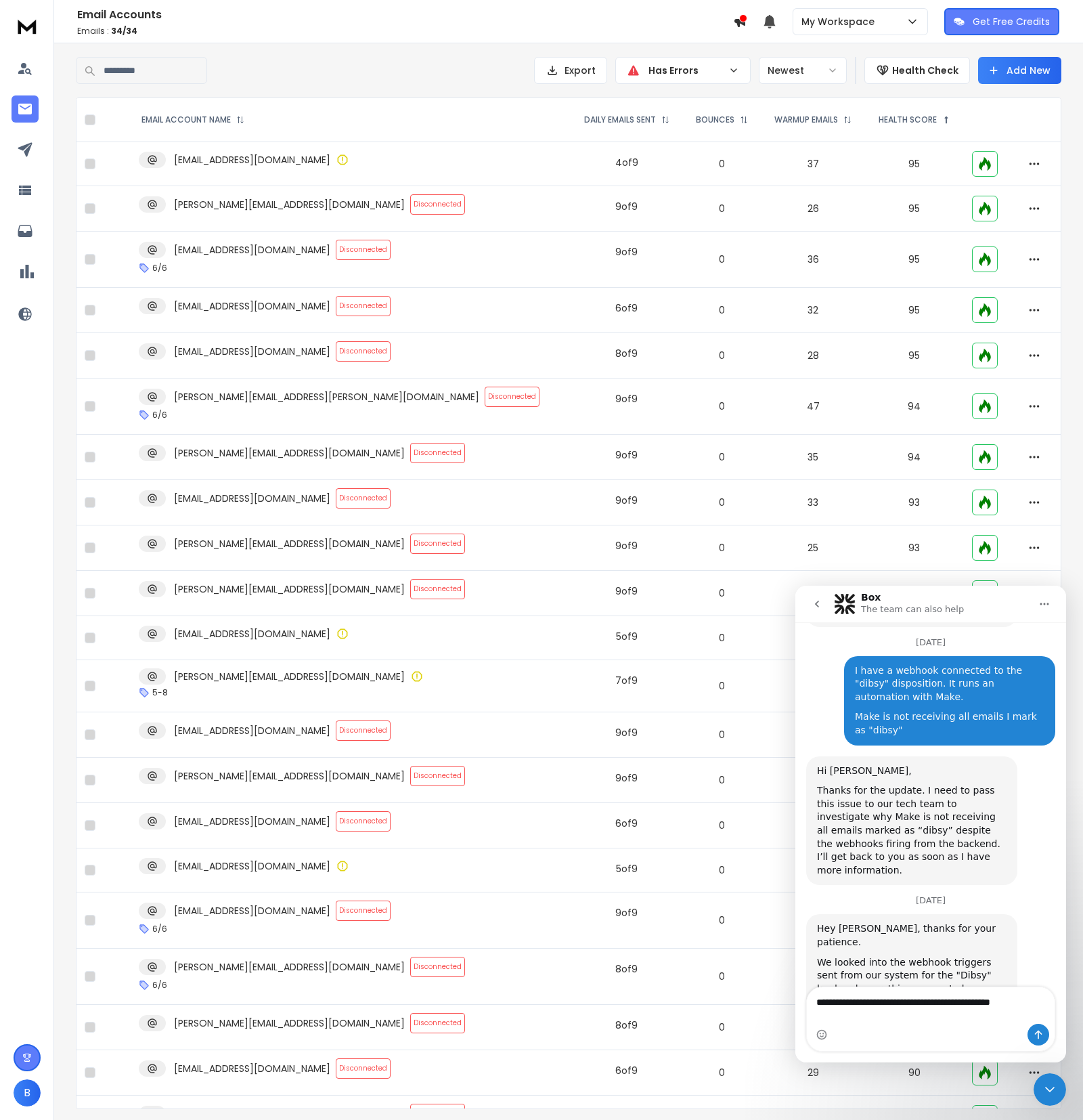
type textarea "**********"
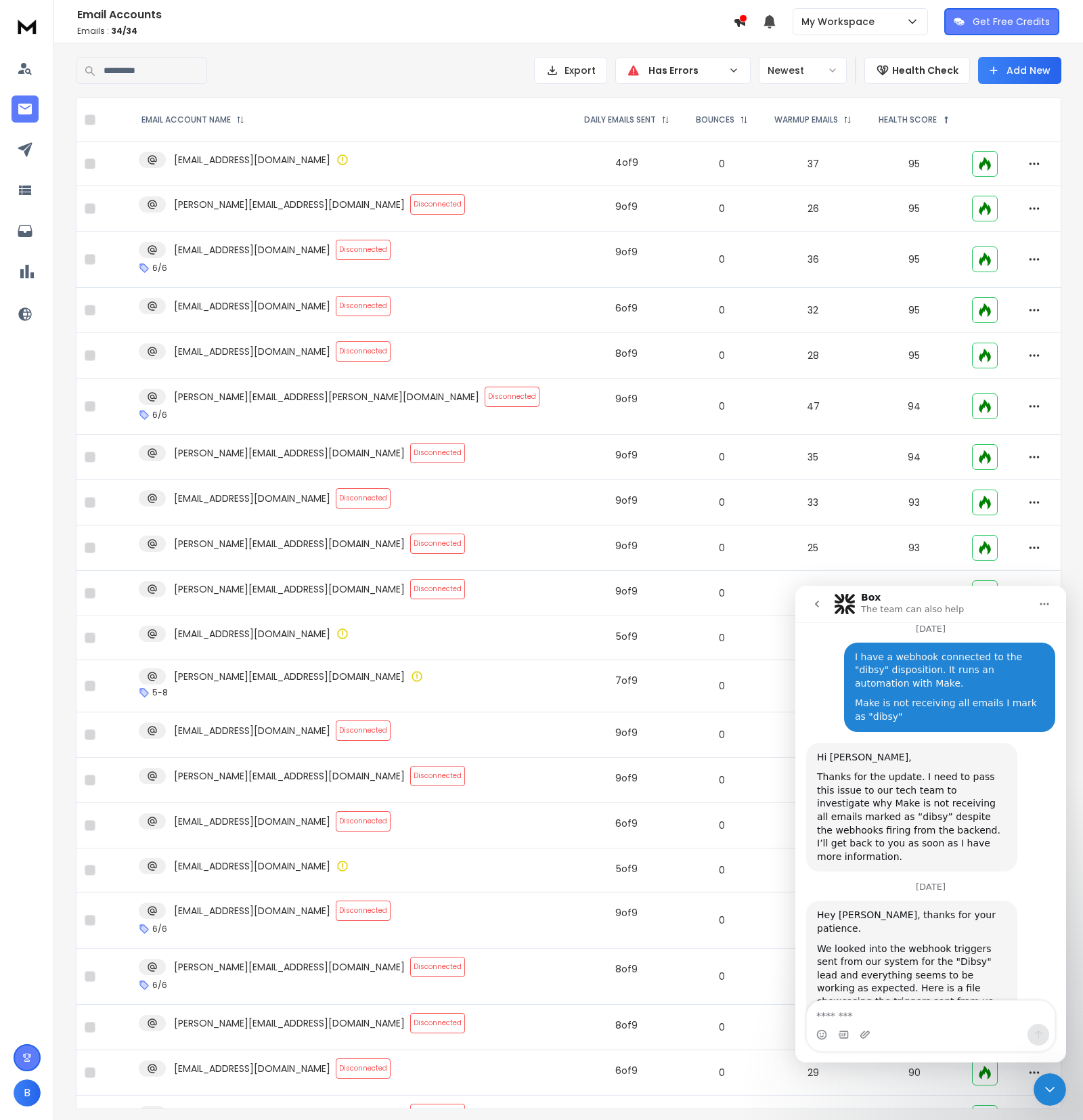
scroll to position [631, 0]
